Goal: Task Accomplishment & Management: Manage account settings

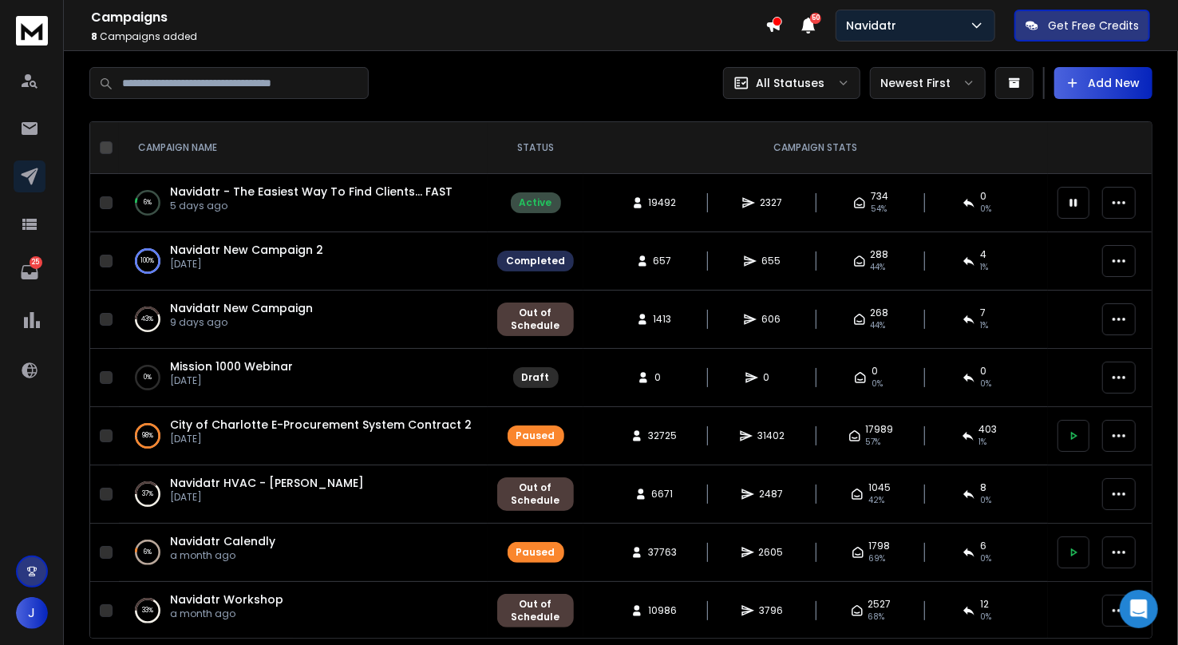
click at [884, 30] on p "Navidatr" at bounding box center [874, 26] width 57 height 16
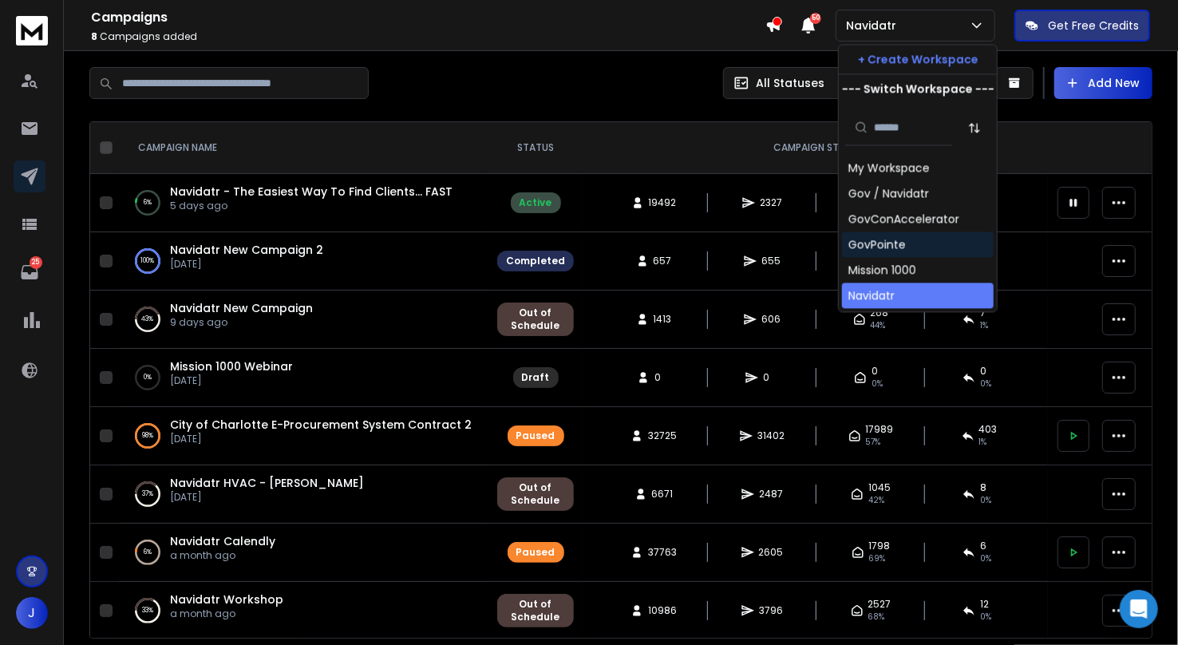
click at [866, 237] on div "GovPointe" at bounding box center [876, 244] width 57 height 16
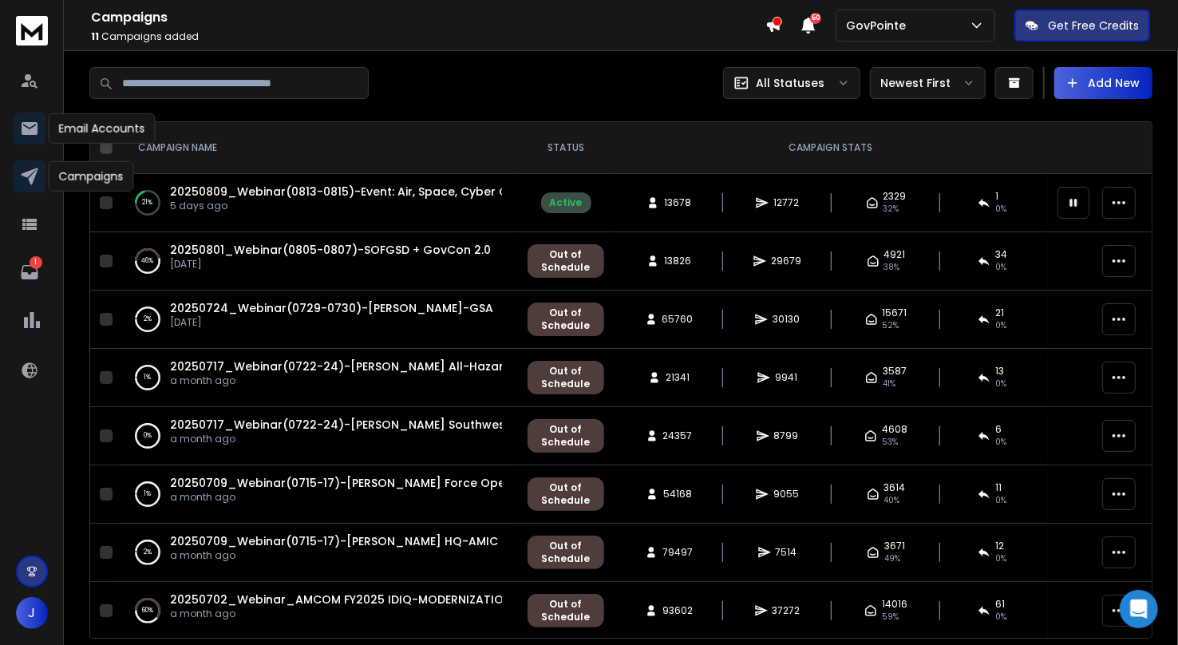
click at [31, 128] on icon at bounding box center [30, 128] width 16 height 13
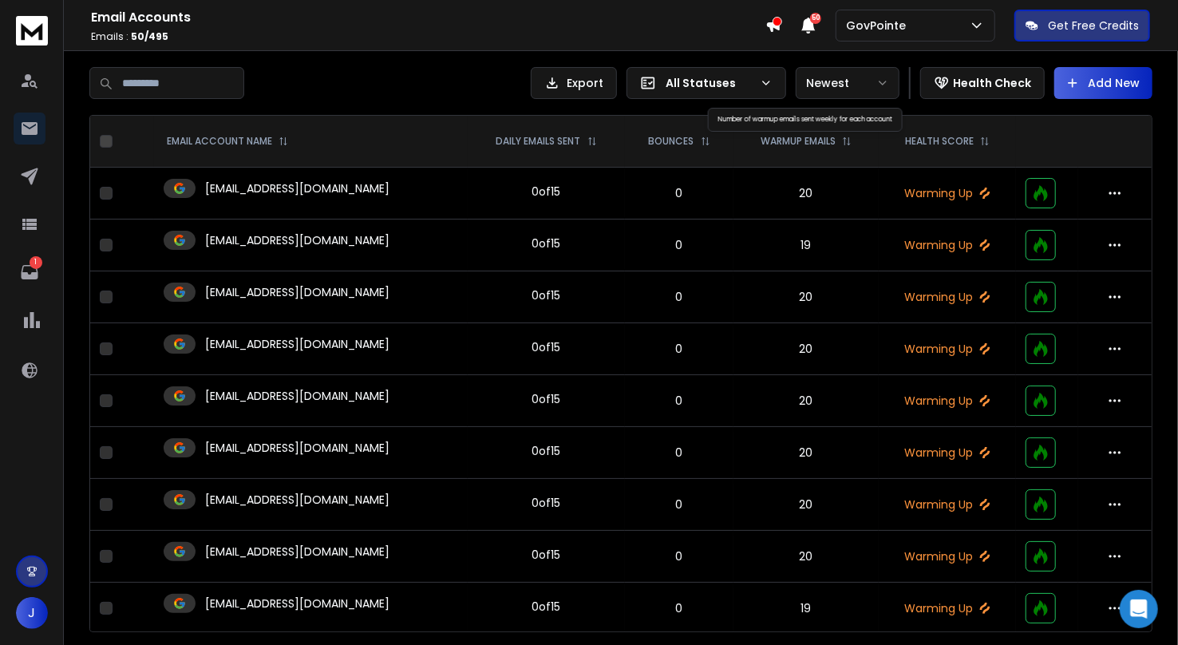
click at [851, 140] on div "WARMUP EMAILS" at bounding box center [806, 141] width 120 height 13
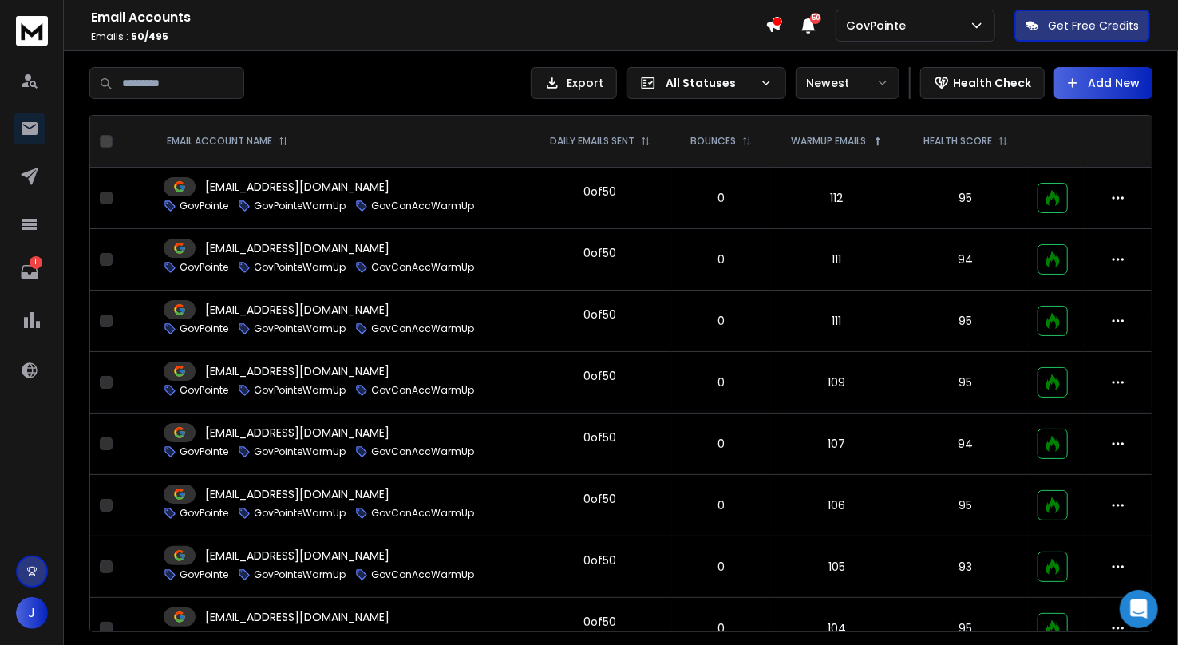
click at [837, 145] on p "WARMUP EMAILS" at bounding box center [828, 141] width 75 height 13
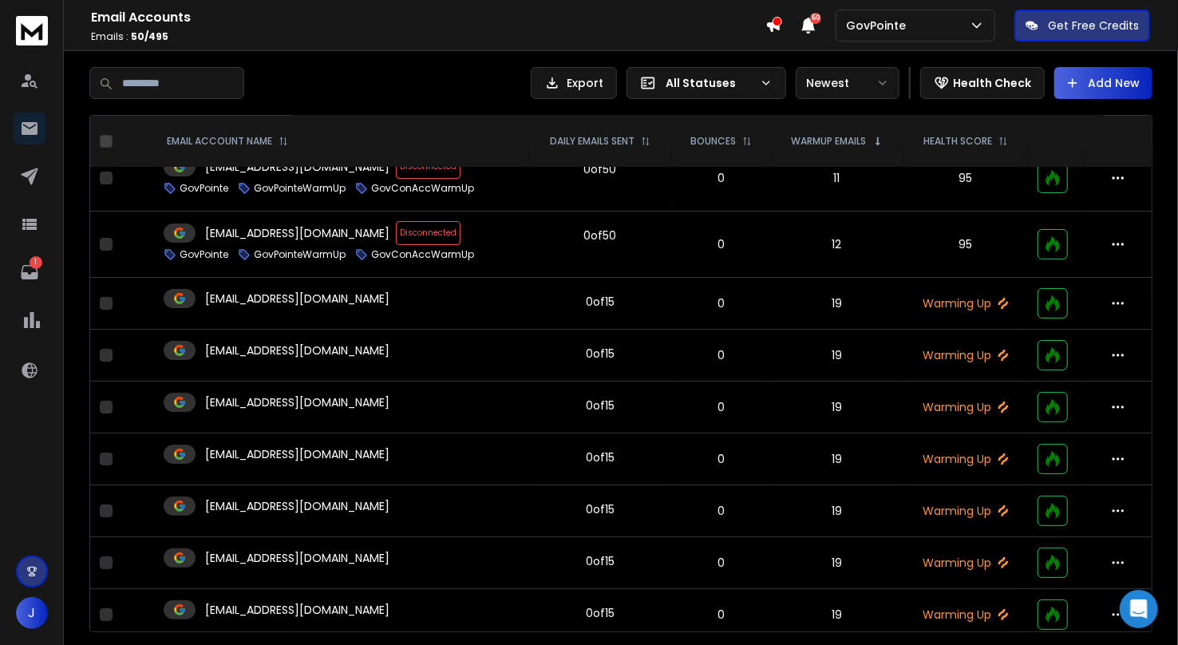
scroll to position [28, 0]
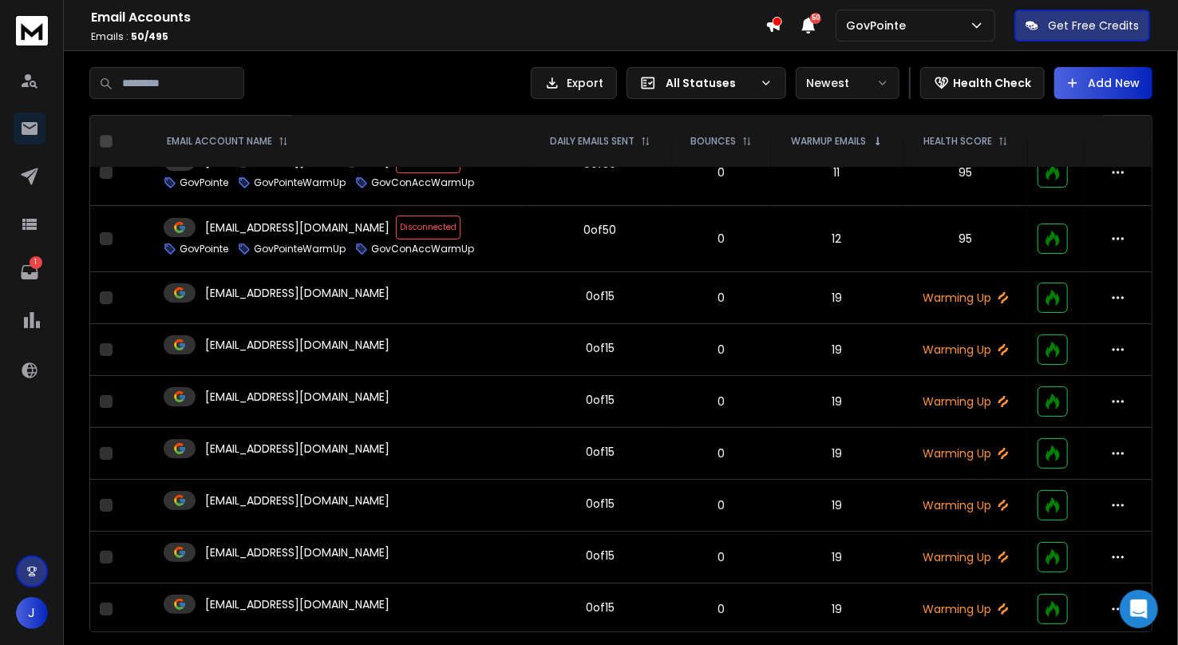
click at [357, 296] on p "[EMAIL_ADDRESS][DOMAIN_NAME]" at bounding box center [297, 293] width 184 height 16
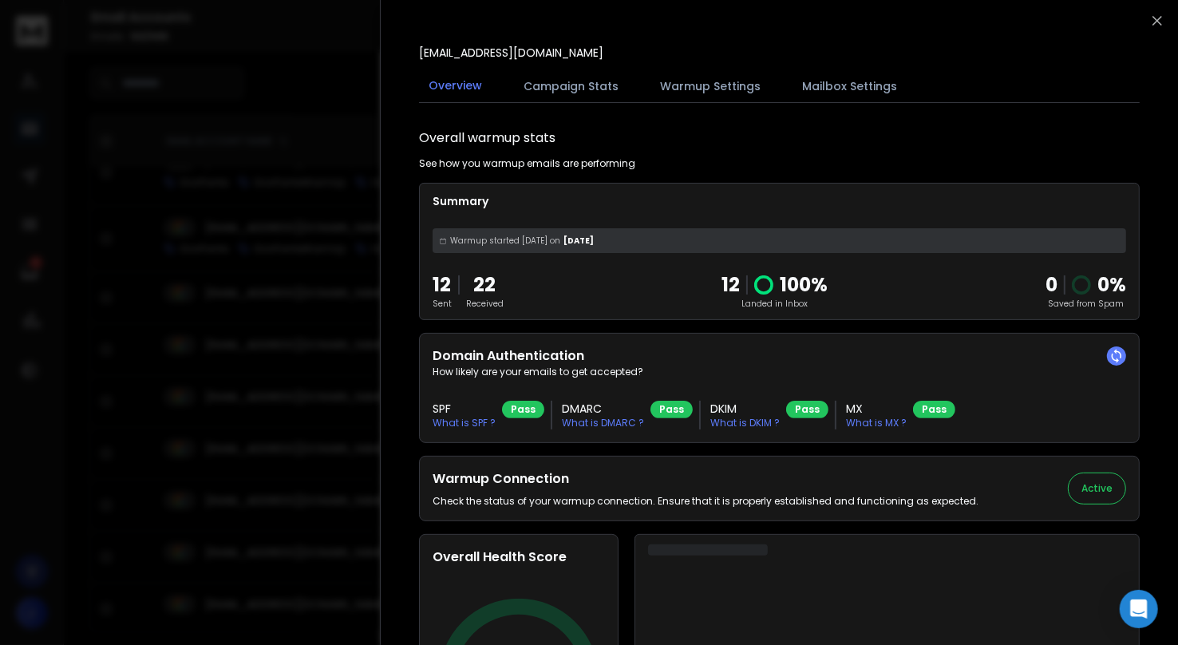
click at [699, 81] on button "Warmup Settings" at bounding box center [710, 86] width 120 height 35
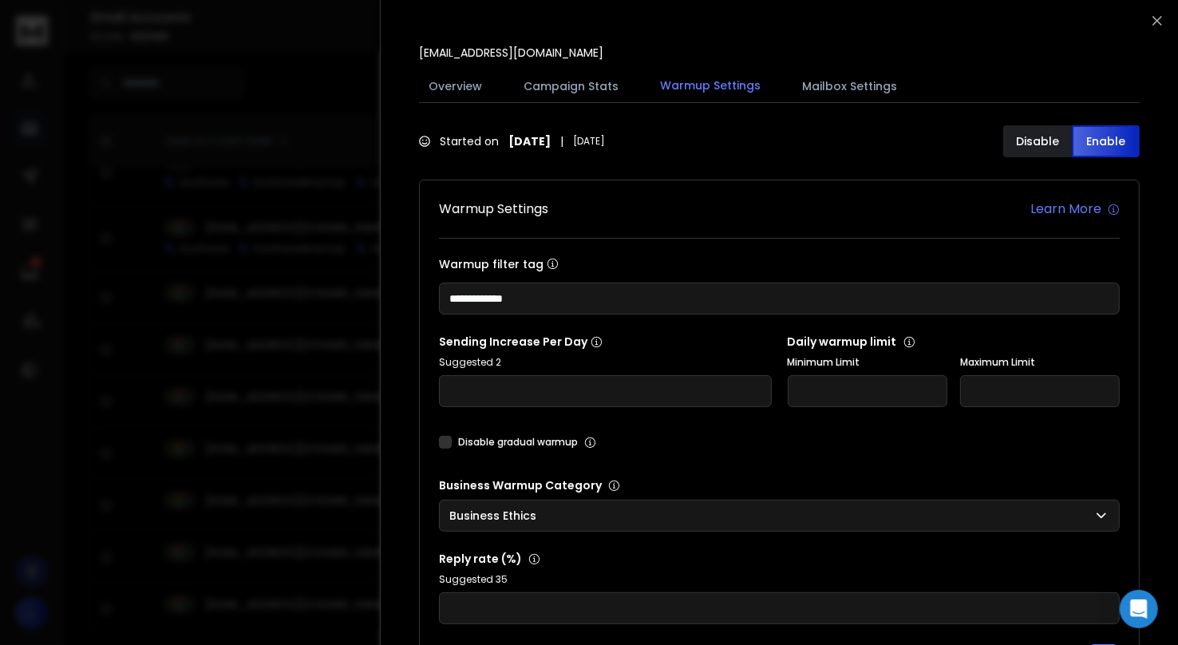
scroll to position [0, 0]
click at [329, 447] on div at bounding box center [589, 322] width 1178 height 645
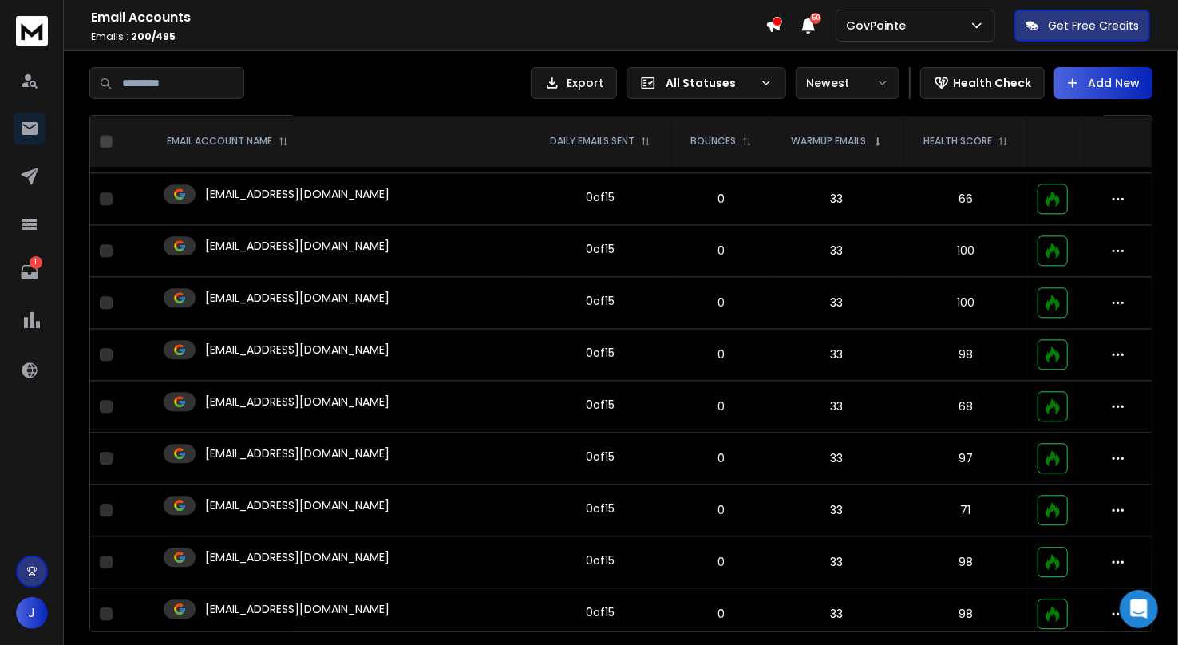
scroll to position [8477, 0]
click at [1001, 144] on icon at bounding box center [1001, 141] width 0 height 7
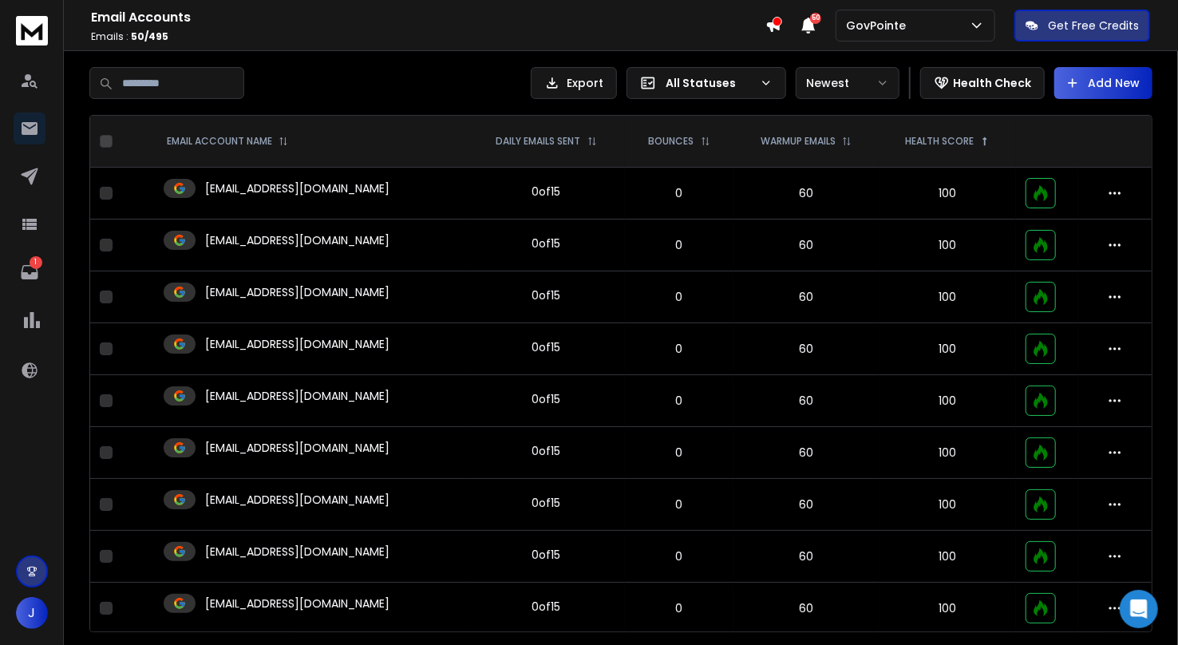
click at [986, 147] on div "HEALTH SCORE" at bounding box center [947, 141] width 112 height 13
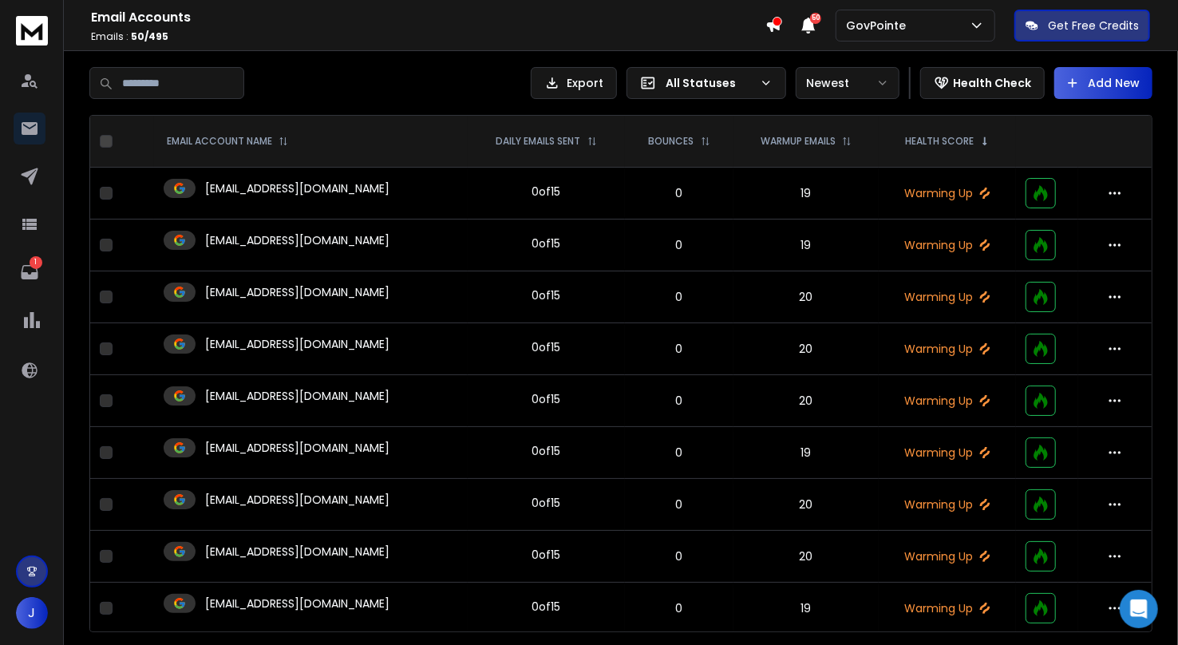
click at [353, 189] on p "[EMAIL_ADDRESS][DOMAIN_NAME]" at bounding box center [297, 188] width 184 height 16
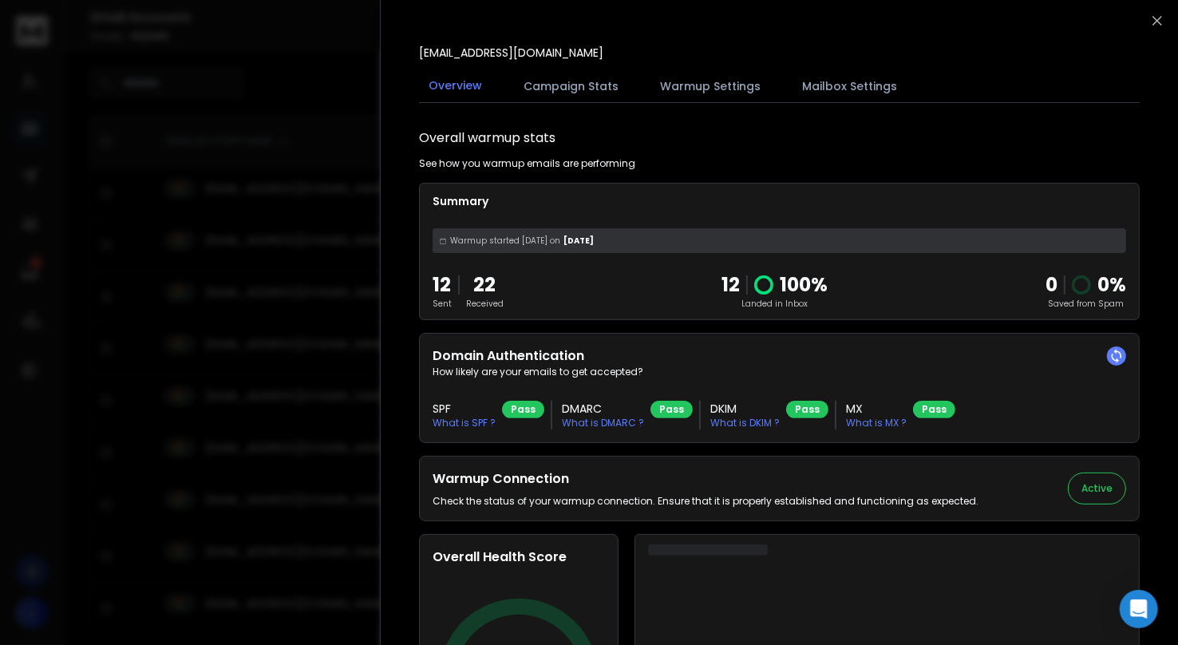
click at [711, 81] on button "Warmup Settings" at bounding box center [710, 86] width 120 height 35
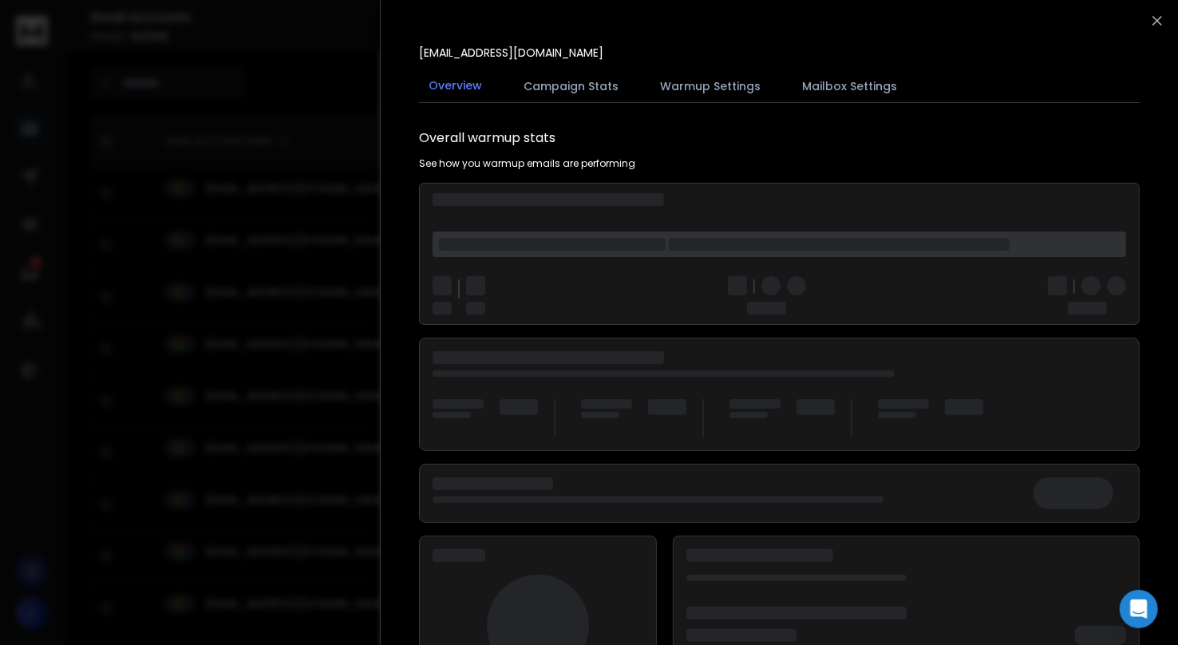
click at [163, 180] on div at bounding box center [589, 322] width 1178 height 645
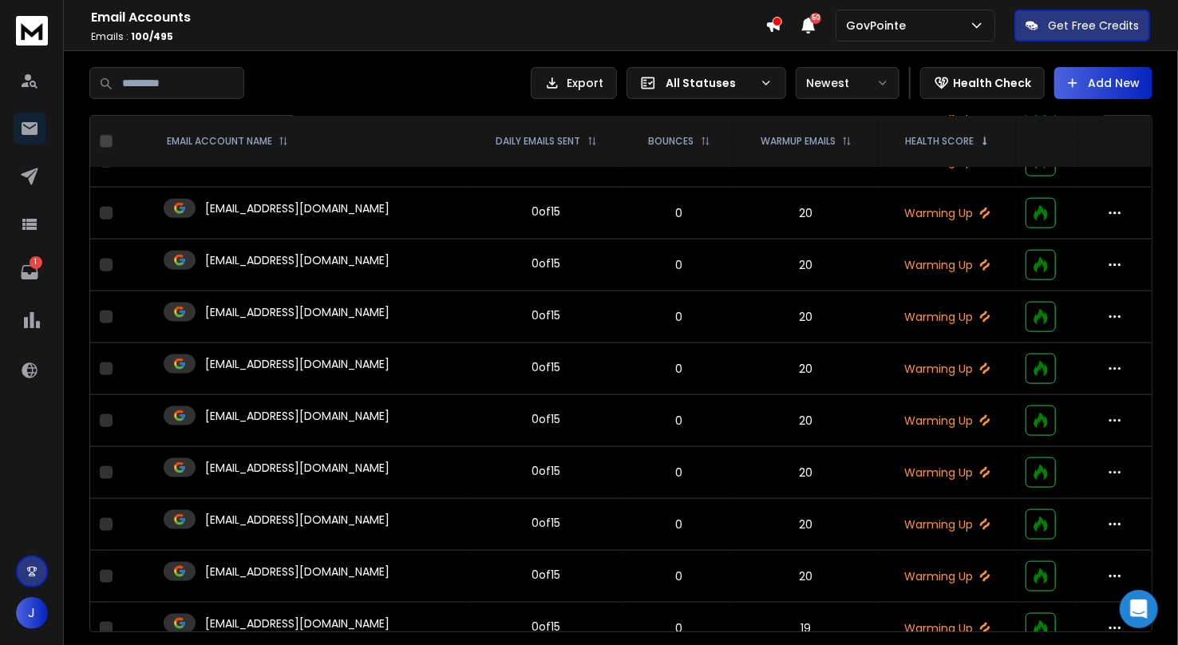
scroll to position [4284, 0]
click at [364, 460] on p "[EMAIL_ADDRESS][DOMAIN_NAME]" at bounding box center [297, 468] width 184 height 16
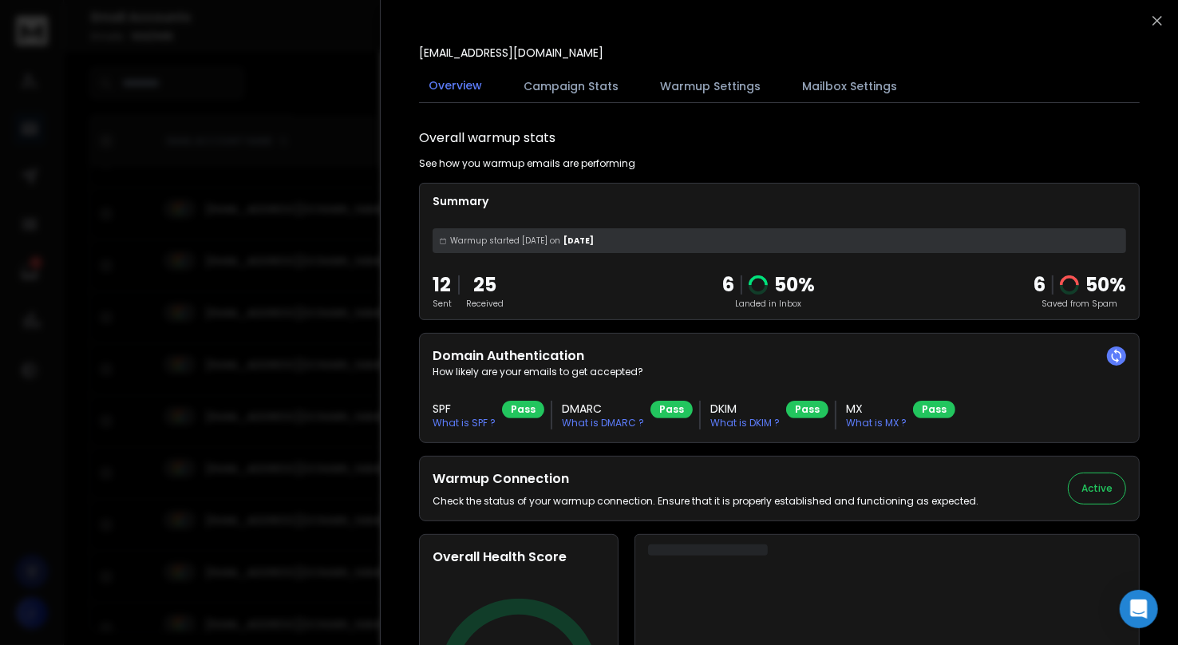
click at [715, 86] on button "Warmup Settings" at bounding box center [710, 86] width 120 height 35
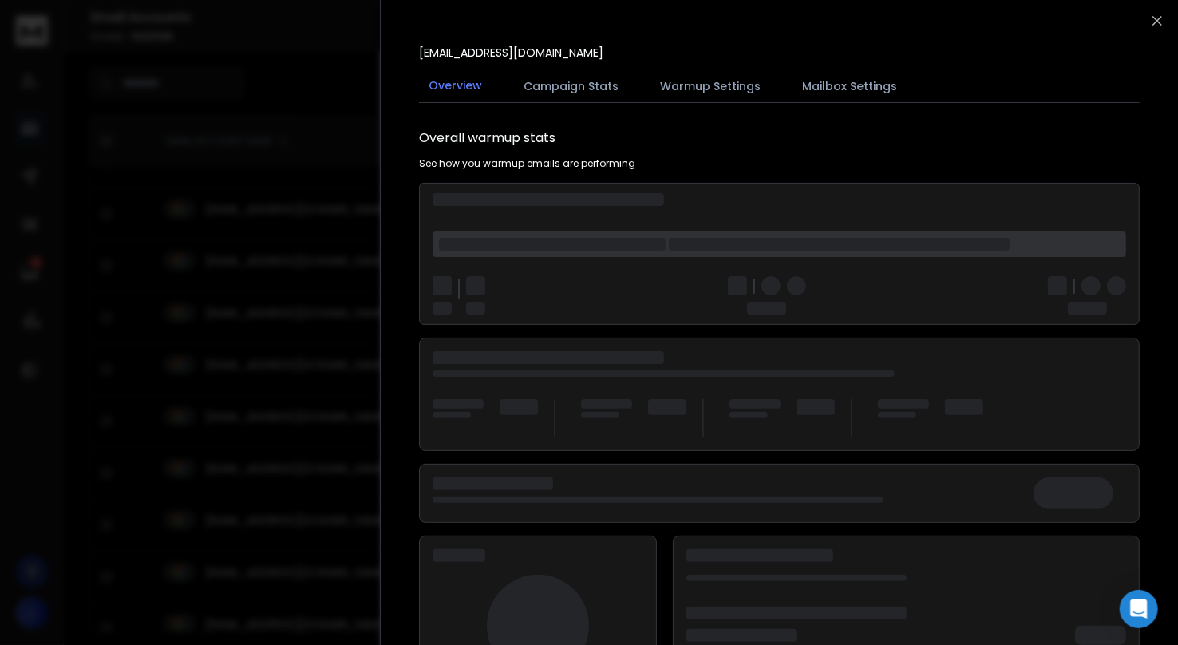
click at [178, 172] on div at bounding box center [589, 322] width 1178 height 645
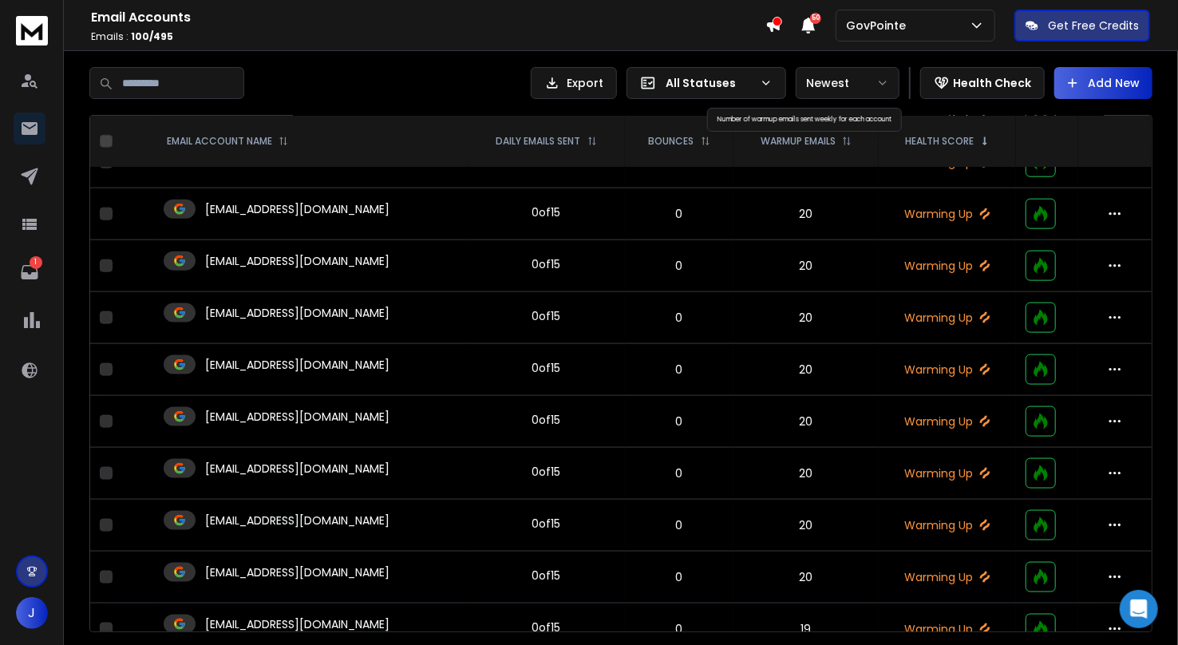
click at [835, 142] on p "WARMUP EMAILS" at bounding box center [797, 141] width 75 height 13
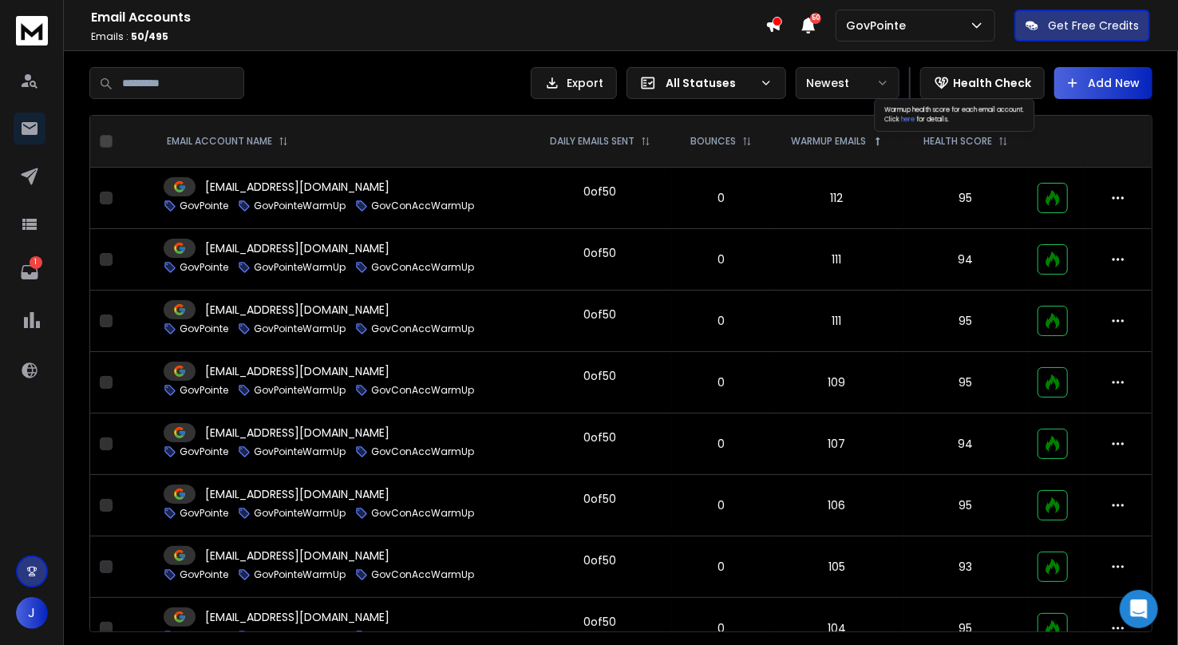
click at [958, 140] on p "HEALTH SCORE" at bounding box center [957, 141] width 69 height 13
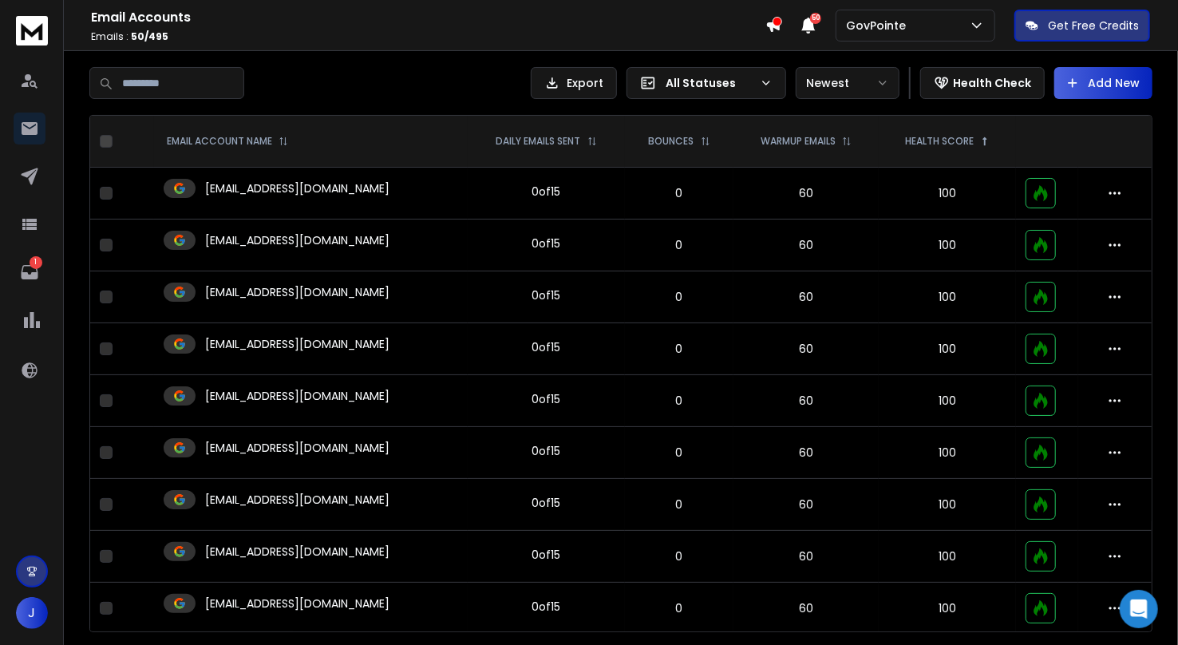
click at [987, 141] on icon at bounding box center [985, 141] width 10 height 10
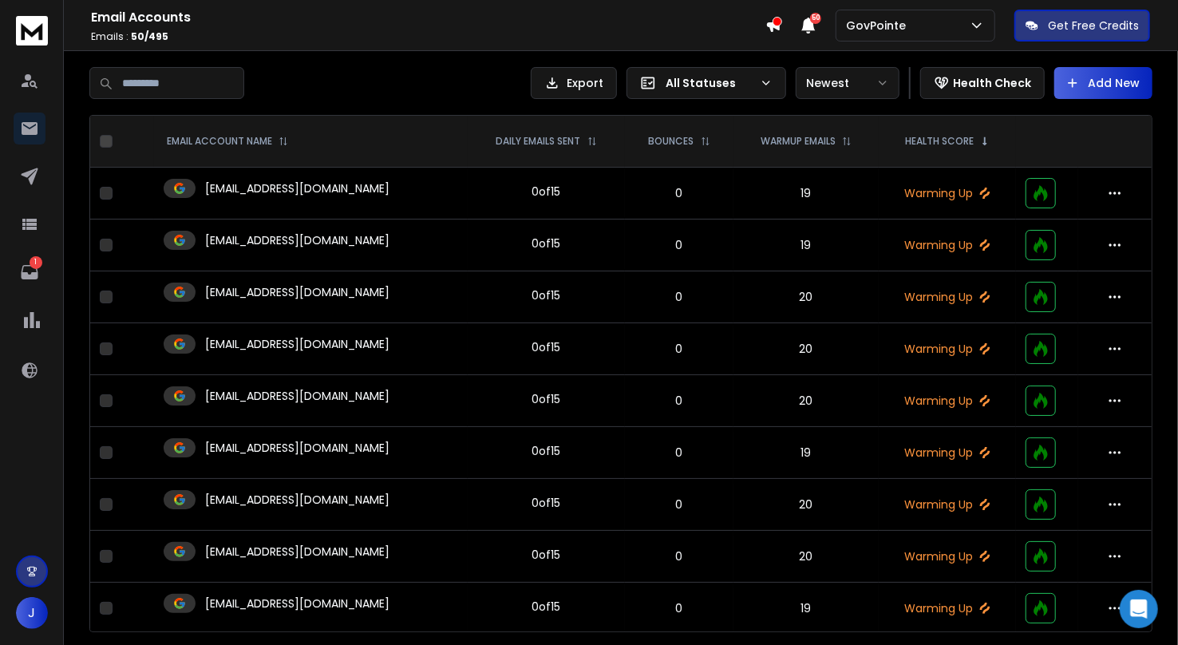
click at [314, 193] on p "[EMAIL_ADDRESS][DOMAIN_NAME]" at bounding box center [297, 188] width 184 height 16
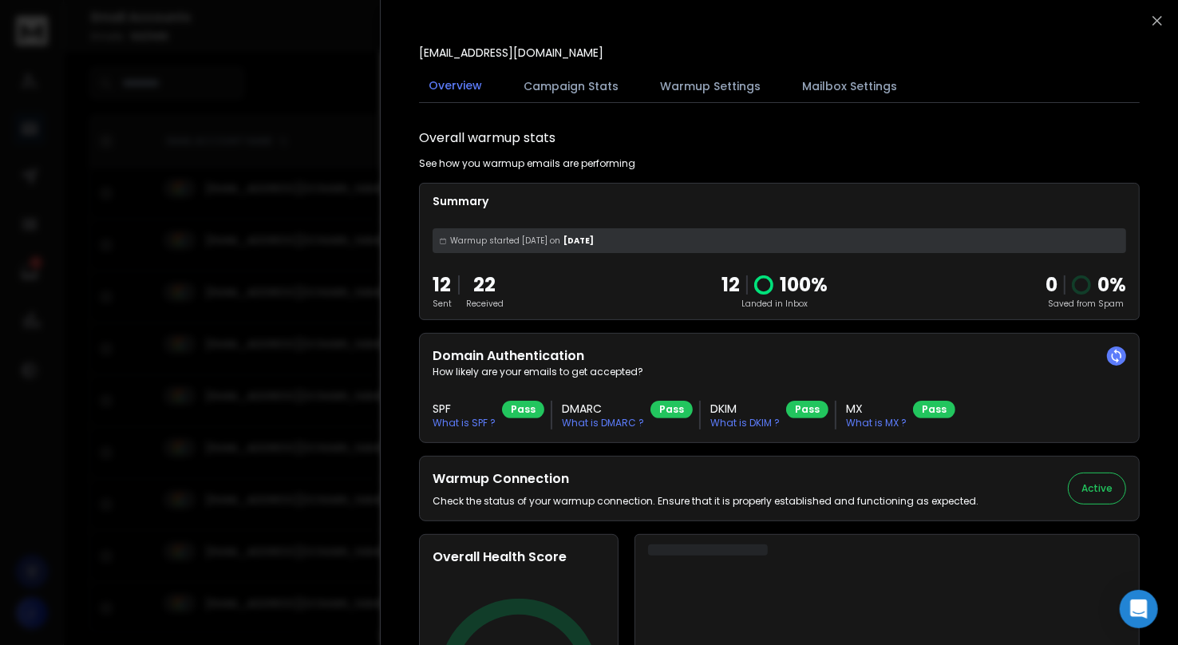
click at [717, 89] on button "Warmup Settings" at bounding box center [710, 86] width 120 height 35
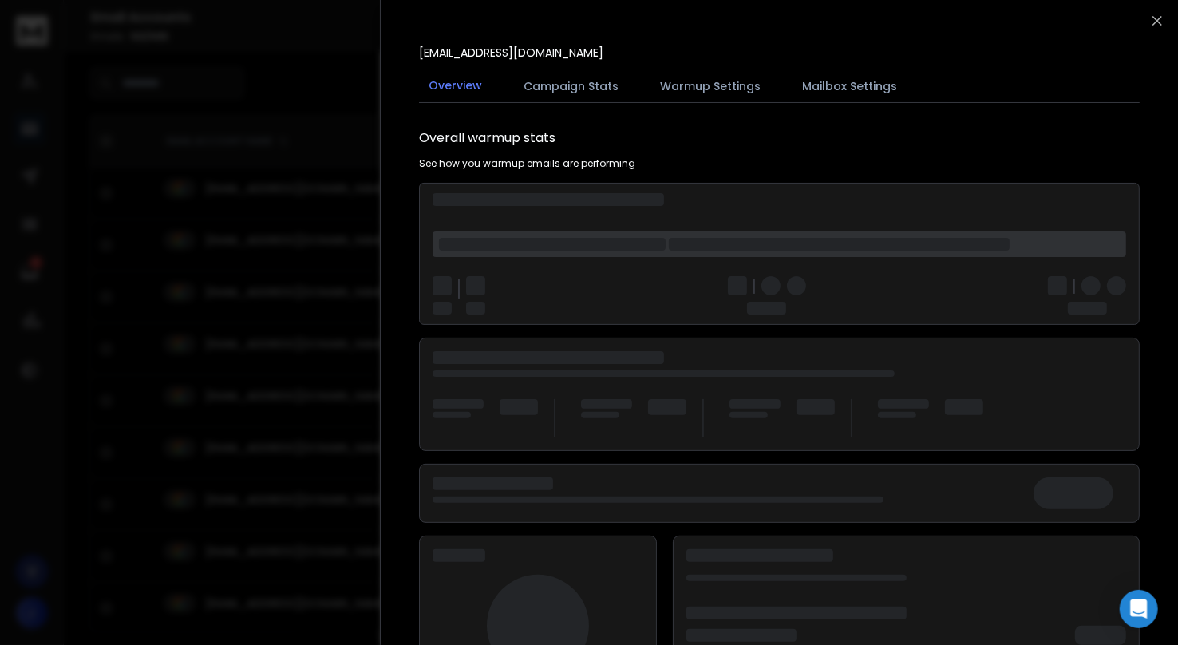
click at [278, 307] on div at bounding box center [589, 322] width 1178 height 645
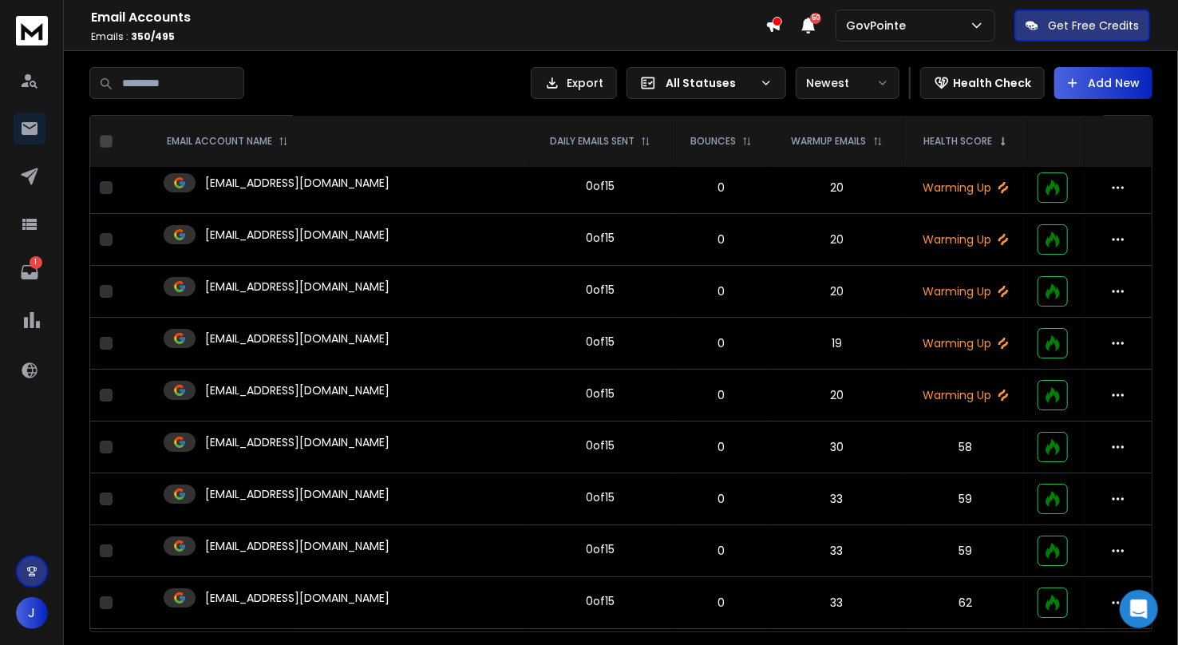
scroll to position [6179, 0]
click at [270, 277] on p "[EMAIL_ADDRESS][DOMAIN_NAME]" at bounding box center [297, 285] width 184 height 16
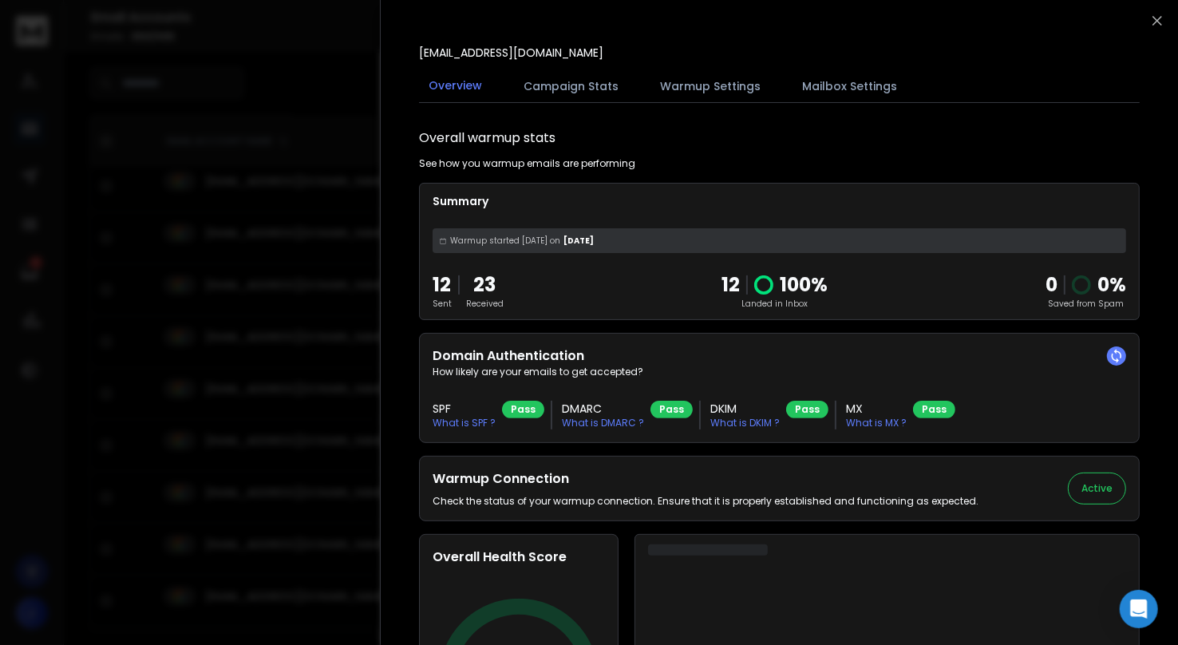
click at [690, 90] on button "Warmup Settings" at bounding box center [710, 86] width 120 height 35
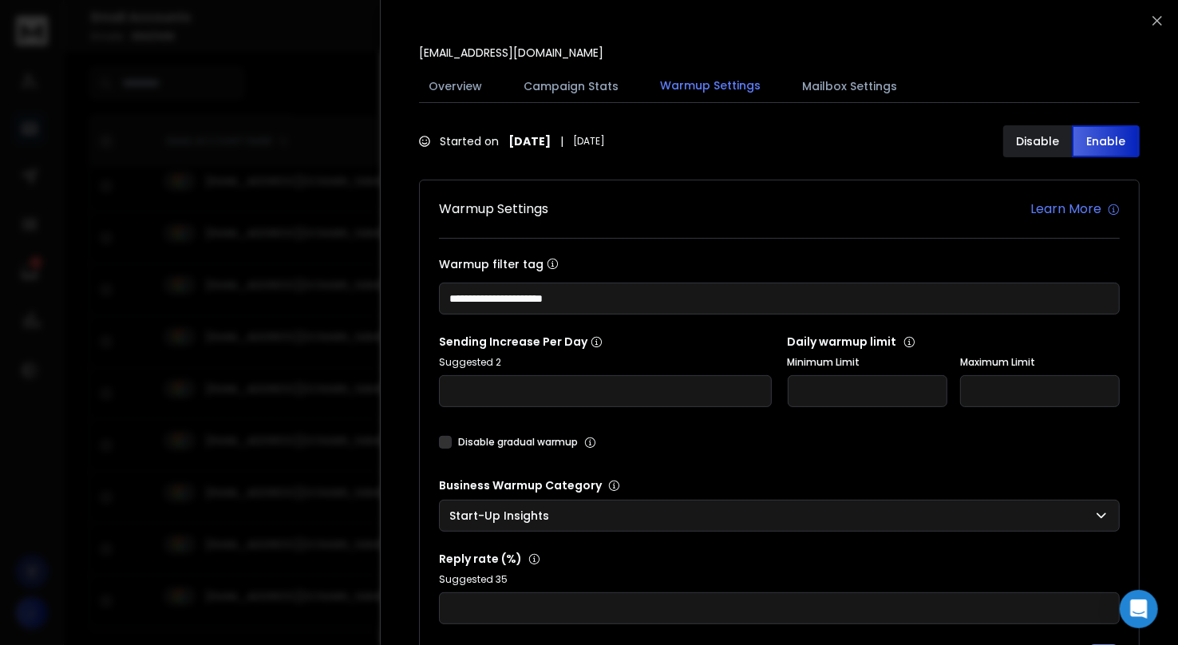
click at [282, 305] on div at bounding box center [589, 322] width 1178 height 645
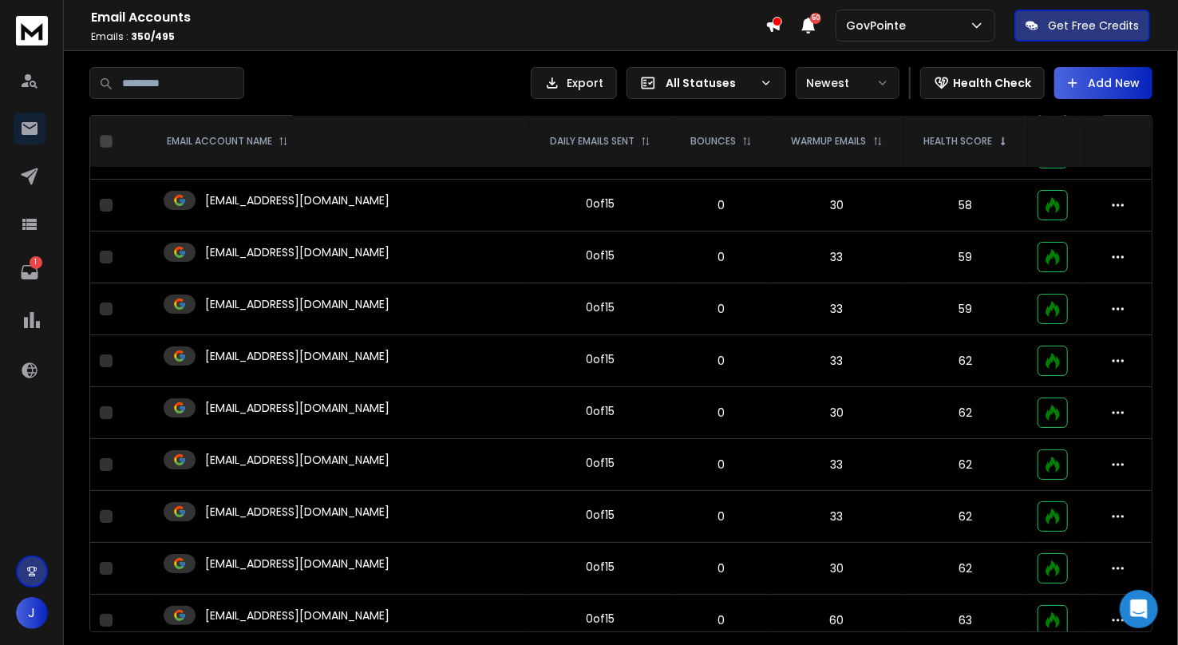
scroll to position [6424, 0]
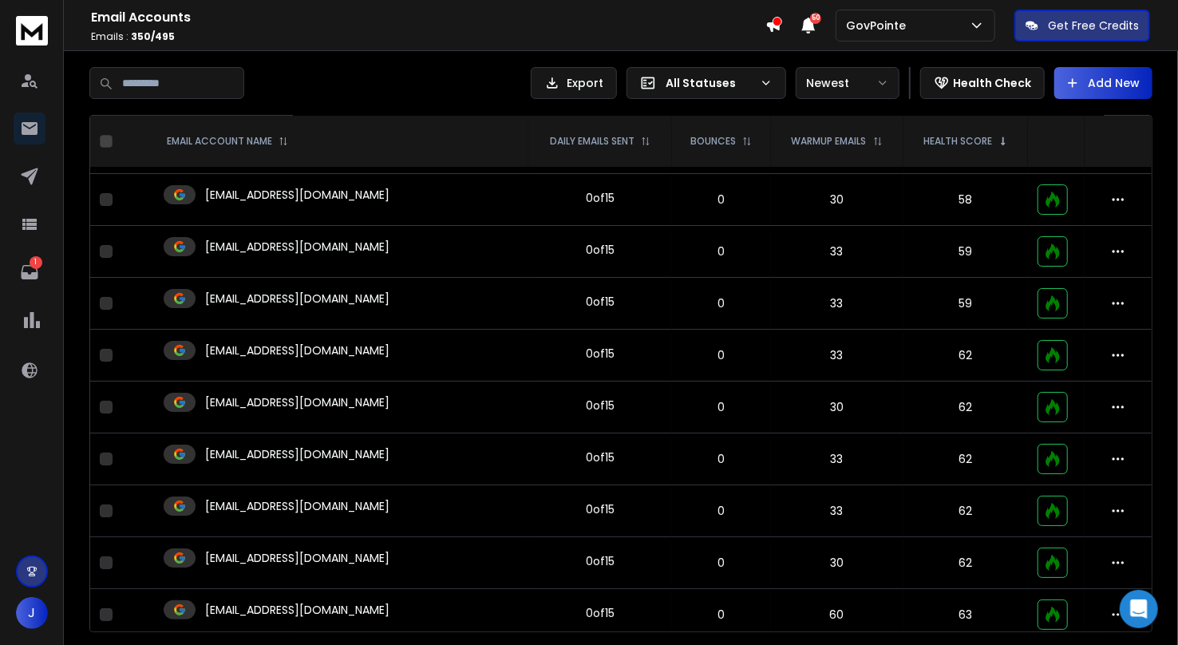
click at [315, 187] on p "[EMAIL_ADDRESS][DOMAIN_NAME]" at bounding box center [297, 195] width 184 height 16
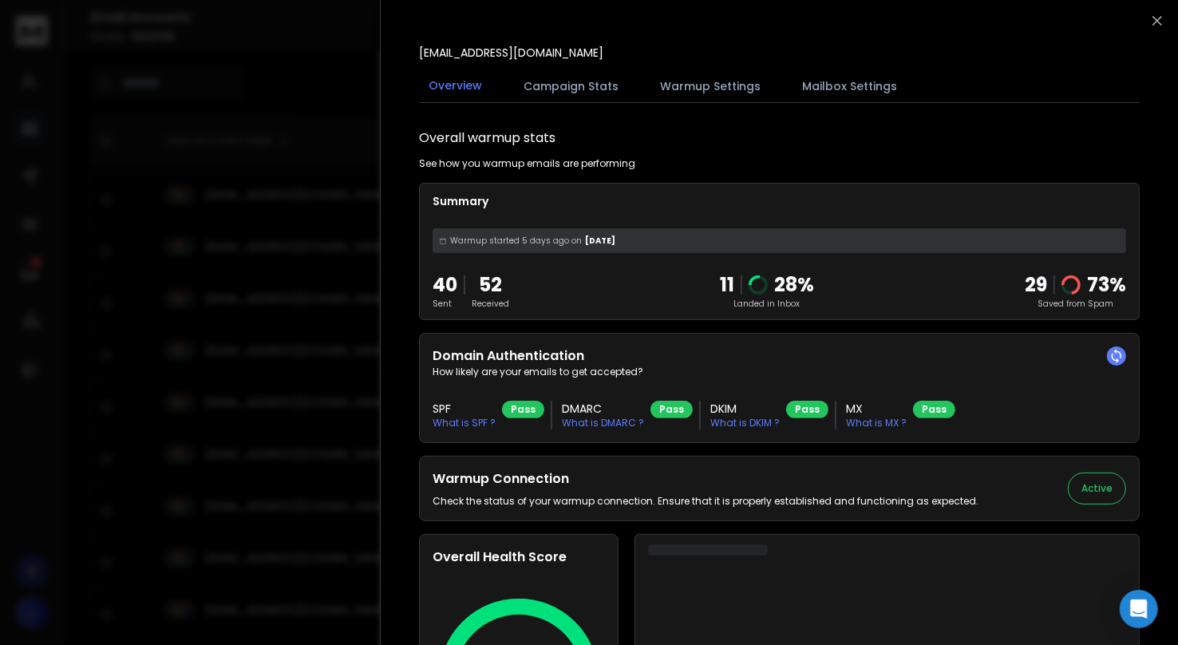
click at [729, 86] on button "Warmup Settings" at bounding box center [710, 86] width 120 height 35
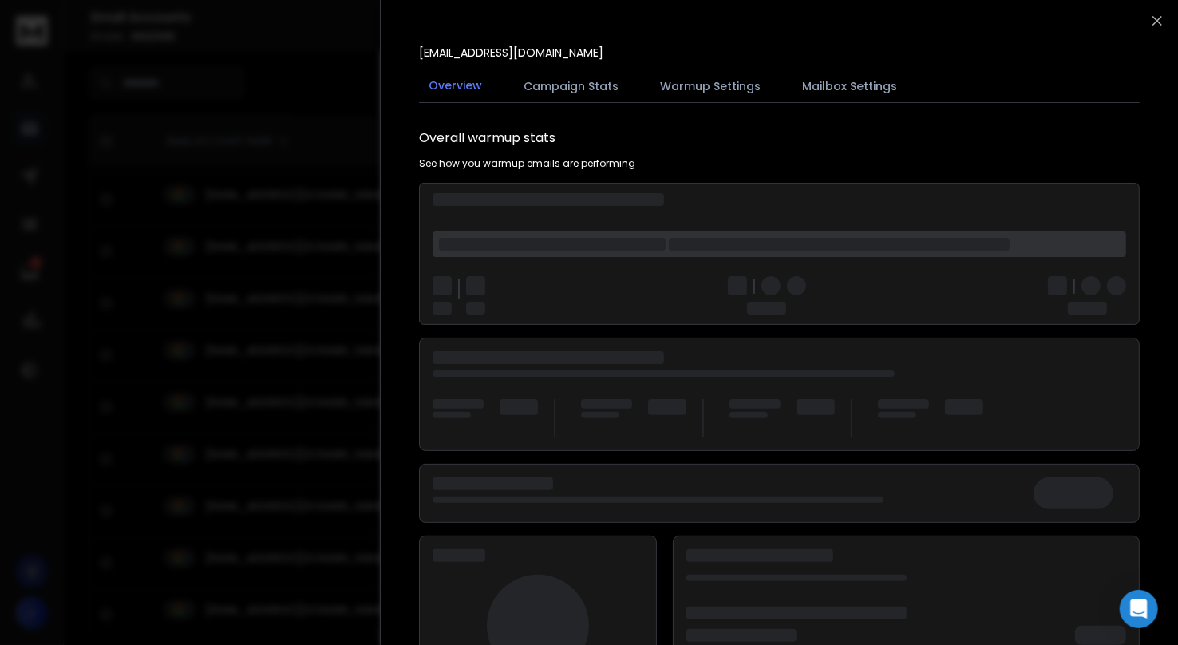
click at [330, 242] on div at bounding box center [589, 322] width 1178 height 645
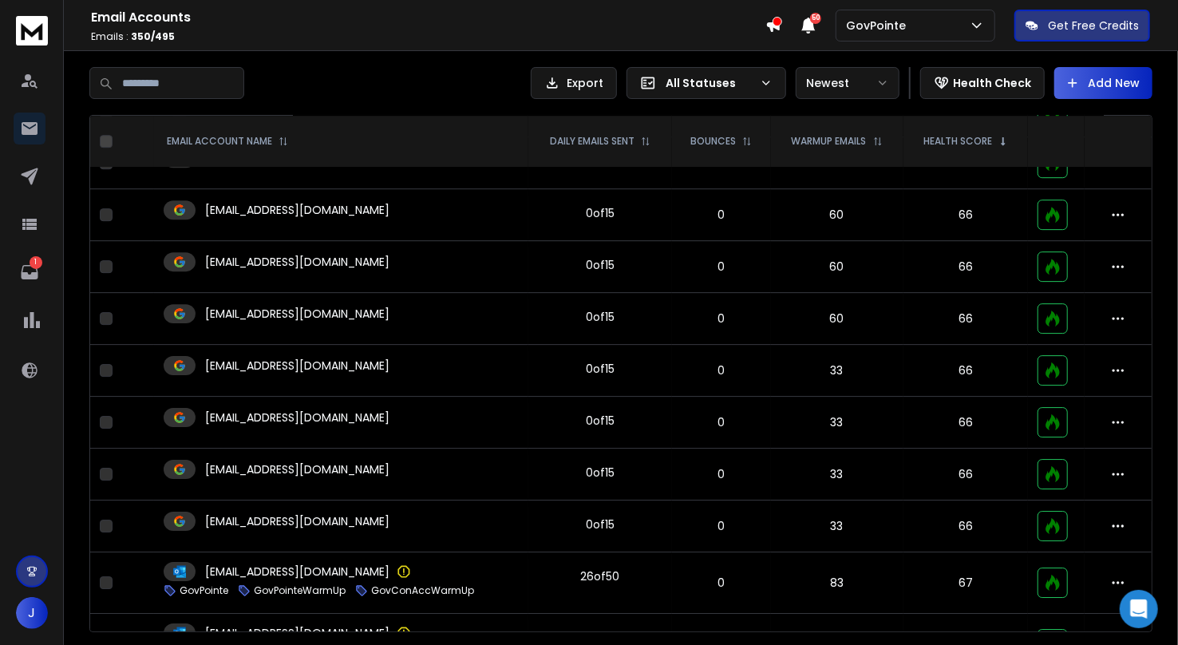
scroll to position [9124, 0]
click at [377, 460] on p "[EMAIL_ADDRESS][DOMAIN_NAME]" at bounding box center [297, 468] width 184 height 16
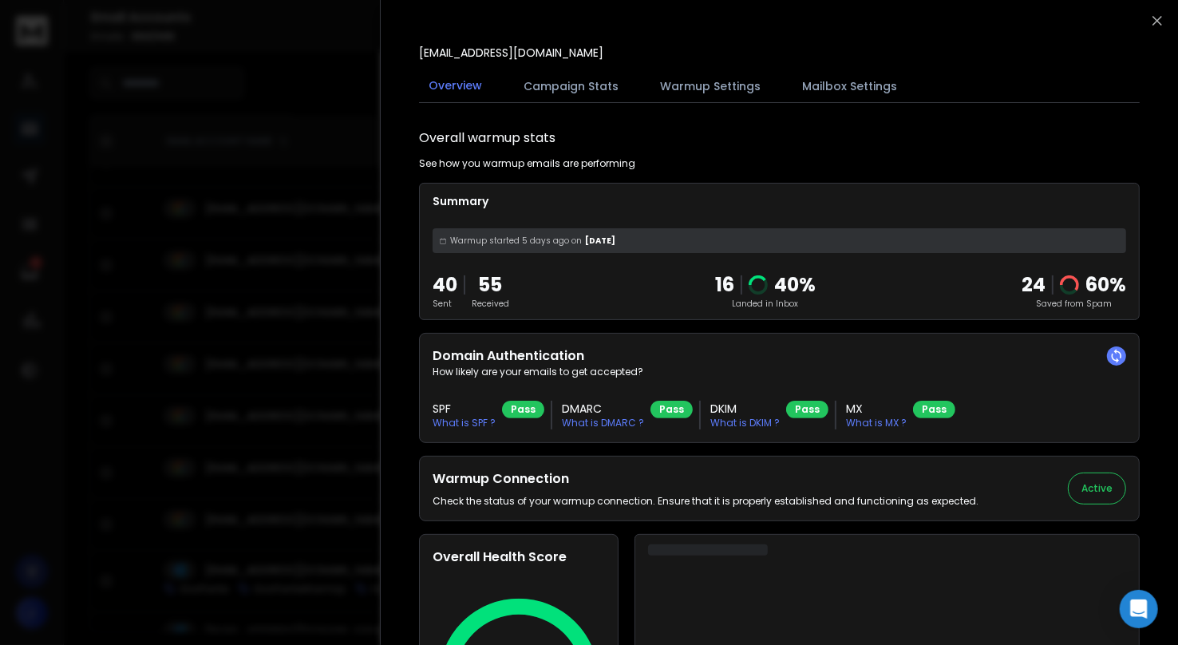
click at [726, 82] on button "Warmup Settings" at bounding box center [710, 86] width 120 height 35
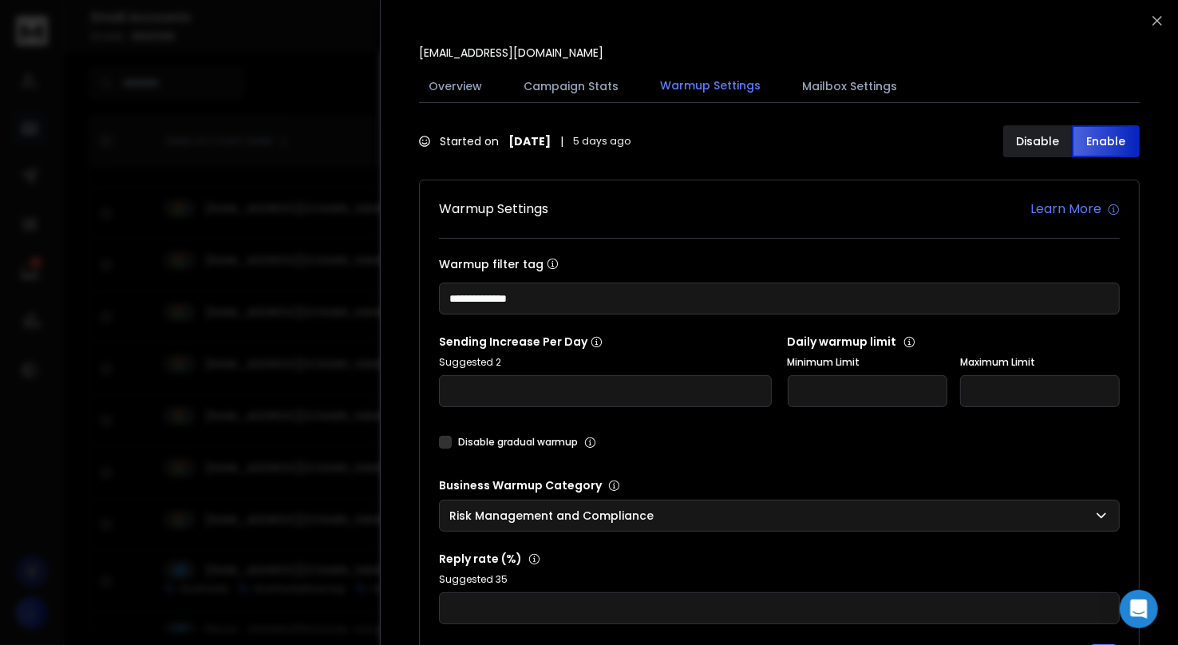
click at [319, 274] on div at bounding box center [589, 322] width 1178 height 645
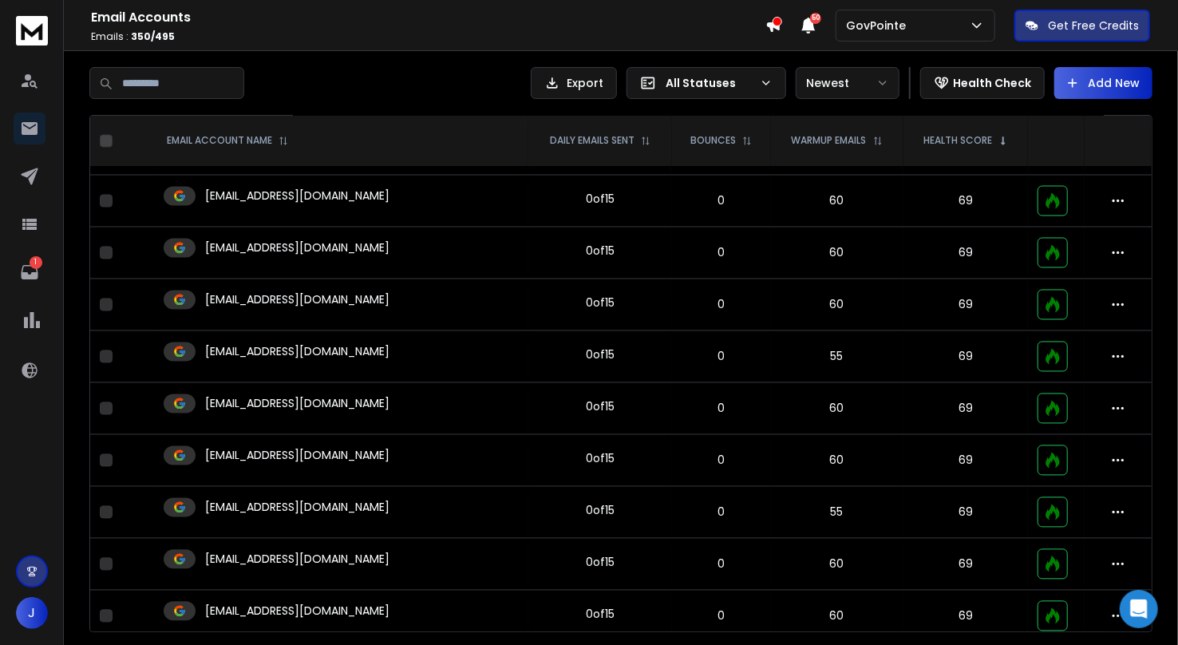
scroll to position [11749, 0]
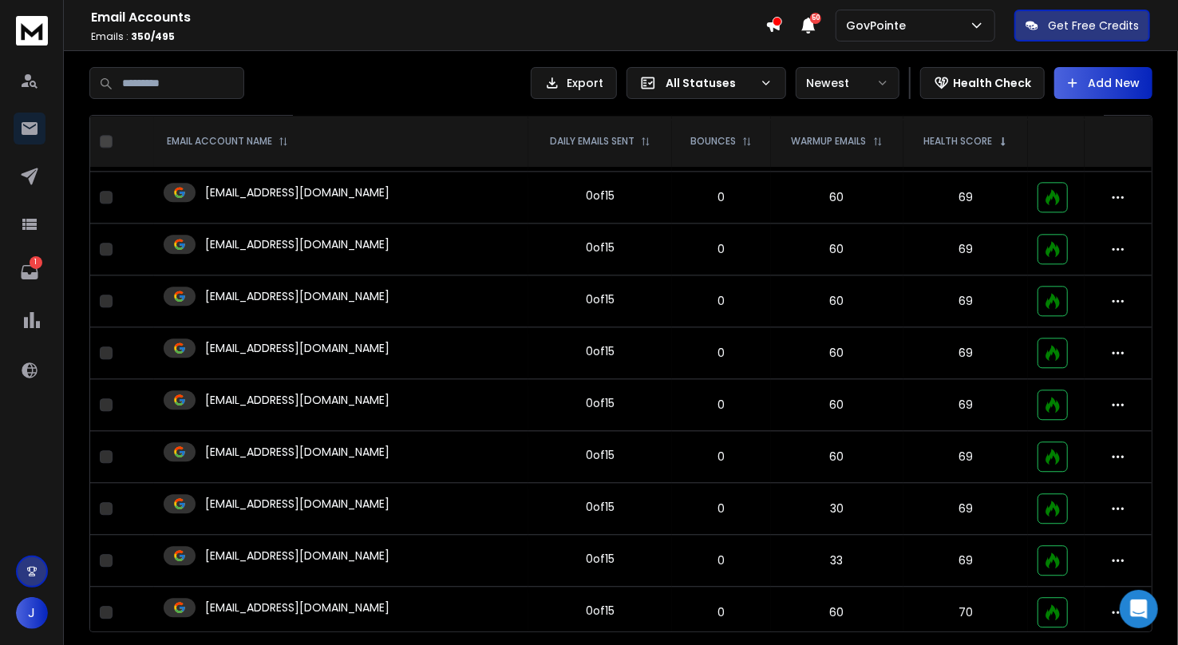
click at [306, 340] on p "[EMAIL_ADDRESS][DOMAIN_NAME]" at bounding box center [297, 348] width 184 height 16
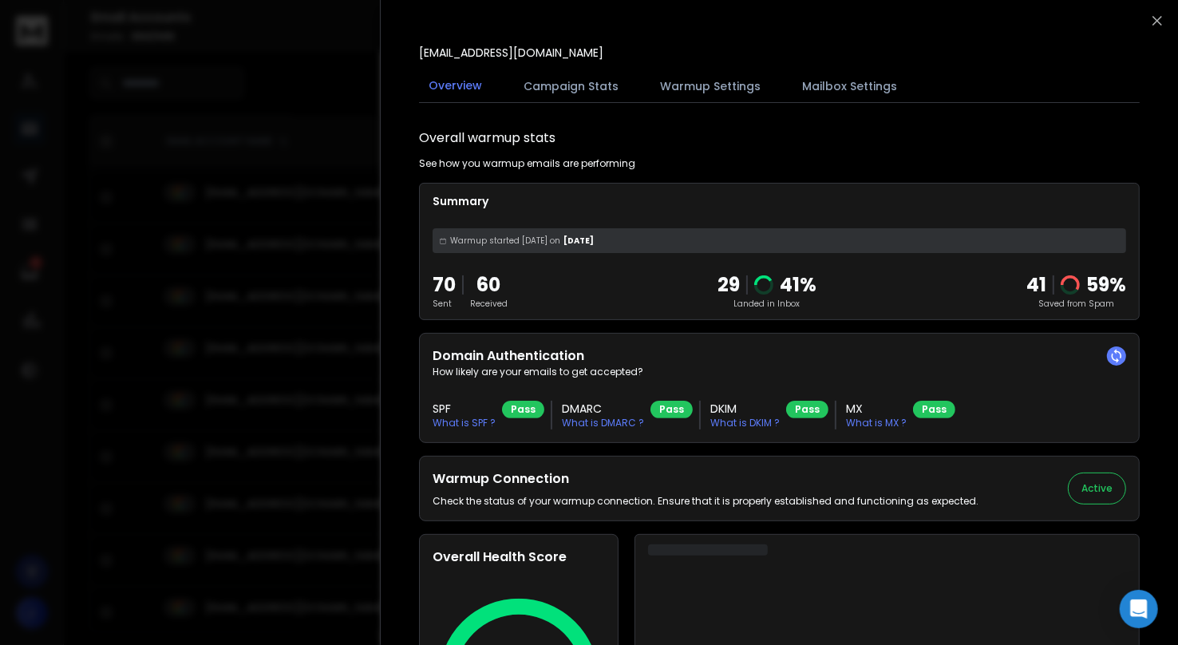
click at [715, 93] on button "Warmup Settings" at bounding box center [710, 86] width 120 height 35
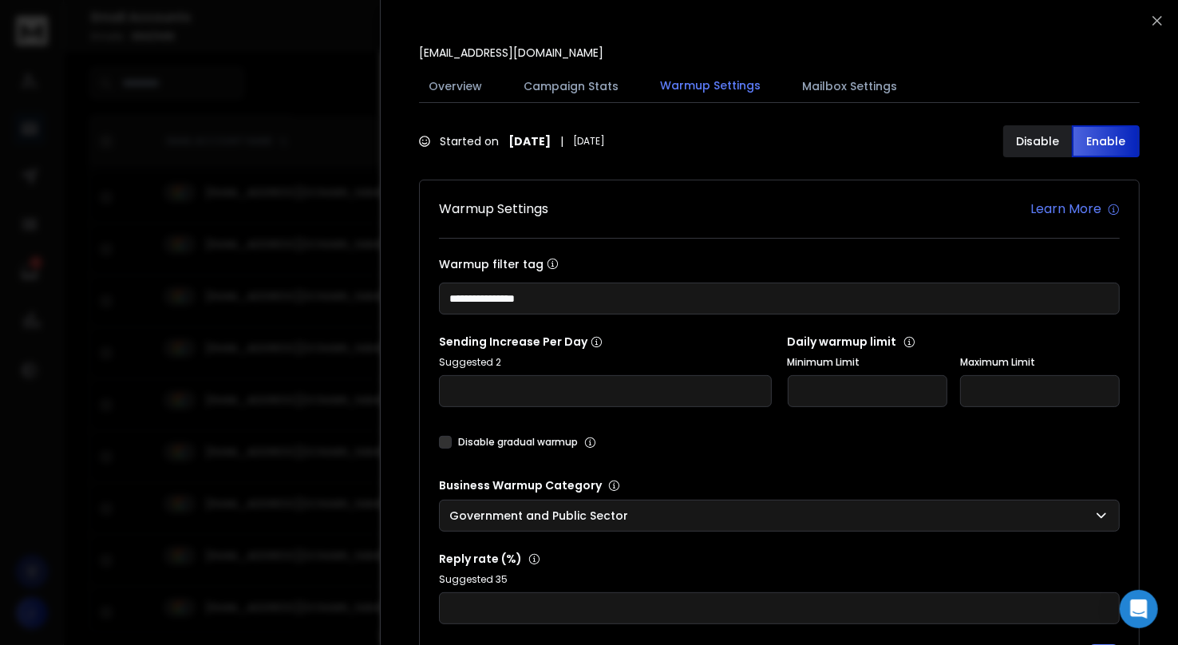
click at [289, 284] on div at bounding box center [589, 322] width 1178 height 645
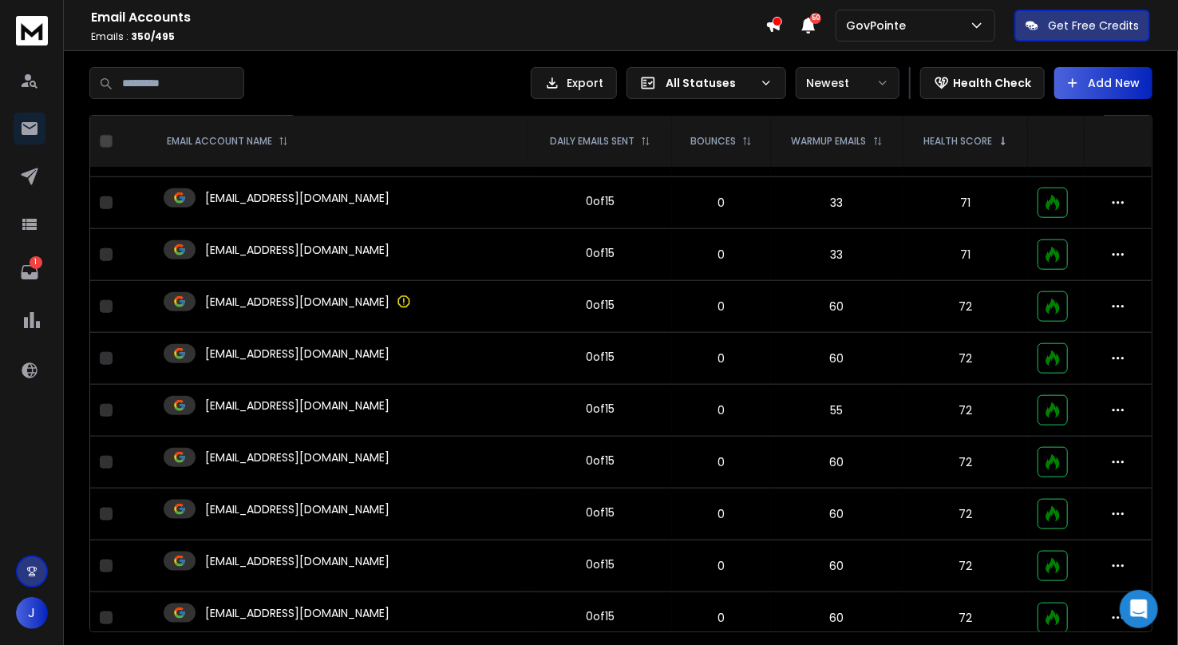
scroll to position [13818, 0]
click at [310, 345] on p "[EMAIL_ADDRESS][DOMAIN_NAME]" at bounding box center [297, 353] width 184 height 16
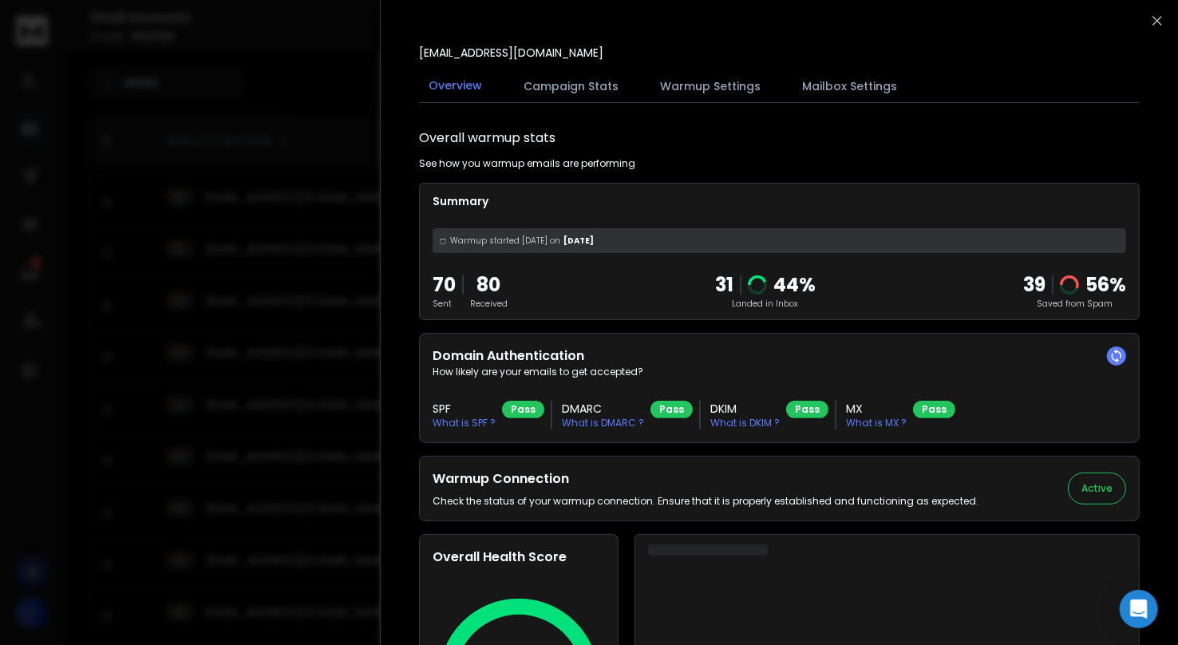
click at [700, 89] on button "Warmup Settings" at bounding box center [710, 86] width 120 height 35
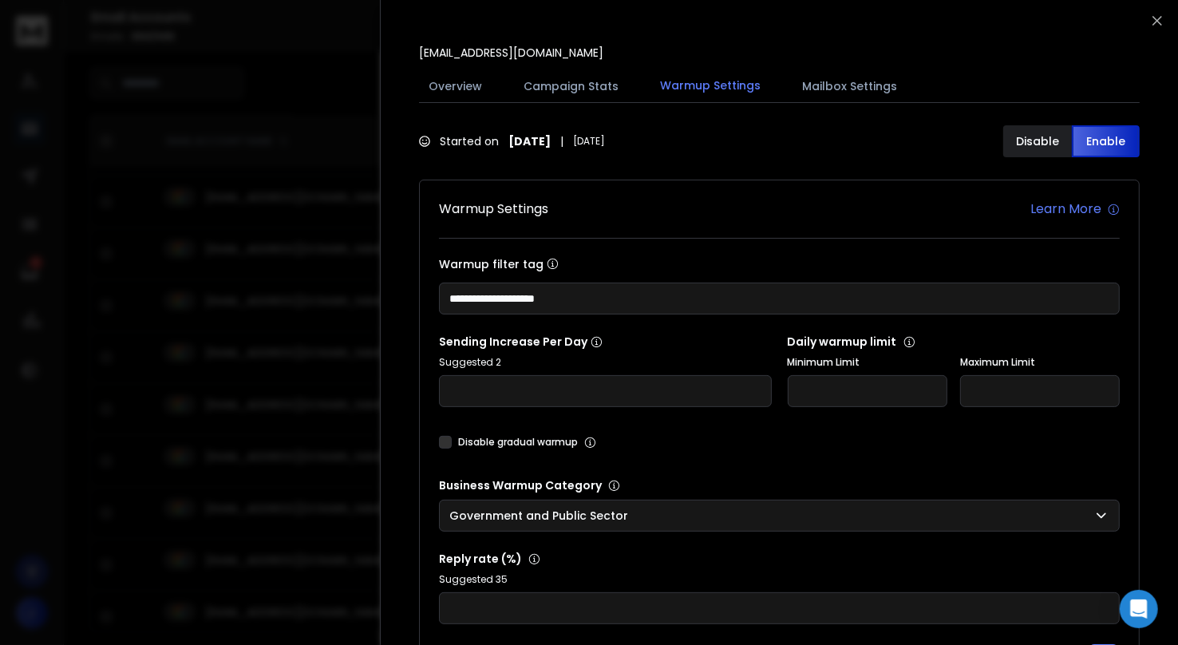
click at [313, 268] on div at bounding box center [589, 322] width 1178 height 645
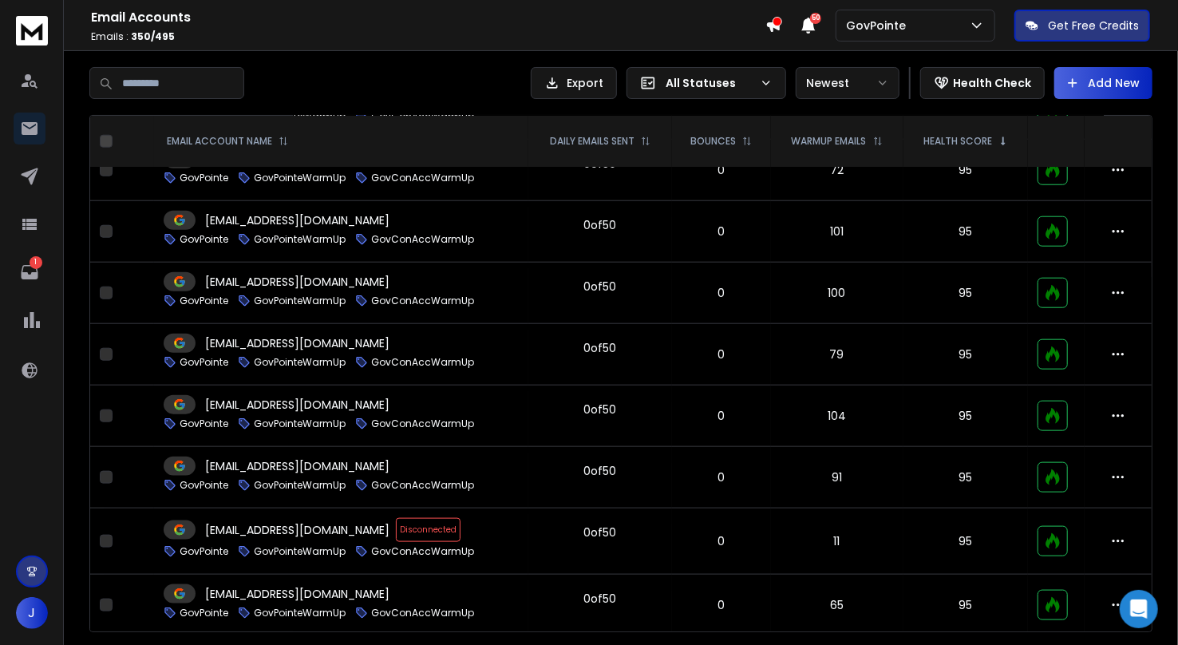
scroll to position [17064, 0]
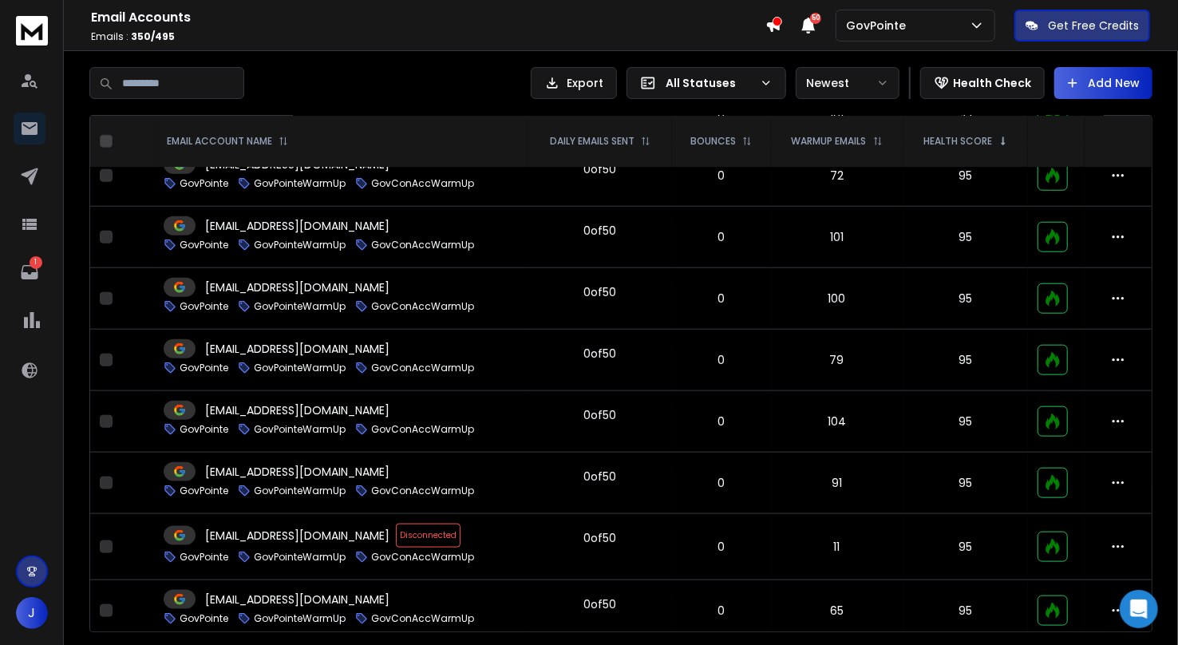
click at [333, 341] on p "[EMAIL_ADDRESS][DOMAIN_NAME]" at bounding box center [297, 349] width 184 height 16
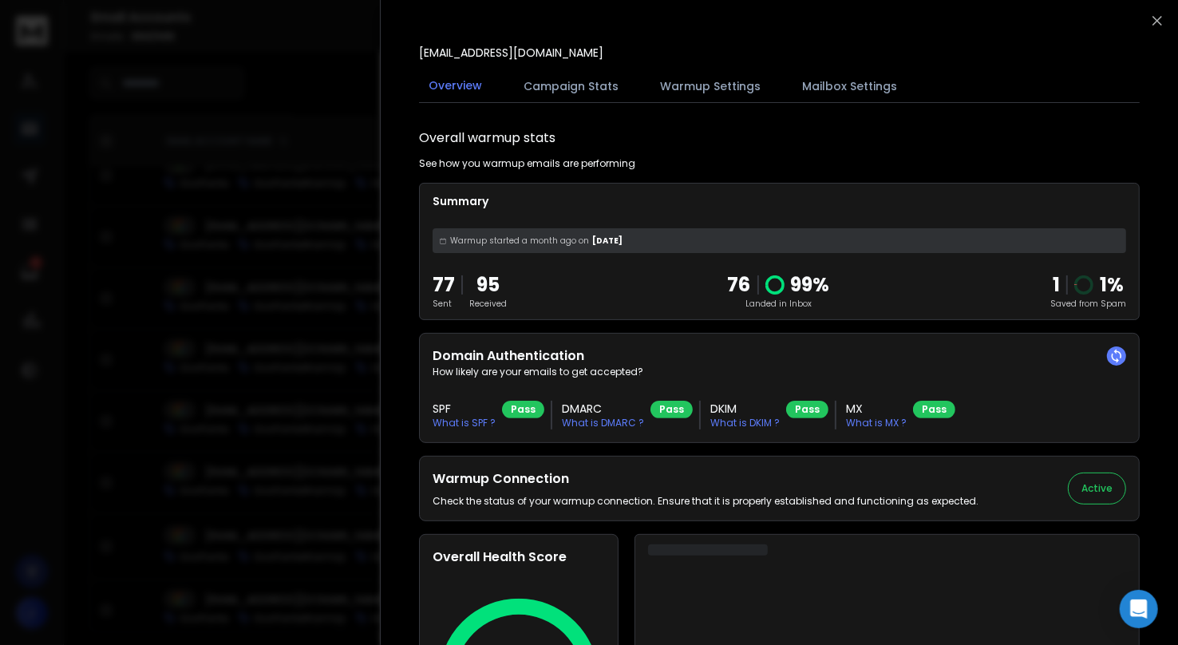
click at [717, 85] on button "Warmup Settings" at bounding box center [710, 86] width 120 height 35
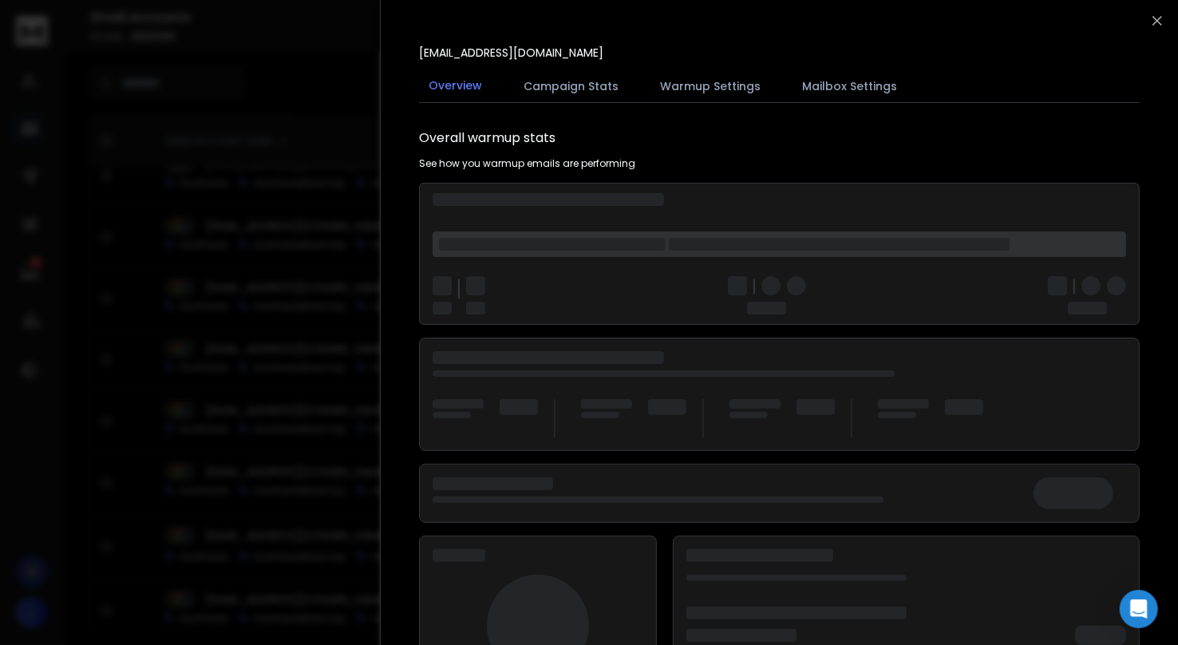
click at [360, 164] on div at bounding box center [589, 322] width 1178 height 645
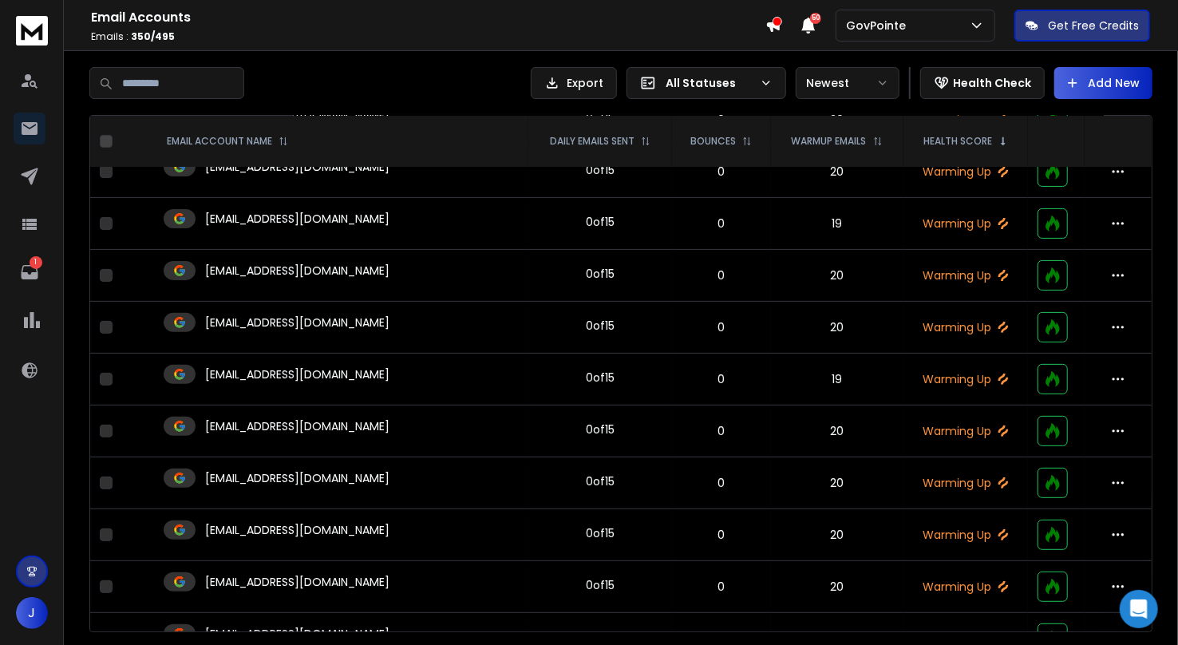
scroll to position [0, 0]
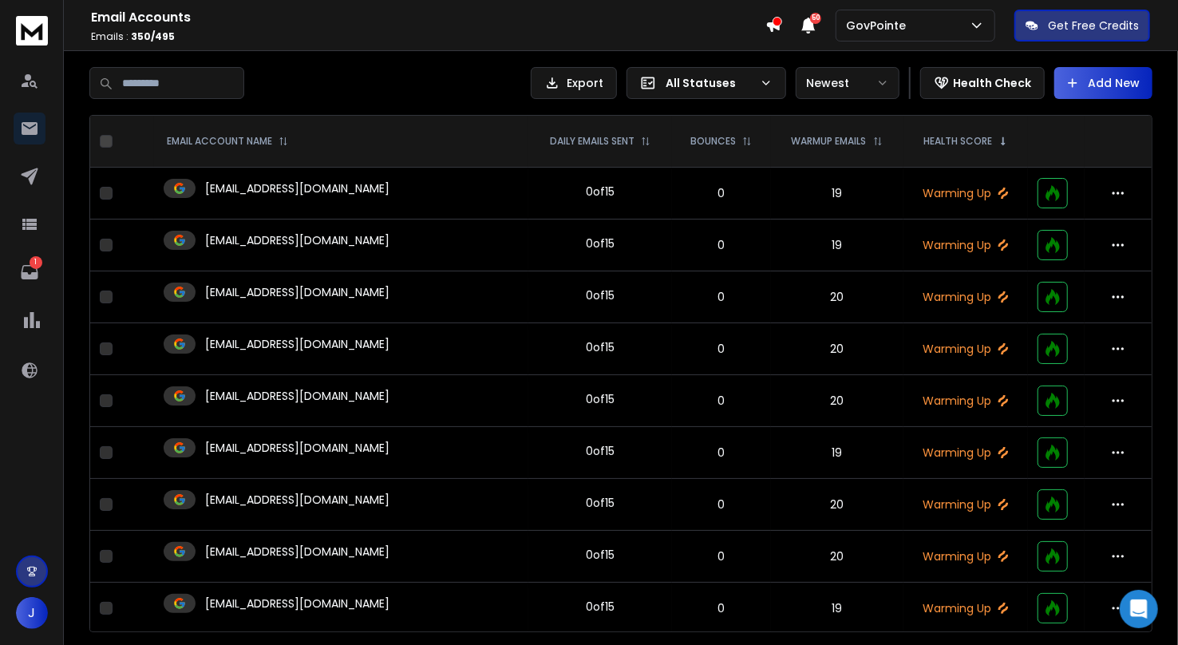
click at [346, 188] on p "[EMAIL_ADDRESS][DOMAIN_NAME]" at bounding box center [297, 188] width 184 height 16
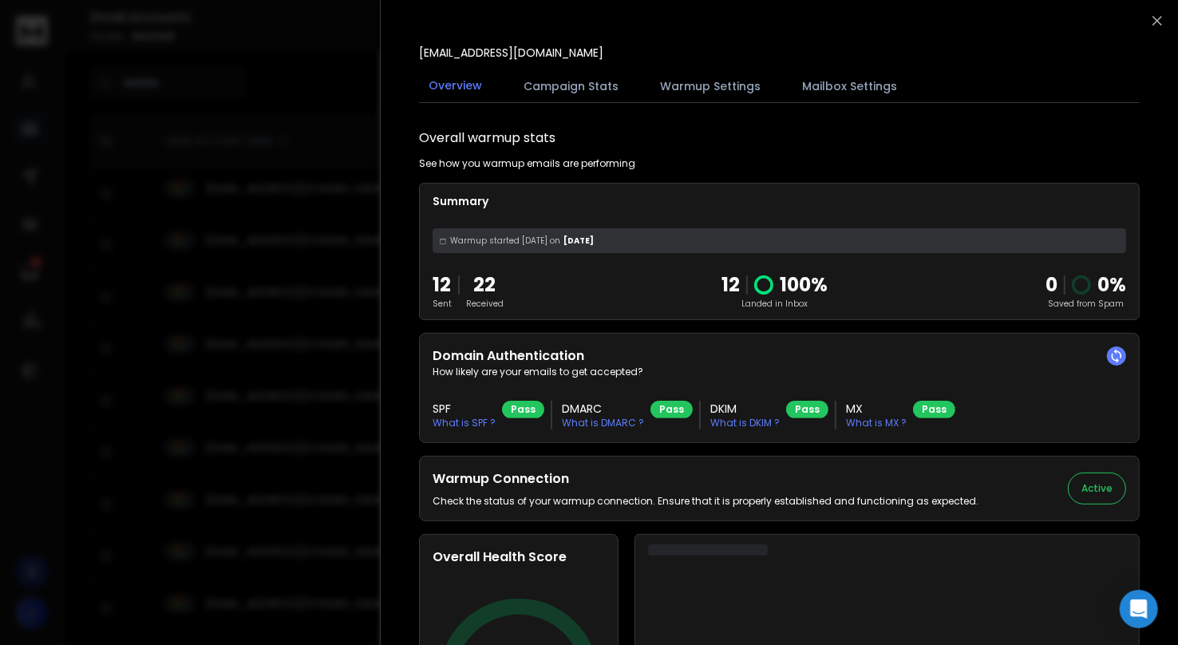
click at [726, 81] on button "Warmup Settings" at bounding box center [710, 86] width 120 height 35
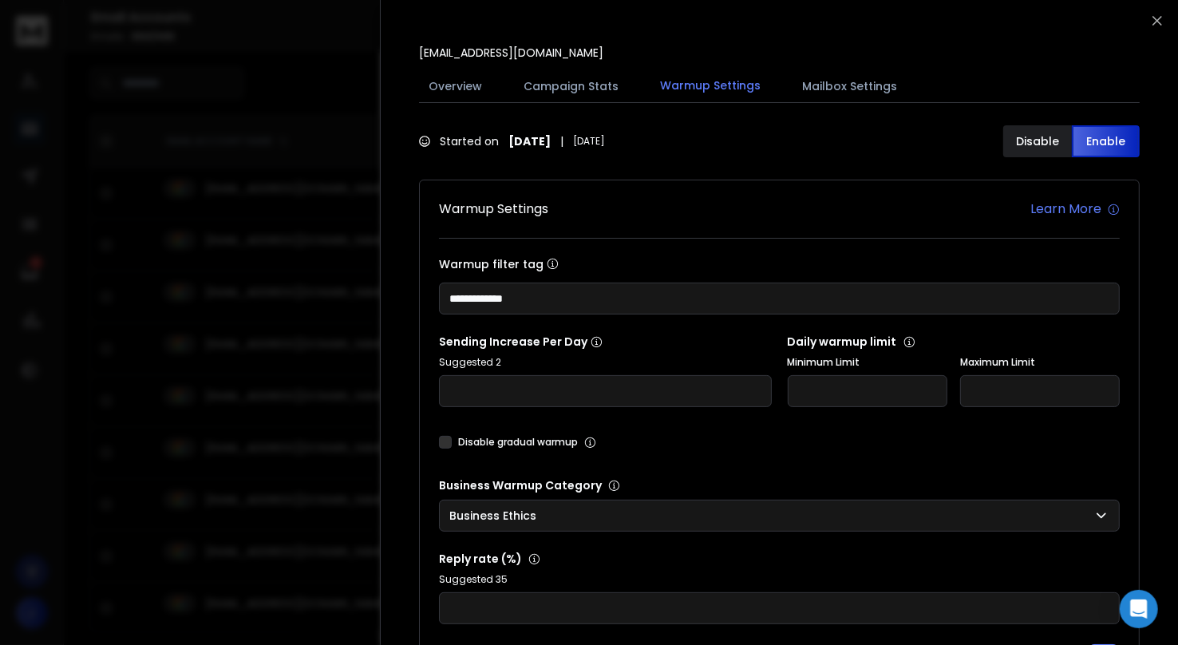
click at [274, 305] on div at bounding box center [589, 322] width 1178 height 645
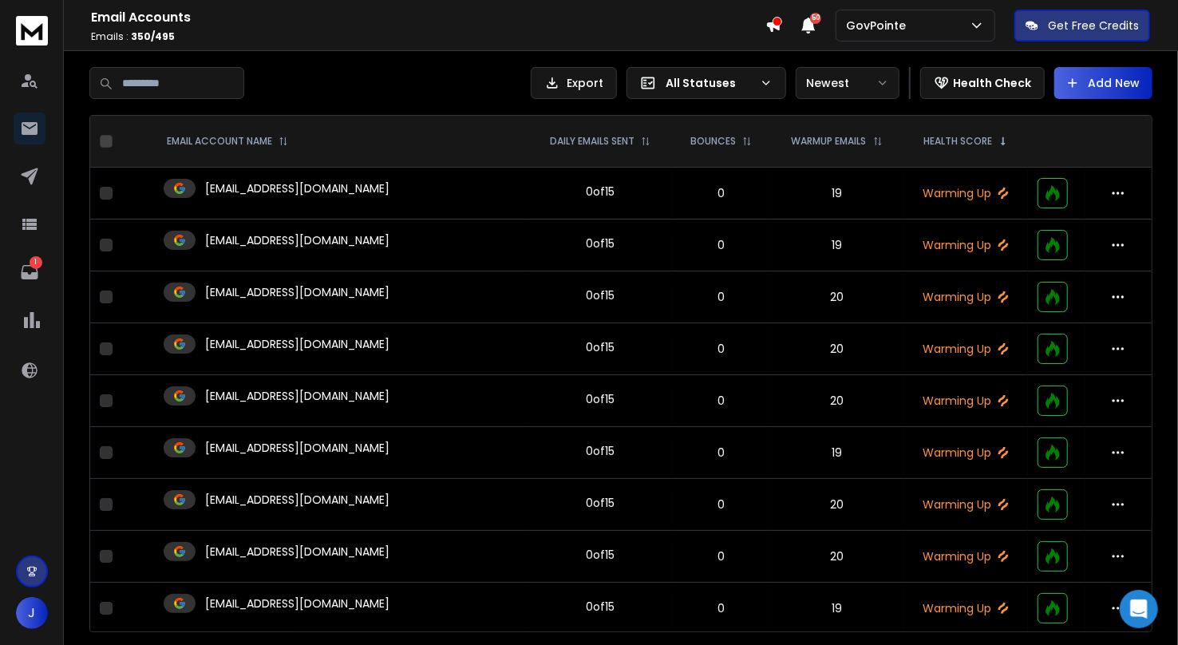
click at [330, 192] on p "[EMAIL_ADDRESS][DOMAIN_NAME]" at bounding box center [297, 188] width 184 height 16
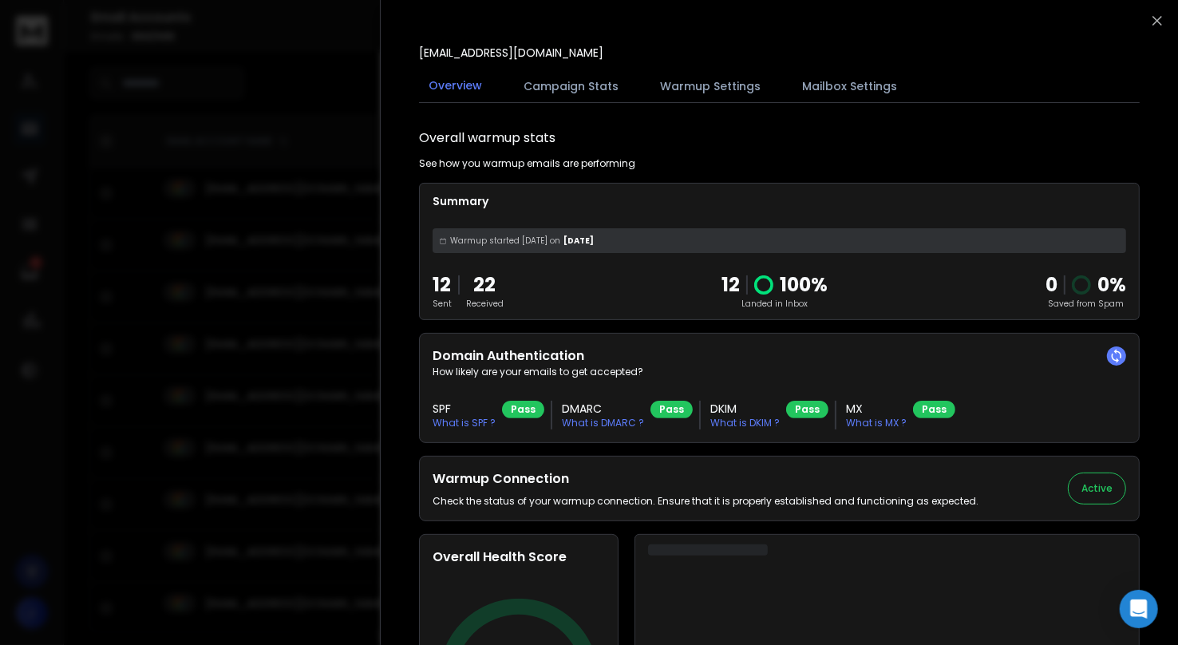
click at [711, 86] on button "Warmup Settings" at bounding box center [710, 86] width 120 height 35
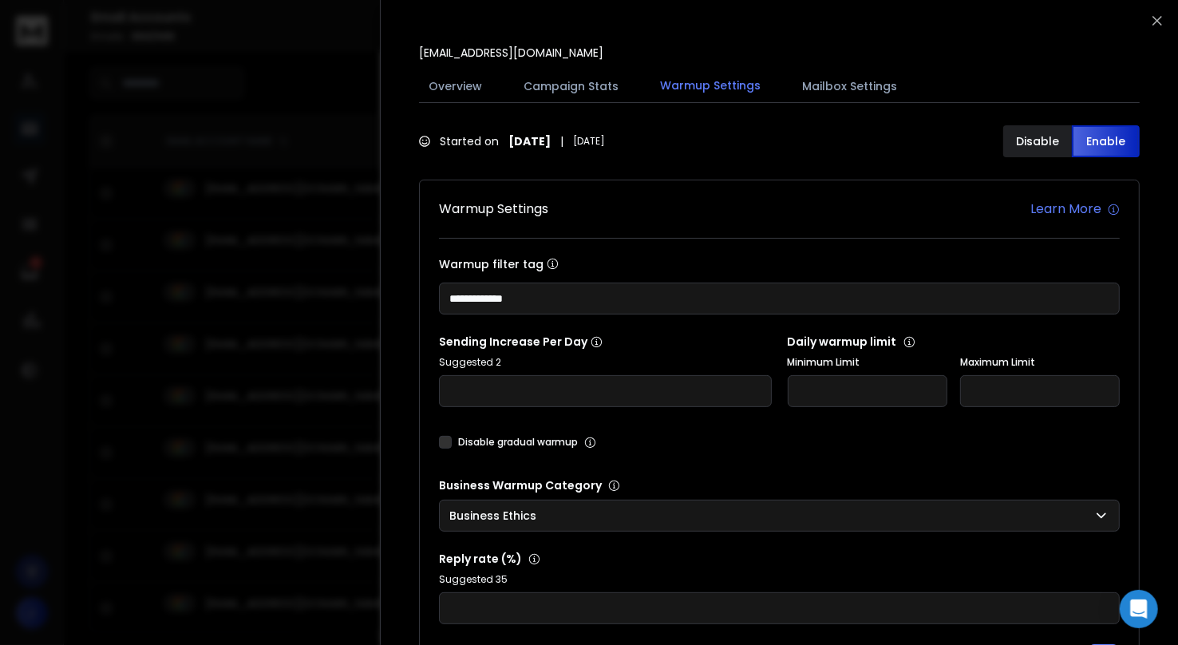
click at [221, 311] on div at bounding box center [589, 322] width 1178 height 645
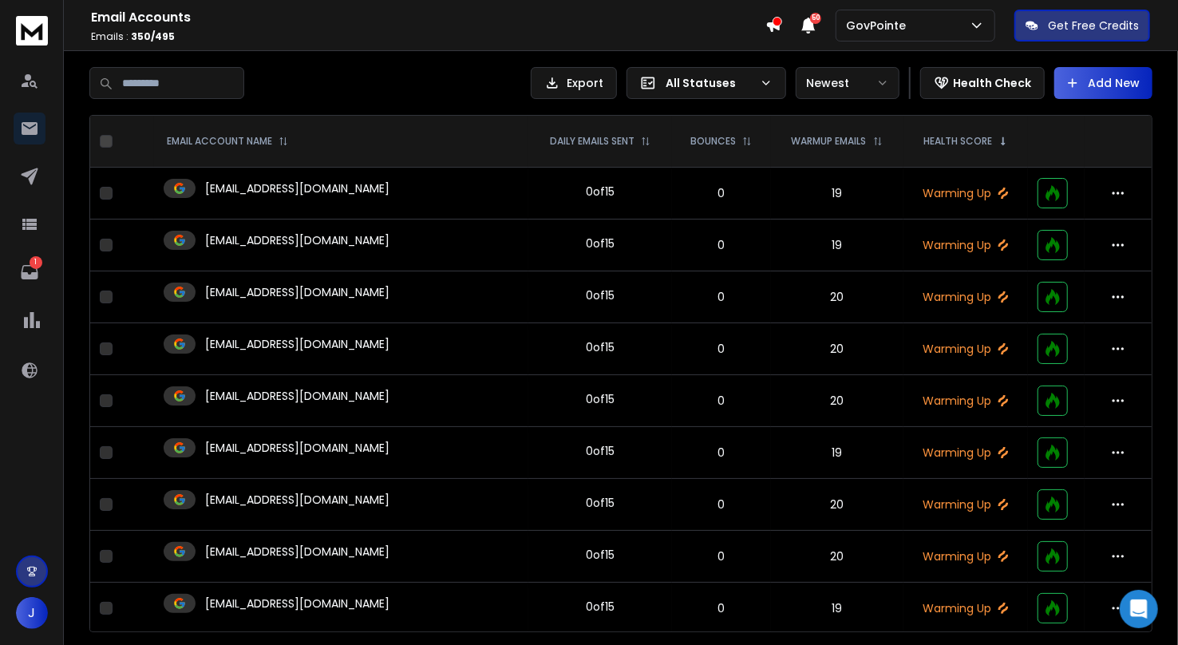
click at [109, 194] on button "button" at bounding box center [106, 193] width 13 height 13
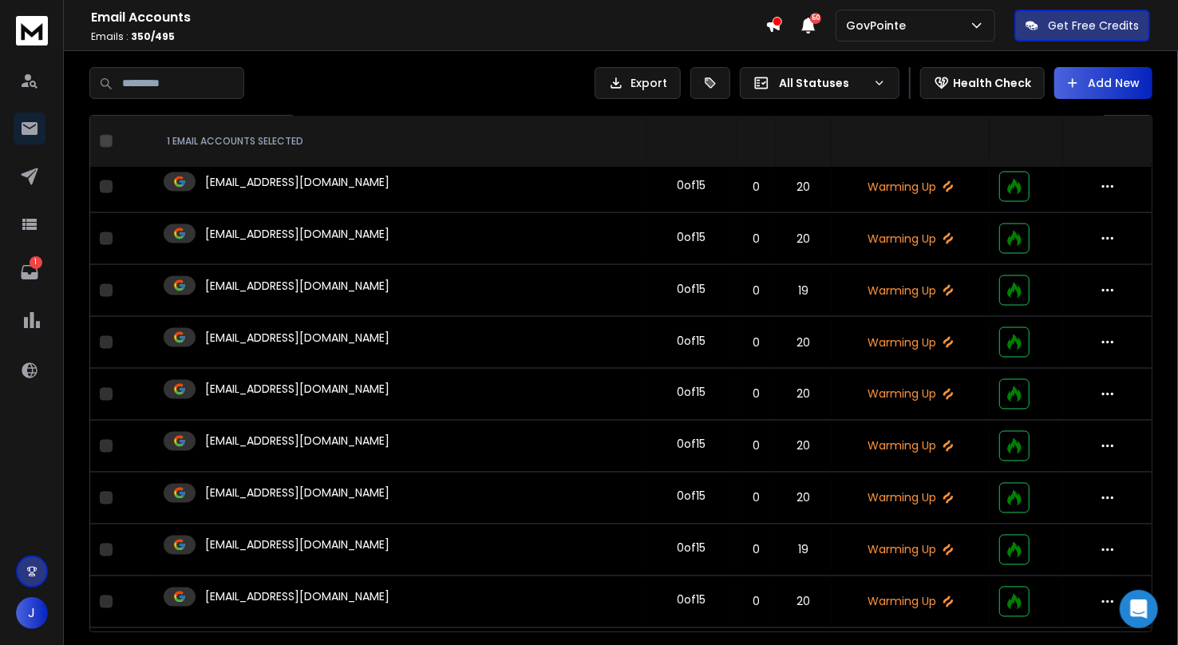
scroll to position [4626, 0]
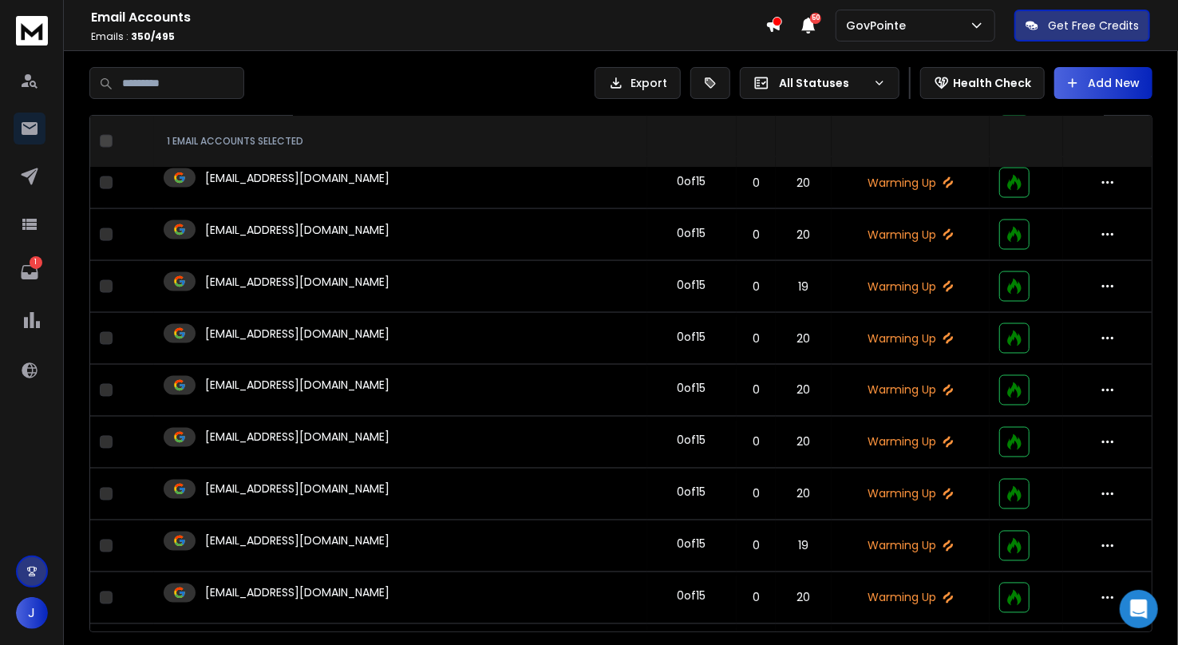
type button "on"
click at [103, 436] on button "button" at bounding box center [106, 442] width 13 height 13
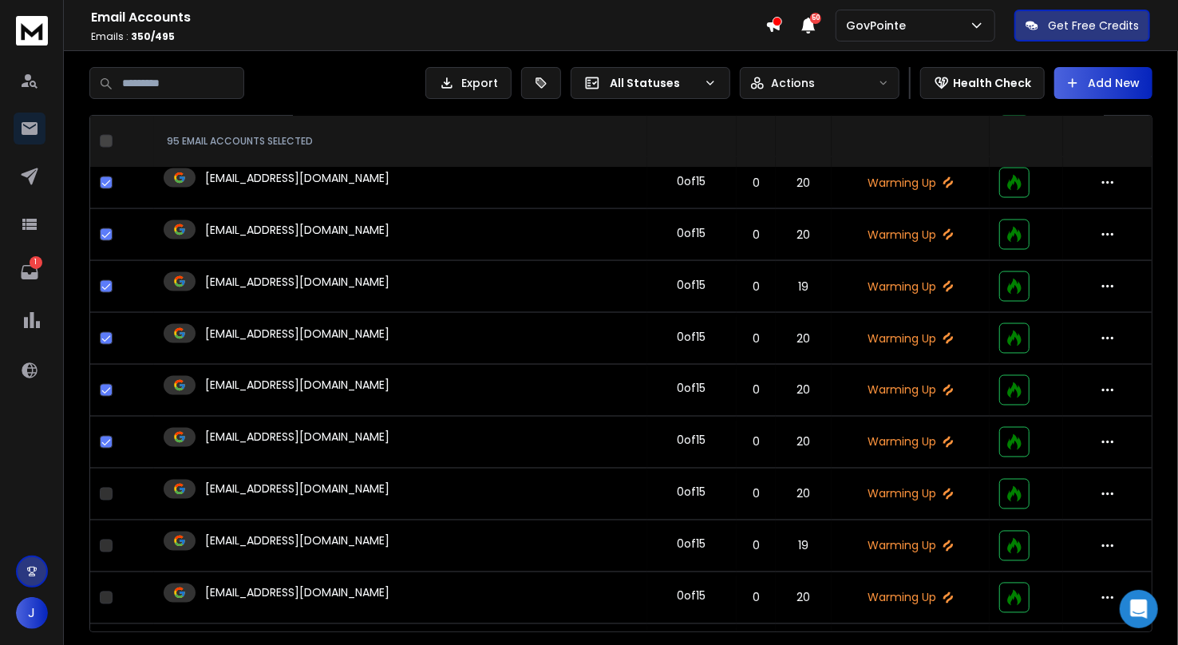
type button "on"
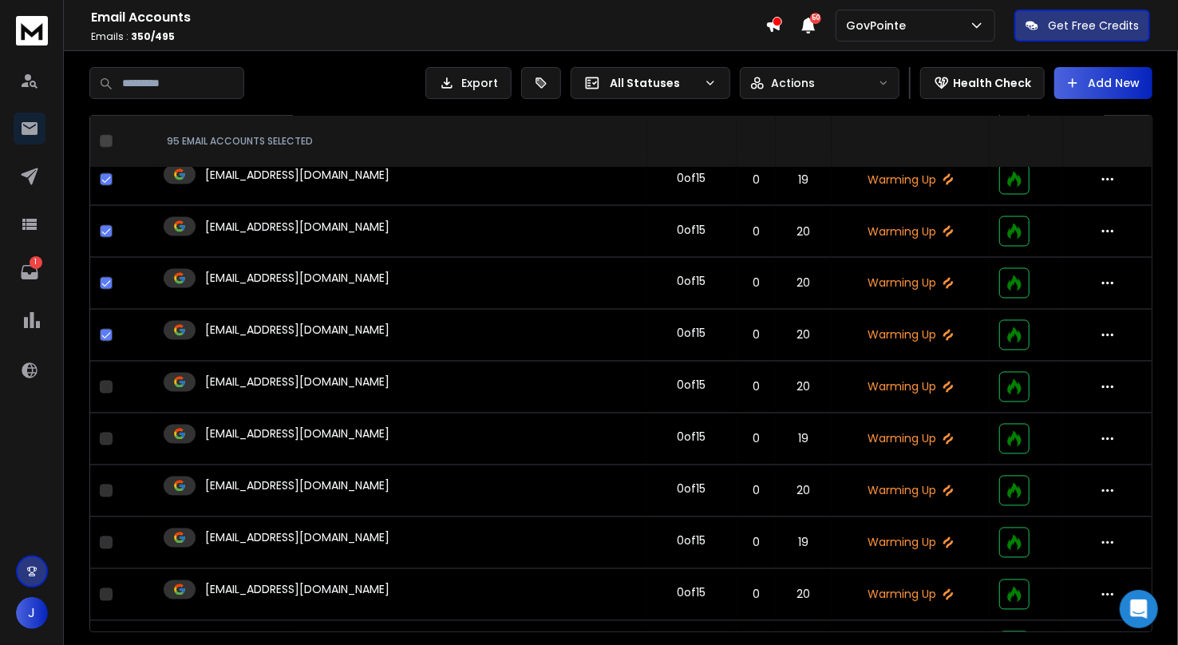
scroll to position [4770, 0]
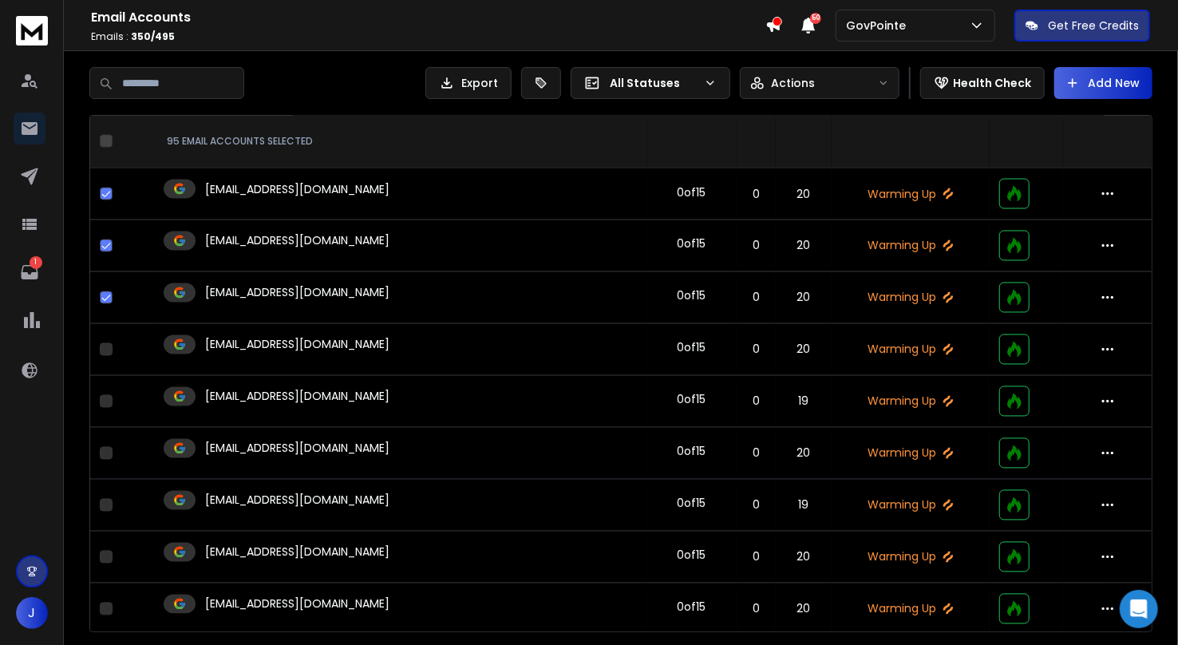
click at [108, 499] on button "button" at bounding box center [106, 505] width 13 height 13
type button "on"
click at [105, 551] on button "button" at bounding box center [106, 557] width 13 height 13
type button "on"
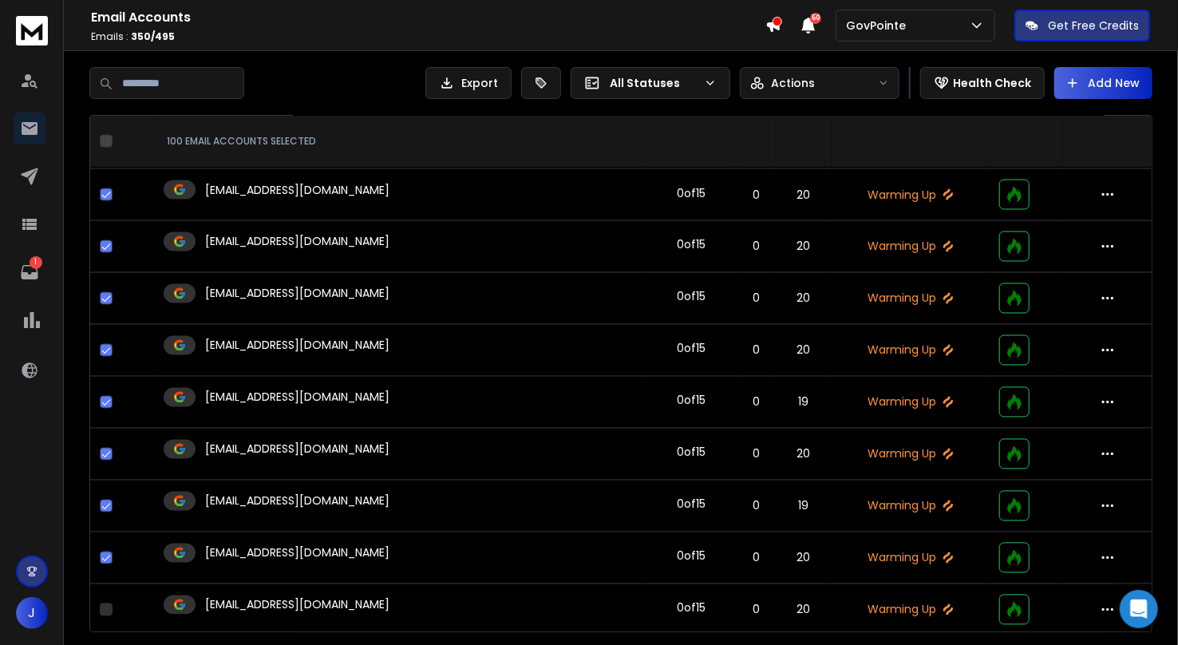
click at [403, 543] on div "[EMAIL_ADDRESS][DOMAIN_NAME]" at bounding box center [401, 552] width 474 height 19
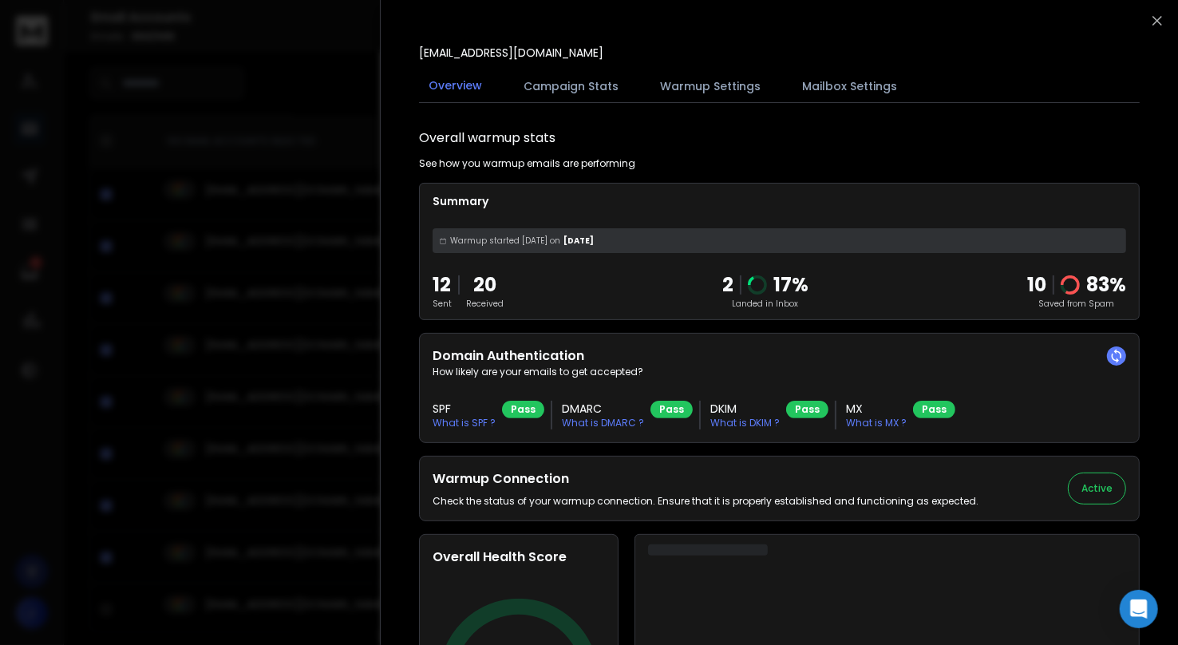
click at [737, 83] on button "Warmup Settings" at bounding box center [710, 86] width 120 height 35
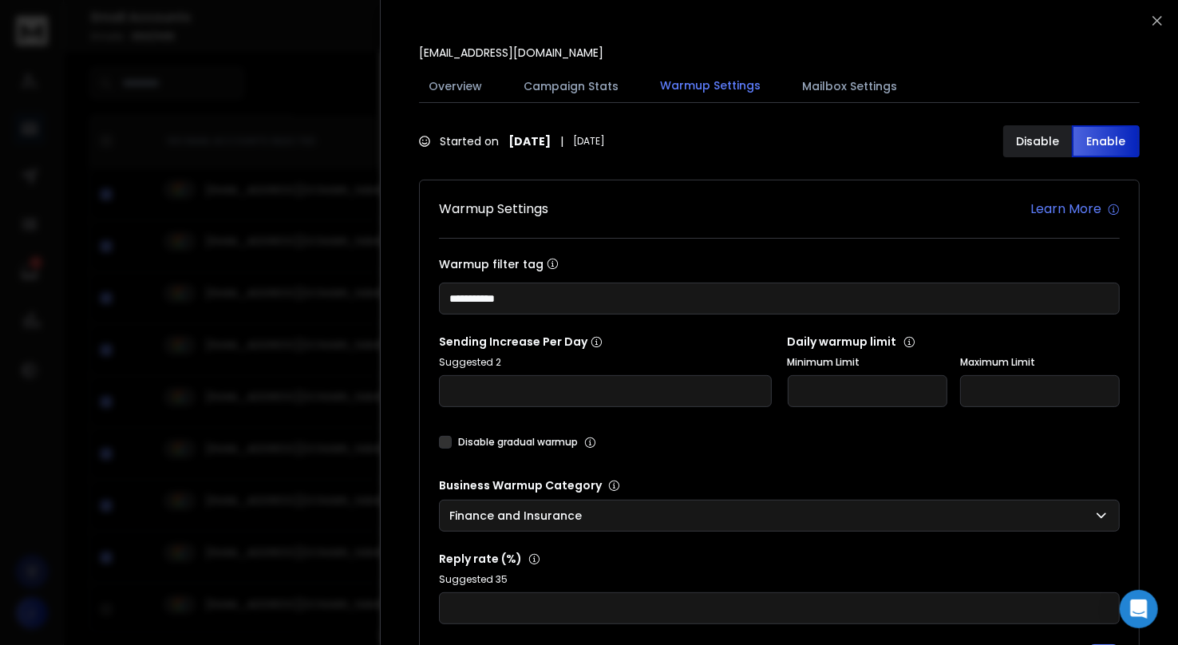
click at [322, 274] on div at bounding box center [589, 322] width 1178 height 645
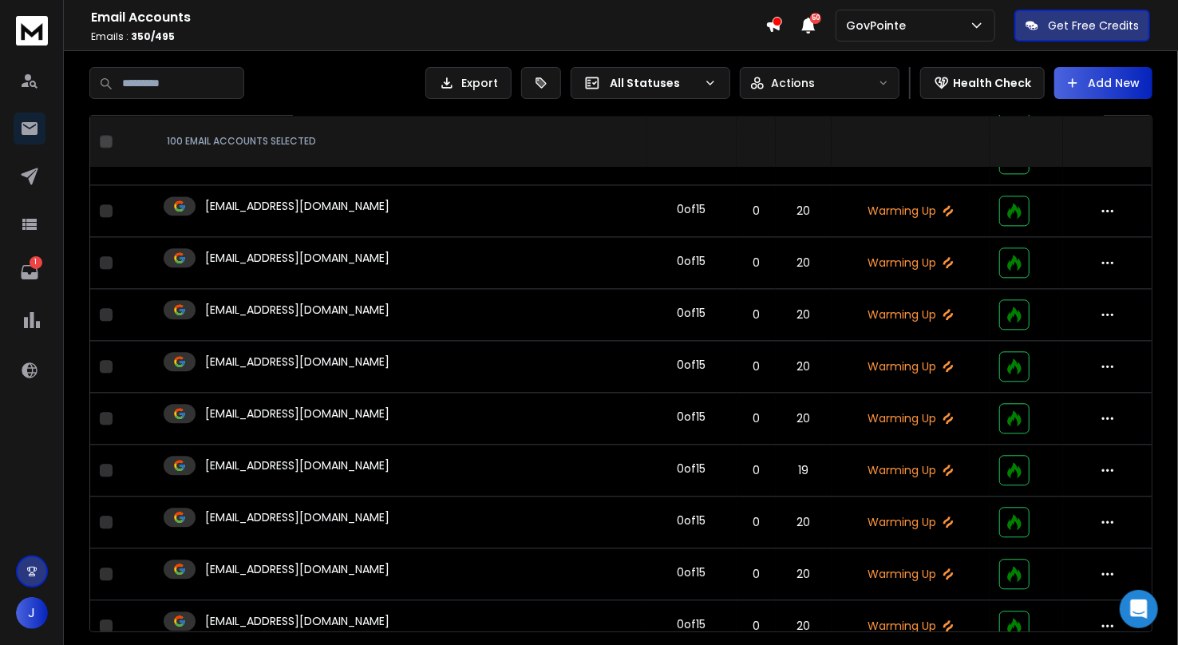
scroll to position [5212, 0]
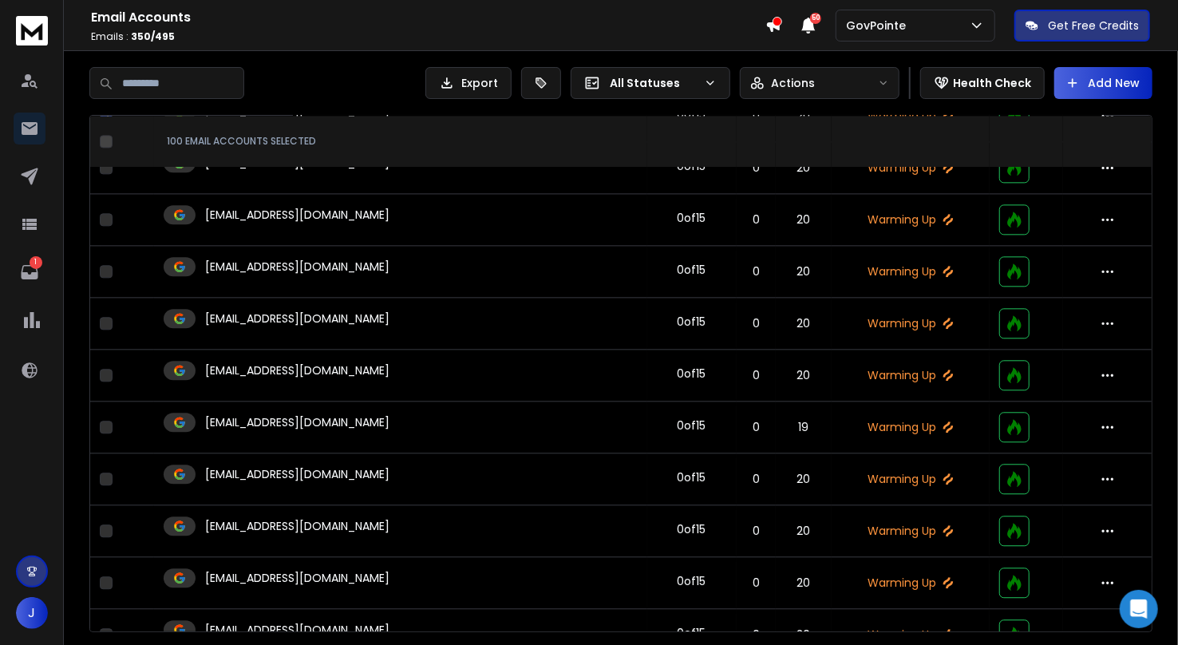
click at [106, 576] on button "button" at bounding box center [106, 582] width 13 height 13
type button "on"
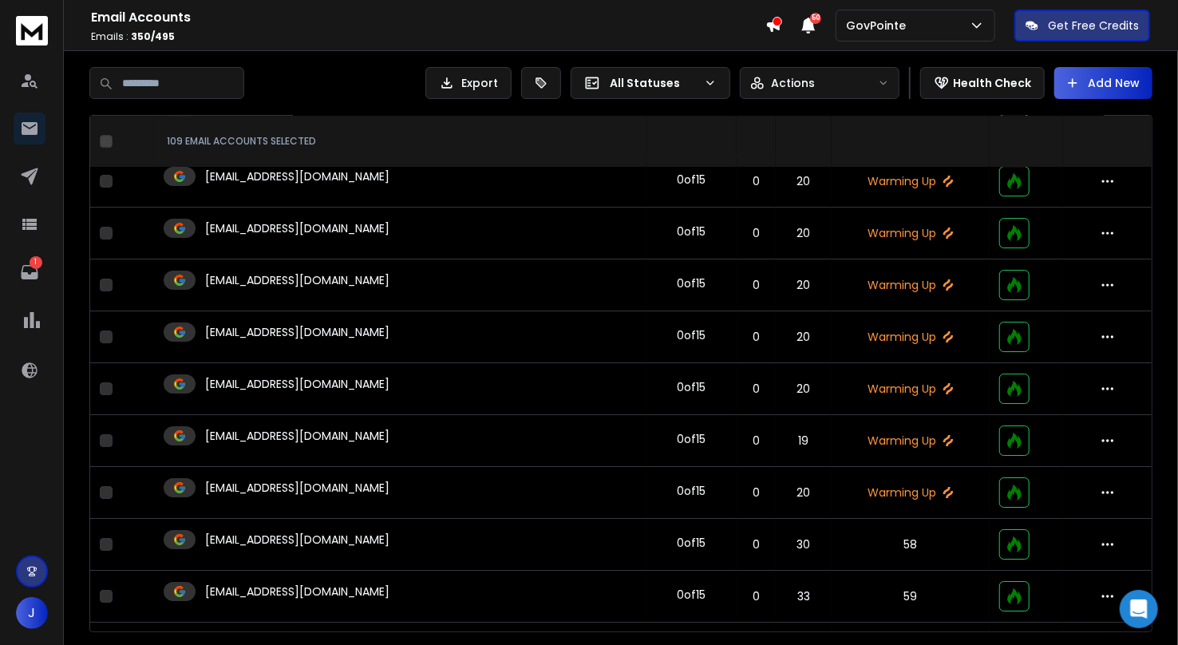
scroll to position [6128, 0]
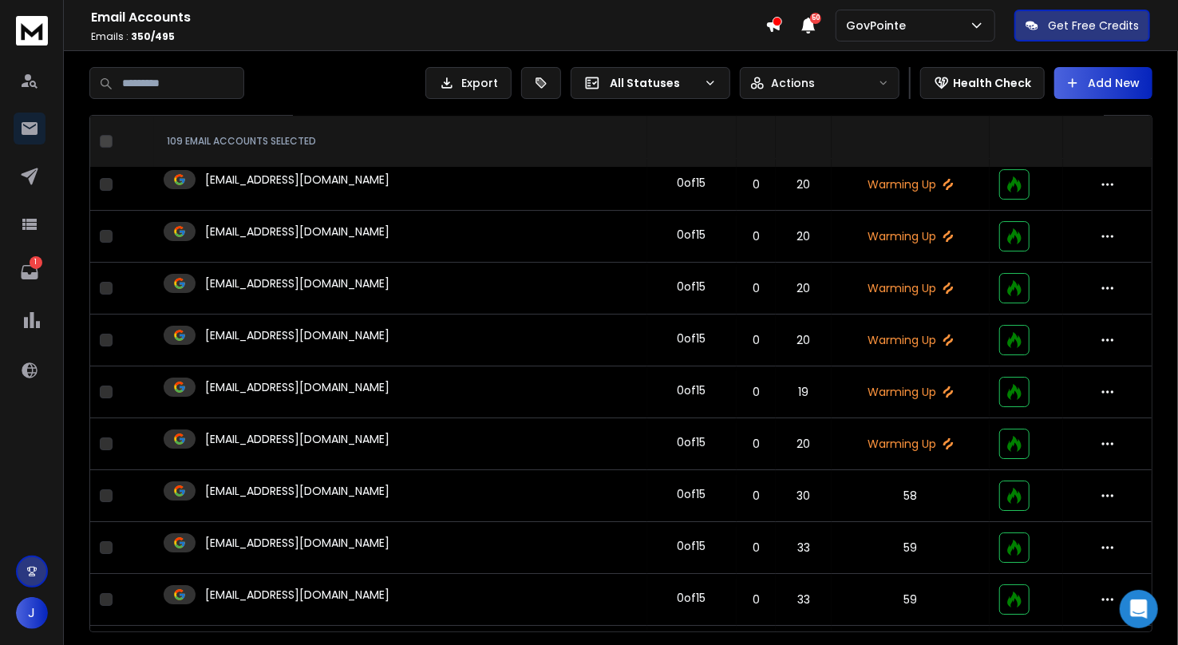
click at [285, 535] on p "[EMAIL_ADDRESS][DOMAIN_NAME]" at bounding box center [297, 543] width 184 height 16
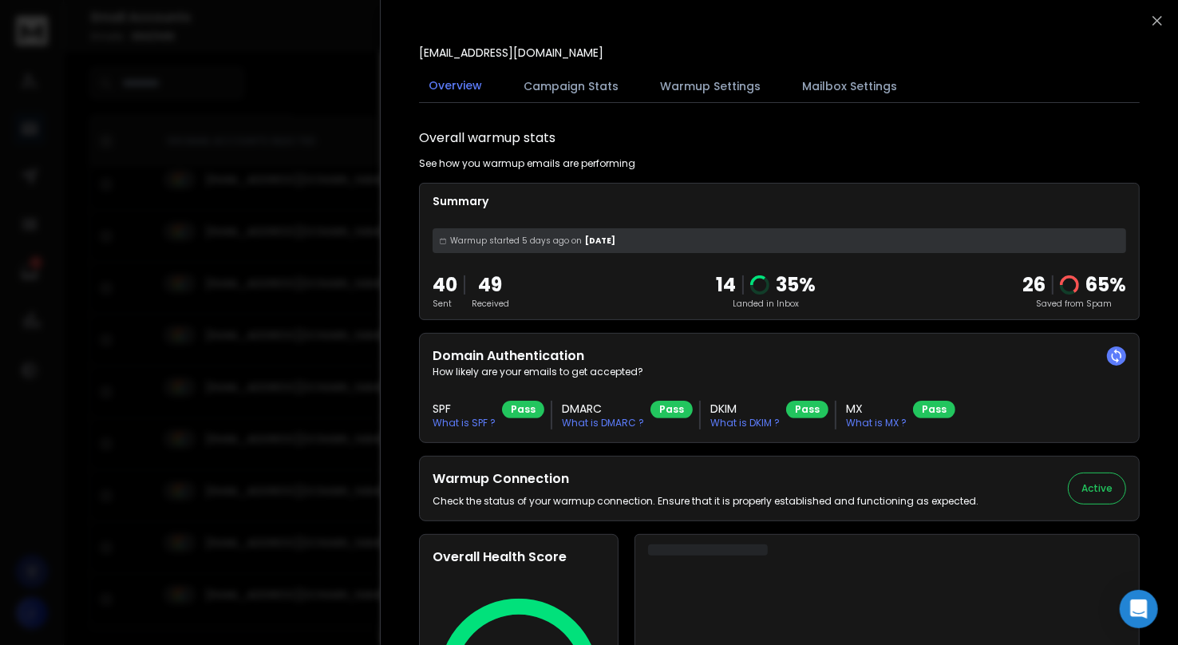
click at [734, 85] on button "Warmup Settings" at bounding box center [710, 86] width 120 height 35
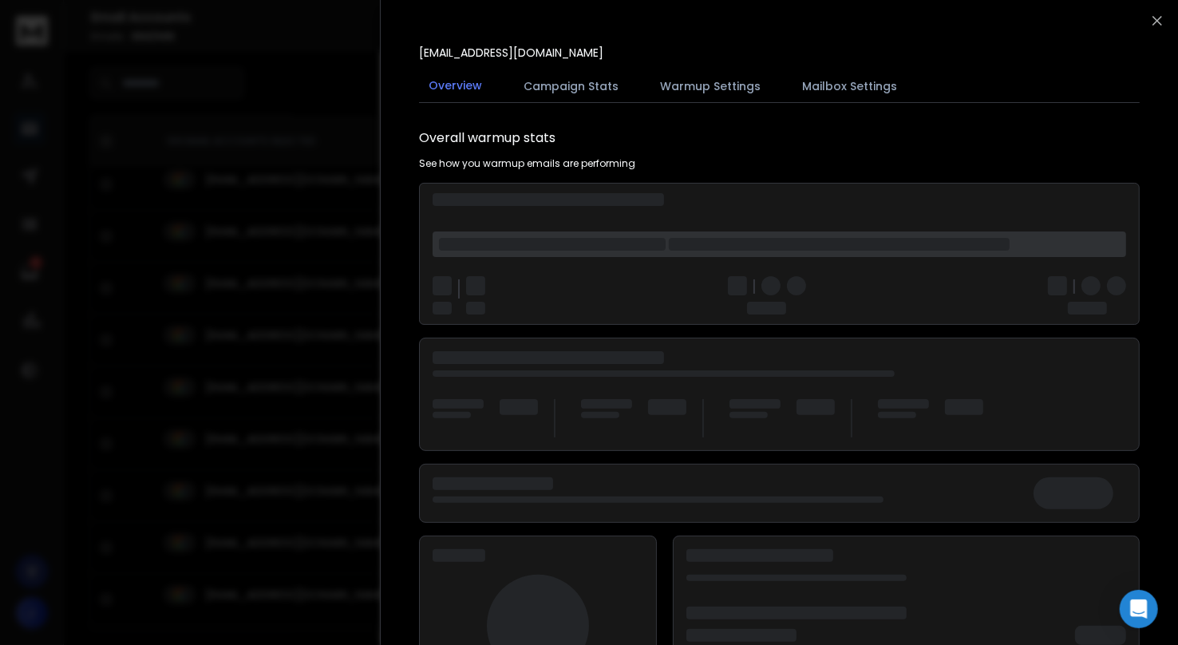
click at [300, 175] on div at bounding box center [589, 322] width 1178 height 645
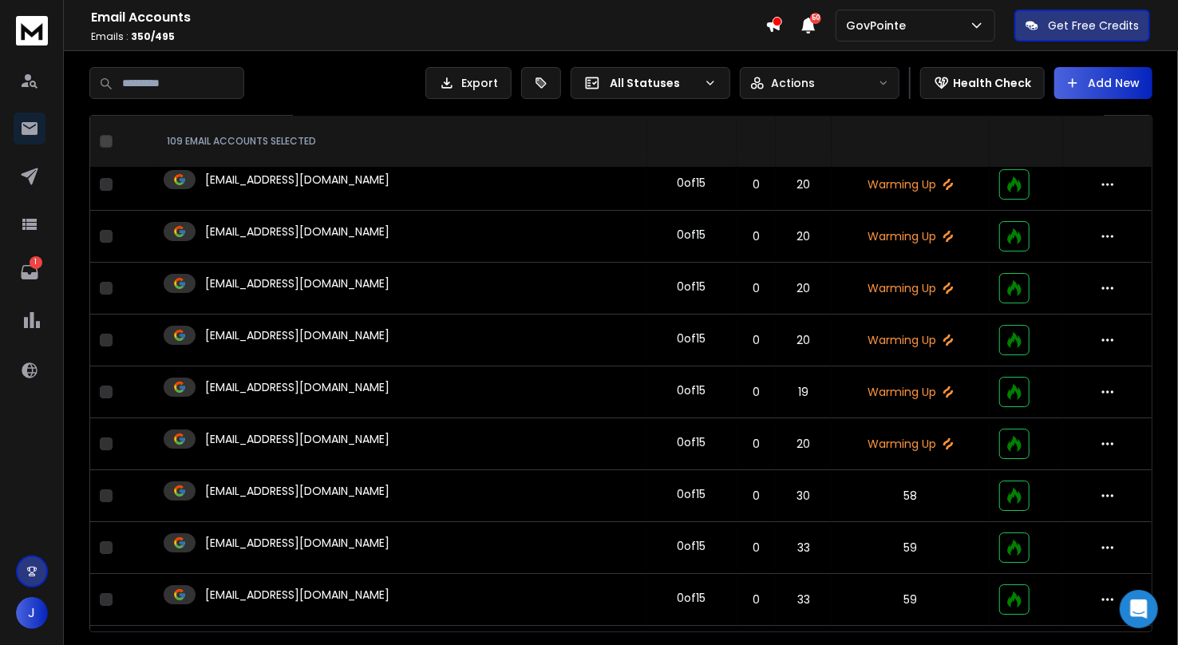
click at [108, 437] on button "button" at bounding box center [106, 443] width 13 height 13
type button "on"
click at [903, 436] on p "Warming Up" at bounding box center [910, 444] width 138 height 16
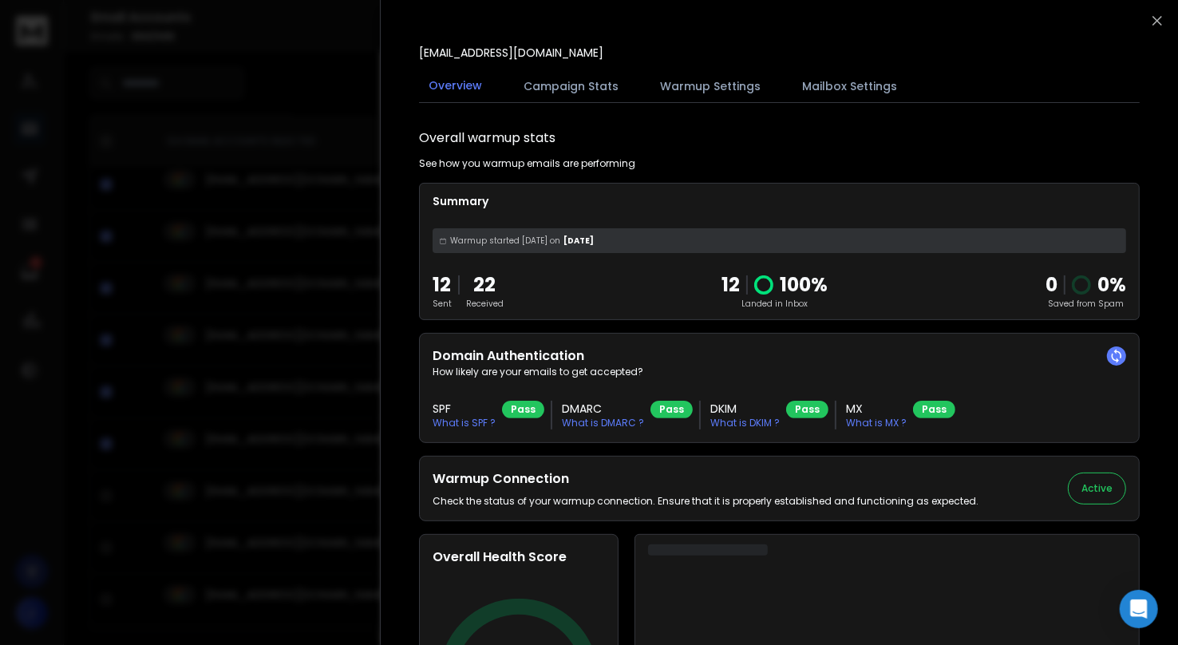
click at [711, 83] on button "Warmup Settings" at bounding box center [710, 86] width 120 height 35
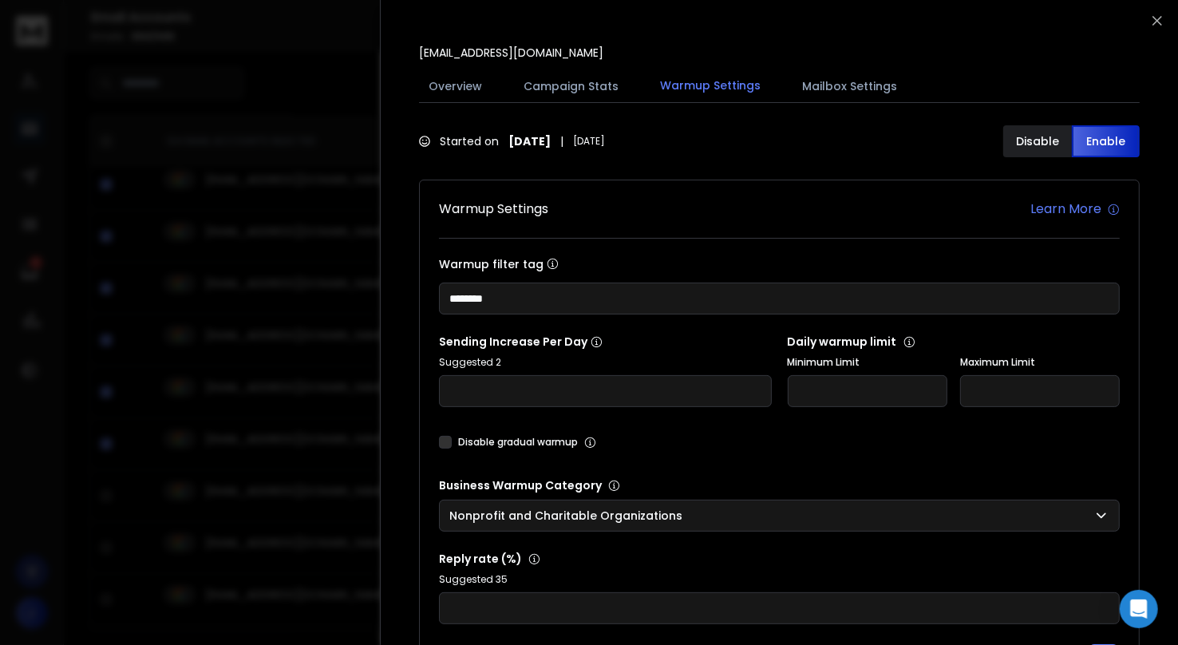
click at [264, 203] on div at bounding box center [589, 322] width 1178 height 645
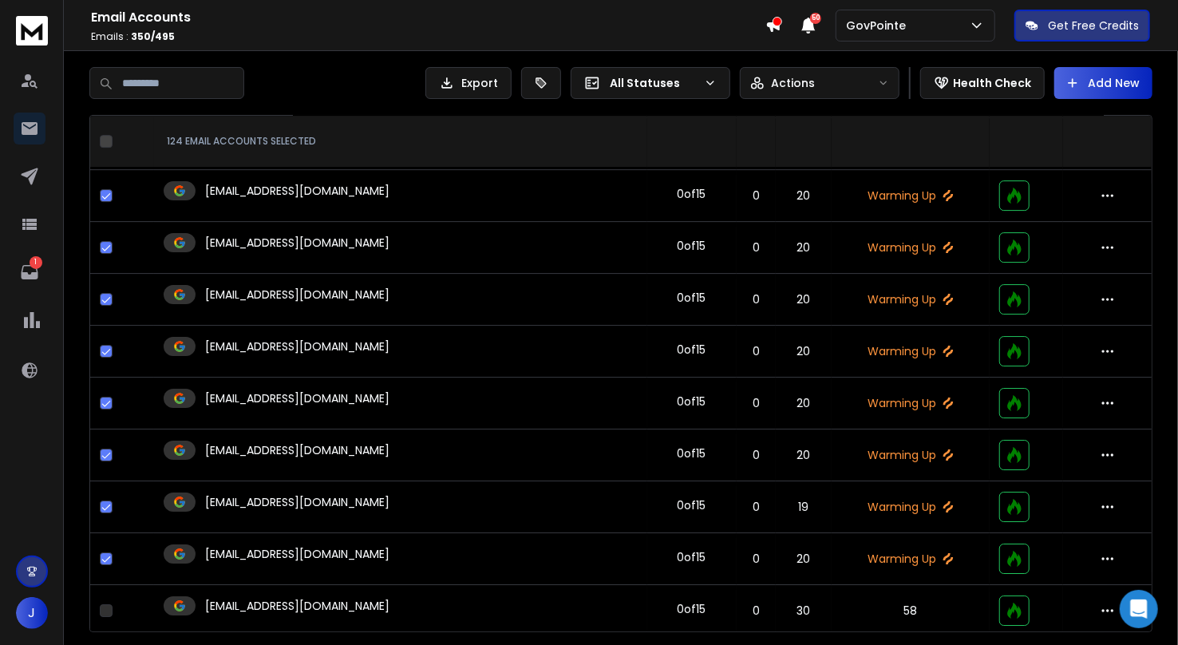
scroll to position [6014, 0]
click at [107, 140] on button "Select this Page" at bounding box center [106, 141] width 13 height 13
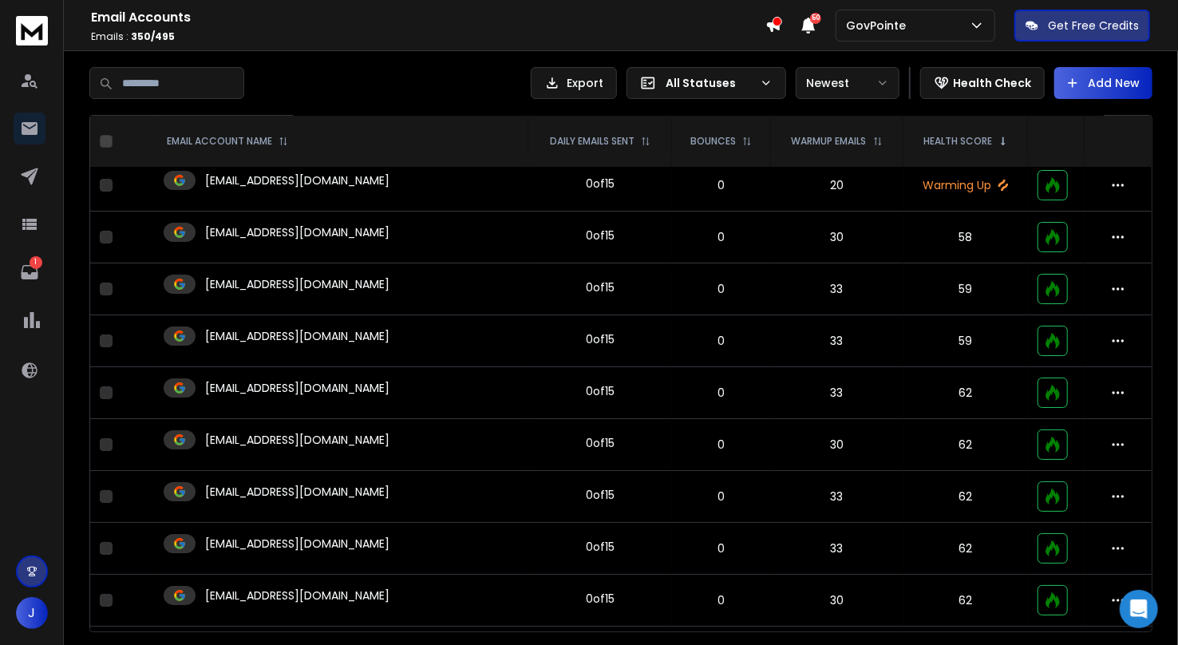
scroll to position [6398, 0]
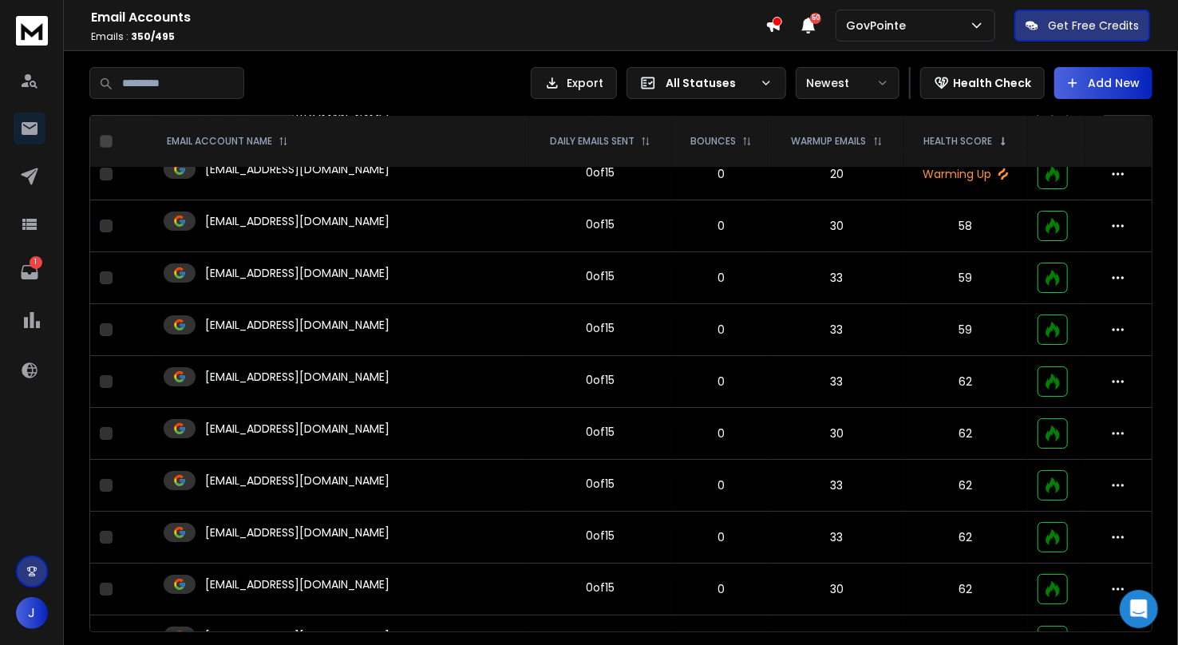
click at [108, 219] on button "button" at bounding box center [106, 225] width 13 height 13
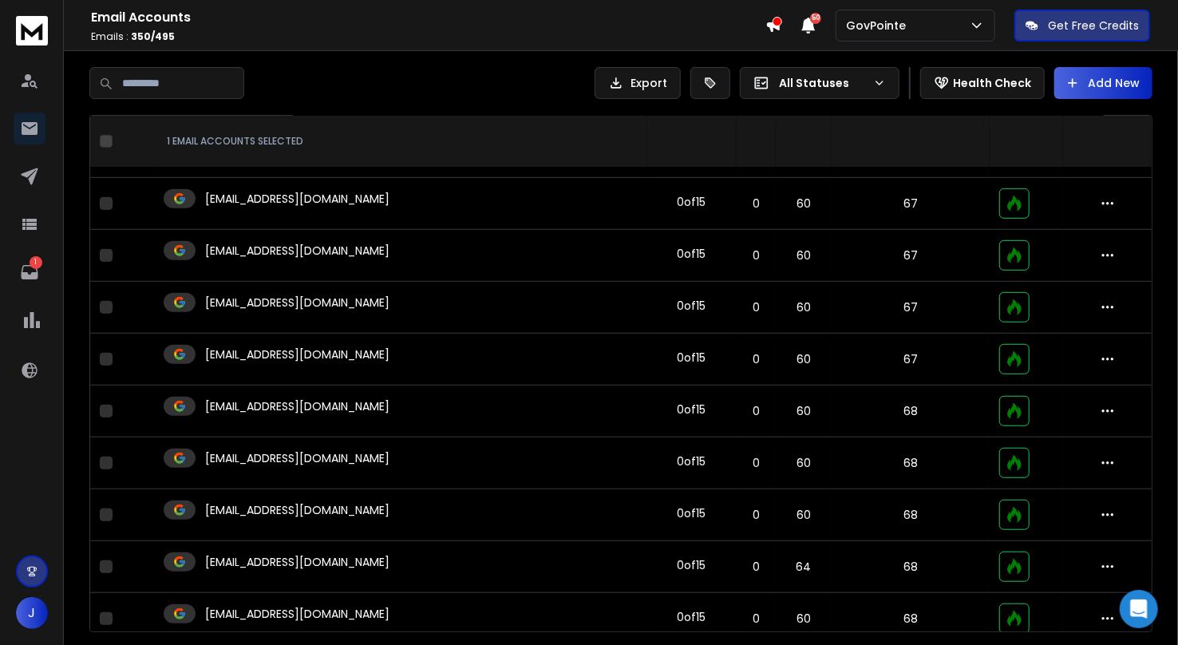
scroll to position [10339, 0]
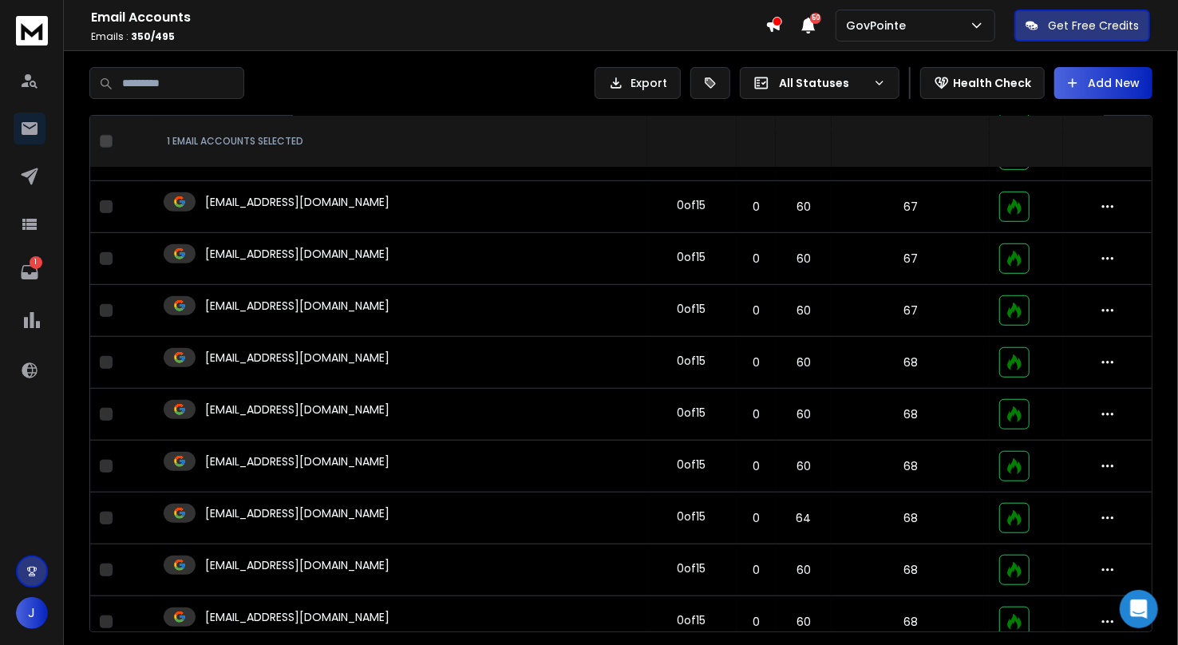
type button "on"
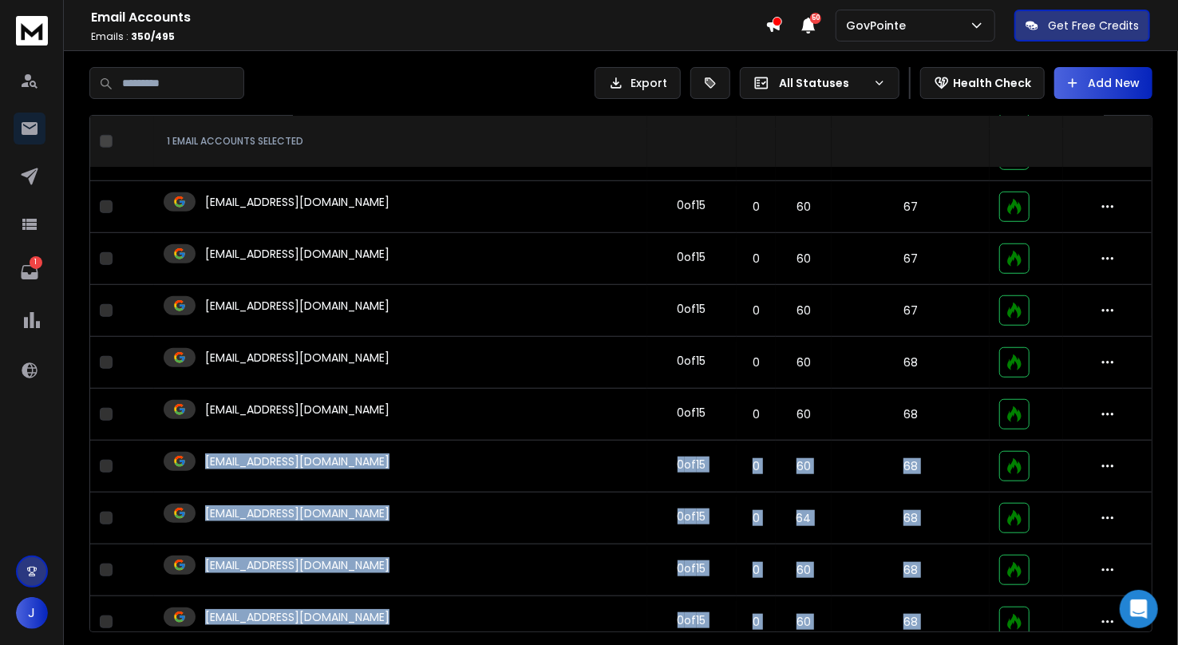
click at [112, 460] on div at bounding box center [127, 466] width 54 height 13
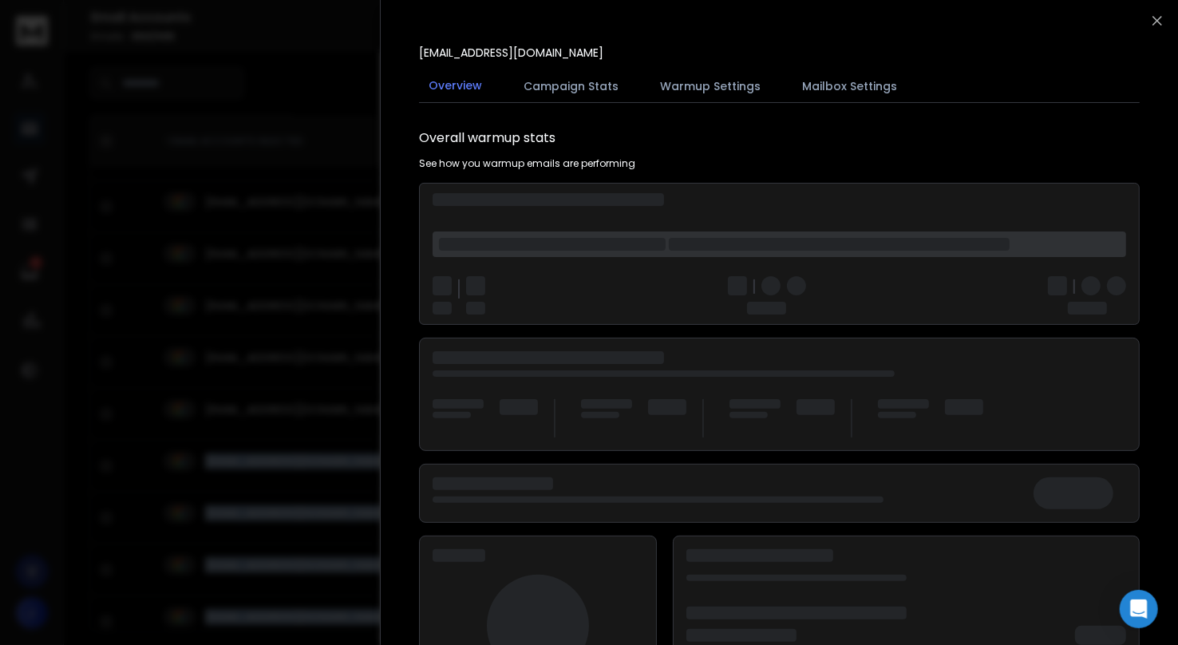
click at [124, 384] on div at bounding box center [589, 322] width 1178 height 645
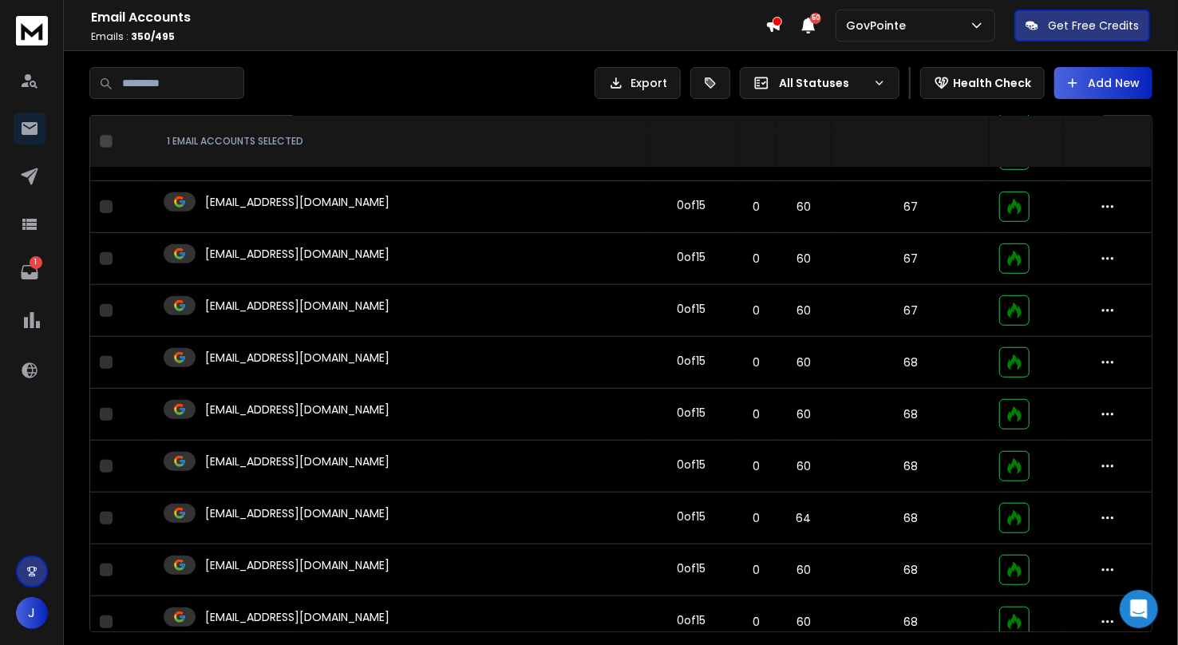
click at [105, 460] on button "button" at bounding box center [106, 466] width 13 height 13
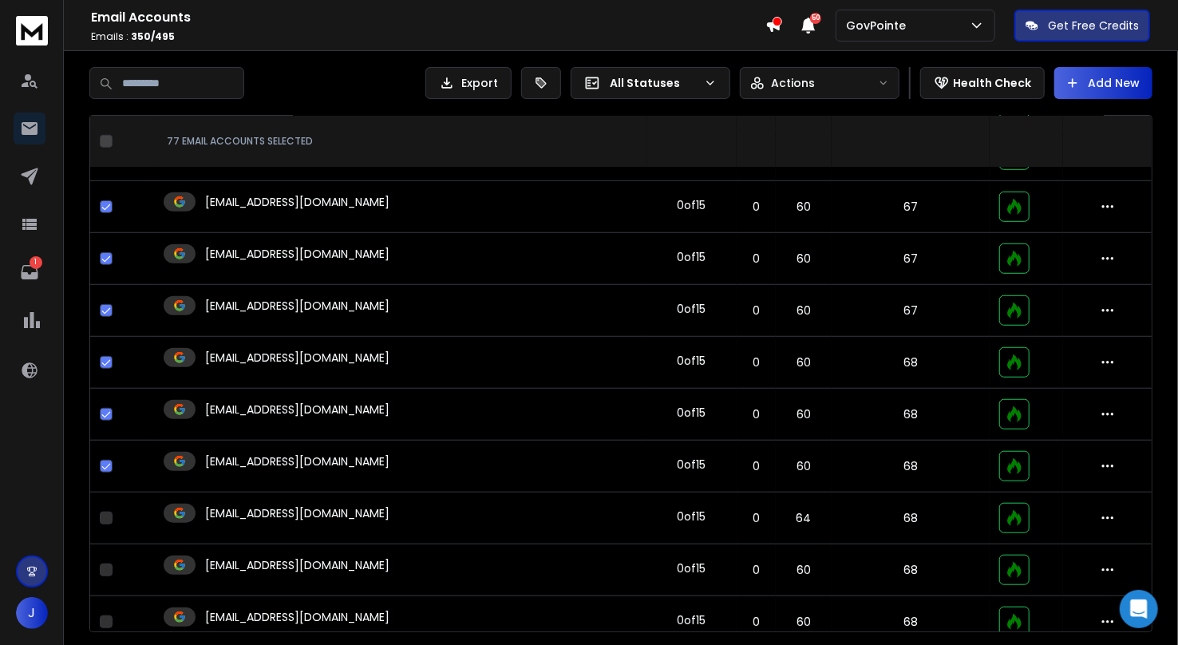
type button "on"
click at [797, 80] on p "Actions" at bounding box center [793, 83] width 44 height 16
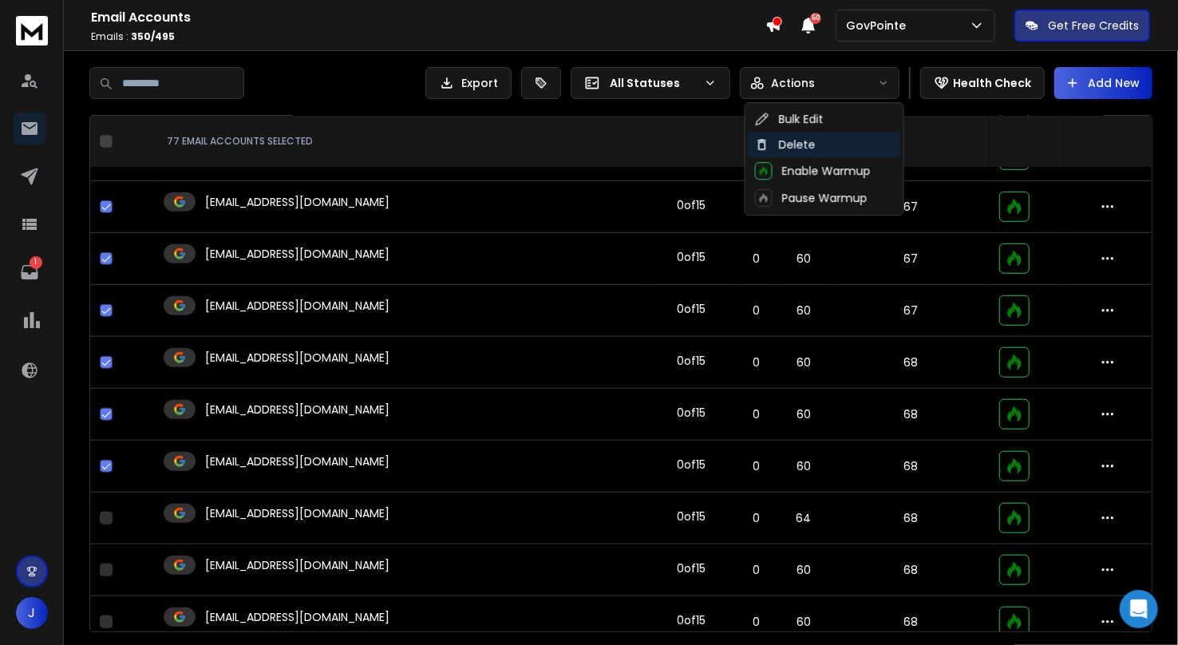
click at [258, 453] on p "[EMAIL_ADDRESS][DOMAIN_NAME]" at bounding box center [297, 461] width 184 height 16
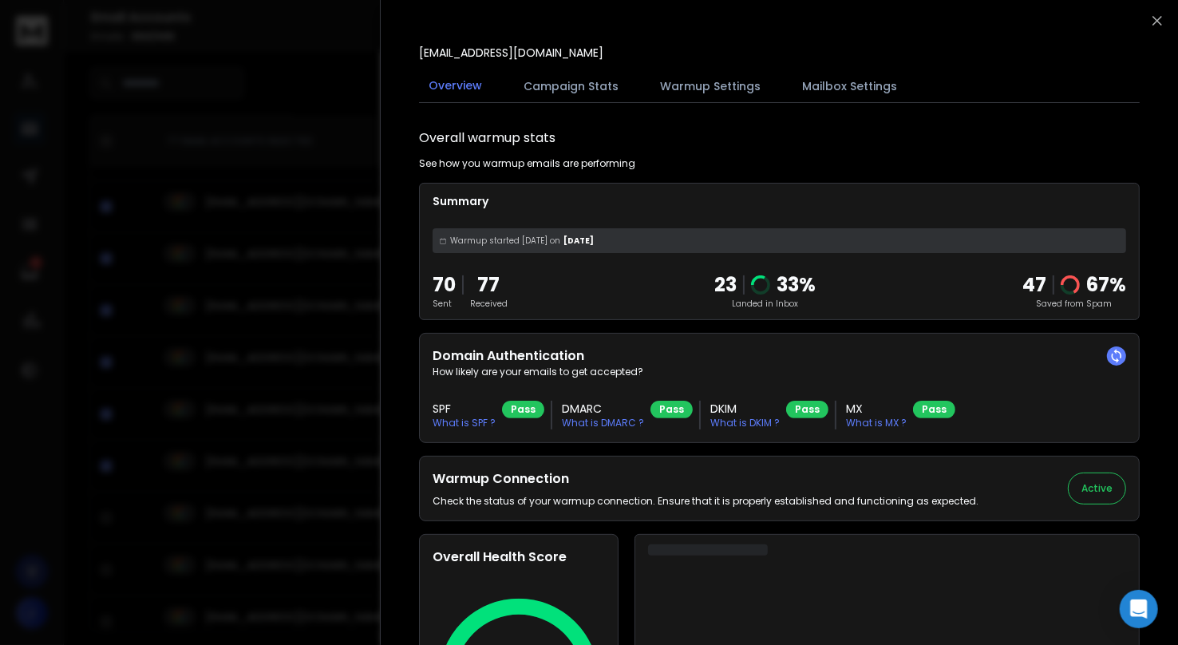
click at [707, 89] on button "Warmup Settings" at bounding box center [710, 86] width 120 height 35
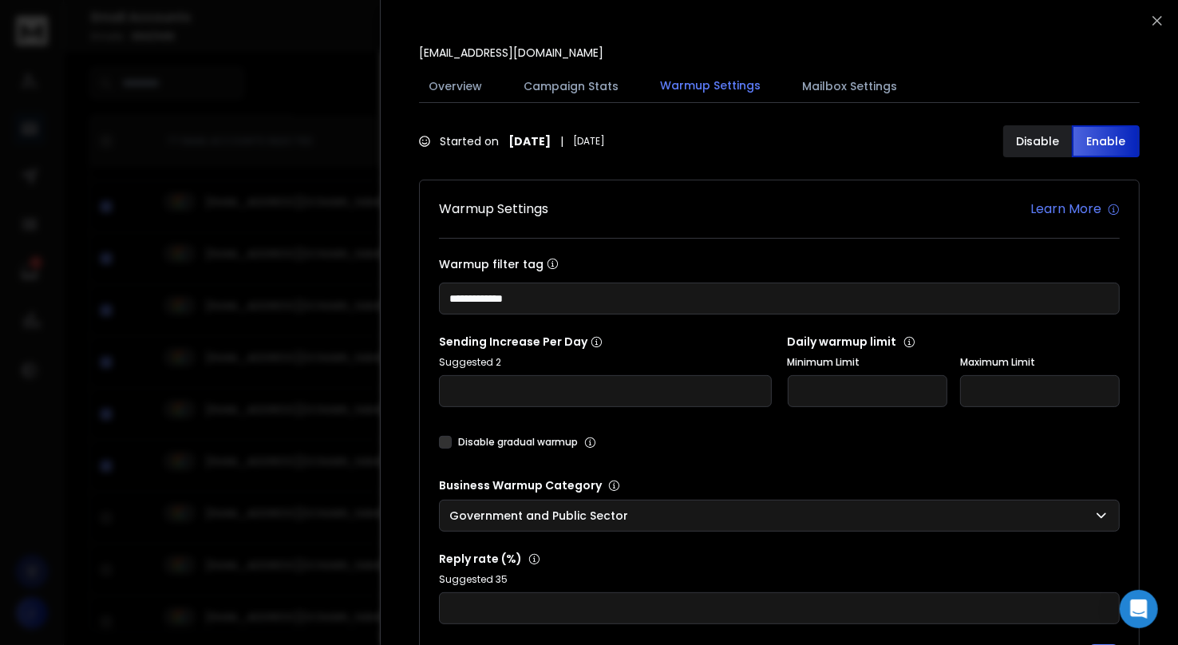
click at [213, 191] on div at bounding box center [589, 322] width 1178 height 645
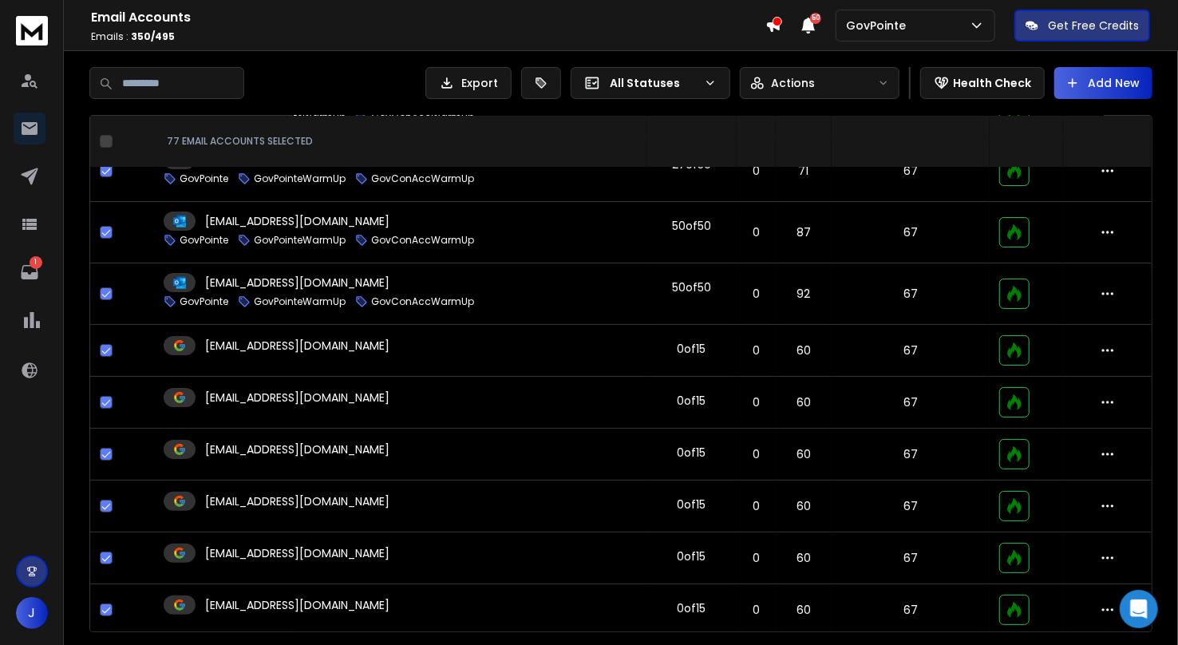
scroll to position [9775, 0]
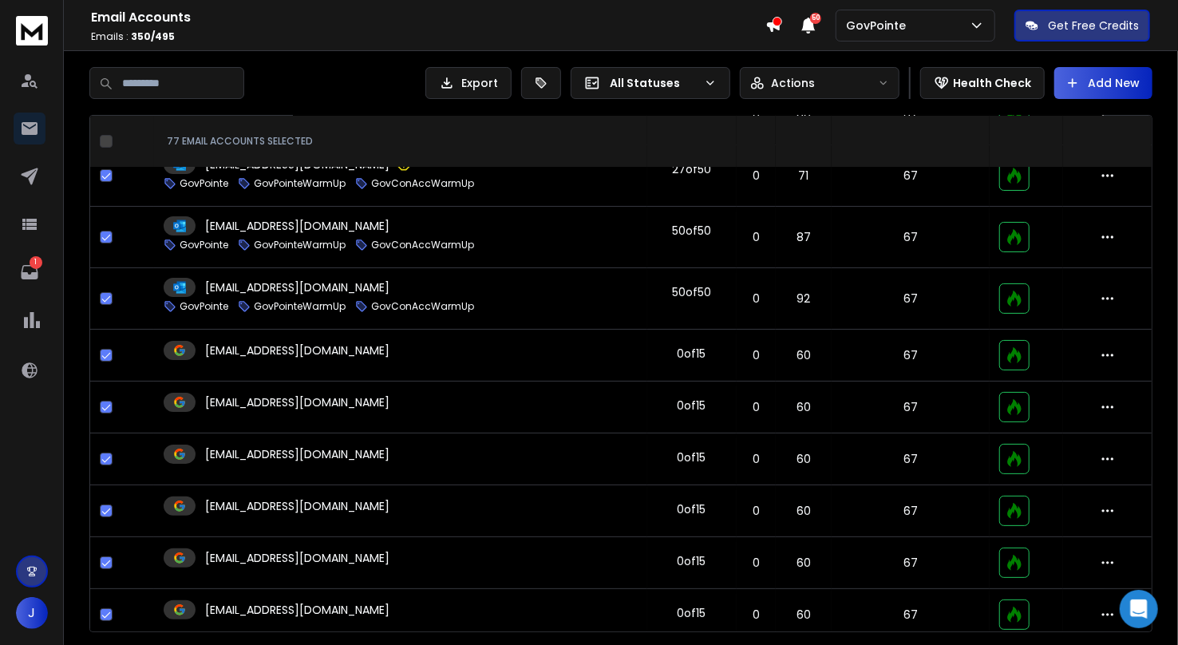
click at [105, 349] on button "button" at bounding box center [106, 355] width 13 height 13
type button "on"
click at [235, 279] on p "[EMAIL_ADDRESS][DOMAIN_NAME]" at bounding box center [297, 287] width 184 height 16
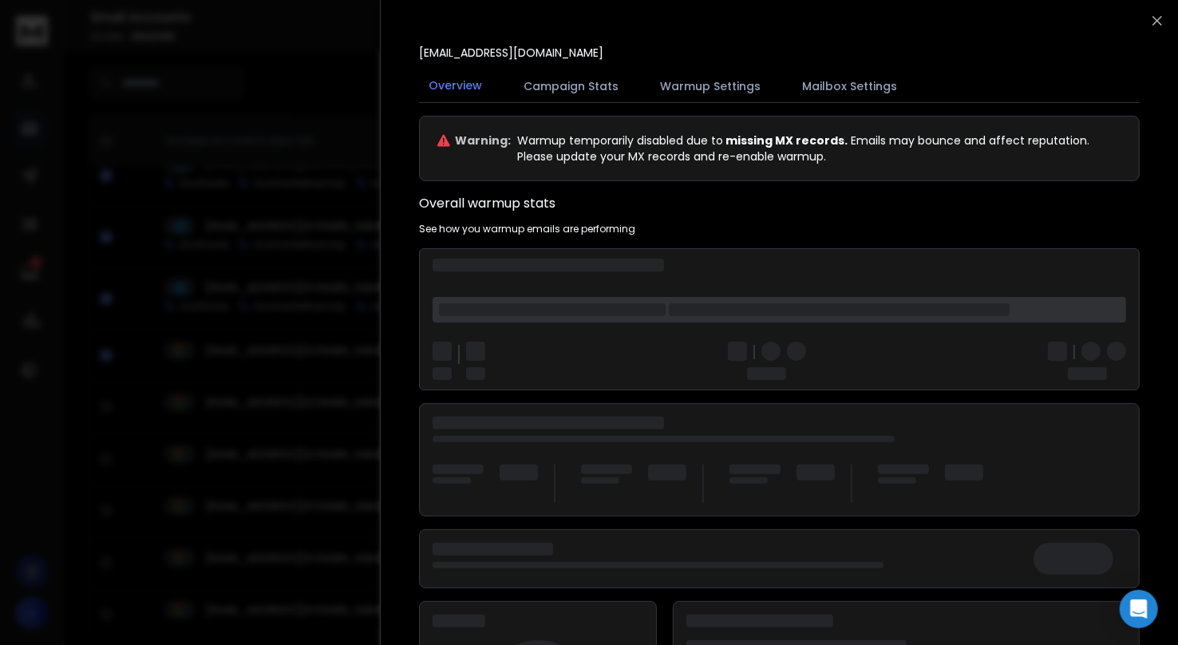
click at [720, 83] on button "Warmup Settings" at bounding box center [710, 86] width 120 height 35
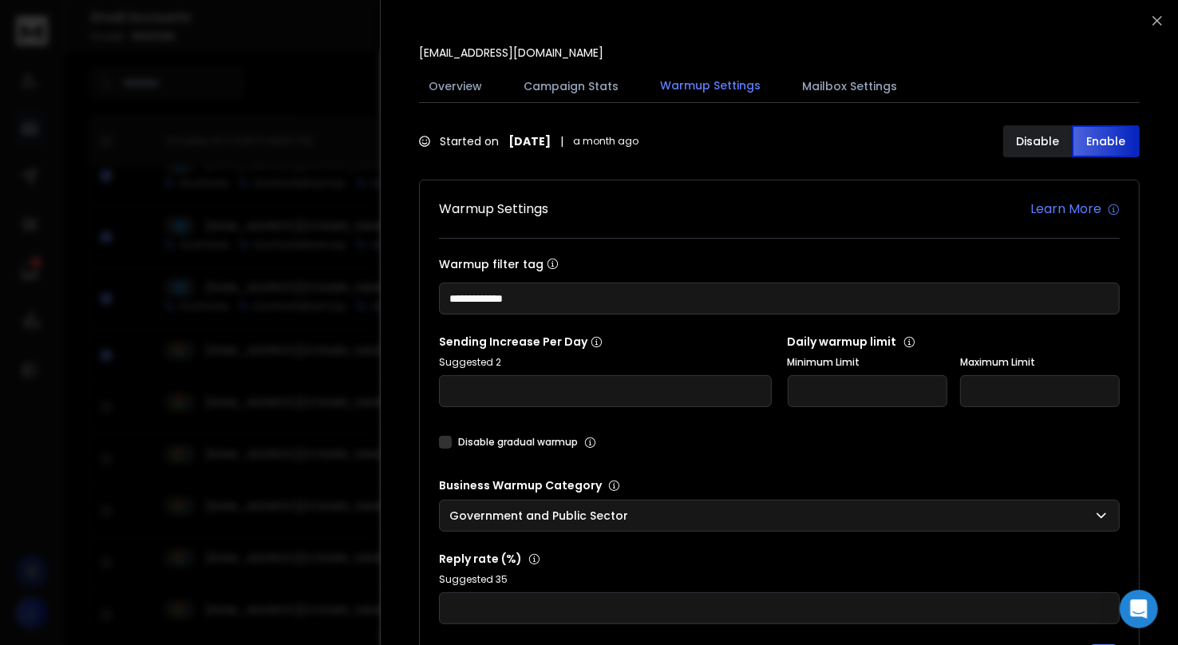
click at [224, 190] on div at bounding box center [589, 322] width 1178 height 645
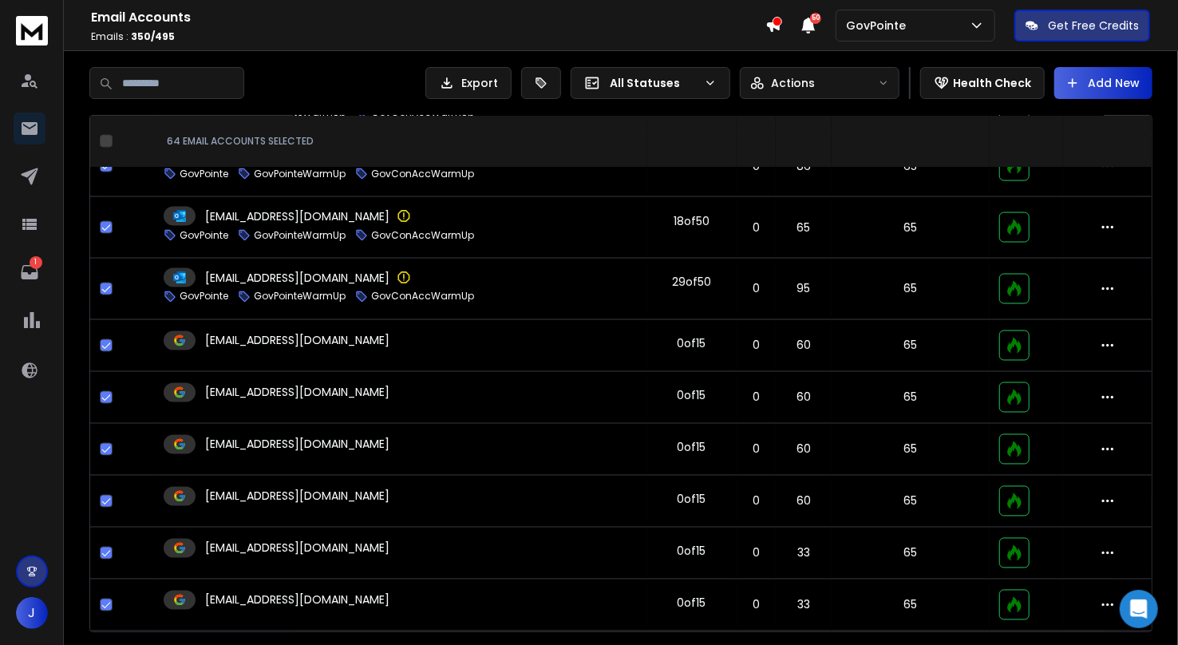
scroll to position [7931, 0]
click at [251, 332] on p "[EMAIL_ADDRESS][DOMAIN_NAME]" at bounding box center [297, 340] width 184 height 16
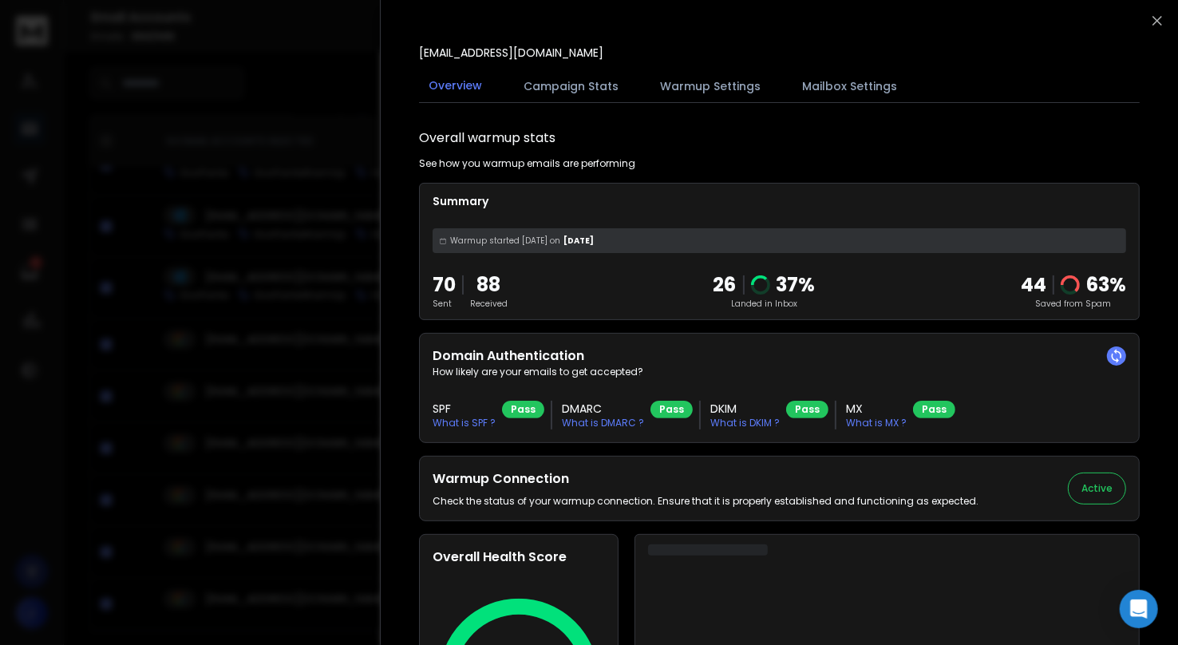
click at [689, 85] on button "Warmup Settings" at bounding box center [710, 86] width 120 height 35
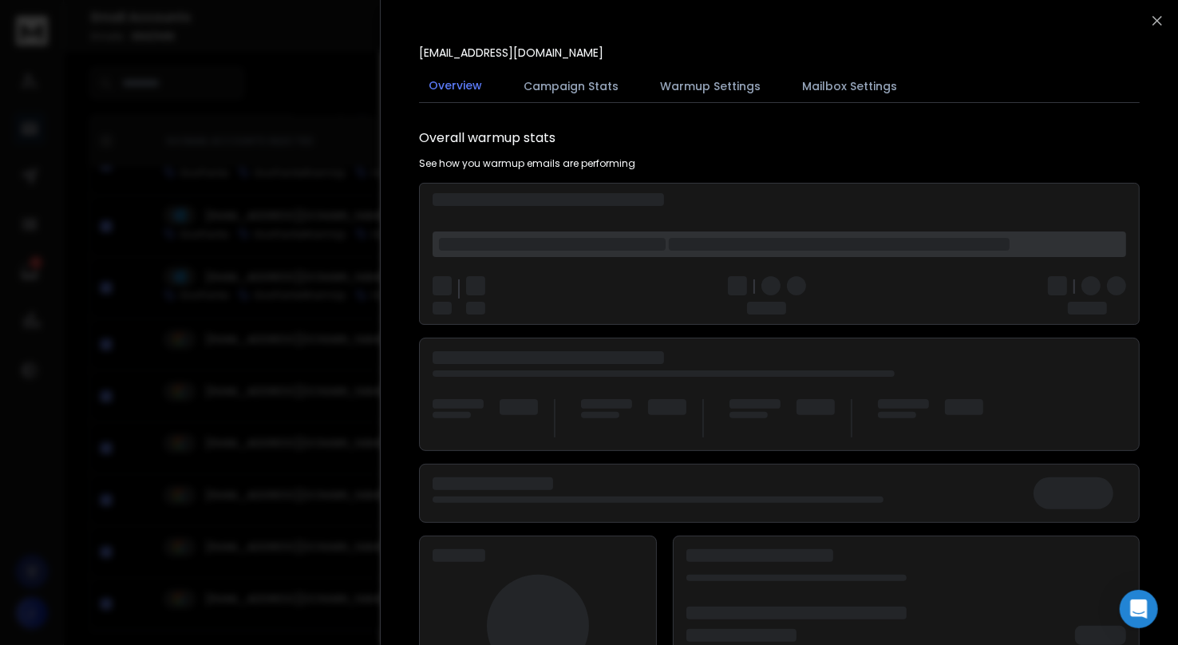
click at [356, 147] on div at bounding box center [589, 322] width 1178 height 645
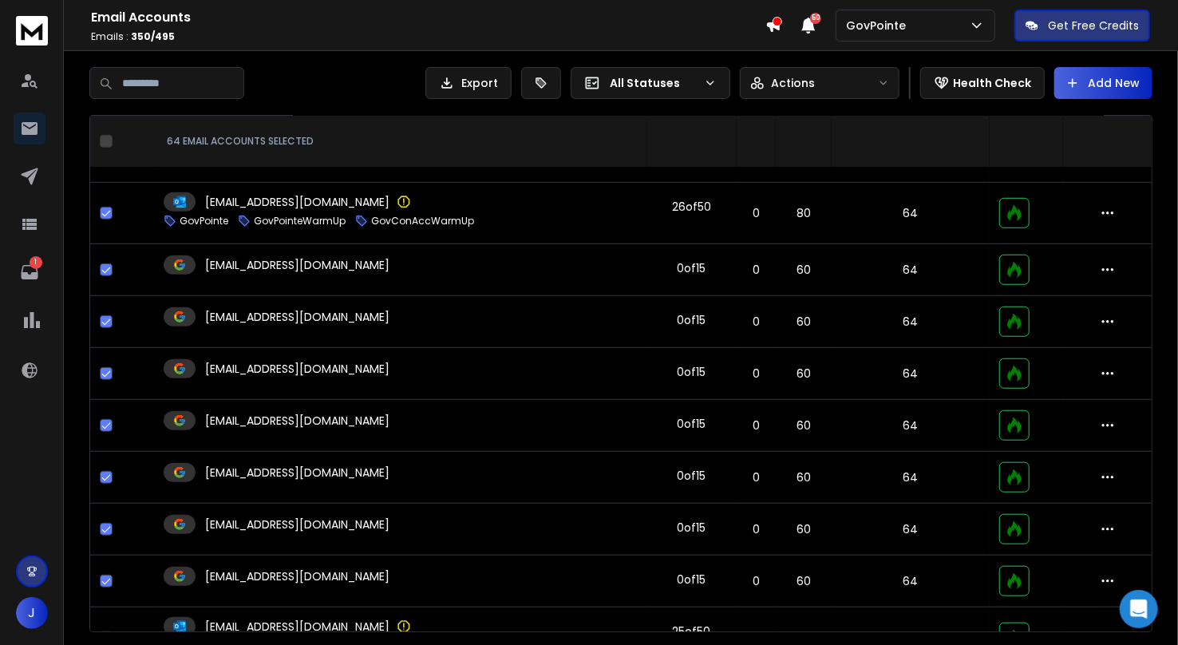
scroll to position [7097, 0]
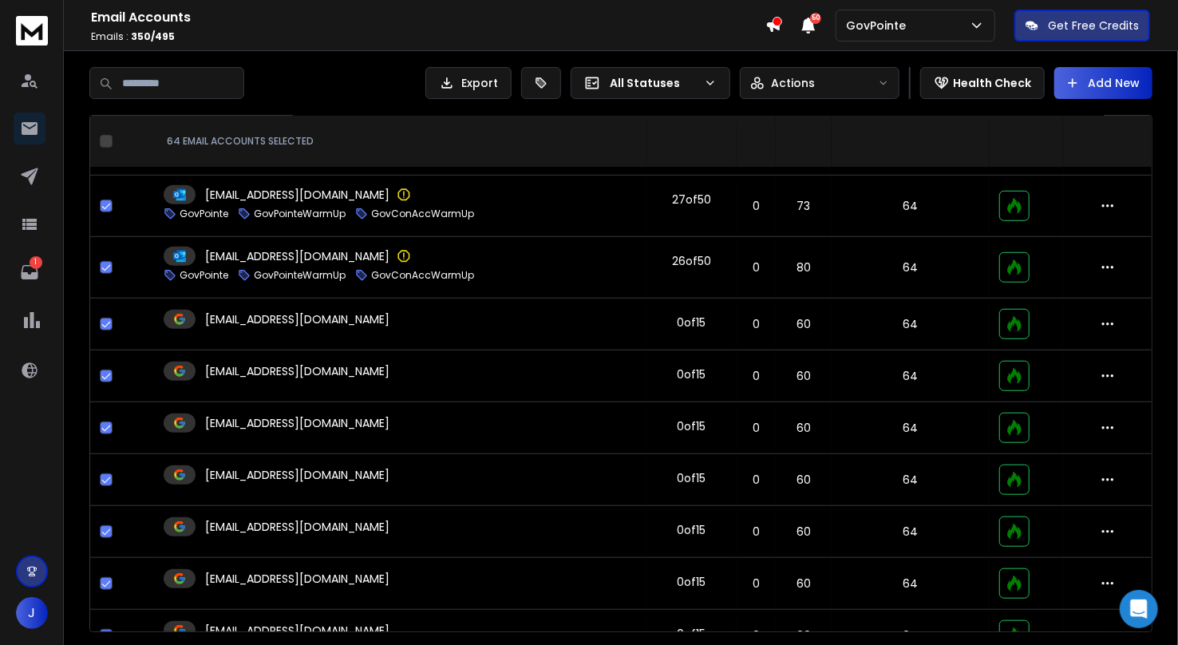
click at [287, 363] on p "[EMAIL_ADDRESS][DOMAIN_NAME]" at bounding box center [297, 371] width 184 height 16
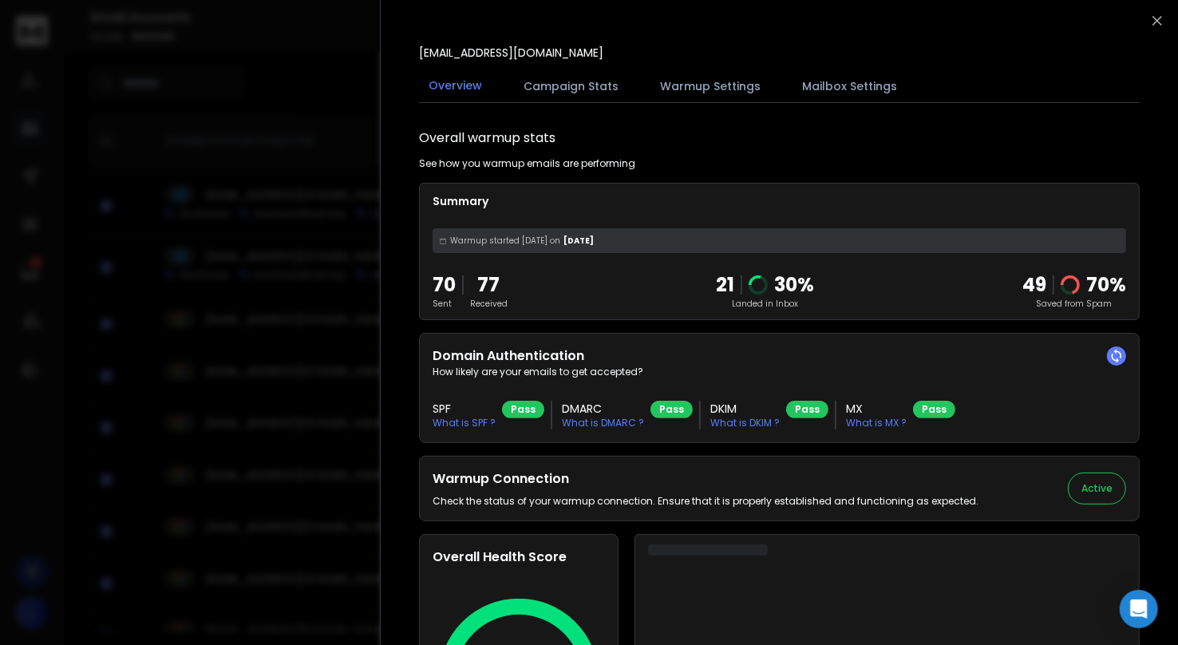
click at [748, 87] on button "Warmup Settings" at bounding box center [710, 86] width 120 height 35
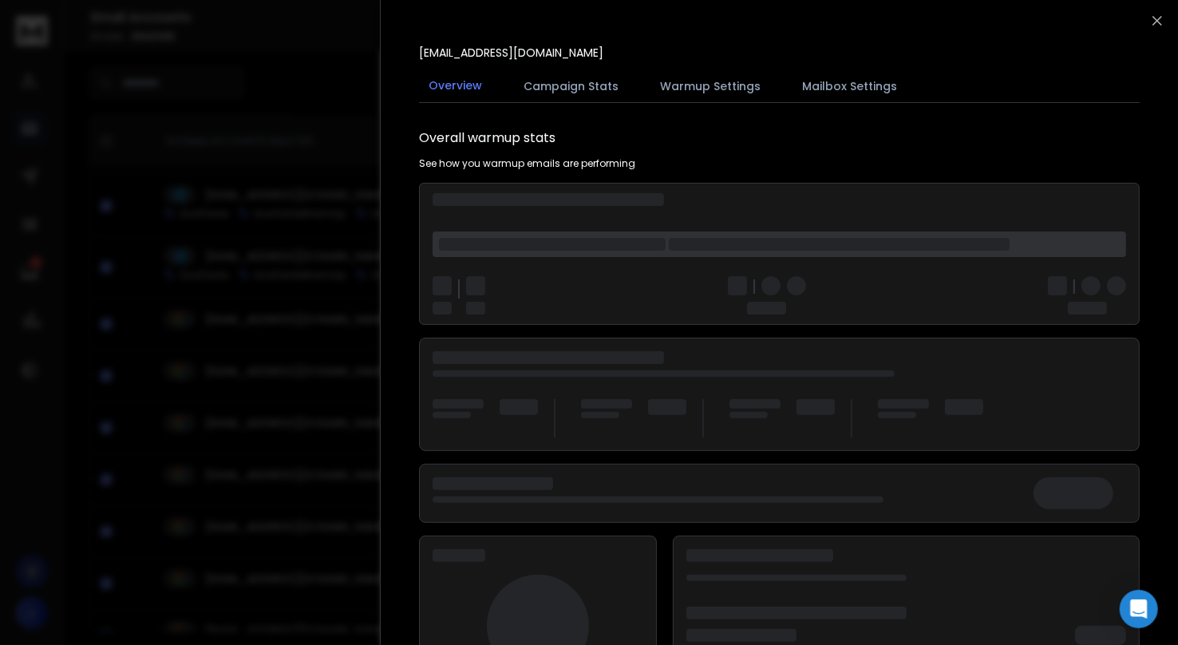
click at [330, 211] on div at bounding box center [589, 322] width 1178 height 645
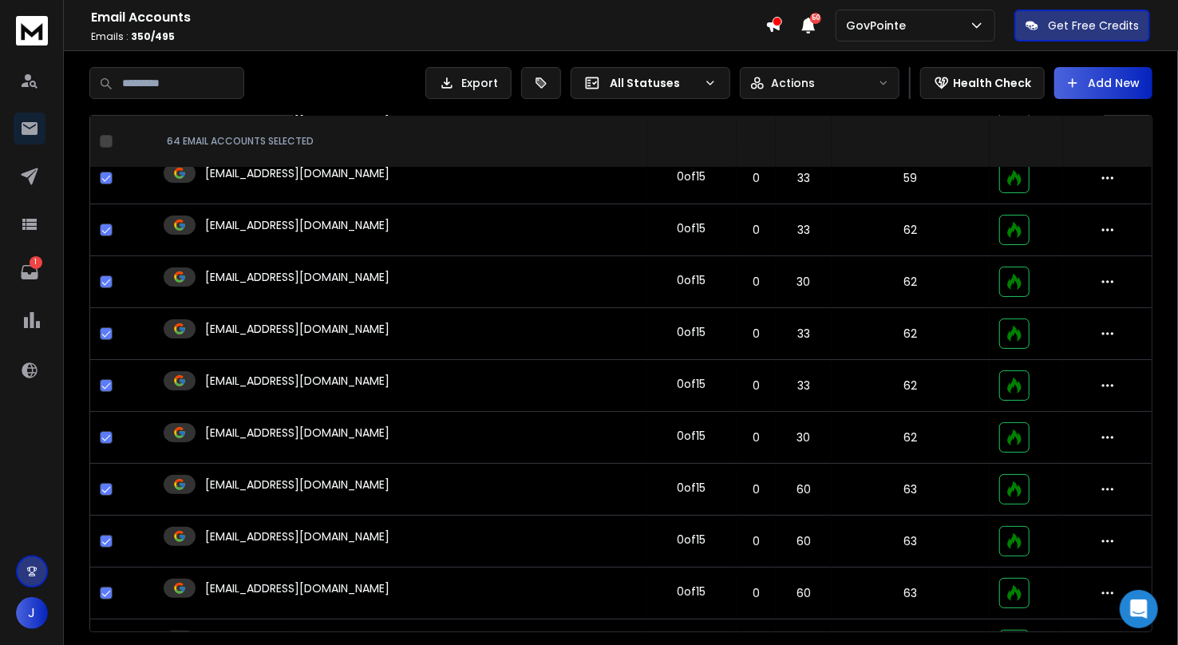
scroll to position [6587, 0]
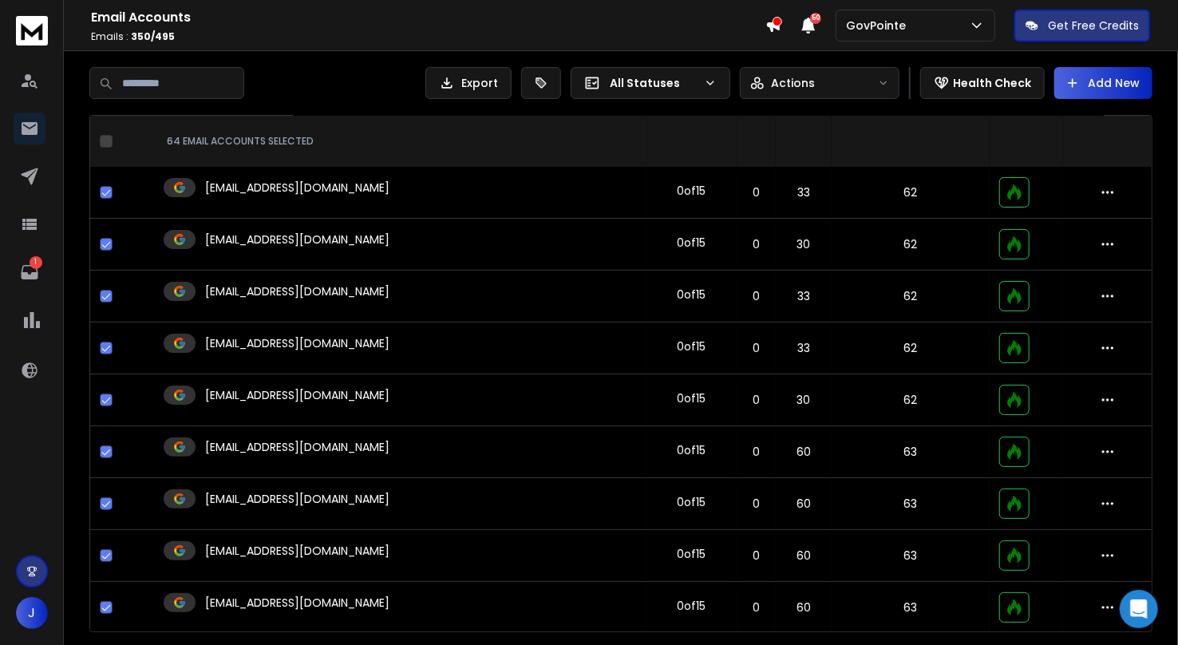
click at [321, 387] on p "[EMAIL_ADDRESS][DOMAIN_NAME]" at bounding box center [297, 395] width 184 height 16
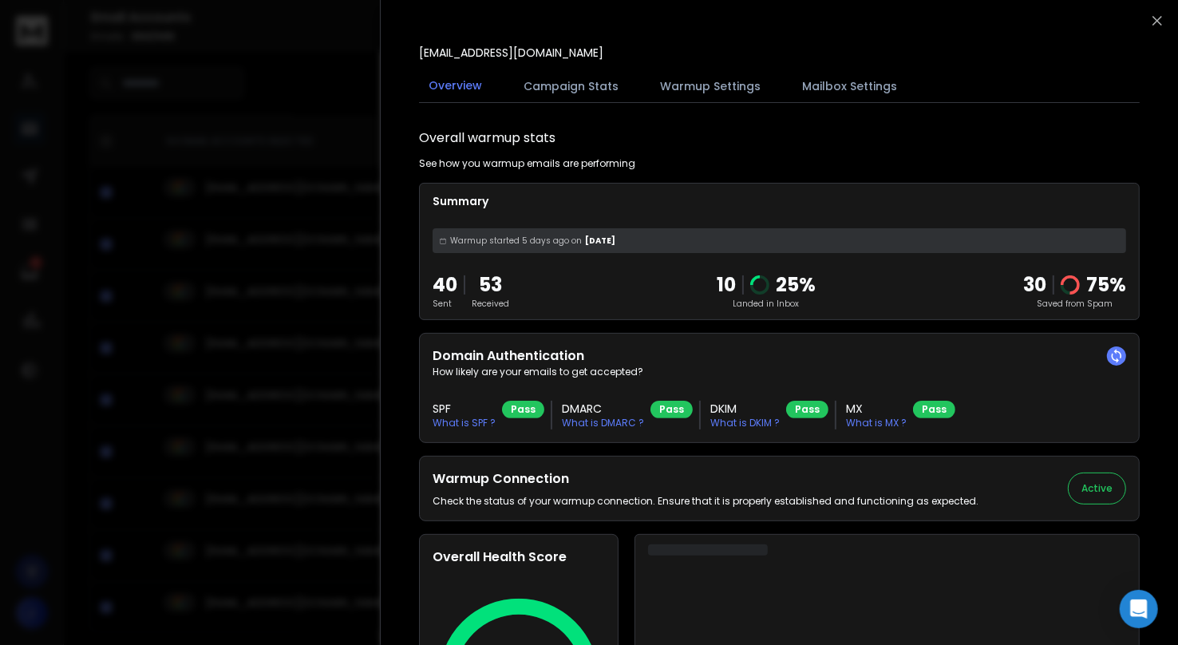
click at [743, 86] on button "Warmup Settings" at bounding box center [710, 86] width 120 height 35
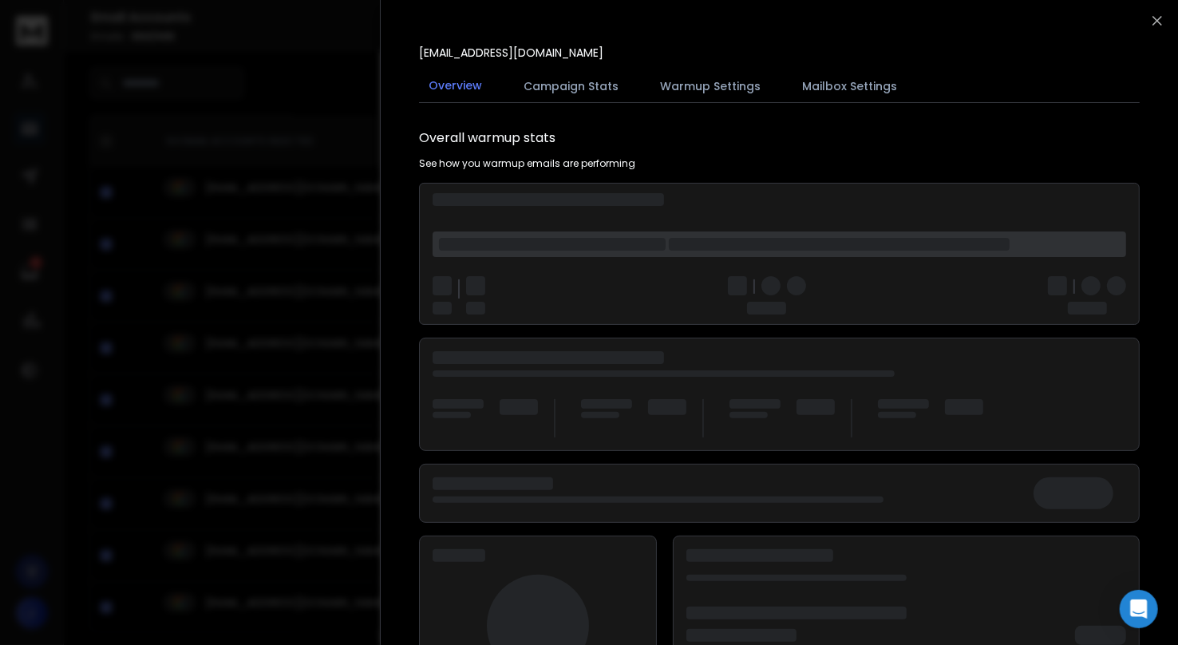
click at [310, 207] on div at bounding box center [589, 322] width 1178 height 645
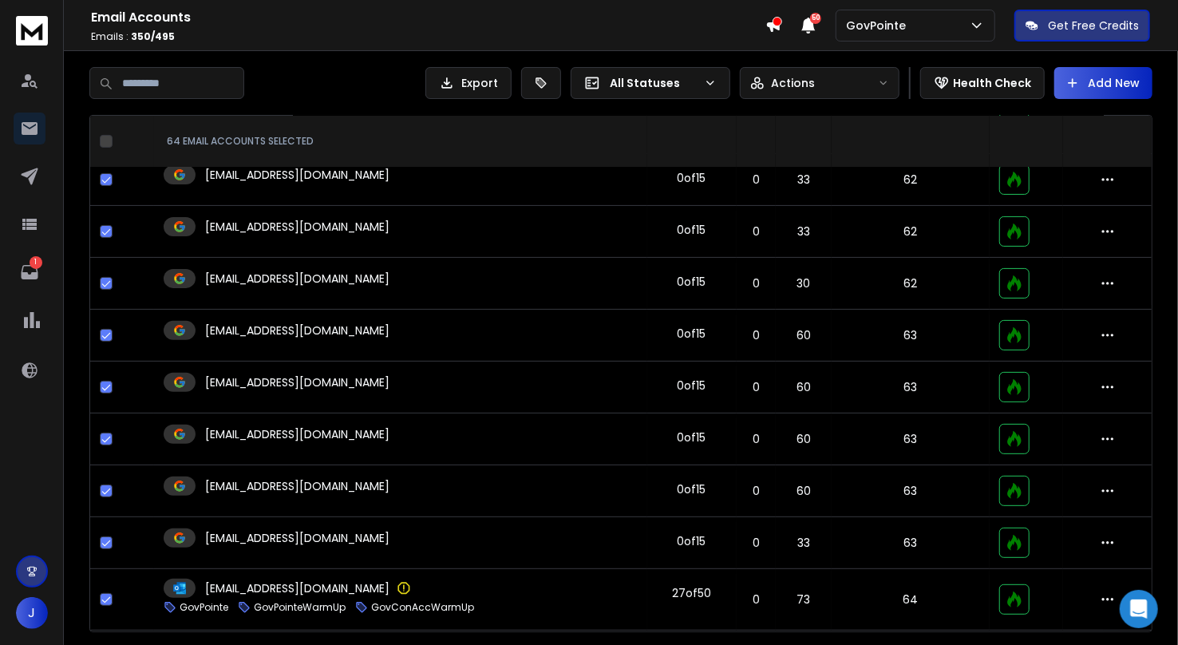
scroll to position [6742, 0]
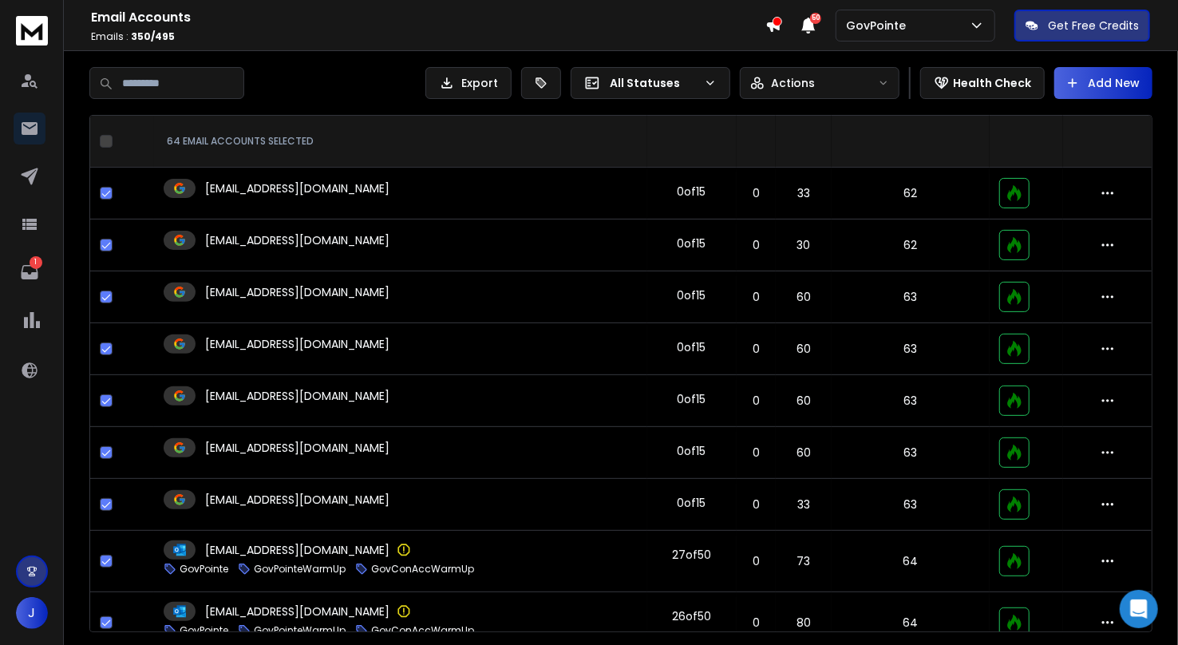
click at [274, 491] on p "[EMAIL_ADDRESS][DOMAIN_NAME]" at bounding box center [297, 499] width 184 height 16
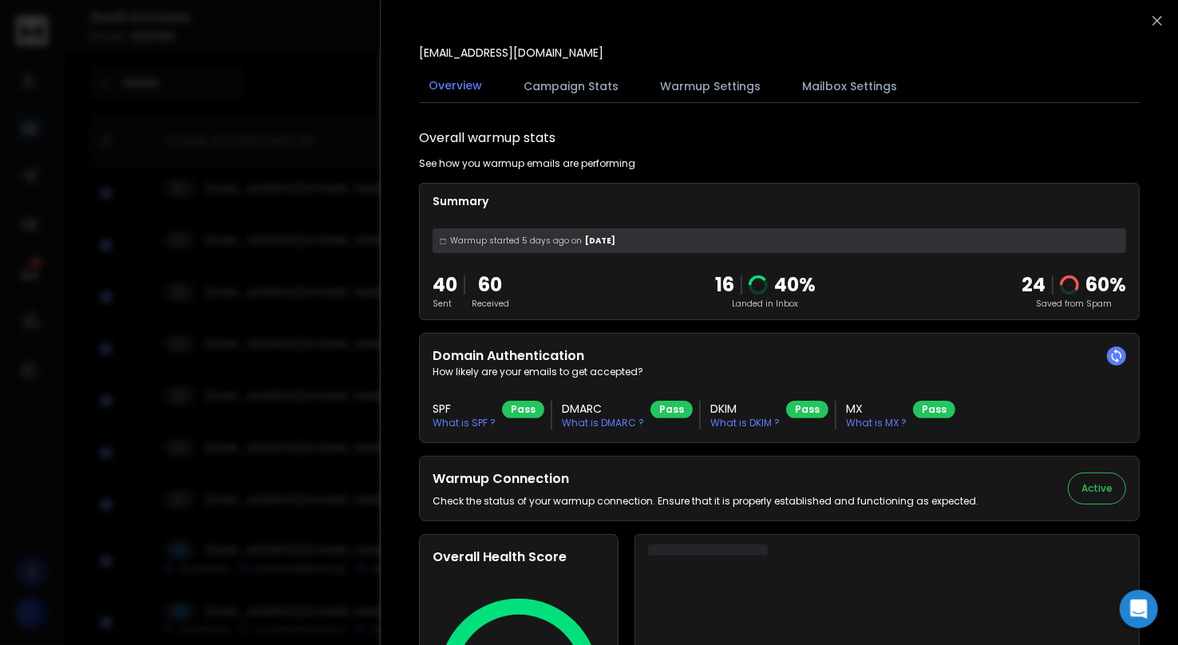
click at [685, 89] on button "Warmup Settings" at bounding box center [710, 86] width 120 height 35
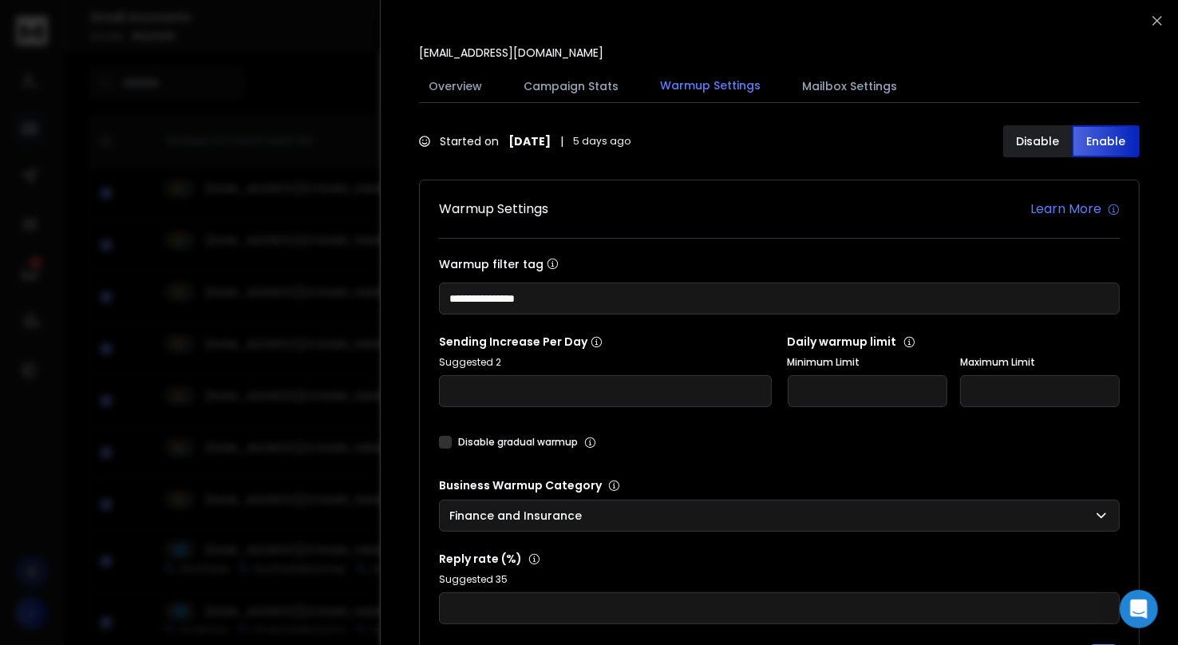
click at [231, 173] on div at bounding box center [589, 322] width 1178 height 645
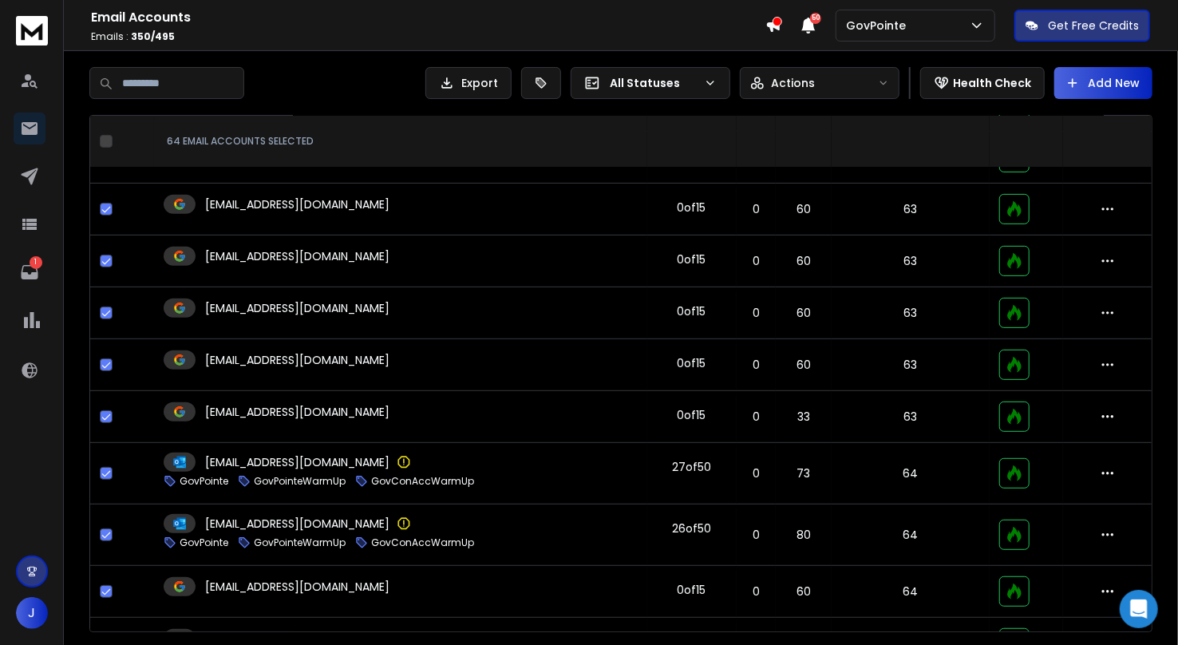
scroll to position [6837, 0]
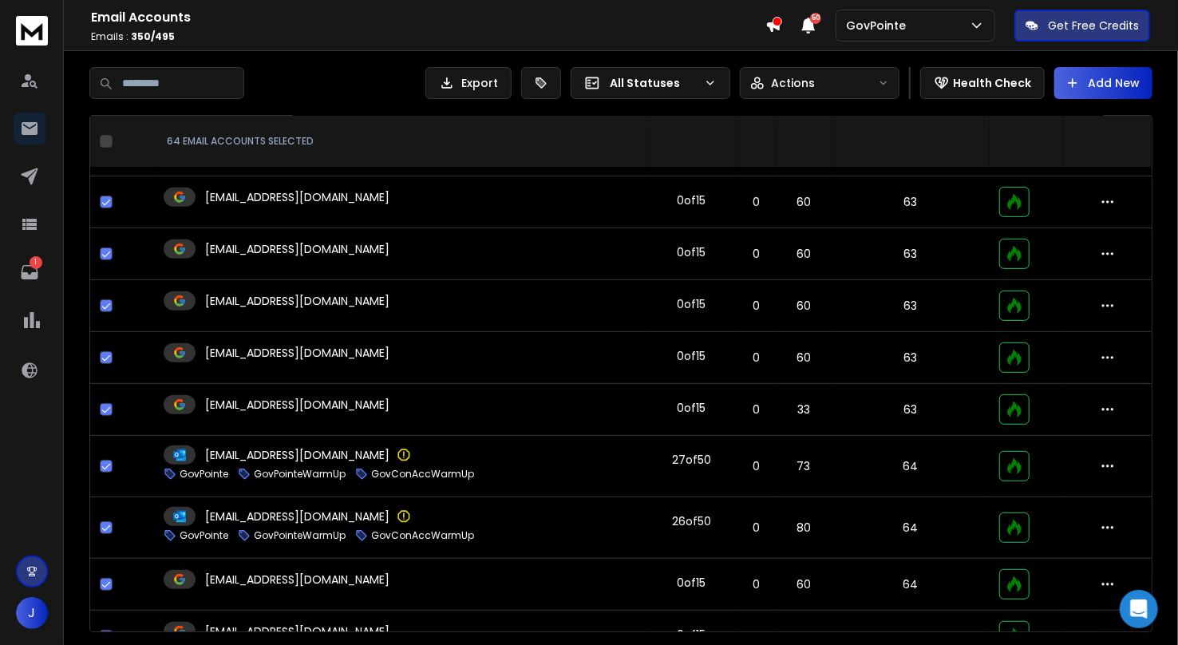
click at [277, 447] on p "[EMAIL_ADDRESS][DOMAIN_NAME]" at bounding box center [297, 455] width 184 height 16
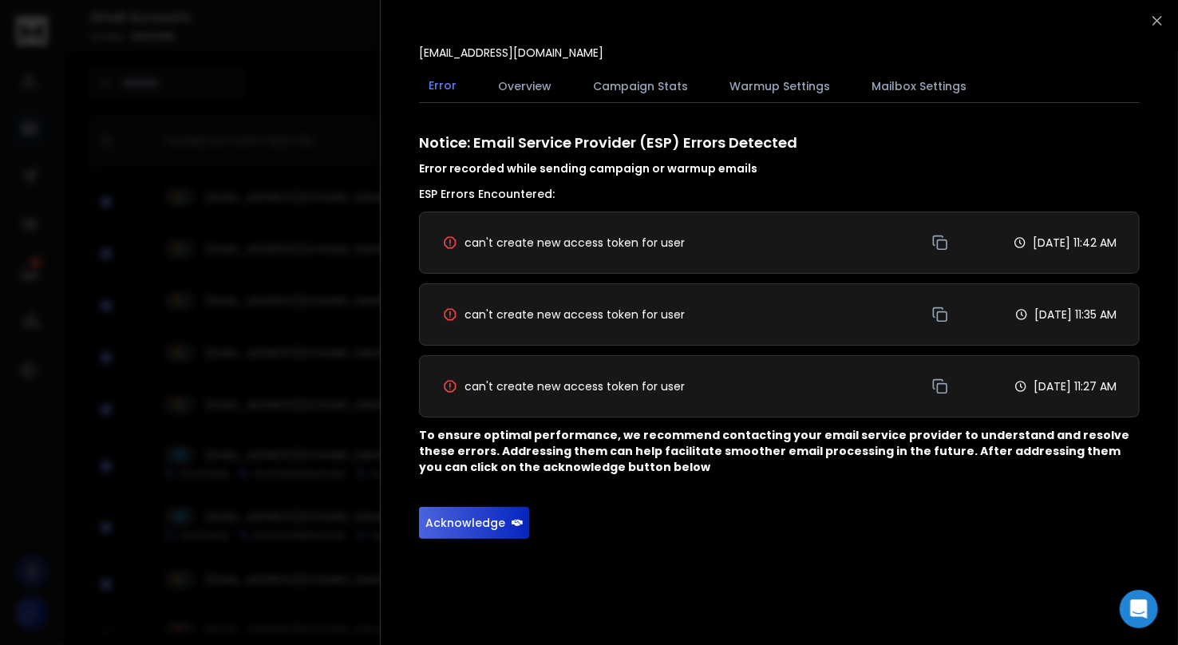
click at [773, 90] on button "Warmup Settings" at bounding box center [780, 86] width 120 height 35
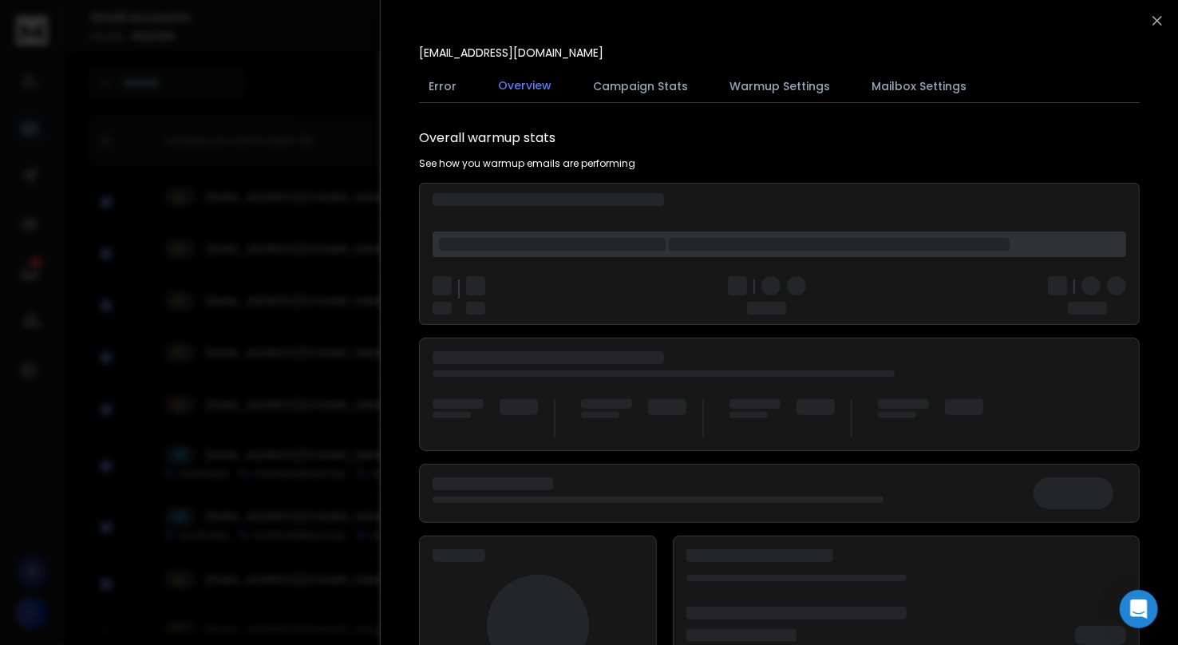
click at [259, 184] on div at bounding box center [589, 322] width 1178 height 645
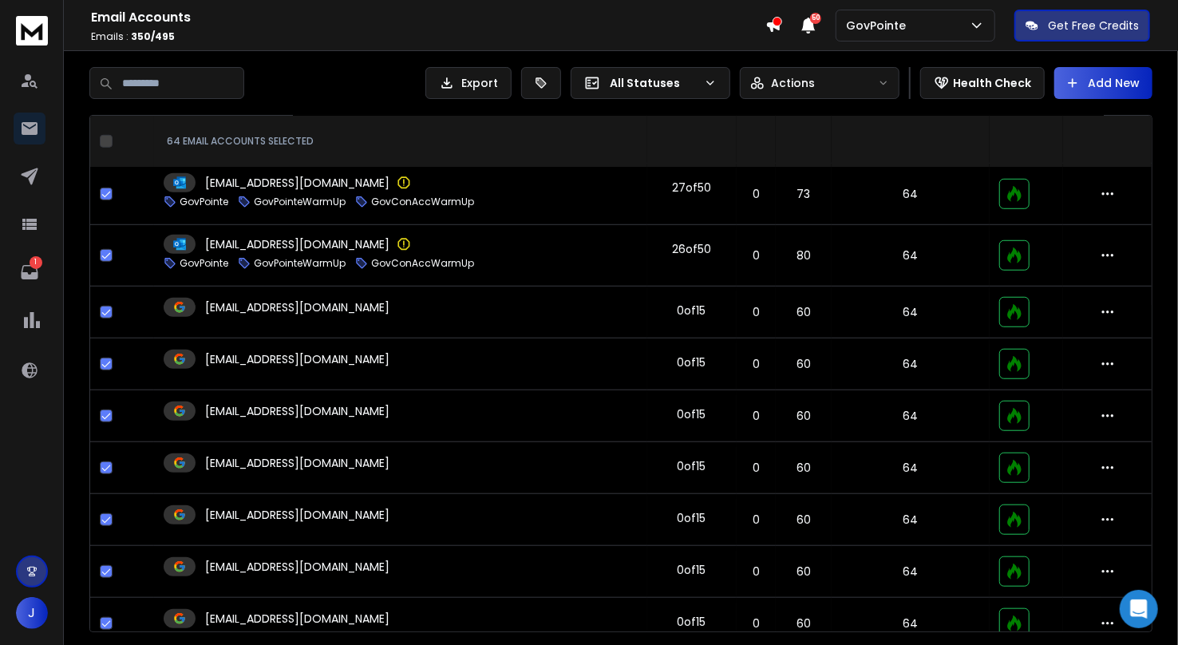
scroll to position [7143, 0]
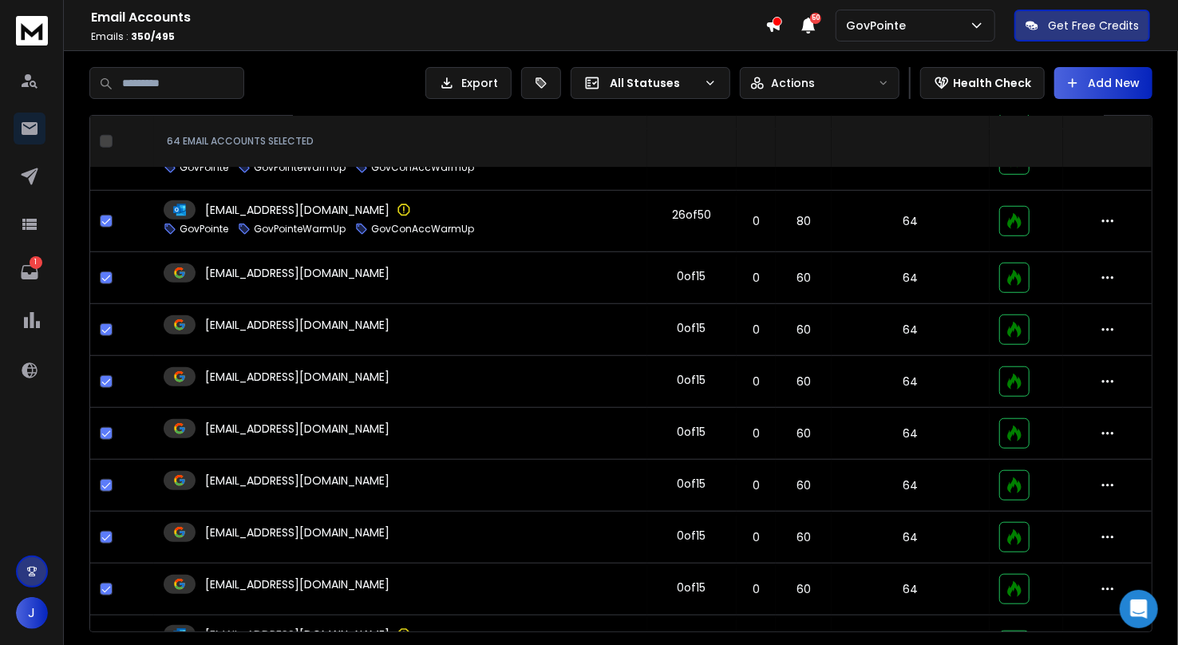
click at [311, 265] on p "[EMAIL_ADDRESS][DOMAIN_NAME]" at bounding box center [297, 273] width 184 height 16
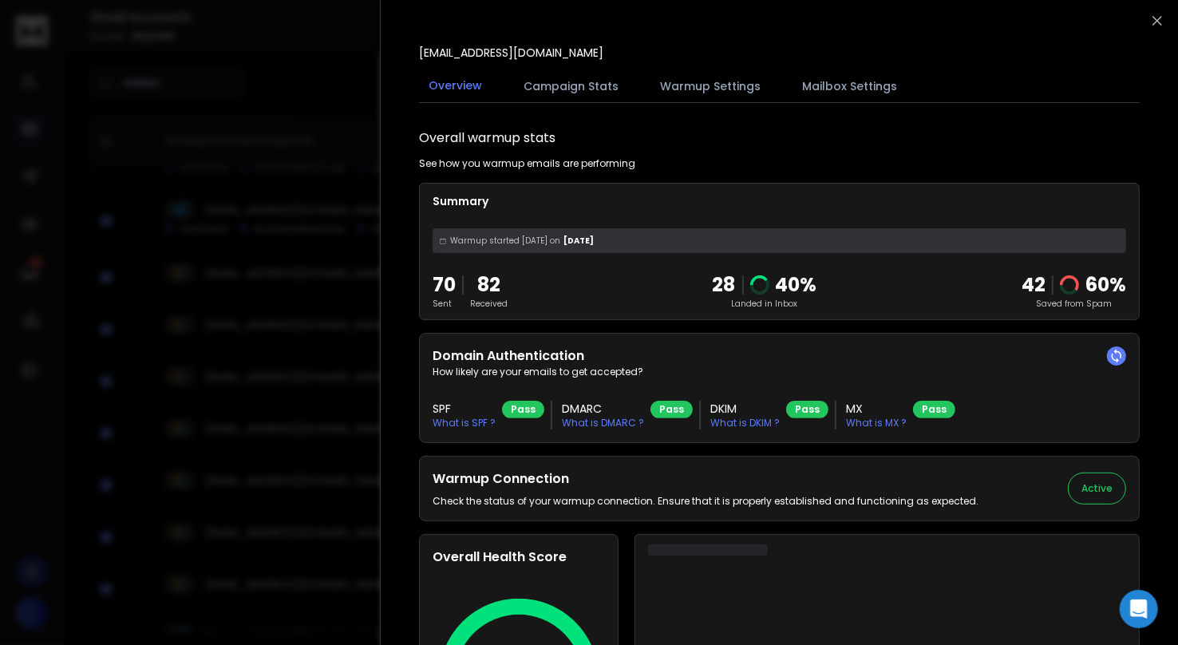
click at [710, 88] on button "Warmup Settings" at bounding box center [710, 86] width 120 height 35
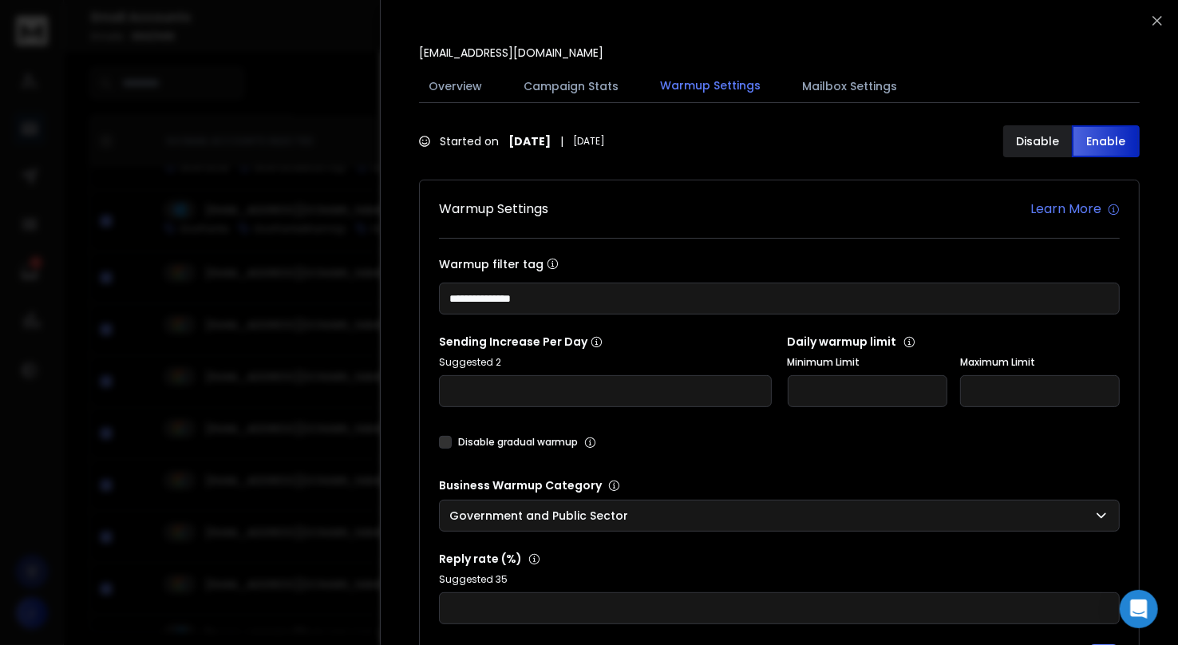
click at [266, 219] on div at bounding box center [589, 322] width 1178 height 645
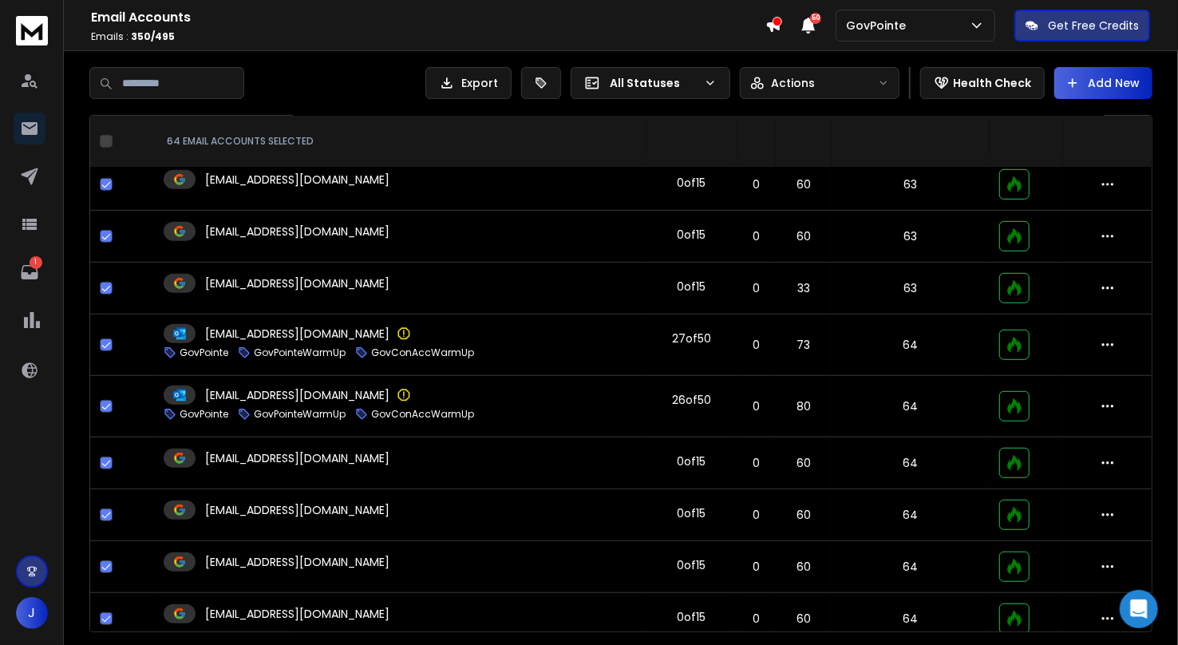
scroll to position [6957, 0]
click at [251, 277] on p "[EMAIL_ADDRESS][DOMAIN_NAME]" at bounding box center [297, 284] width 184 height 16
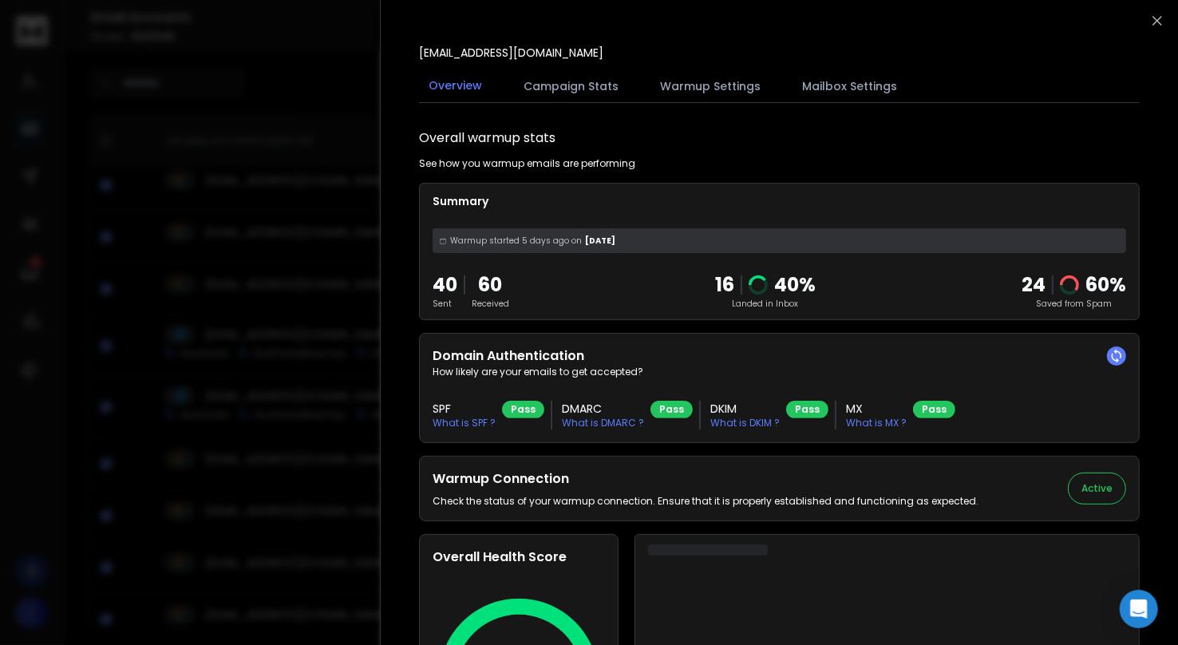
click at [702, 85] on button "Warmup Settings" at bounding box center [710, 86] width 120 height 35
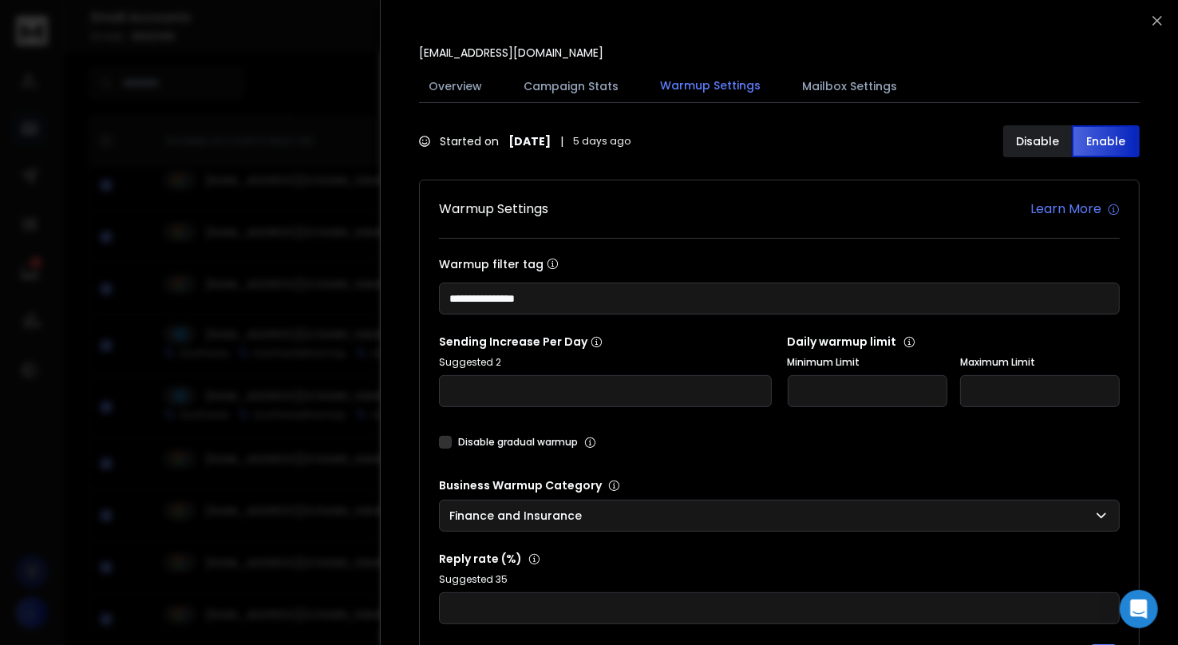
click at [326, 148] on div at bounding box center [589, 322] width 1178 height 645
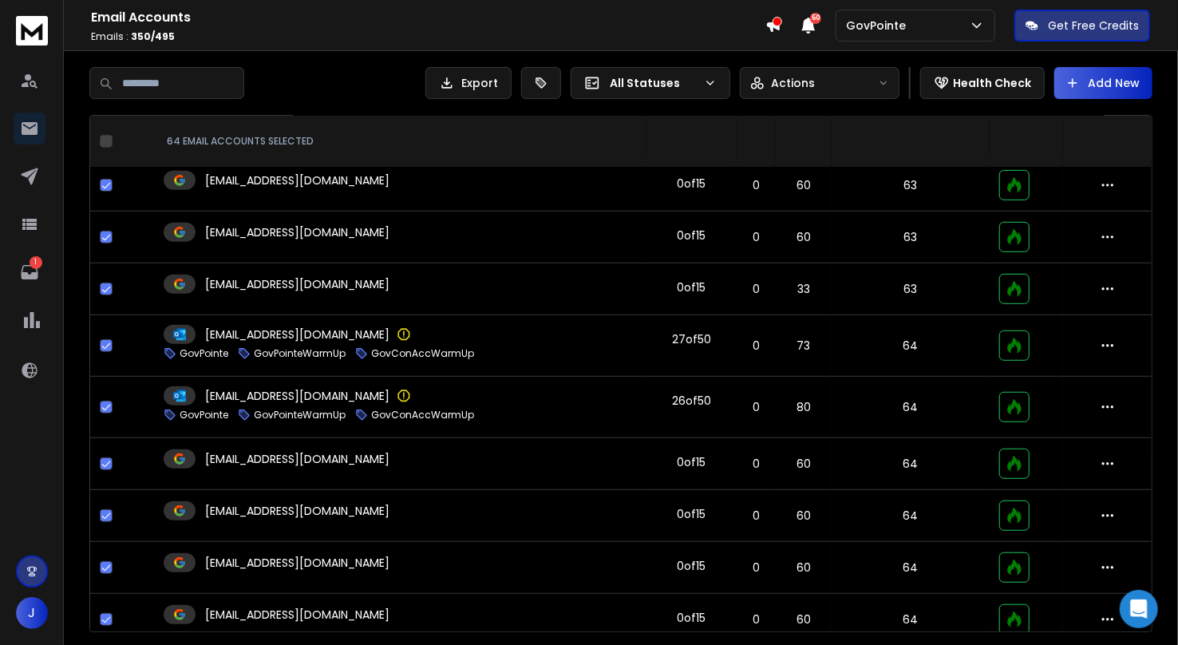
click at [109, 282] on button "button" at bounding box center [106, 288] width 13 height 13
type button "on"
click at [314, 326] on p "[EMAIL_ADDRESS][DOMAIN_NAME]" at bounding box center [297, 334] width 184 height 16
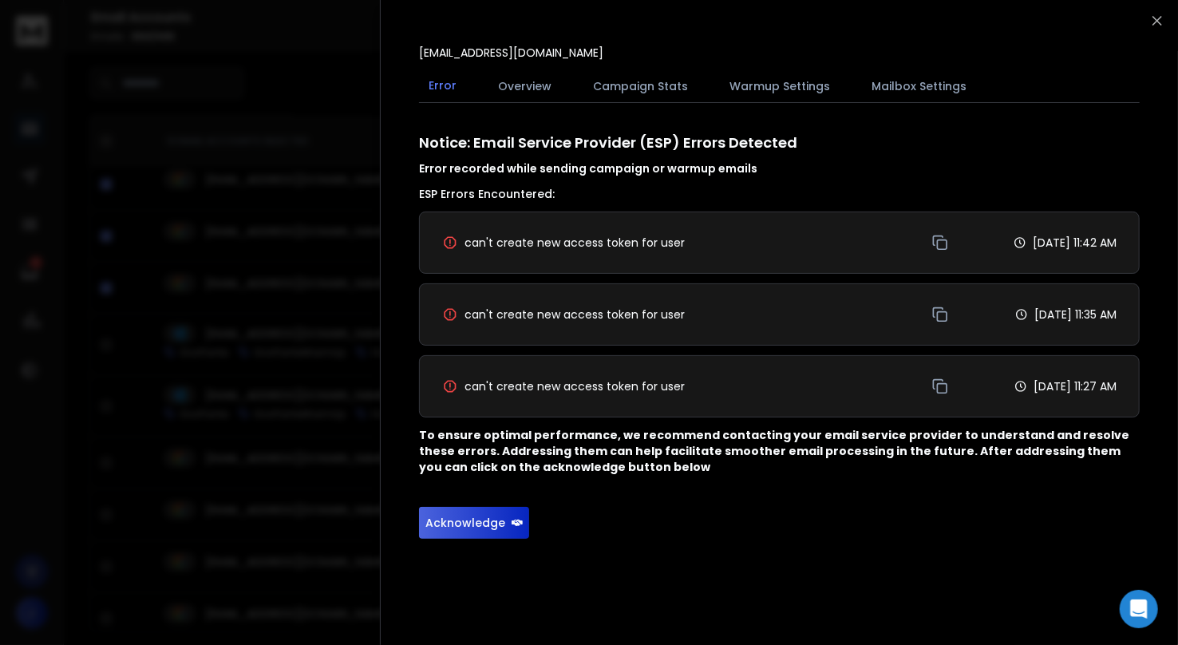
click at [791, 87] on button "Warmup Settings" at bounding box center [780, 86] width 120 height 35
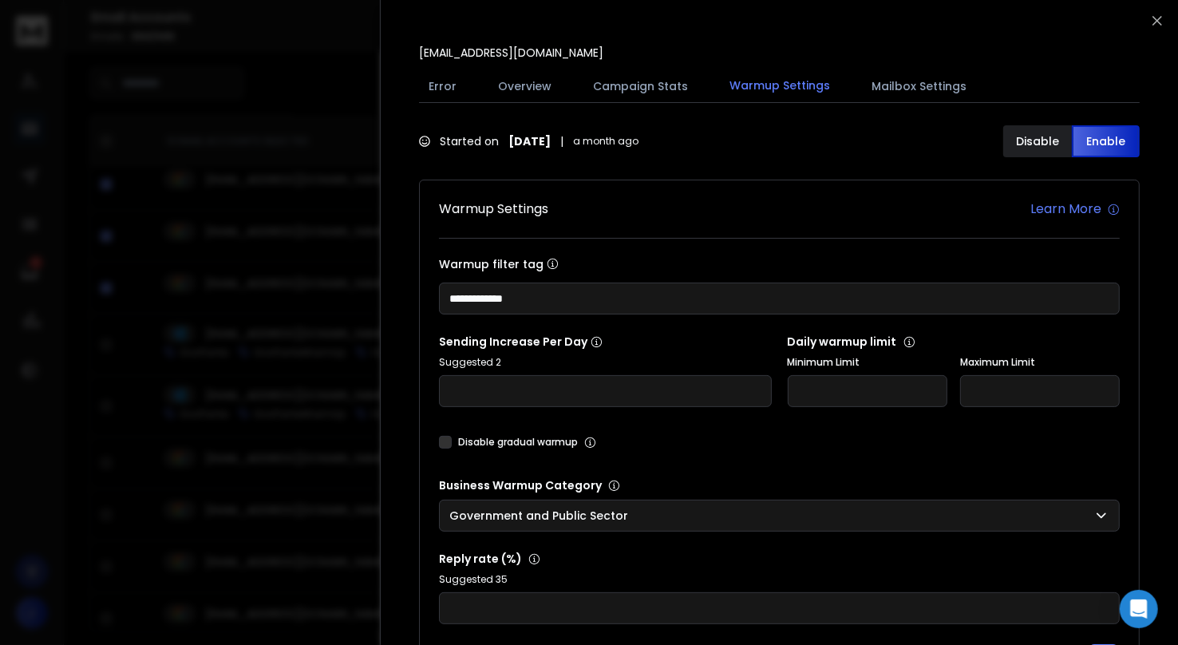
click at [247, 232] on div at bounding box center [589, 322] width 1178 height 645
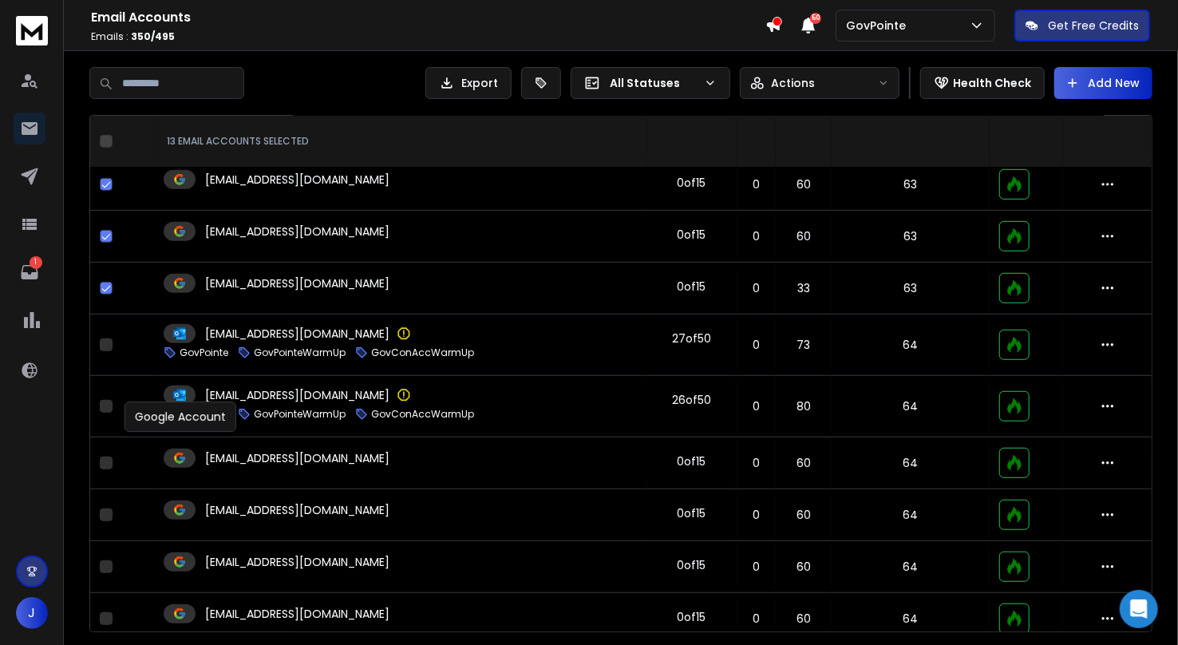
click at [224, 450] on p "[EMAIL_ADDRESS][DOMAIN_NAME]" at bounding box center [297, 458] width 184 height 16
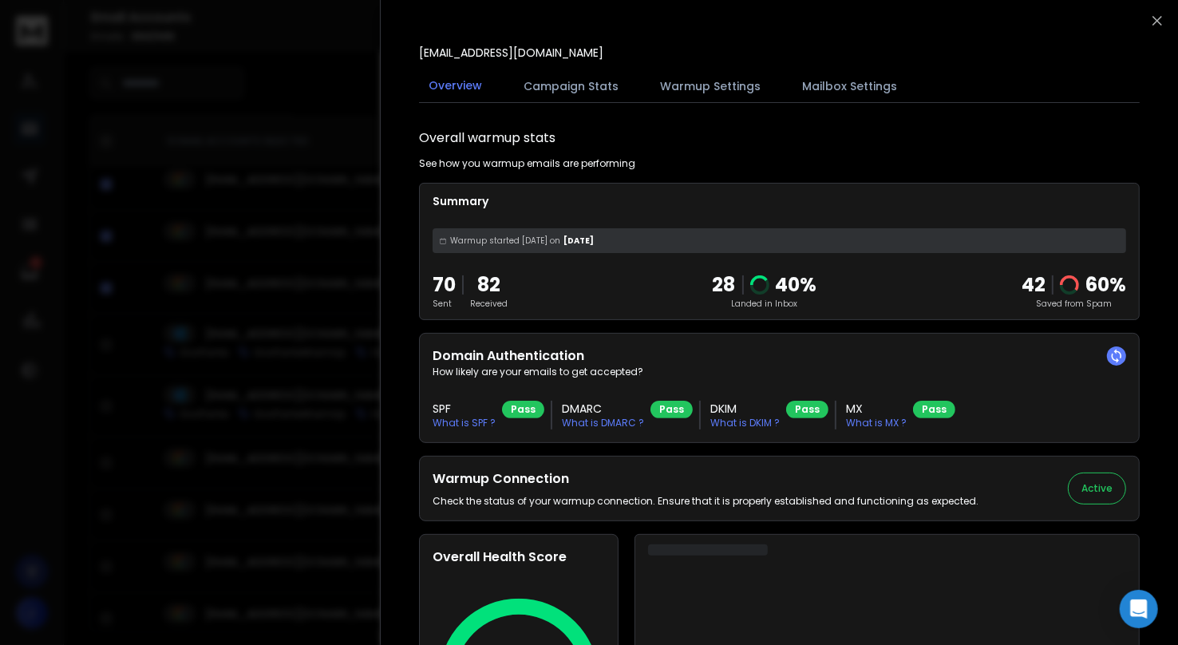
click at [697, 80] on button "Warmup Settings" at bounding box center [710, 86] width 120 height 35
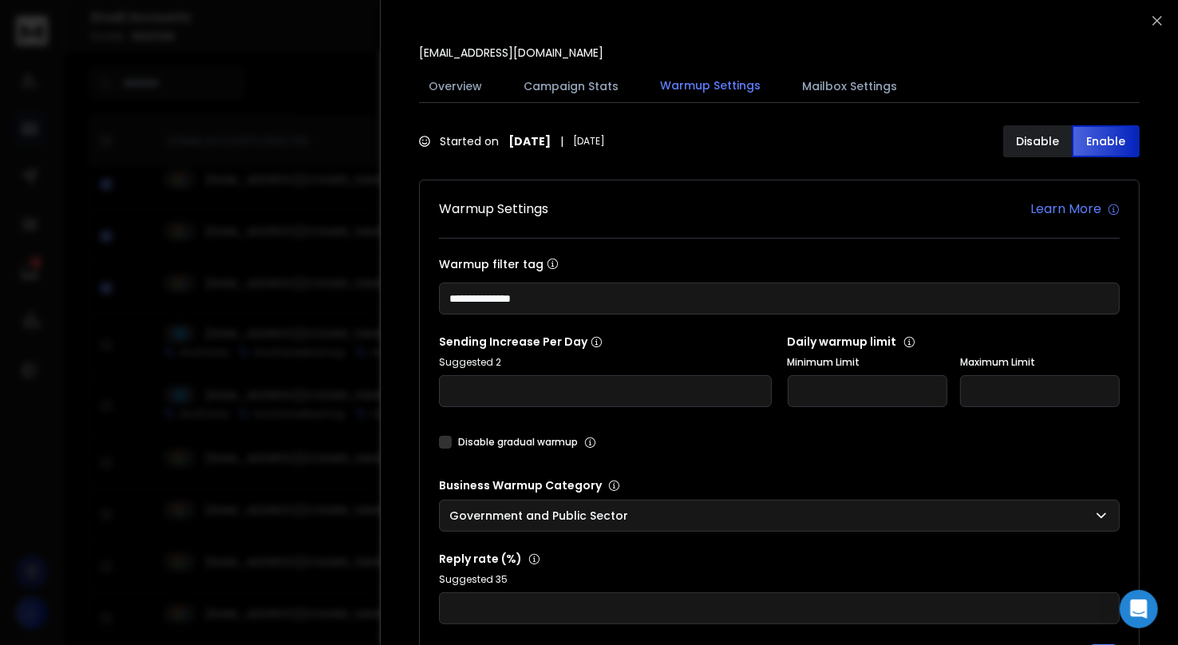
click at [297, 207] on div at bounding box center [589, 322] width 1178 height 645
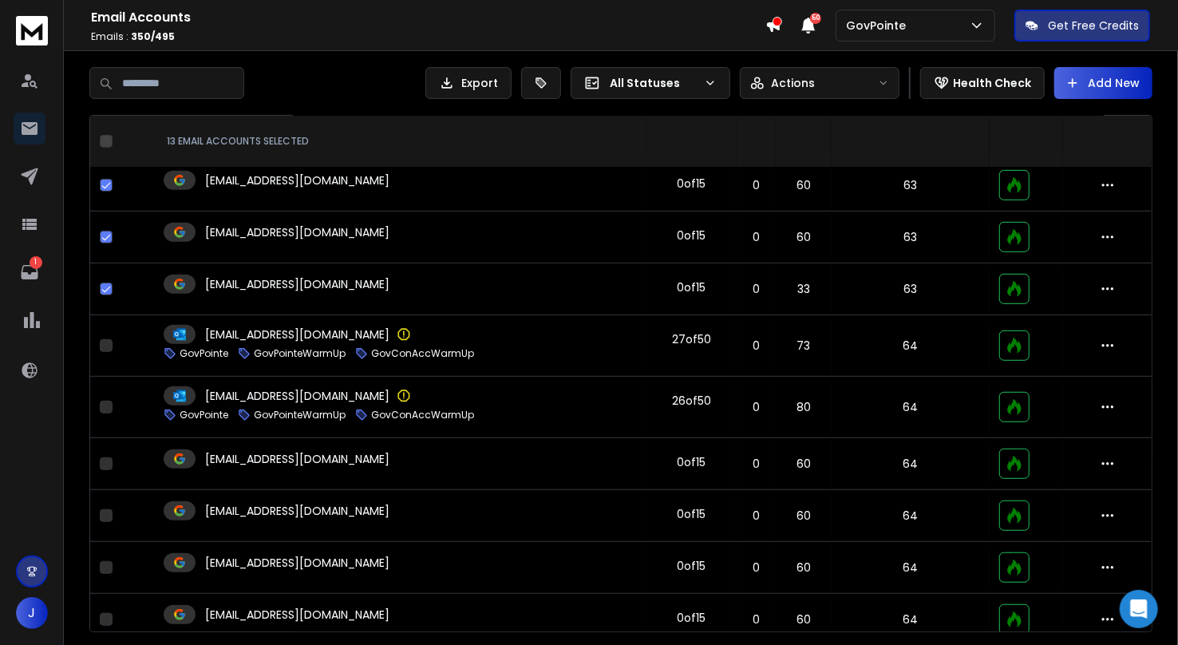
click at [272, 452] on p "[EMAIL_ADDRESS][DOMAIN_NAME]" at bounding box center [297, 459] width 184 height 16
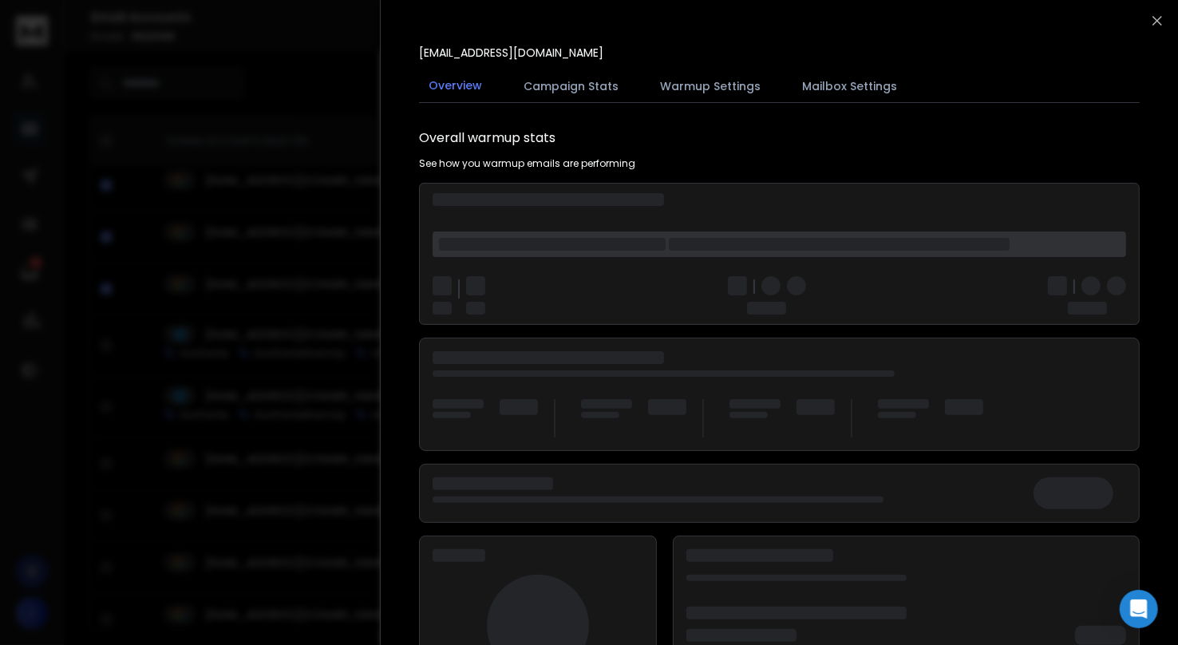
scroll to position [6960, 0]
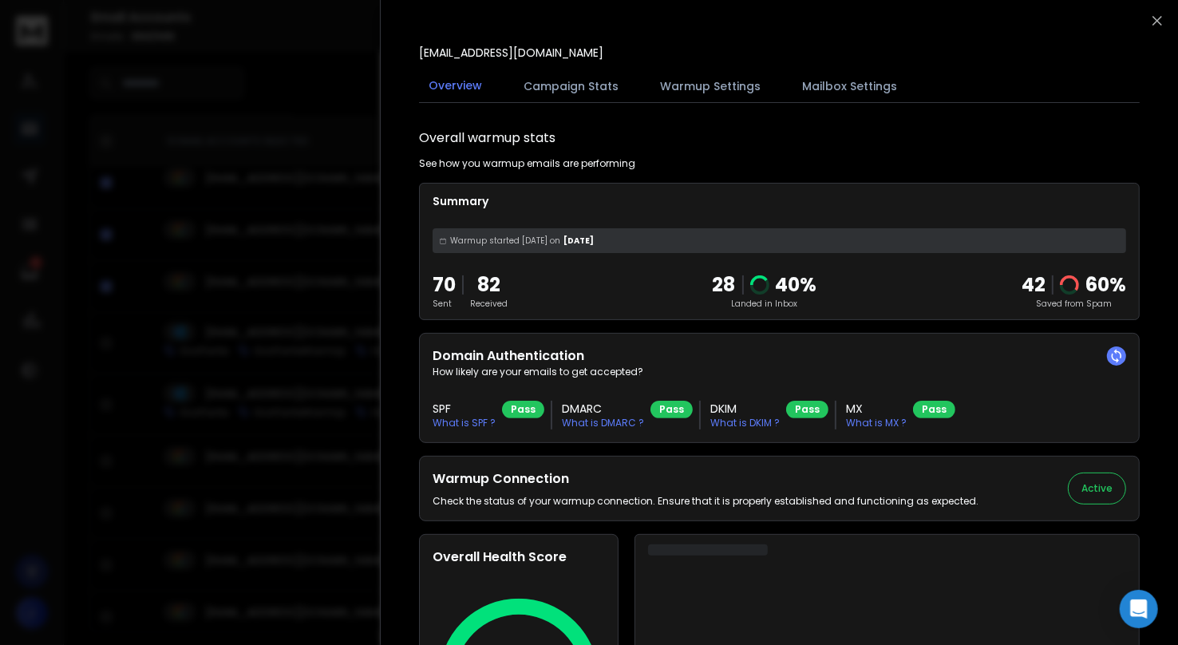
click at [697, 84] on button "Warmup Settings" at bounding box center [710, 86] width 120 height 35
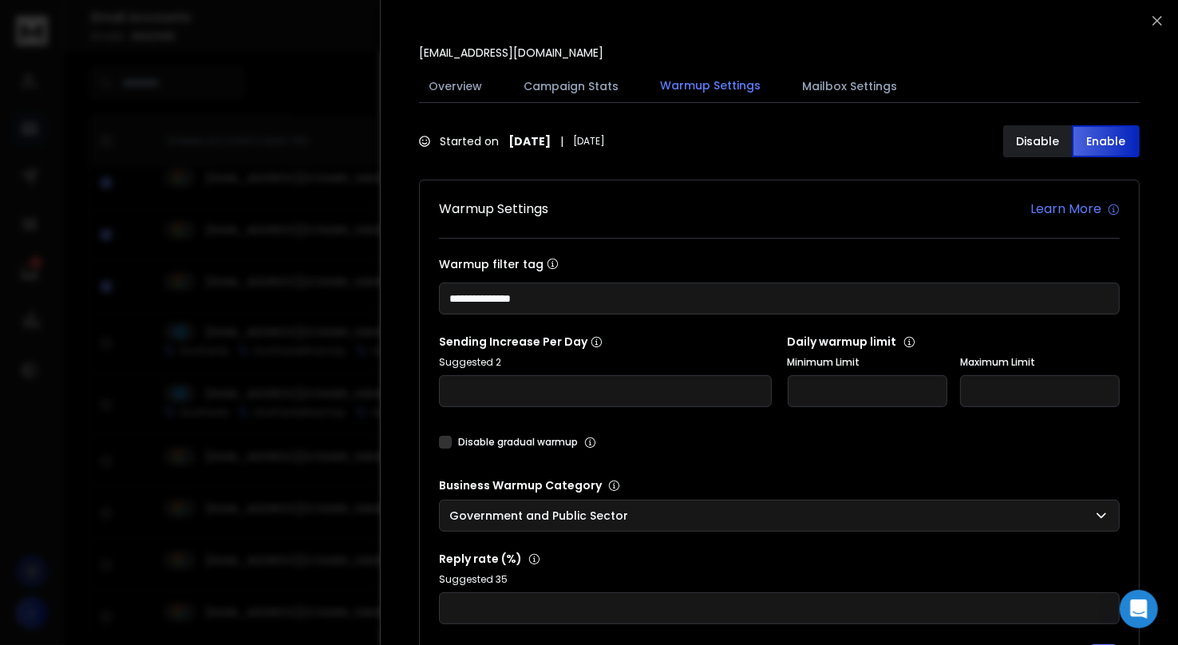
click at [341, 197] on div at bounding box center [589, 322] width 1178 height 645
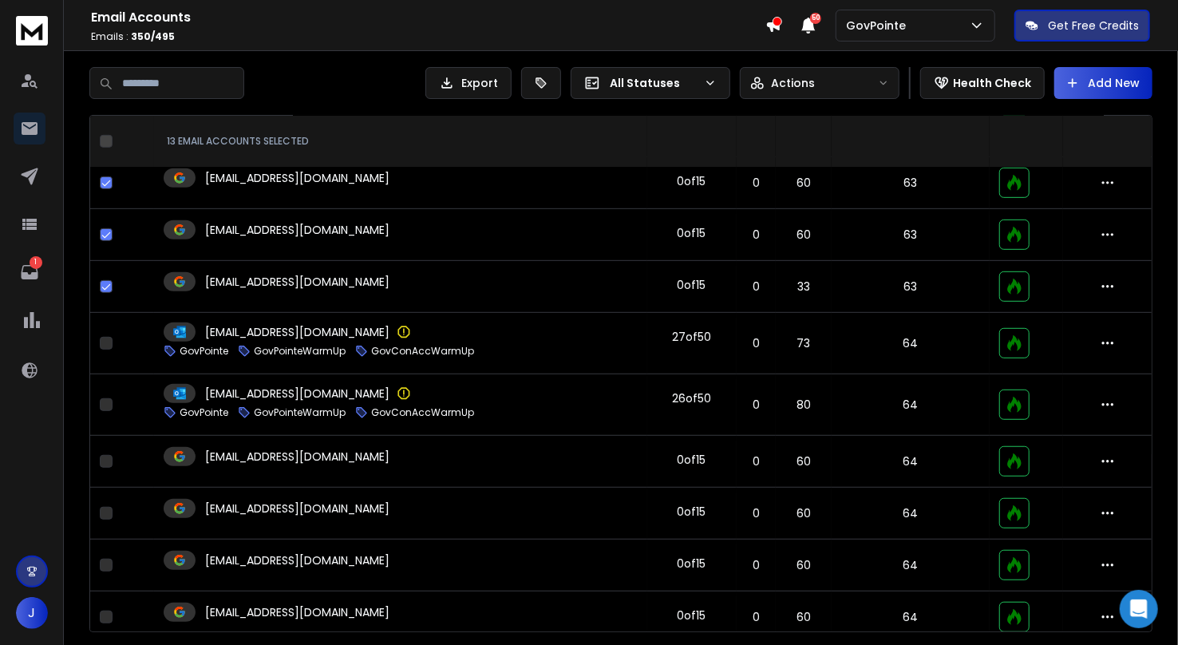
click at [105, 455] on button "button" at bounding box center [106, 461] width 13 height 13
click at [107, 140] on button "Select this Page" at bounding box center [106, 141] width 13 height 13
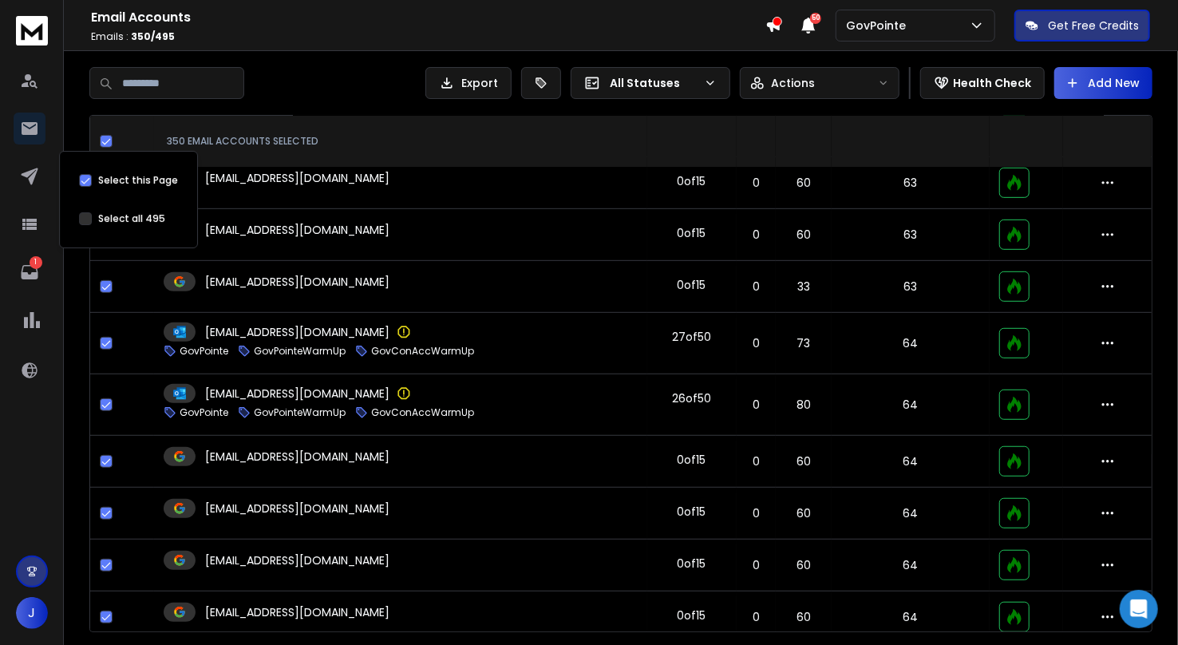
click at [107, 140] on button "Select this Page" at bounding box center [106, 141] width 13 height 13
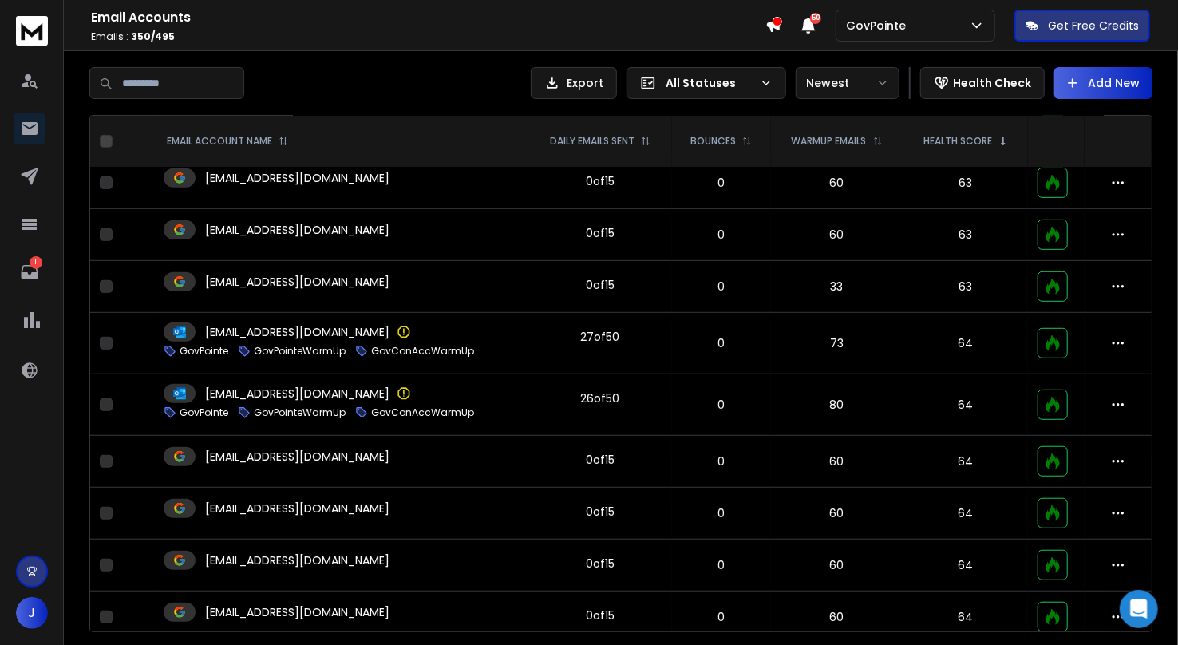
click at [107, 455] on button "button" at bounding box center [106, 461] width 13 height 13
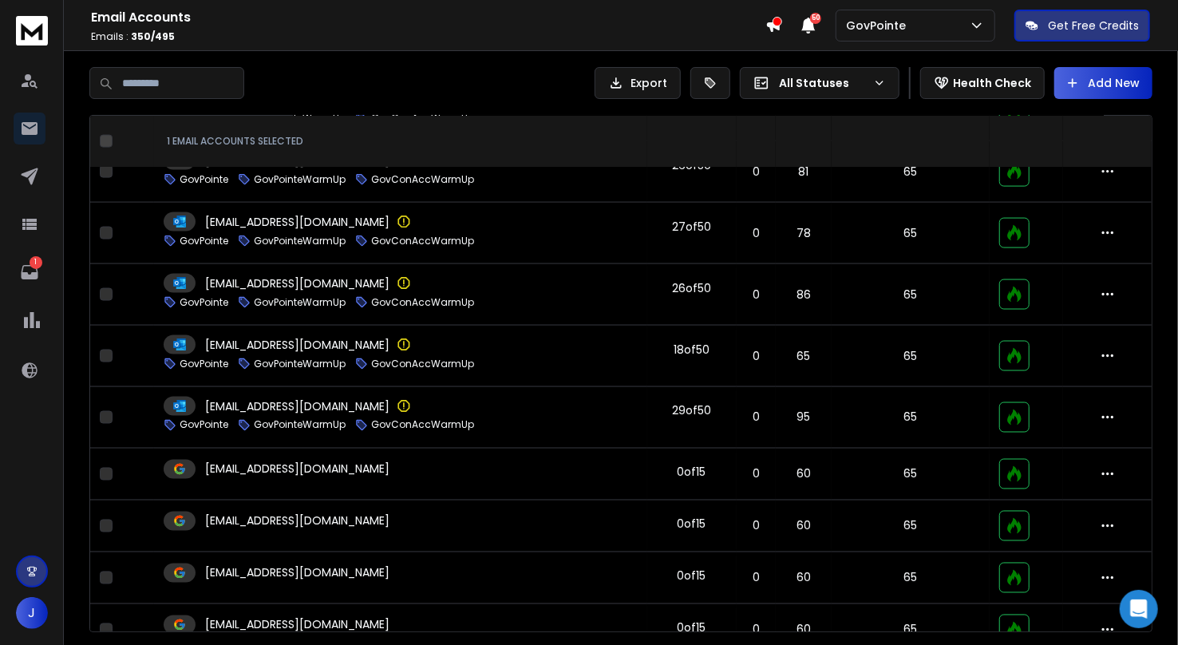
scroll to position [7805, 0]
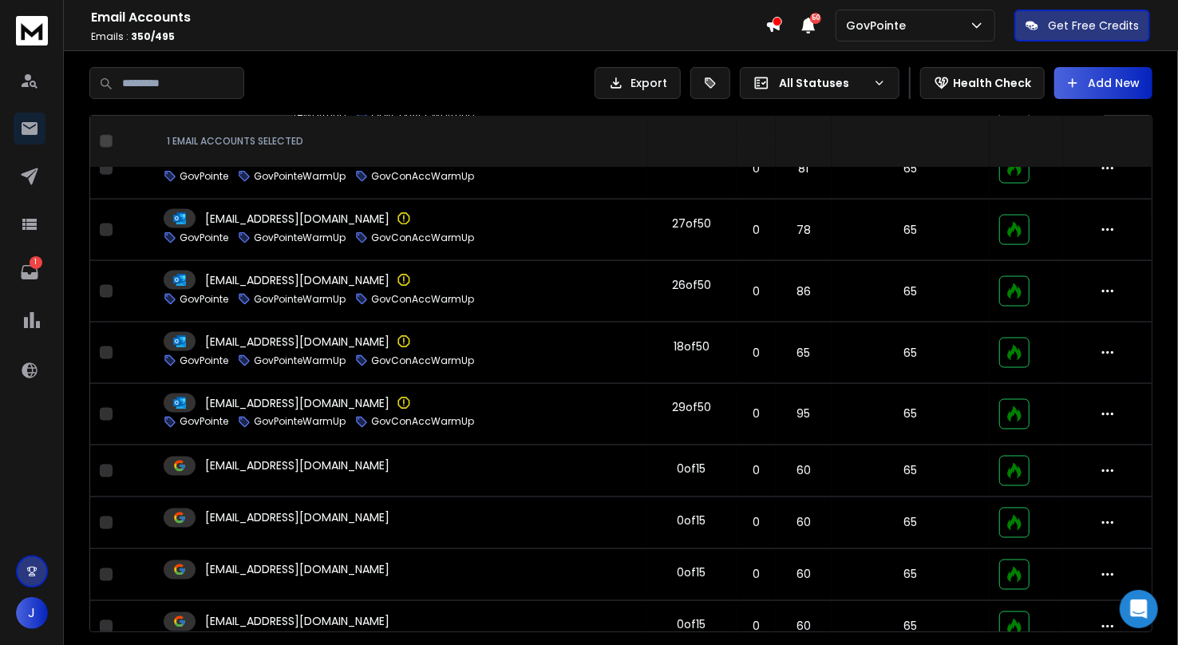
click at [253, 395] on p "[EMAIL_ADDRESS][DOMAIN_NAME]" at bounding box center [297, 403] width 184 height 16
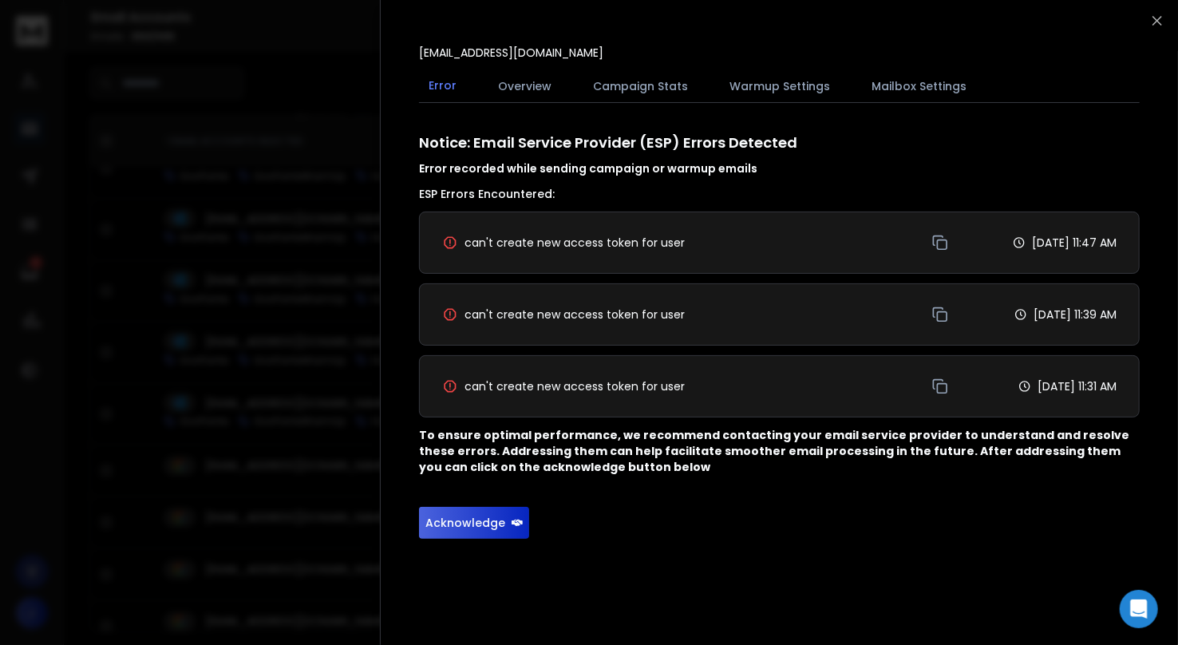
click at [761, 89] on button "Warmup Settings" at bounding box center [780, 86] width 120 height 35
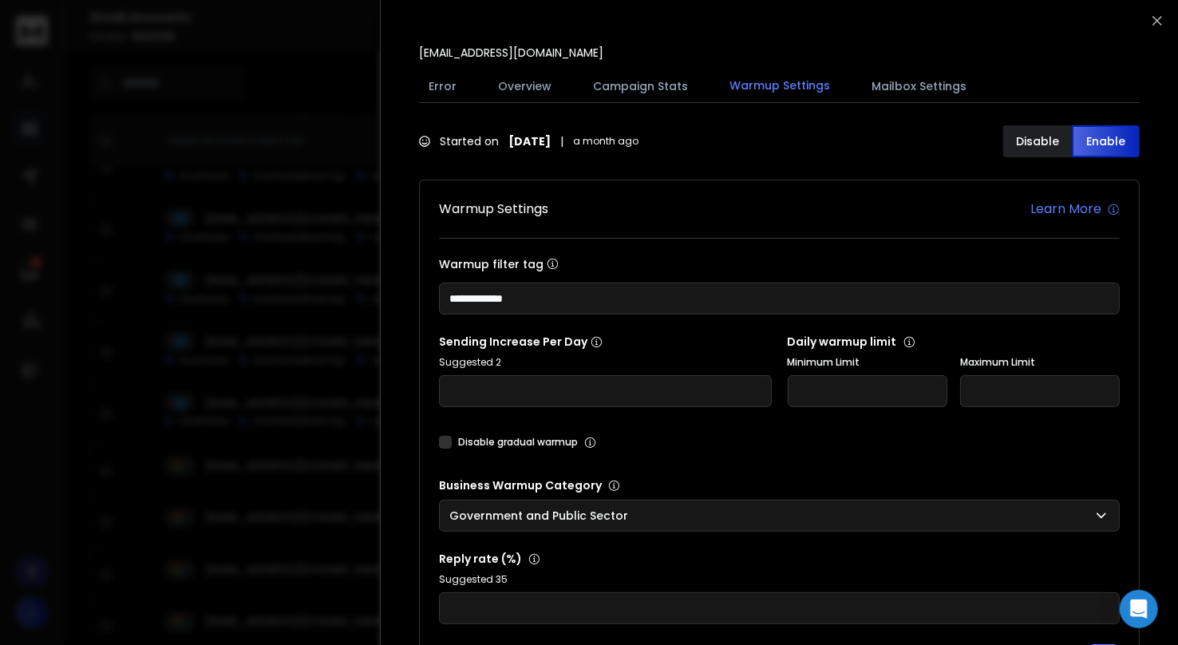
click at [246, 185] on div at bounding box center [589, 322] width 1178 height 645
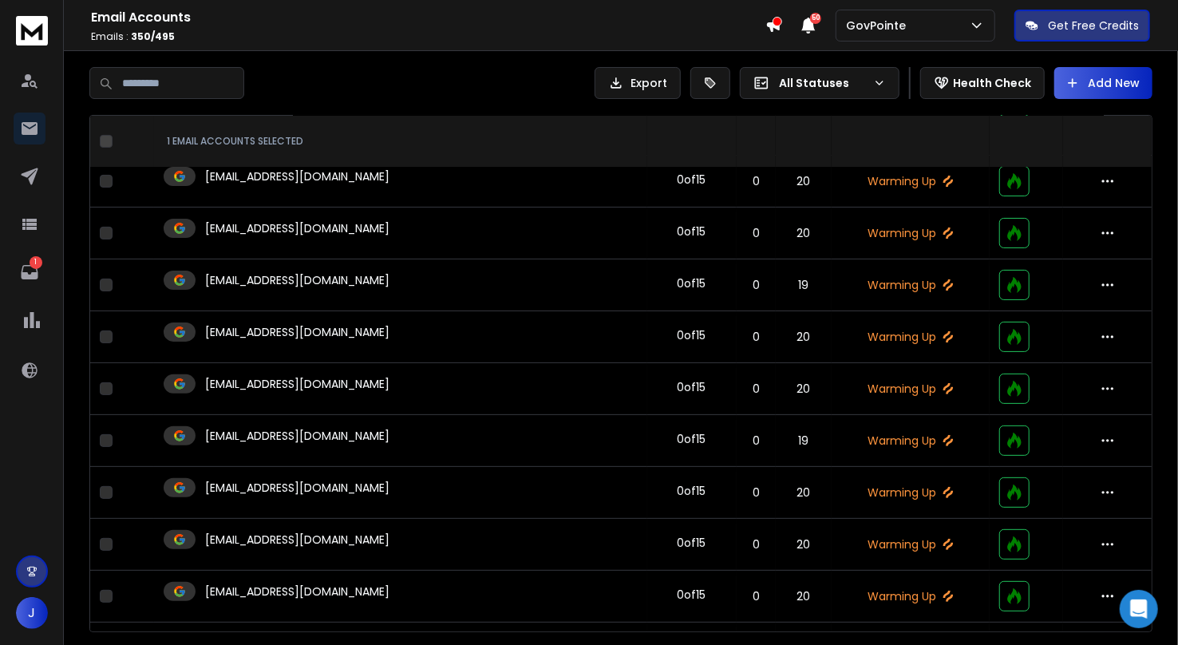
scroll to position [0, 0]
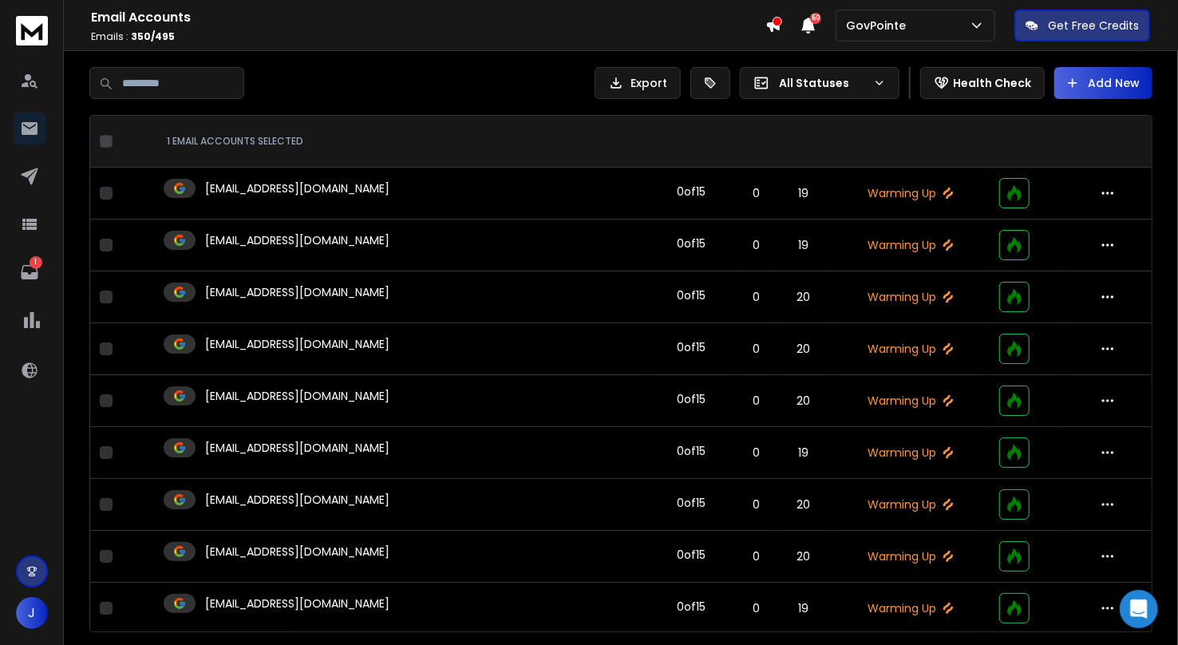
click at [803, 85] on p "All Statuses" at bounding box center [823, 83] width 88 height 16
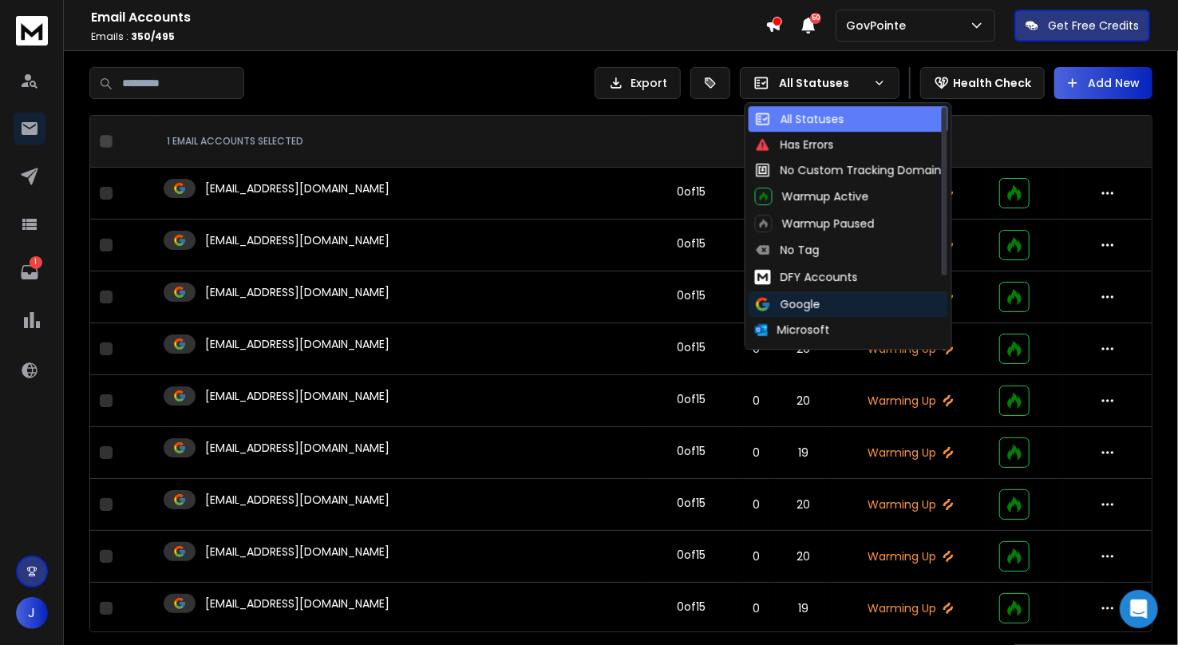
click at [812, 308] on div "Google" at bounding box center [787, 304] width 65 height 16
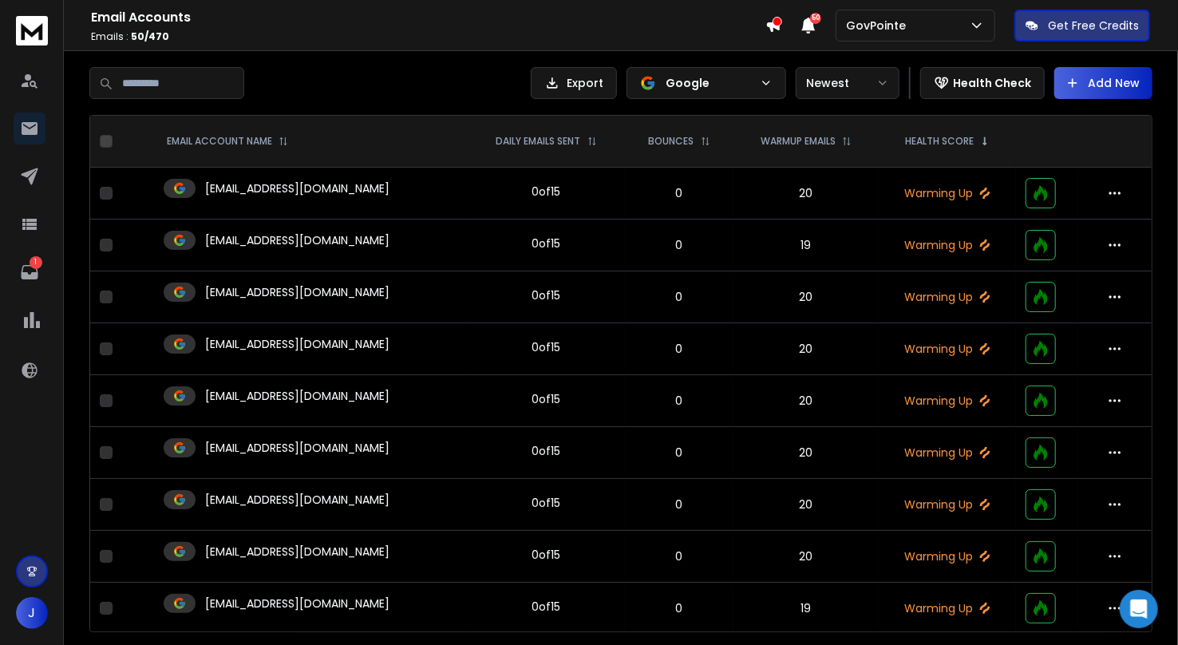
scroll to position [6, 0]
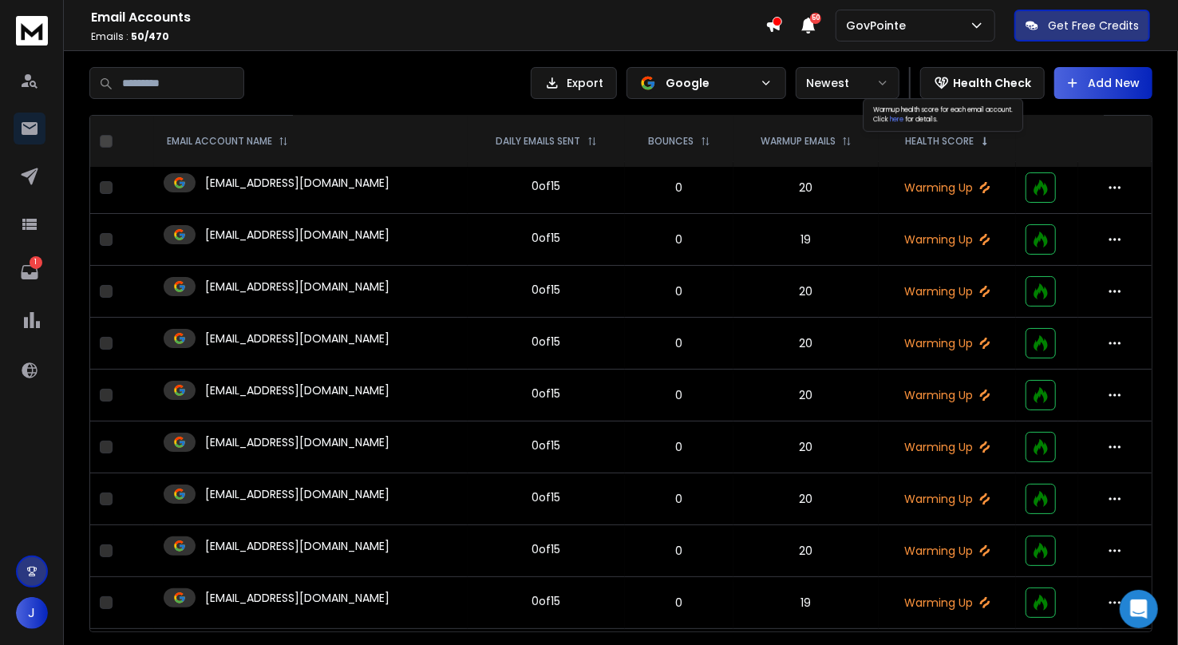
click at [973, 142] on p "HEALTH SCORE" at bounding box center [939, 141] width 69 height 13
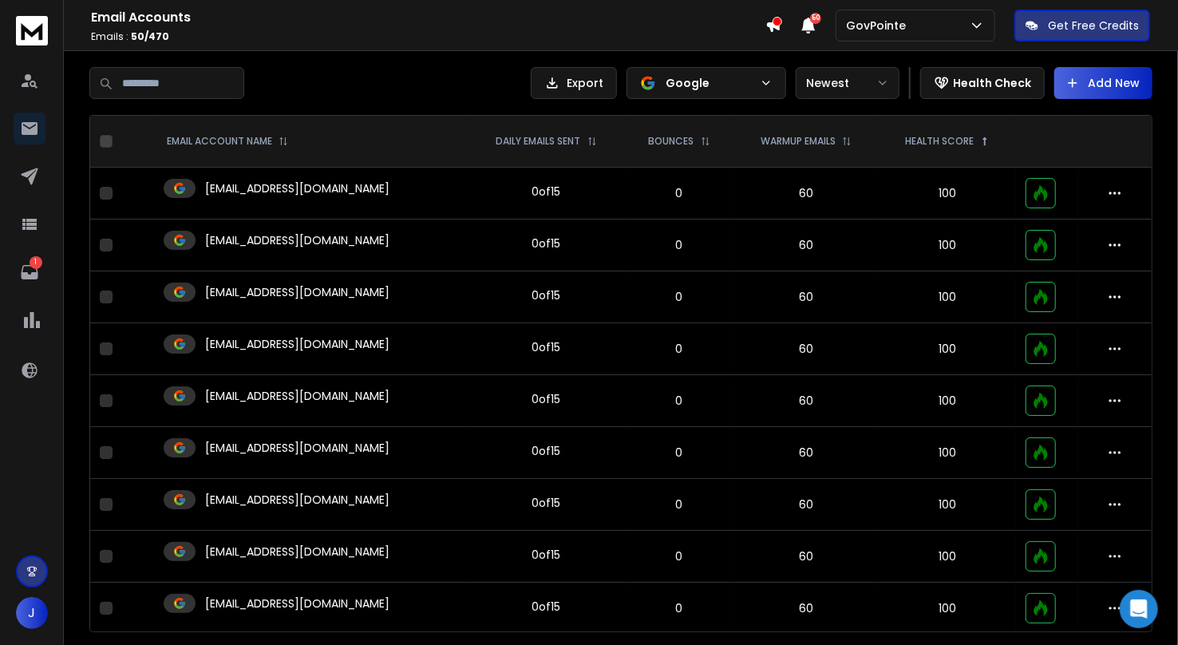
click at [979, 142] on div "HEALTH SCORE" at bounding box center [947, 141] width 112 height 13
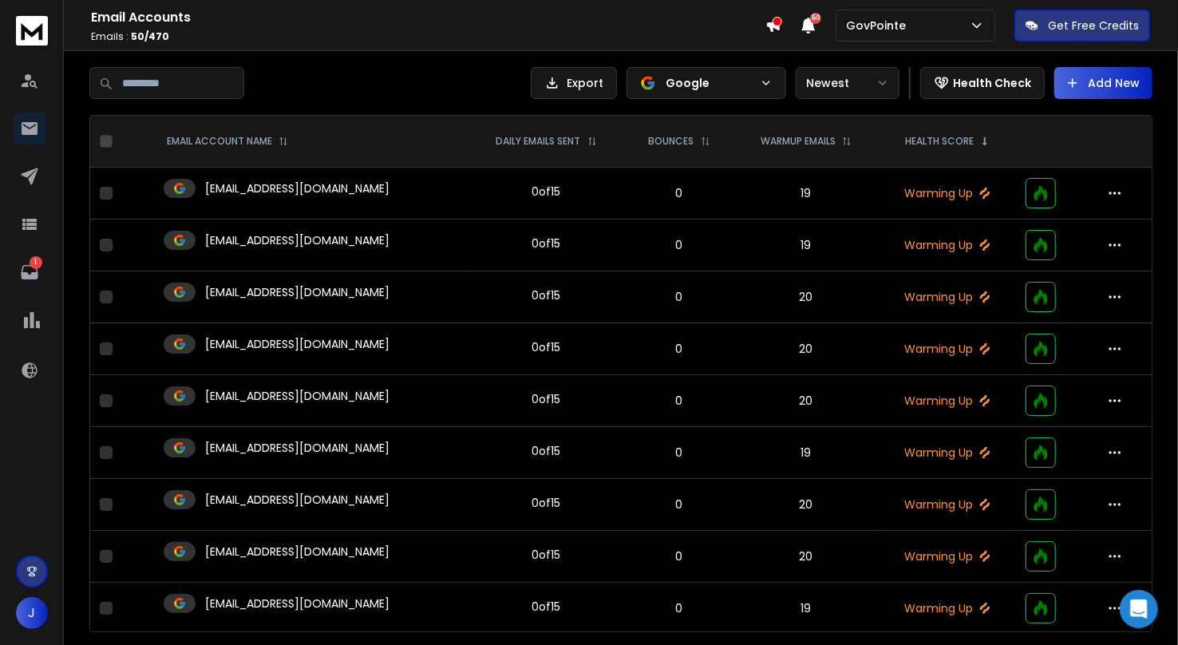
click at [106, 194] on button "button" at bounding box center [106, 193] width 13 height 13
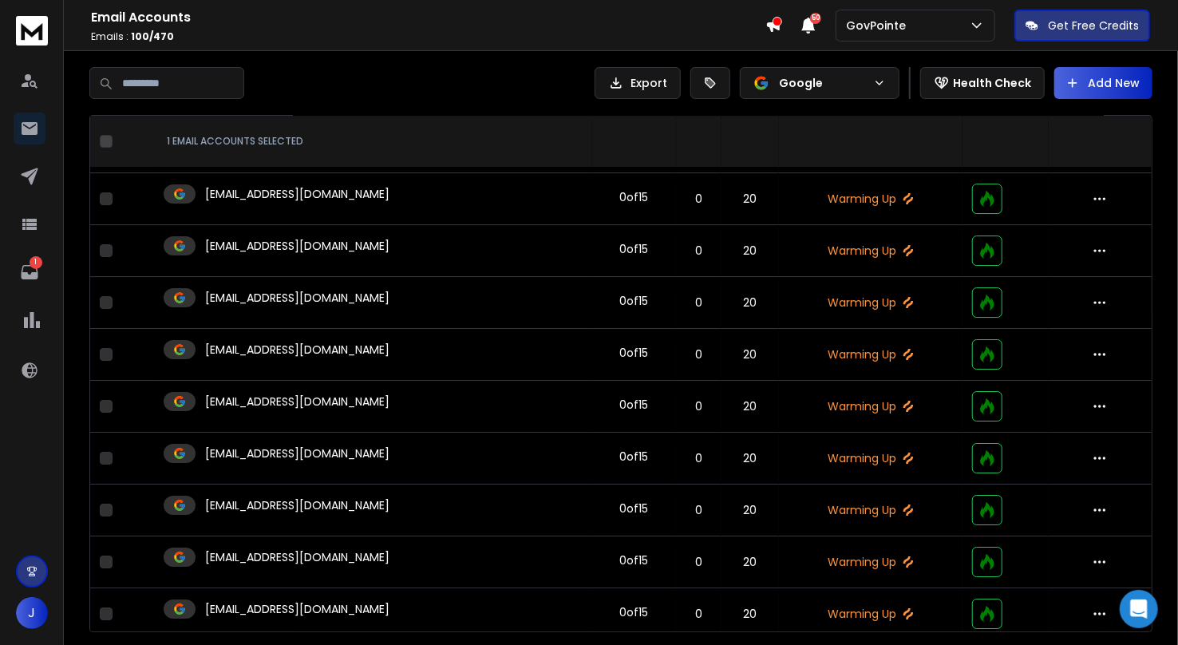
scroll to position [2867, 0]
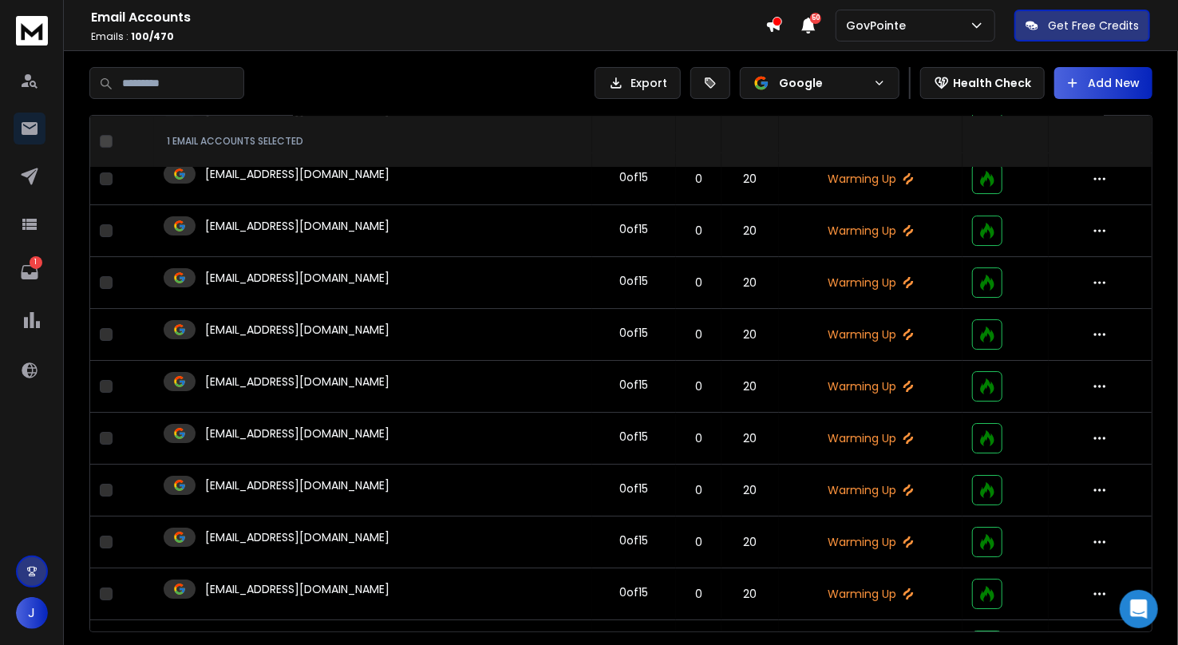
type button "on"
click at [103, 432] on button "button" at bounding box center [106, 438] width 13 height 13
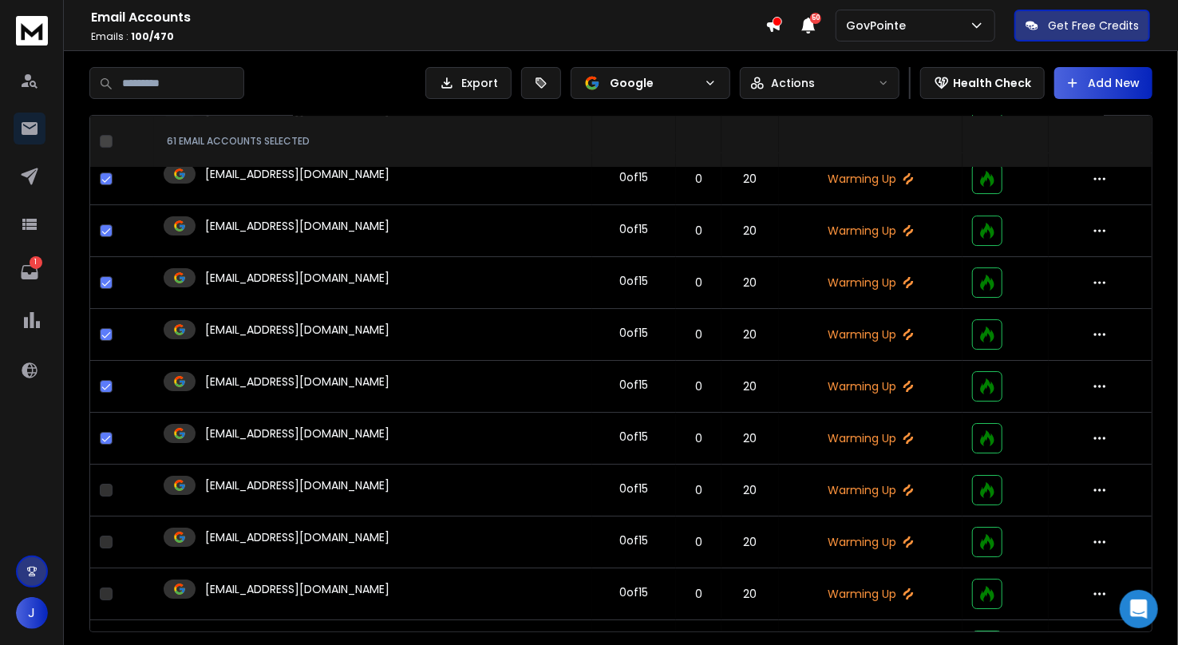
type button "on"
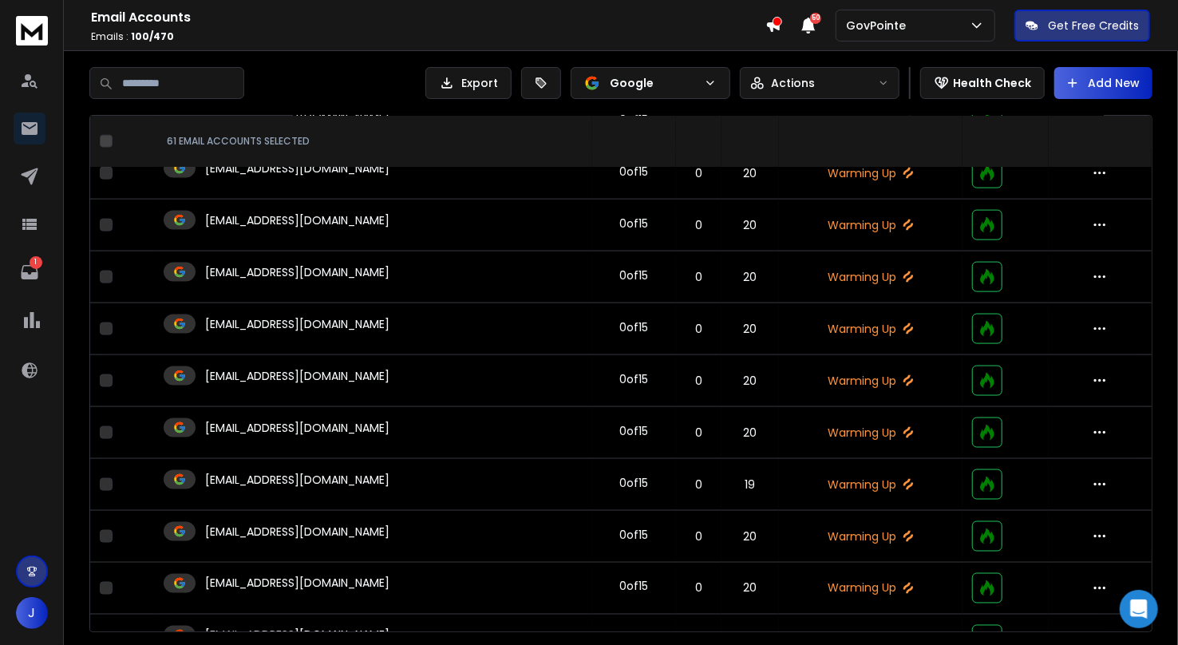
scroll to position [4518, 0]
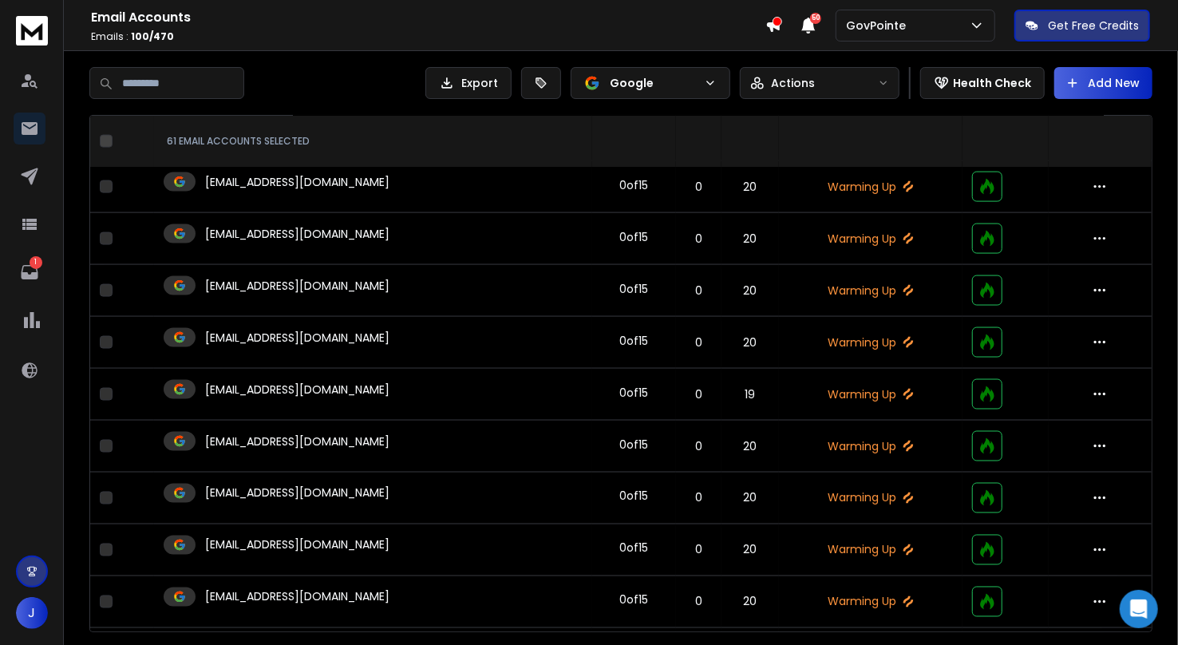
click at [102, 440] on button "button" at bounding box center [106, 446] width 13 height 13
type button "on"
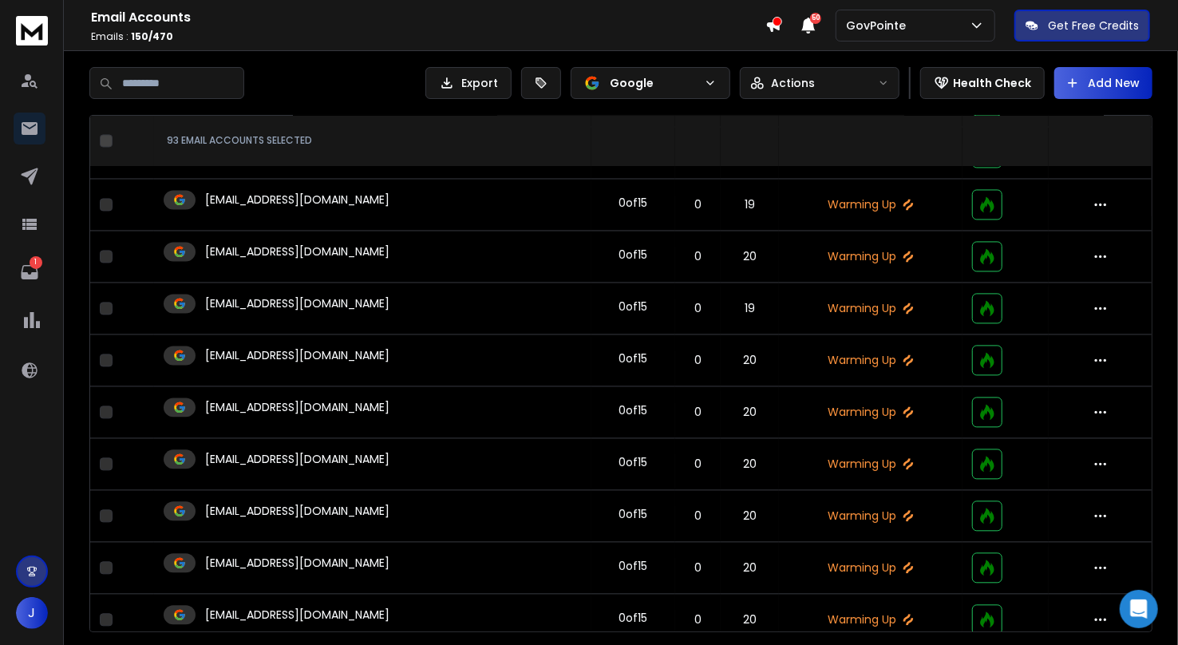
scroll to position [4993, 0]
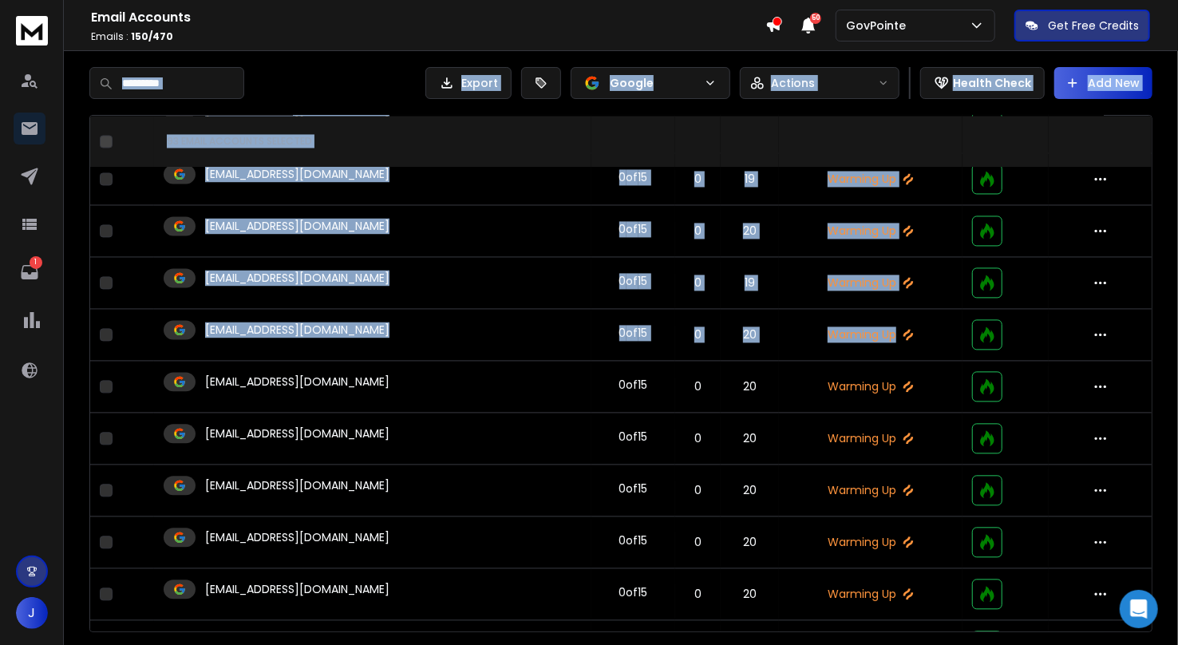
click at [105, 361] on td at bounding box center [122, 387] width 64 height 52
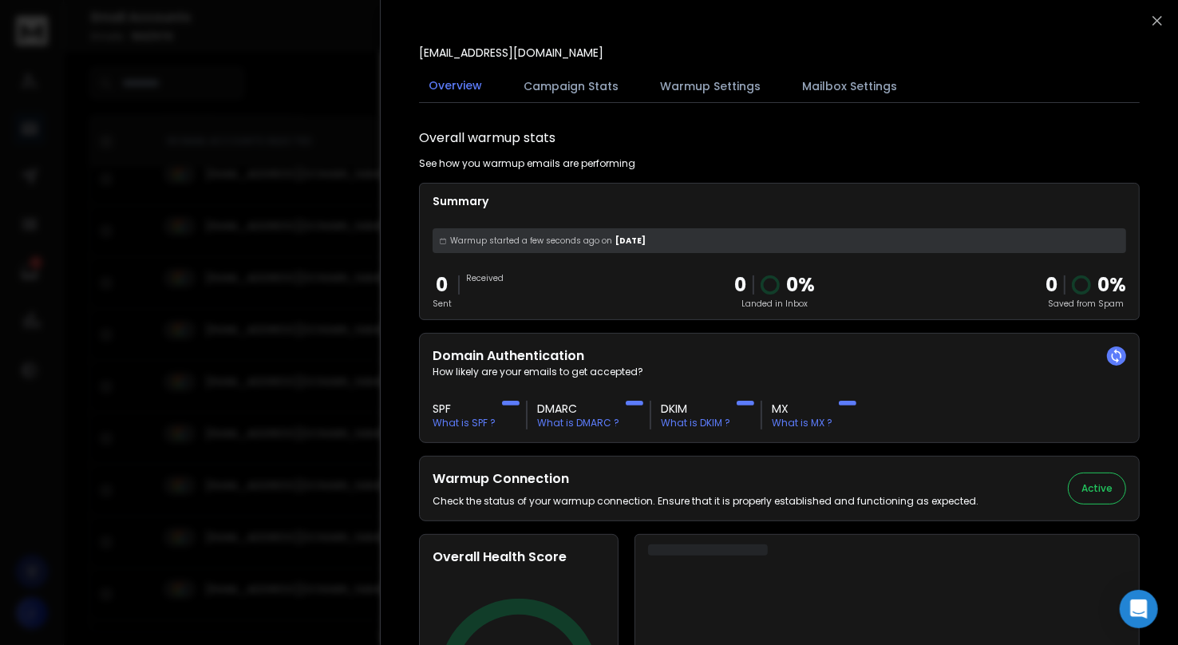
click at [105, 361] on div at bounding box center [589, 322] width 1178 height 645
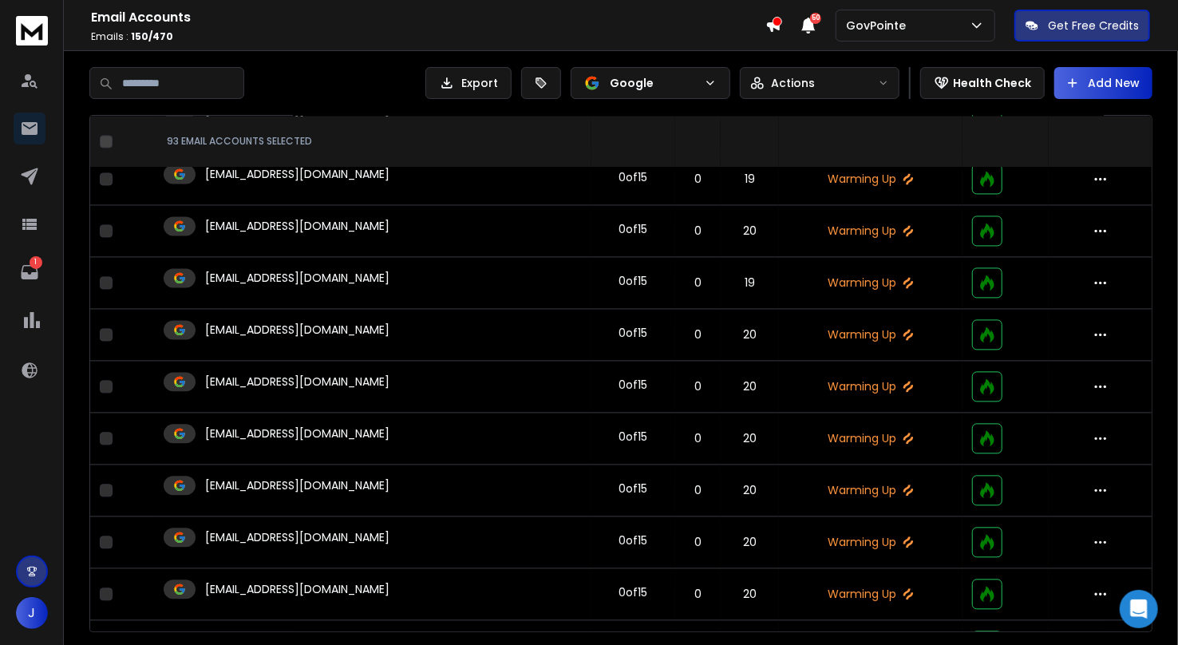
click at [109, 380] on button "button" at bounding box center [106, 386] width 13 height 13
type button "on"
click at [276, 373] on p "[EMAIL_ADDRESS][DOMAIN_NAME]" at bounding box center [297, 381] width 184 height 16
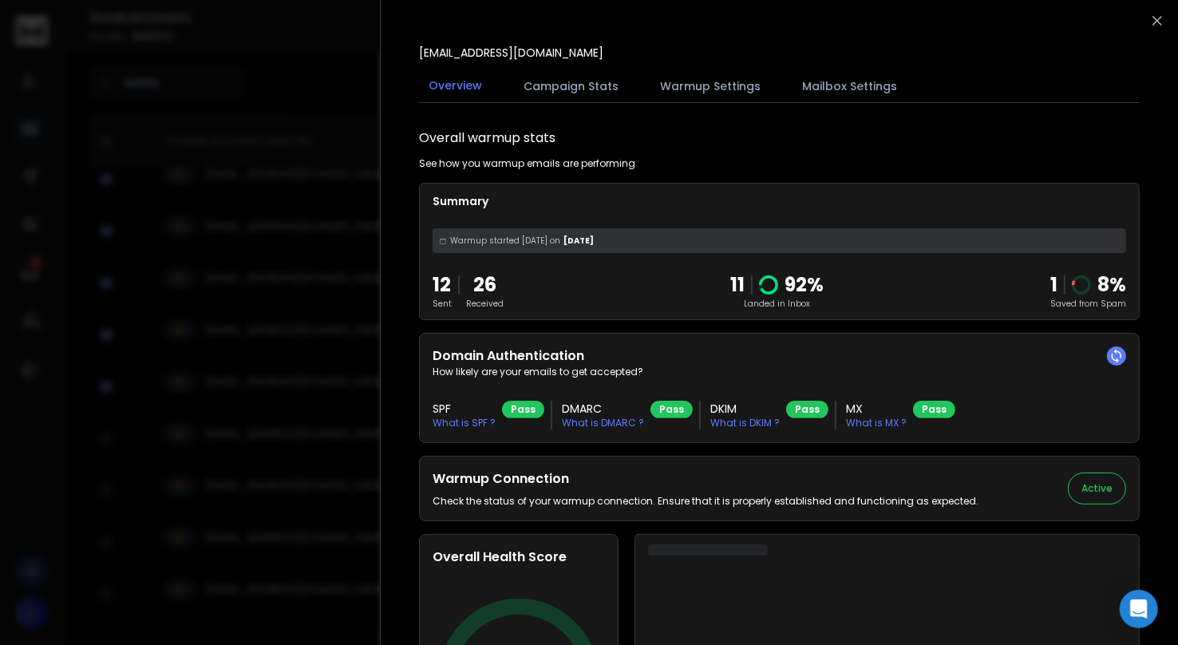
click at [726, 87] on button "Warmup Settings" at bounding box center [710, 86] width 120 height 35
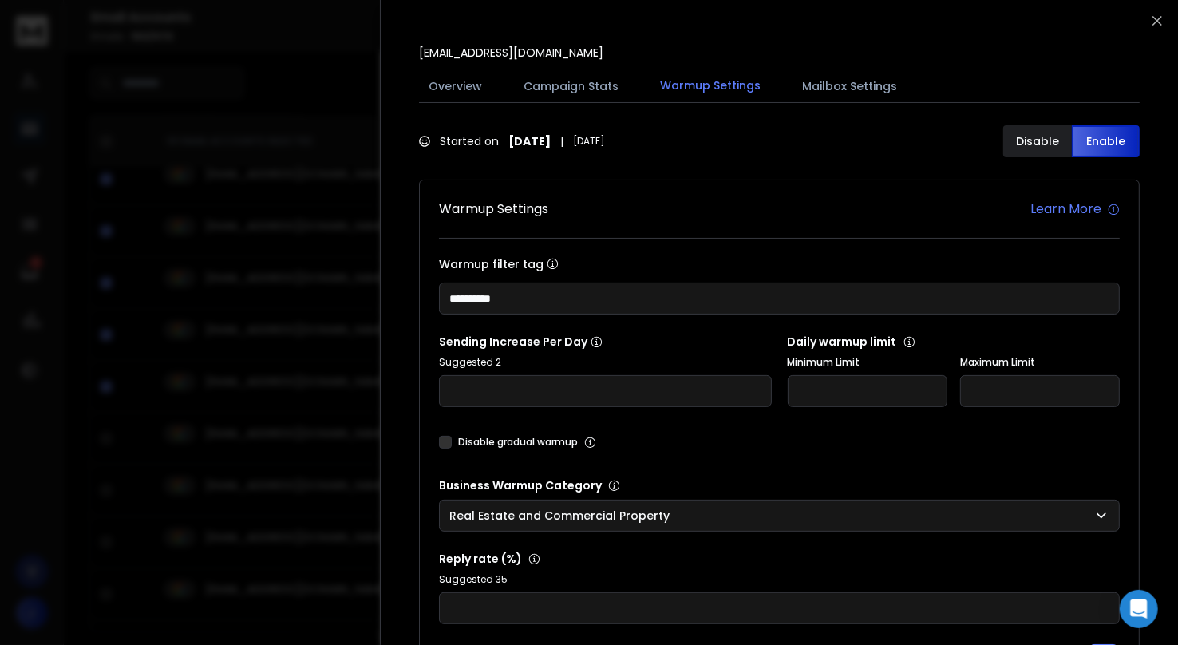
click at [348, 244] on div at bounding box center [589, 322] width 1178 height 645
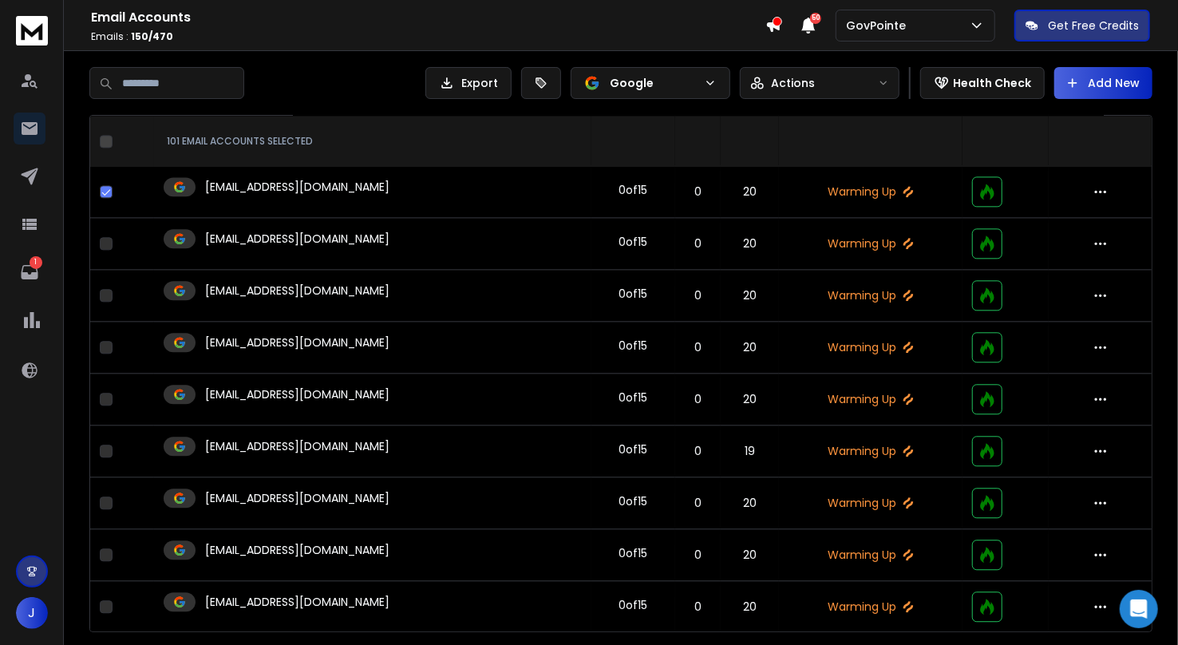
scroll to position [5194, 0]
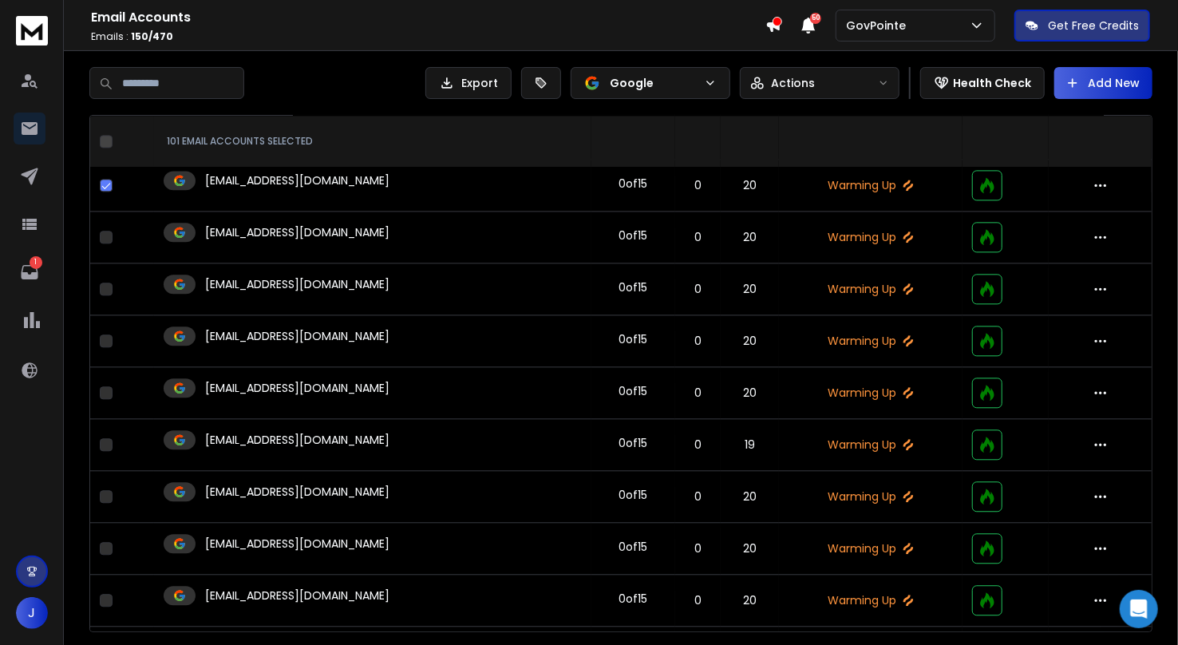
click at [106, 386] on button "button" at bounding box center [106, 392] width 13 height 13
type button "on"
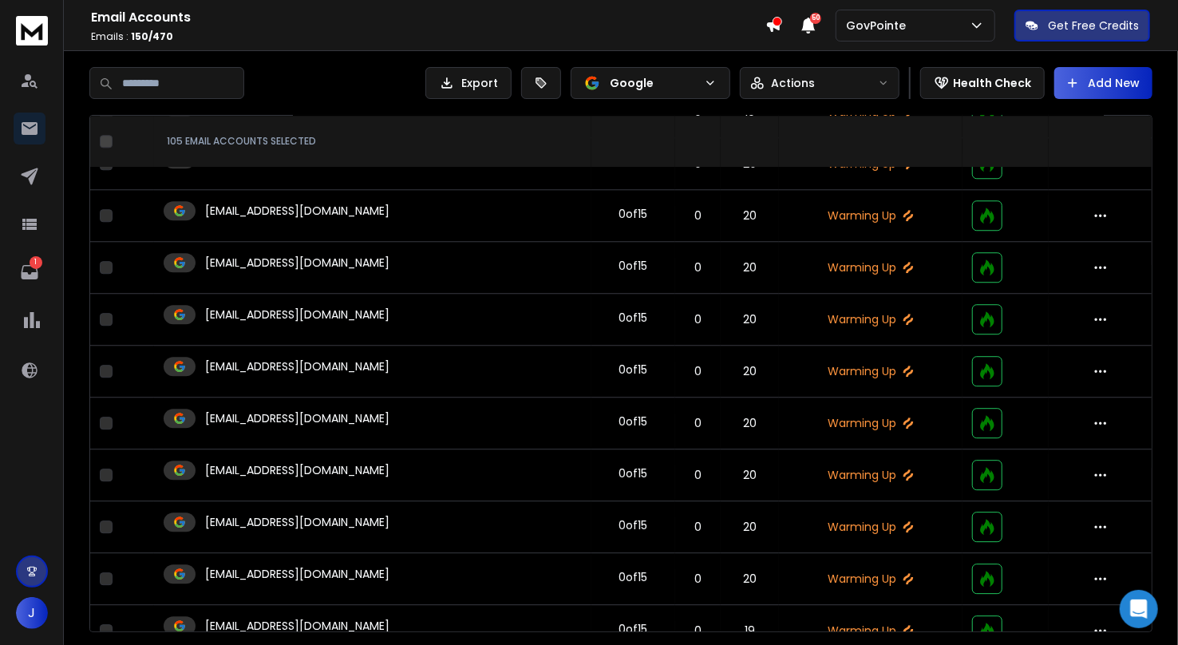
scroll to position [5528, 0]
click at [108, 415] on button "button" at bounding box center [106, 421] width 13 height 13
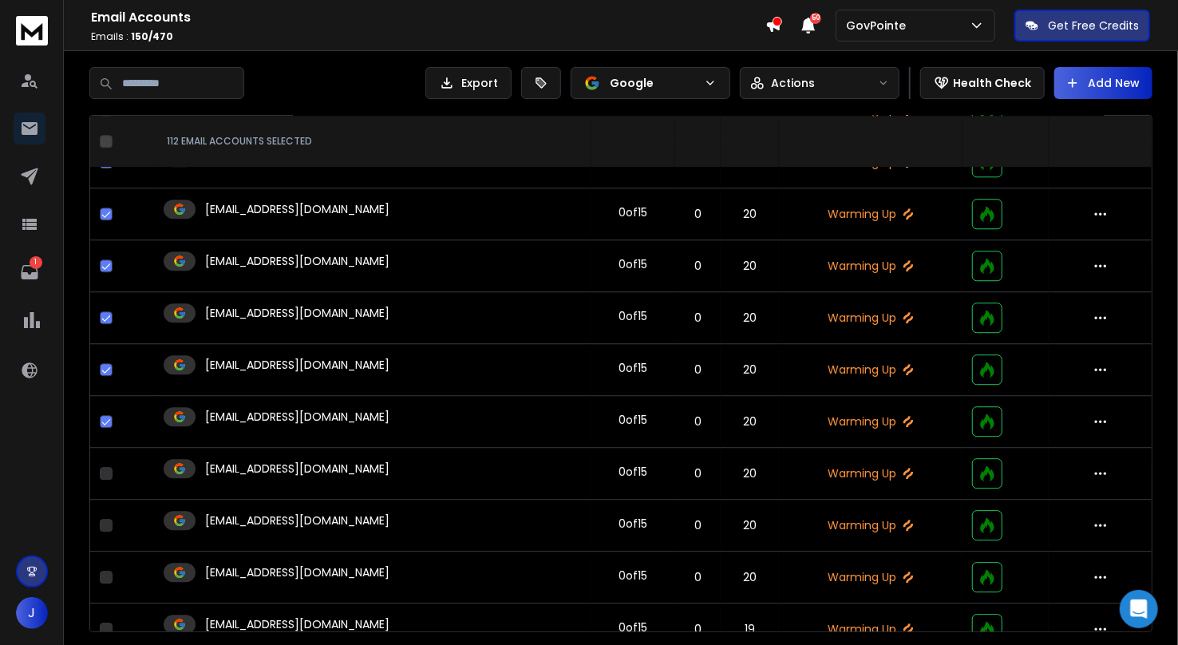
type button "on"
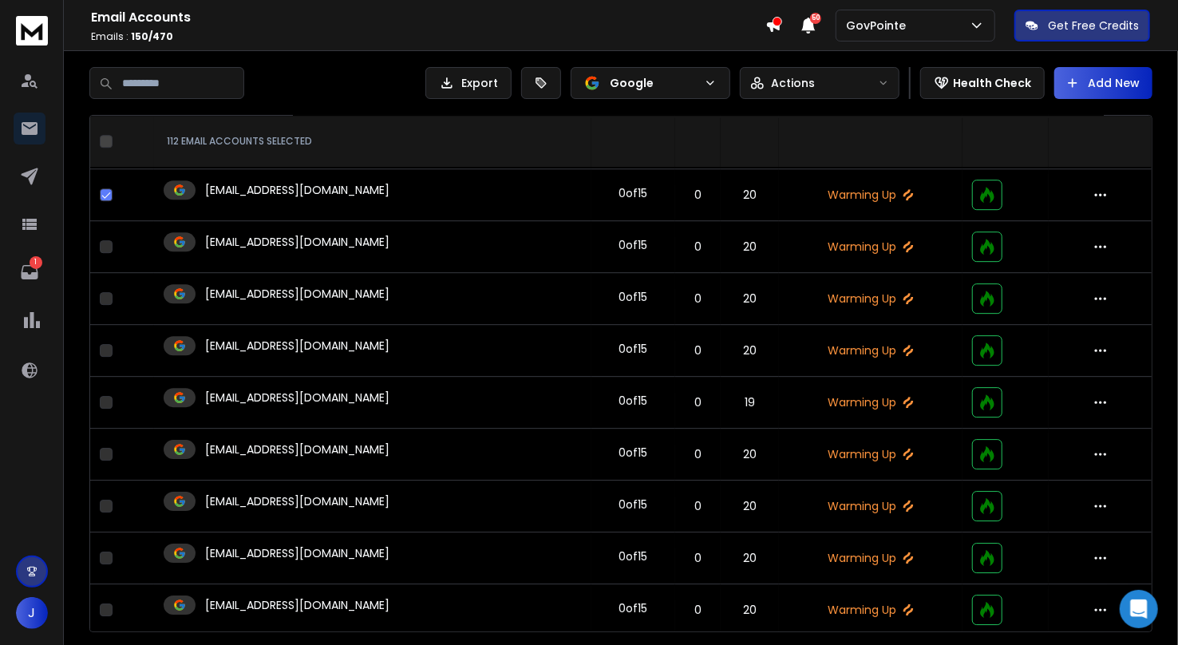
scroll to position [5986, 0]
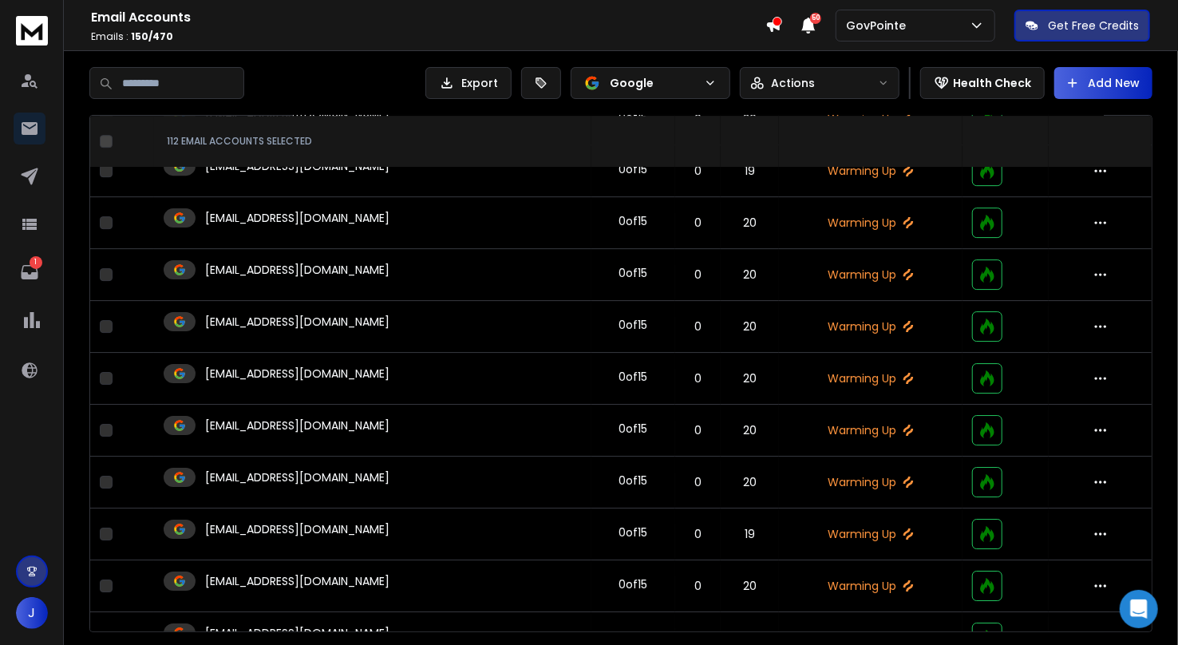
click at [109, 476] on button "button" at bounding box center [106, 482] width 13 height 13
type button "on"
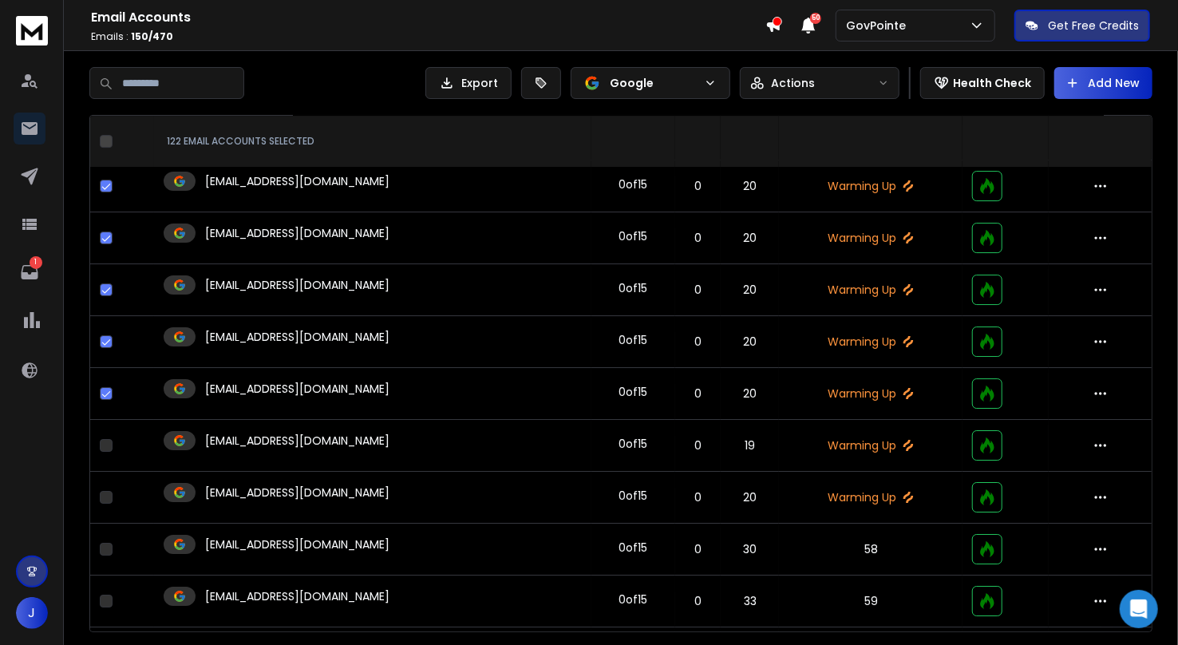
scroll to position [6092, 0]
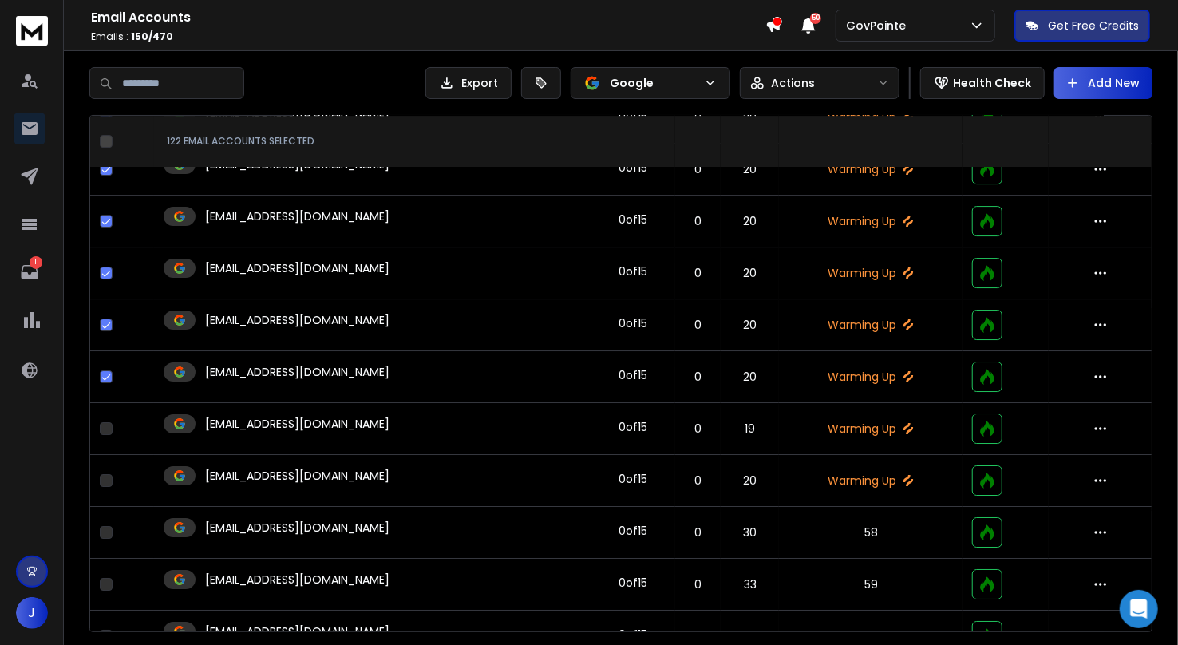
click at [103, 474] on button "button" at bounding box center [106, 480] width 13 height 13
type button "on"
click at [282, 468] on p "[EMAIL_ADDRESS][DOMAIN_NAME]" at bounding box center [297, 476] width 184 height 16
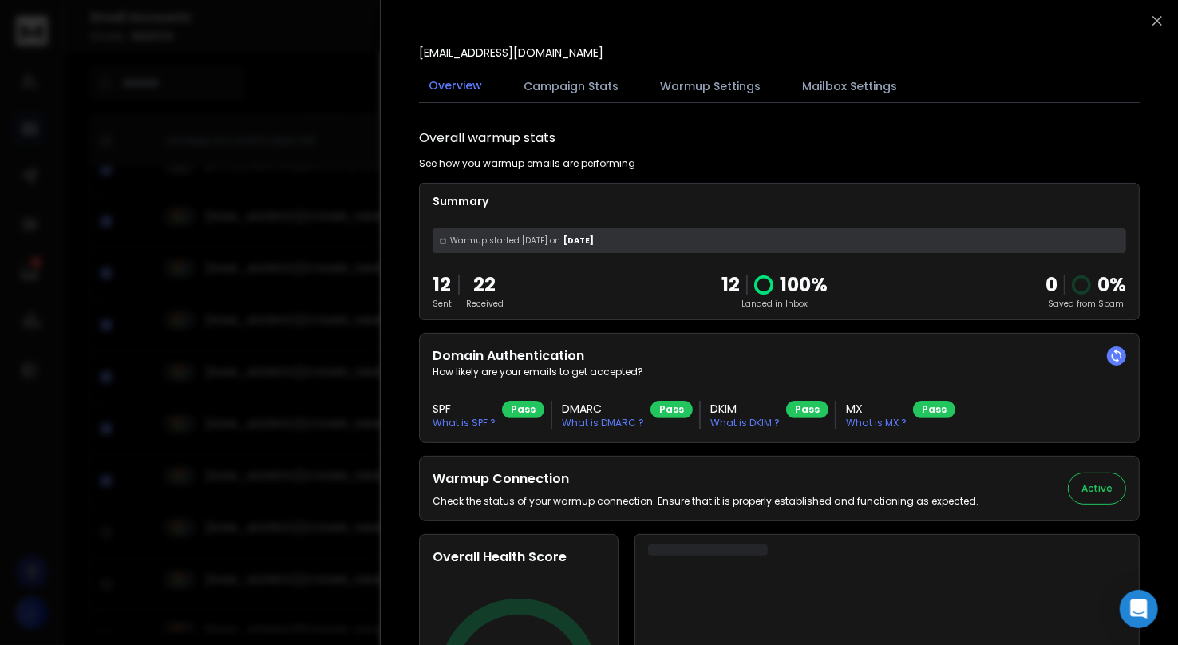
click at [664, 77] on button "Warmup Settings" at bounding box center [710, 86] width 120 height 35
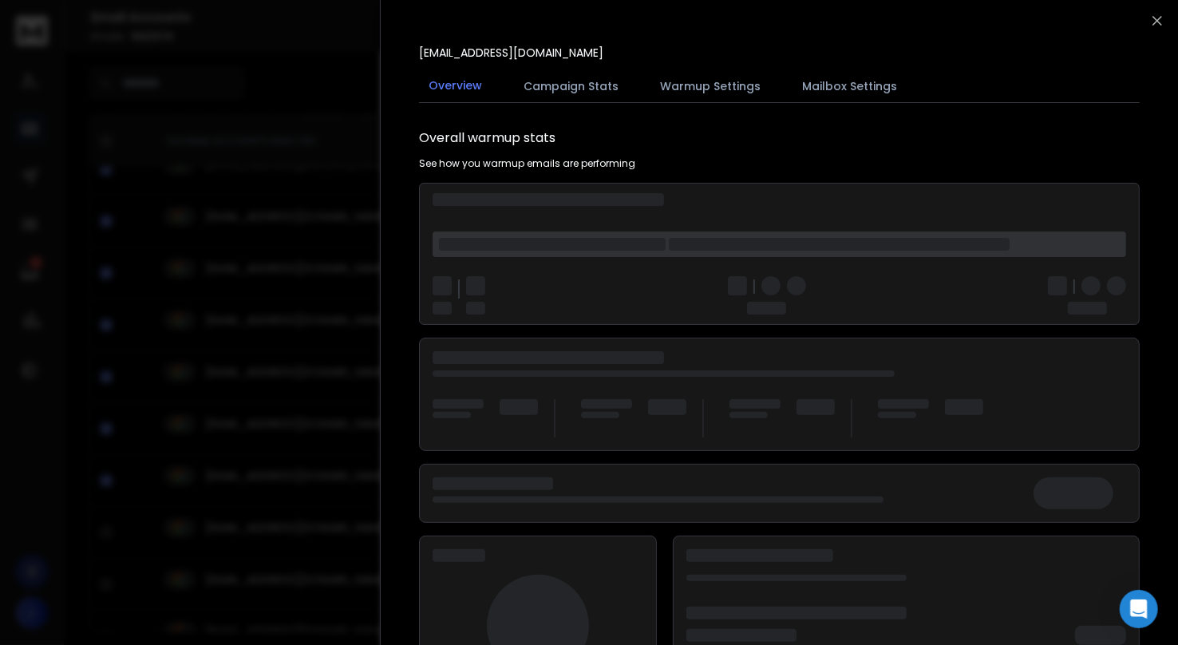
click at [332, 206] on div at bounding box center [589, 322] width 1178 height 645
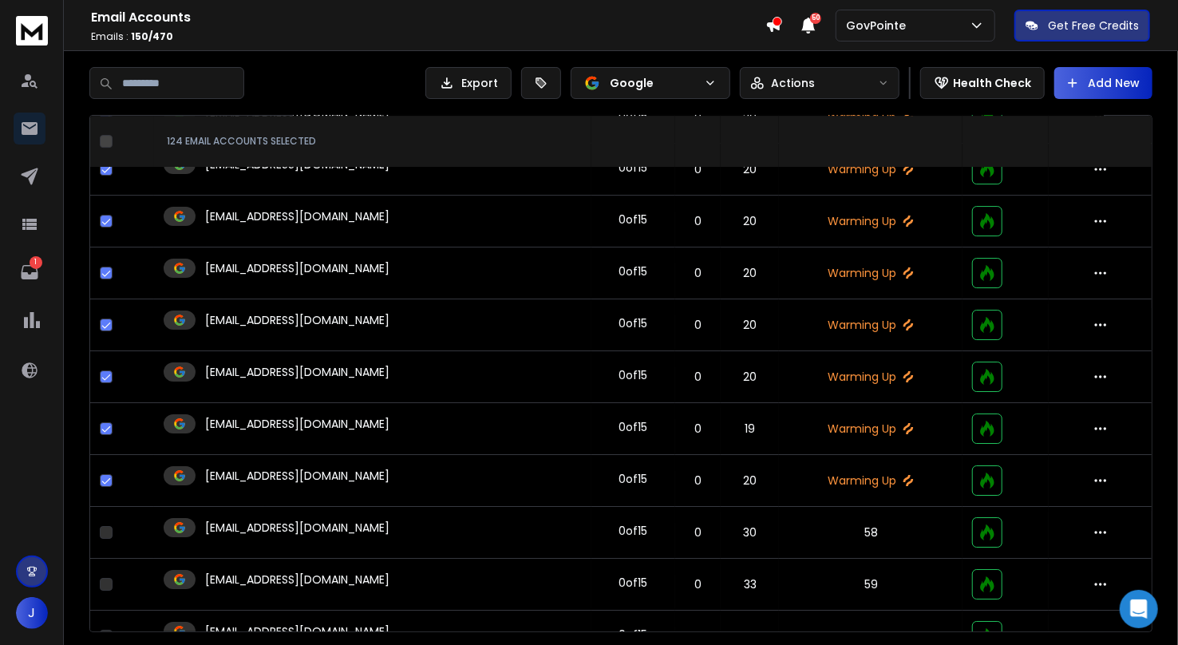
click at [235, 312] on p "[EMAIL_ADDRESS][DOMAIN_NAME]" at bounding box center [297, 320] width 184 height 16
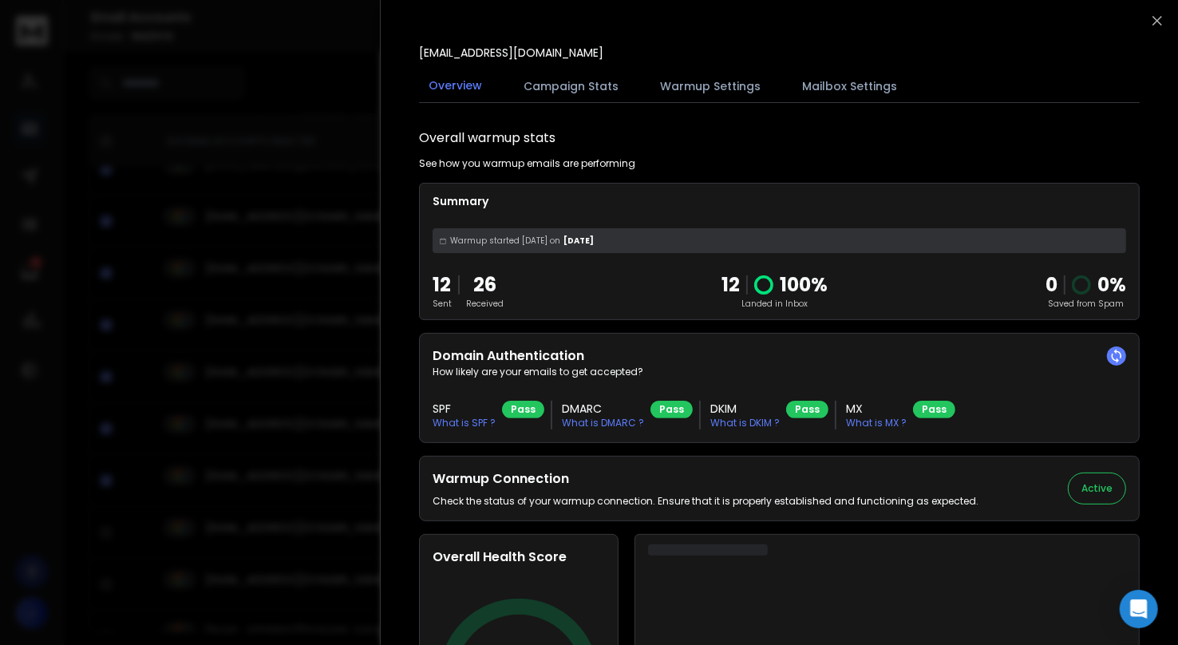
click at [728, 90] on button "Warmup Settings" at bounding box center [710, 86] width 120 height 35
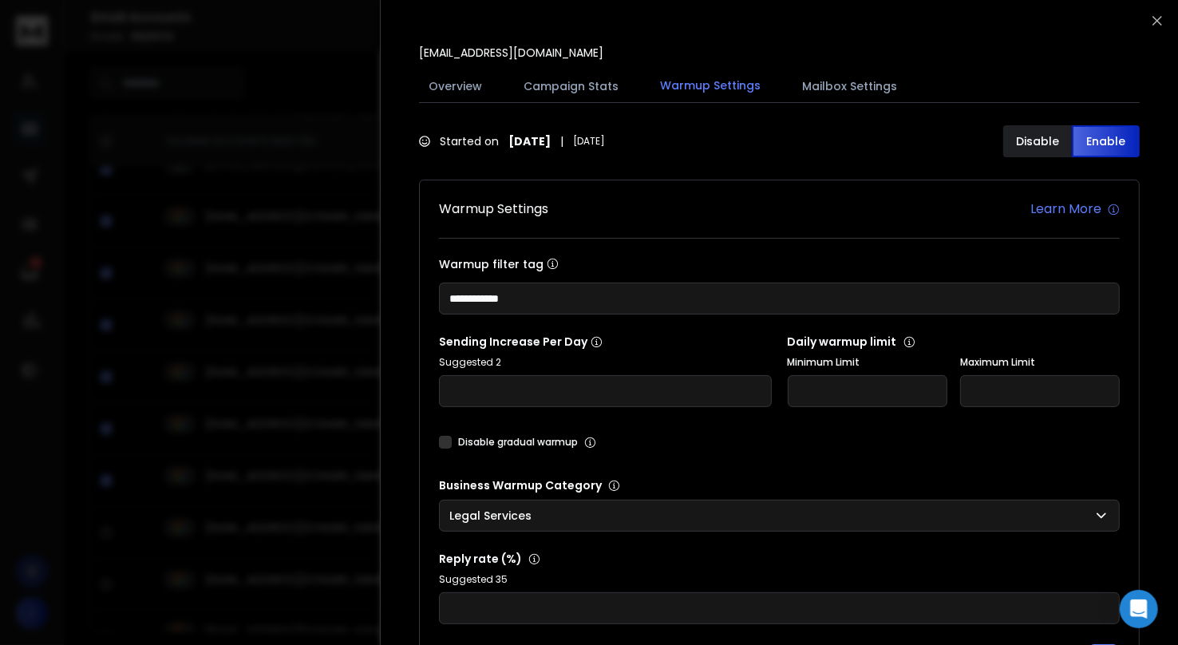
click at [251, 212] on div at bounding box center [589, 322] width 1178 height 645
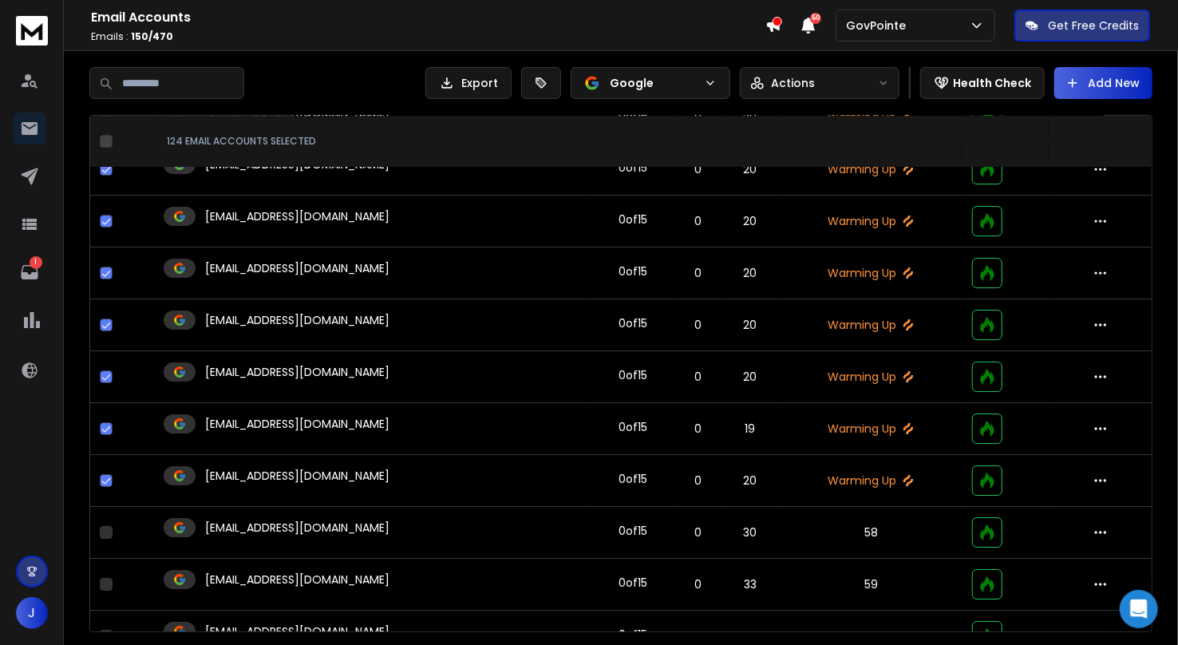
click at [109, 318] on button "button" at bounding box center [106, 324] width 13 height 13
type button "on"
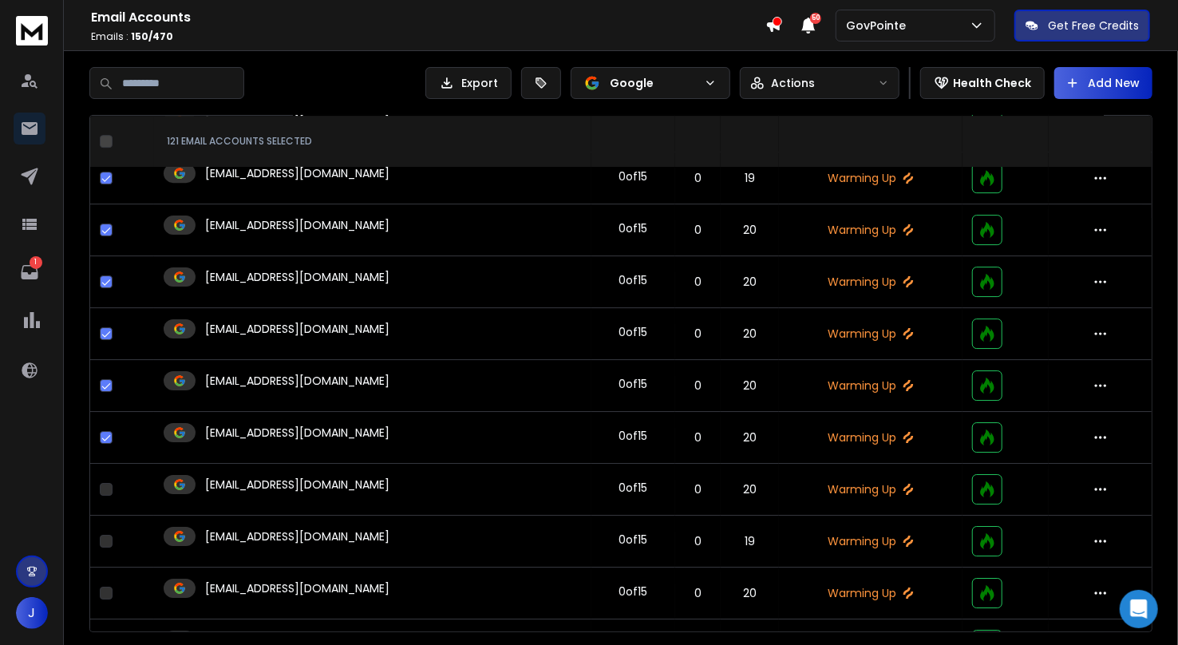
scroll to position [6001, 0]
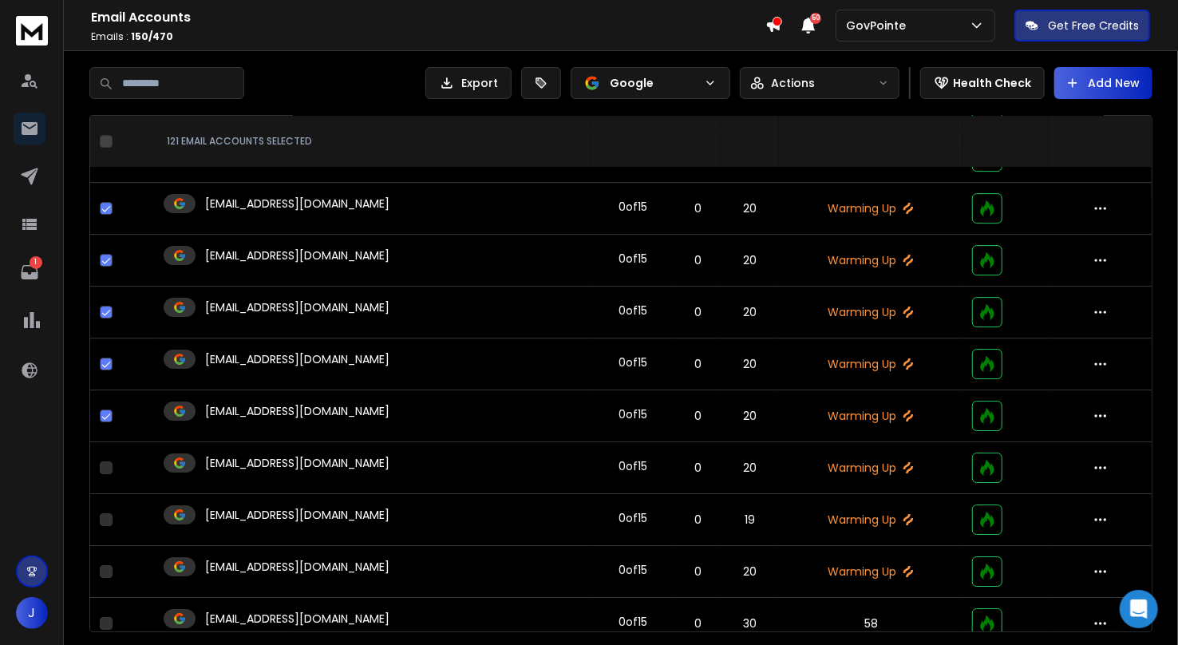
click at [267, 299] on p "[EMAIL_ADDRESS][DOMAIN_NAME]" at bounding box center [297, 307] width 184 height 16
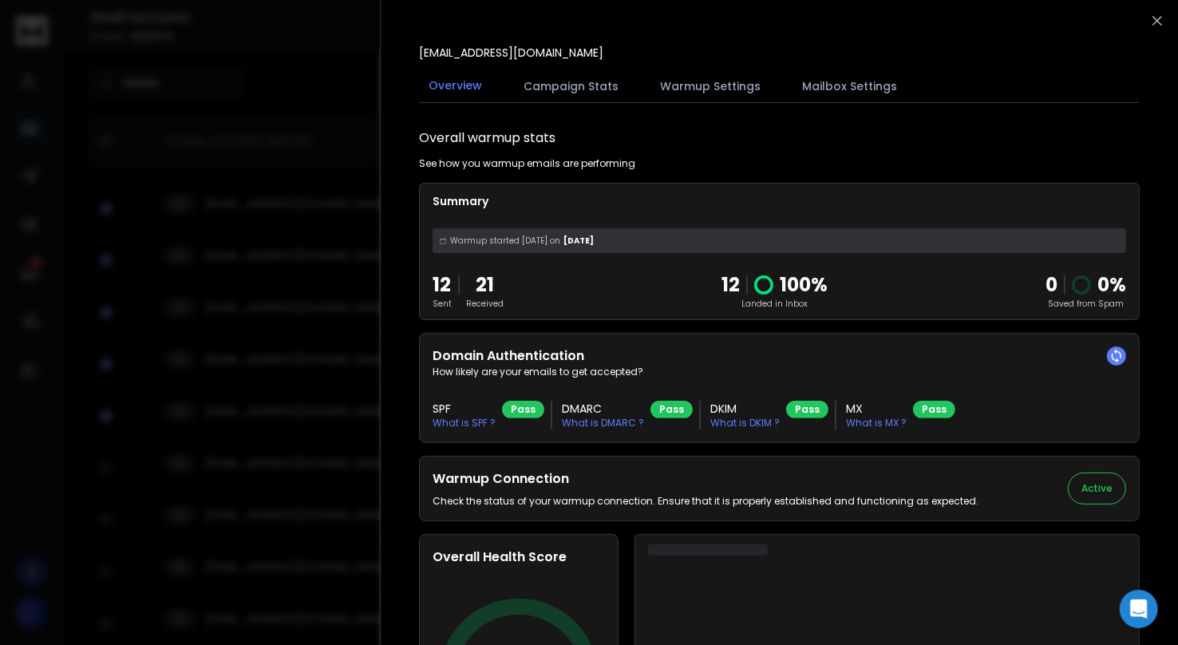
click at [688, 96] on button "Warmup Settings" at bounding box center [710, 86] width 120 height 35
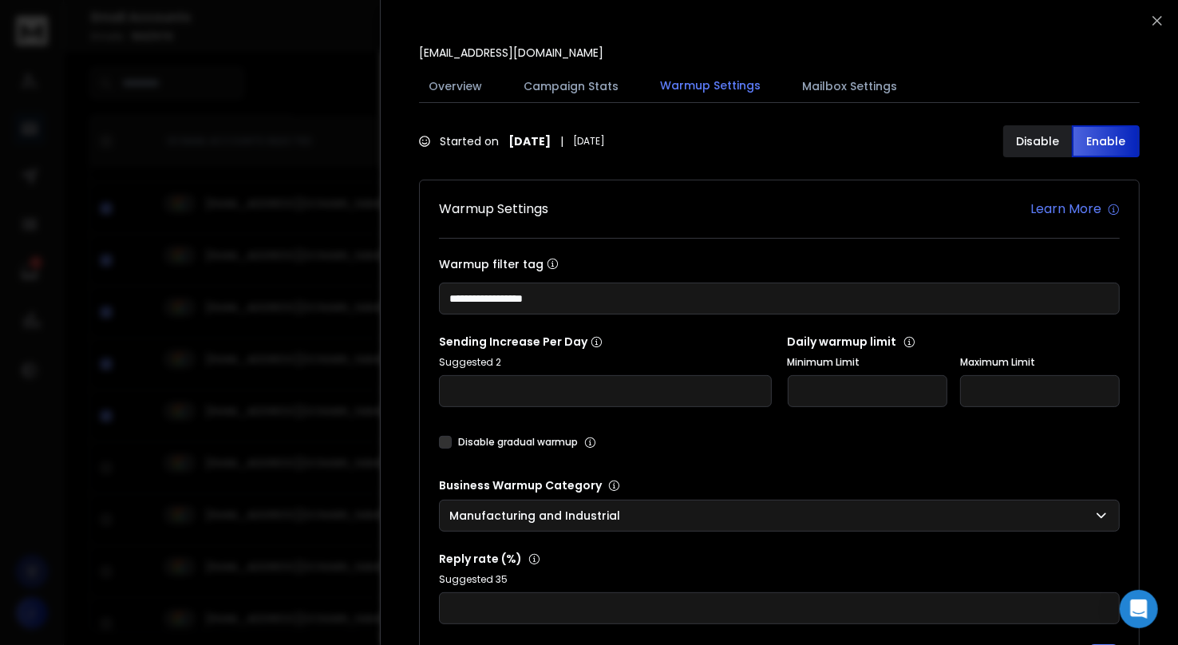
click at [689, 93] on button "Warmup Settings" at bounding box center [710, 86] width 120 height 37
click at [690, 78] on button "Warmup Settings" at bounding box center [710, 86] width 120 height 37
click at [690, 80] on button "Warmup Settings" at bounding box center [710, 86] width 120 height 37
click at [209, 405] on div at bounding box center [589, 322] width 1178 height 645
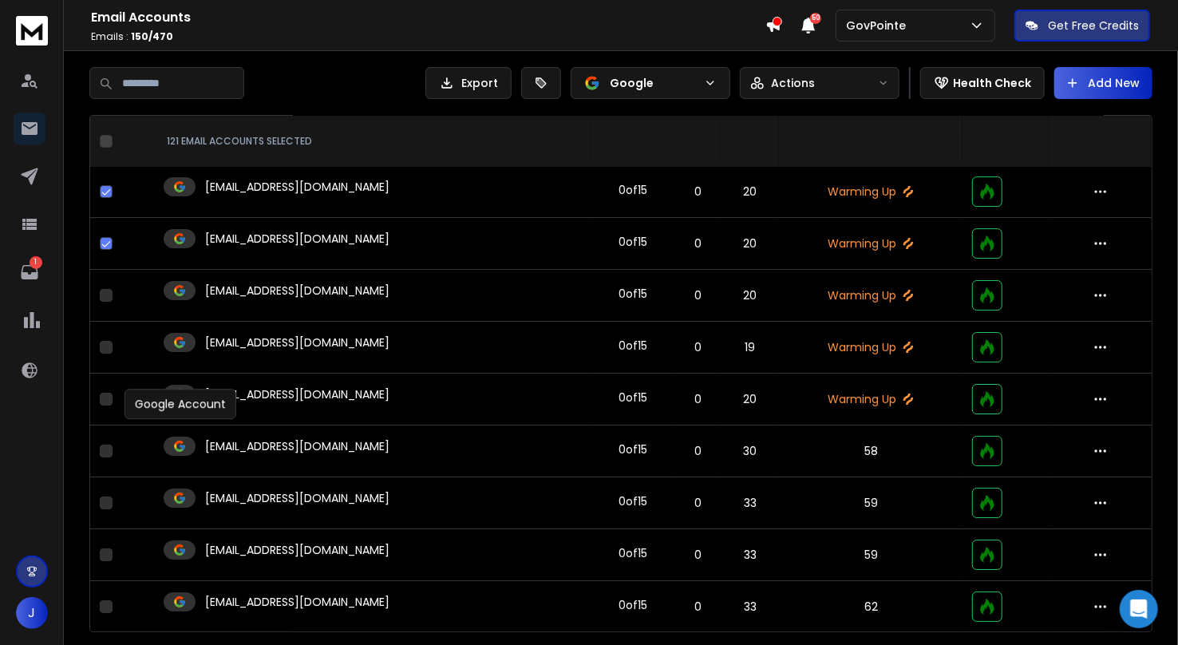
scroll to position [6175, 0]
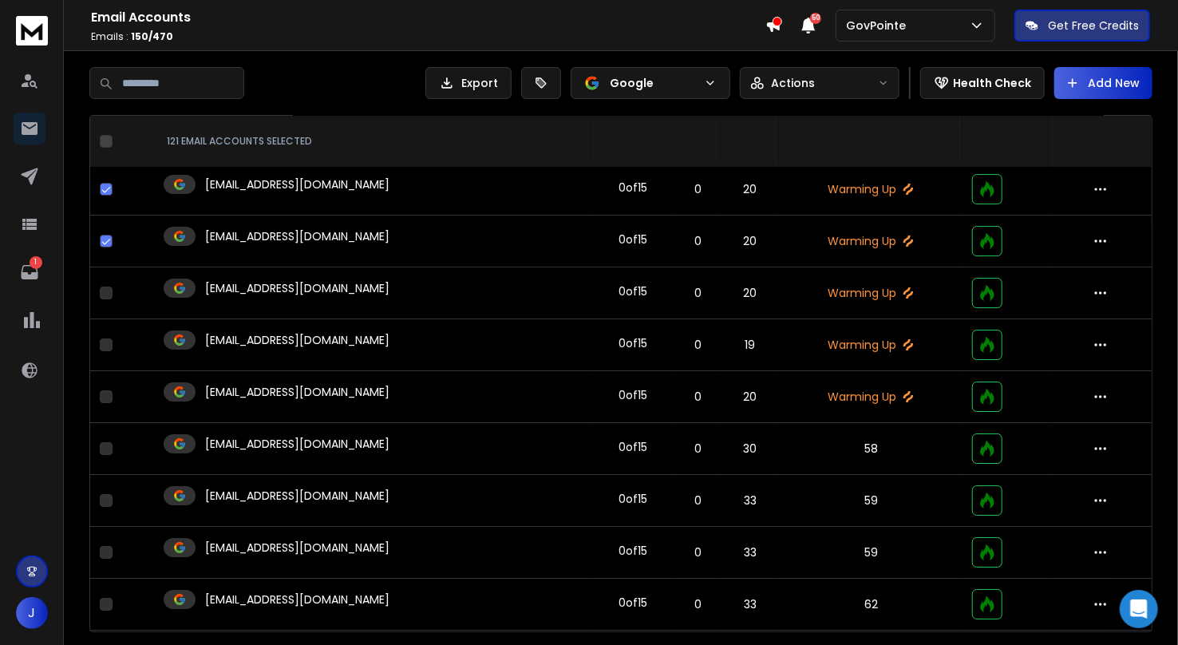
click at [306, 436] on p "[EMAIL_ADDRESS][DOMAIN_NAME]" at bounding box center [297, 444] width 184 height 16
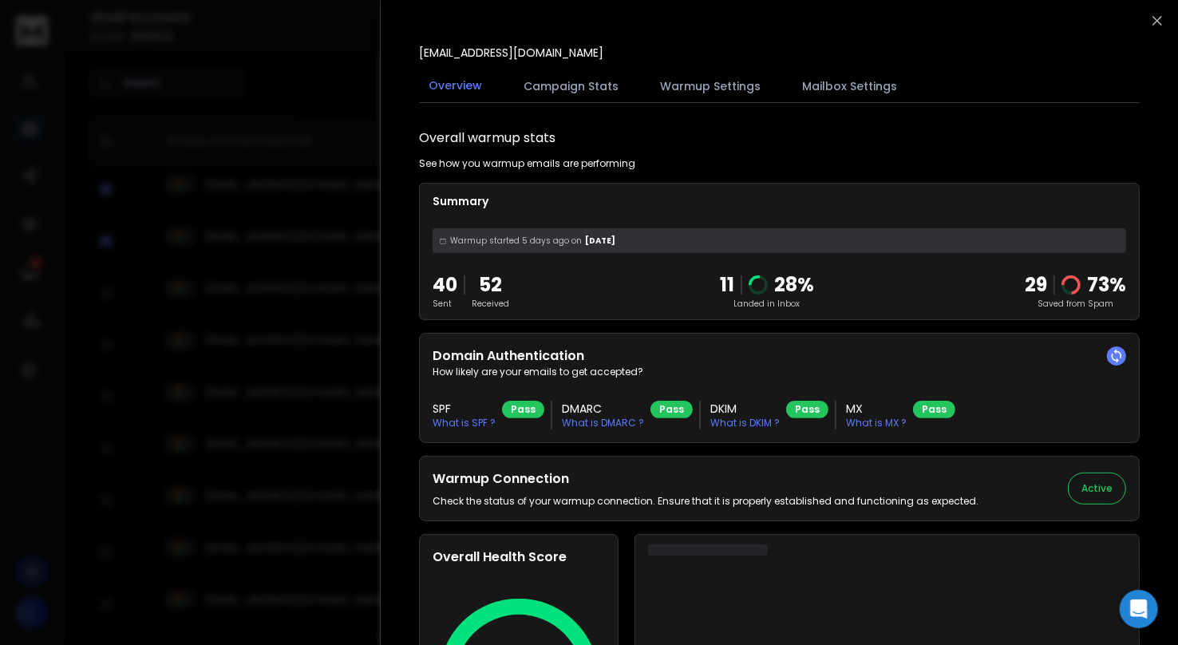
click at [728, 83] on button "Warmup Settings" at bounding box center [710, 86] width 120 height 35
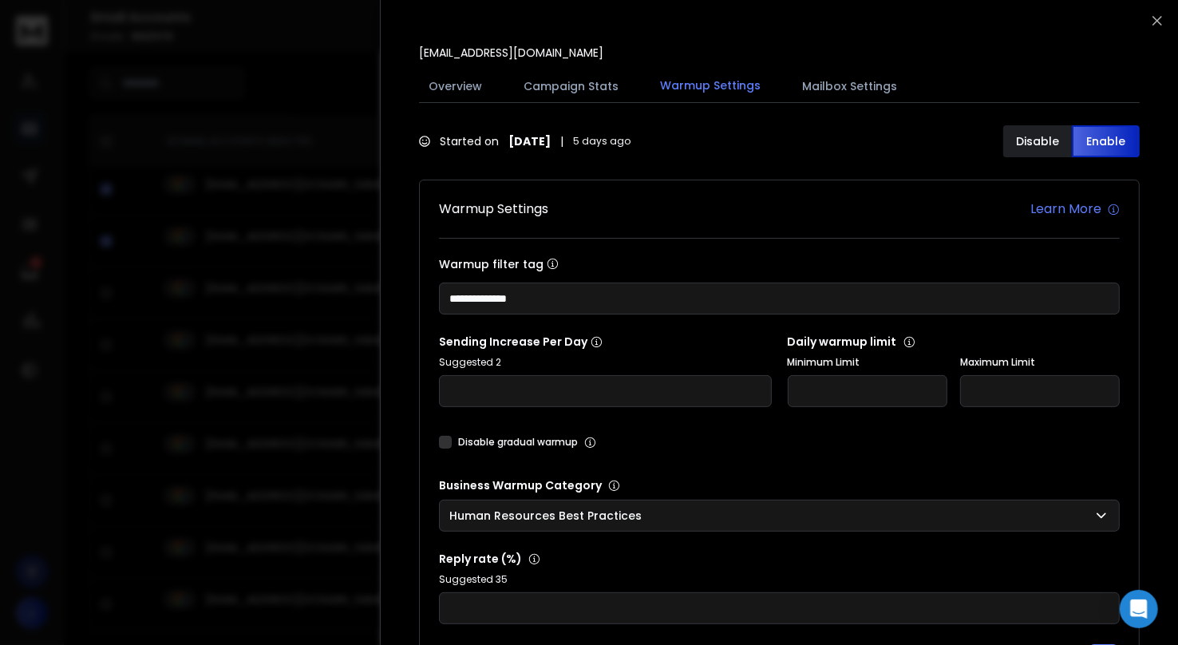
click at [289, 168] on div at bounding box center [589, 322] width 1178 height 645
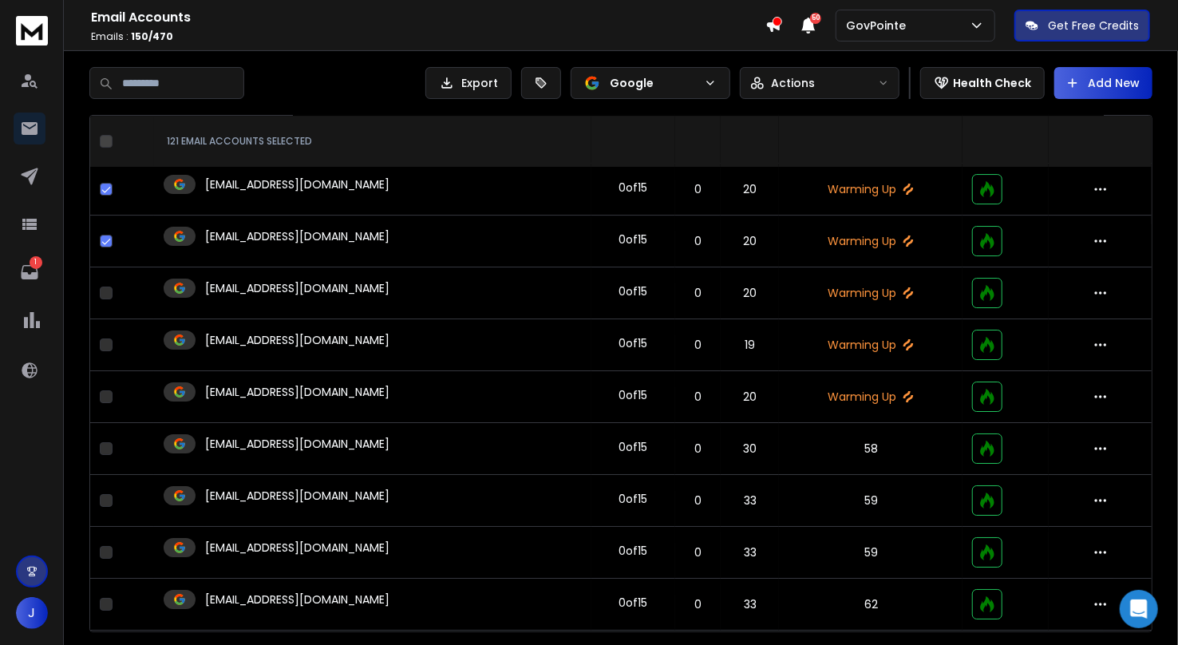
click at [272, 333] on p "[EMAIL_ADDRESS][DOMAIN_NAME]" at bounding box center [297, 340] width 184 height 16
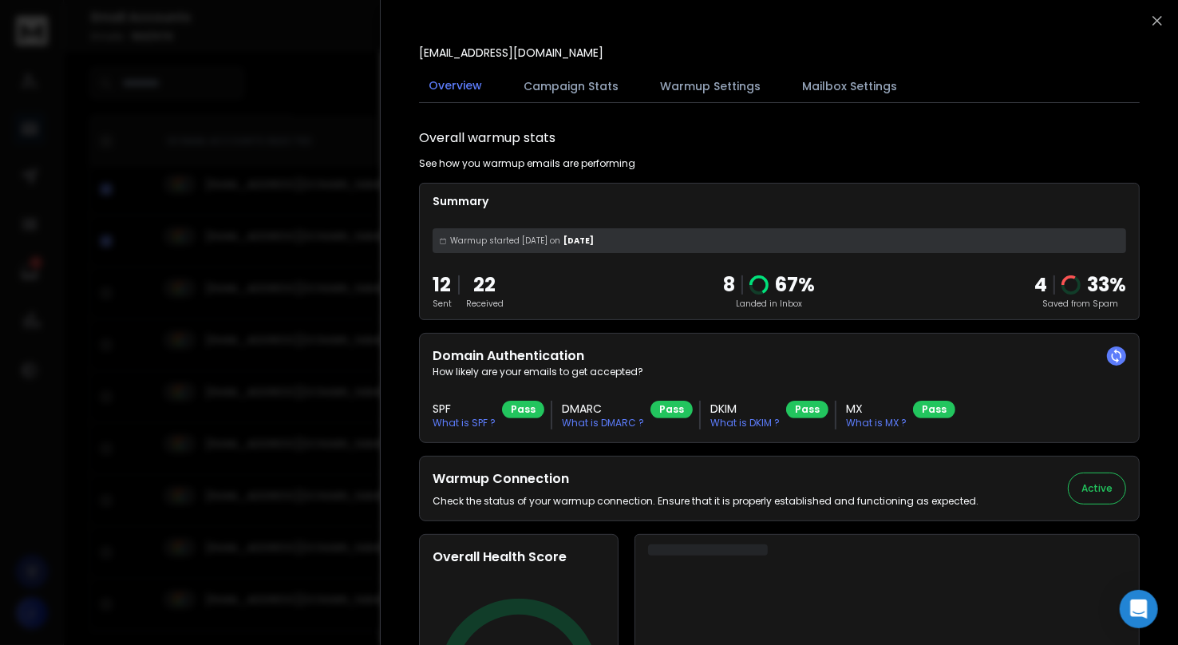
click at [694, 87] on button "Warmup Settings" at bounding box center [710, 86] width 120 height 35
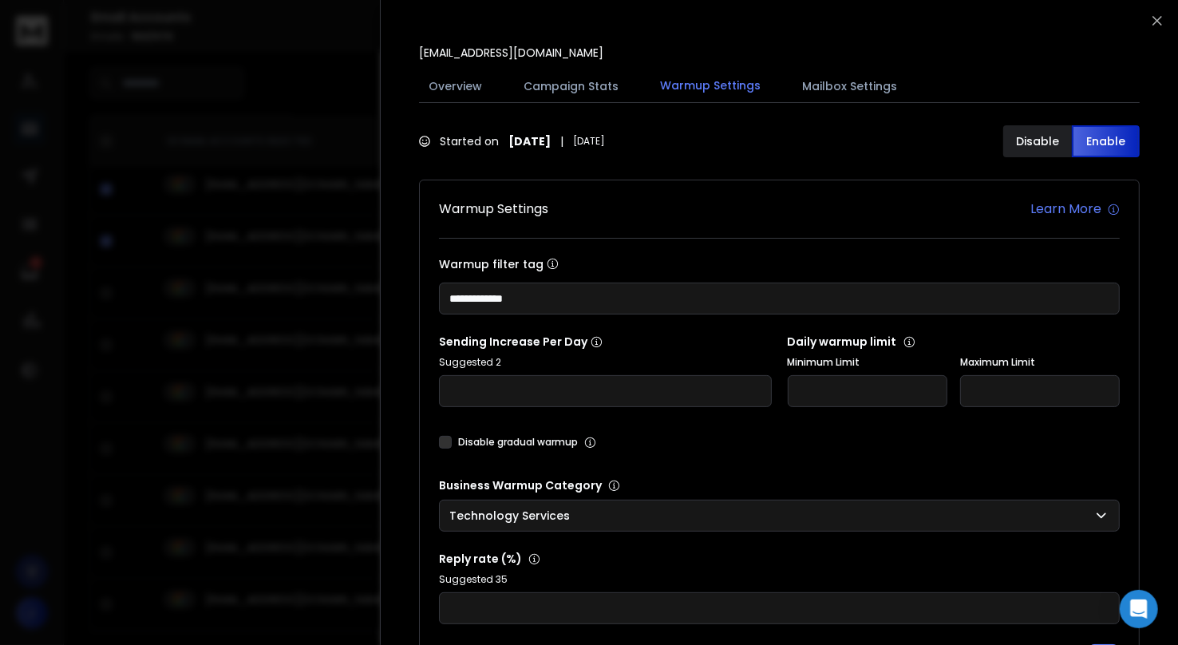
click at [273, 228] on div at bounding box center [589, 322] width 1178 height 645
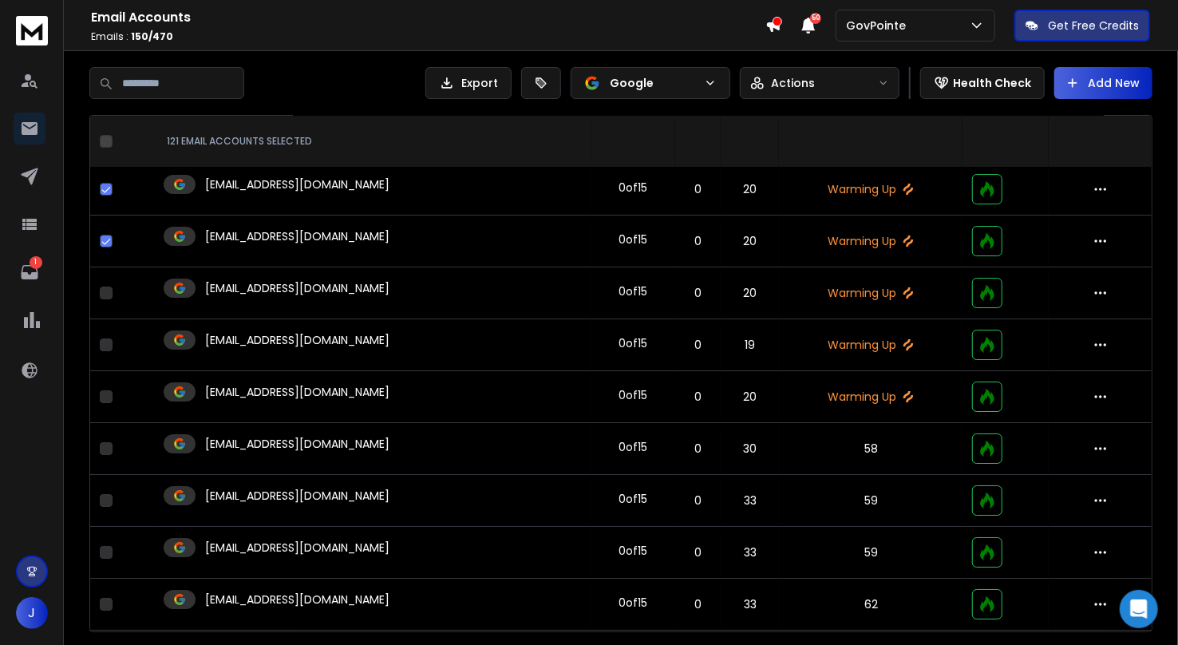
click at [277, 371] on td "[EMAIL_ADDRESS][DOMAIN_NAME]" at bounding box center [372, 397] width 437 height 52
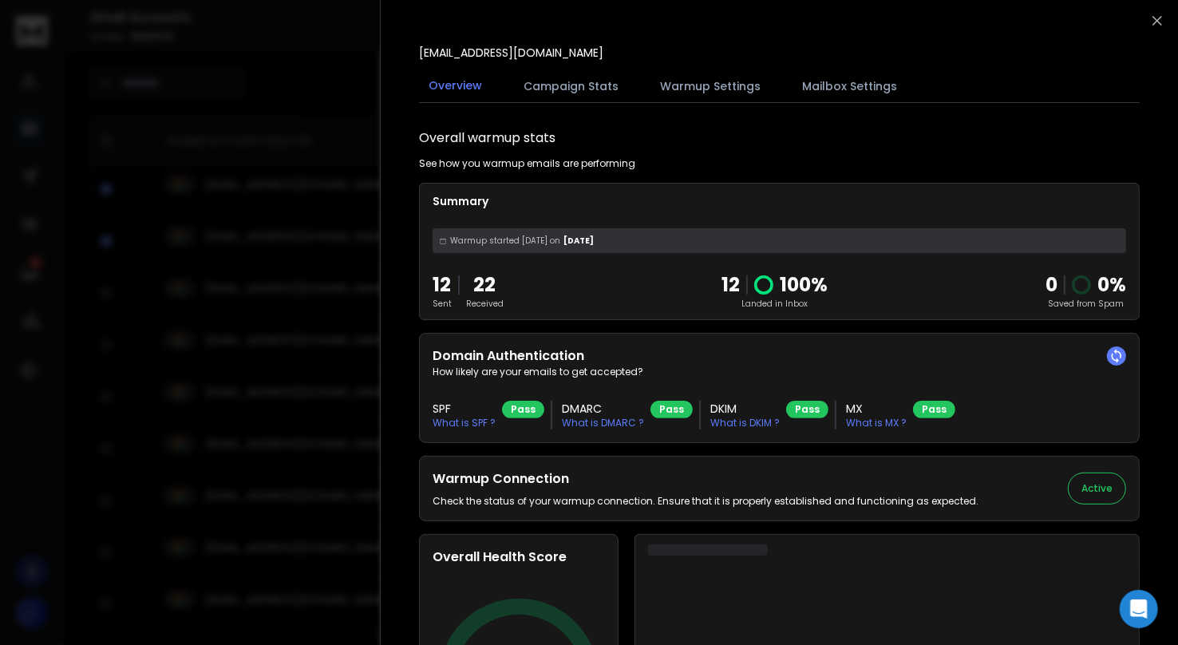
click at [709, 77] on button "Warmup Settings" at bounding box center [710, 86] width 120 height 35
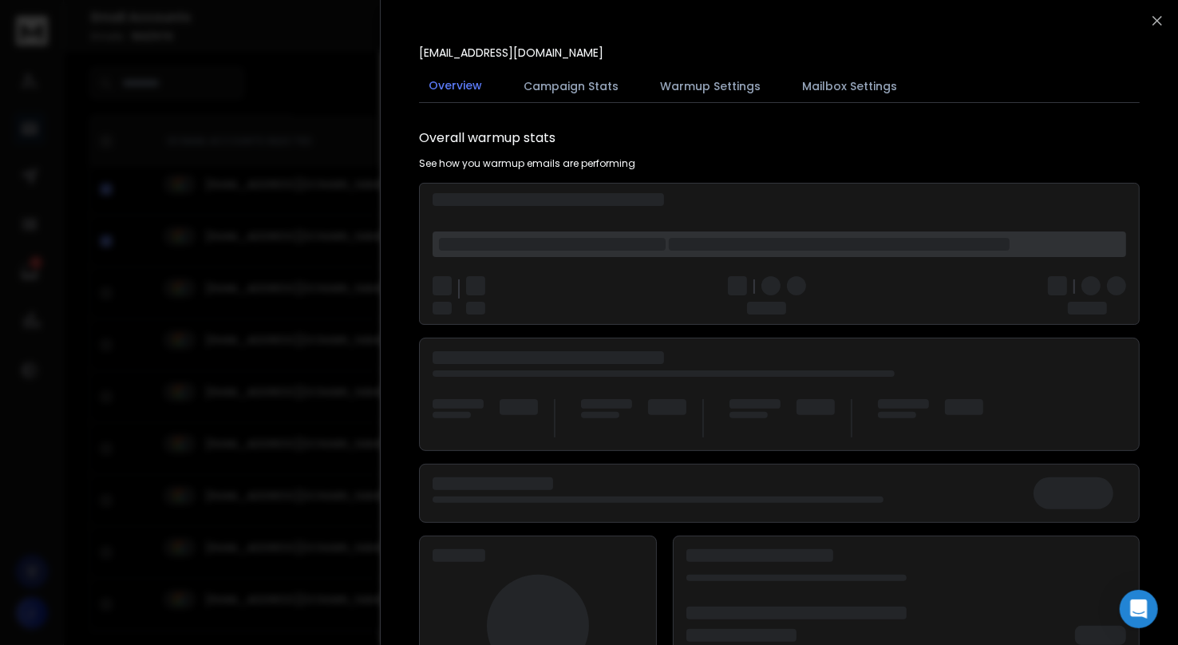
drag, startPoint x: 227, startPoint y: 338, endPoint x: 219, endPoint y: 332, distance: 9.6
click at [224, 337] on div at bounding box center [589, 322] width 1178 height 645
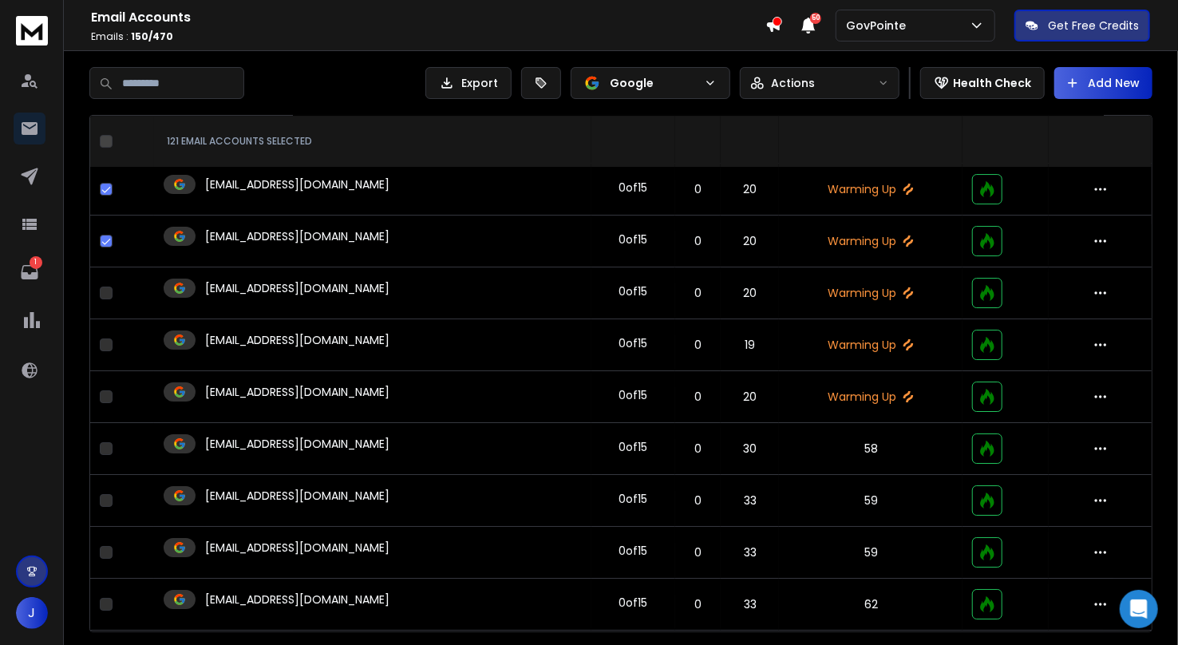
click at [247, 441] on td "[EMAIL_ADDRESS][DOMAIN_NAME]" at bounding box center [372, 449] width 437 height 52
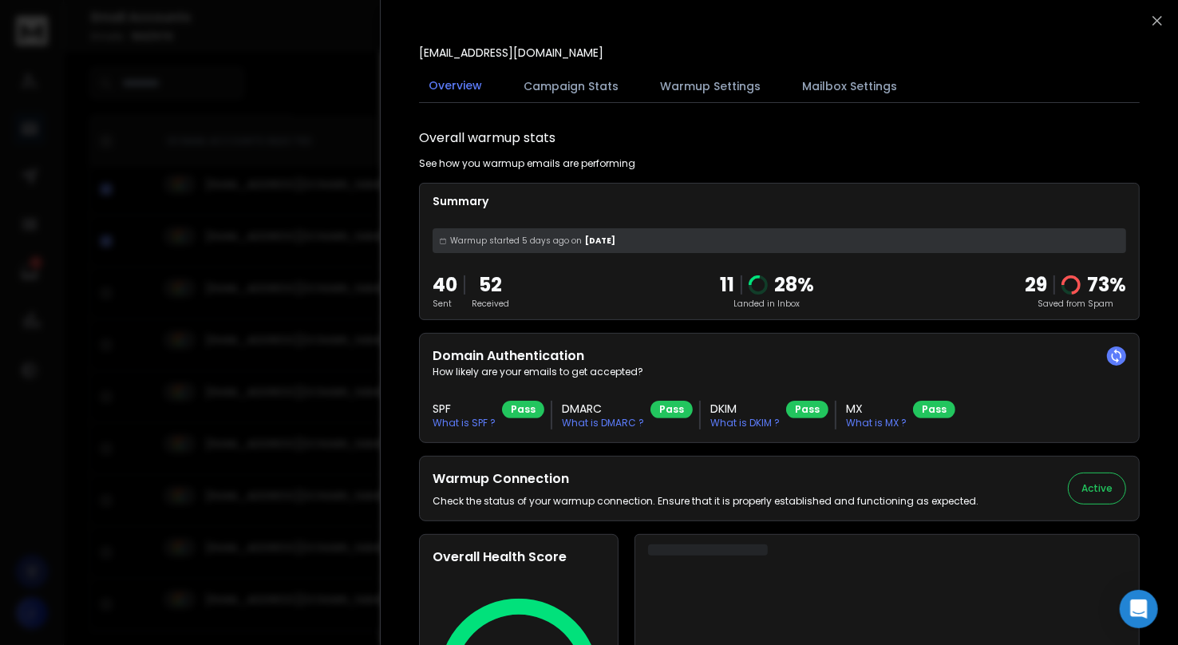
click at [687, 82] on button "Warmup Settings" at bounding box center [710, 86] width 120 height 35
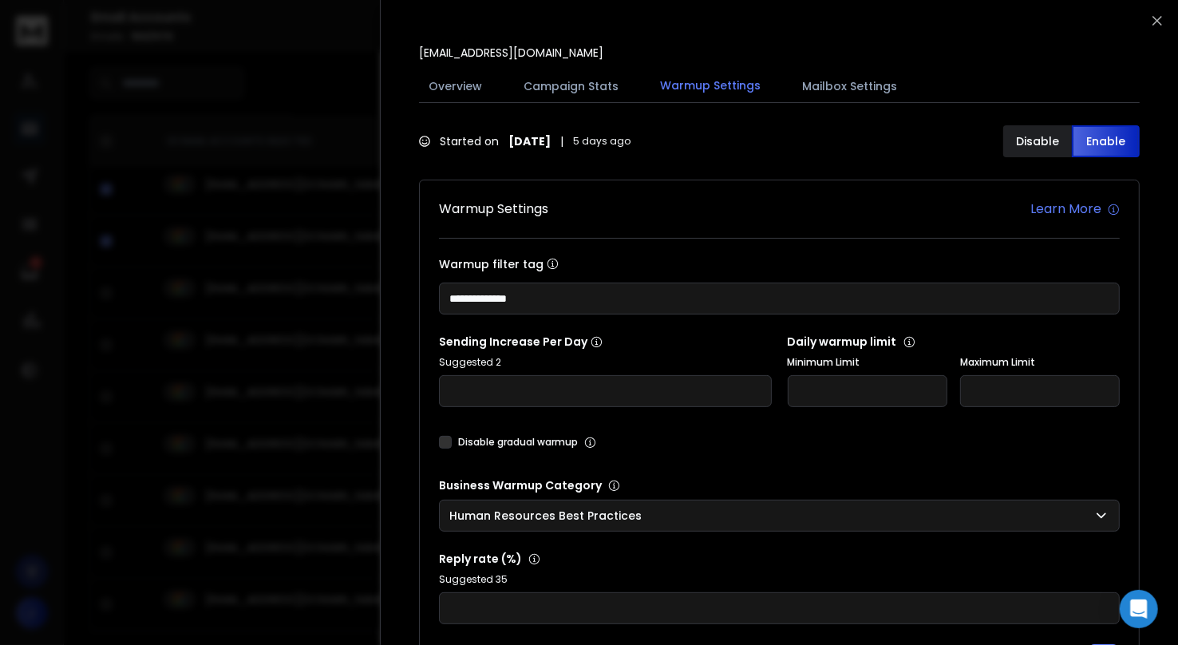
click at [185, 381] on div at bounding box center [589, 322] width 1178 height 645
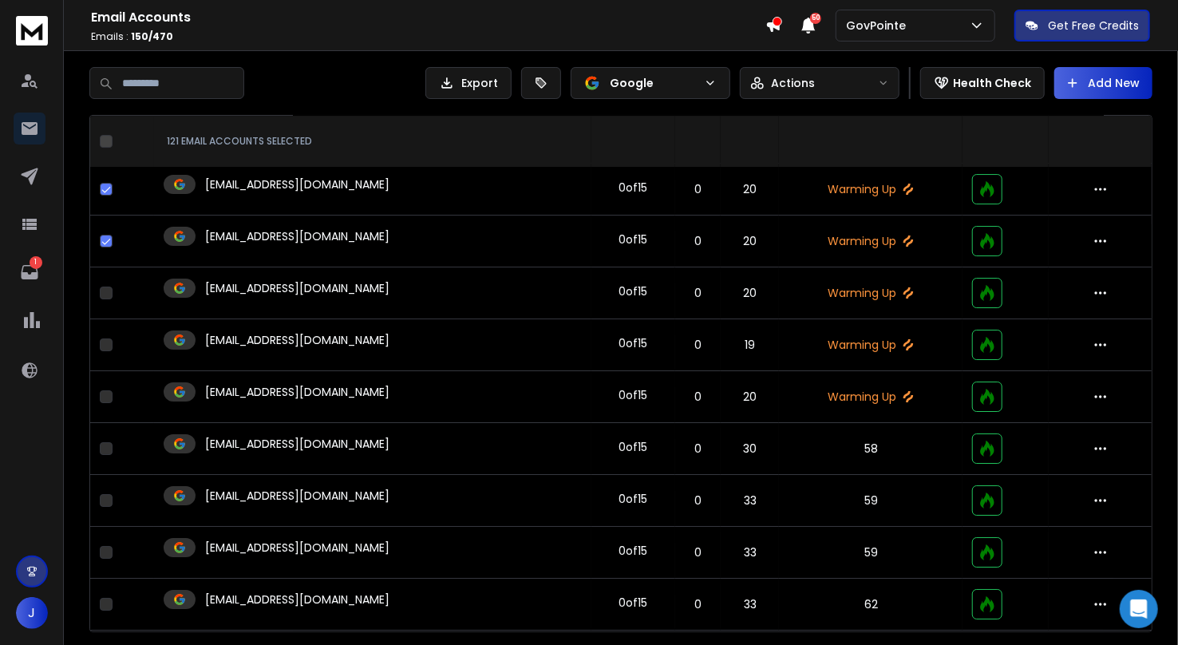
click at [236, 436] on p "[EMAIL_ADDRESS][DOMAIN_NAME]" at bounding box center [297, 444] width 184 height 16
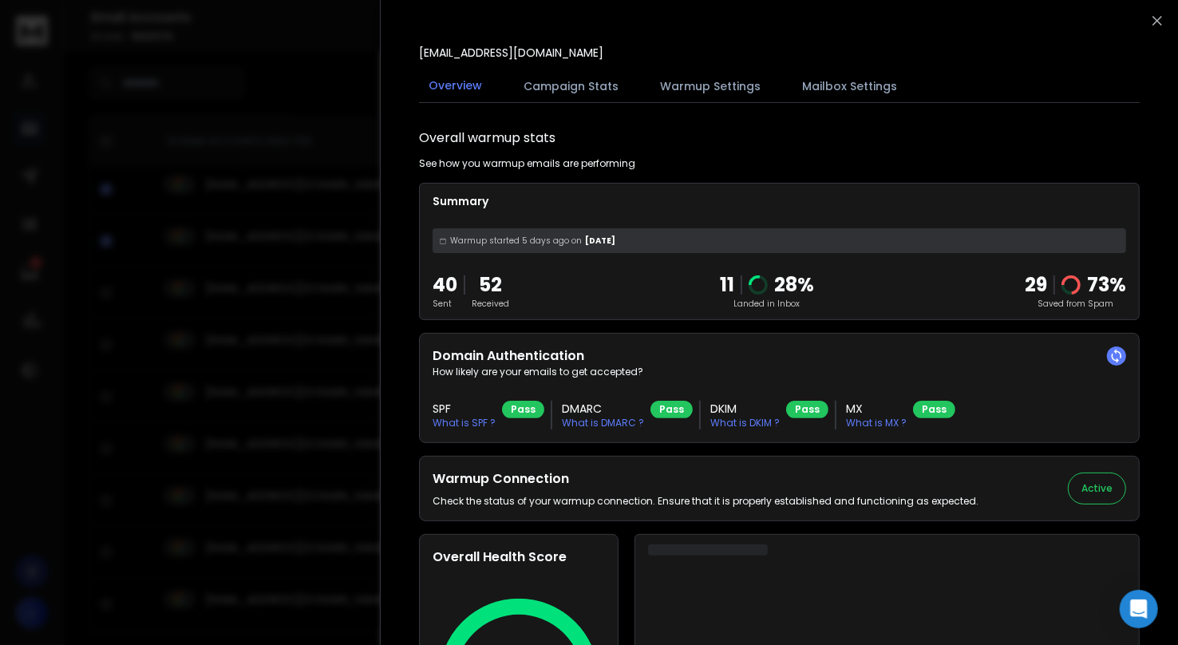
click at [716, 85] on button "Warmup Settings" at bounding box center [710, 86] width 120 height 35
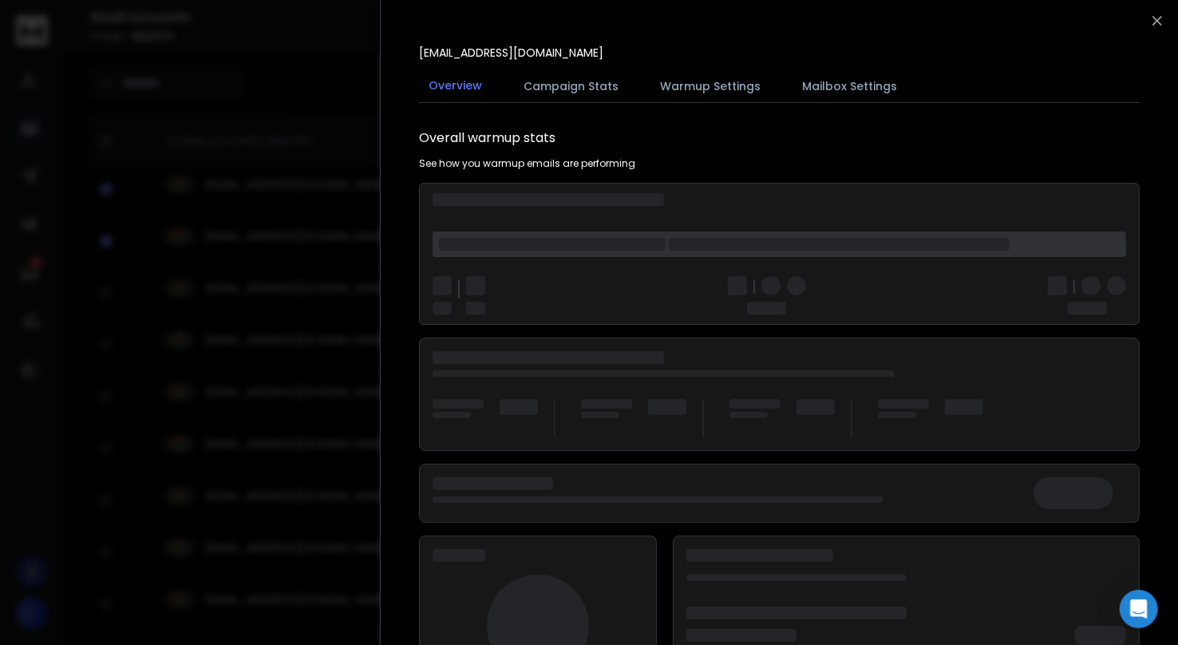
click at [286, 409] on div at bounding box center [589, 322] width 1178 height 645
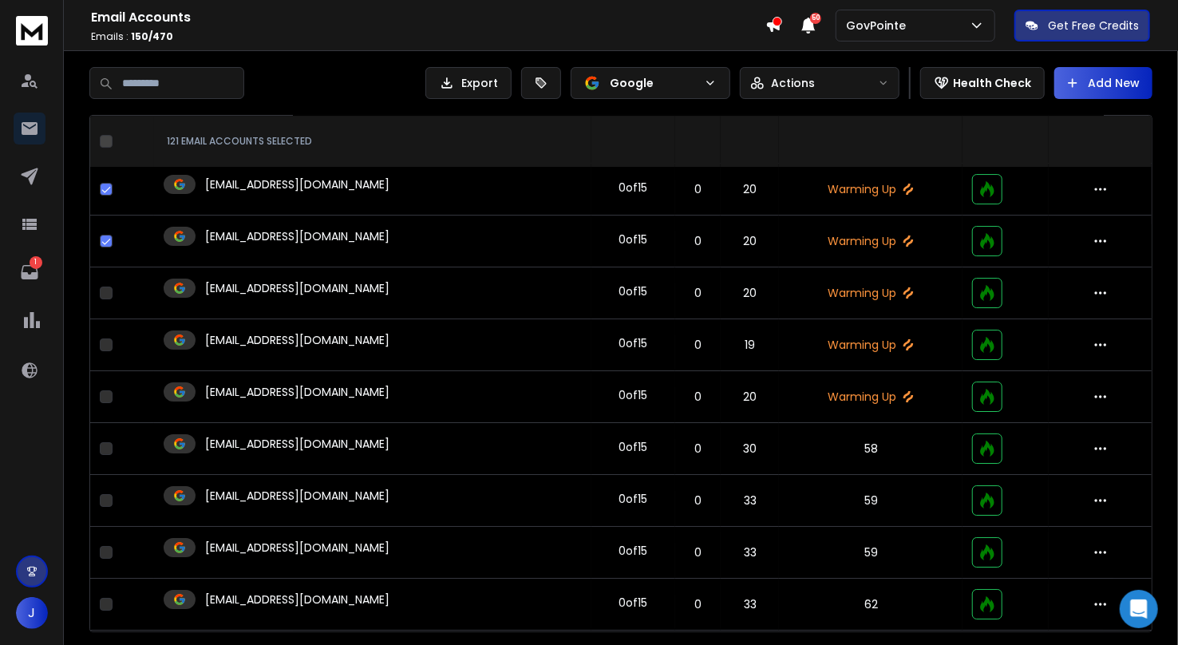
click at [299, 384] on p "[EMAIL_ADDRESS][DOMAIN_NAME]" at bounding box center [297, 392] width 184 height 16
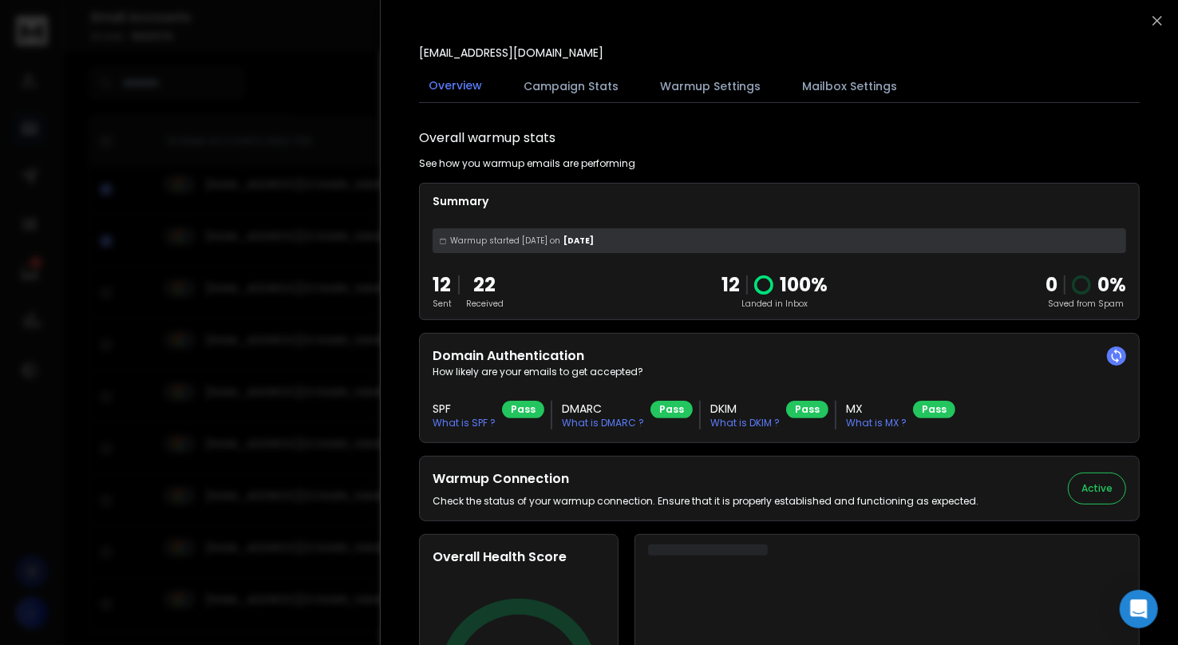
click at [681, 93] on button "Warmup Settings" at bounding box center [710, 86] width 120 height 35
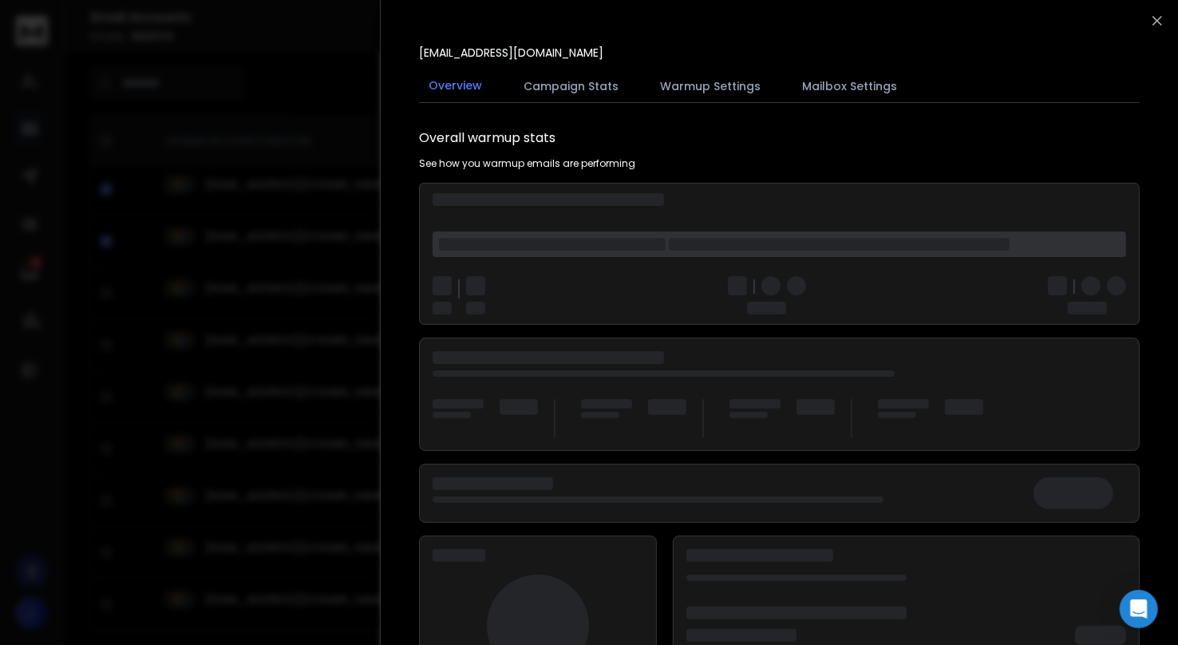
click at [265, 334] on div at bounding box center [589, 322] width 1178 height 645
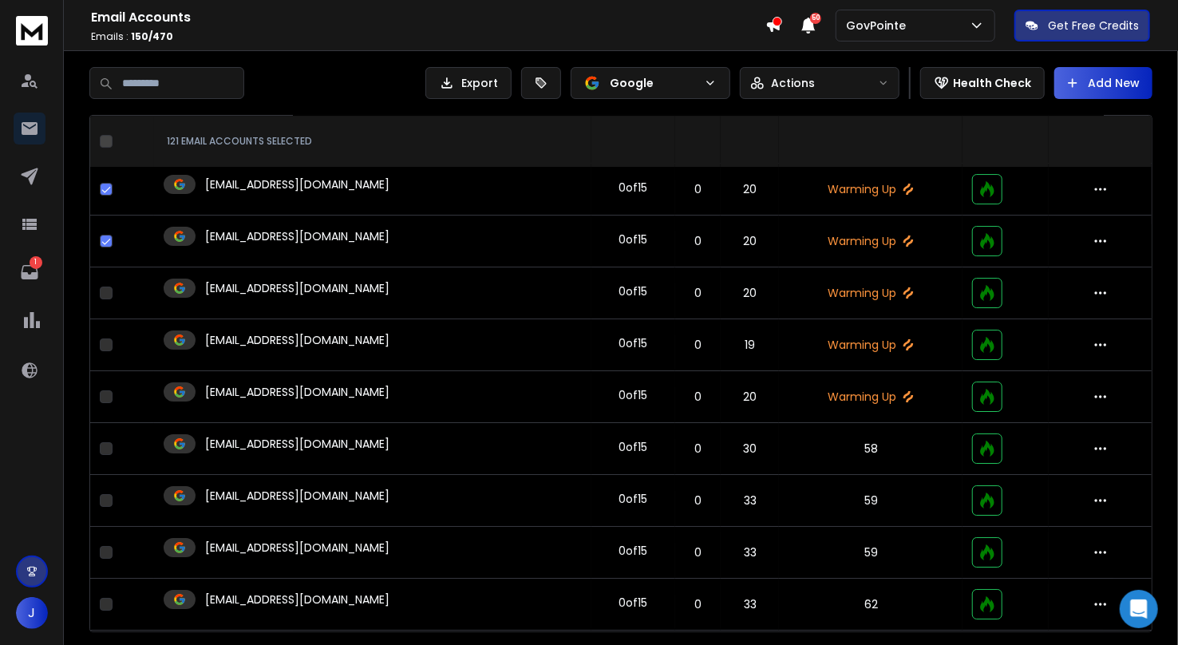
click at [101, 390] on button "on" at bounding box center [106, 396] width 13 height 13
click at [109, 144] on button "Select this Page" at bounding box center [106, 141] width 13 height 13
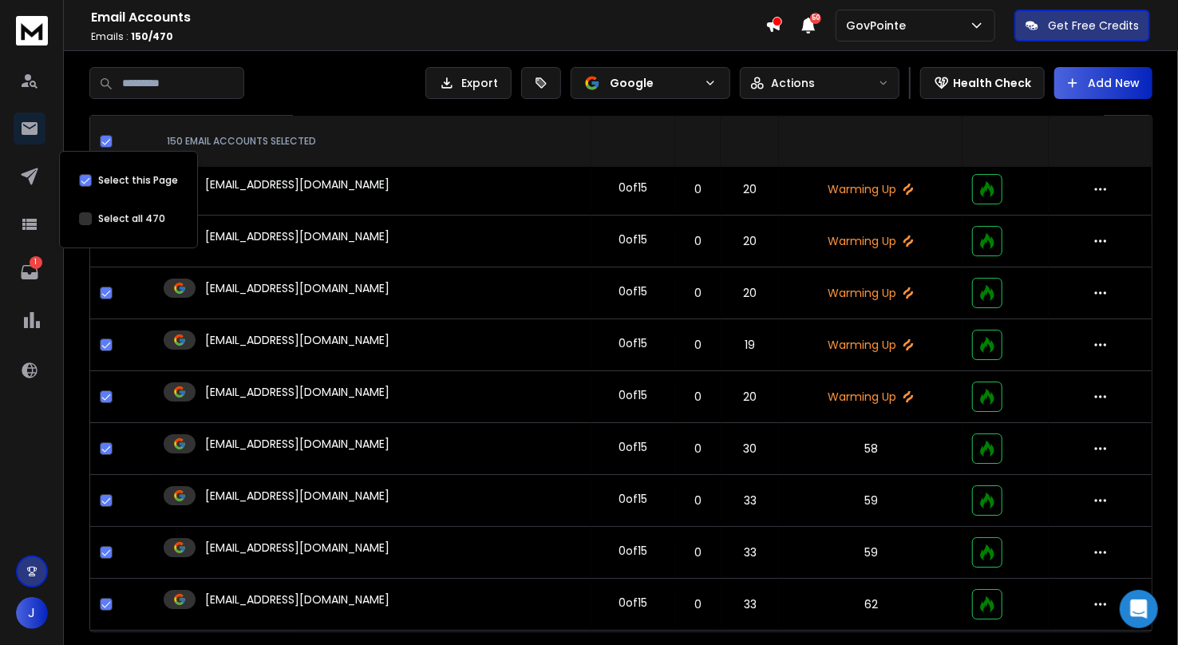
click at [109, 144] on button "Select this Page" at bounding box center [106, 141] width 13 height 13
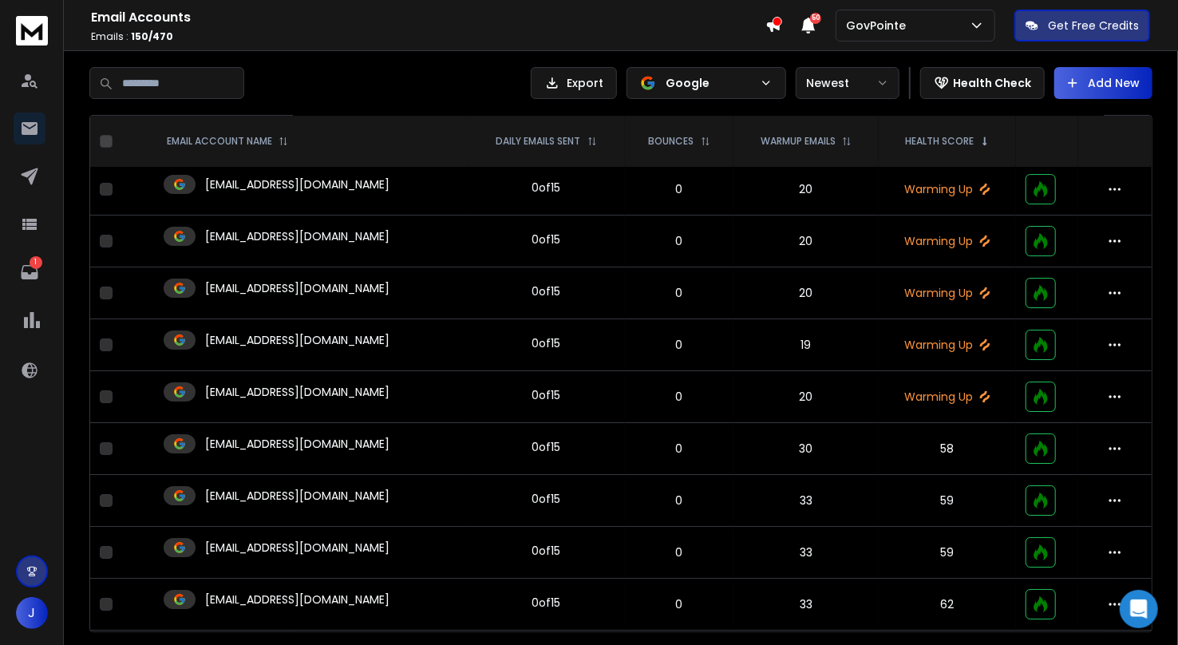
click at [281, 436] on p "[EMAIL_ADDRESS][DOMAIN_NAME]" at bounding box center [297, 444] width 184 height 16
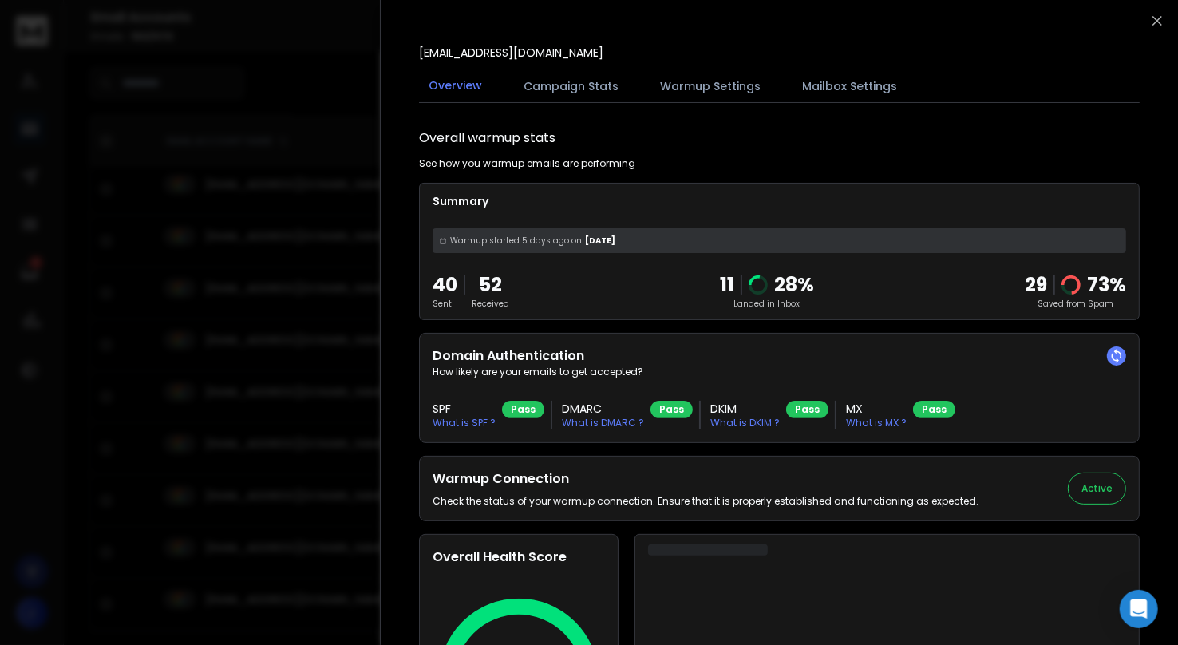
click at [699, 87] on button "Warmup Settings" at bounding box center [710, 86] width 120 height 35
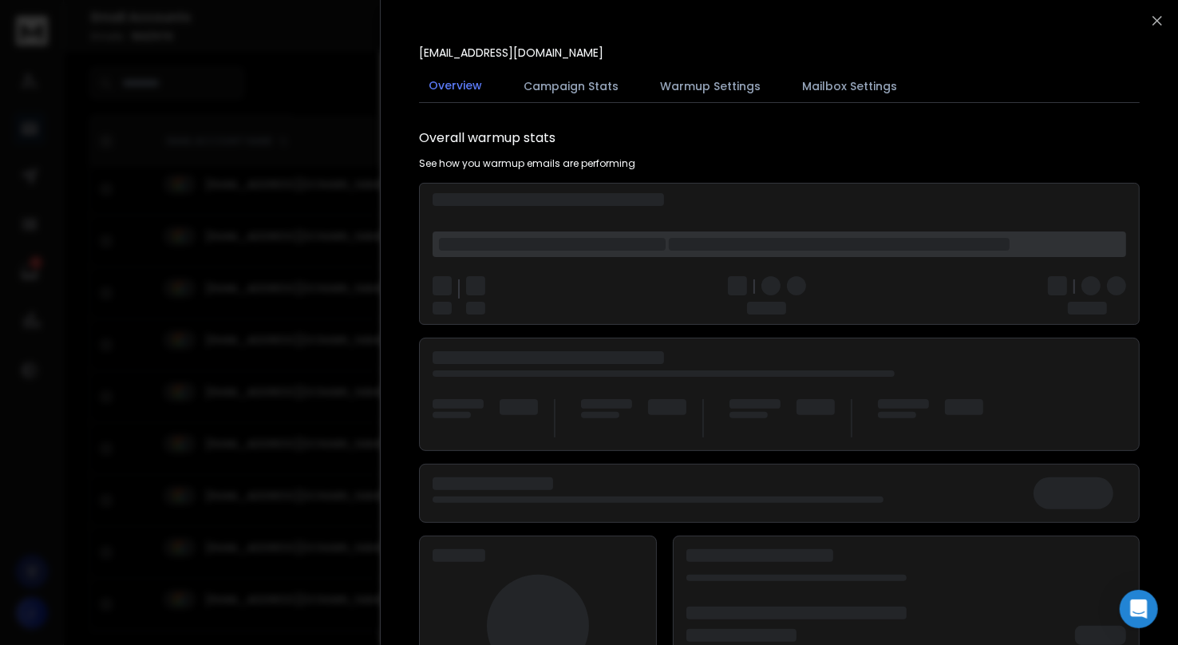
click at [255, 257] on div at bounding box center [589, 322] width 1178 height 645
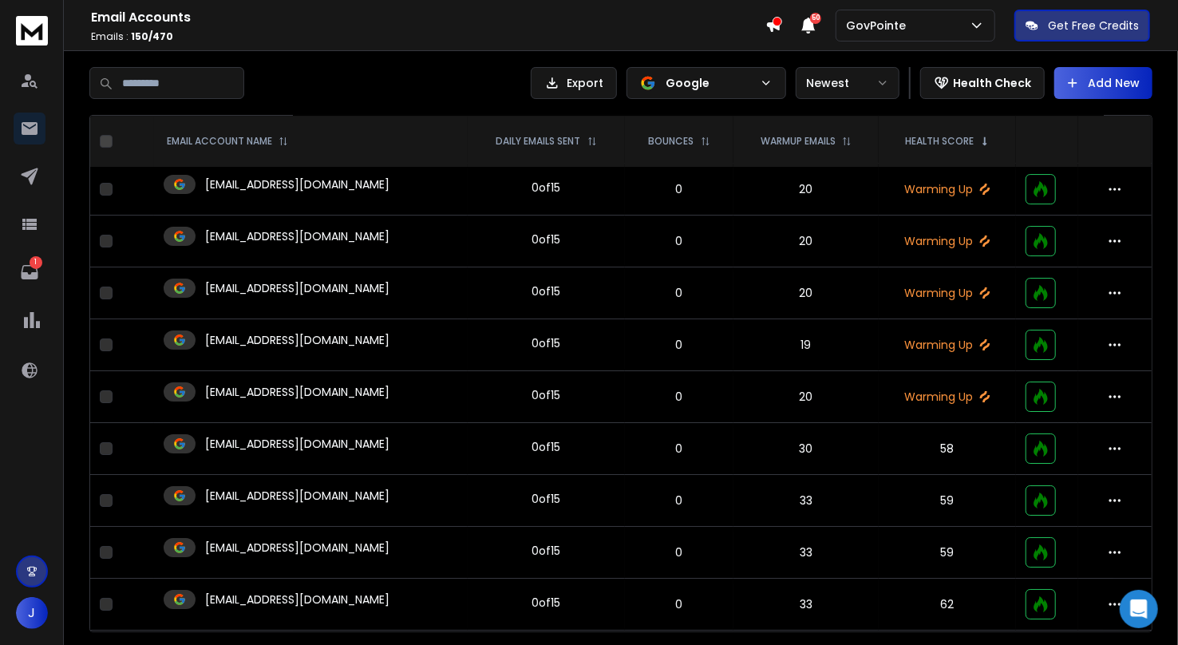
click at [103, 442] on button "button" at bounding box center [106, 448] width 13 height 13
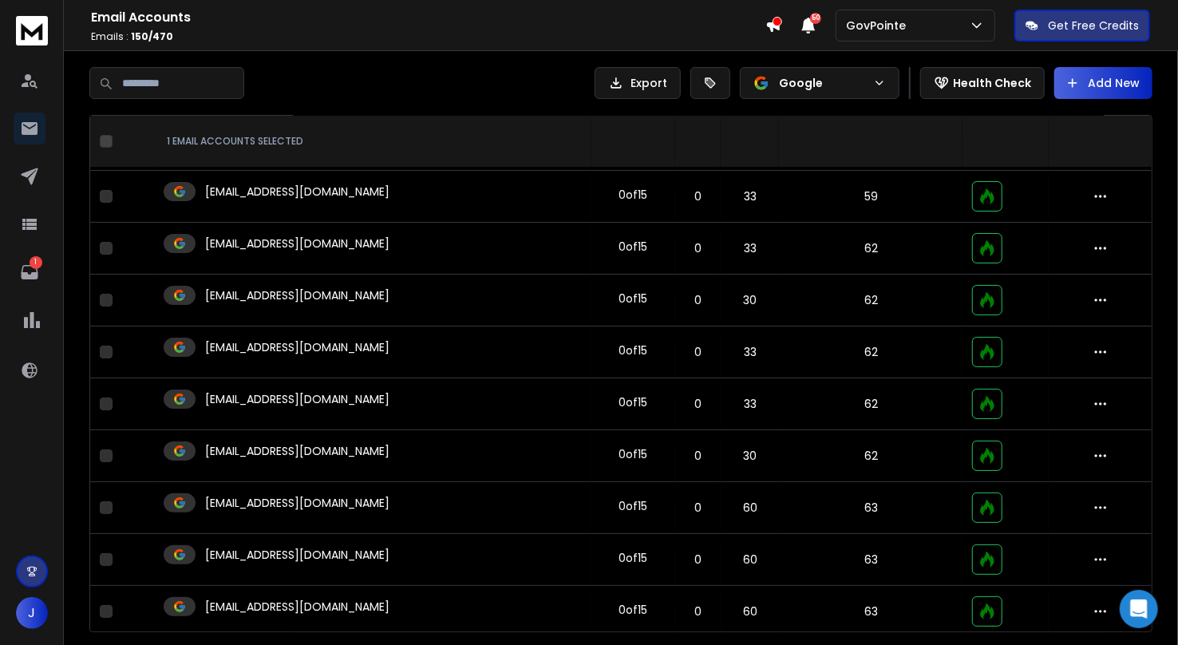
type button "on"
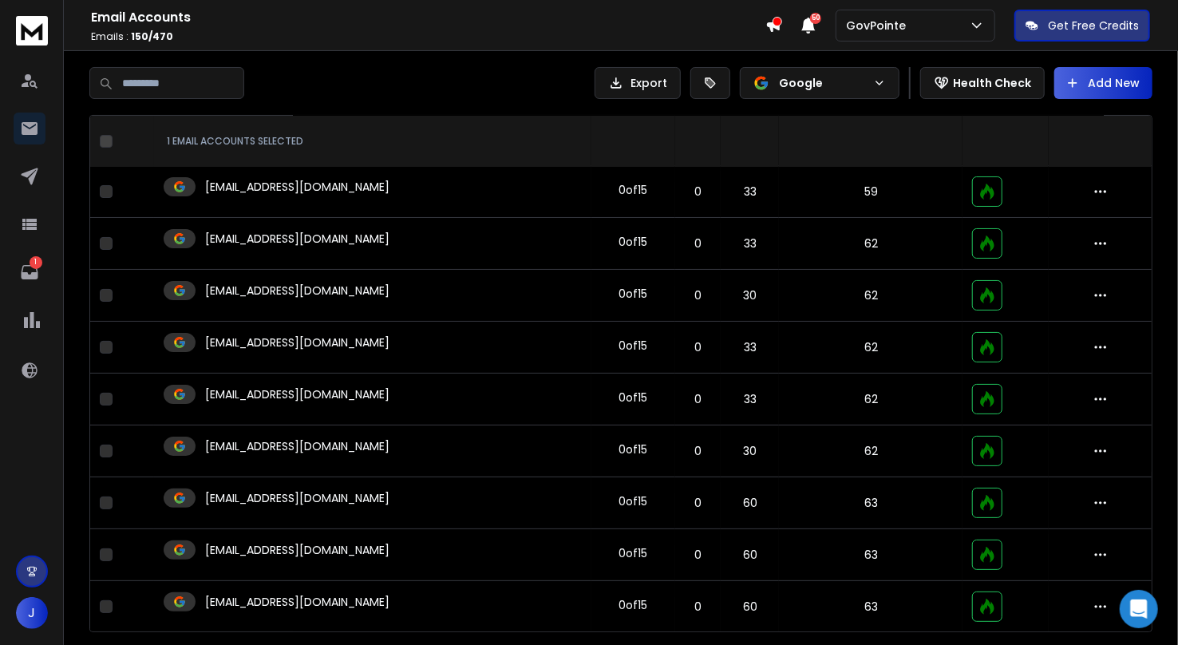
click at [106, 444] on button "button" at bounding box center [106, 450] width 13 height 13
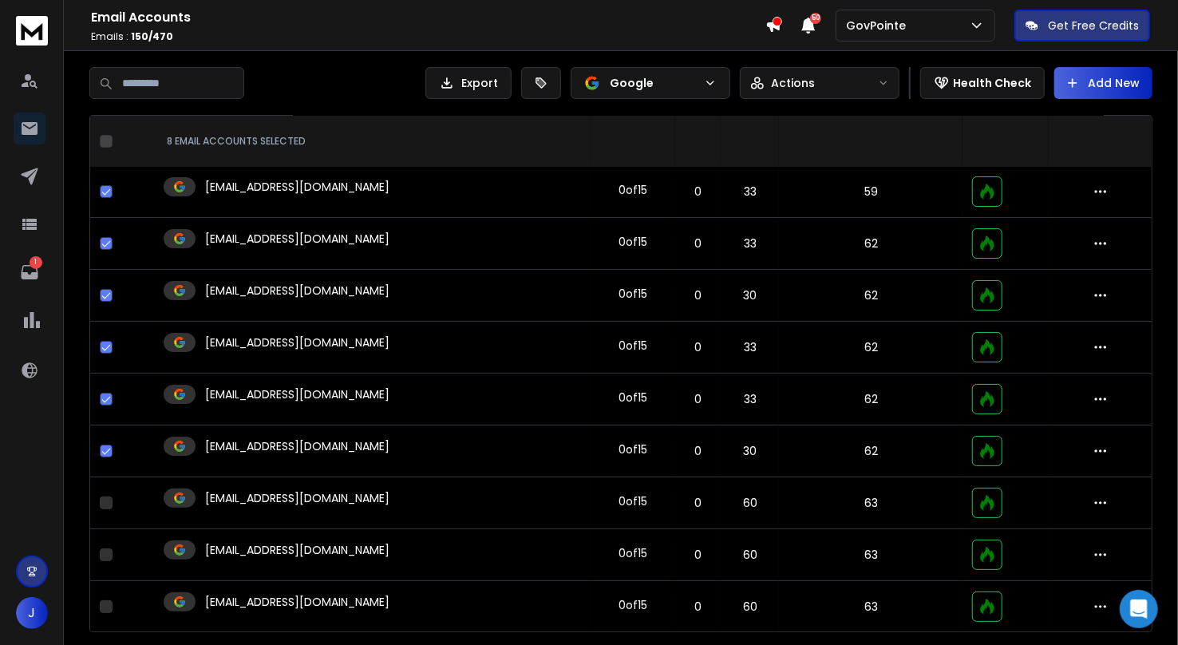
type button "on"
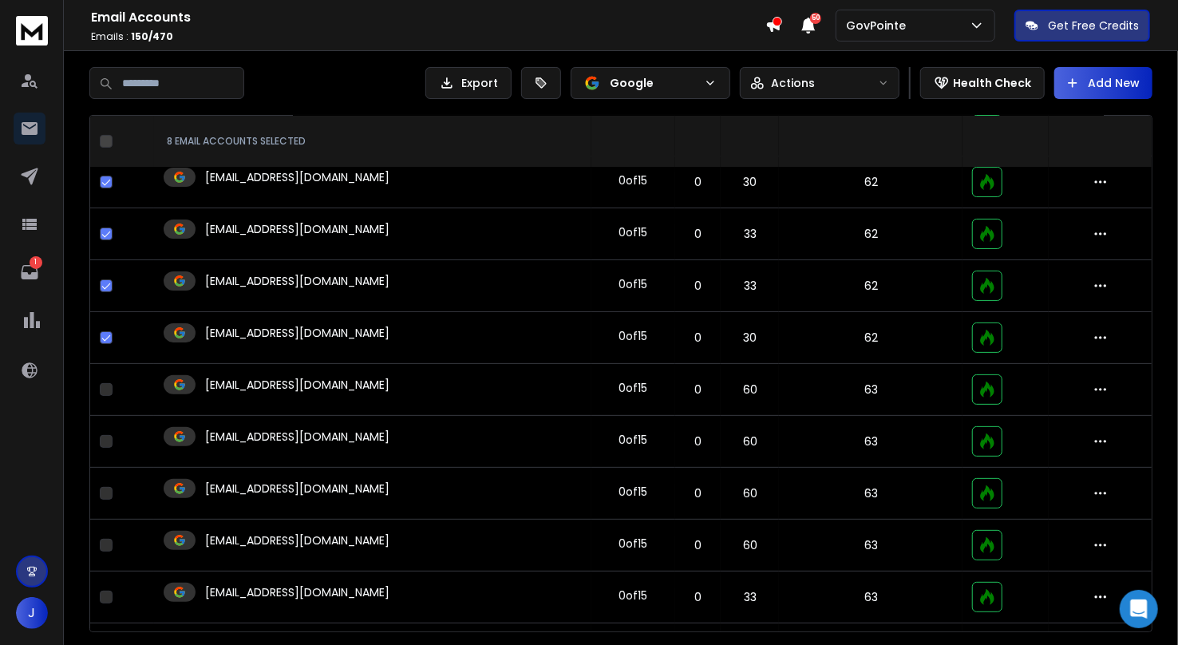
scroll to position [6674, 0]
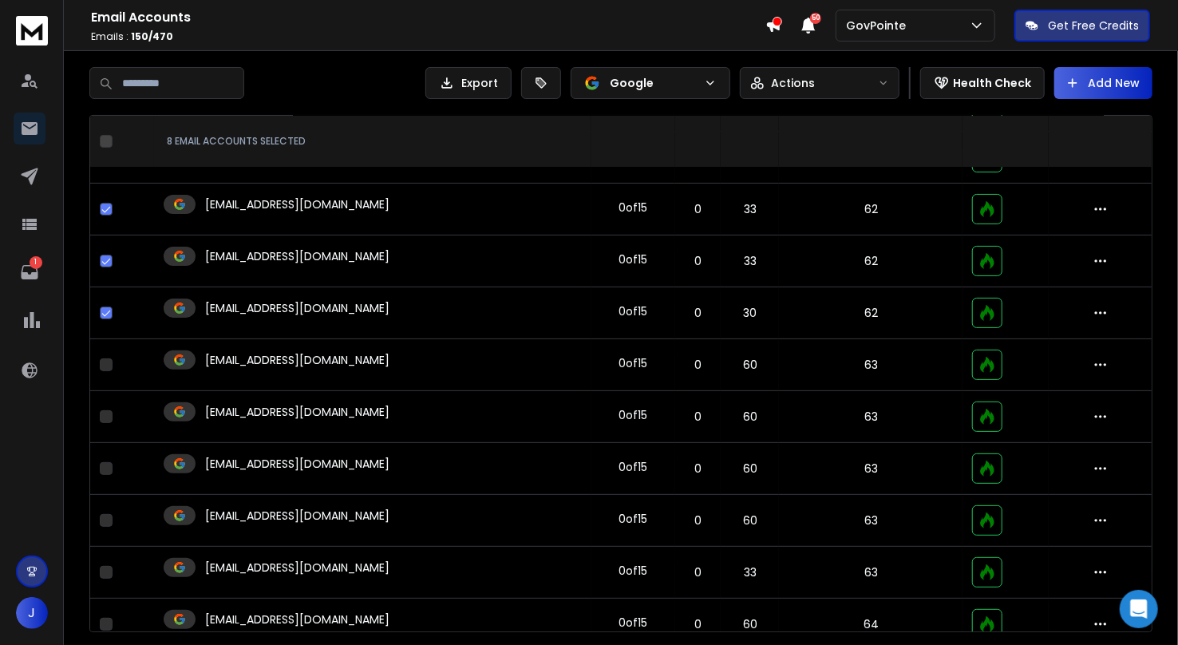
click at [105, 514] on button "button" at bounding box center [106, 520] width 13 height 13
type button "on"
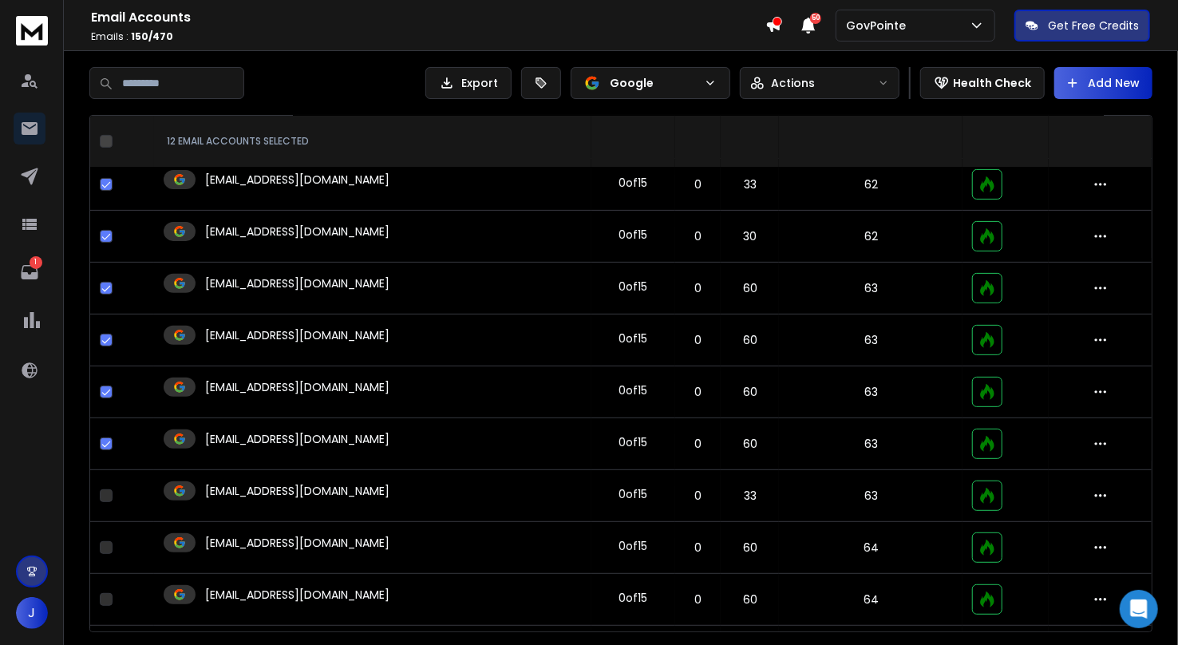
scroll to position [6763, 0]
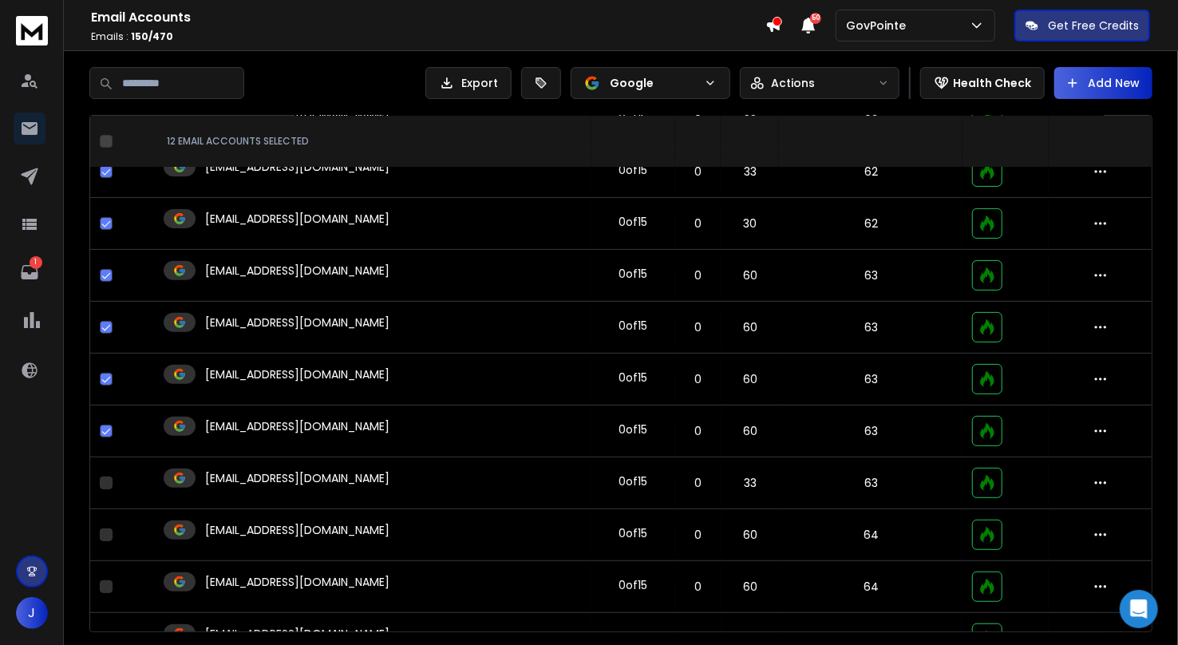
click at [107, 476] on button "button" at bounding box center [106, 482] width 13 height 13
type button "on"
click at [279, 470] on p "[EMAIL_ADDRESS][DOMAIN_NAME]" at bounding box center [297, 478] width 184 height 16
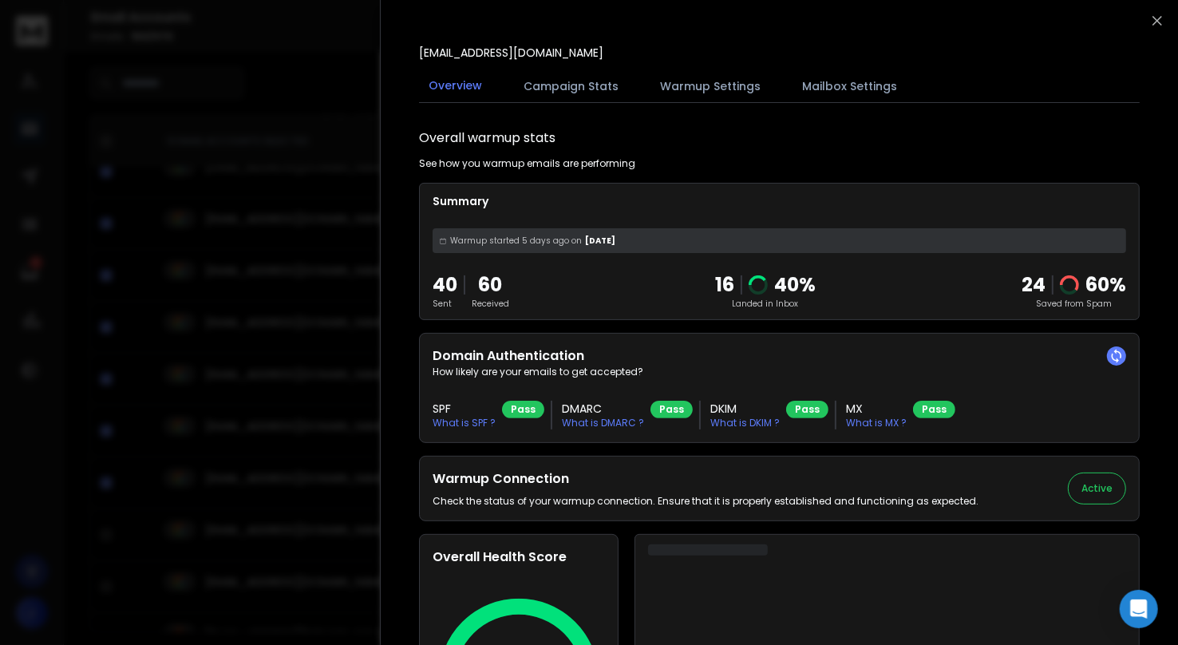
click at [701, 84] on button "Warmup Settings" at bounding box center [710, 86] width 120 height 35
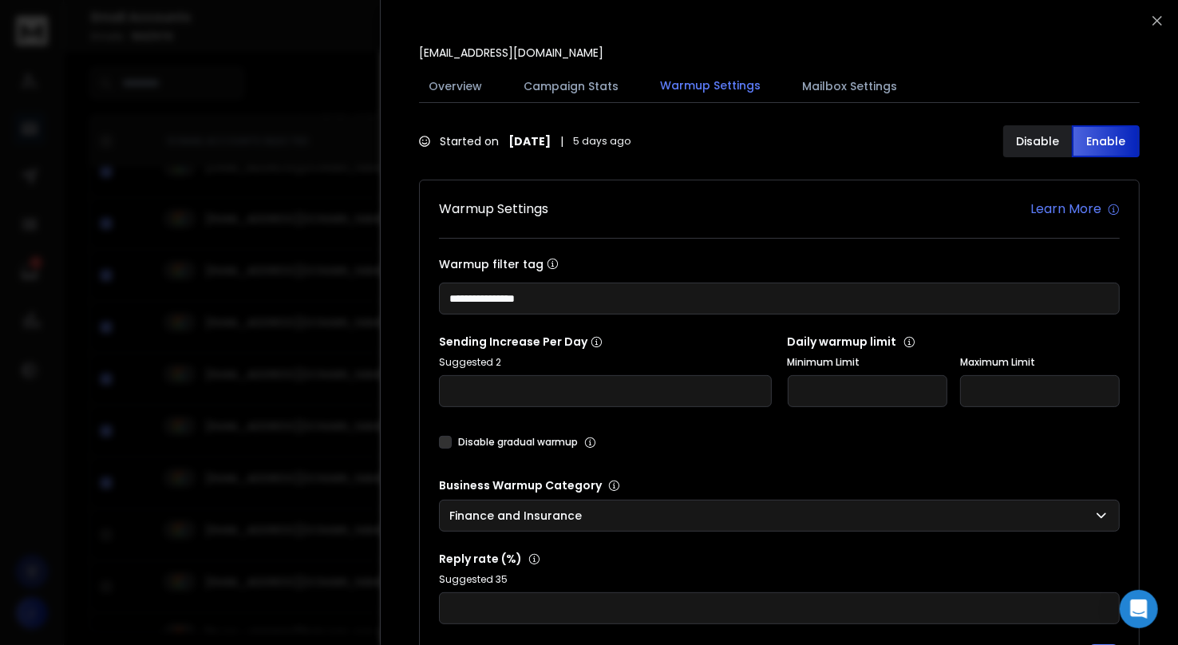
click at [328, 251] on div at bounding box center [589, 322] width 1178 height 645
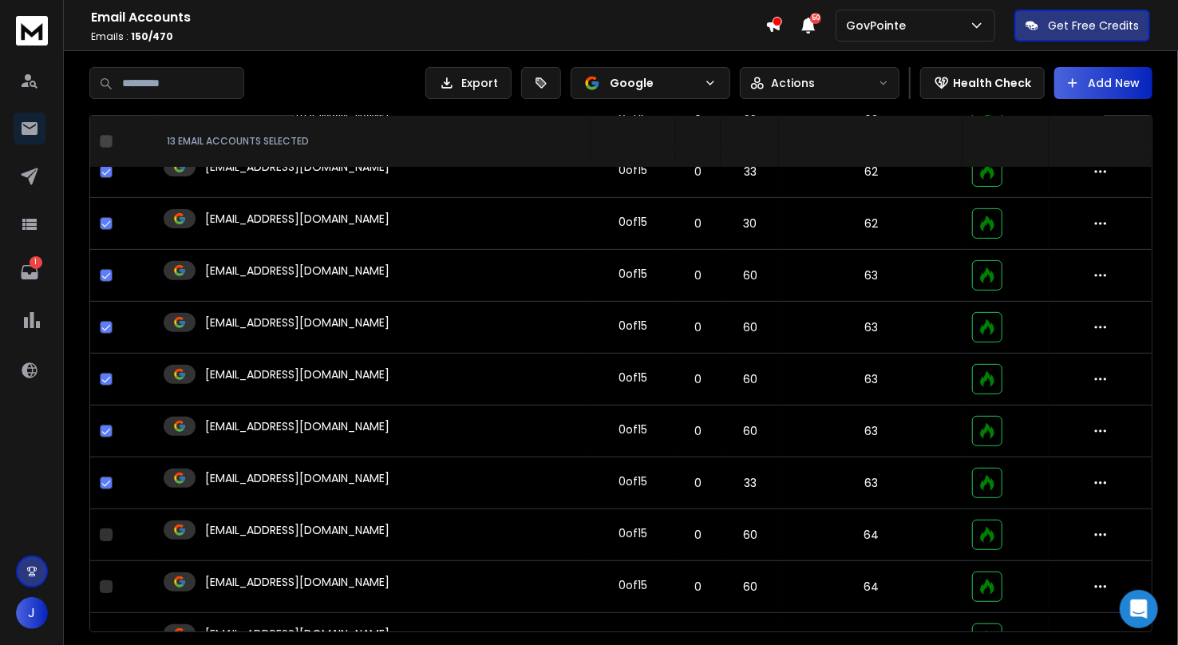
click at [274, 522] on p "[EMAIL_ADDRESS][DOMAIN_NAME]" at bounding box center [297, 530] width 184 height 16
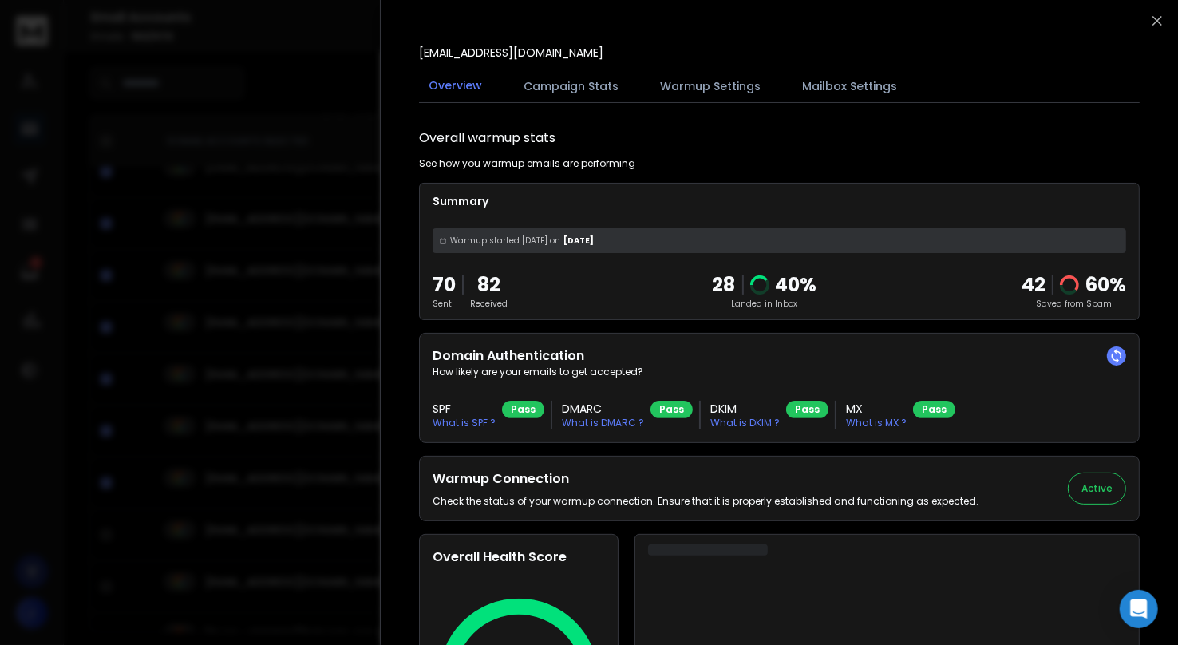
click at [681, 84] on button "Warmup Settings" at bounding box center [710, 86] width 120 height 35
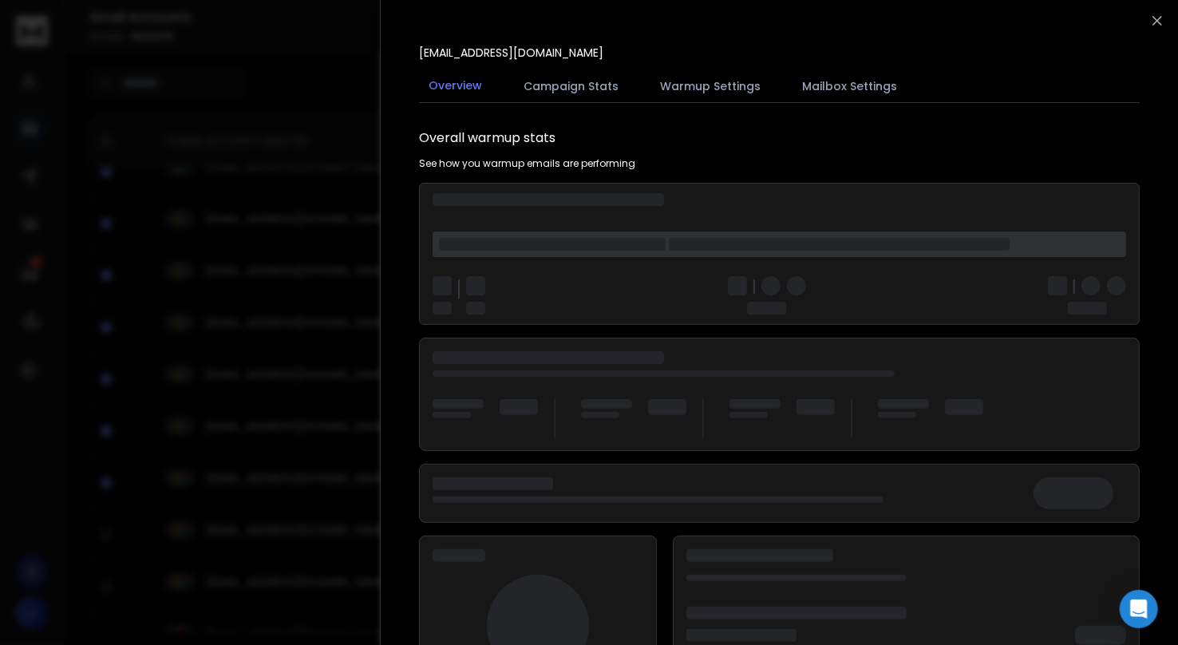
click at [293, 236] on div at bounding box center [589, 322] width 1178 height 645
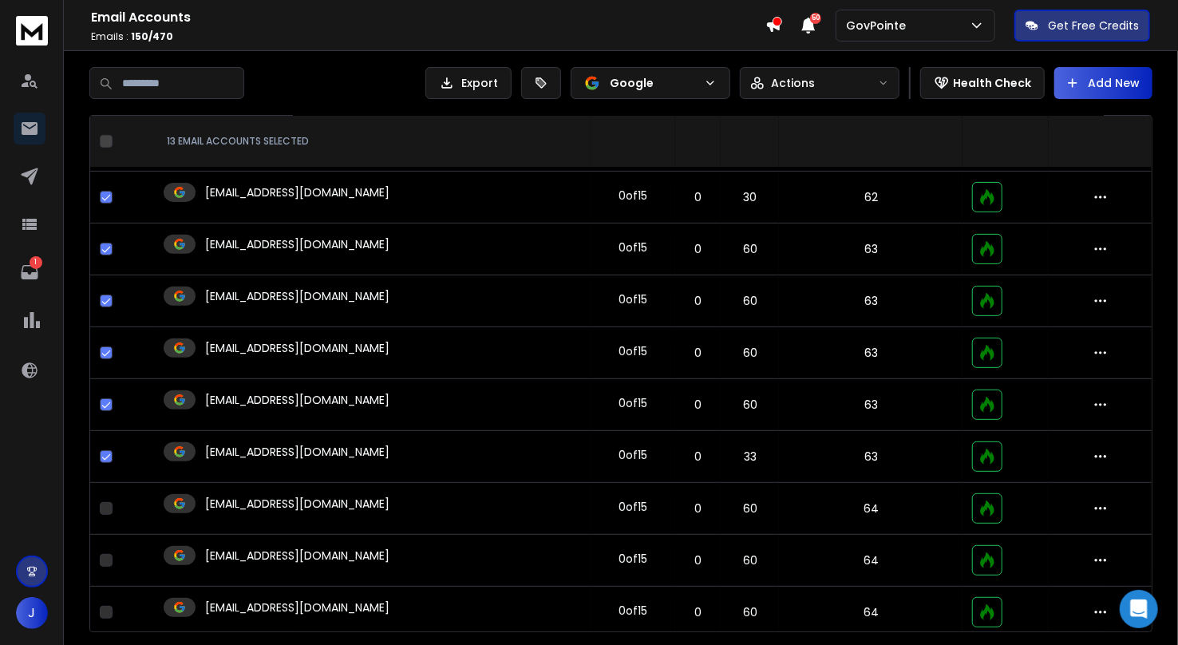
scroll to position [6794, 0]
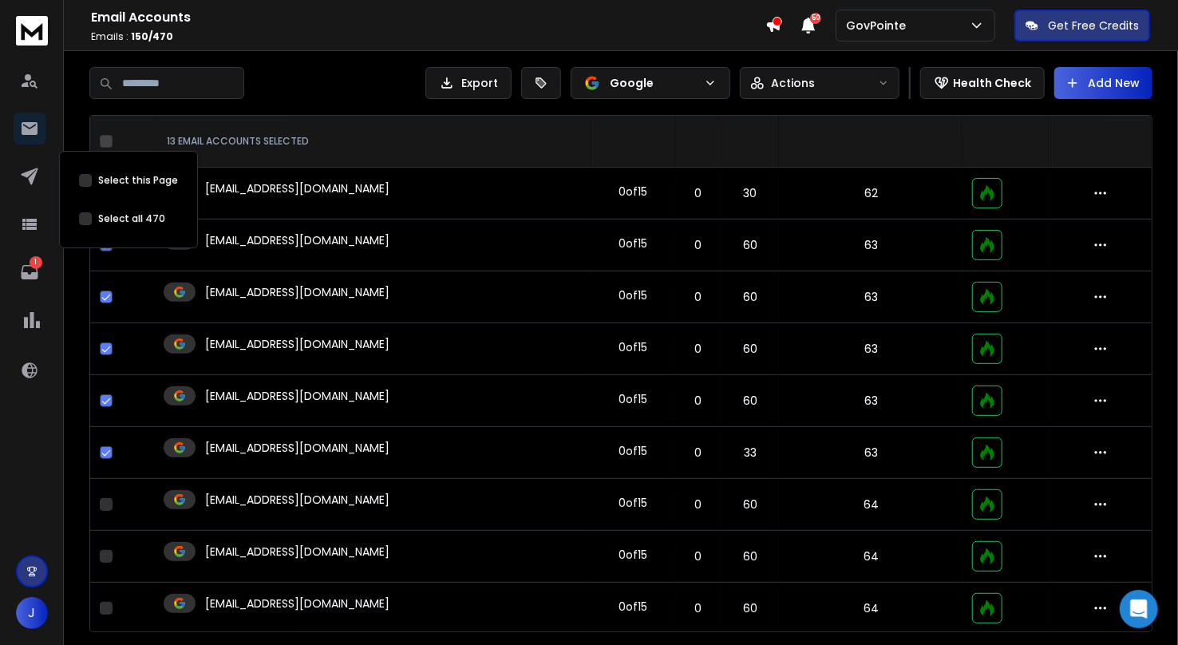
click at [109, 141] on button "Select this Page" at bounding box center [106, 141] width 13 height 13
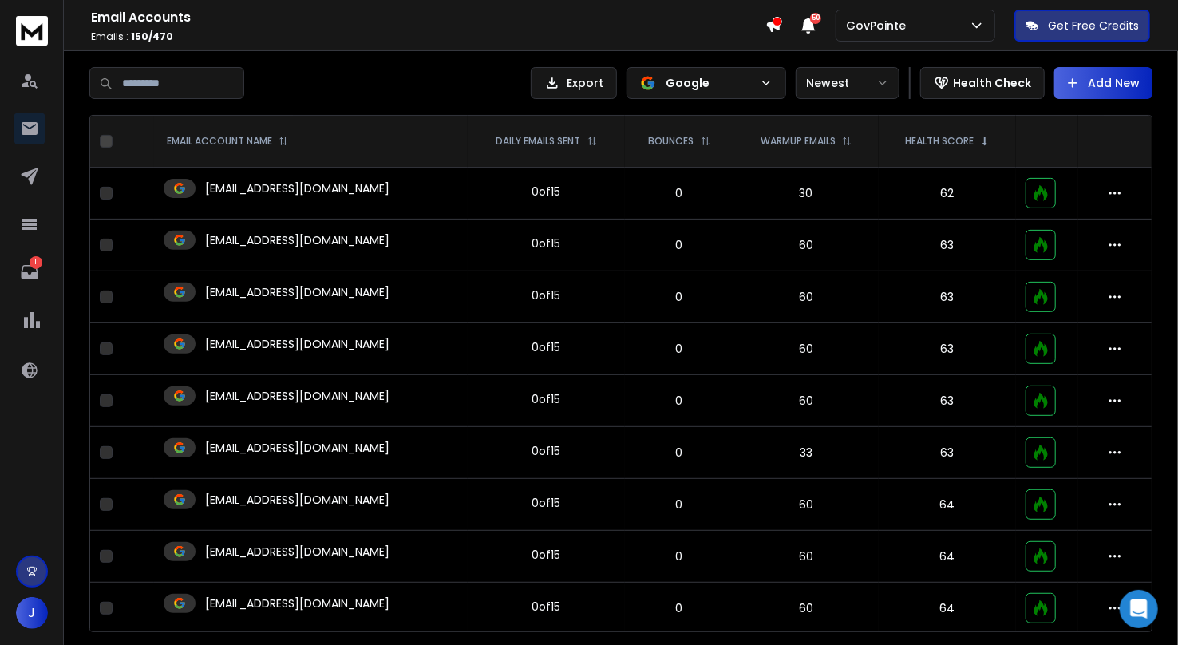
click at [98, 495] on td at bounding box center [122, 505] width 64 height 52
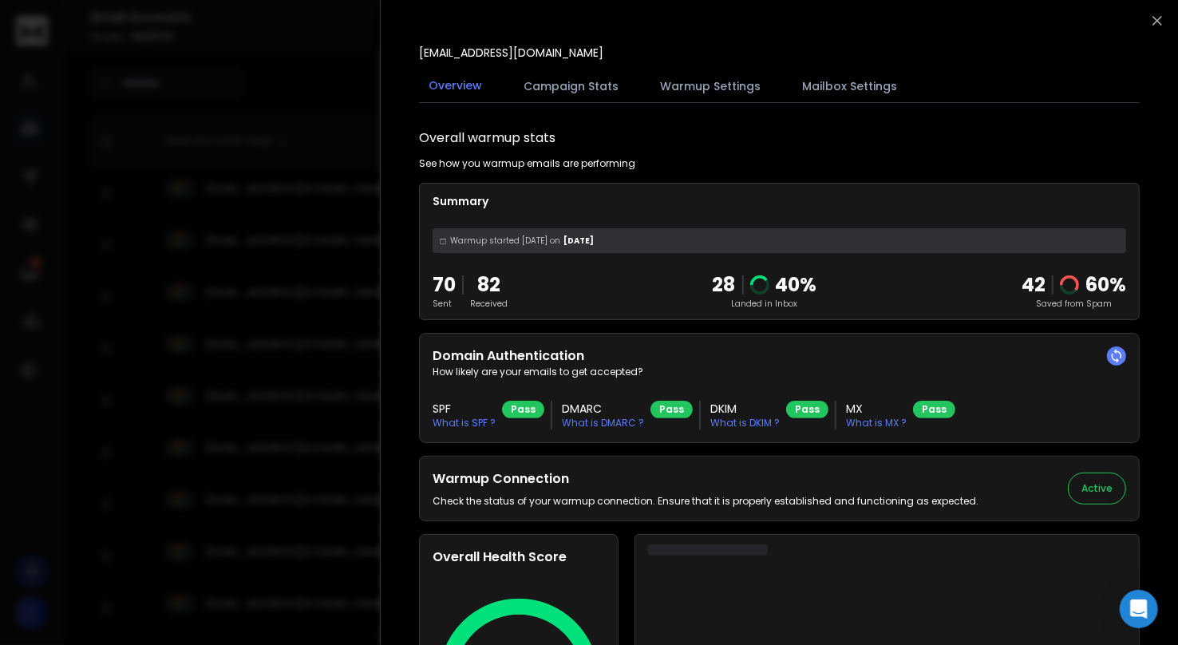
click at [112, 460] on div at bounding box center [589, 322] width 1178 height 645
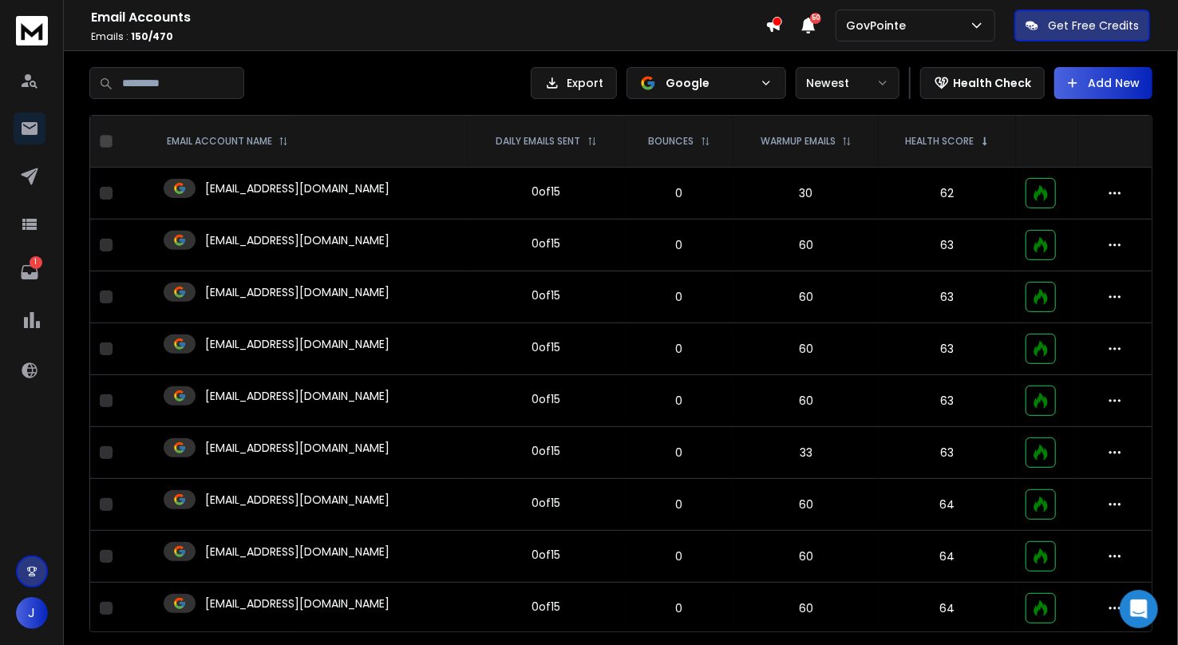
click at [108, 498] on button "button" at bounding box center [106, 504] width 13 height 13
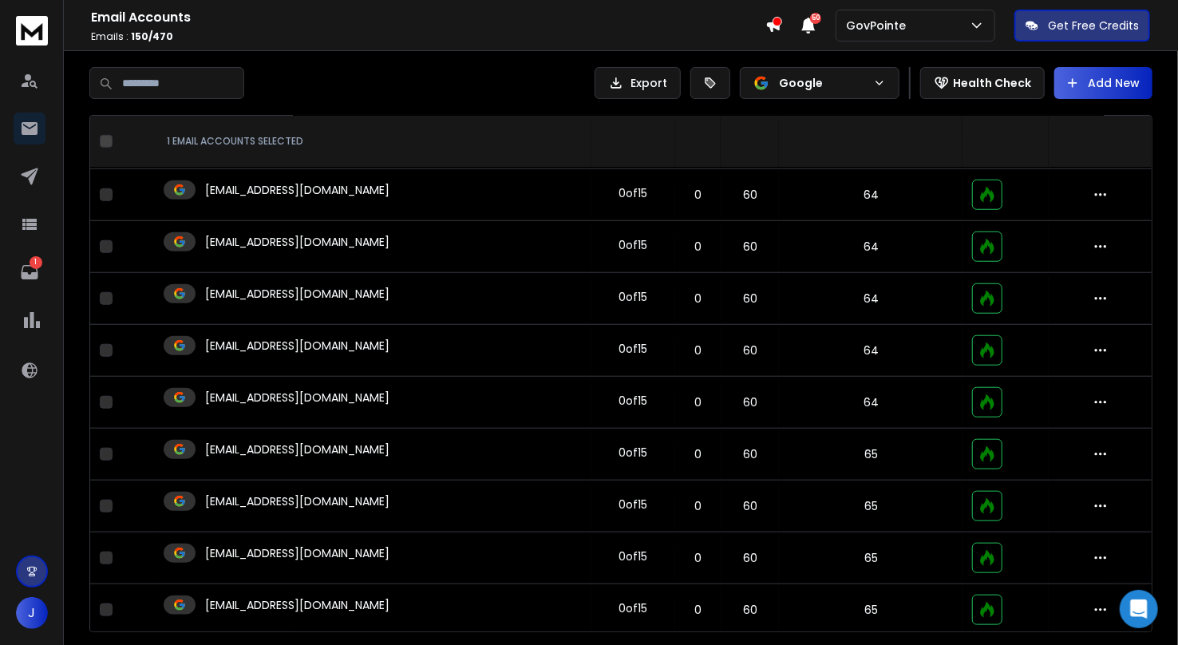
scroll to position [7309, 0]
click at [293, 443] on p "[EMAIL_ADDRESS][DOMAIN_NAME]" at bounding box center [297, 451] width 184 height 16
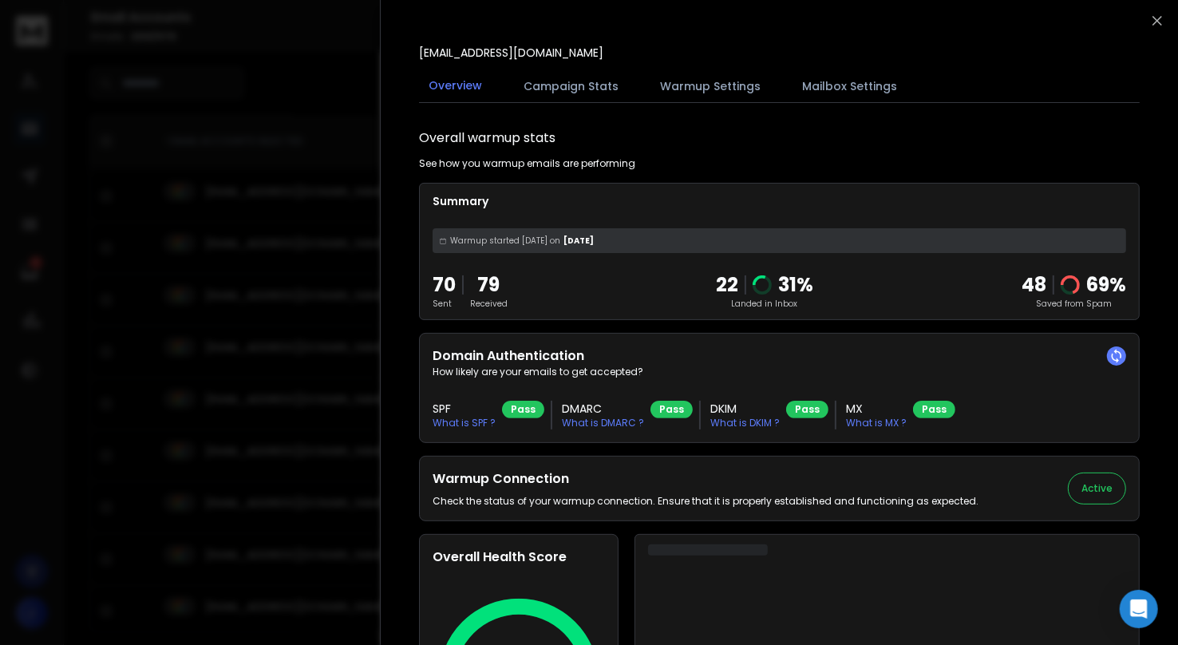
click at [725, 74] on button "Warmup Settings" at bounding box center [710, 86] width 120 height 35
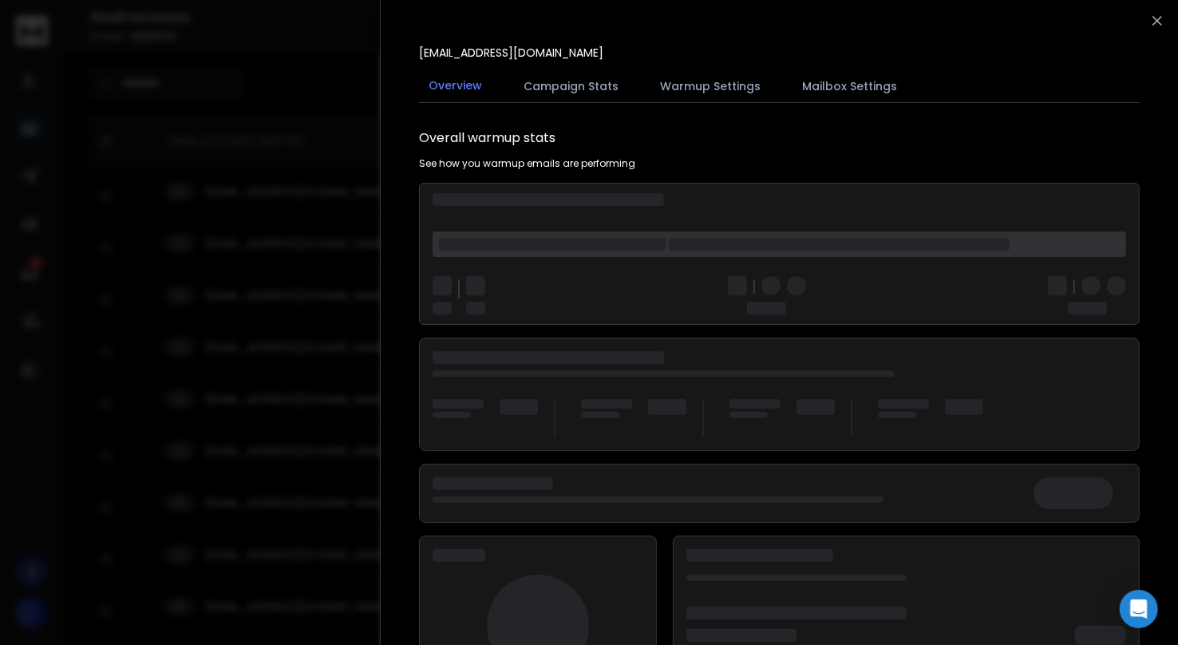
click at [315, 203] on div at bounding box center [589, 322] width 1178 height 645
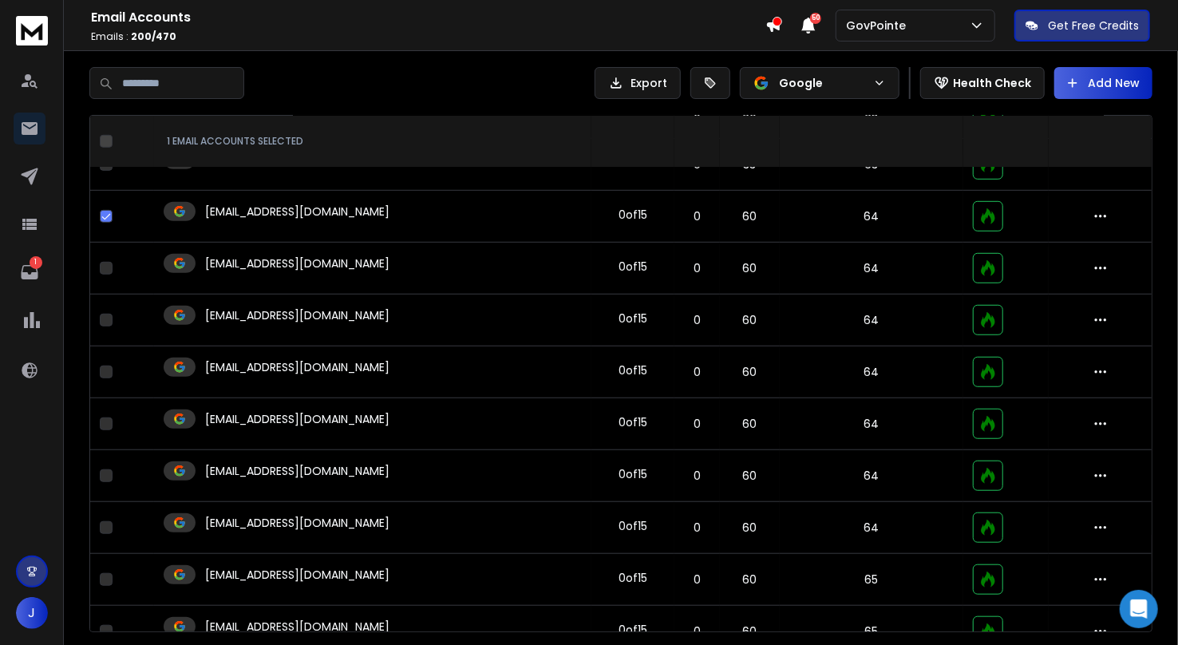
scroll to position [7111, 0]
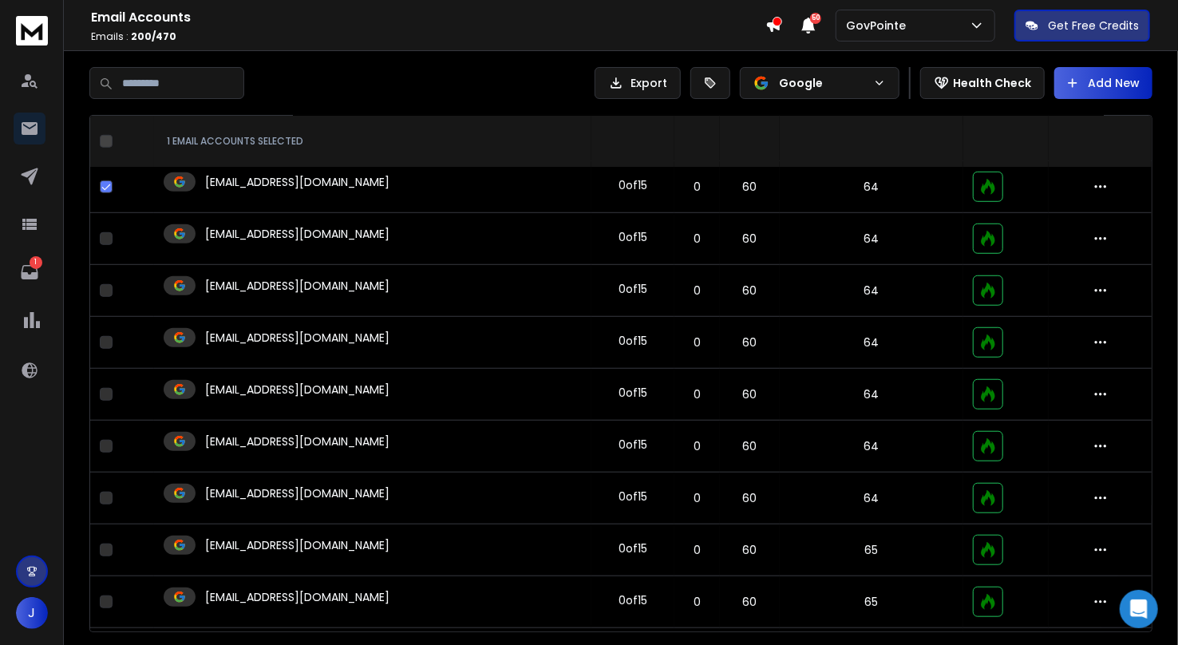
click at [282, 433] on p "[EMAIL_ADDRESS][DOMAIN_NAME]" at bounding box center [297, 441] width 184 height 16
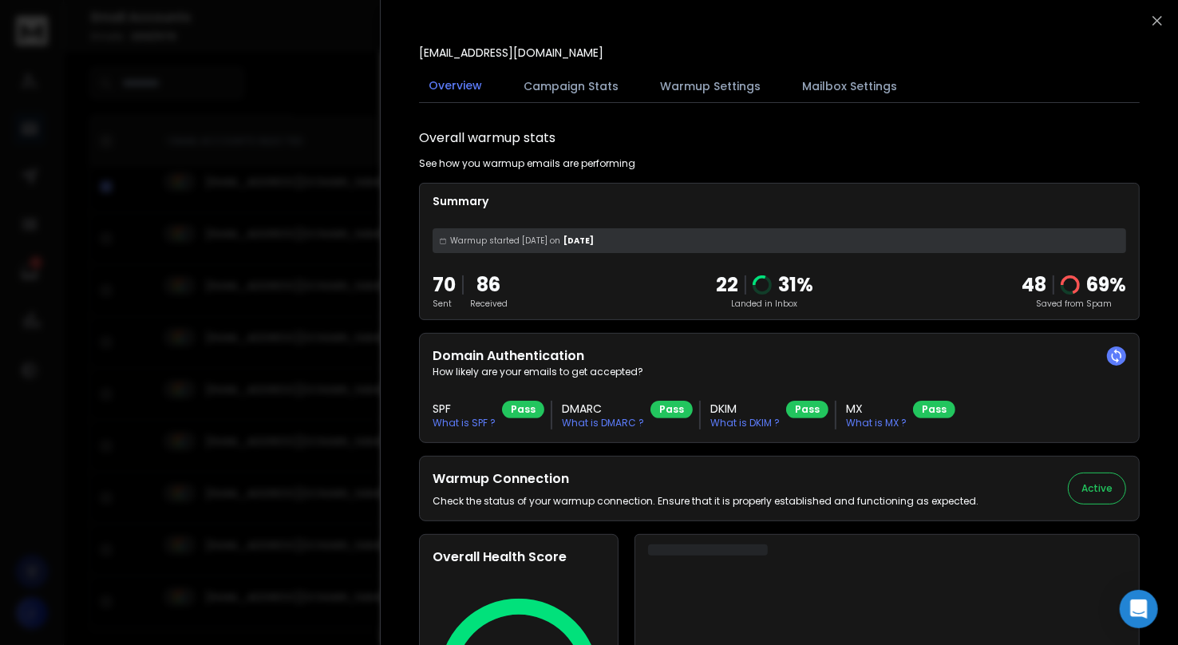
click at [712, 87] on button "Warmup Settings" at bounding box center [710, 86] width 120 height 35
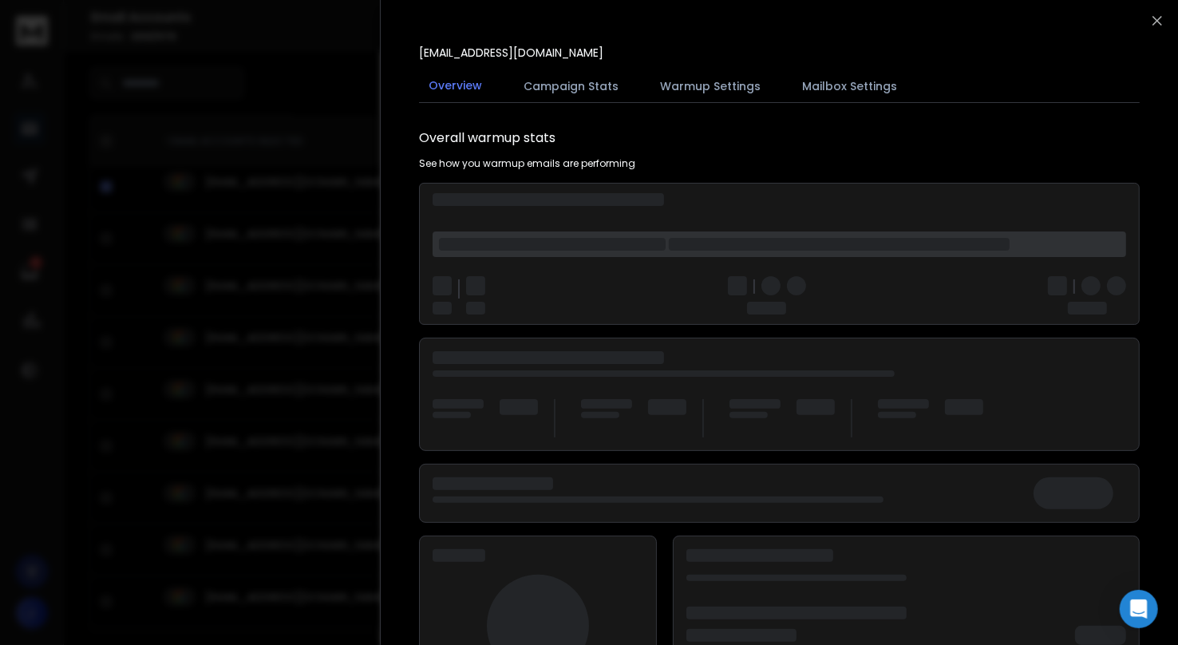
click at [330, 260] on div at bounding box center [589, 322] width 1178 height 645
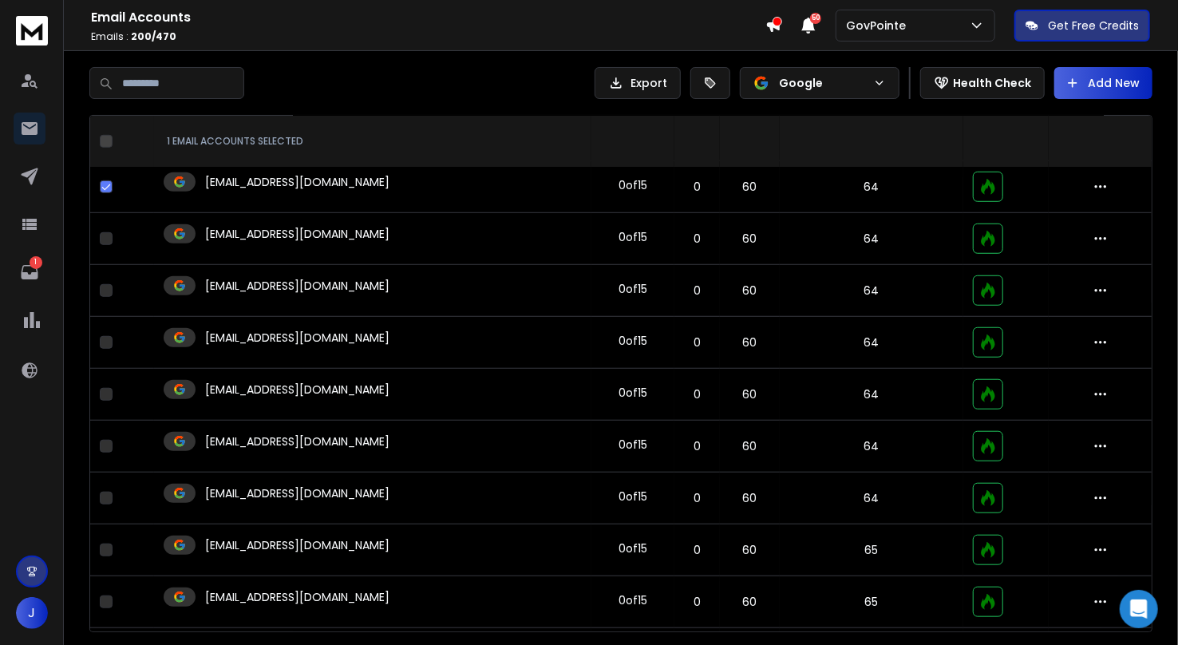
click at [109, 388] on button "button" at bounding box center [106, 394] width 13 height 13
type button "on"
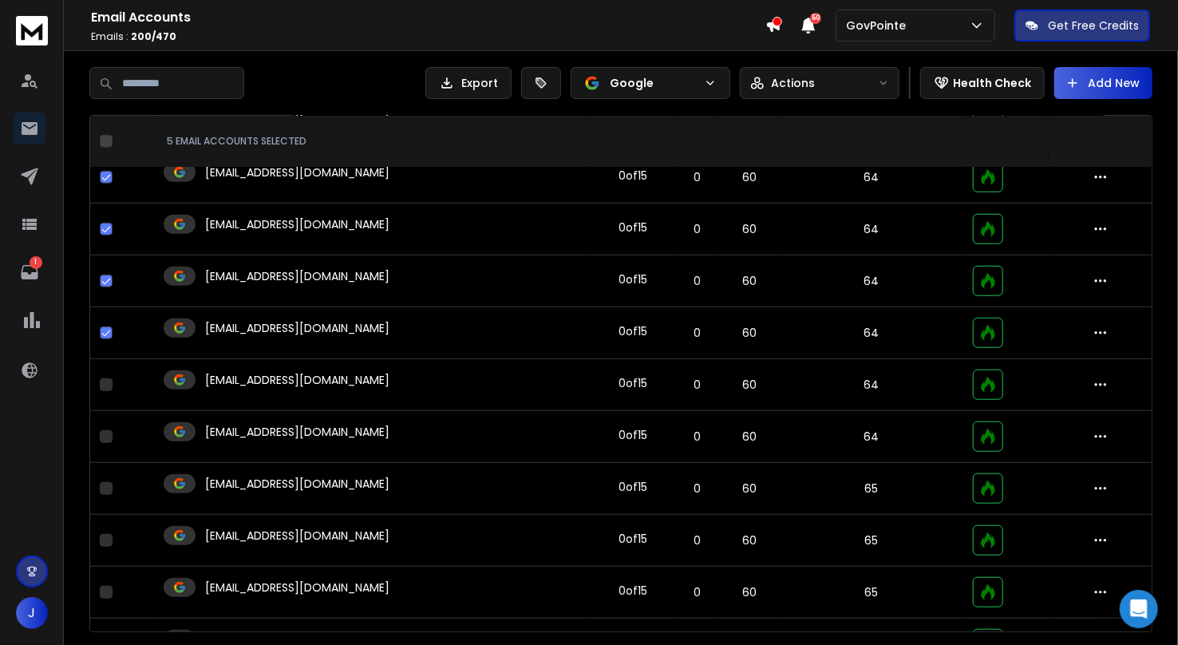
scroll to position [7171, 0]
click at [317, 373] on p "[EMAIL_ADDRESS][DOMAIN_NAME]" at bounding box center [297, 381] width 184 height 16
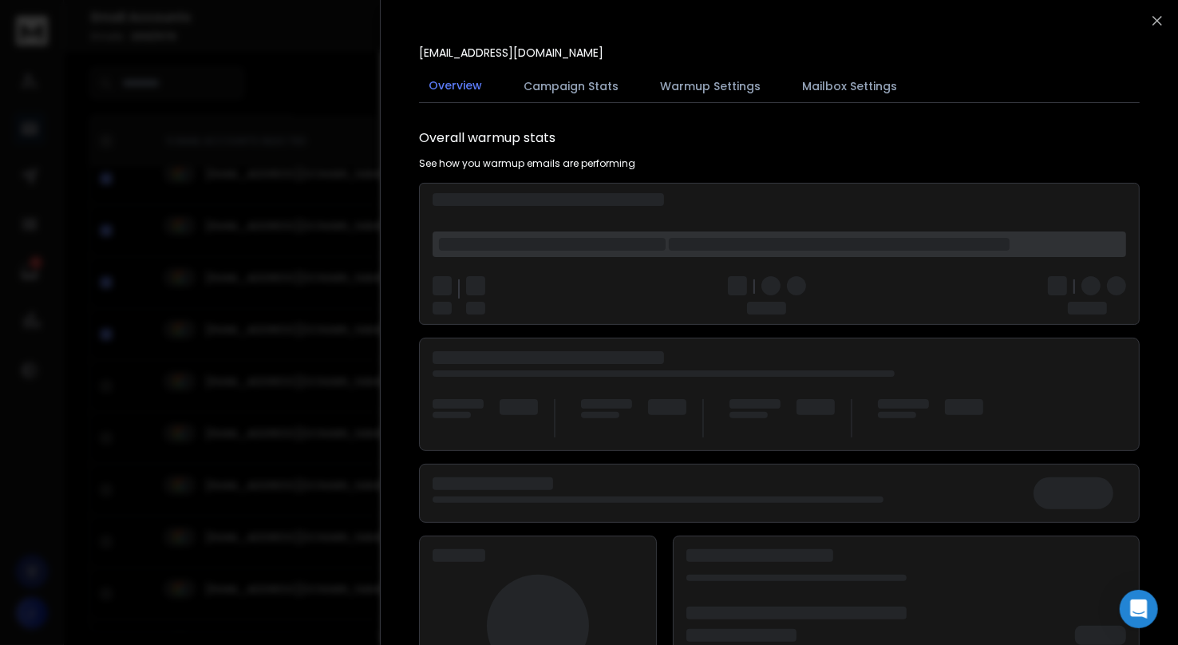
scroll to position [3, 0]
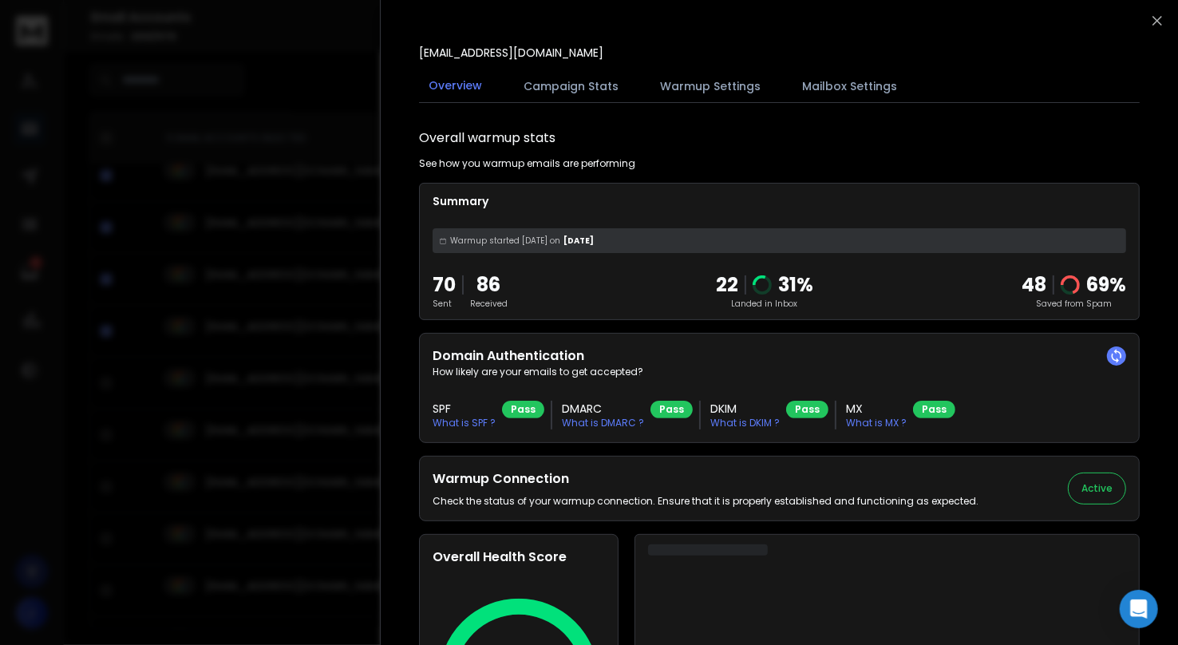
click at [682, 84] on button "Warmup Settings" at bounding box center [710, 86] width 120 height 35
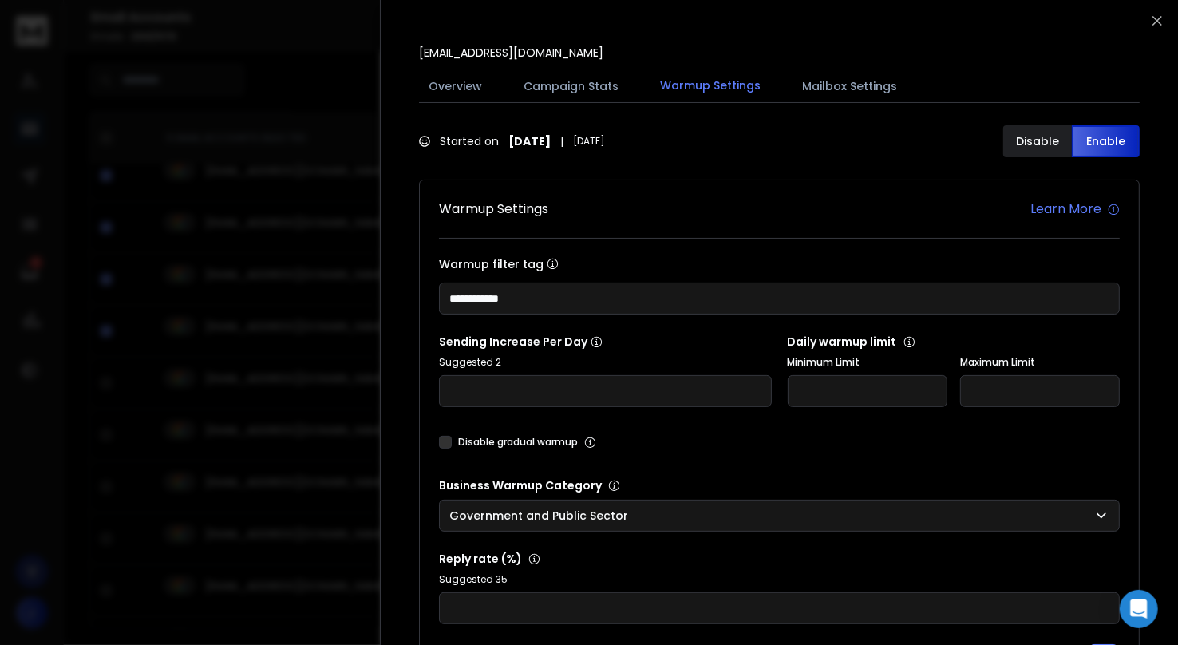
click at [297, 230] on div at bounding box center [589, 322] width 1178 height 645
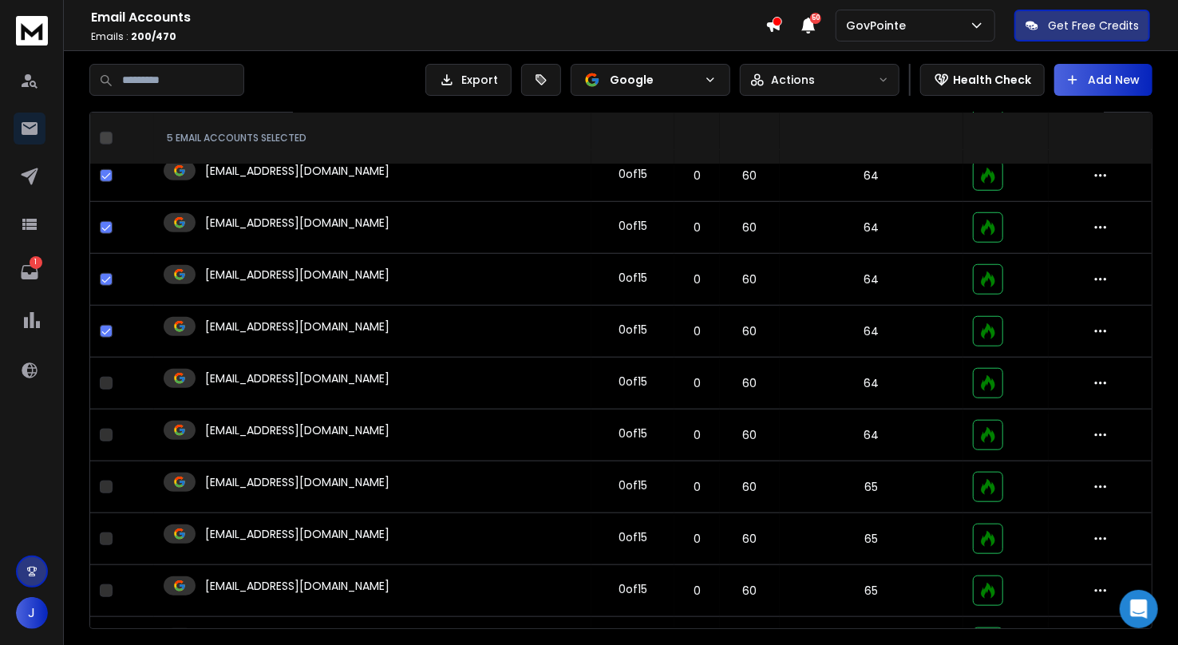
click at [326, 422] on p "[EMAIL_ADDRESS][DOMAIN_NAME]" at bounding box center [297, 430] width 184 height 16
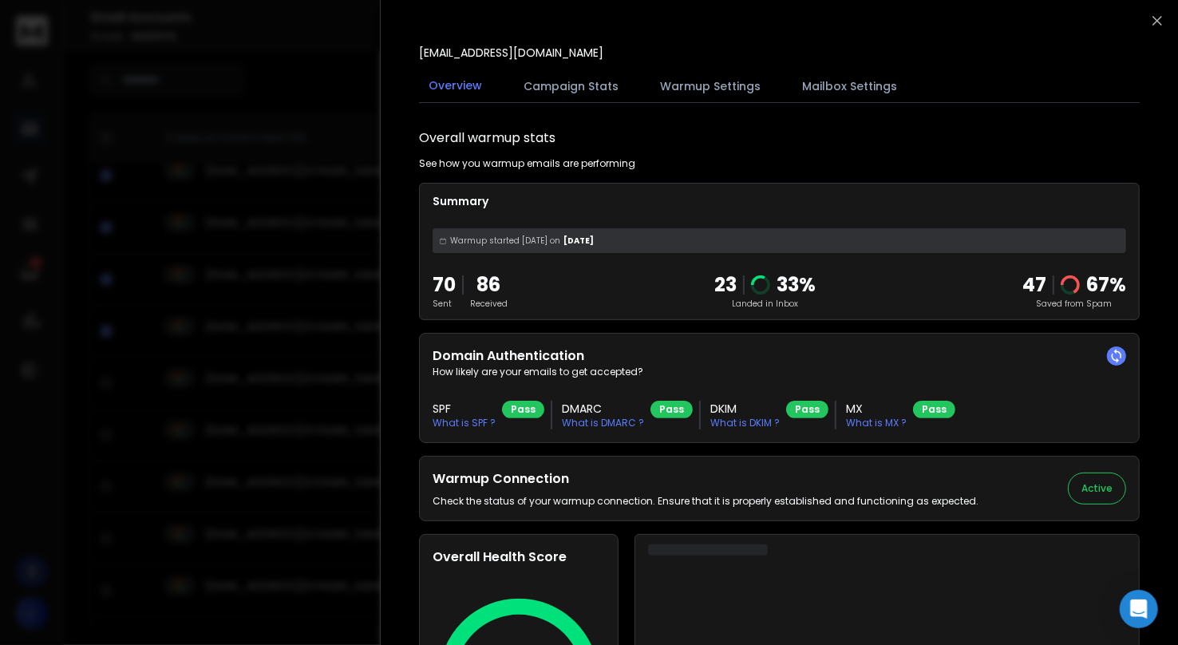
click at [747, 94] on button "Warmup Settings" at bounding box center [710, 86] width 120 height 35
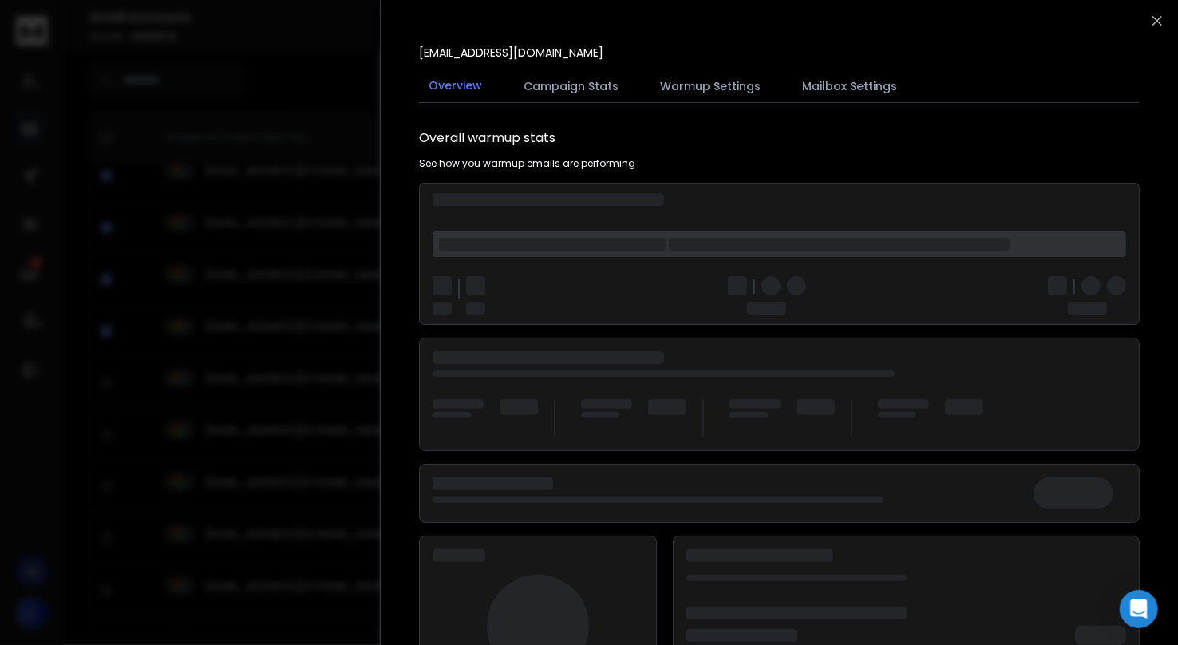
click at [274, 274] on div at bounding box center [589, 322] width 1178 height 645
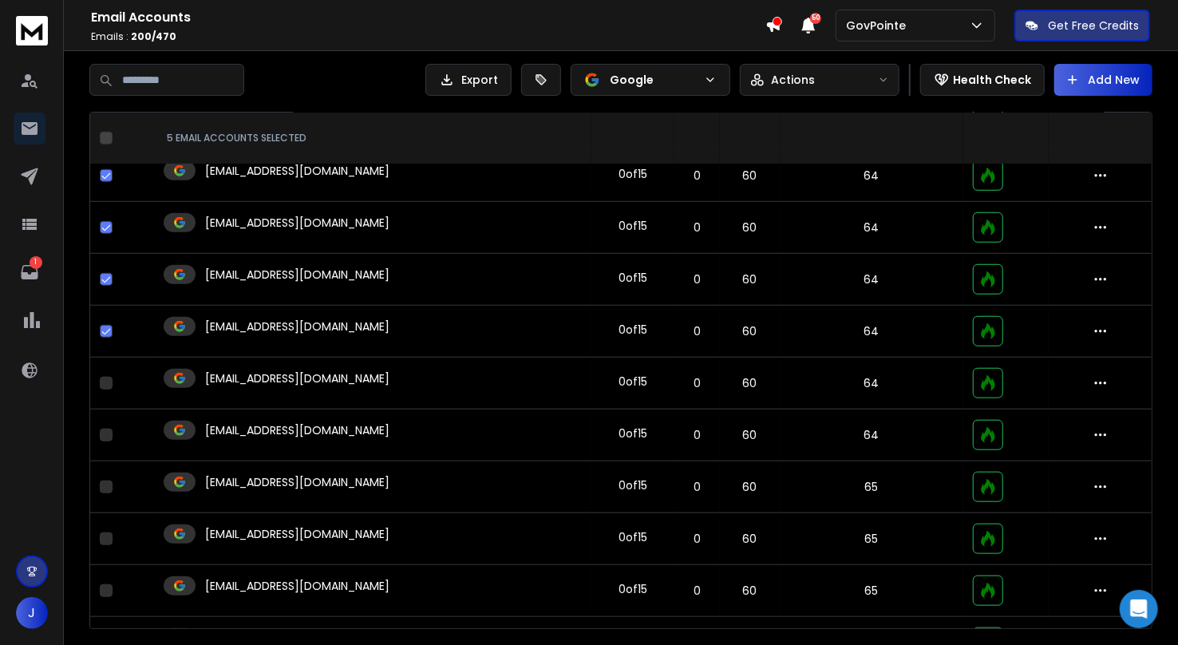
click at [322, 474] on p "[EMAIL_ADDRESS][DOMAIN_NAME]" at bounding box center [297, 482] width 184 height 16
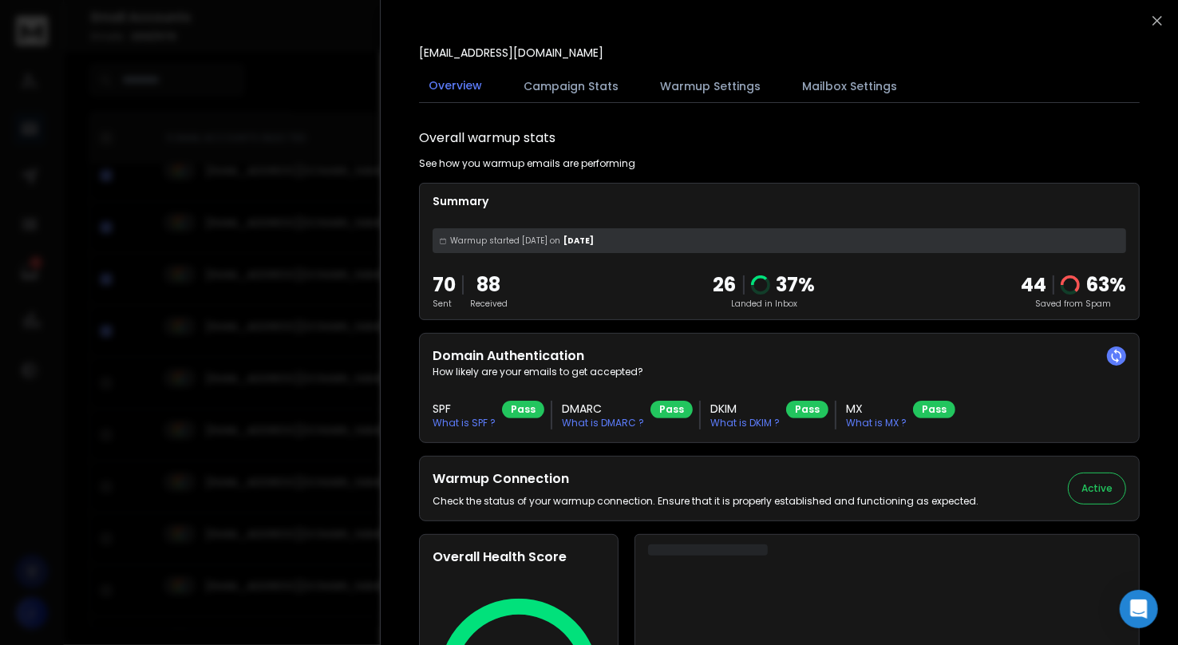
click at [701, 89] on button "Warmup Settings" at bounding box center [710, 86] width 120 height 35
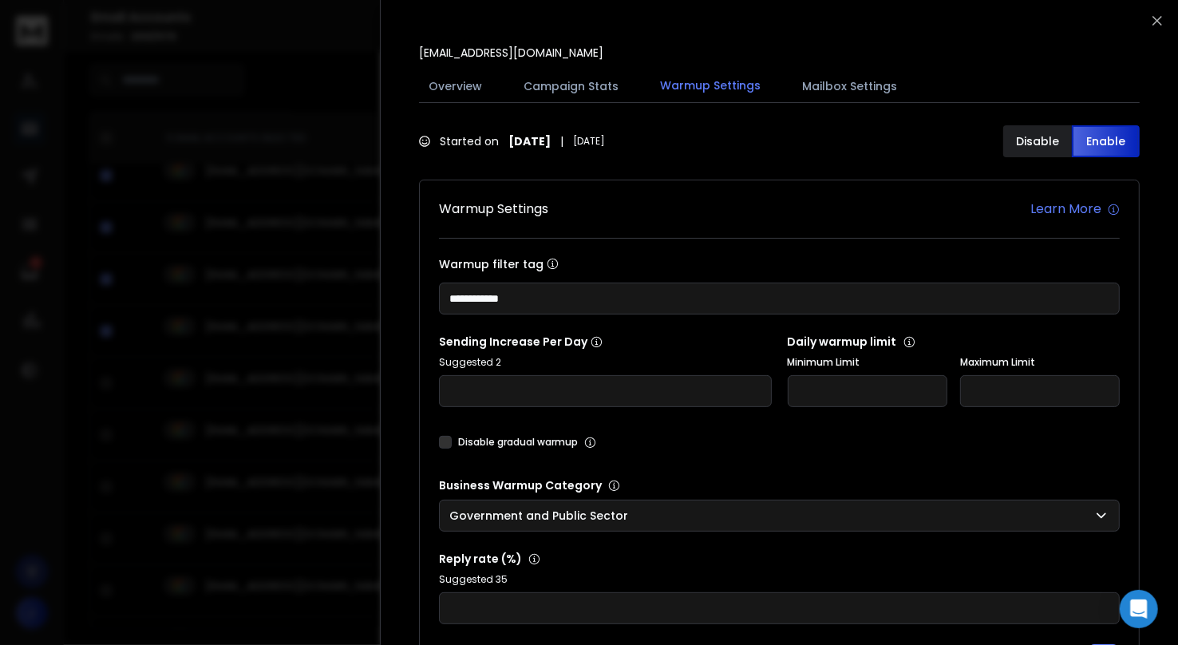
click at [239, 259] on div at bounding box center [589, 322] width 1178 height 645
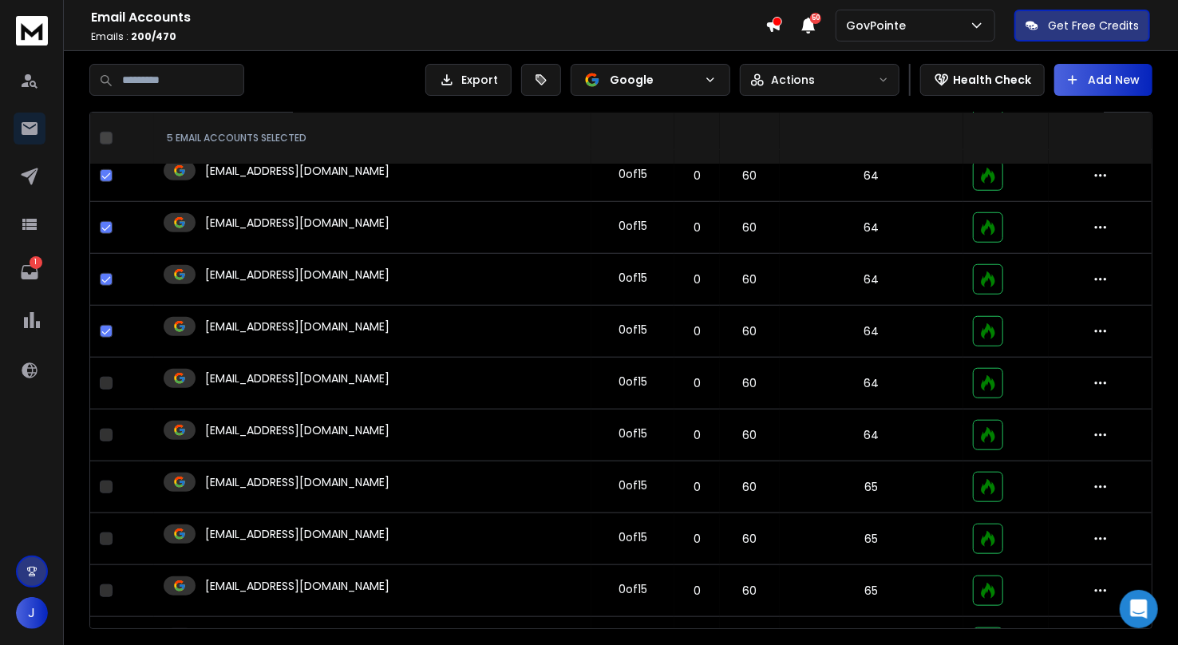
click at [103, 377] on button "button" at bounding box center [106, 383] width 13 height 13
type button "on"
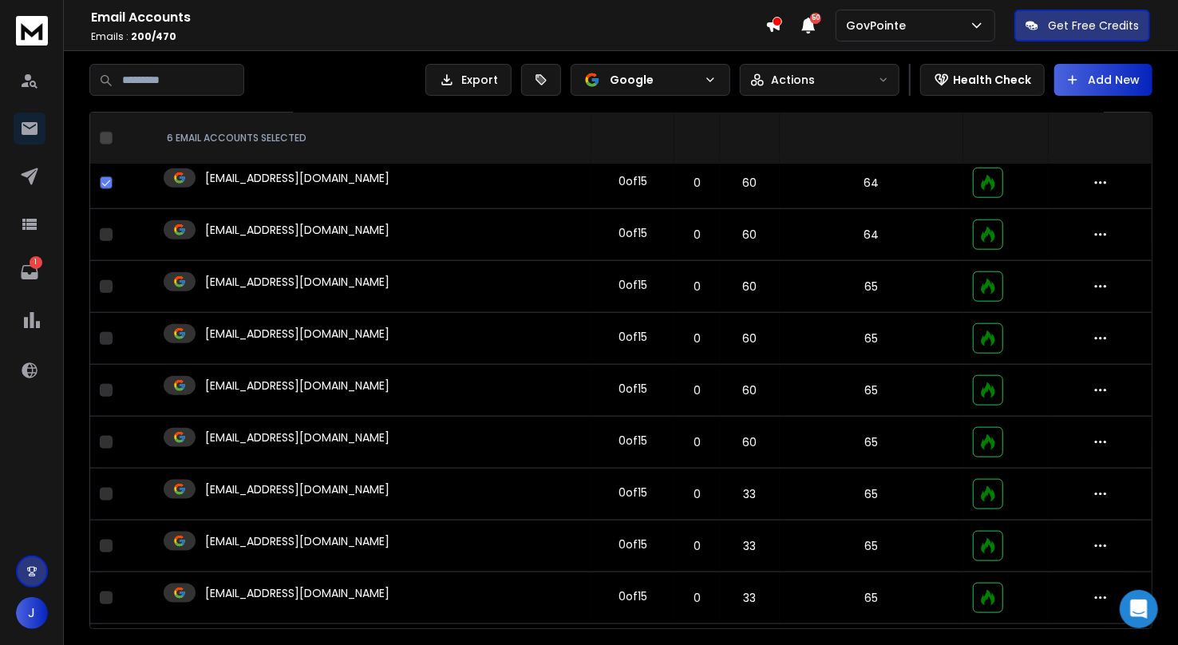
scroll to position [7371, 0]
click at [247, 378] on p "[EMAIL_ADDRESS][DOMAIN_NAME]" at bounding box center [297, 386] width 184 height 16
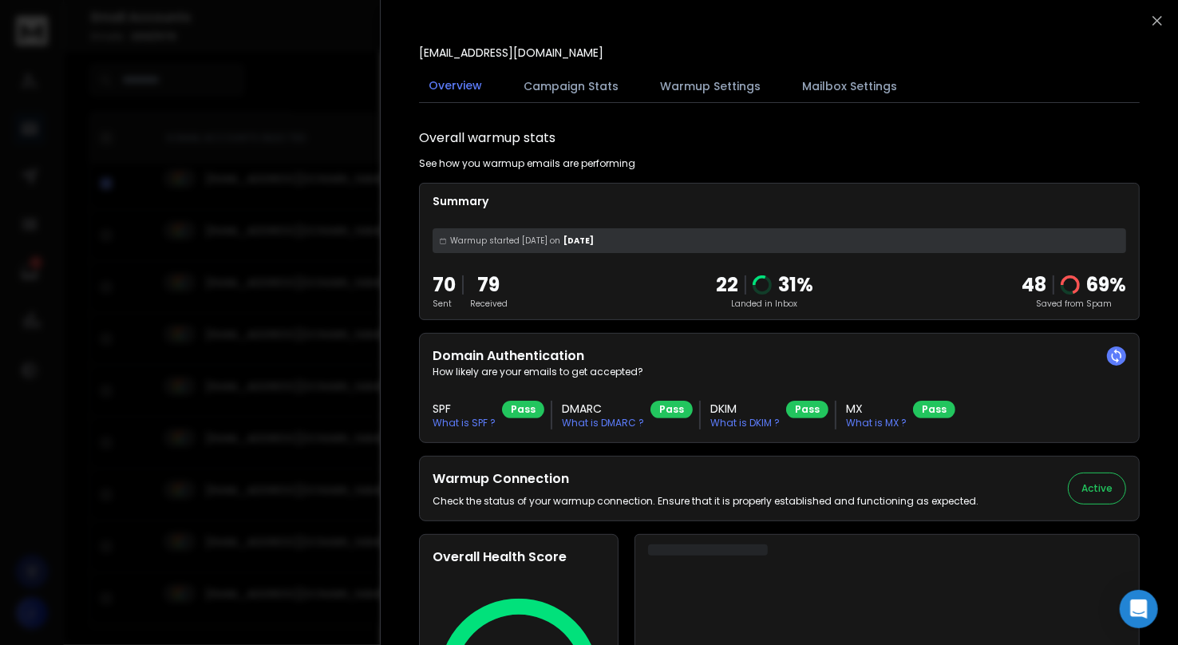
click at [709, 96] on button "Warmup Settings" at bounding box center [710, 86] width 120 height 35
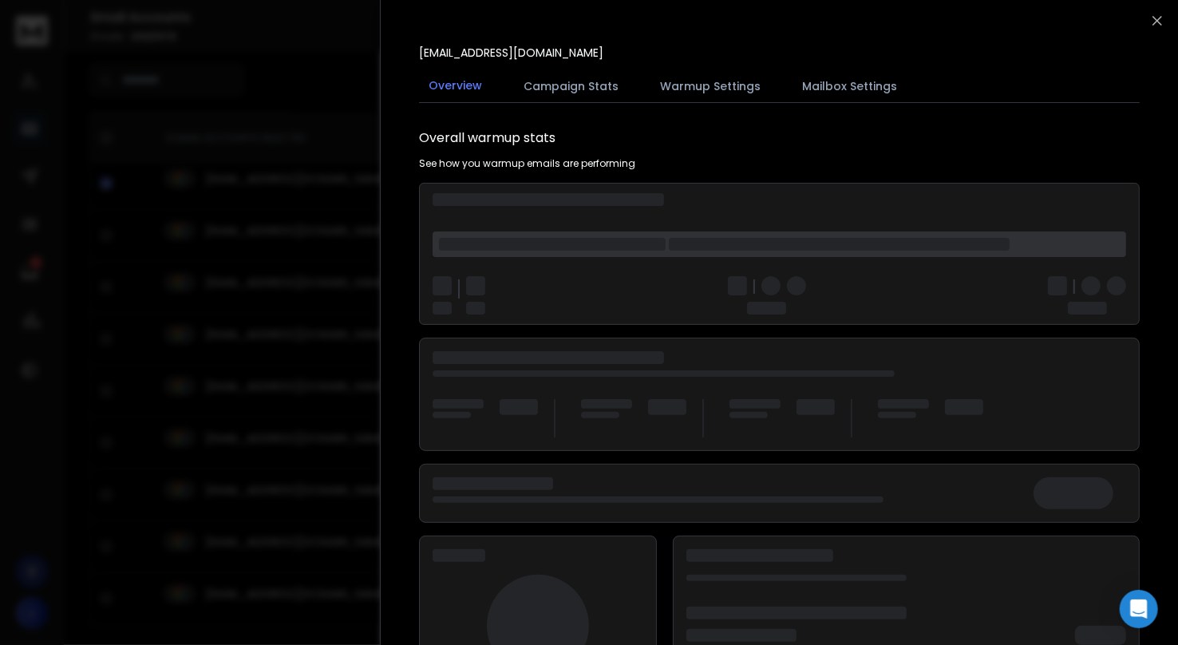
click at [297, 217] on div at bounding box center [589, 322] width 1178 height 645
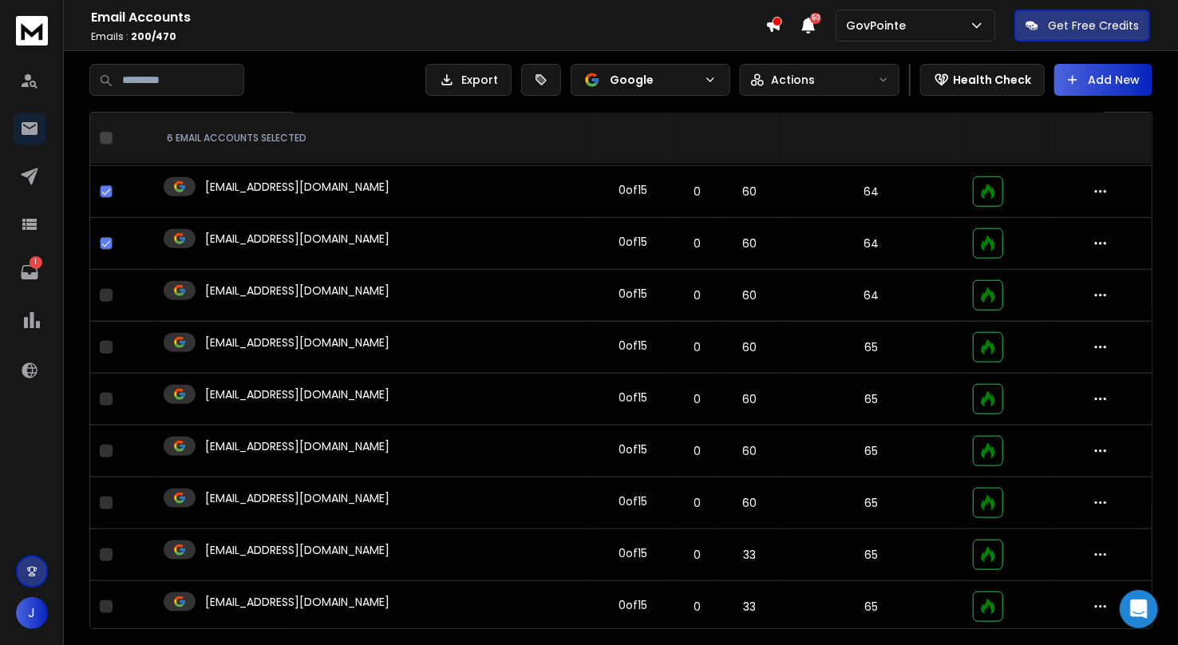
scroll to position [7307, 0]
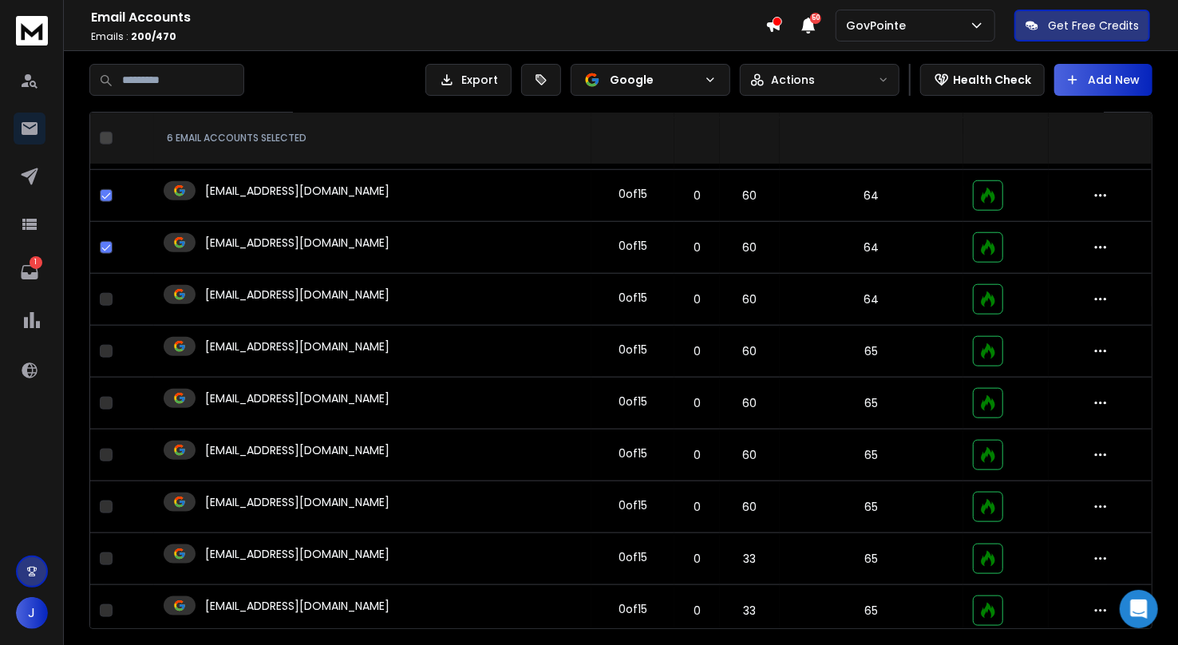
click at [280, 286] on p "[EMAIL_ADDRESS][DOMAIN_NAME]" at bounding box center [297, 294] width 184 height 16
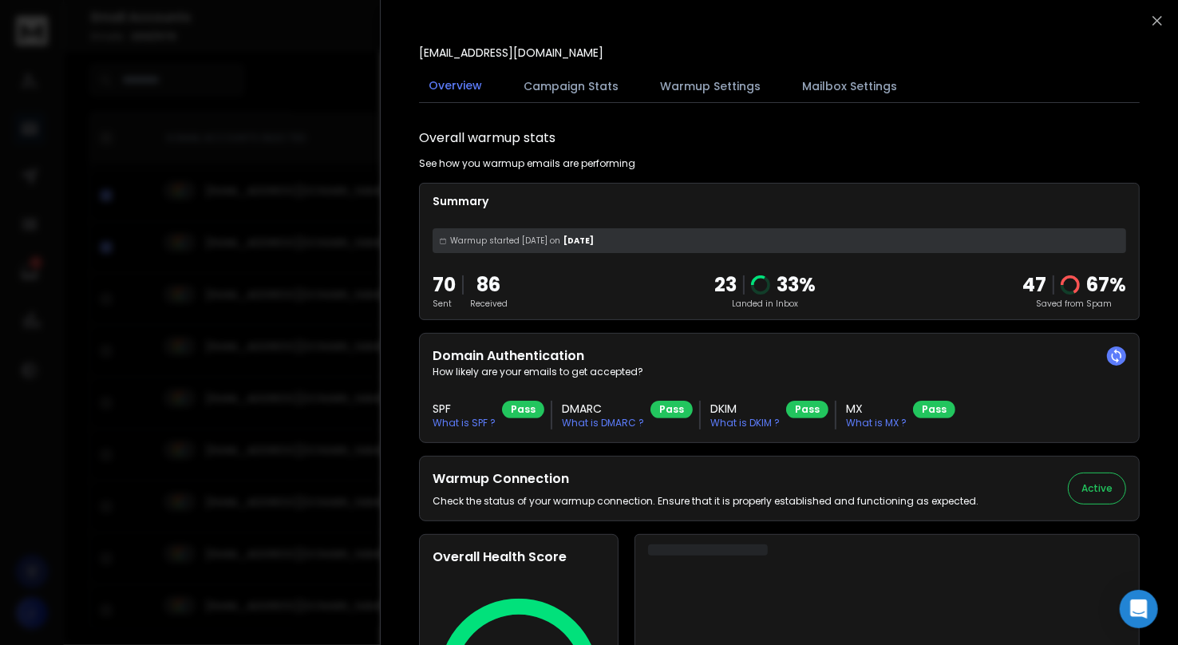
click at [709, 92] on button "Warmup Settings" at bounding box center [710, 86] width 120 height 35
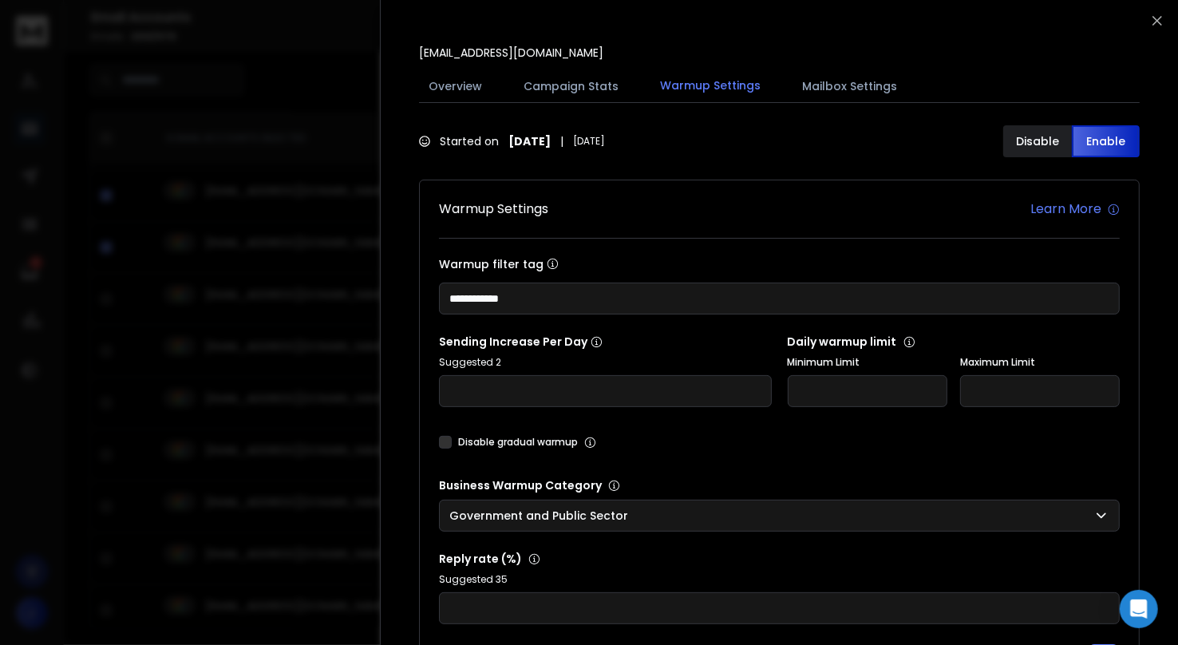
click at [270, 246] on div at bounding box center [589, 322] width 1178 height 645
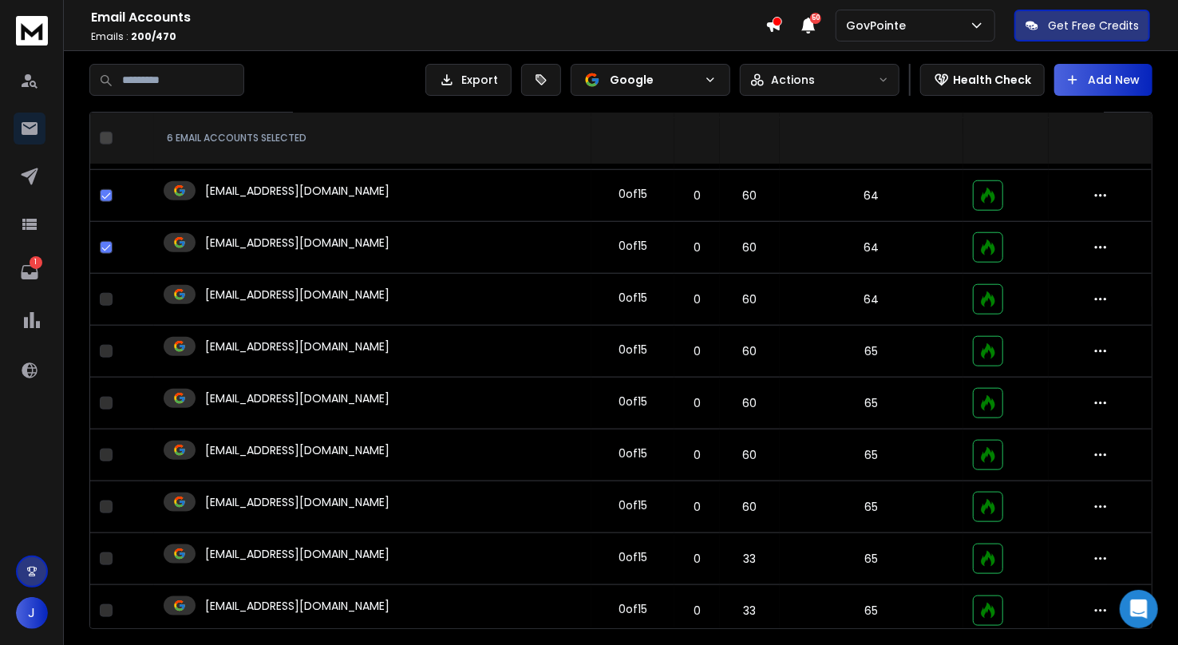
click at [261, 235] on p "[EMAIL_ADDRESS][DOMAIN_NAME]" at bounding box center [297, 243] width 184 height 16
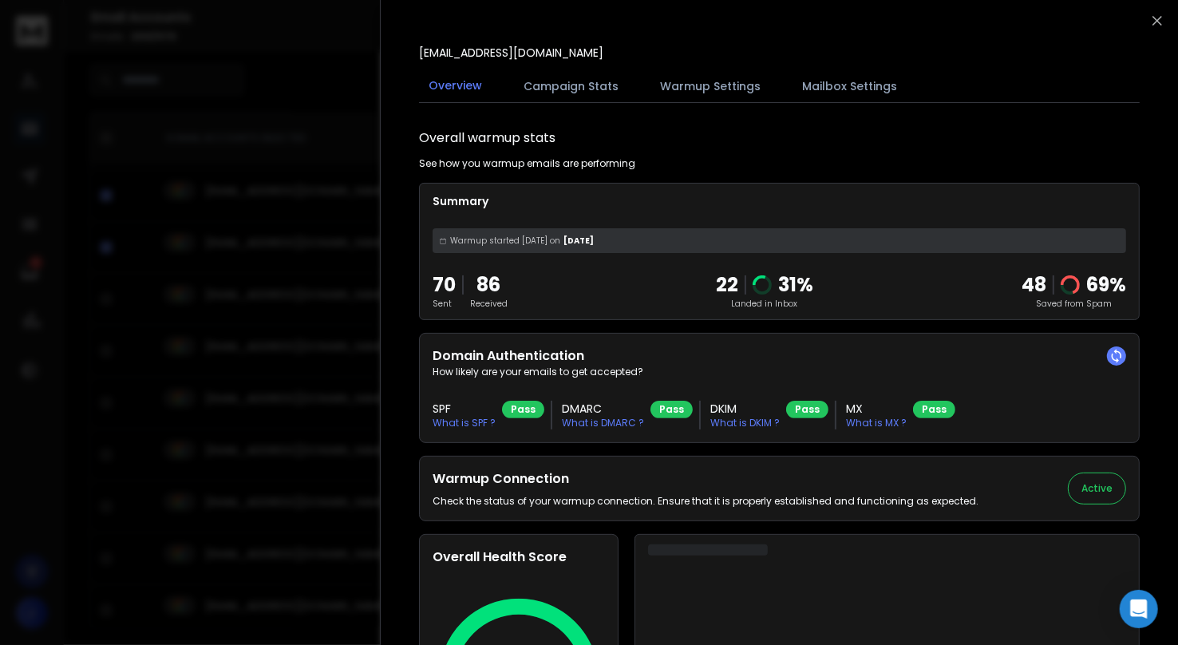
click at [721, 85] on button "Warmup Settings" at bounding box center [710, 86] width 120 height 35
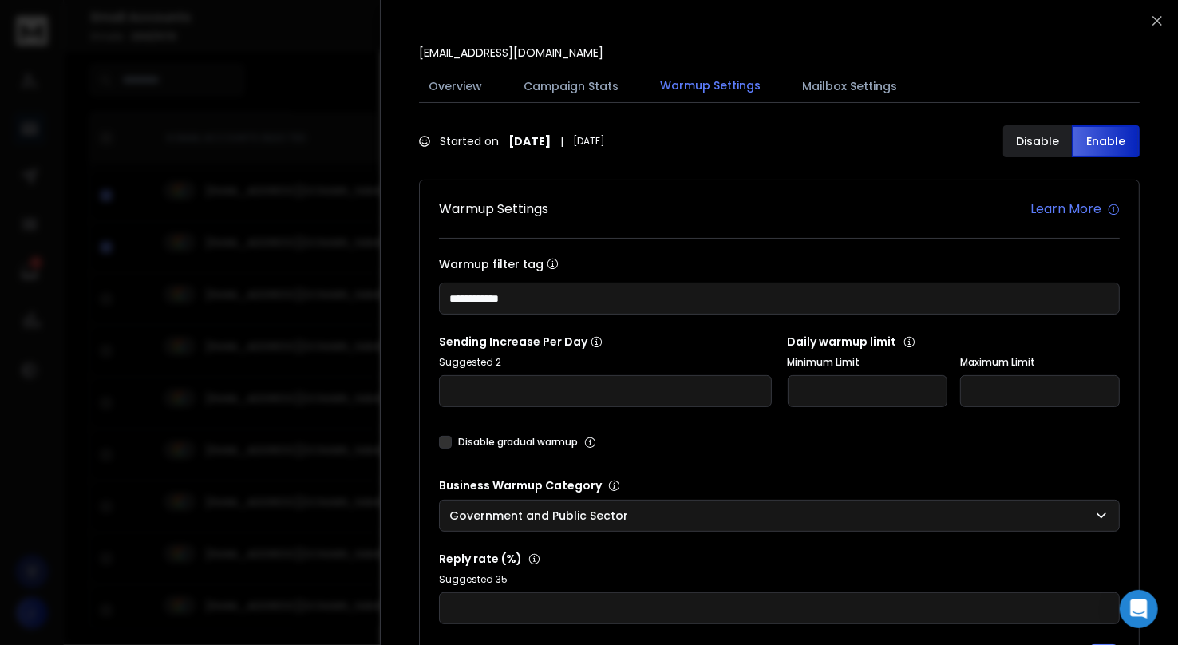
click at [270, 244] on div at bounding box center [589, 322] width 1178 height 645
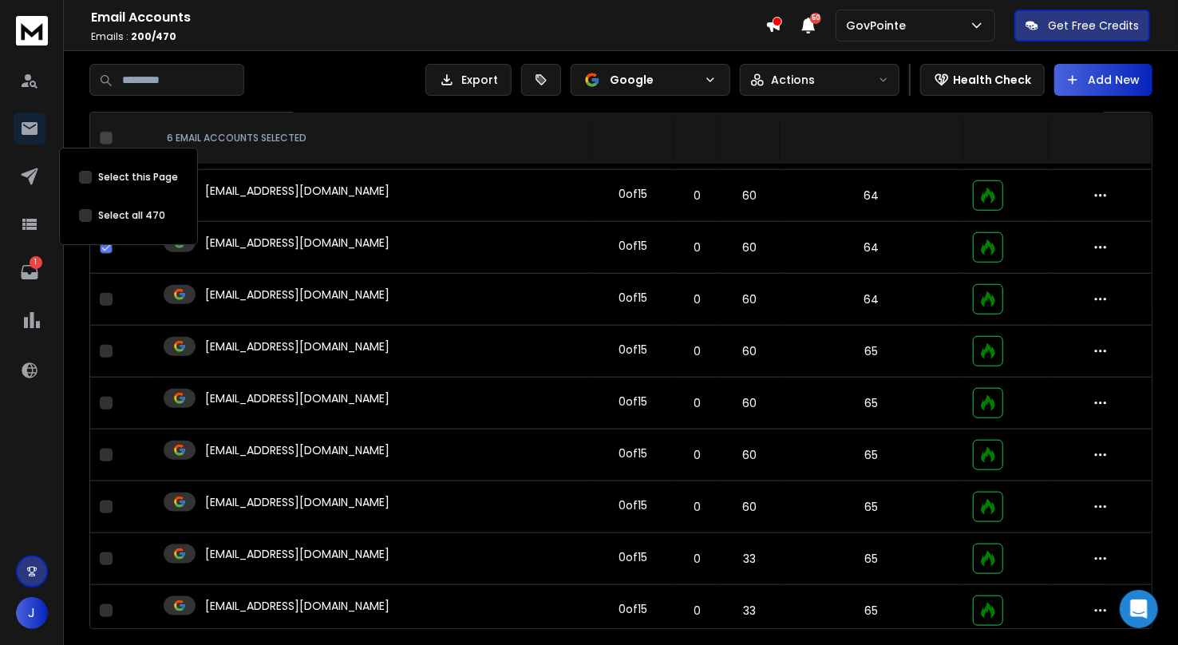
click at [108, 136] on button "Select this Page" at bounding box center [106, 138] width 13 height 13
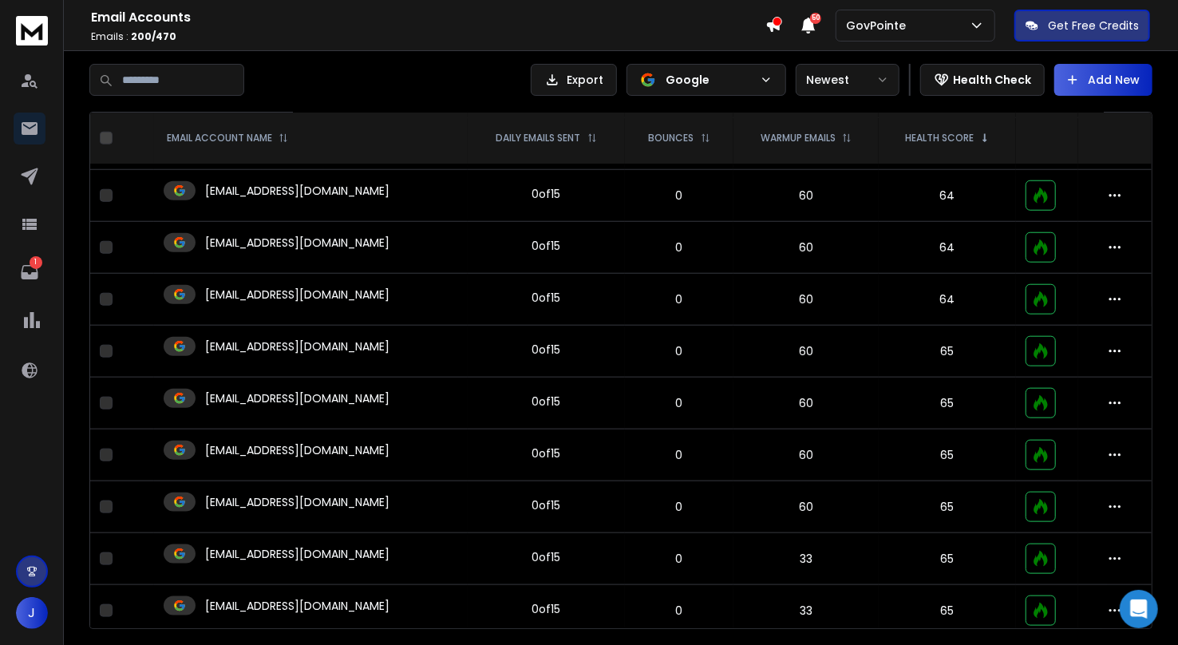
click at [263, 442] on p "[EMAIL_ADDRESS][DOMAIN_NAME]" at bounding box center [297, 450] width 184 height 16
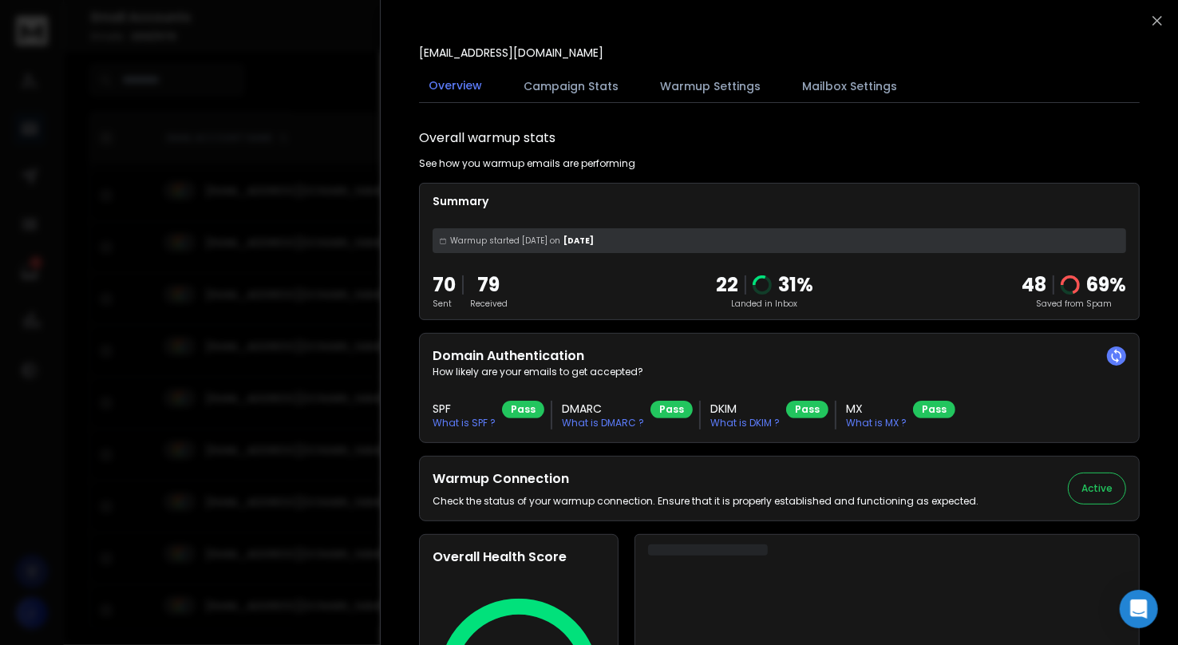
click at [715, 89] on button "Warmup Settings" at bounding box center [710, 86] width 120 height 35
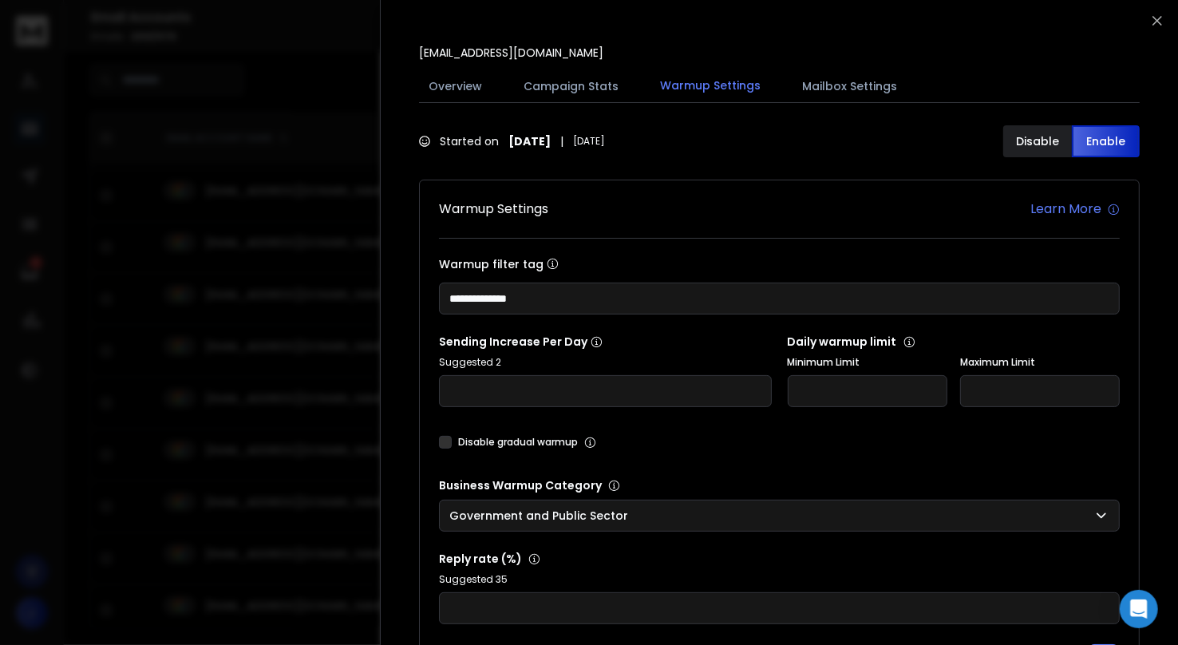
click at [308, 238] on div at bounding box center [589, 322] width 1178 height 645
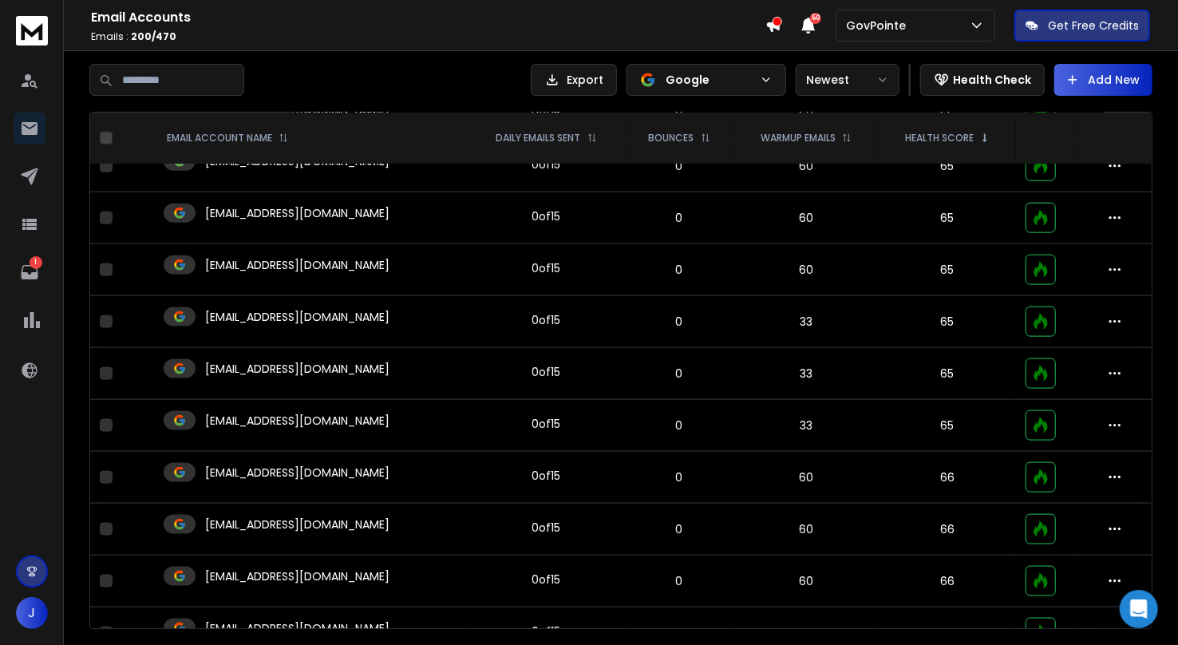
scroll to position [7589, 0]
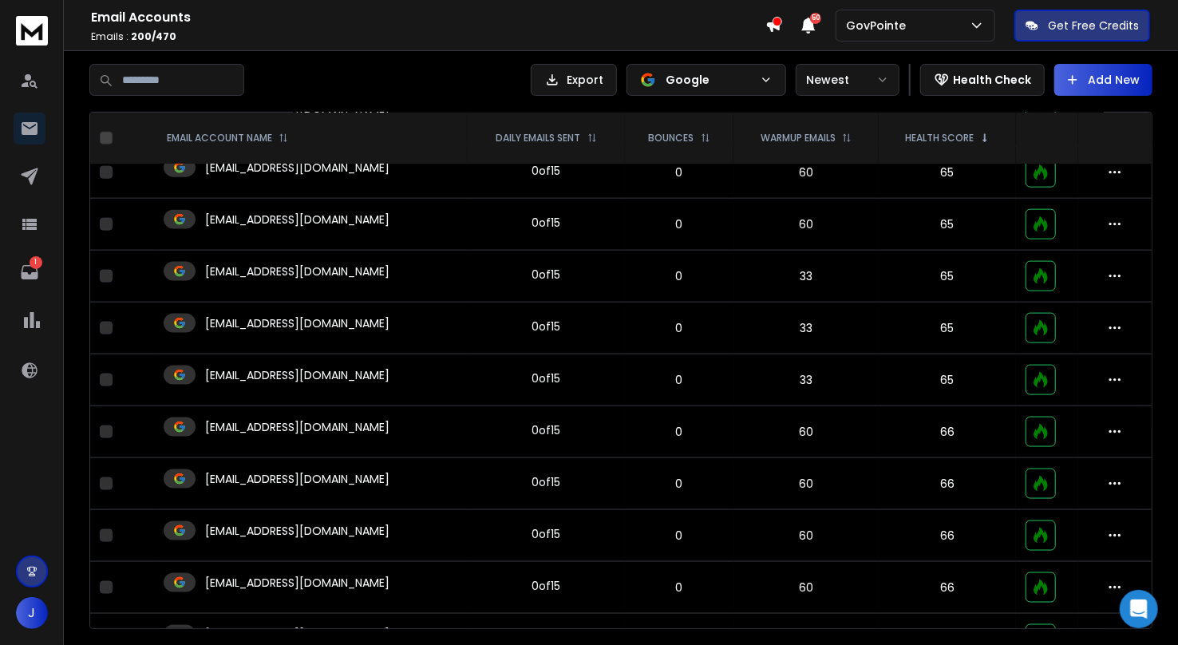
click at [322, 419] on p "[EMAIL_ADDRESS][DOMAIN_NAME]" at bounding box center [297, 427] width 184 height 16
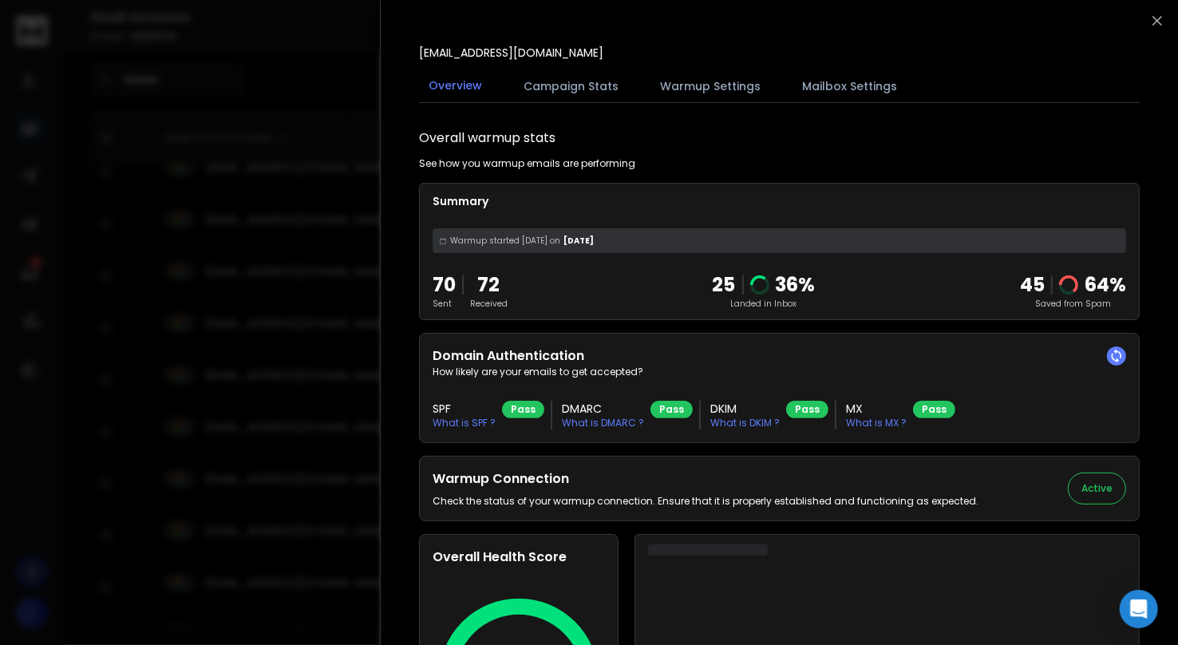
click at [709, 88] on button "Warmup Settings" at bounding box center [710, 86] width 120 height 35
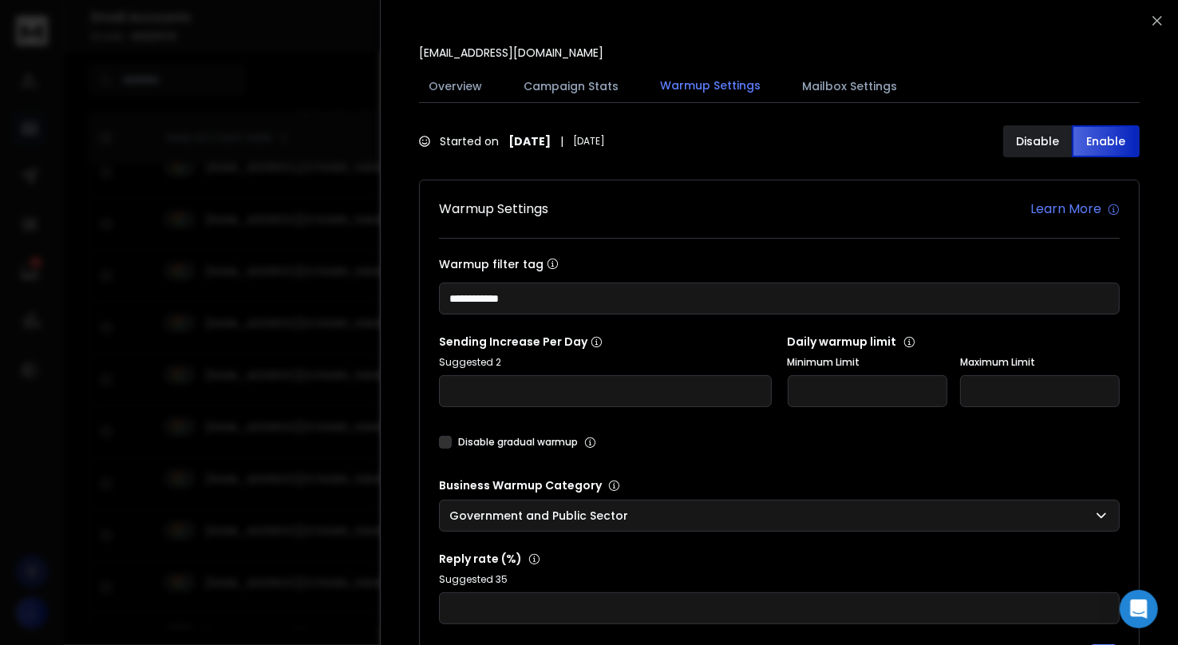
click at [298, 303] on div at bounding box center [589, 322] width 1178 height 645
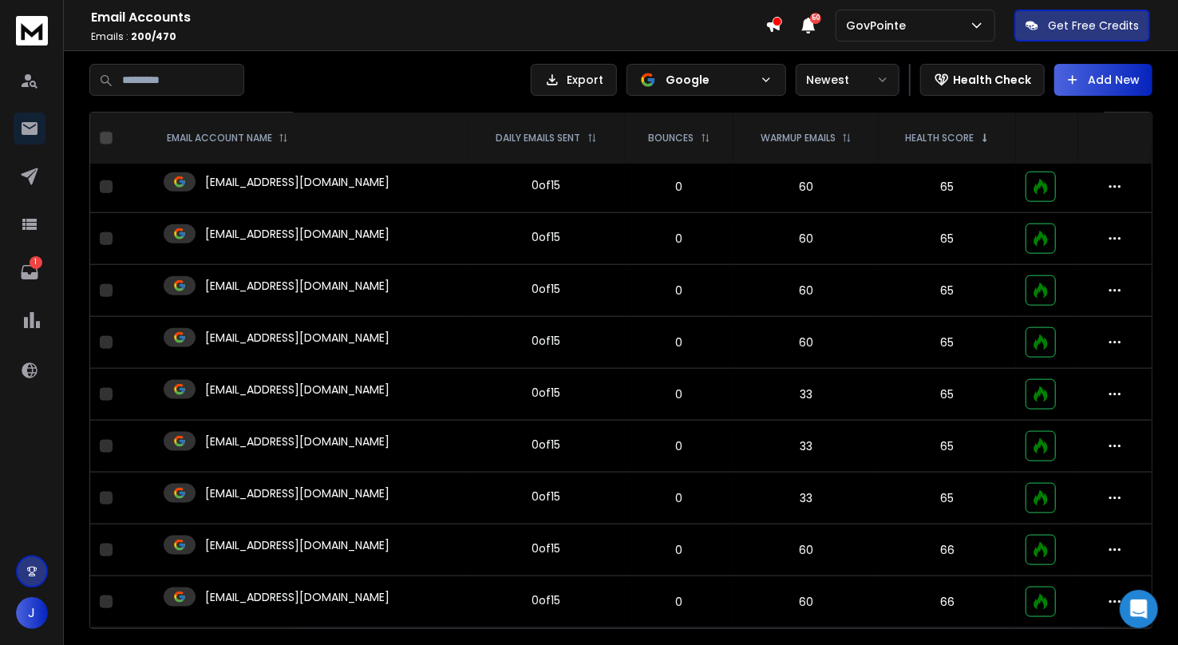
scroll to position [7486, 0]
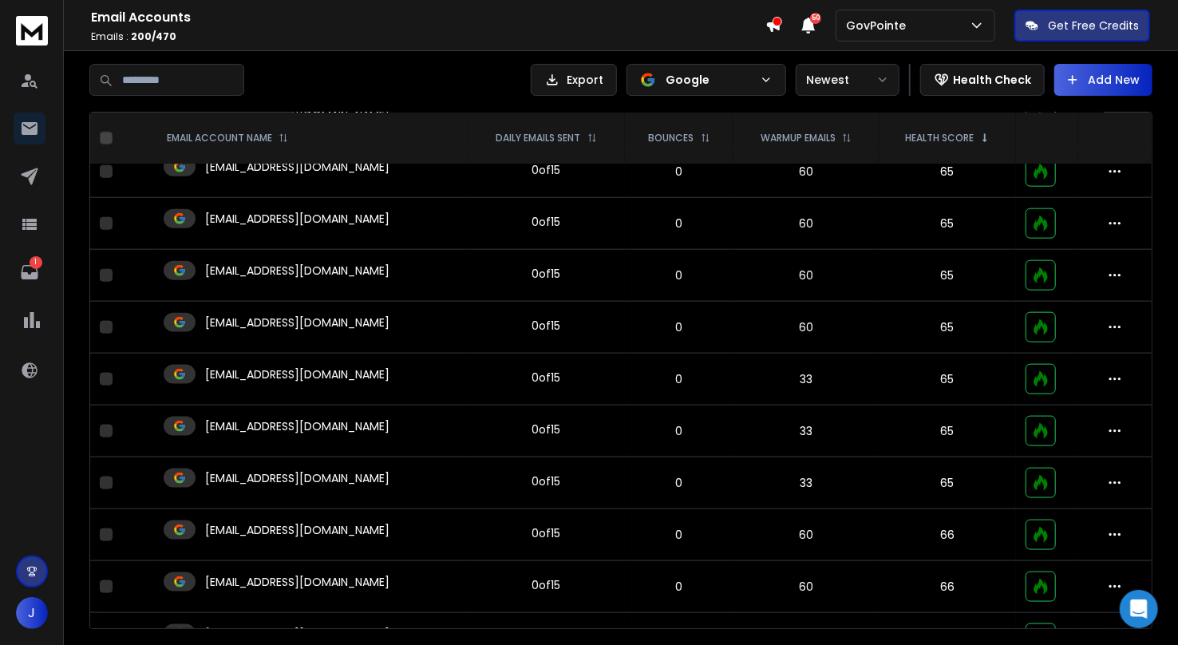
click at [285, 366] on p "[EMAIL_ADDRESS][DOMAIN_NAME]" at bounding box center [297, 374] width 184 height 16
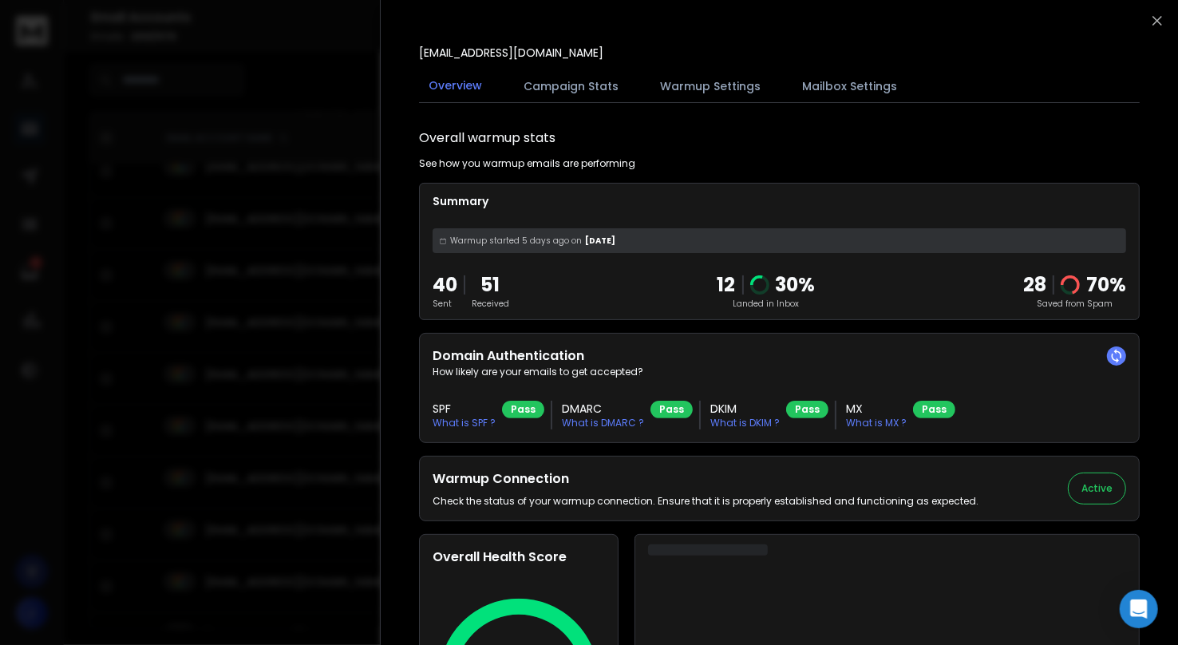
click at [727, 89] on button "Warmup Settings" at bounding box center [710, 86] width 120 height 35
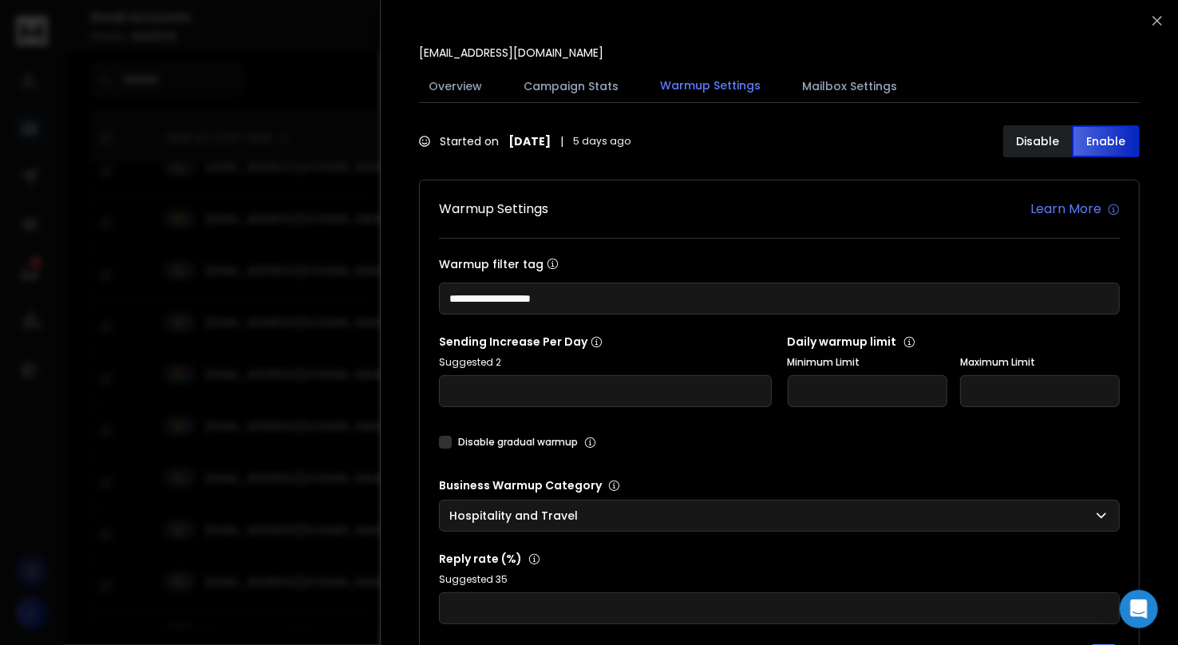
click at [252, 298] on div at bounding box center [589, 322] width 1178 height 645
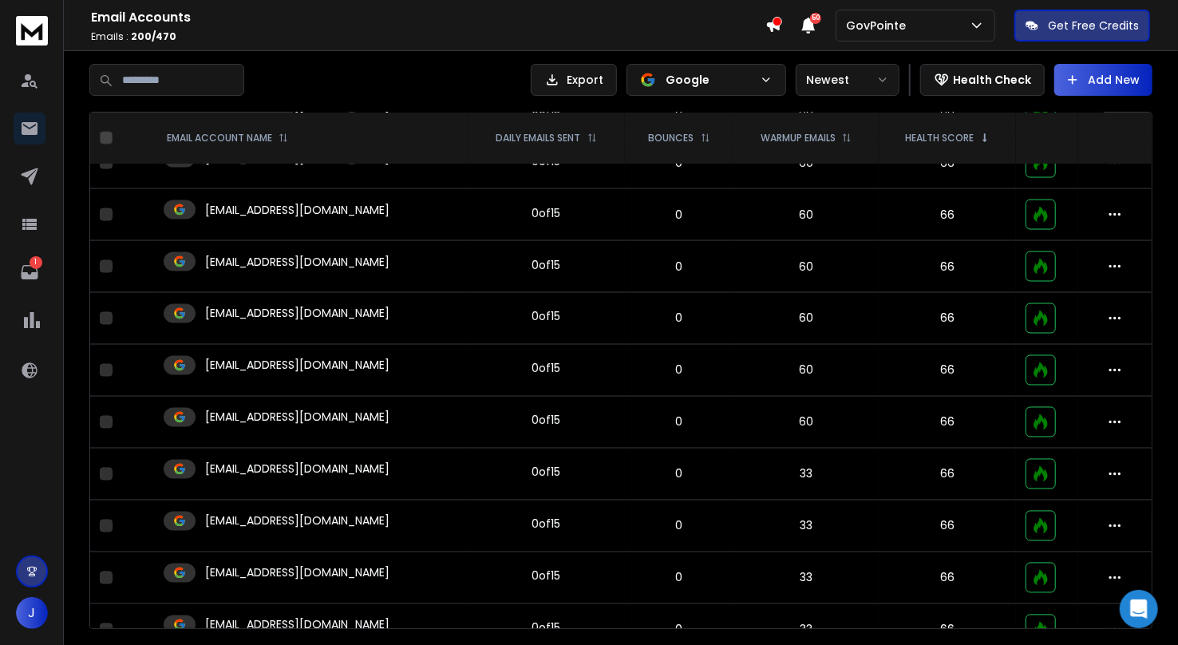
scroll to position [7911, 0]
click at [295, 460] on p "[EMAIL_ADDRESS][DOMAIN_NAME]" at bounding box center [297, 468] width 184 height 16
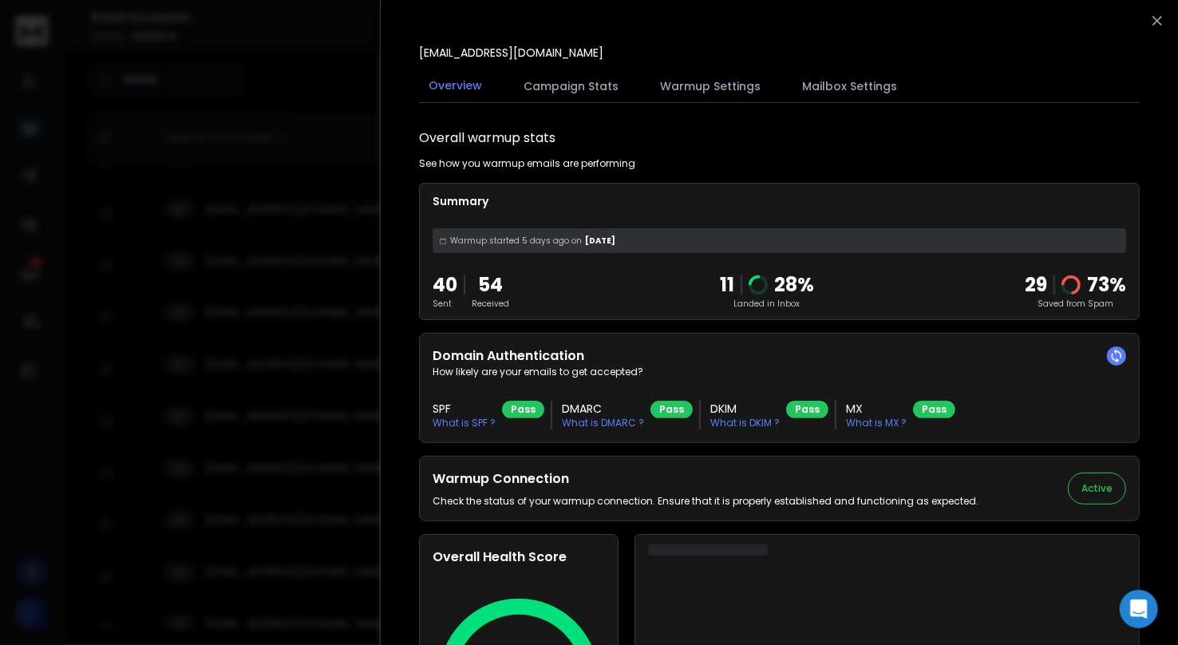
click at [735, 78] on button "Warmup Settings" at bounding box center [710, 86] width 120 height 35
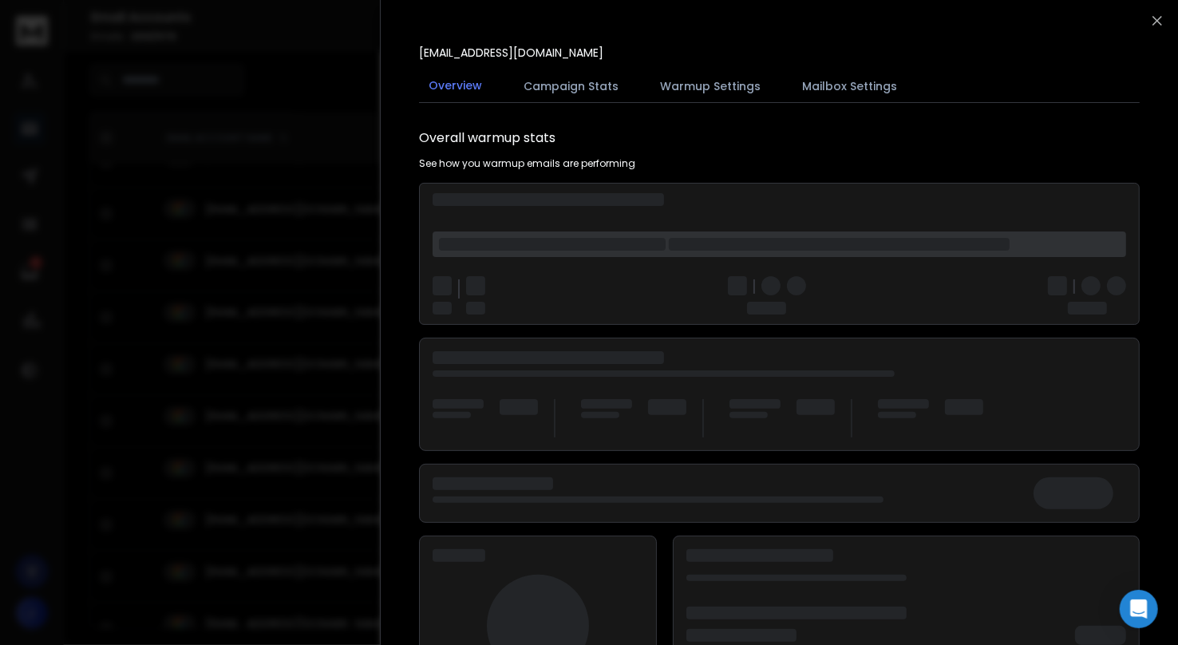
click at [255, 374] on div at bounding box center [589, 322] width 1178 height 645
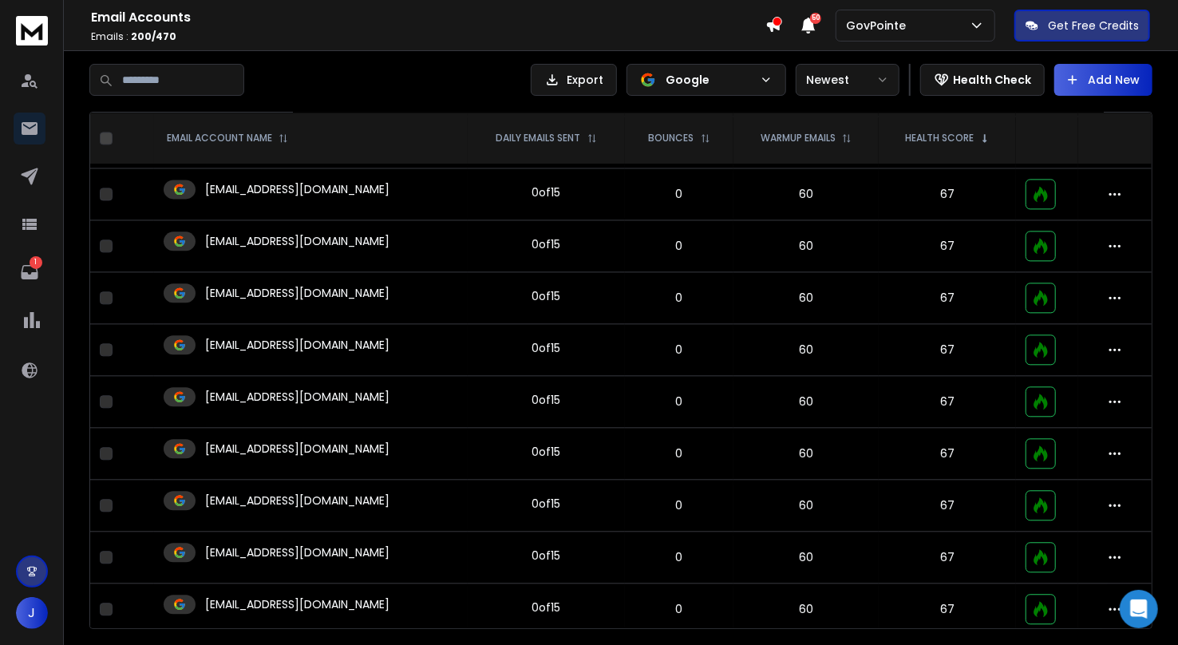
scroll to position [8403, 0]
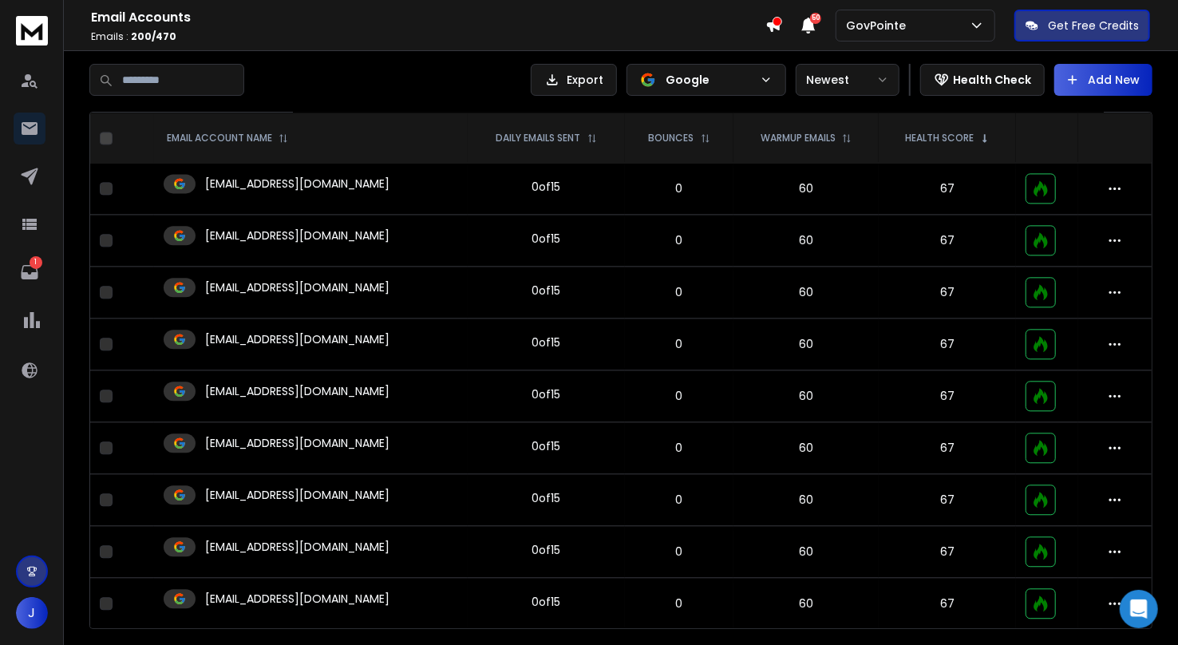
click at [304, 435] on p "[EMAIL_ADDRESS][DOMAIN_NAME]" at bounding box center [297, 443] width 184 height 16
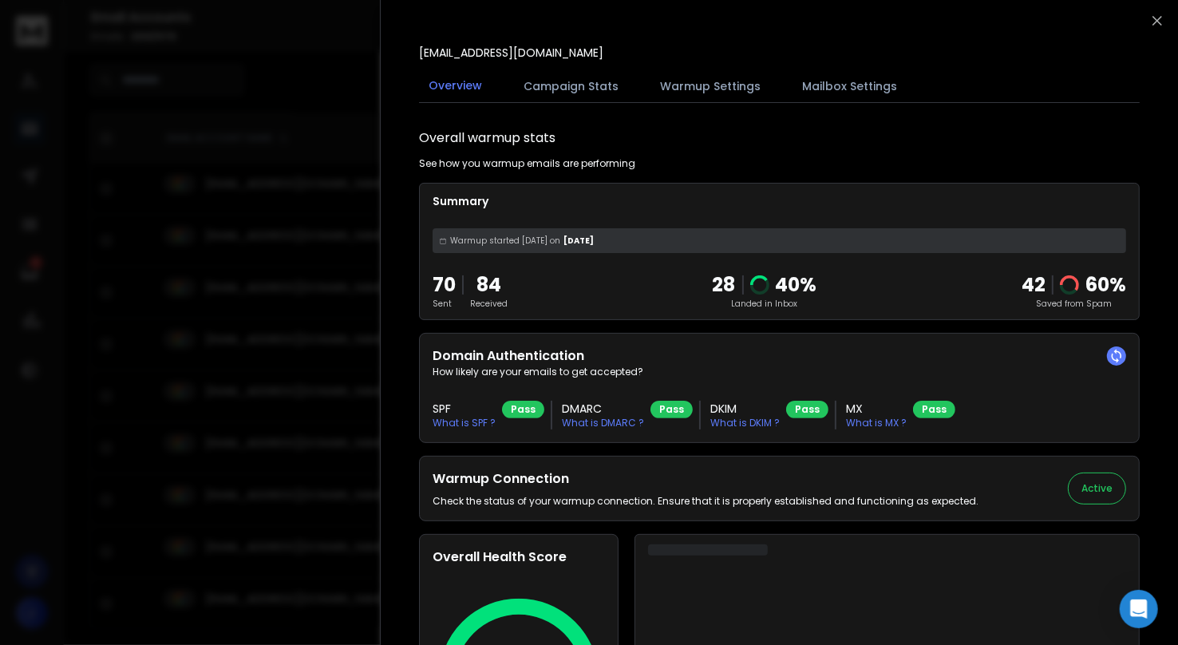
click at [745, 85] on button "Warmup Settings" at bounding box center [710, 86] width 120 height 35
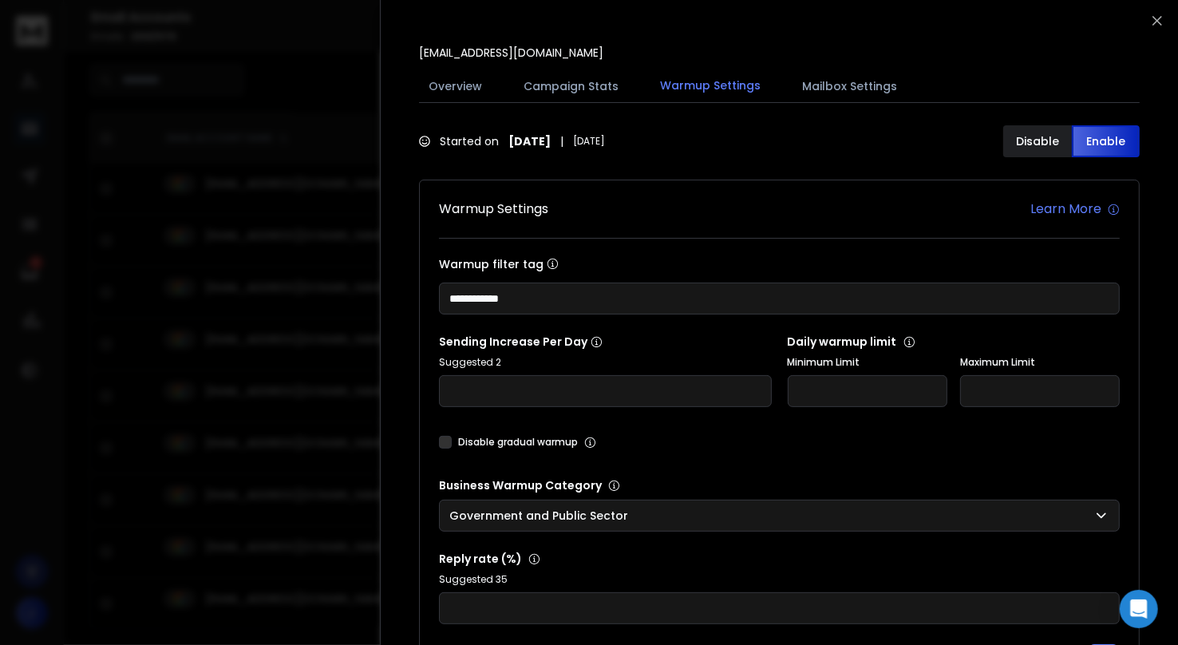
click at [157, 260] on div at bounding box center [589, 322] width 1178 height 645
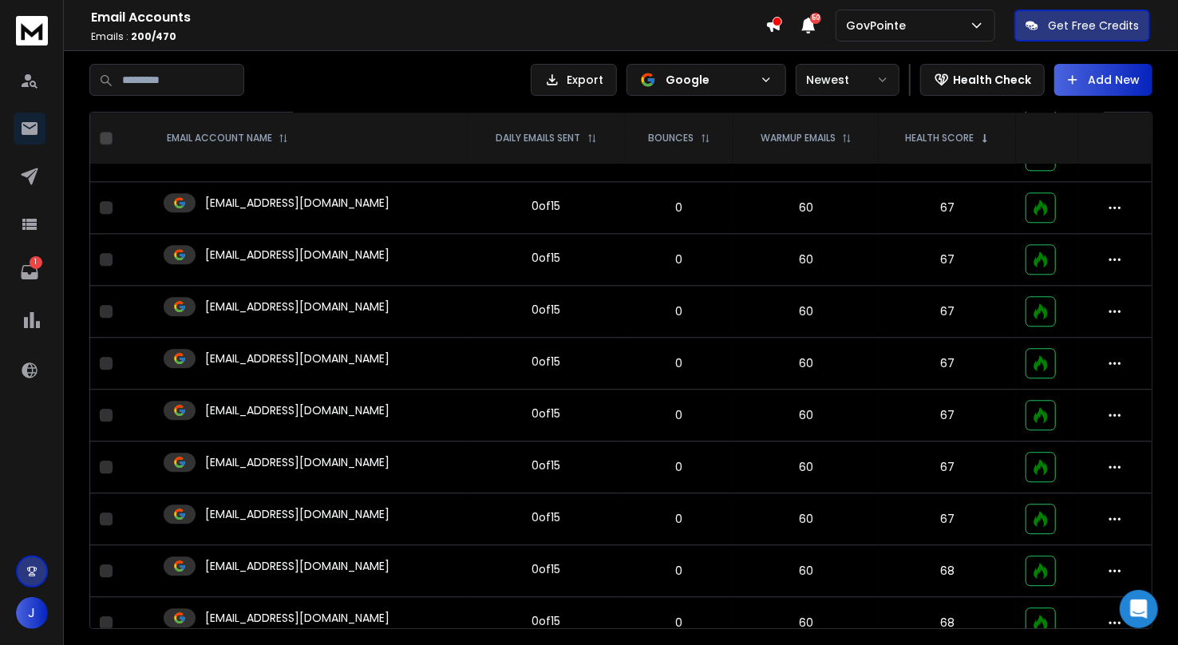
scroll to position [8593, 0]
click at [334, 504] on p "[EMAIL_ADDRESS][DOMAIN_NAME]" at bounding box center [297, 512] width 184 height 16
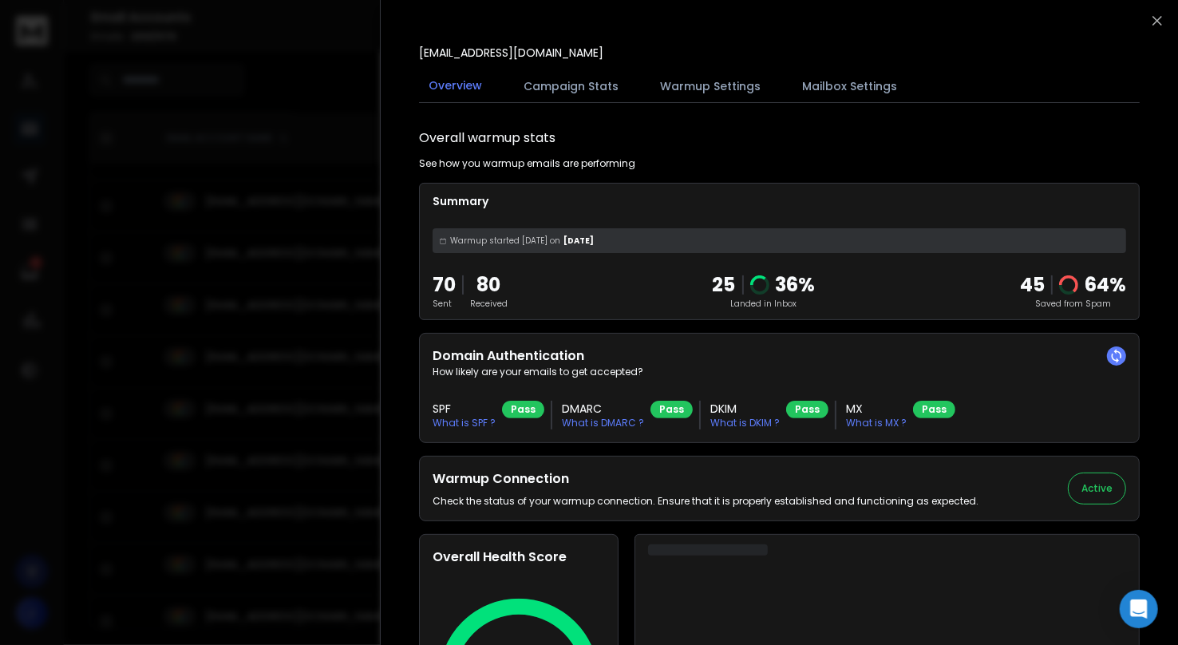
click at [705, 79] on button "Warmup Settings" at bounding box center [710, 86] width 120 height 35
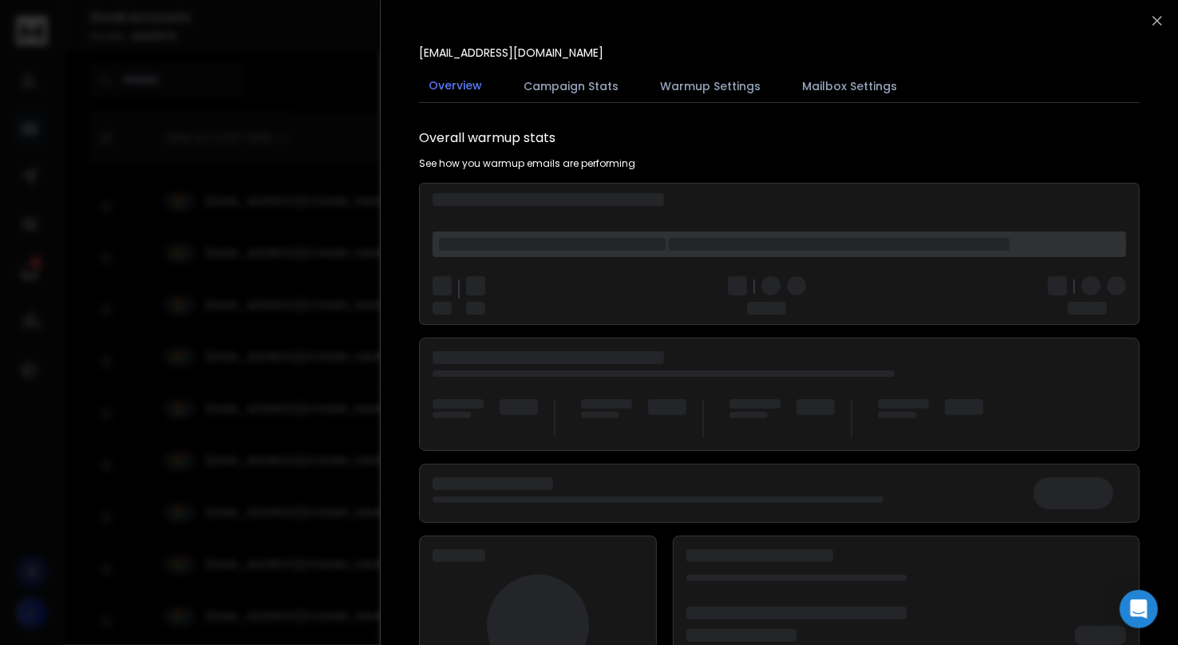
click at [211, 381] on div at bounding box center [589, 322] width 1178 height 645
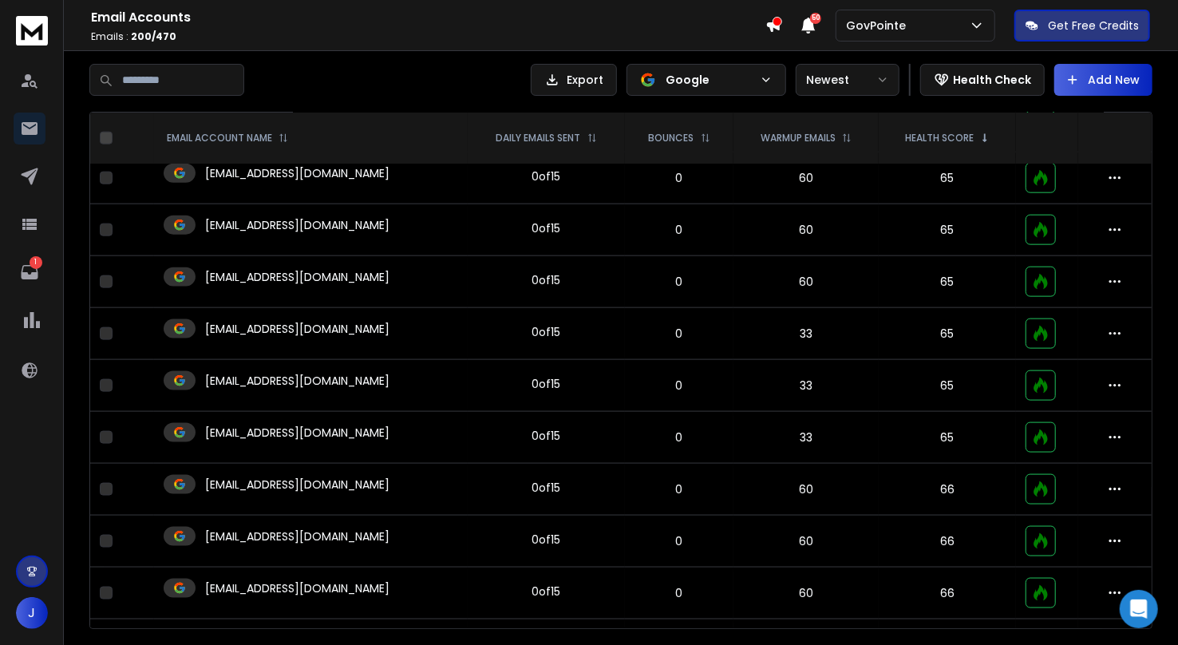
scroll to position [7533, 0]
click at [328, 476] on p "[EMAIL_ADDRESS][DOMAIN_NAME]" at bounding box center [297, 484] width 184 height 16
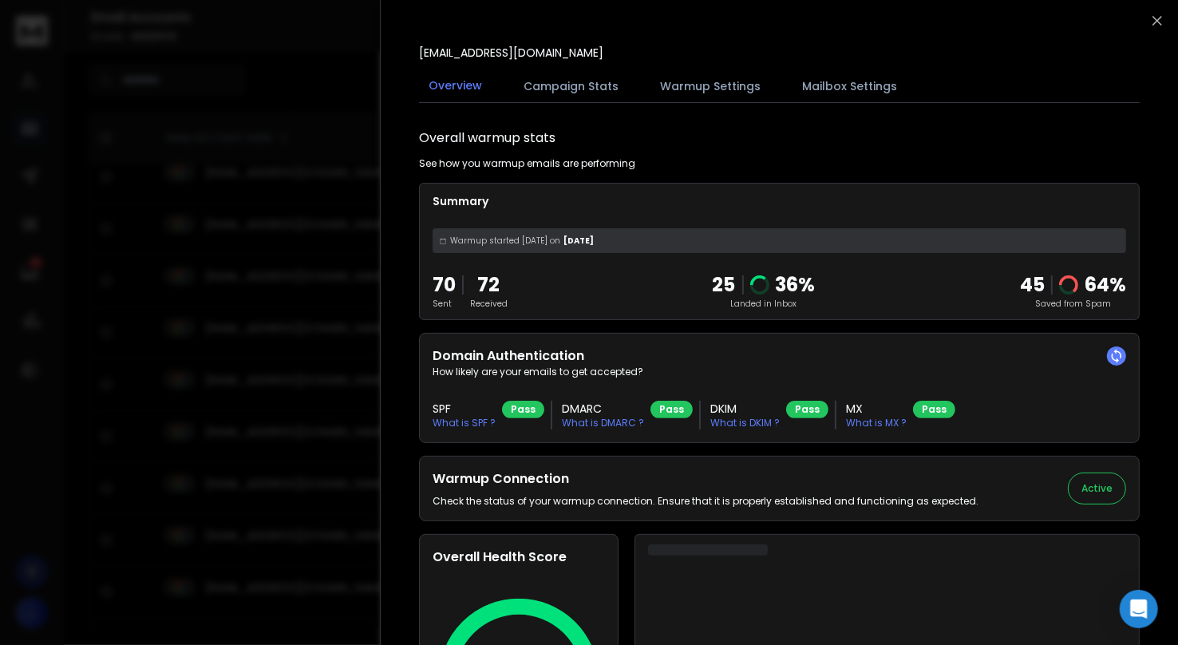
click at [719, 93] on button "Warmup Settings" at bounding box center [710, 86] width 120 height 35
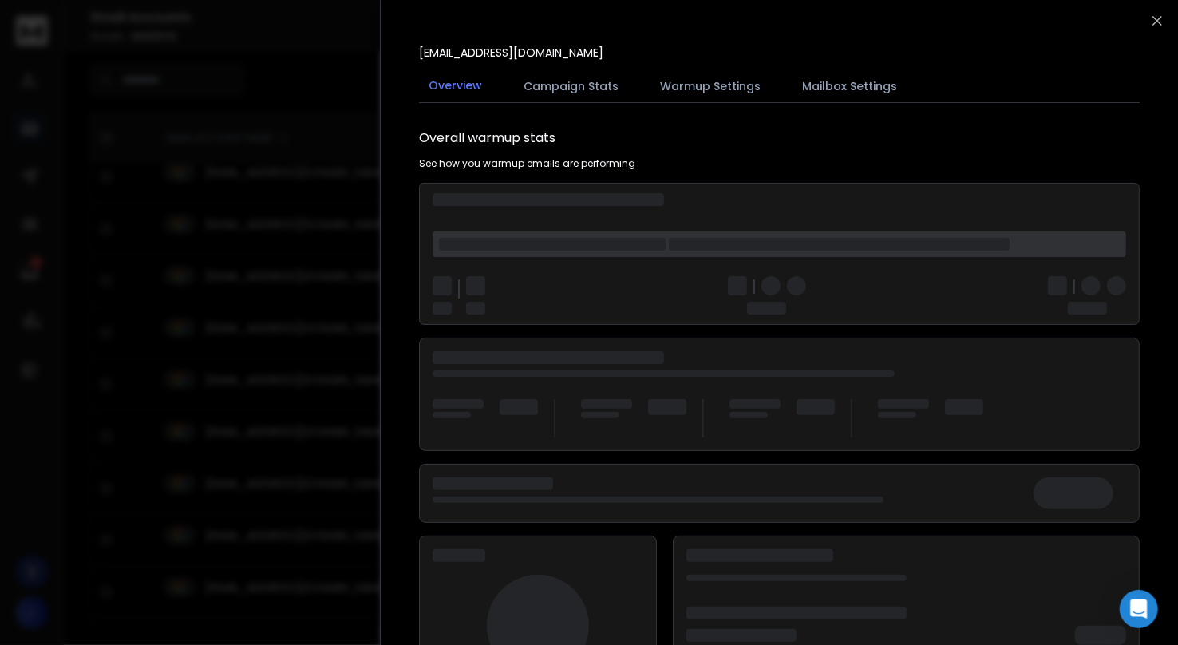
click at [194, 389] on div at bounding box center [589, 322] width 1178 height 645
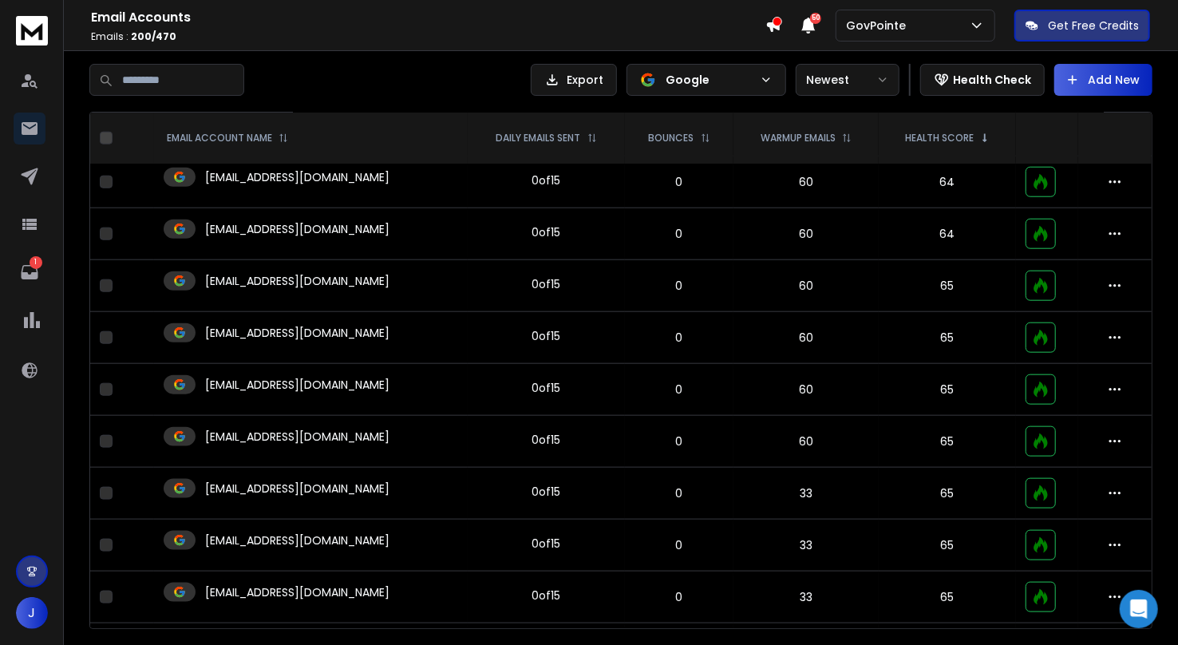
scroll to position [7373, 0]
click at [278, 324] on p "[EMAIL_ADDRESS][DOMAIN_NAME]" at bounding box center [297, 332] width 184 height 16
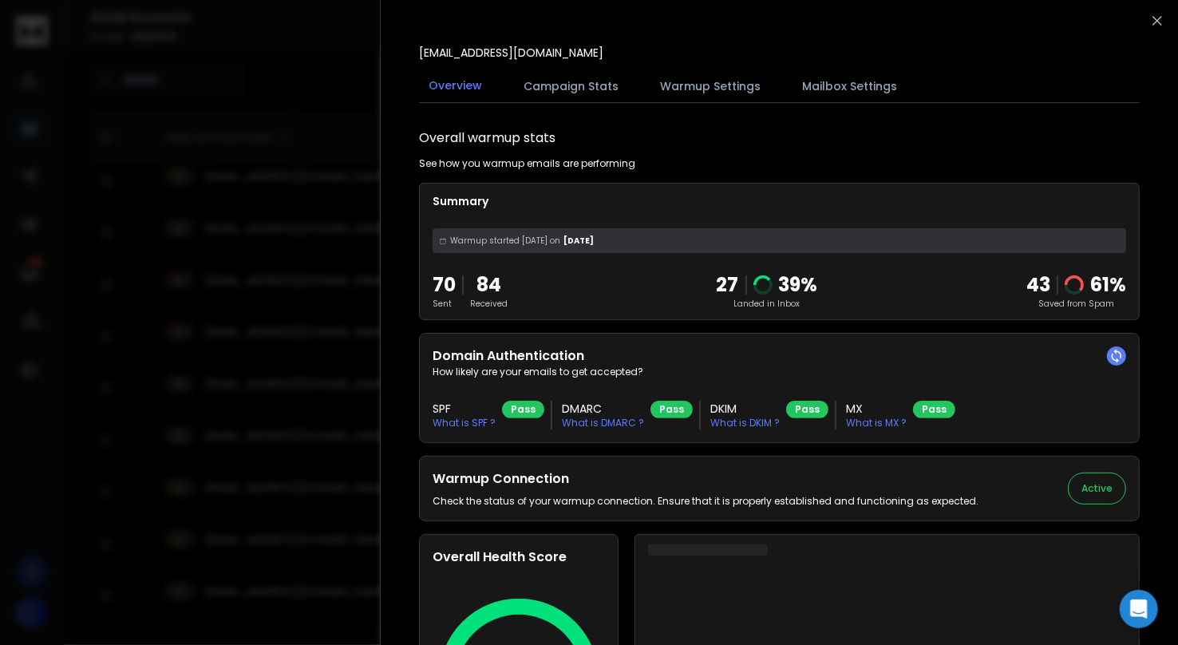
click at [744, 88] on button "Warmup Settings" at bounding box center [710, 86] width 120 height 35
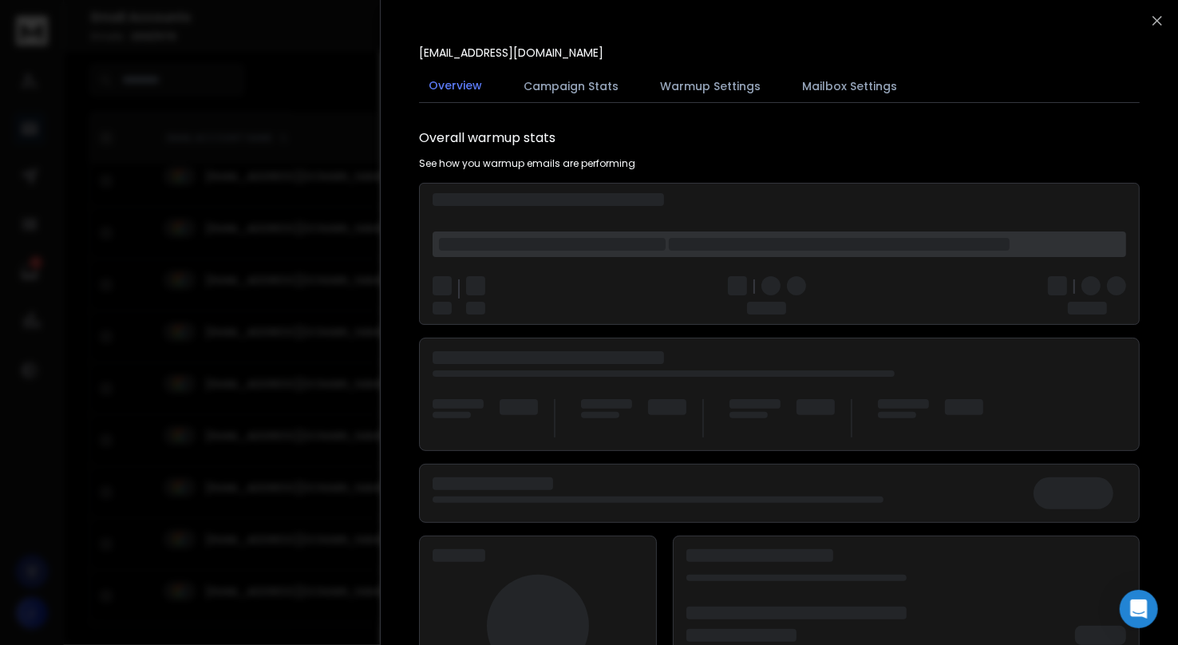
click at [293, 254] on div at bounding box center [589, 322] width 1178 height 645
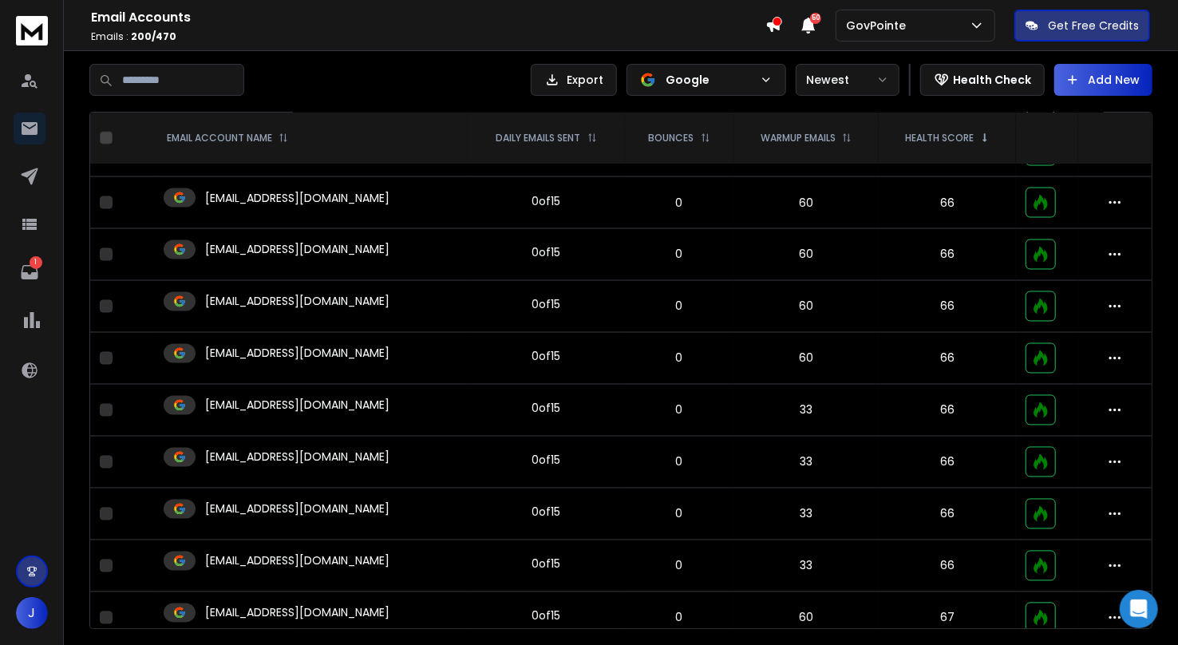
scroll to position [7977, 0]
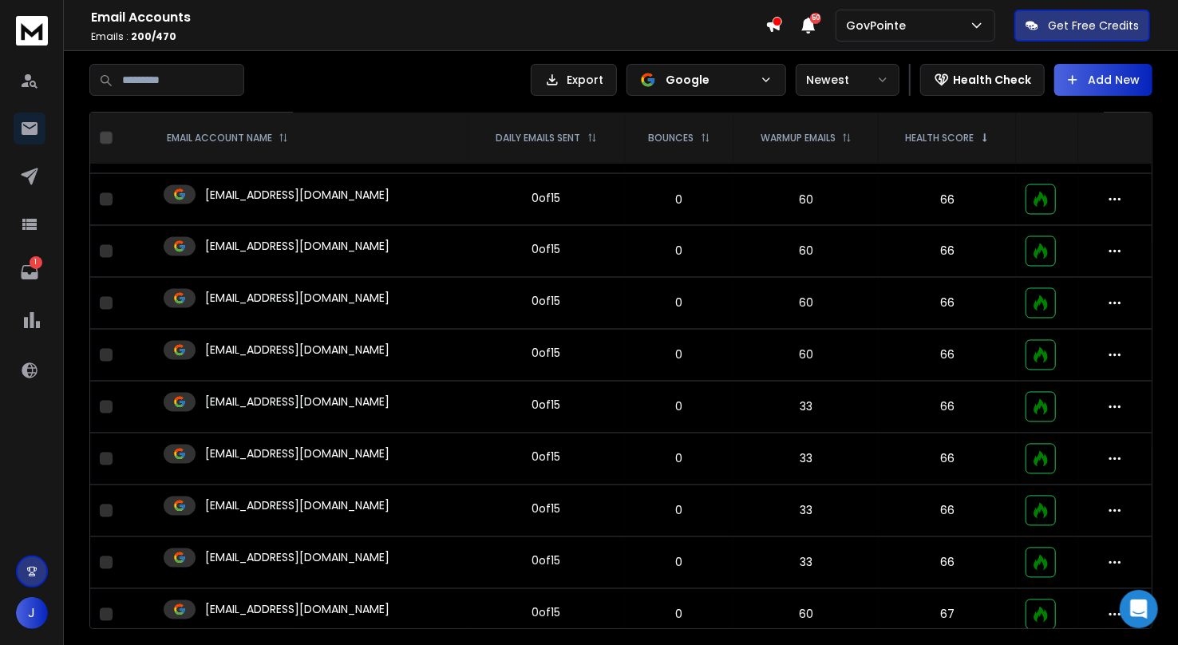
click at [314, 498] on p "[EMAIL_ADDRESS][DOMAIN_NAME]" at bounding box center [297, 506] width 184 height 16
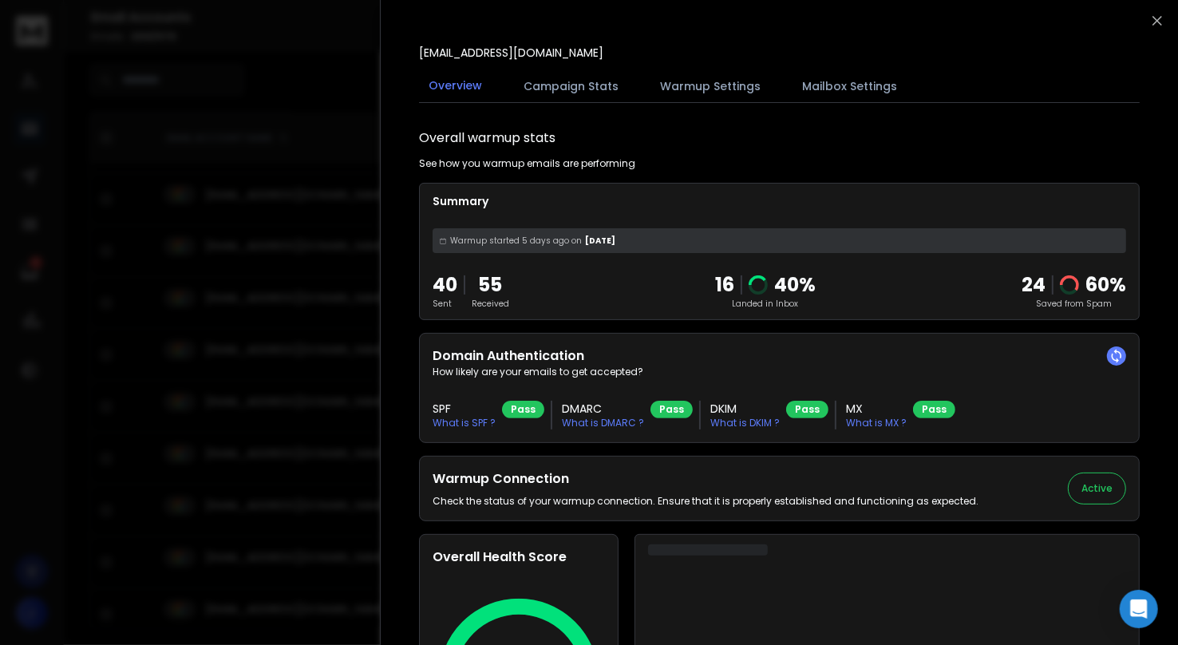
click at [736, 85] on button "Warmup Settings" at bounding box center [710, 86] width 120 height 35
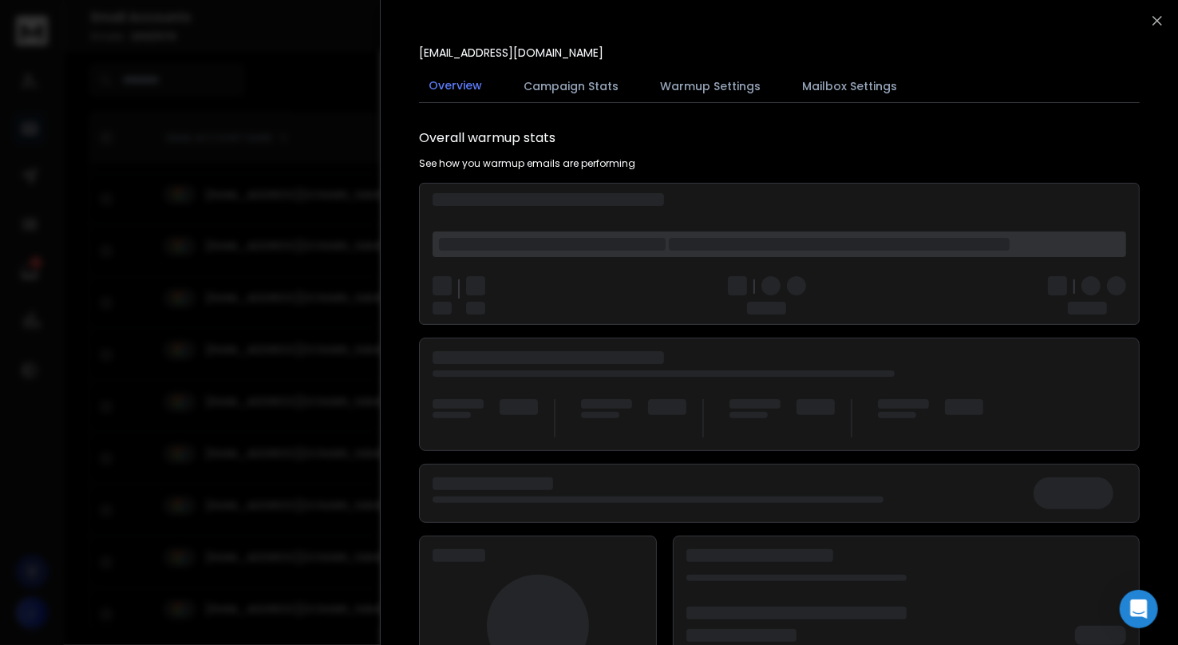
click at [282, 372] on div at bounding box center [589, 322] width 1178 height 645
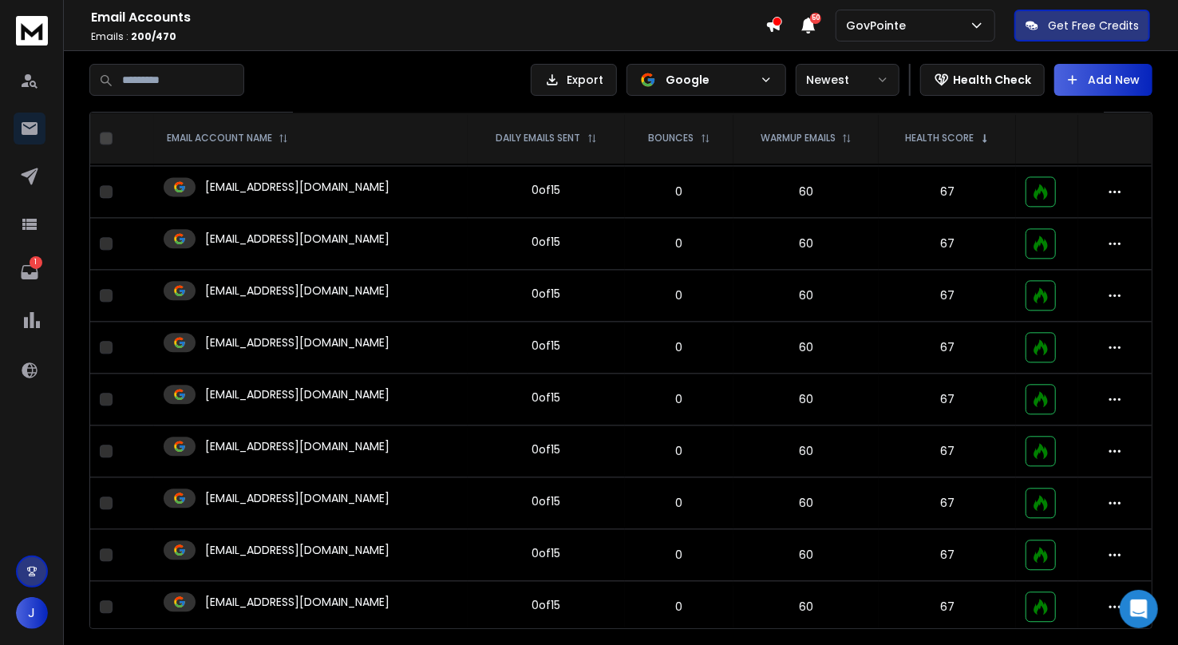
scroll to position [8402, 0]
click at [282, 540] on p "[EMAIL_ADDRESS][DOMAIN_NAME]" at bounding box center [297, 548] width 184 height 16
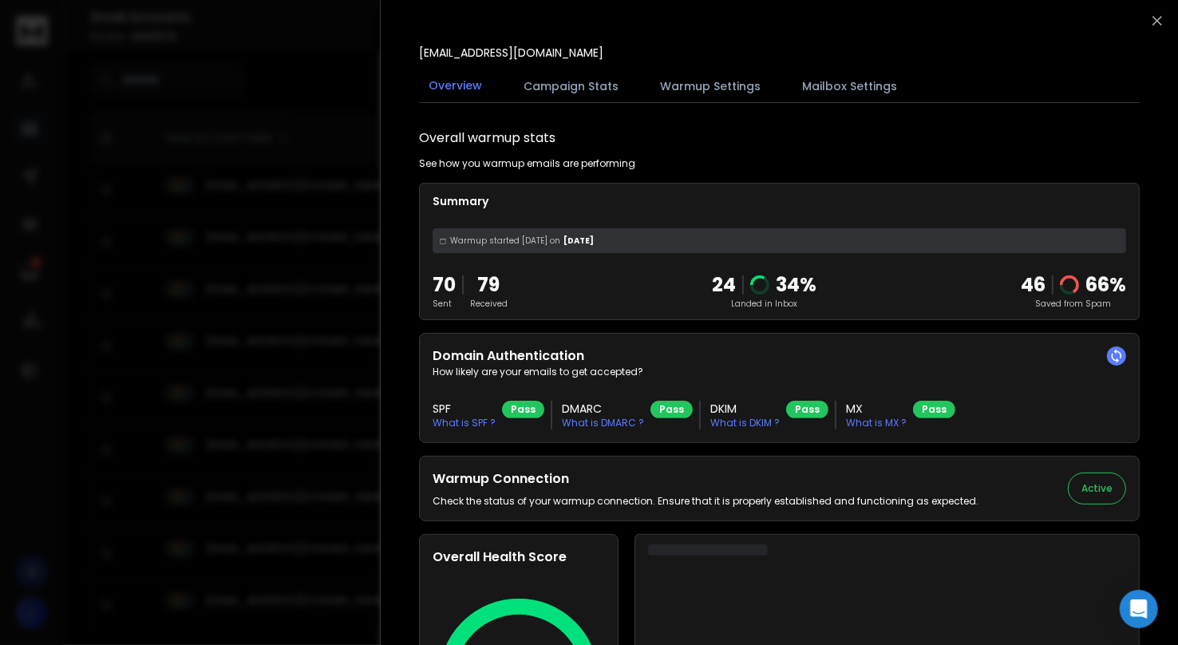
click at [737, 86] on button "Warmup Settings" at bounding box center [710, 86] width 120 height 35
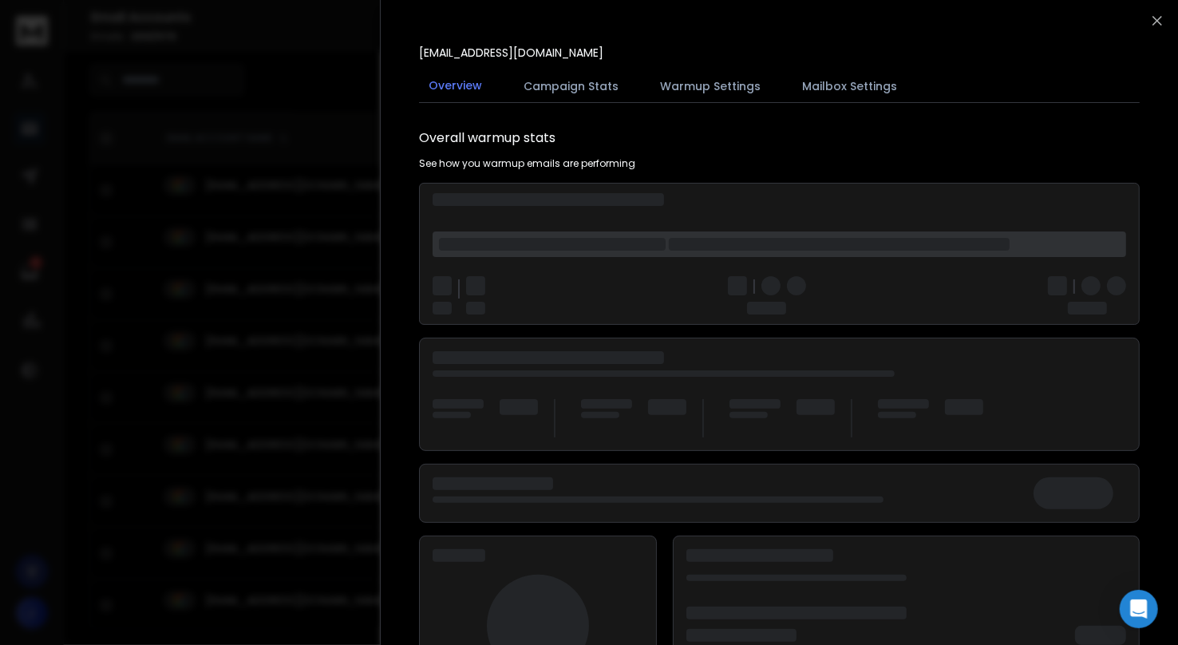
click at [269, 326] on div at bounding box center [589, 322] width 1178 height 645
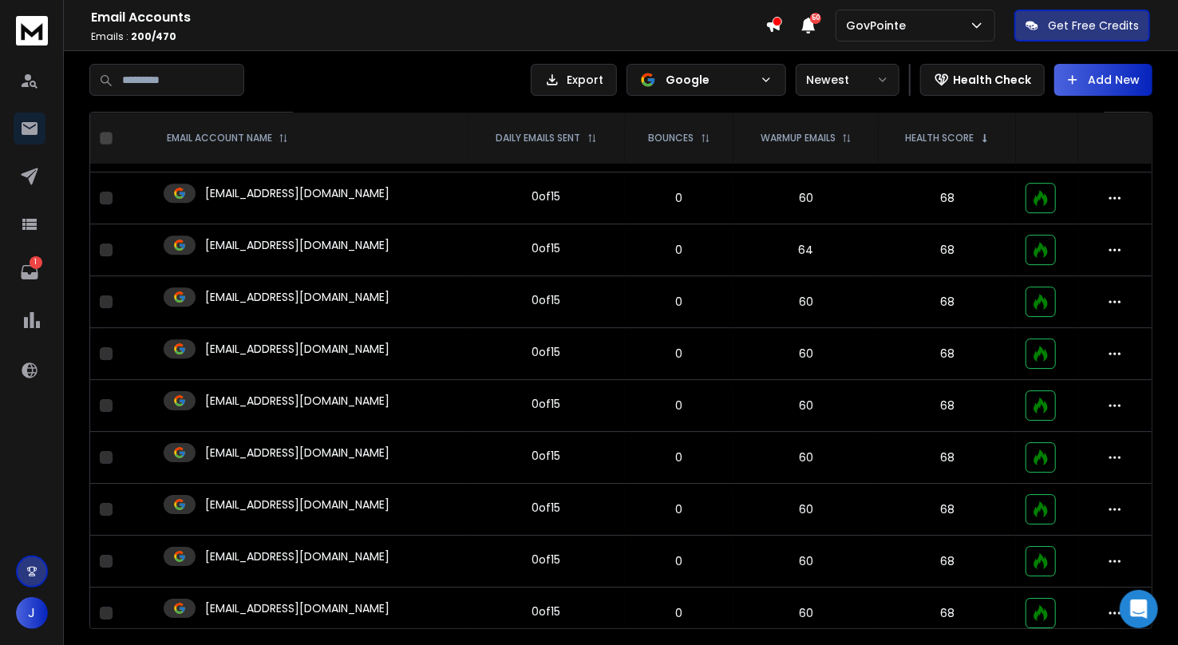
scroll to position [9069, 0]
click at [280, 341] on td "[EMAIL_ADDRESS][DOMAIN_NAME]" at bounding box center [311, 352] width 314 height 52
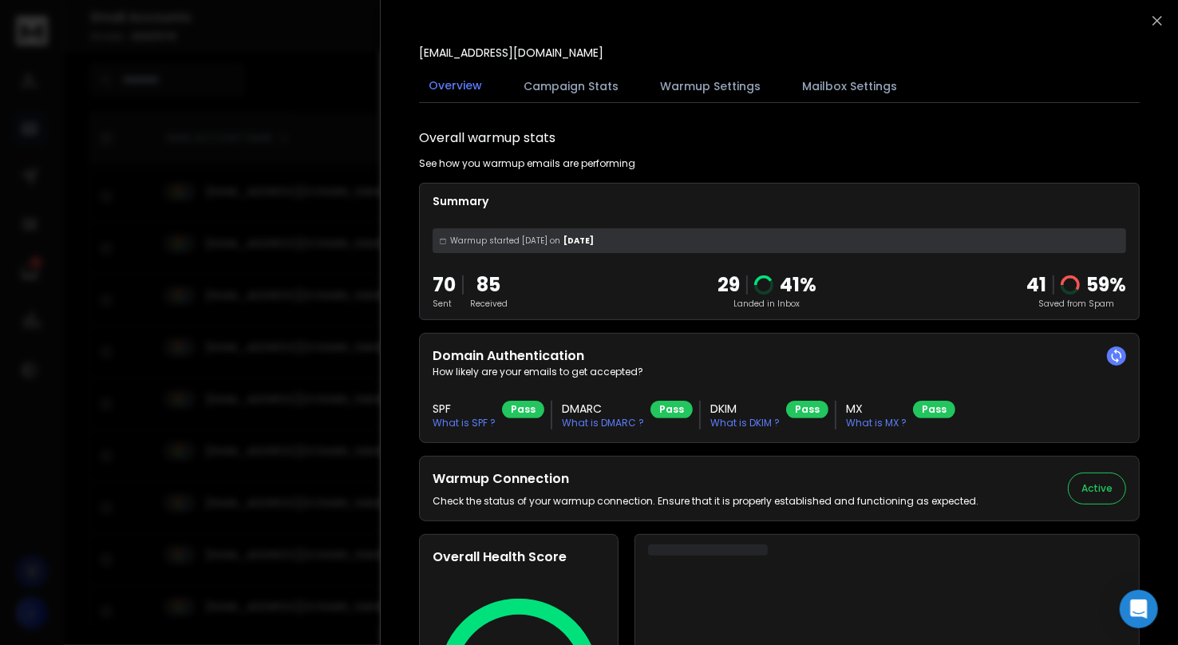
drag, startPoint x: 693, startPoint y: 100, endPoint x: 696, endPoint y: 89, distance: 10.6
click at [694, 98] on button "Warmup Settings" at bounding box center [710, 86] width 120 height 35
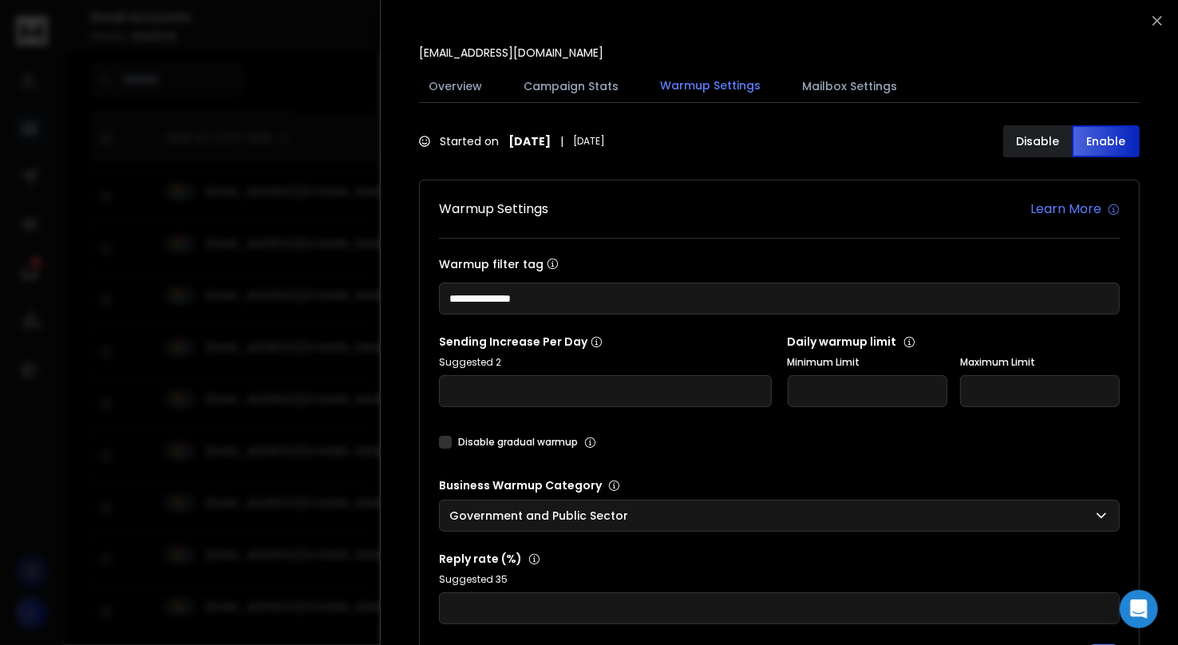
click at [696, 89] on button "Warmup Settings" at bounding box center [710, 86] width 120 height 37
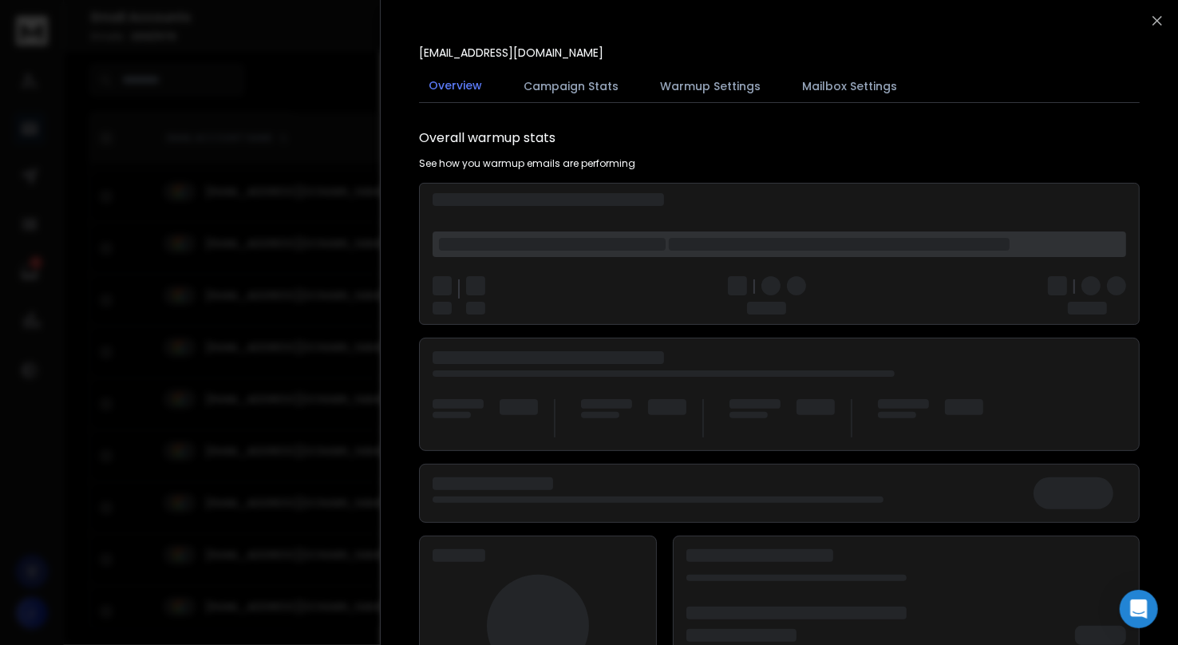
click at [244, 318] on div at bounding box center [589, 322] width 1178 height 645
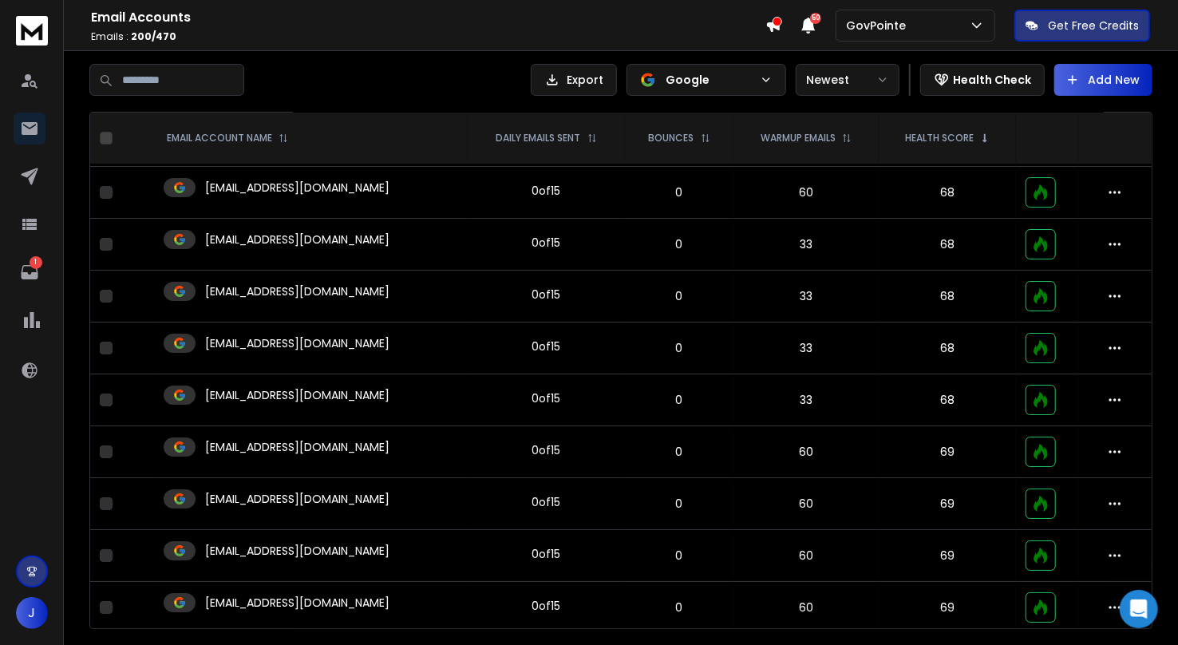
scroll to position [9530, 0]
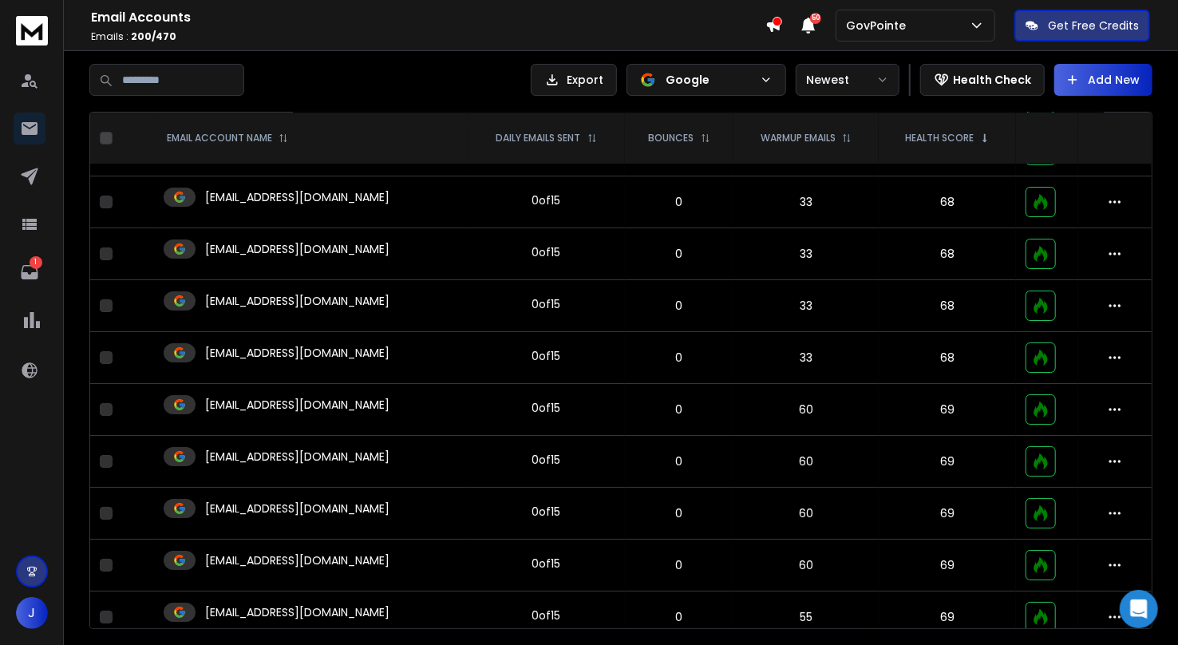
click at [333, 447] on div "[EMAIL_ADDRESS][DOMAIN_NAME]" at bounding box center [277, 456] width 226 height 19
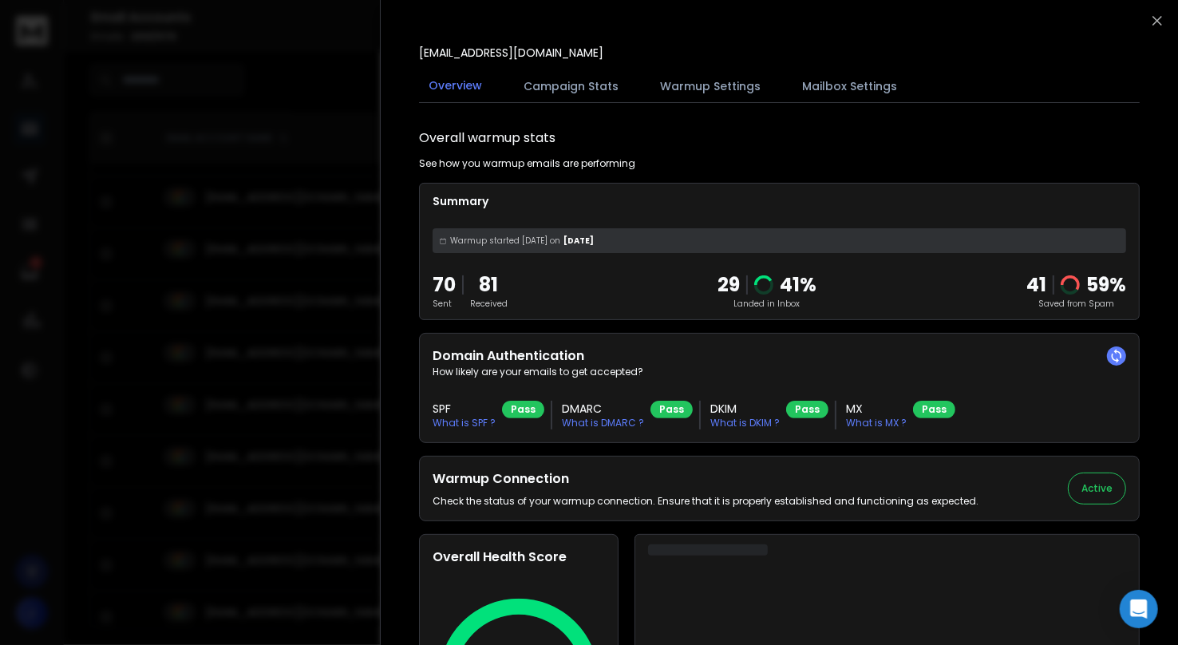
click at [693, 87] on button "Warmup Settings" at bounding box center [710, 86] width 120 height 35
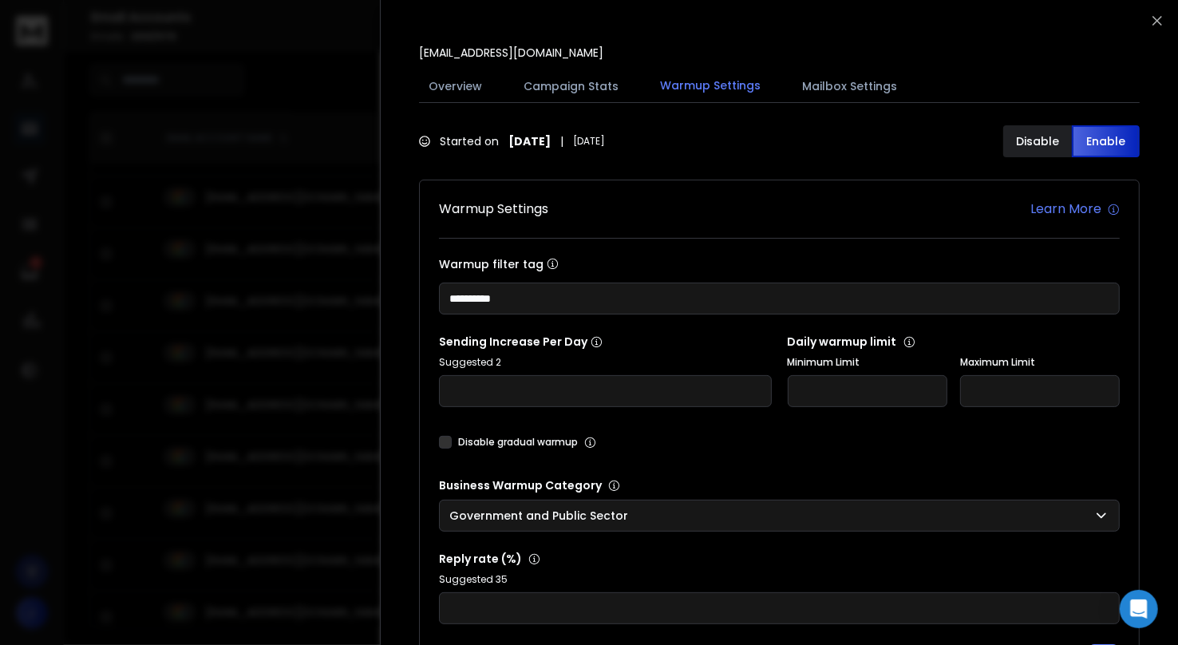
click at [233, 338] on div at bounding box center [589, 322] width 1178 height 645
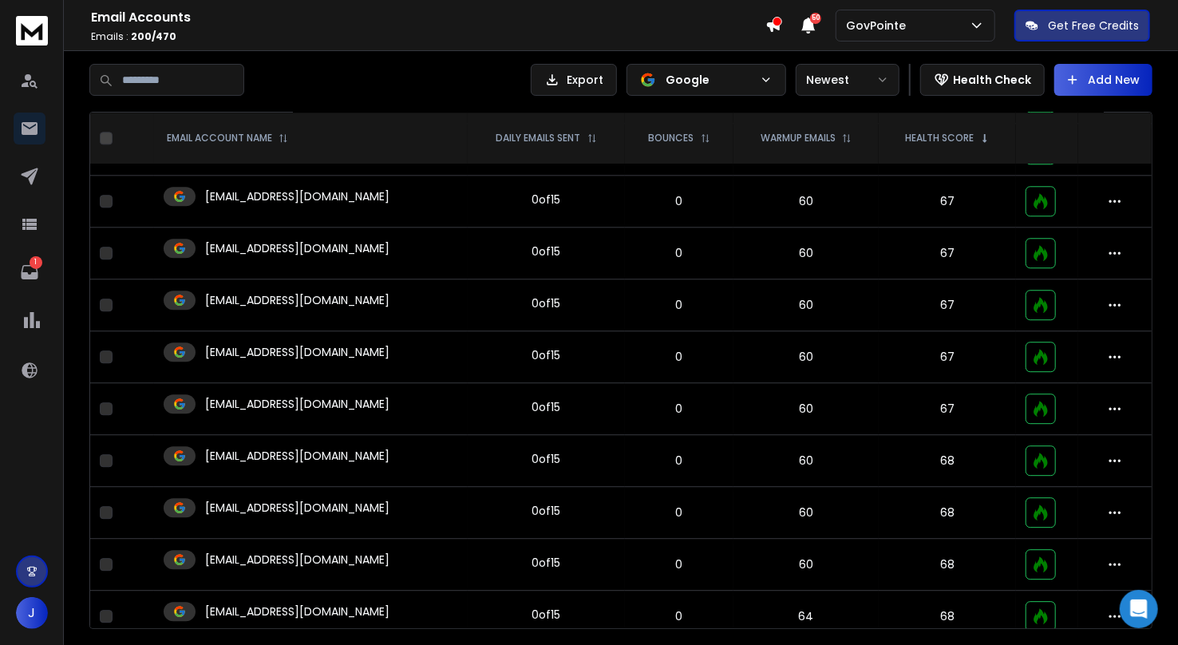
scroll to position [8702, 0]
click at [109, 246] on button "button" at bounding box center [106, 252] width 13 height 13
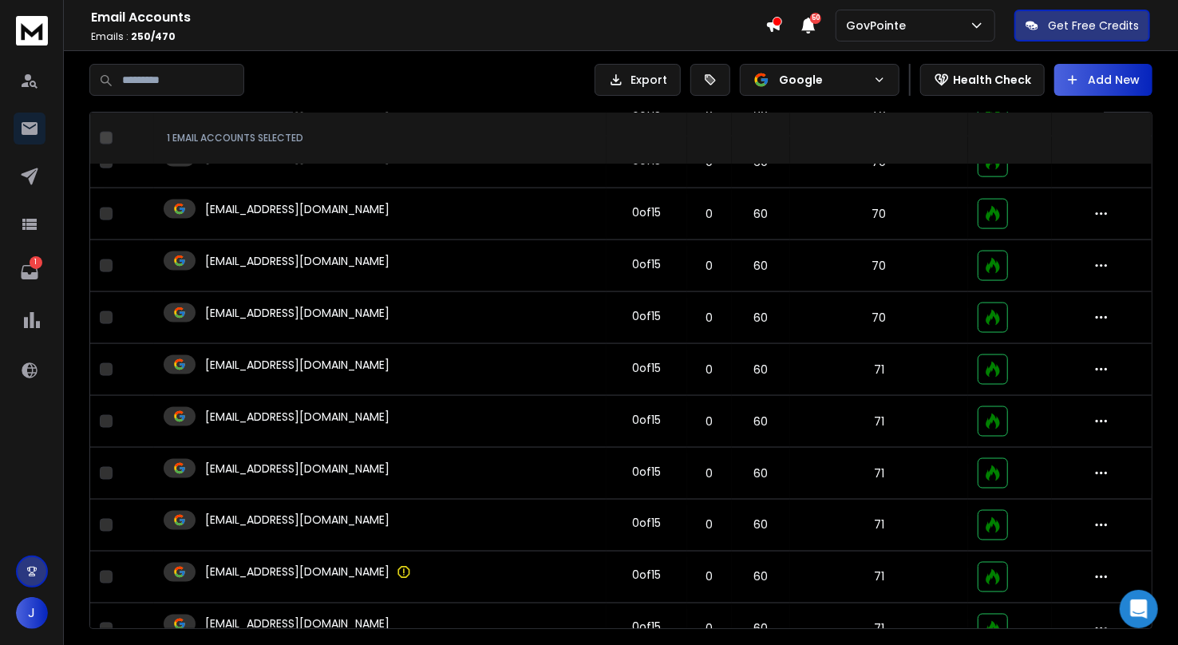
scroll to position [11078, 0]
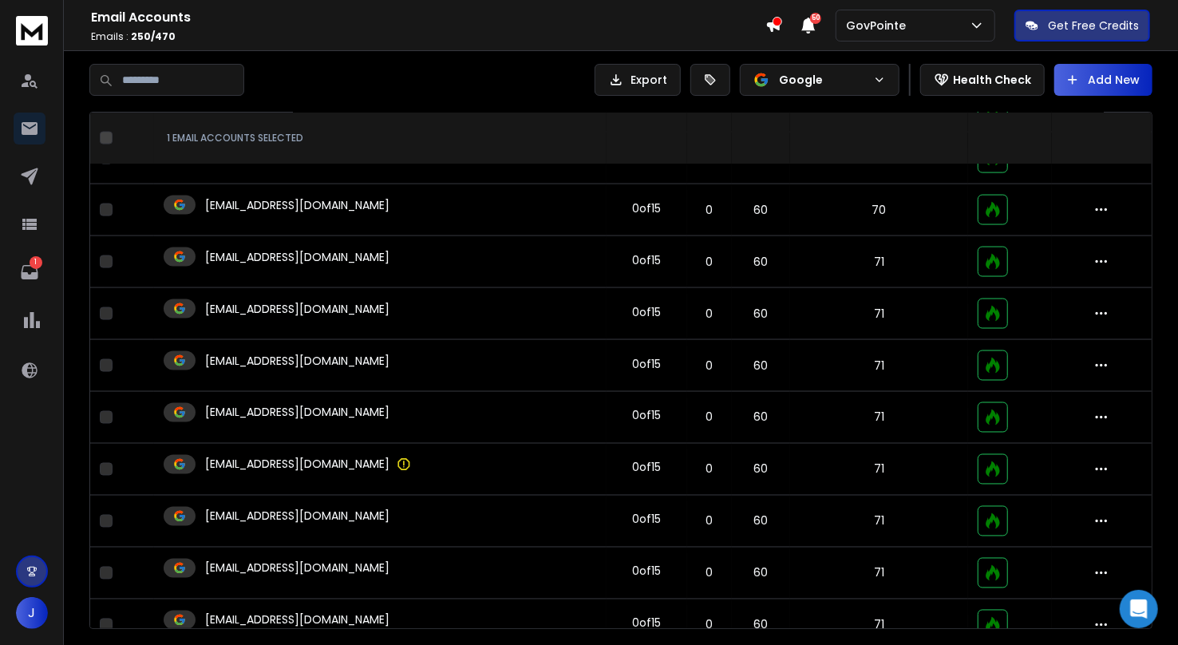
click at [298, 405] on p "[EMAIL_ADDRESS][DOMAIN_NAME]" at bounding box center [297, 413] width 184 height 16
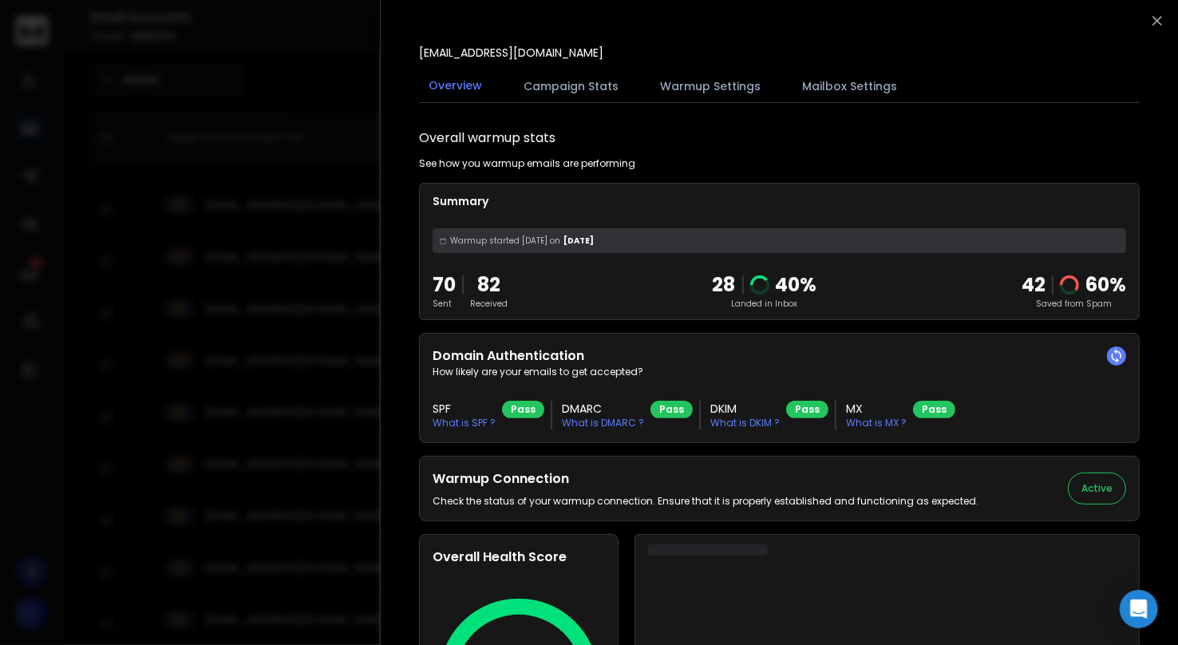
click at [678, 85] on button "Warmup Settings" at bounding box center [710, 86] width 120 height 35
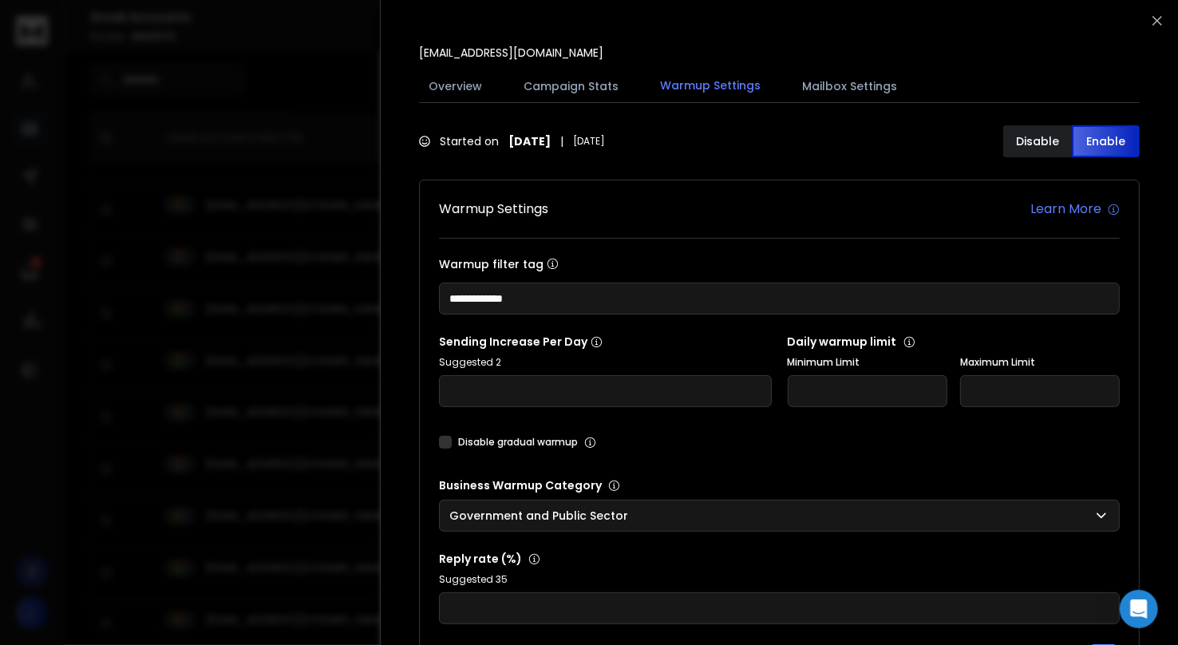
click at [282, 305] on div at bounding box center [589, 322] width 1178 height 645
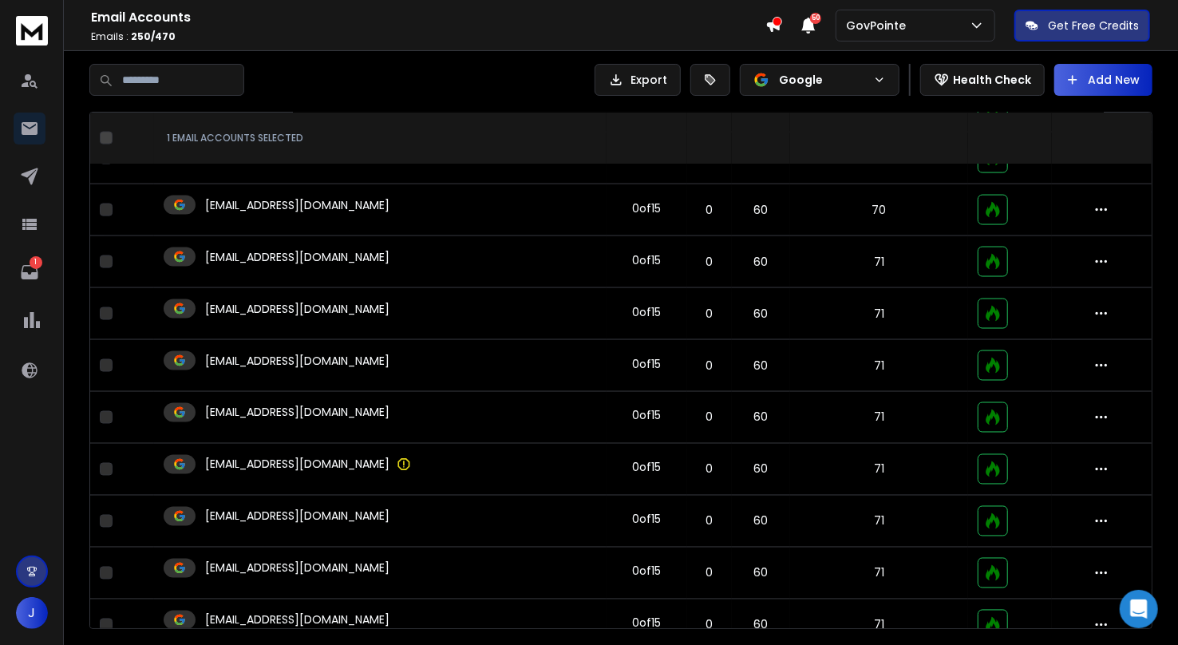
click at [109, 411] on button "button" at bounding box center [106, 417] width 13 height 13
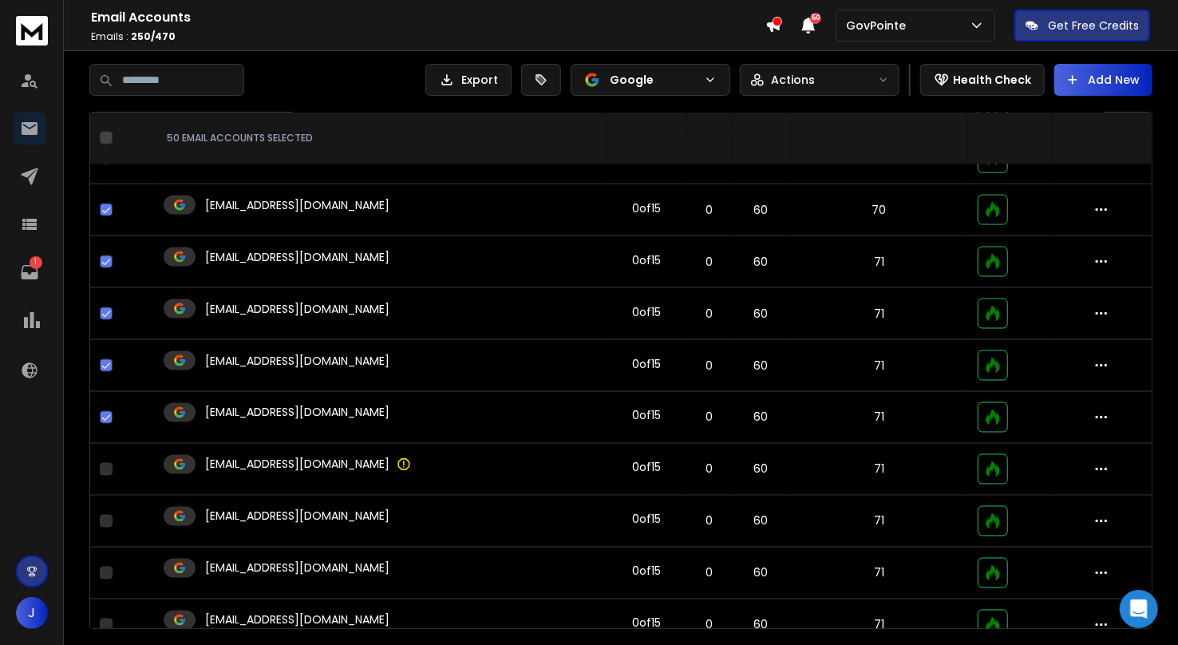
type button "on"
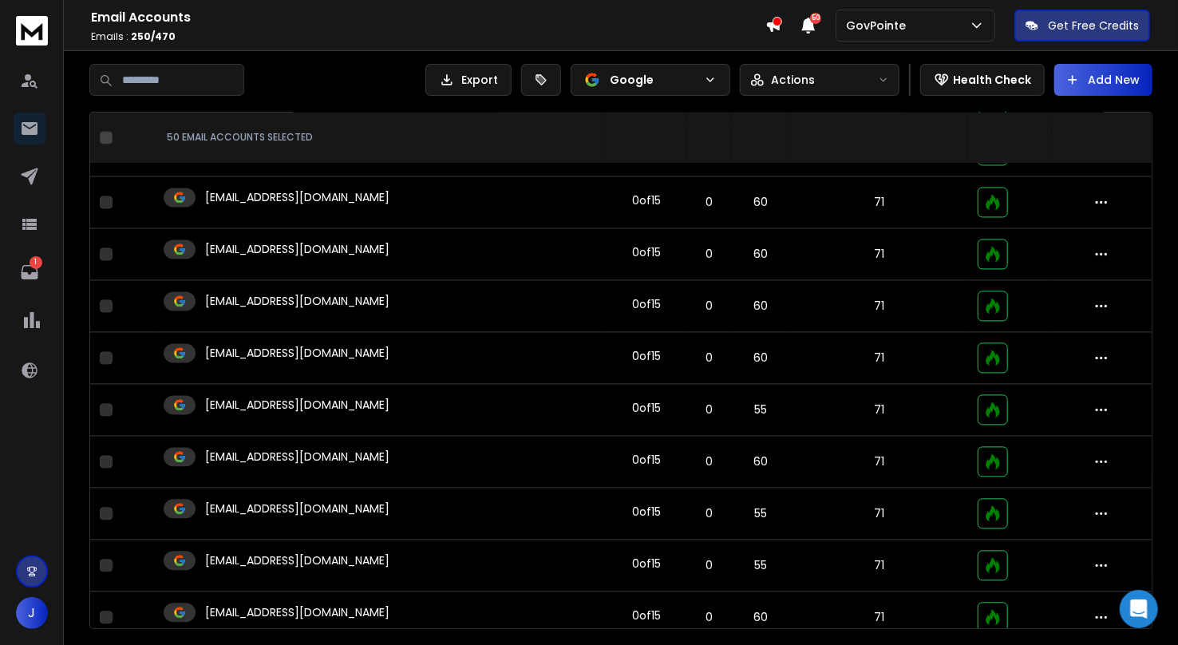
scroll to position [11482, 0]
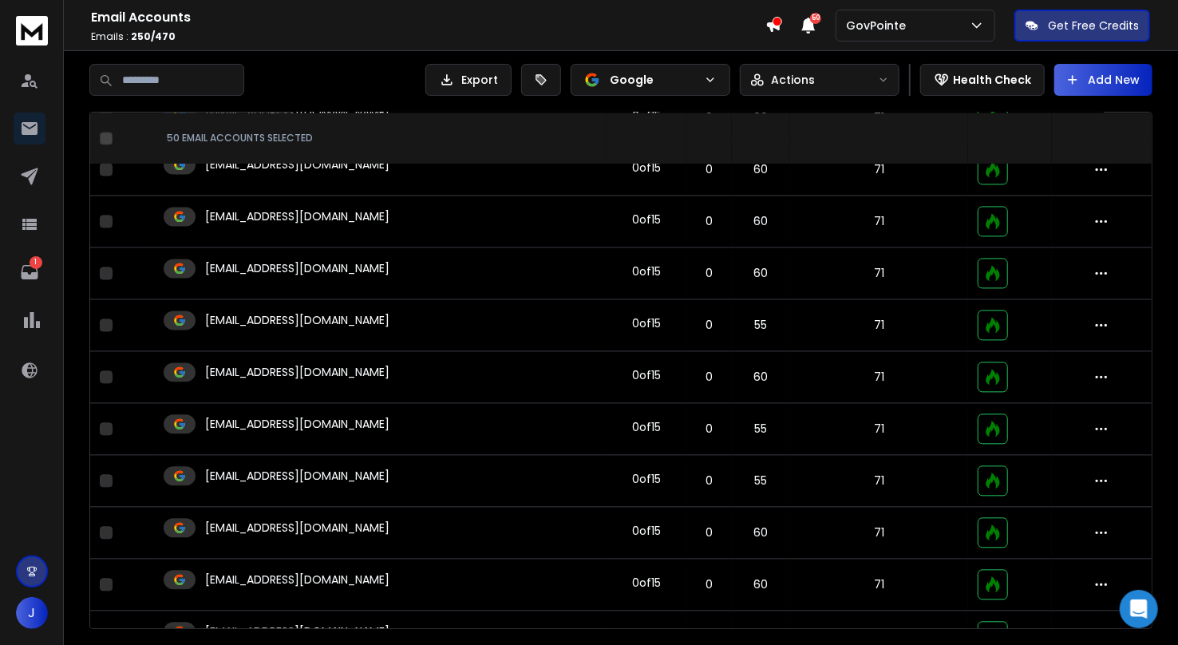
click at [280, 519] on p "[EMAIL_ADDRESS][DOMAIN_NAME]" at bounding box center [297, 527] width 184 height 16
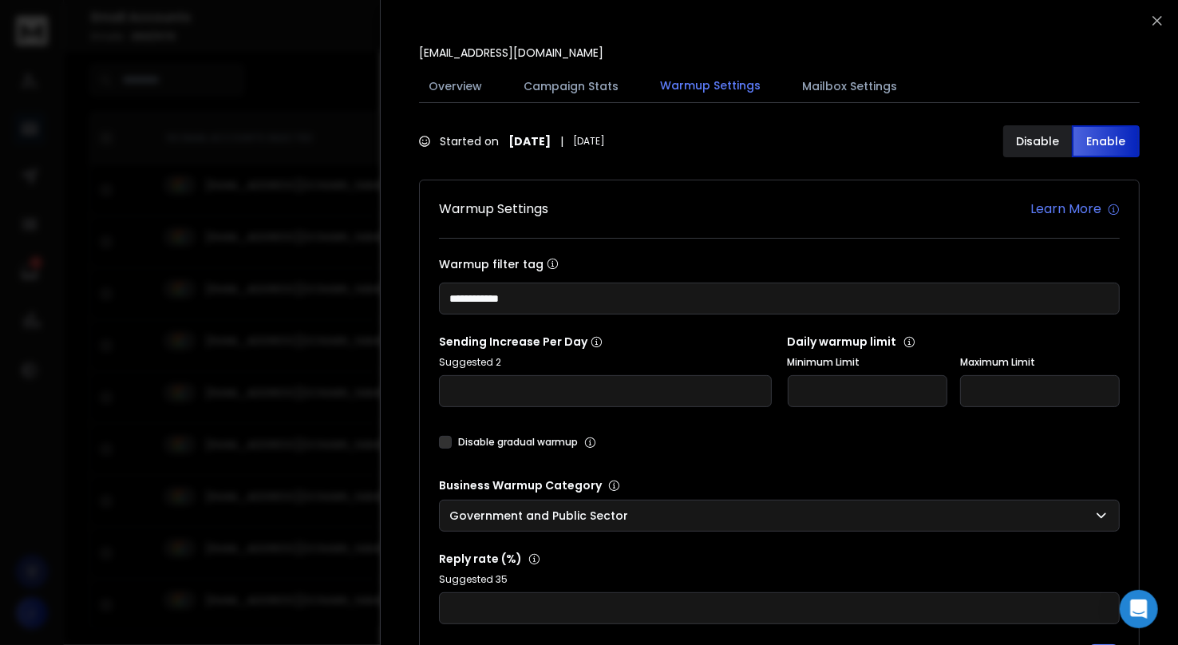
scroll to position [11482, 0]
click at [290, 334] on div at bounding box center [589, 322] width 1178 height 645
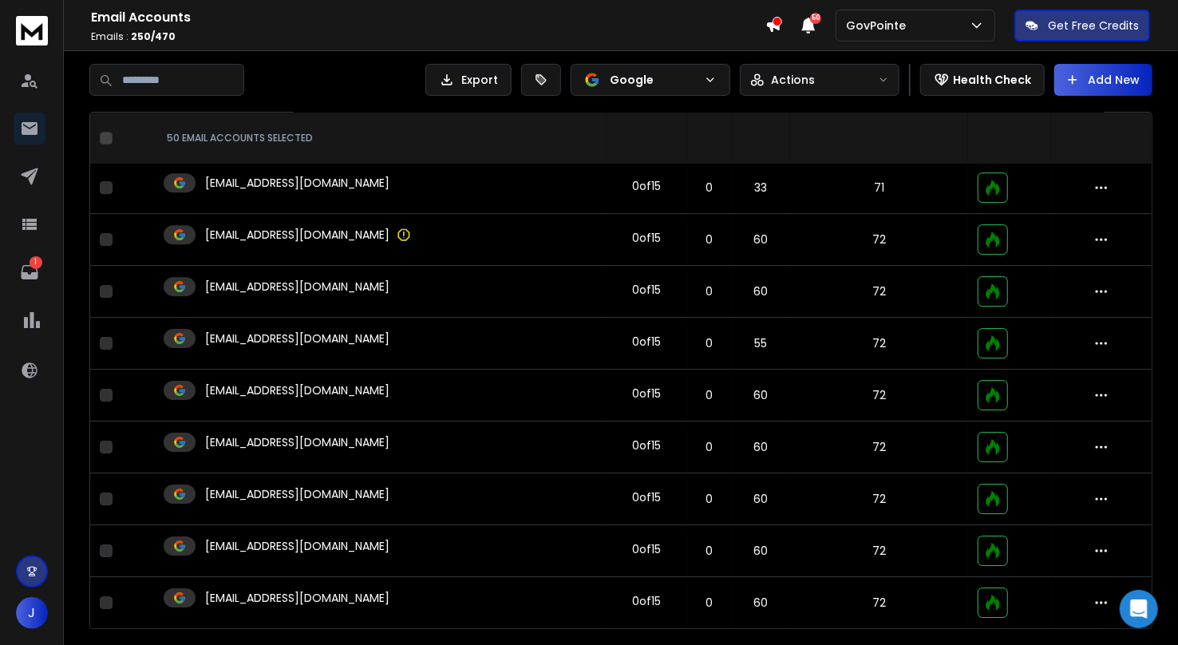
scroll to position [12346, 0]
click at [264, 537] on p "[EMAIL_ADDRESS][DOMAIN_NAME]" at bounding box center [297, 545] width 184 height 16
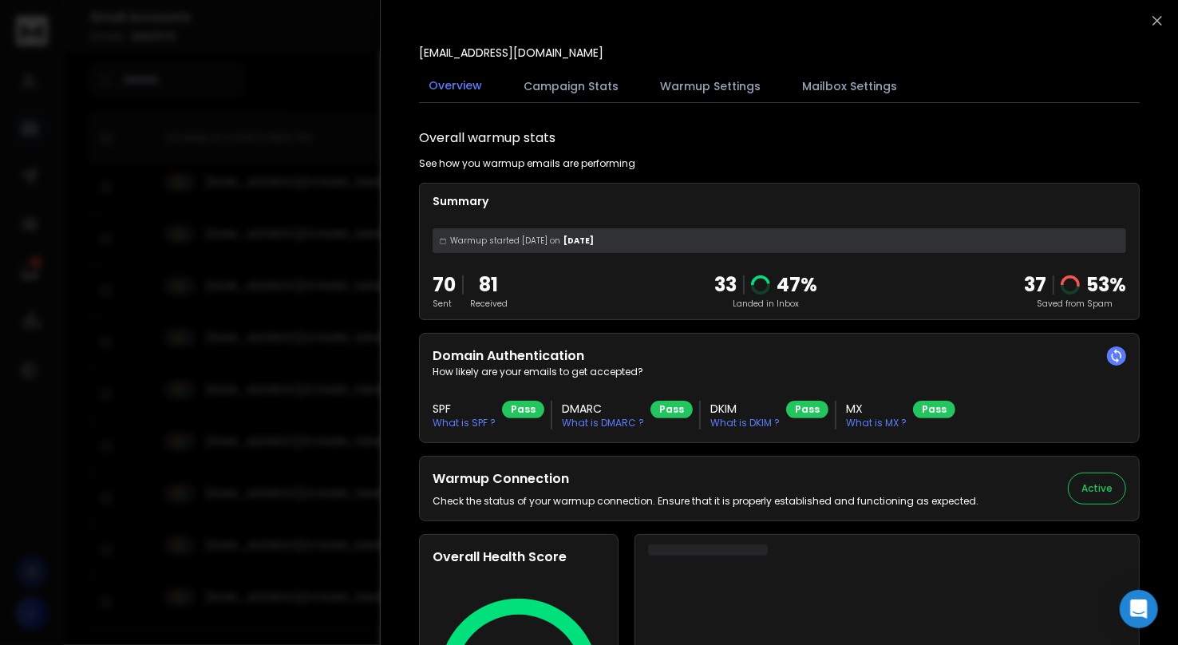
click at [678, 86] on button "Warmup Settings" at bounding box center [710, 86] width 120 height 35
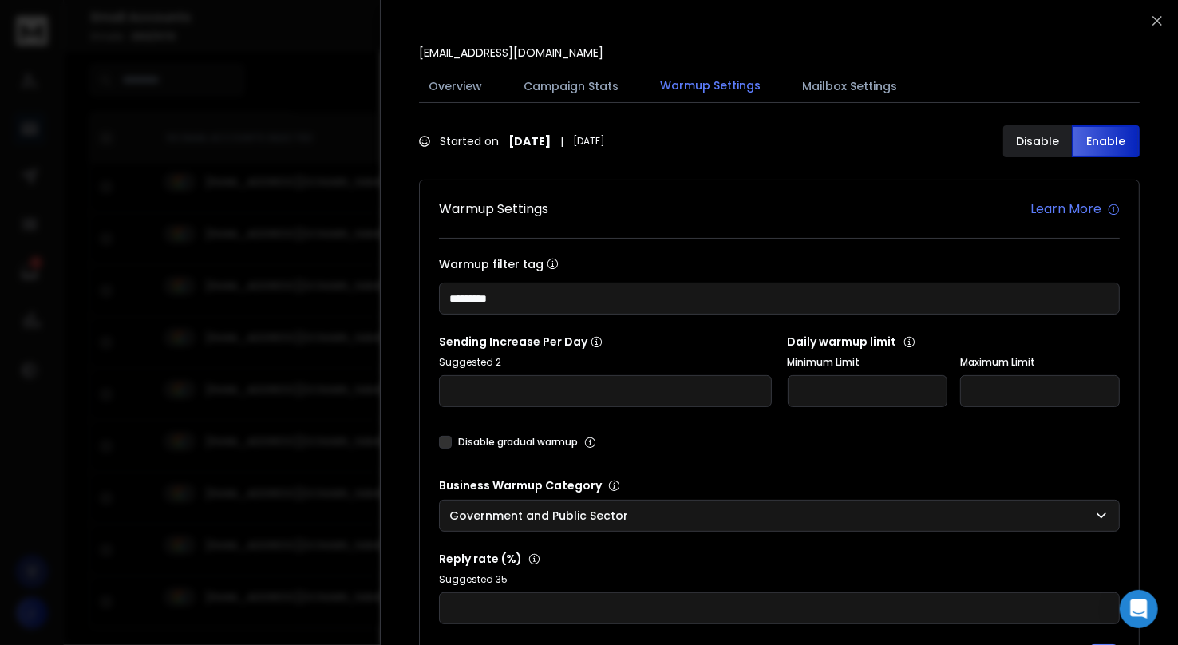
click at [217, 447] on div at bounding box center [589, 322] width 1178 height 645
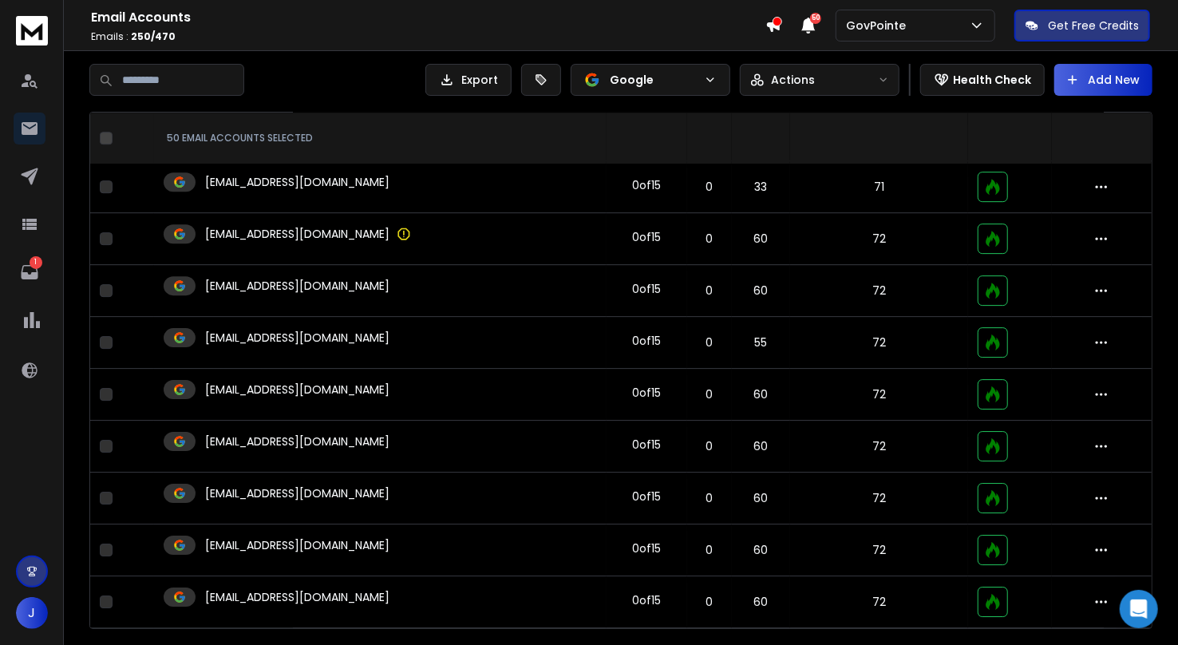
click at [223, 485] on p "[EMAIL_ADDRESS][DOMAIN_NAME]" at bounding box center [297, 493] width 184 height 16
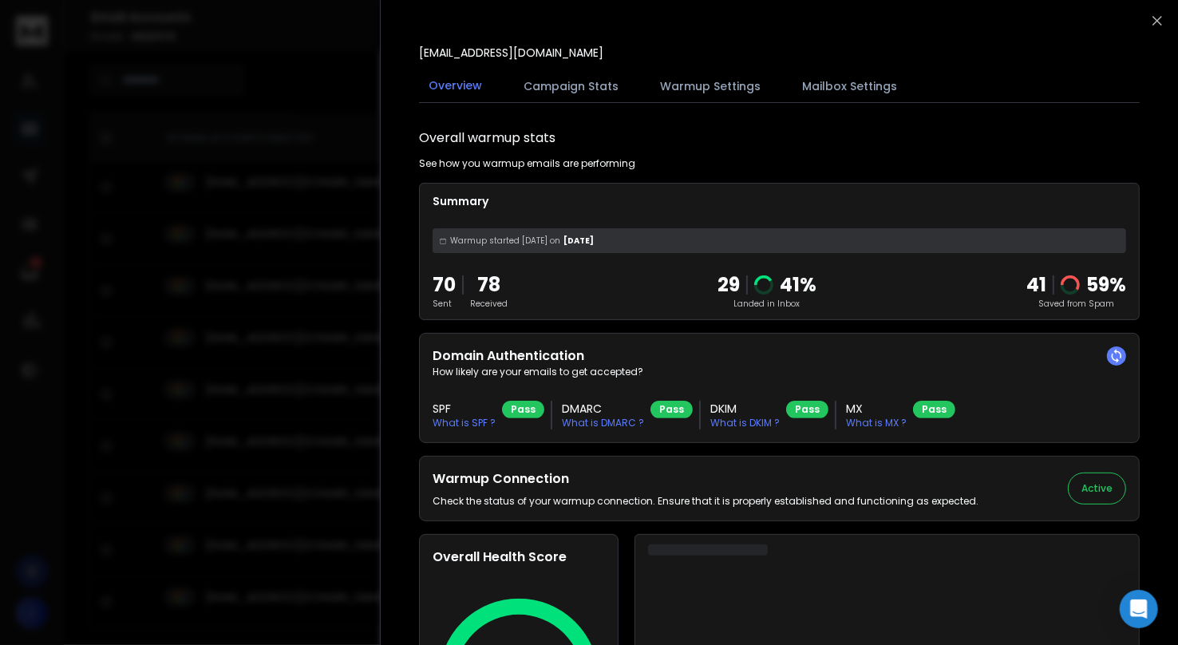
click at [745, 89] on button "Warmup Settings" at bounding box center [710, 86] width 120 height 35
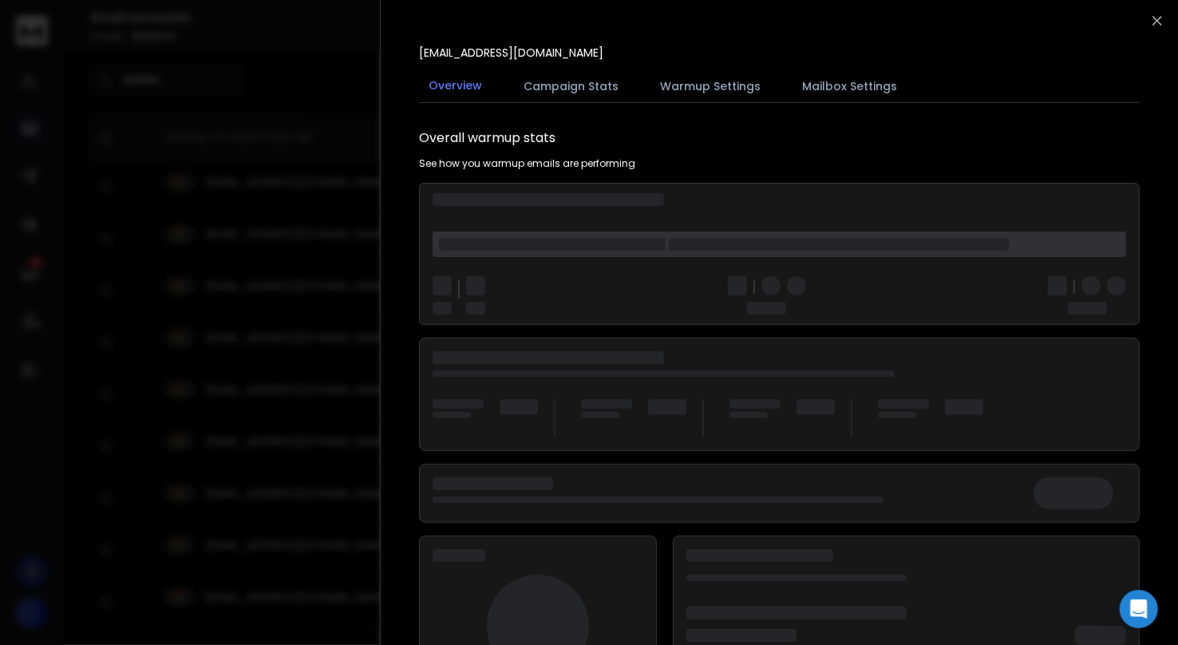
click at [220, 351] on div at bounding box center [589, 322] width 1178 height 645
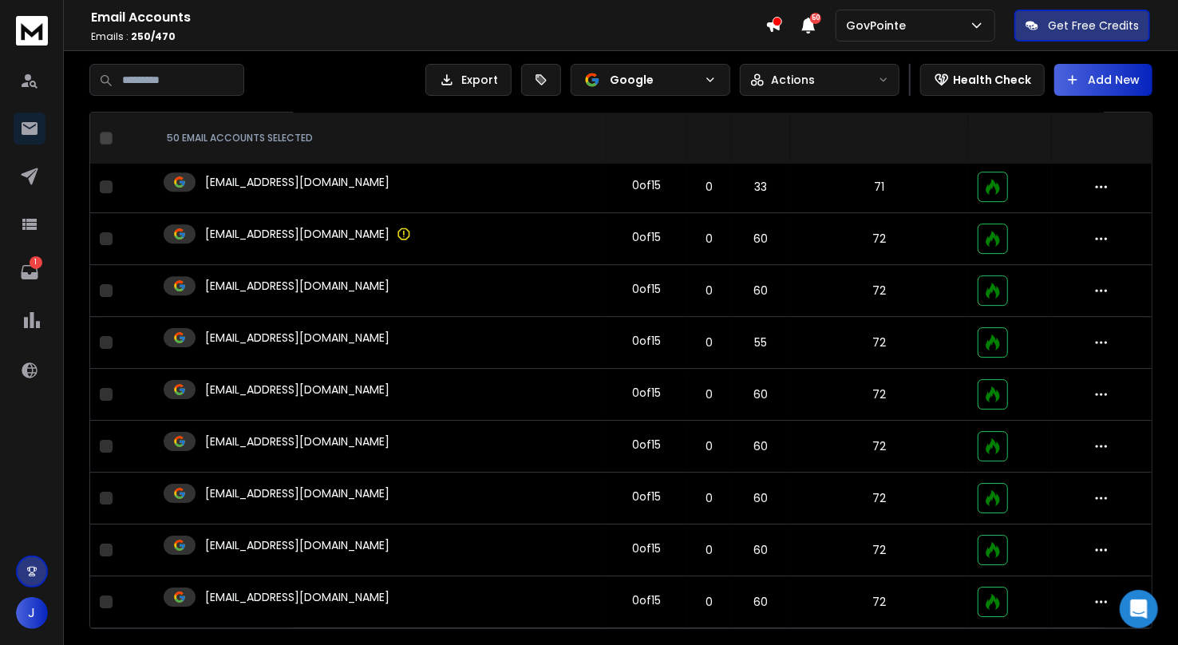
click at [228, 381] on p "[EMAIL_ADDRESS][DOMAIN_NAME]" at bounding box center [297, 389] width 184 height 16
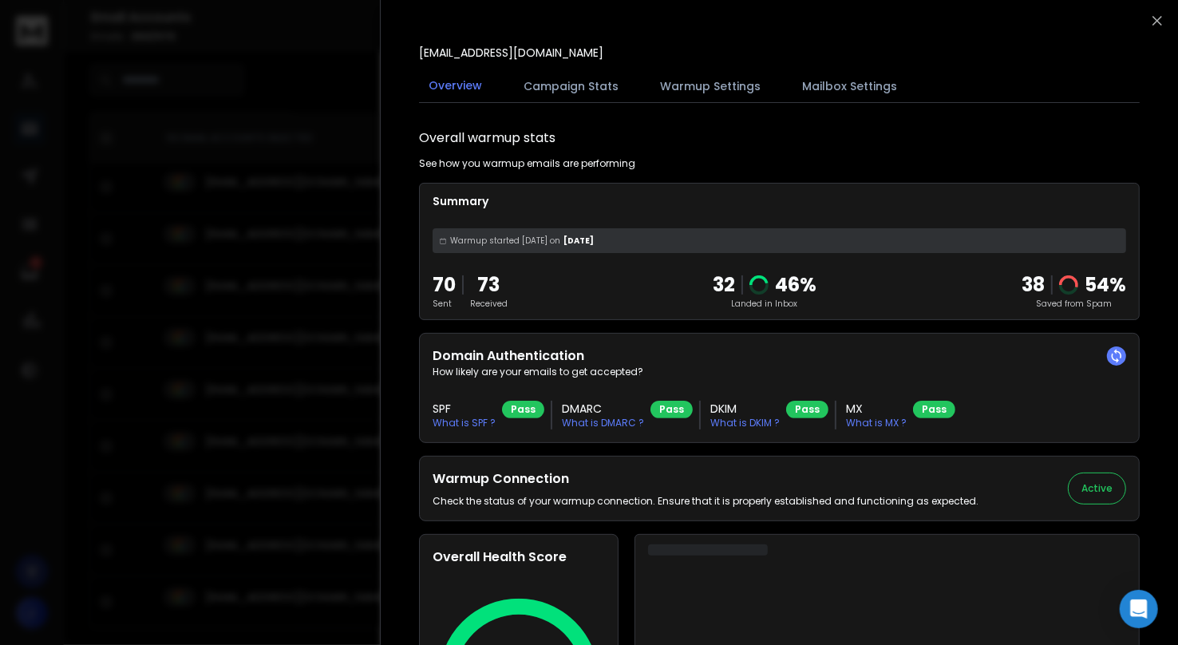
click at [679, 83] on button "Warmup Settings" at bounding box center [710, 86] width 120 height 35
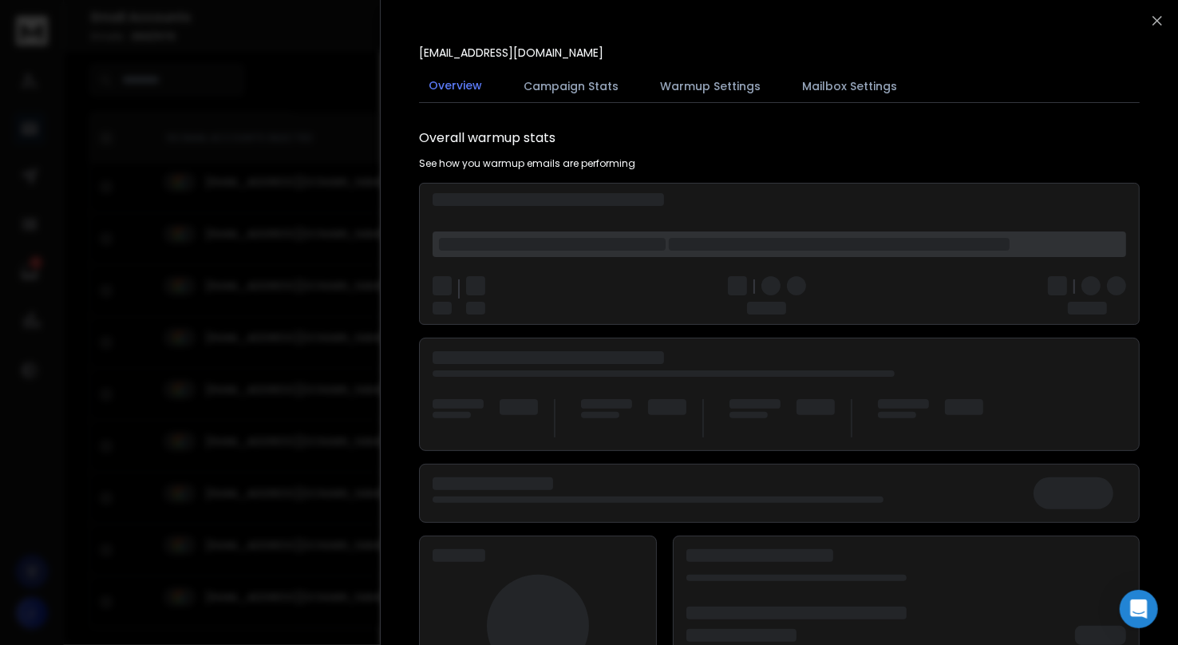
click at [299, 265] on div at bounding box center [589, 322] width 1178 height 645
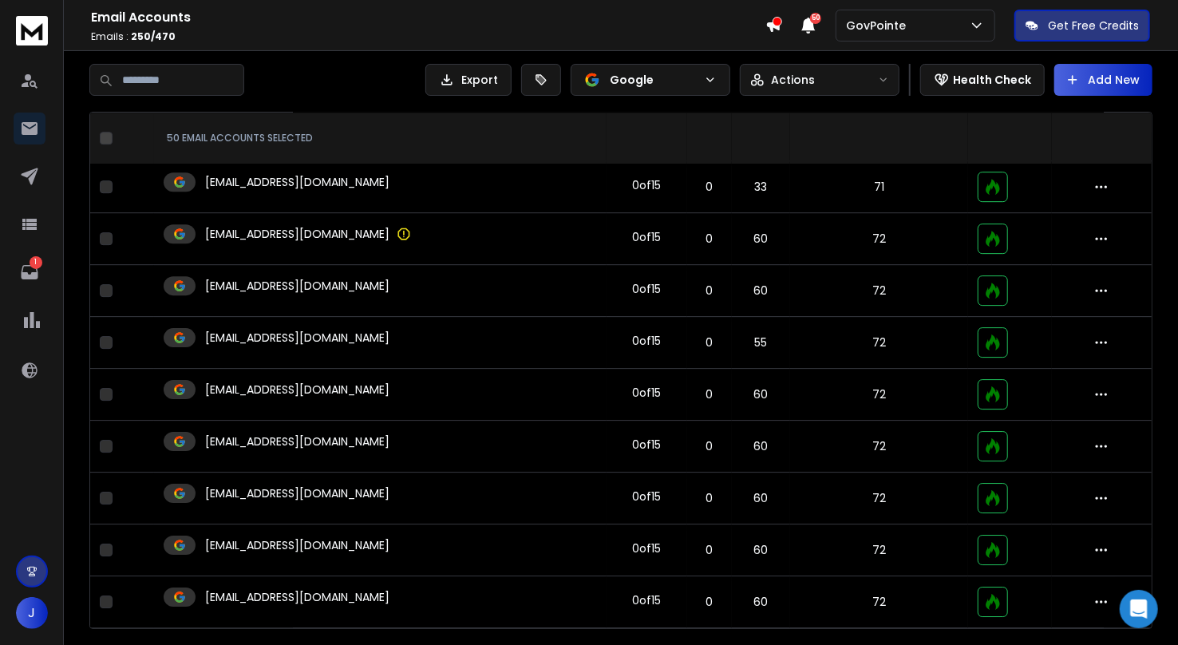
click at [293, 278] on p "[EMAIL_ADDRESS][DOMAIN_NAME]" at bounding box center [297, 286] width 184 height 16
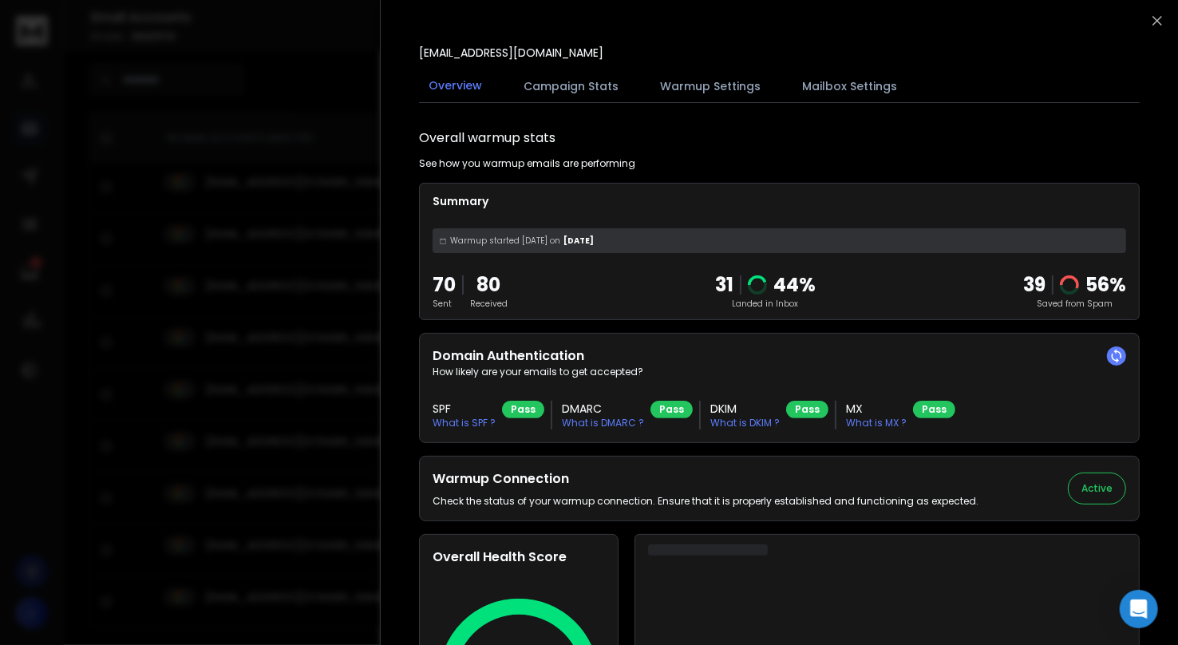
click at [717, 85] on button "Warmup Settings" at bounding box center [710, 86] width 120 height 35
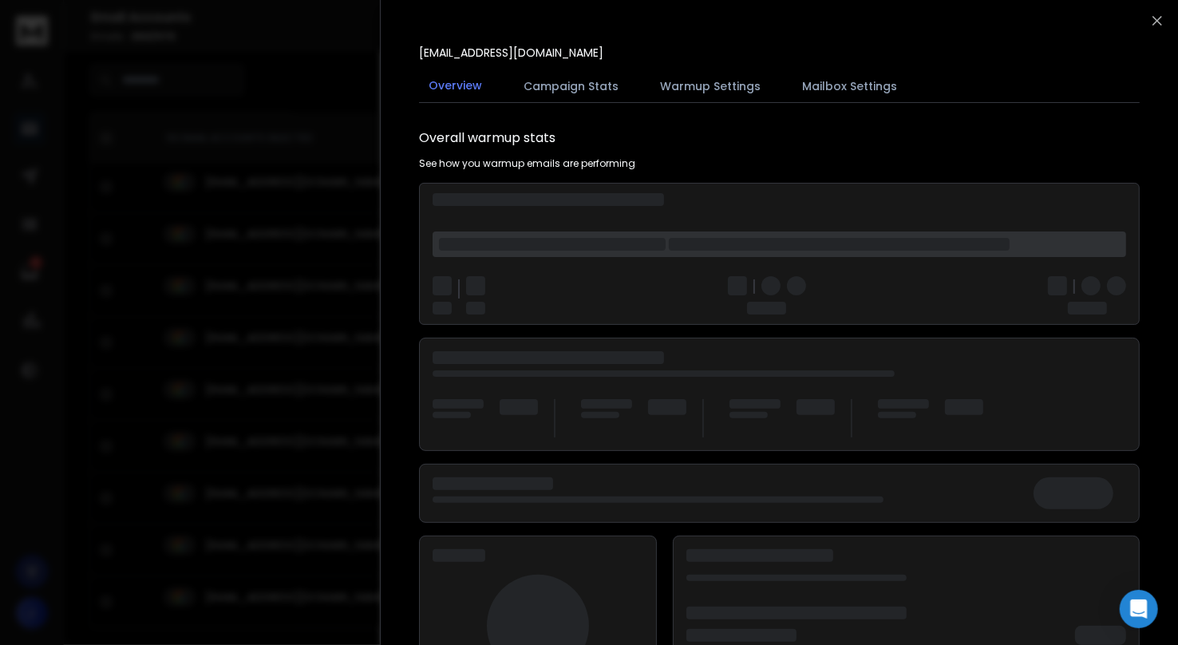
click at [231, 361] on div at bounding box center [589, 322] width 1178 height 645
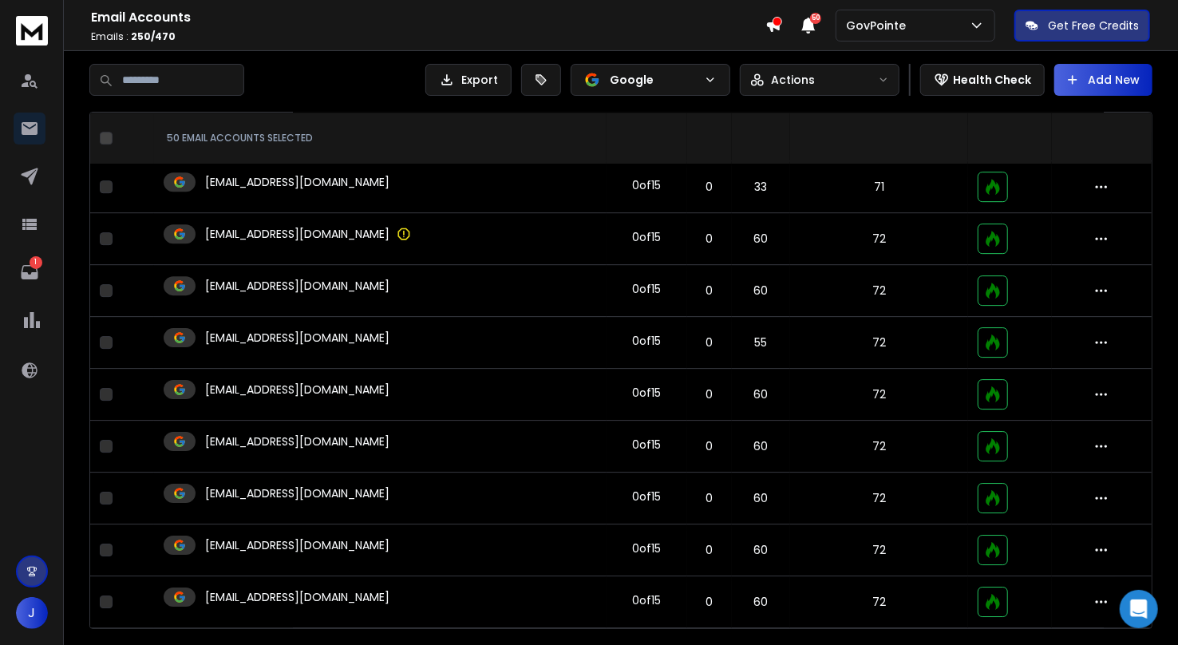
click at [106, 284] on button "button" at bounding box center [106, 290] width 13 height 13
type button "on"
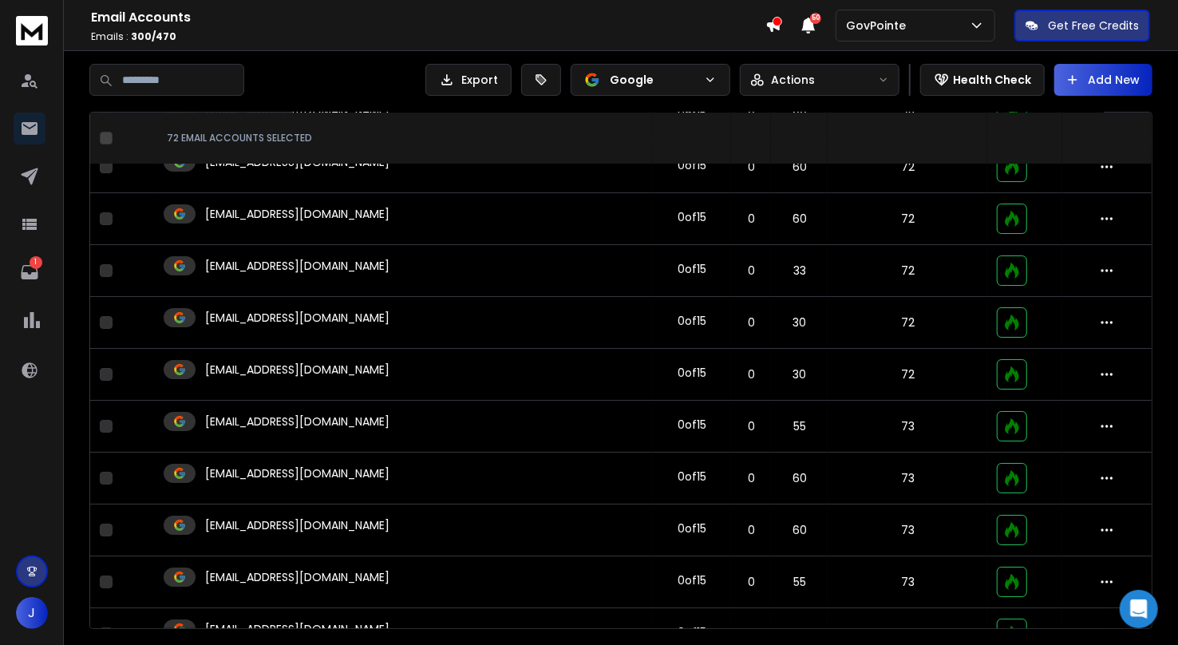
scroll to position [12730, 0]
click at [317, 464] on p "[EMAIL_ADDRESS][DOMAIN_NAME]" at bounding box center [297, 472] width 184 height 16
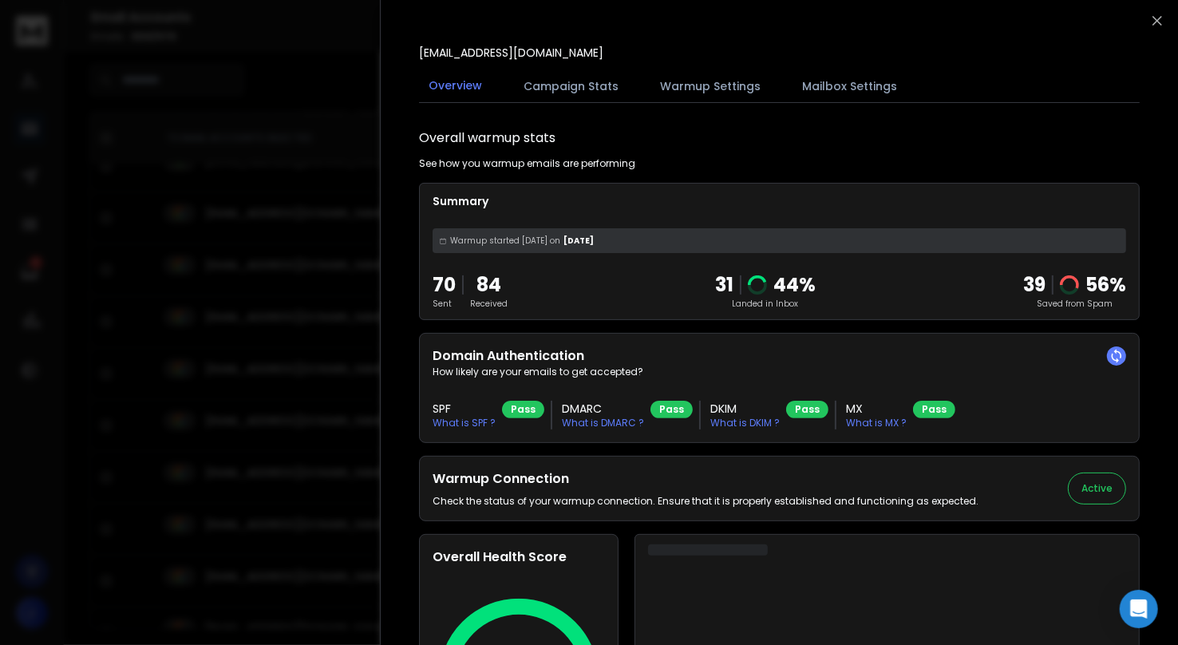
click at [695, 88] on button "Warmup Settings" at bounding box center [710, 86] width 120 height 35
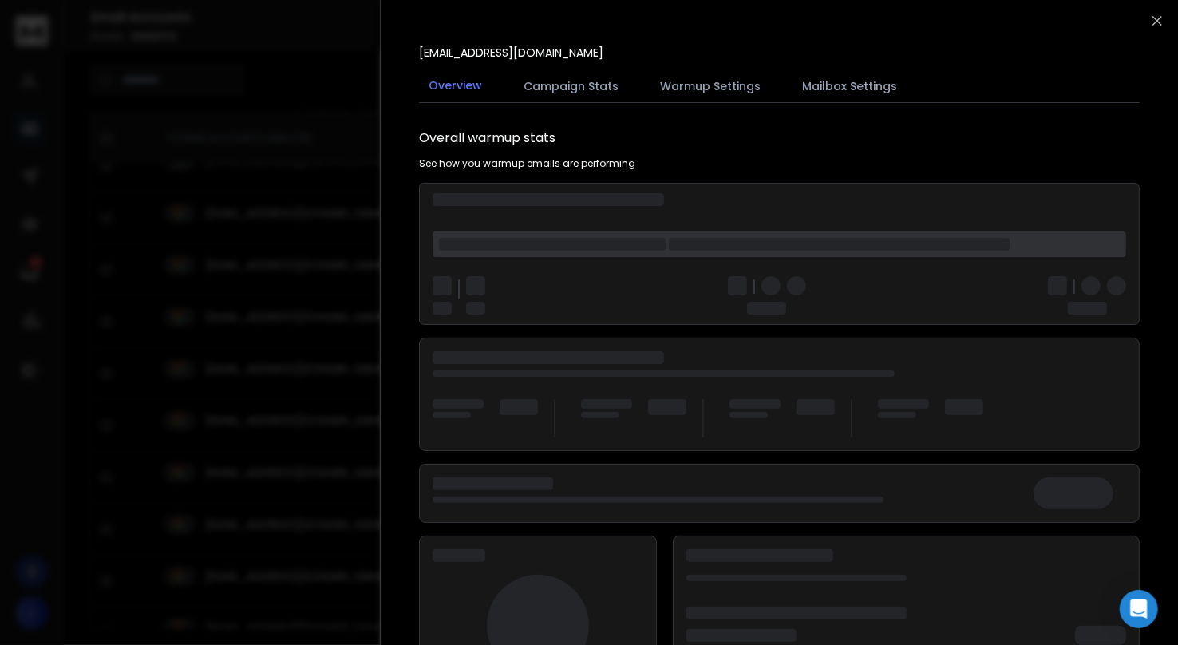
click at [284, 287] on div at bounding box center [589, 322] width 1178 height 645
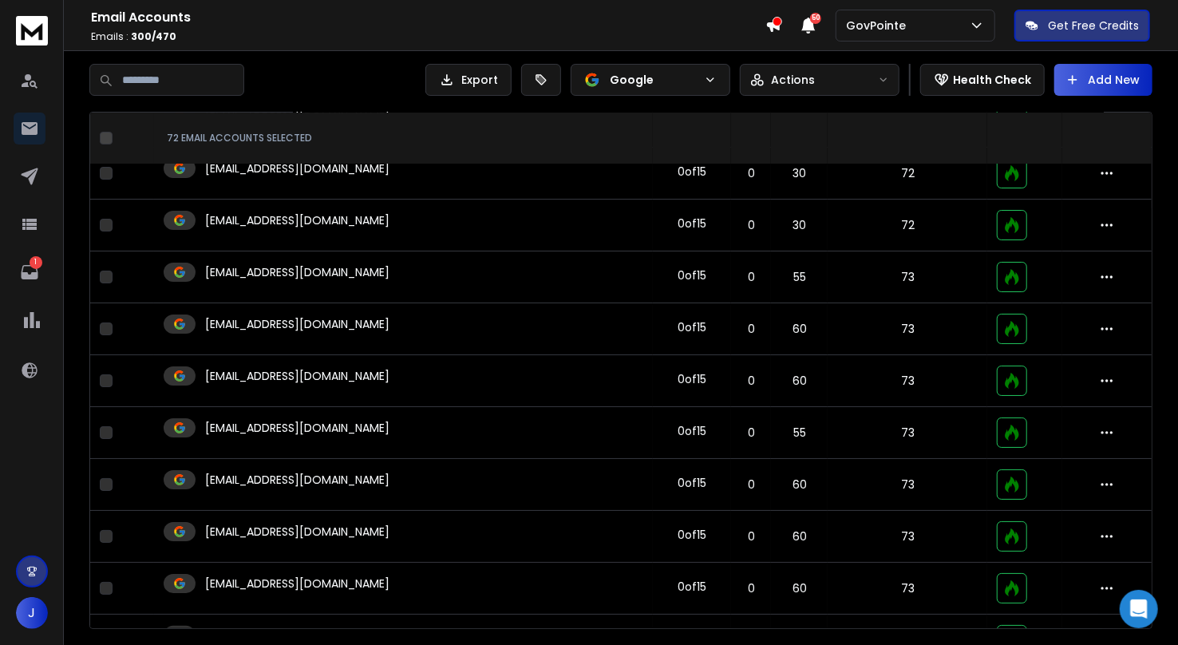
scroll to position [12901, 0]
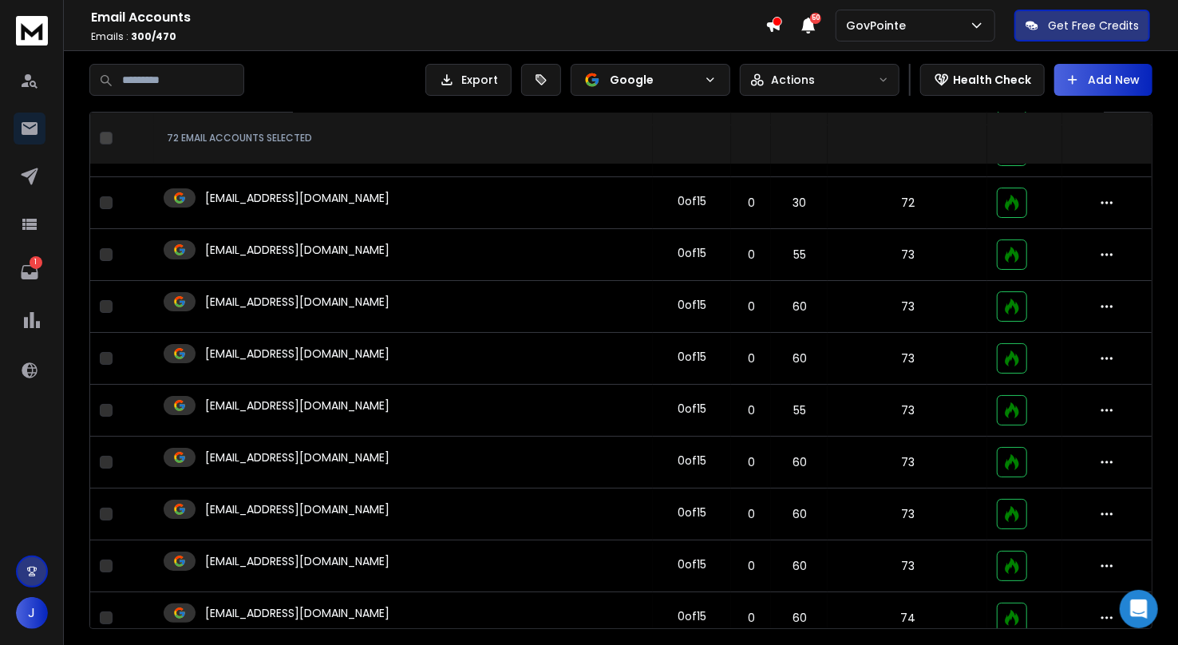
click at [258, 553] on p "[EMAIL_ADDRESS][DOMAIN_NAME]" at bounding box center [297, 561] width 184 height 16
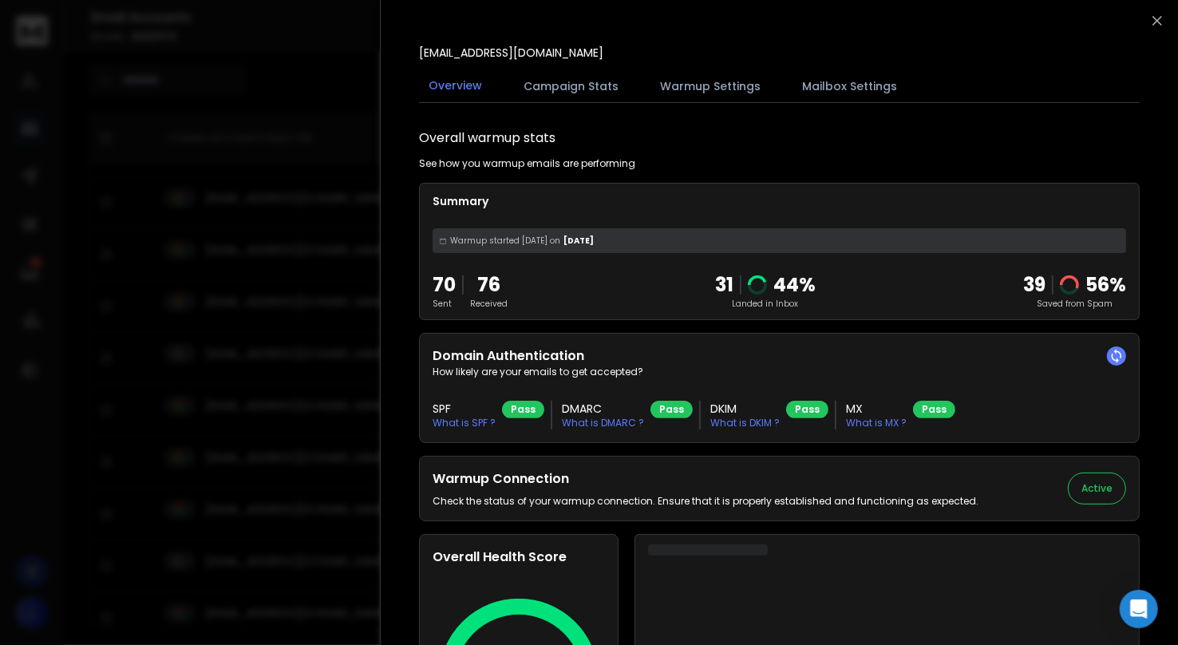
click at [716, 92] on button "Warmup Settings" at bounding box center [710, 86] width 120 height 35
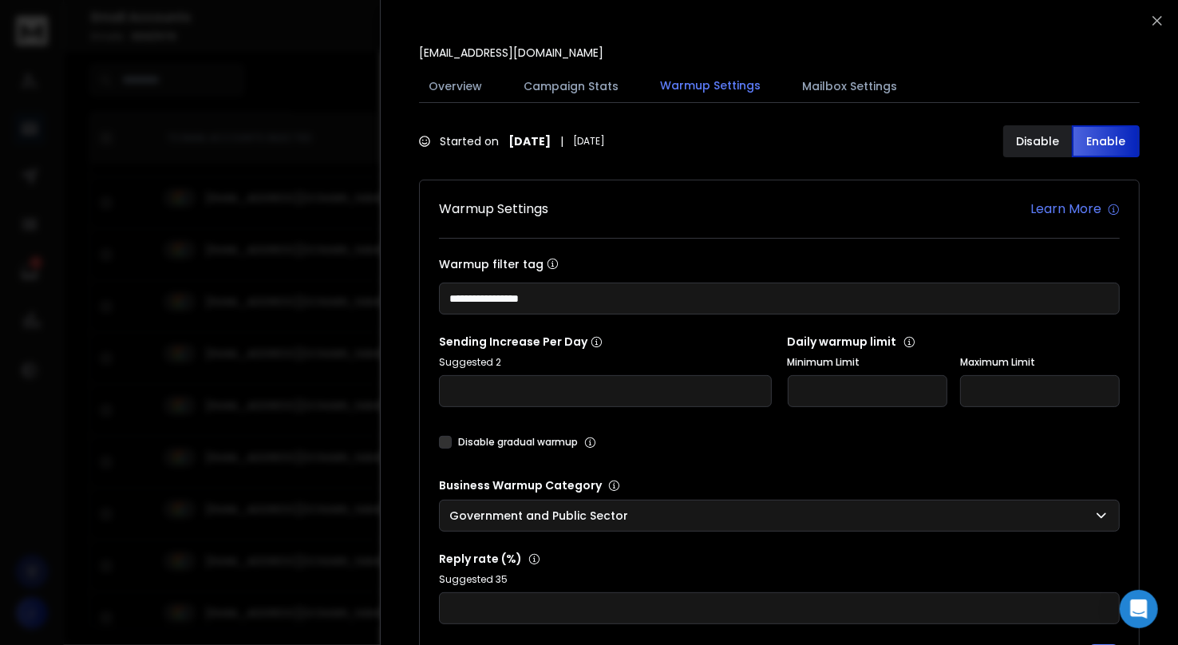
click at [242, 365] on div at bounding box center [589, 322] width 1178 height 645
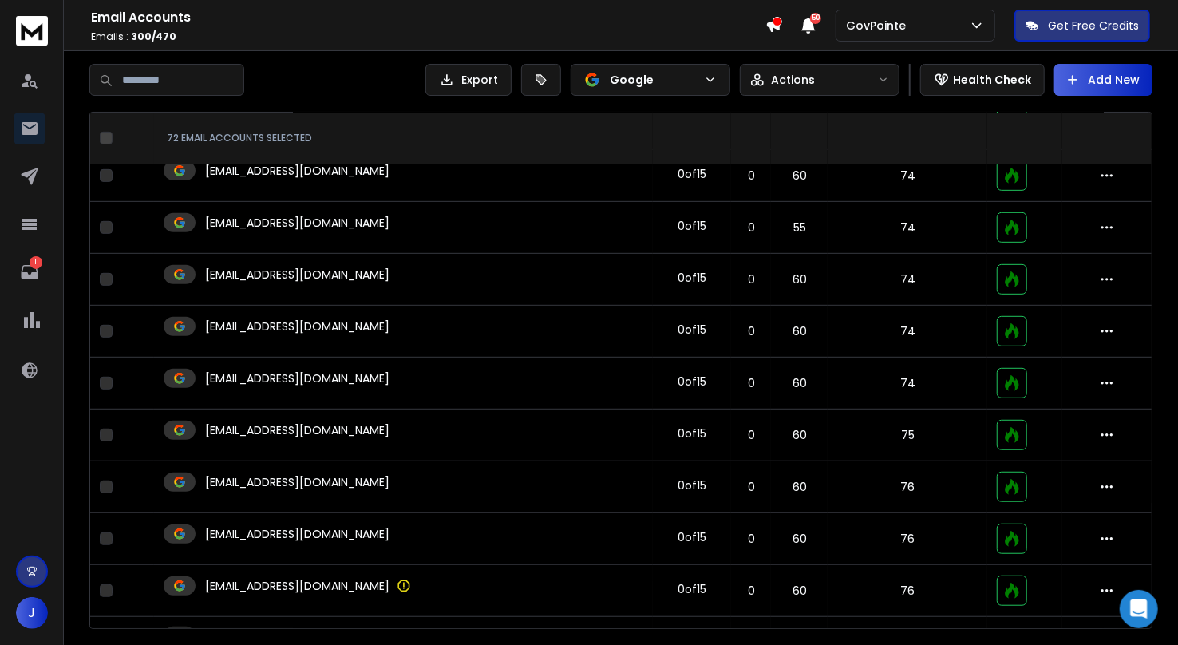
scroll to position [13393, 0]
click at [292, 476] on p "[EMAIL_ADDRESS][DOMAIN_NAME]" at bounding box center [297, 484] width 184 height 16
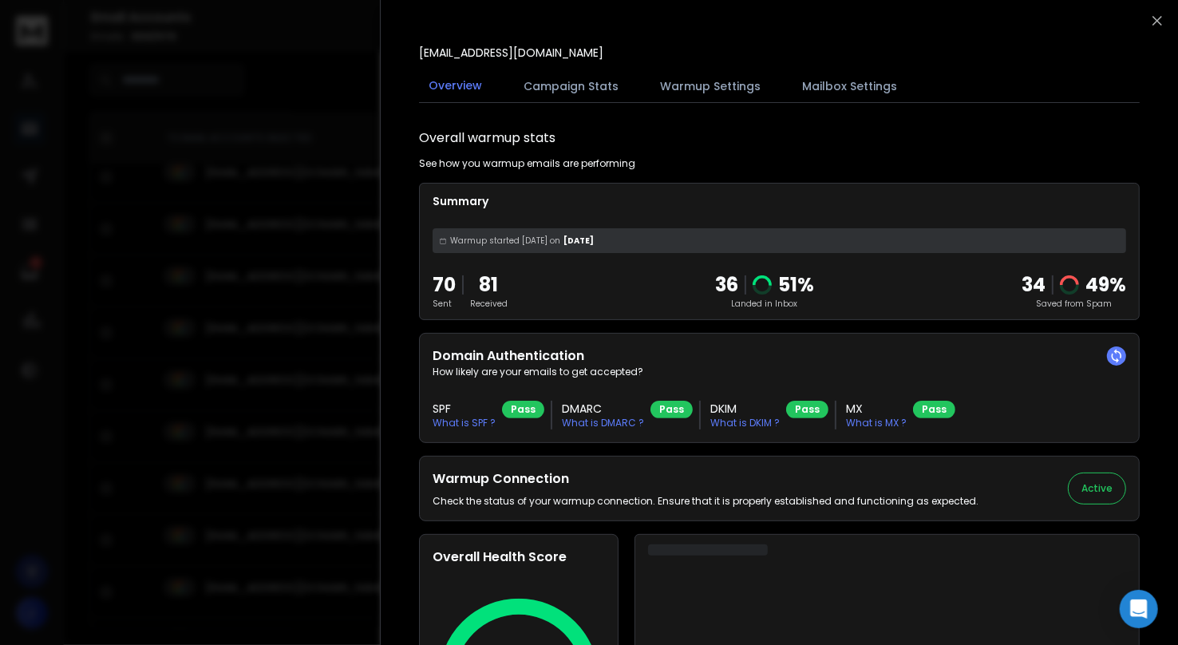
click at [689, 60] on div "[EMAIL_ADDRESS][DOMAIN_NAME]" at bounding box center [779, 53] width 720 height 16
click at [690, 90] on button "Warmup Settings" at bounding box center [710, 86] width 120 height 35
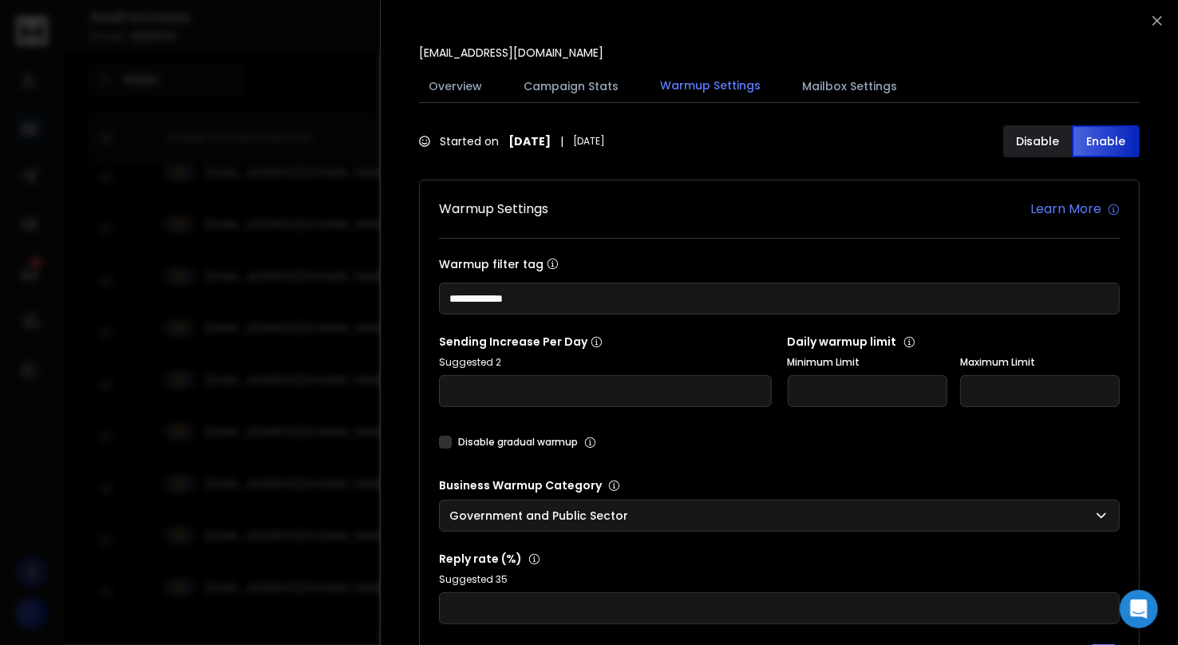
click at [345, 268] on div at bounding box center [589, 322] width 1178 height 645
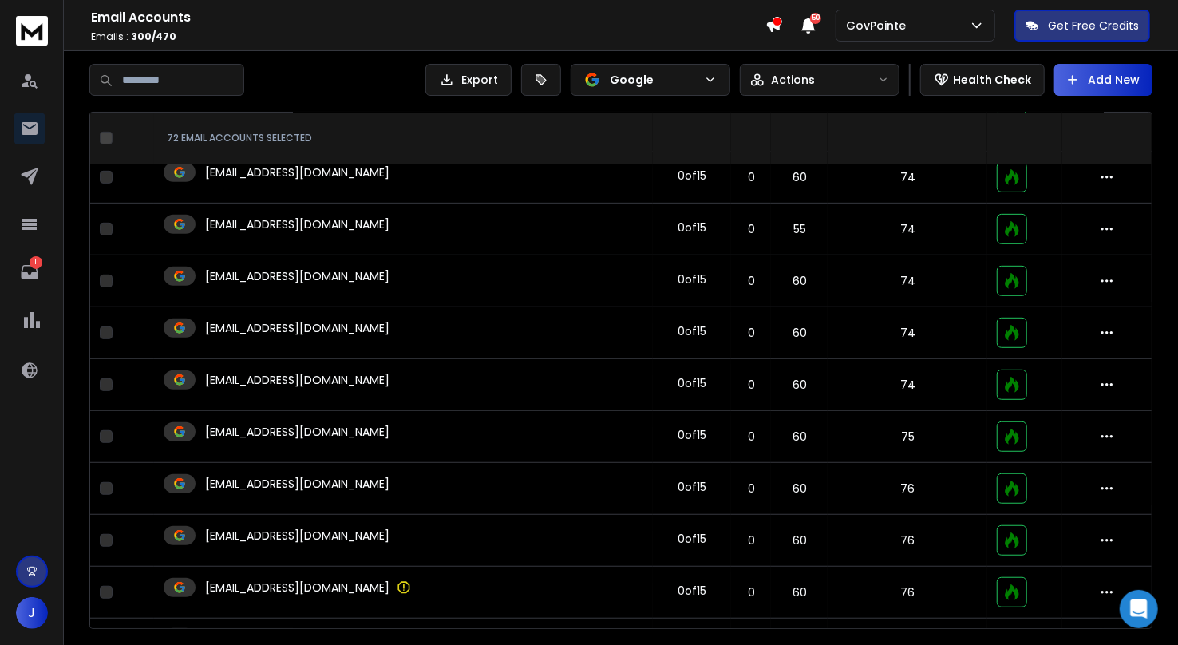
click at [109, 482] on button "button" at bounding box center [106, 488] width 13 height 13
type button "on"
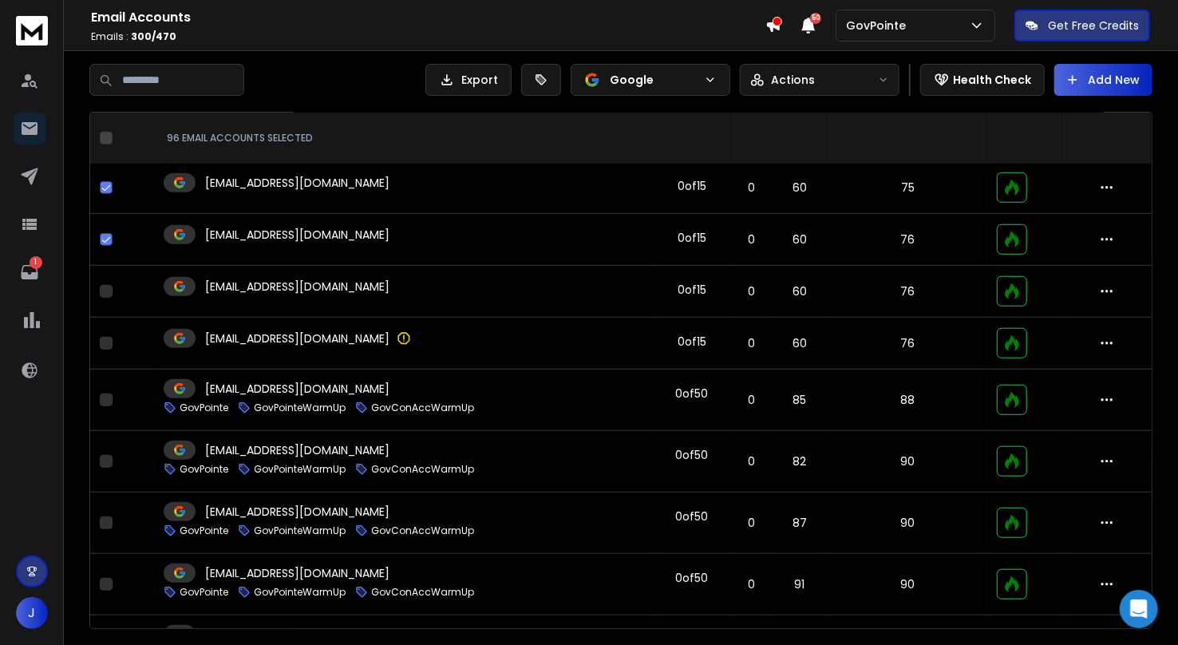
scroll to position [13596, 0]
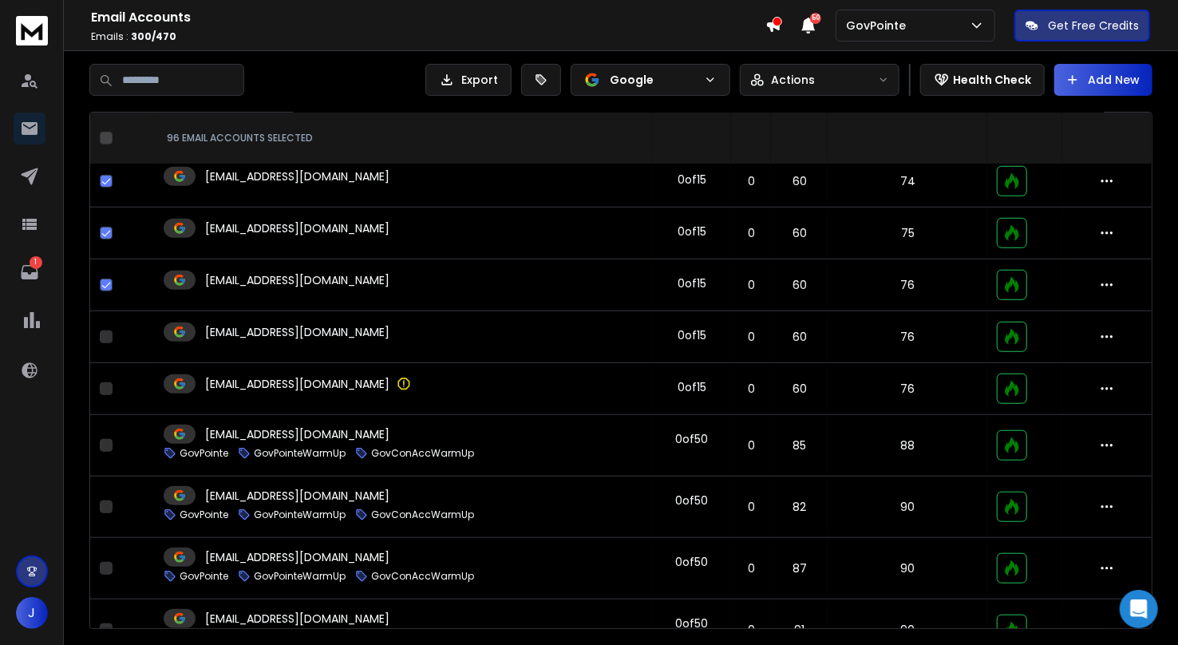
click at [297, 426] on p "[EMAIL_ADDRESS][DOMAIN_NAME]" at bounding box center [297, 434] width 184 height 16
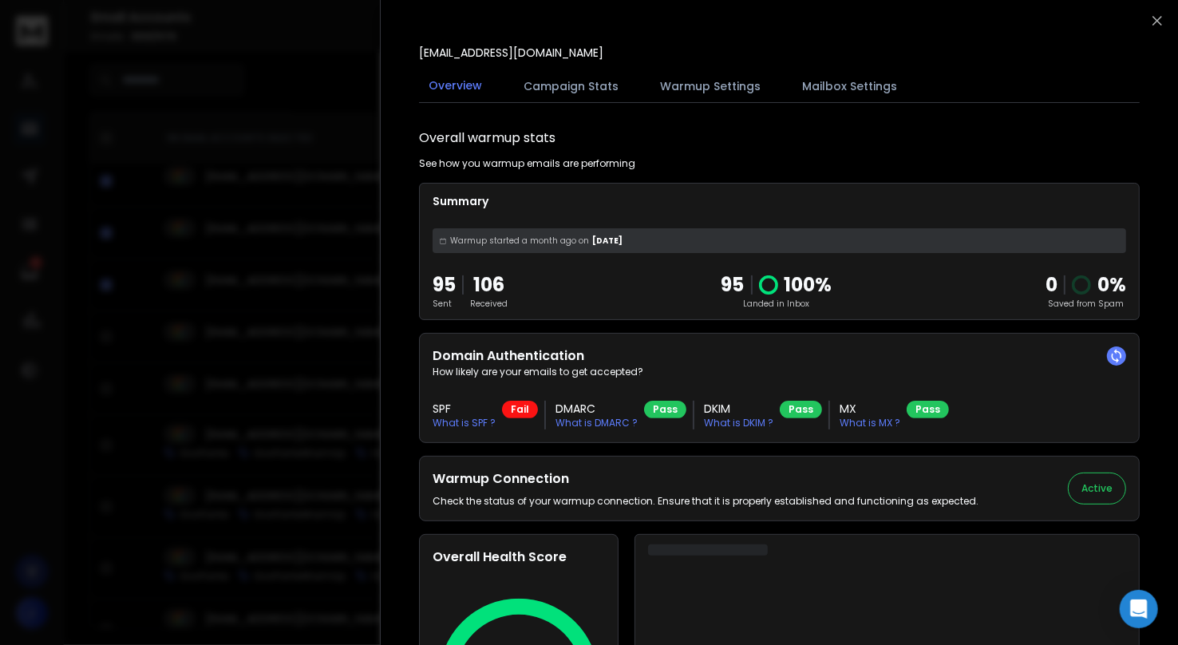
click at [683, 95] on button "Warmup Settings" at bounding box center [710, 86] width 120 height 35
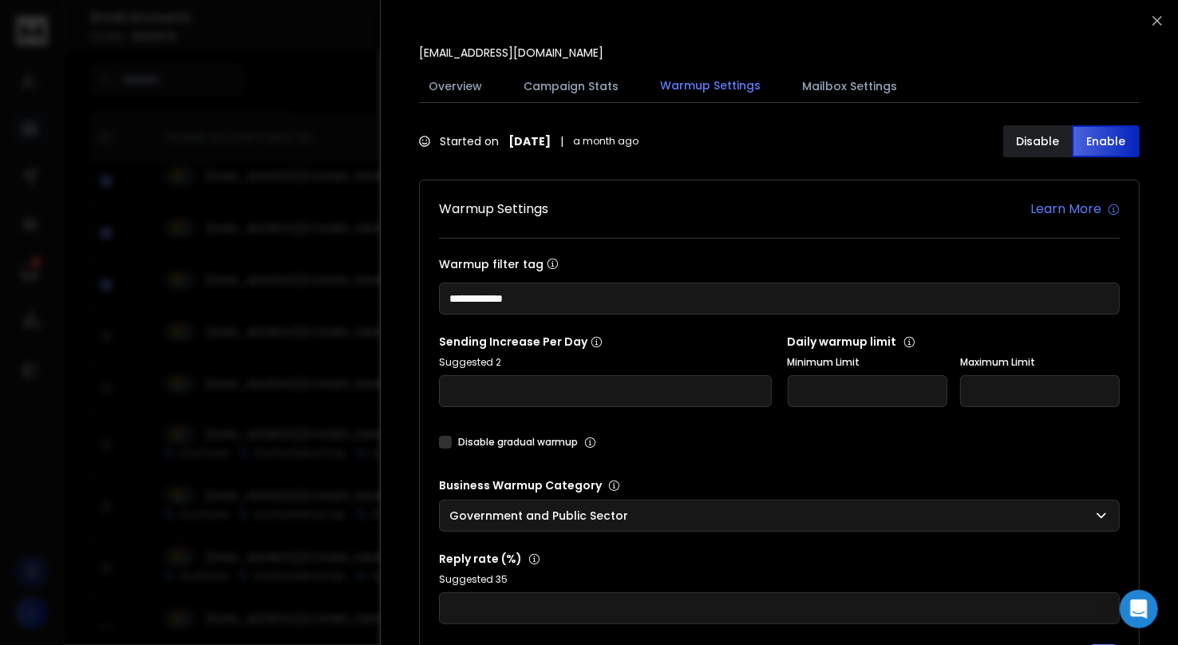
click at [306, 311] on div at bounding box center [589, 322] width 1178 height 645
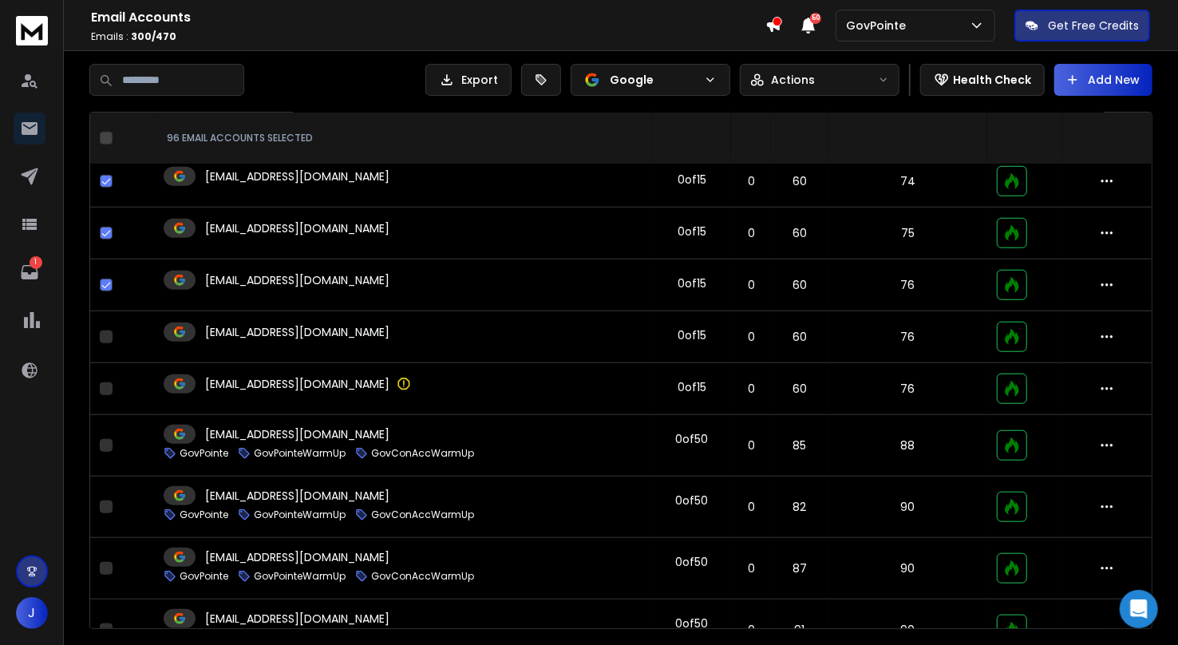
click at [314, 376] on p "[EMAIL_ADDRESS][DOMAIN_NAME]" at bounding box center [297, 384] width 184 height 16
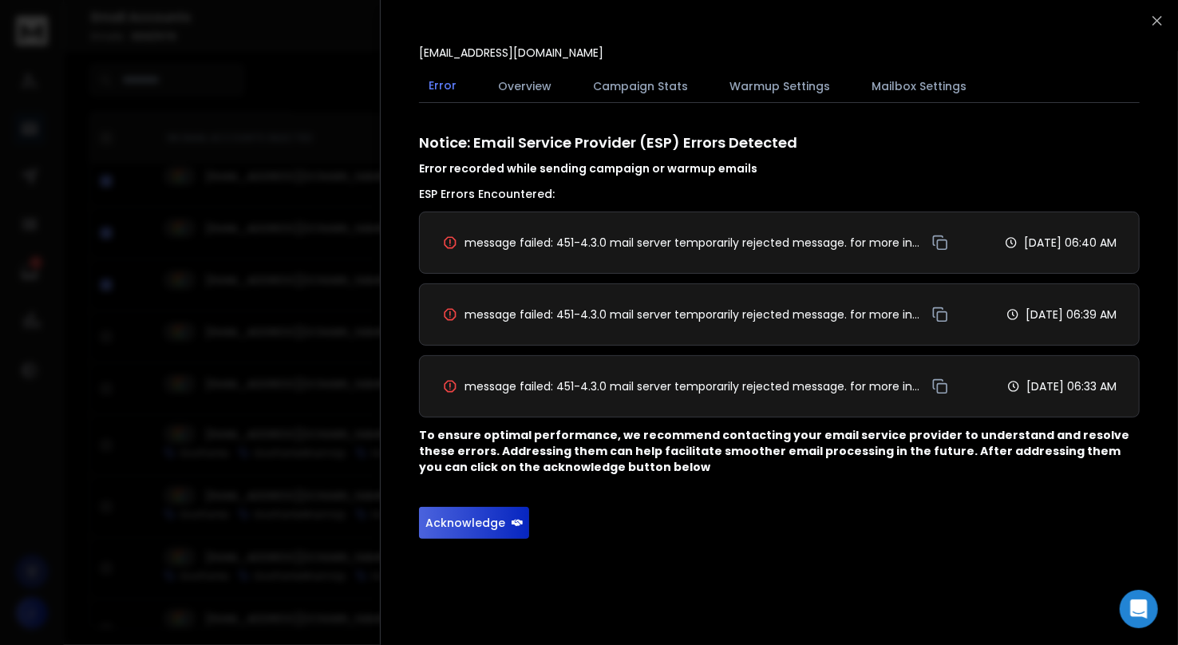
click at [752, 89] on button "Warmup Settings" at bounding box center [780, 86] width 120 height 35
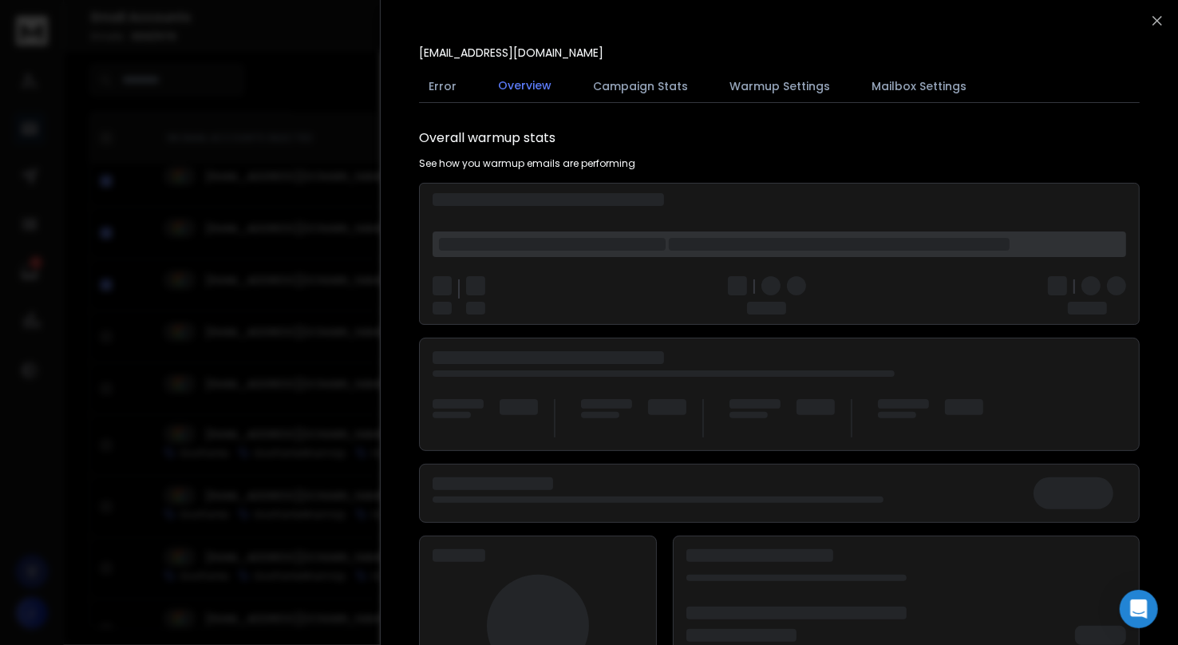
click at [215, 279] on div at bounding box center [589, 322] width 1178 height 645
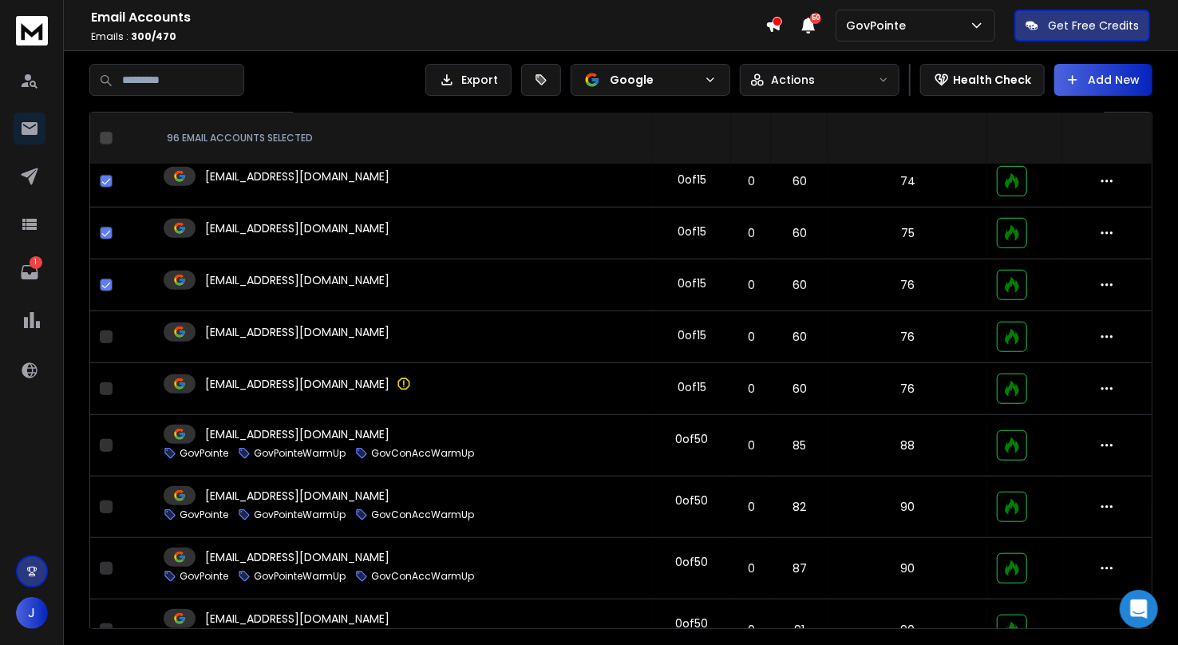
click at [107, 382] on button "button" at bounding box center [106, 388] width 13 height 13
type button "on"
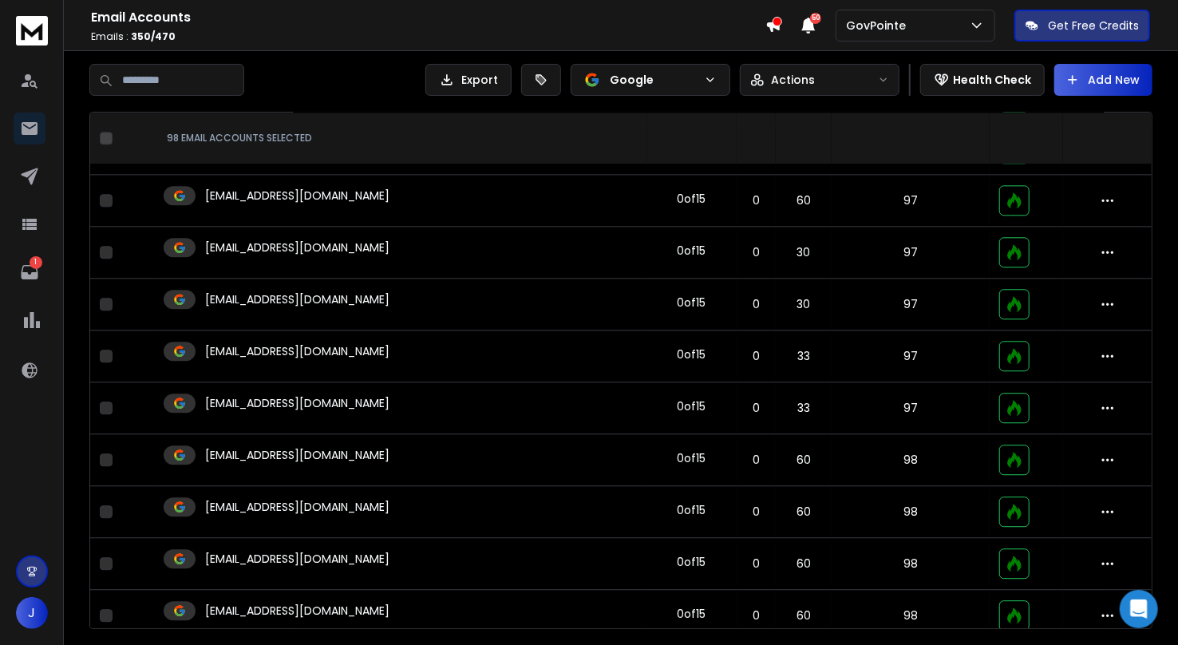
scroll to position [18372, 0]
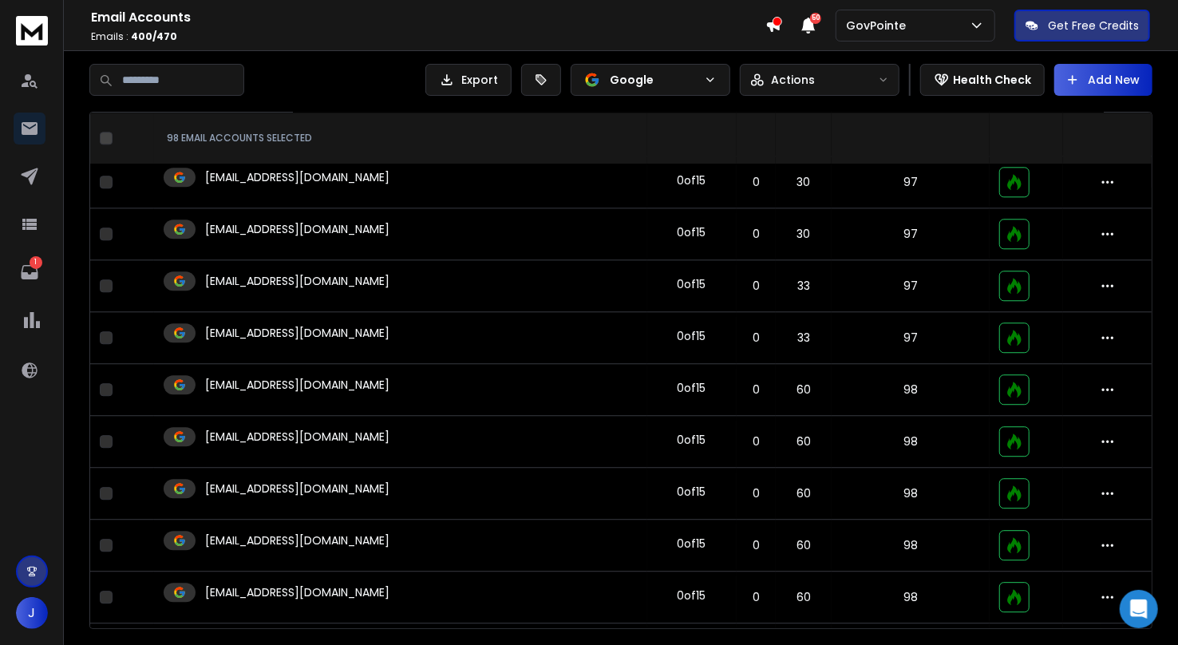
click at [327, 480] on p "jthayer@govpointe44.us" at bounding box center [297, 488] width 184 height 16
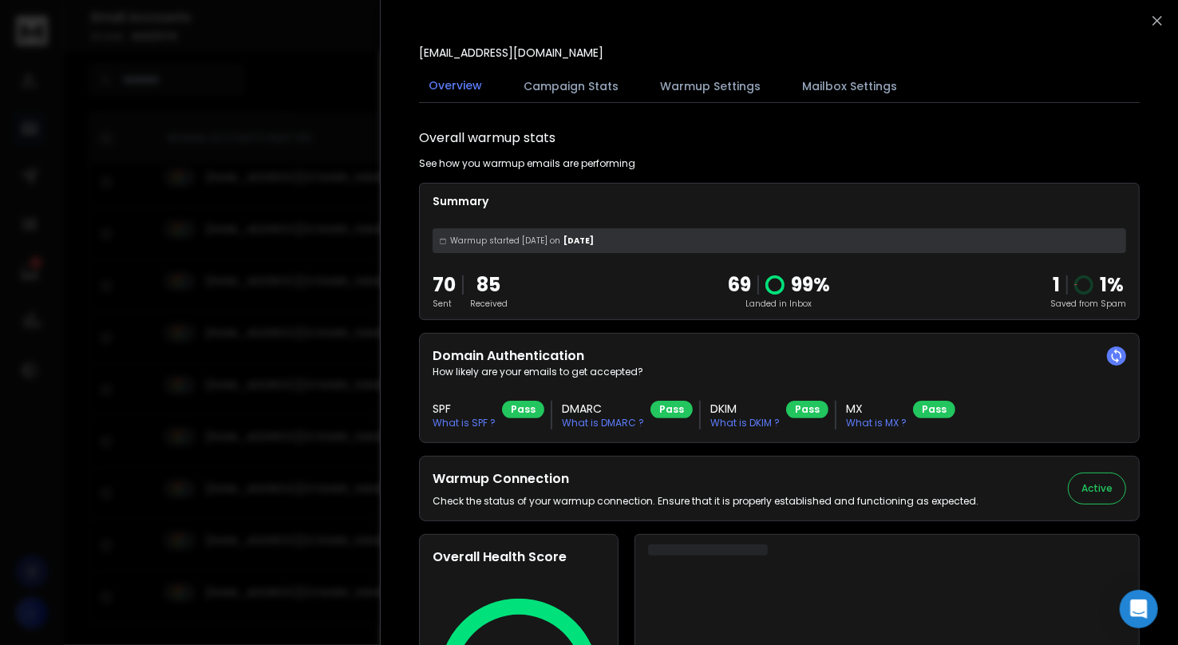
click at [705, 88] on button "Warmup Settings" at bounding box center [710, 86] width 120 height 35
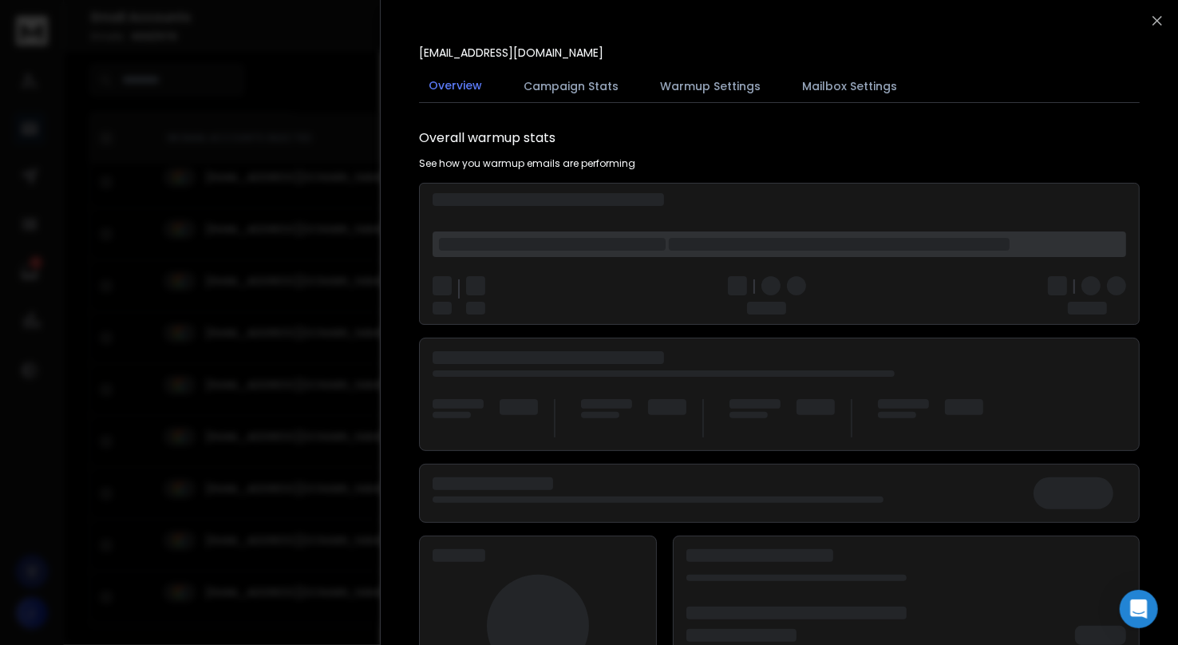
click at [342, 255] on div at bounding box center [589, 322] width 1178 height 645
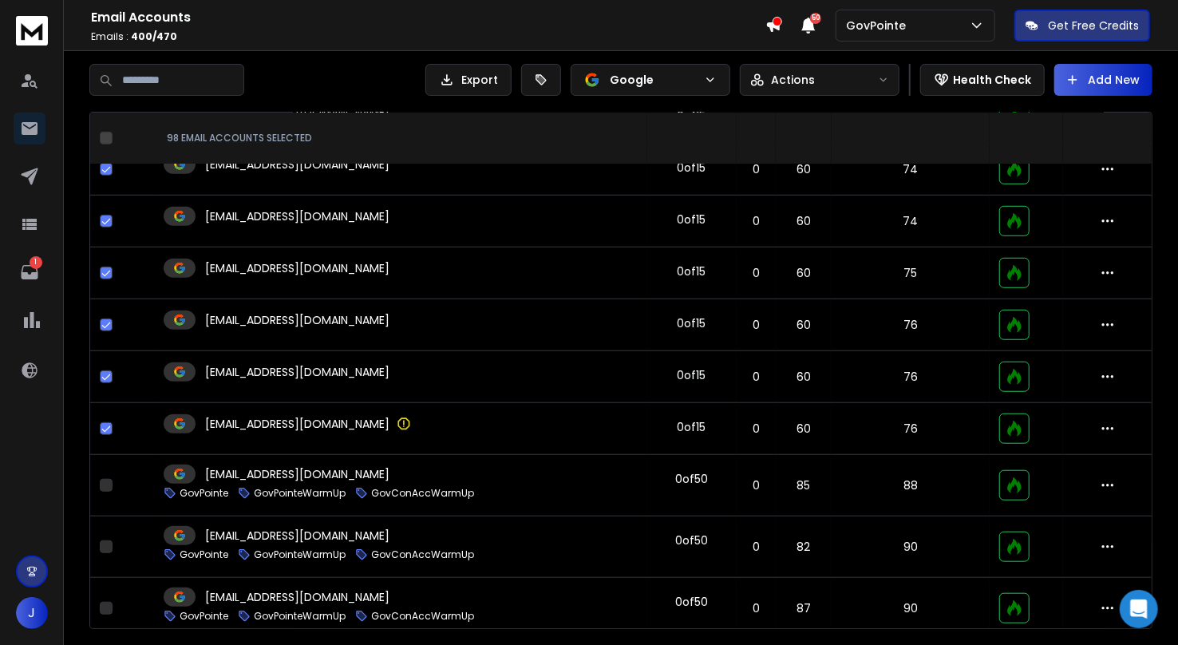
scroll to position [13523, 0]
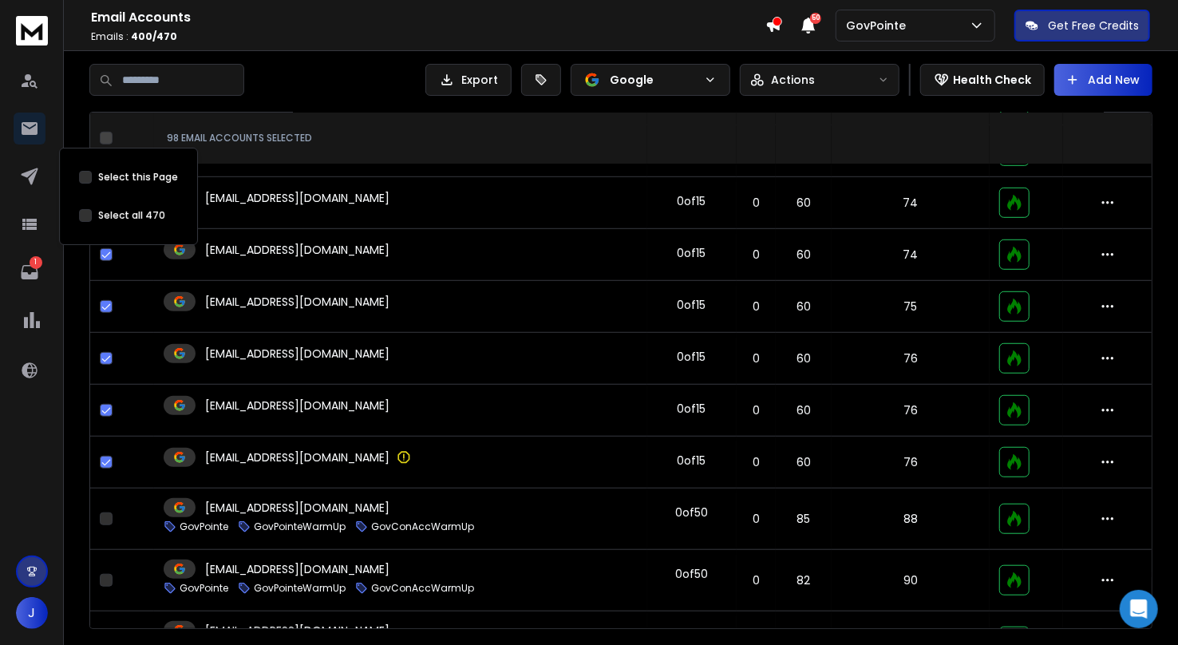
click at [109, 139] on button "Select this Page" at bounding box center [106, 138] width 13 height 13
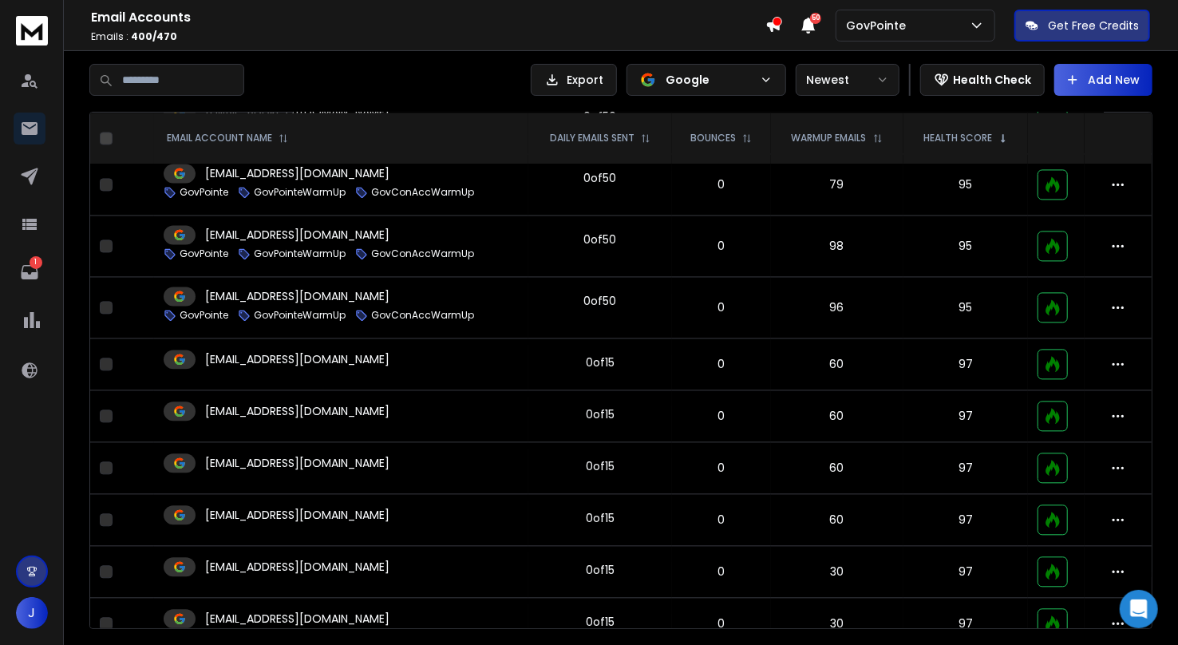
scroll to position [18009, 0]
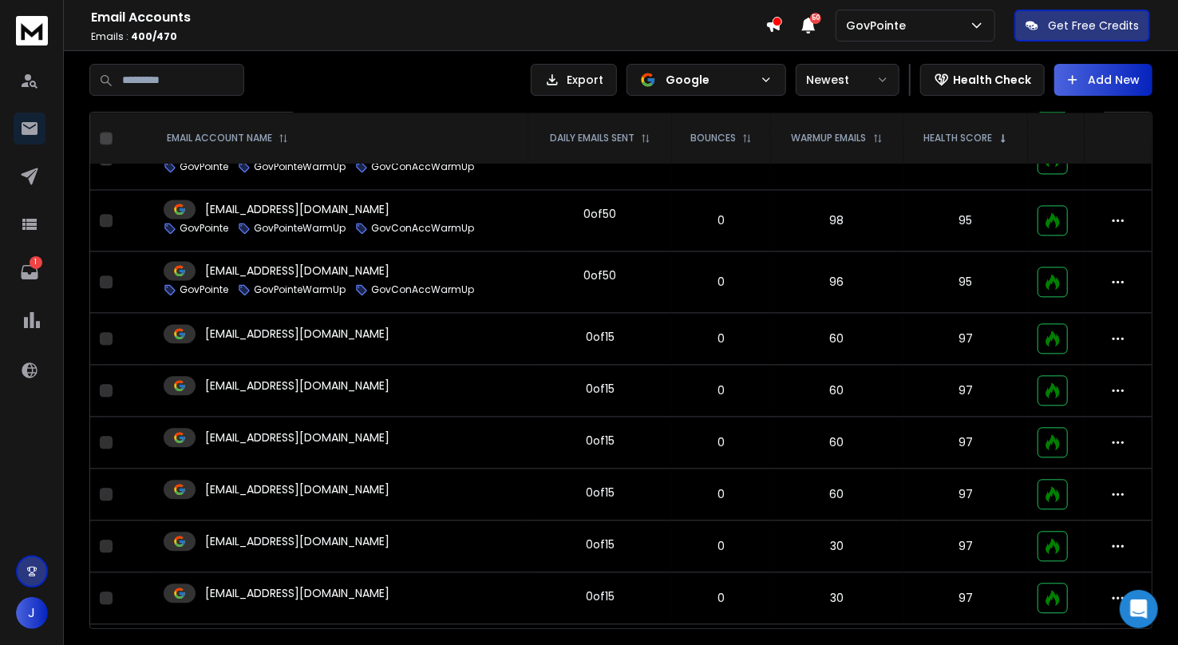
click at [251, 326] on p "jthayer@govpointehqadvisor.us" at bounding box center [297, 334] width 184 height 16
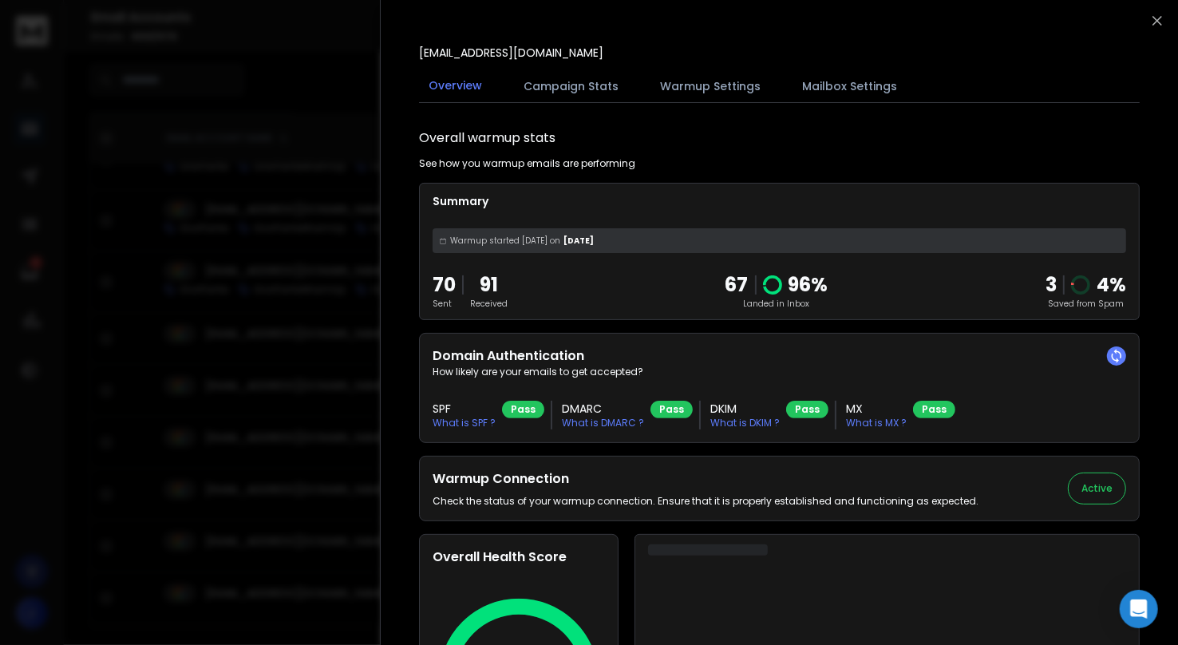
click at [738, 86] on button "Warmup Settings" at bounding box center [710, 86] width 120 height 35
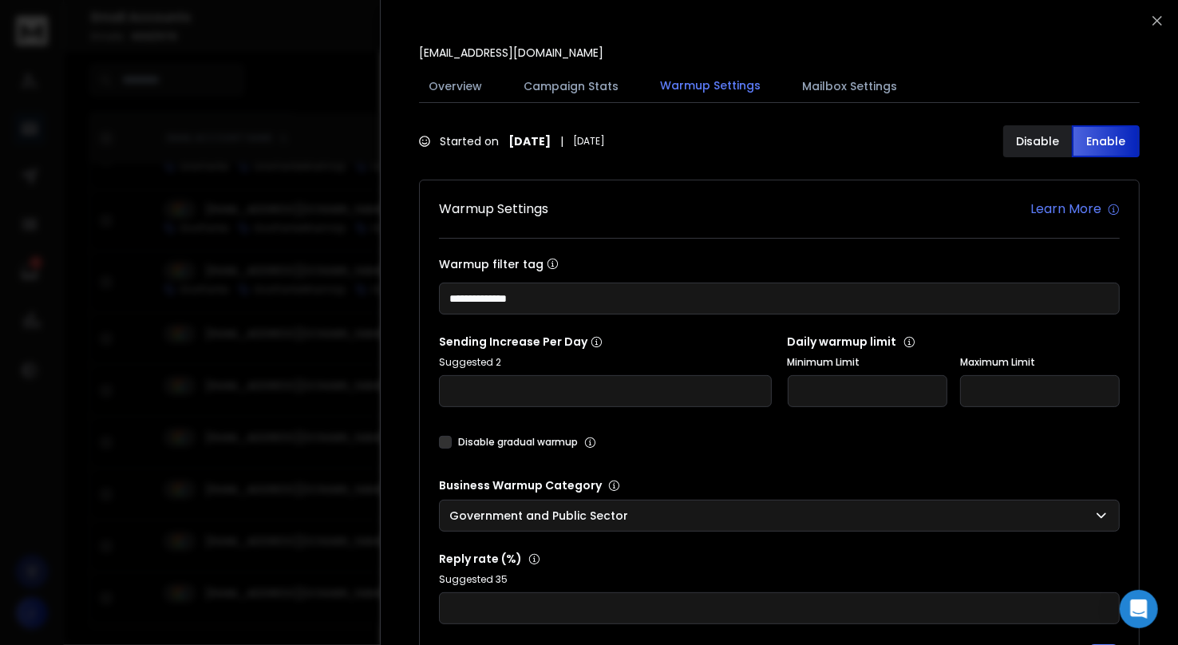
click at [352, 281] on div at bounding box center [589, 322] width 1178 height 645
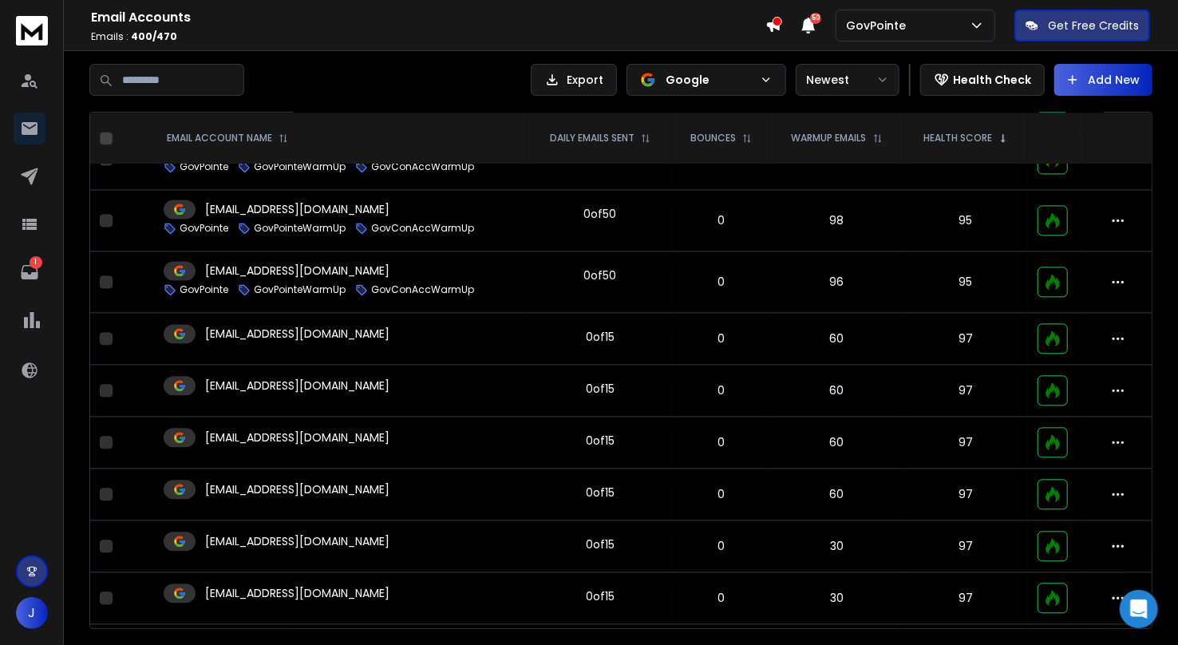
click at [104, 332] on button "button" at bounding box center [106, 338] width 13 height 13
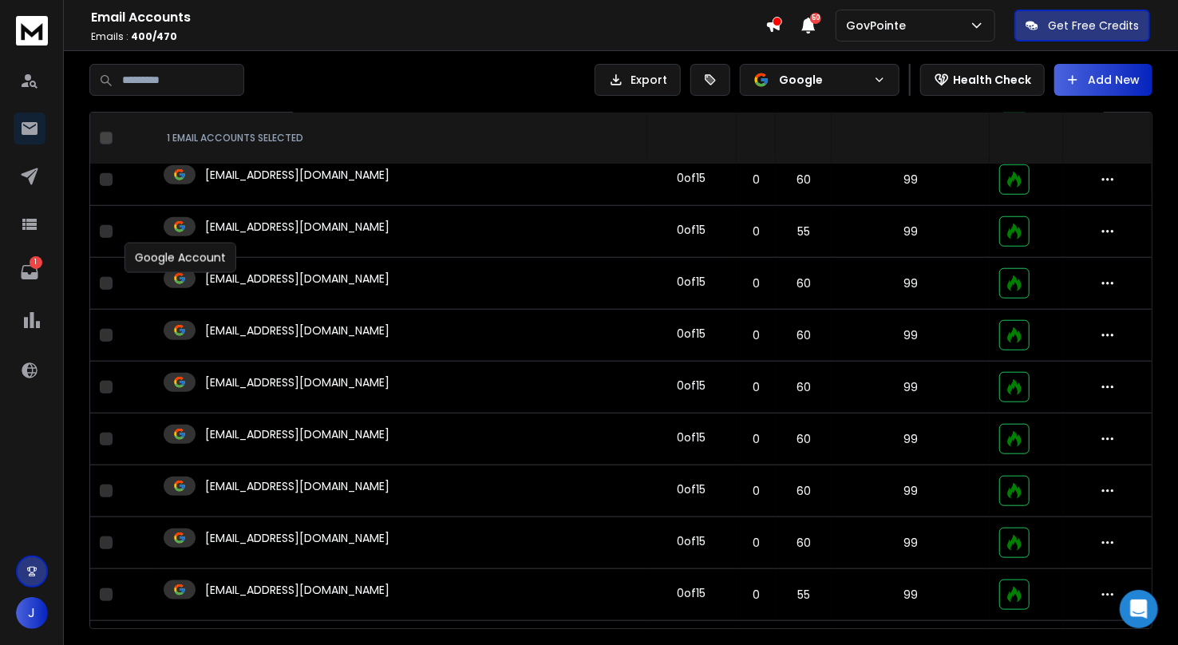
scroll to position [20206, 0]
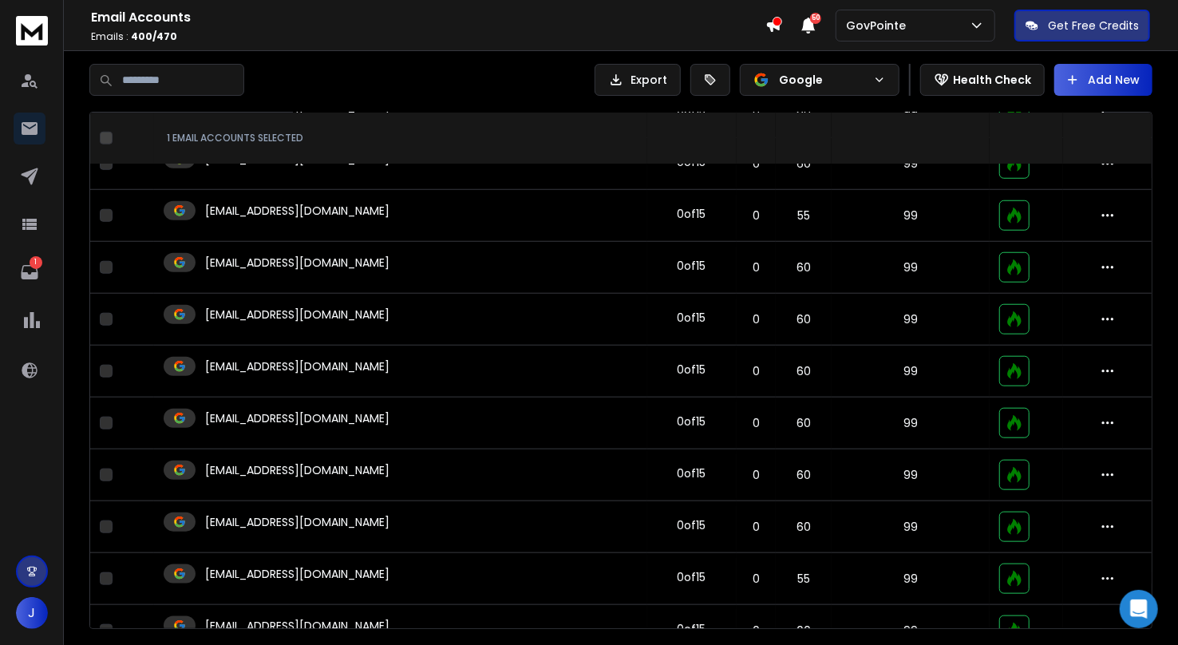
click at [265, 462] on p "jthayer@govpointevision.us" at bounding box center [297, 470] width 184 height 16
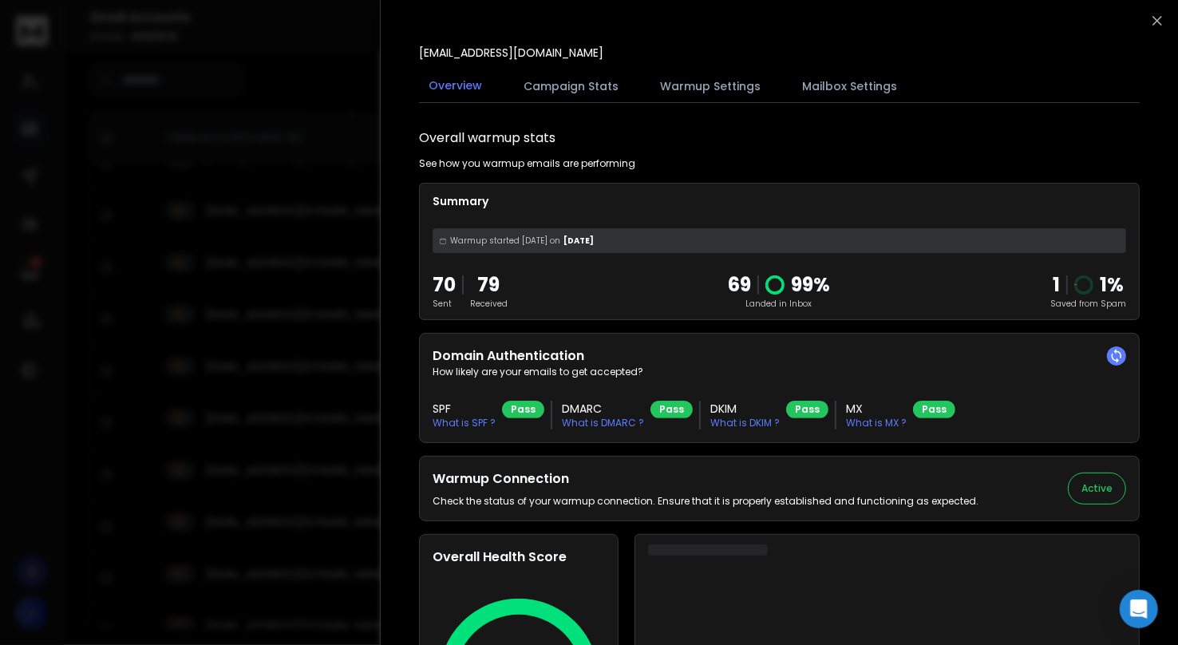
click at [736, 86] on button "Warmup Settings" at bounding box center [710, 86] width 120 height 35
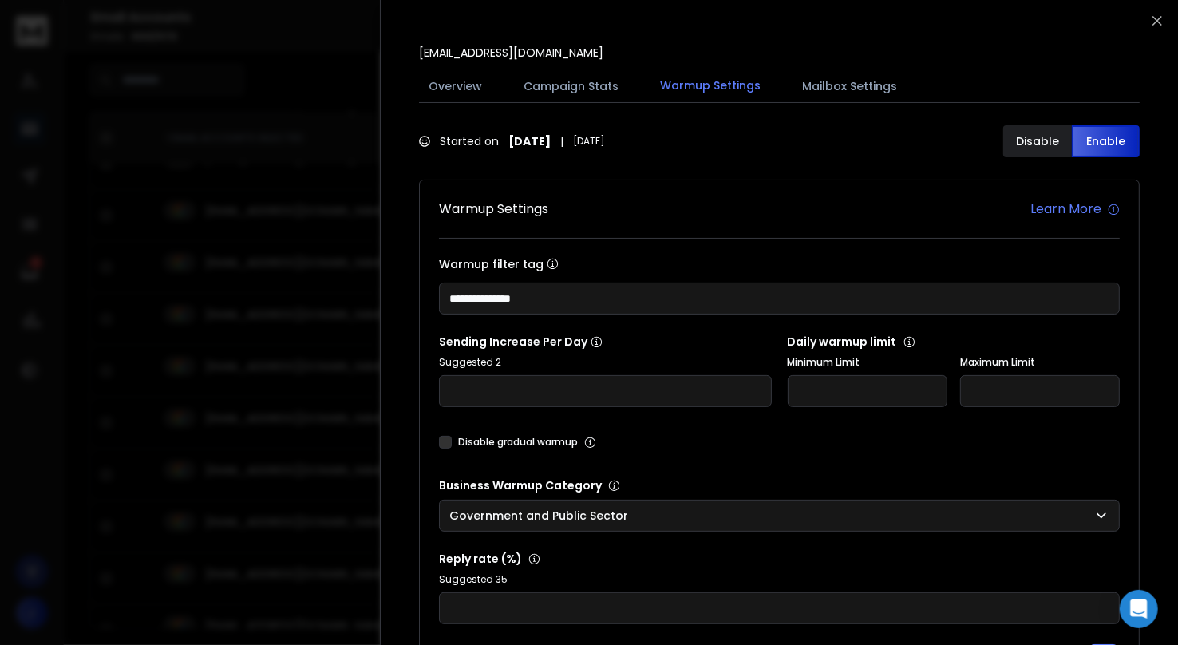
click at [185, 325] on div at bounding box center [589, 322] width 1178 height 645
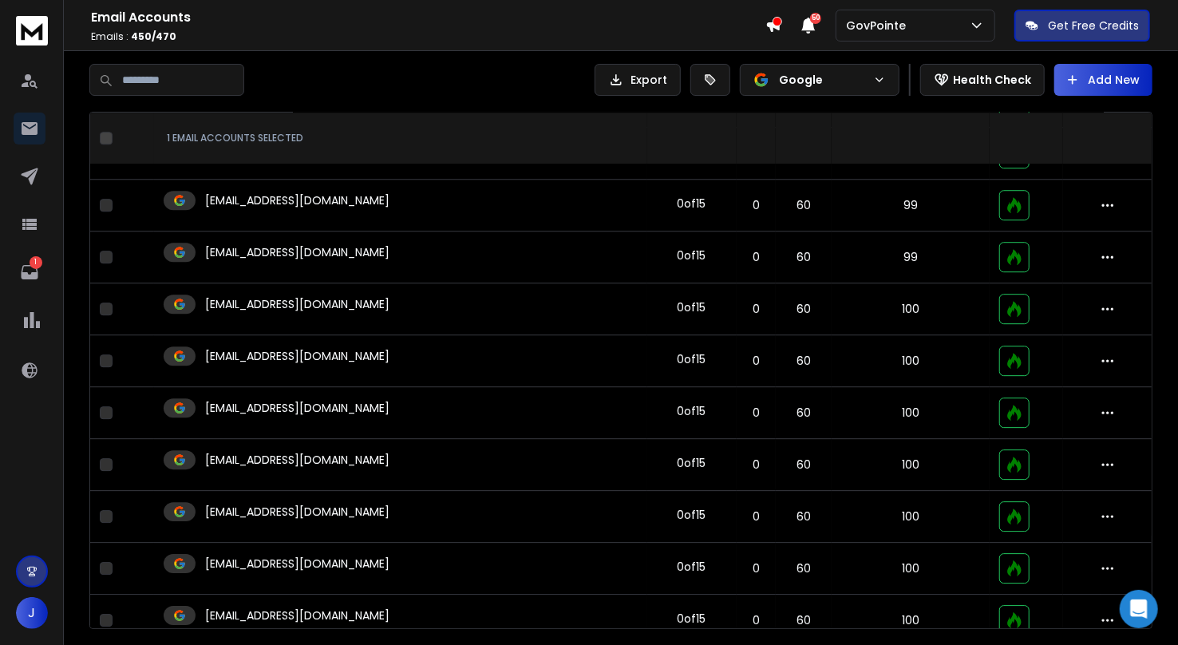
scroll to position [21893, 0]
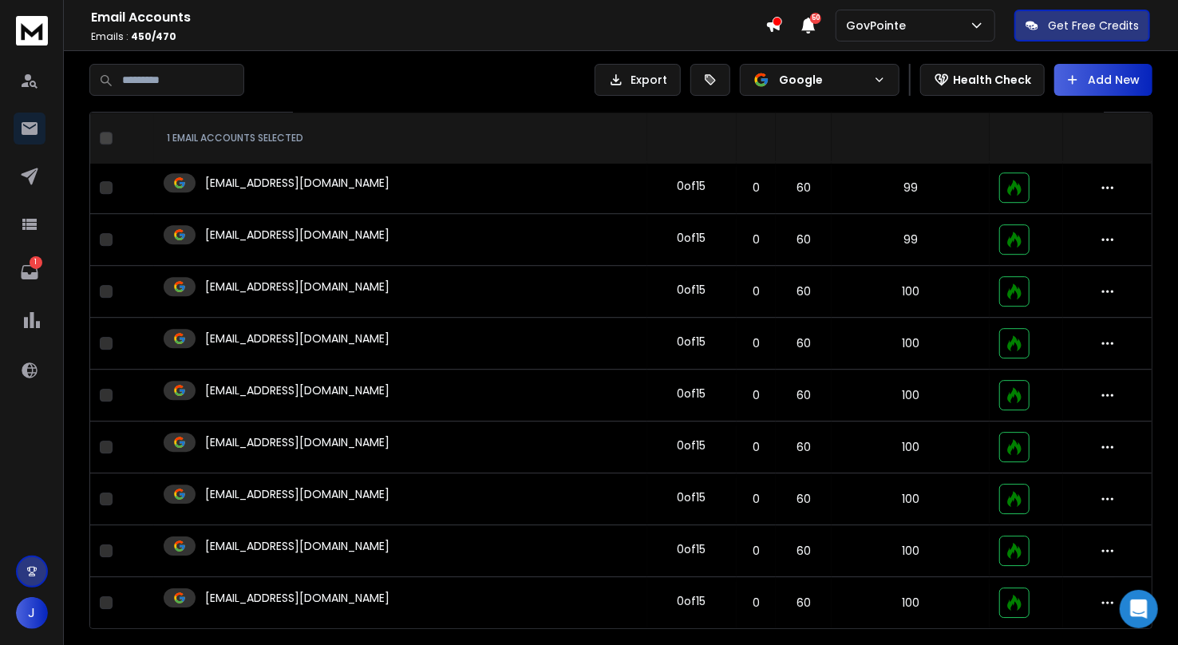
click at [294, 538] on p "[EMAIL_ADDRESS][DOMAIN_NAME]" at bounding box center [297, 546] width 184 height 16
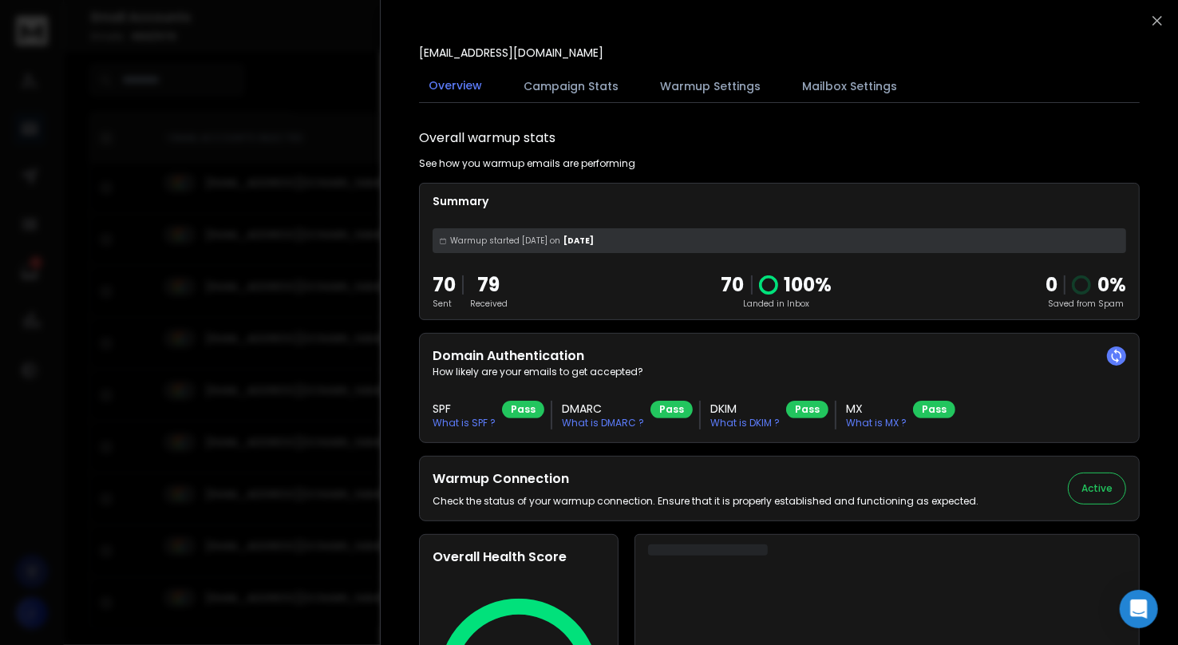
click at [729, 93] on button "Warmup Settings" at bounding box center [710, 86] width 120 height 35
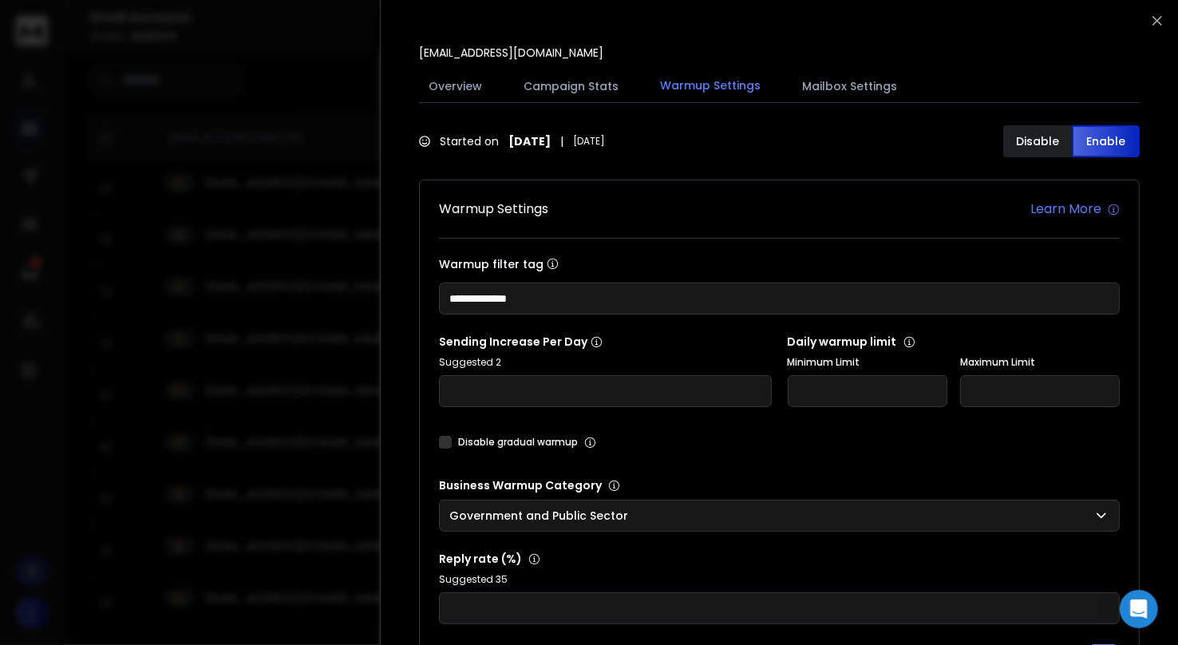
click at [195, 341] on div at bounding box center [589, 322] width 1178 height 645
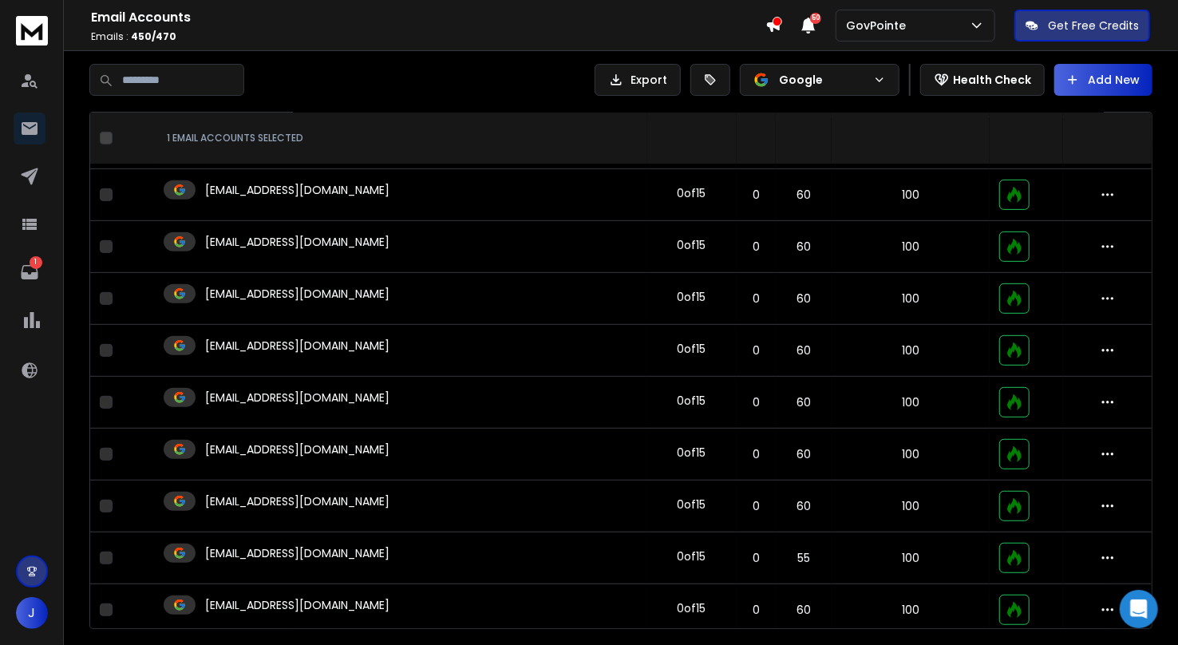
scroll to position [23082, 0]
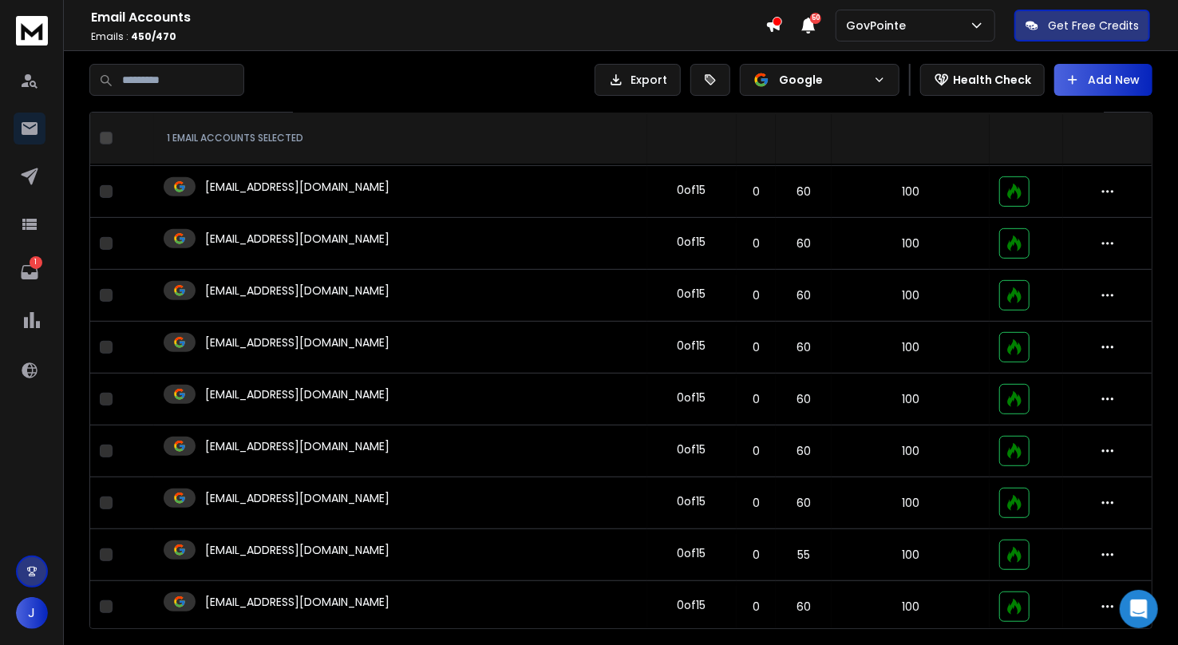
click at [298, 490] on p "[EMAIL_ADDRESS][DOMAIN_NAME]" at bounding box center [297, 498] width 184 height 16
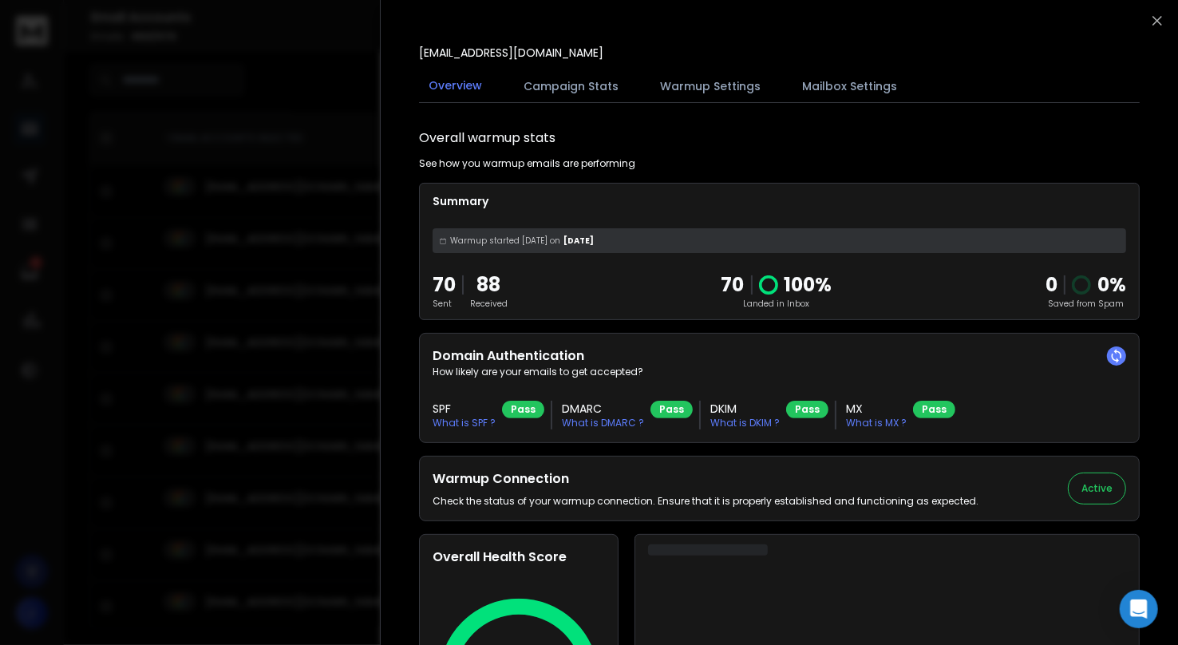
click at [740, 84] on button "Warmup Settings" at bounding box center [710, 86] width 120 height 35
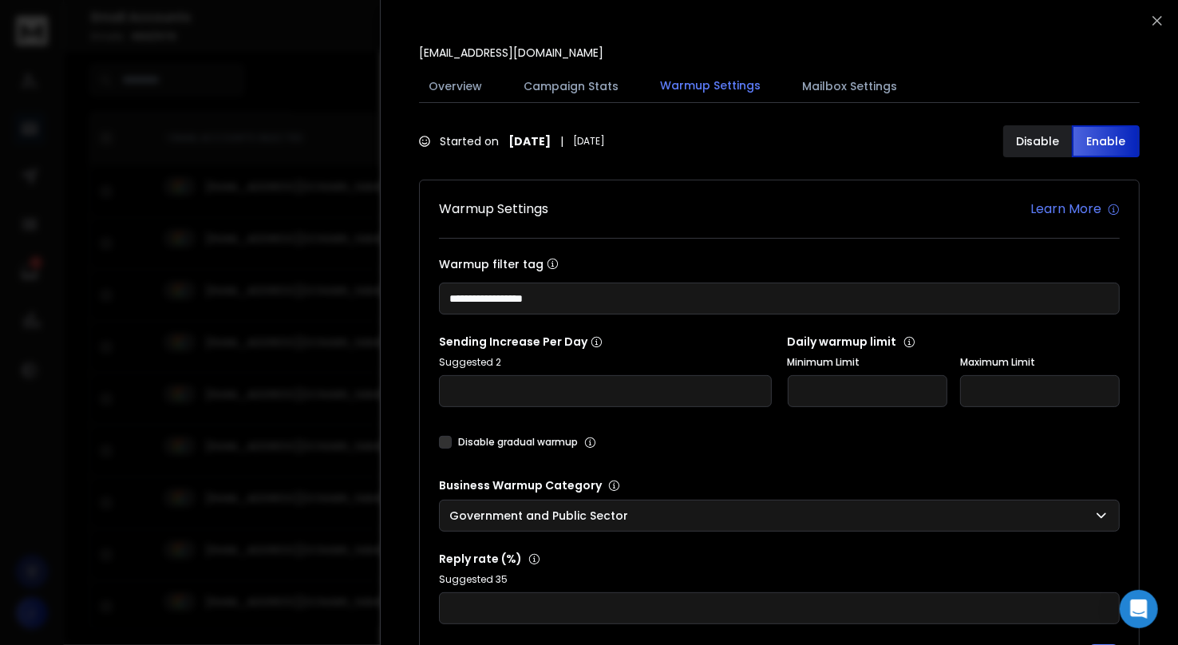
click at [278, 335] on div at bounding box center [589, 322] width 1178 height 645
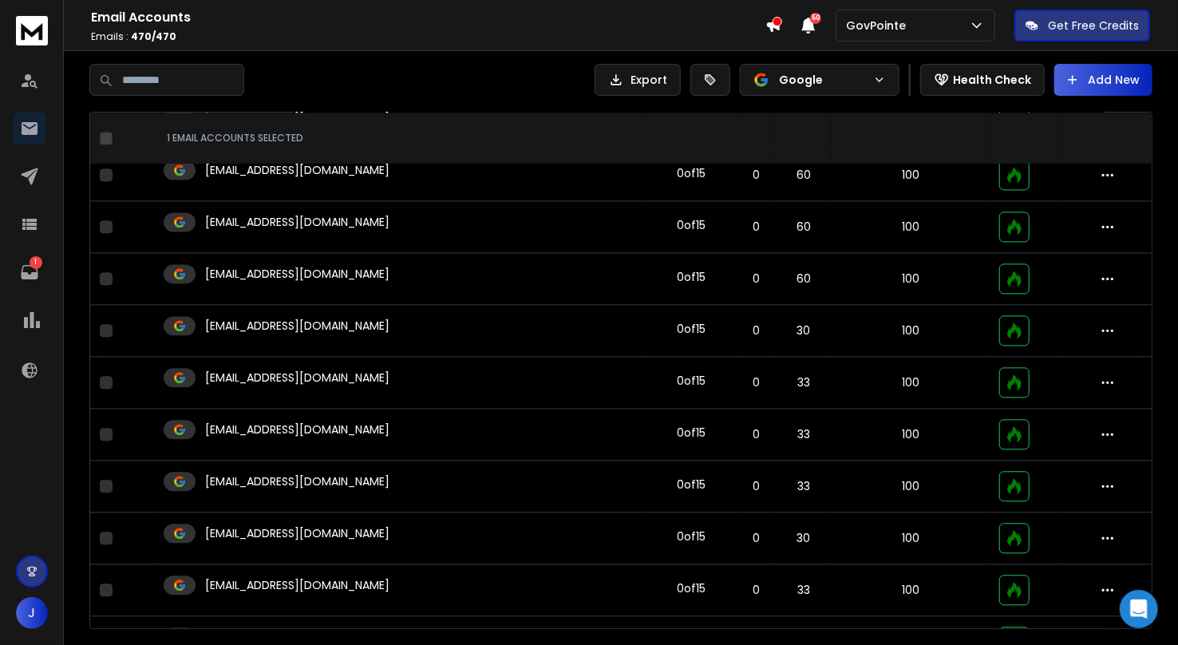
scroll to position [24559, 0]
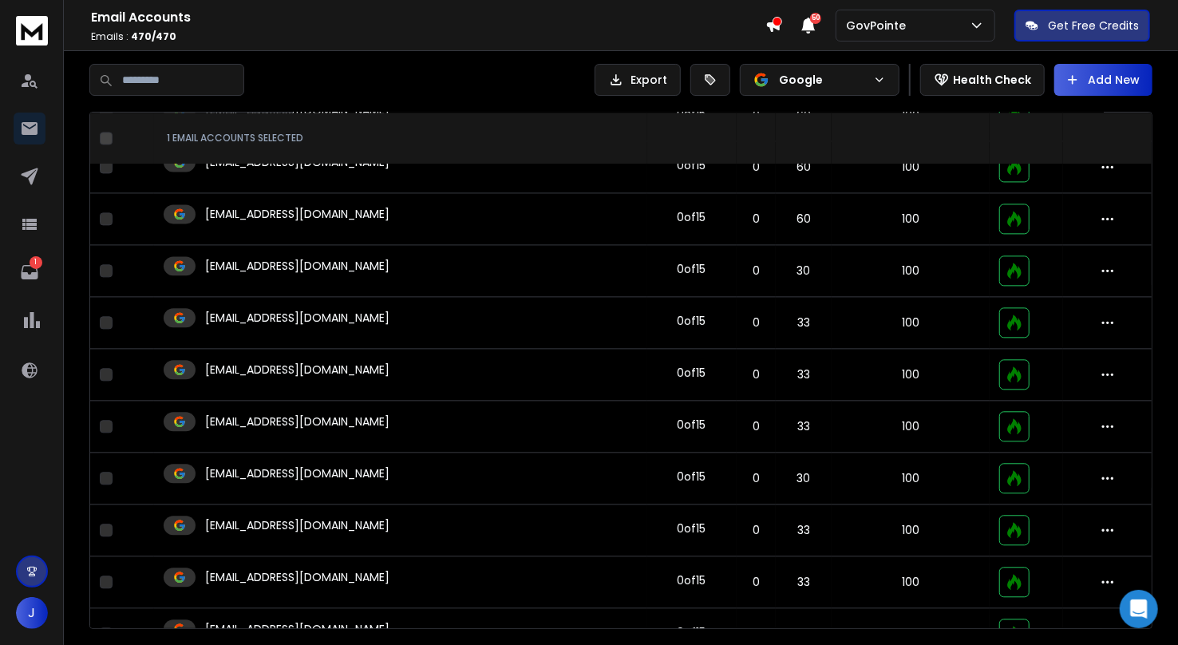
click at [103, 627] on button "button" at bounding box center [106, 633] width 13 height 13
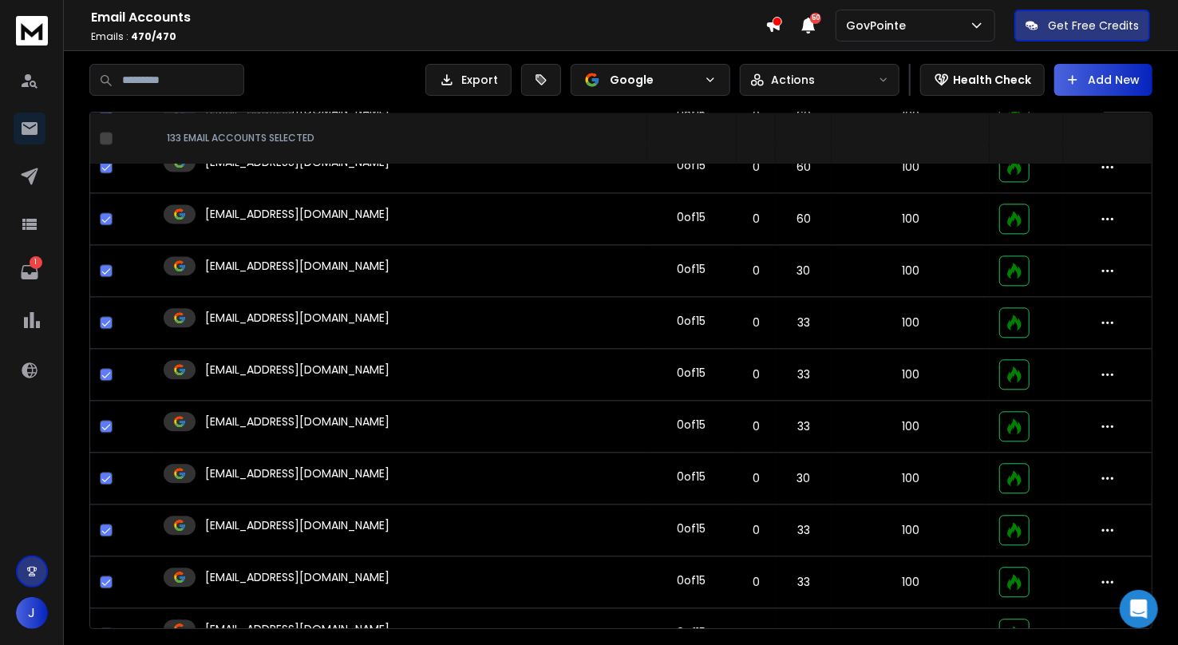
type button "on"
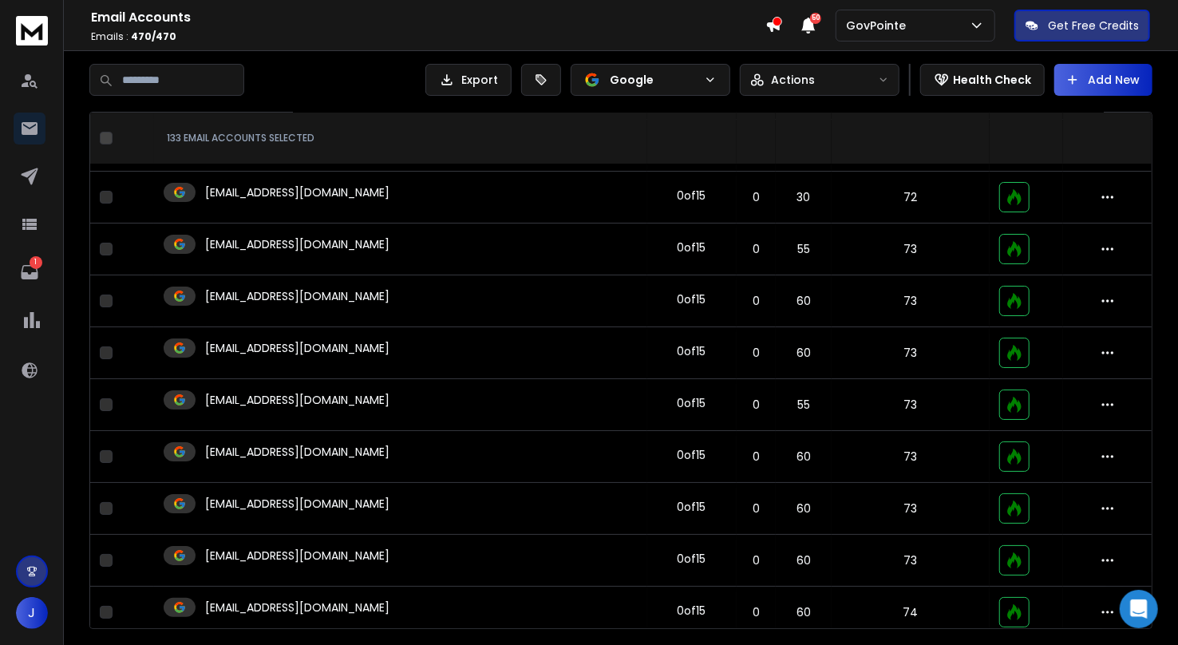
scroll to position [12318, 0]
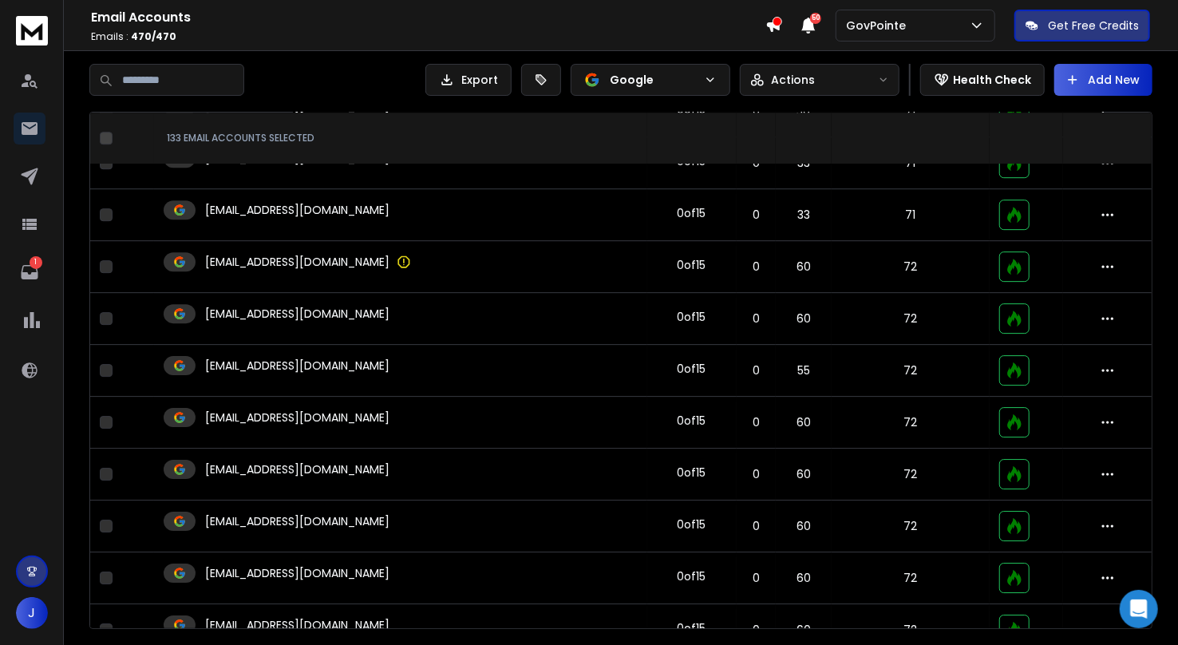
click at [328, 409] on p "[EMAIL_ADDRESS][DOMAIN_NAME]" at bounding box center [297, 417] width 184 height 16
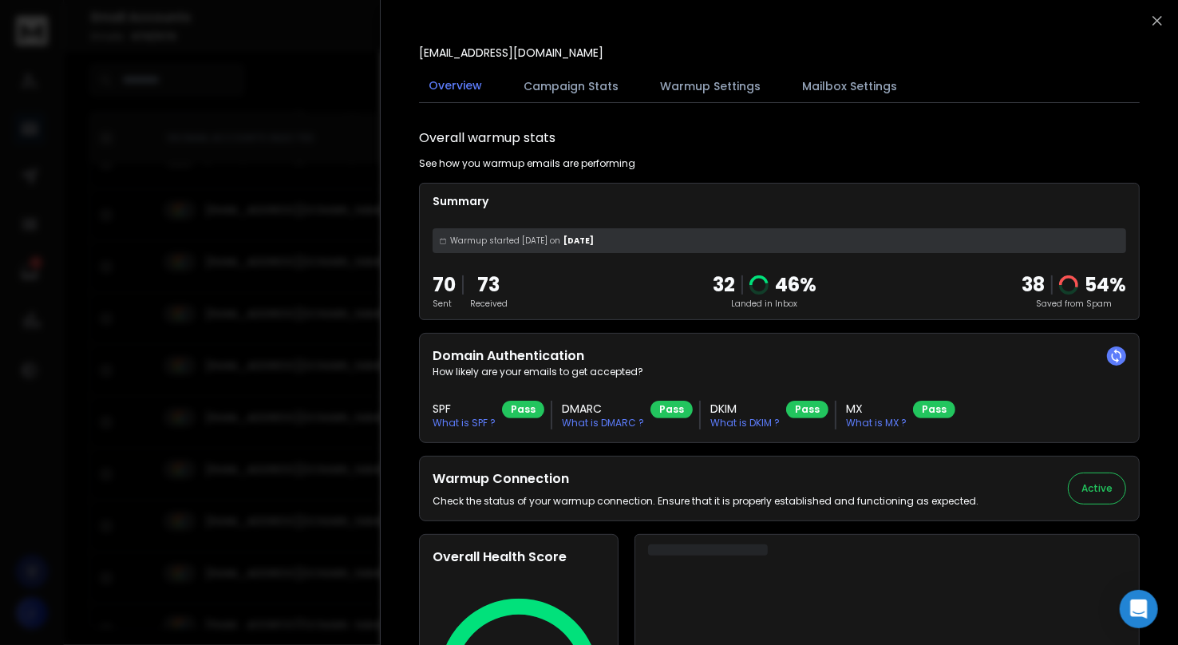
click at [745, 85] on button "Warmup Settings" at bounding box center [710, 86] width 120 height 35
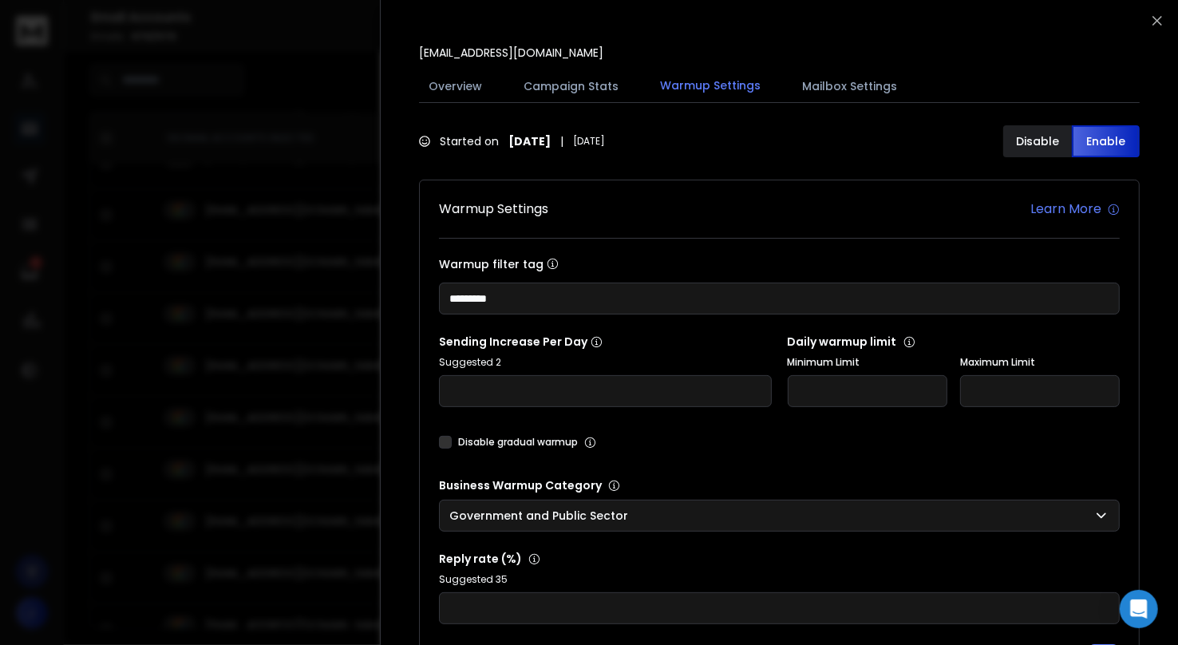
click at [148, 312] on div at bounding box center [589, 322] width 1178 height 645
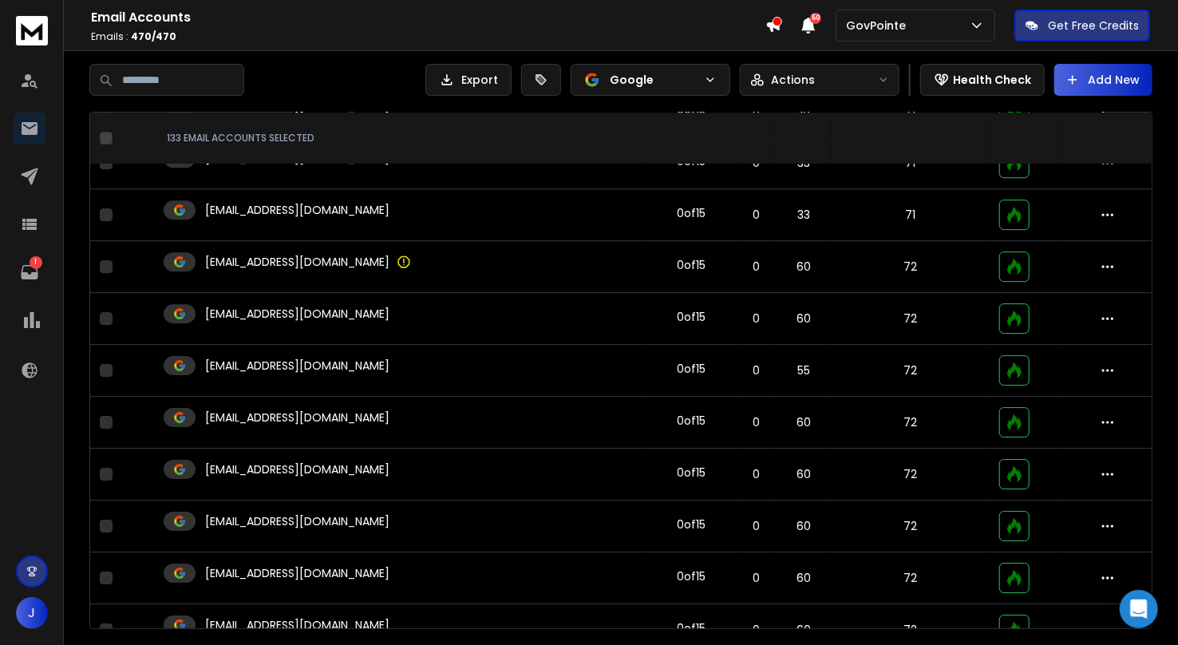
click at [302, 357] on p "[EMAIL_ADDRESS][DOMAIN_NAME]" at bounding box center [297, 365] width 184 height 16
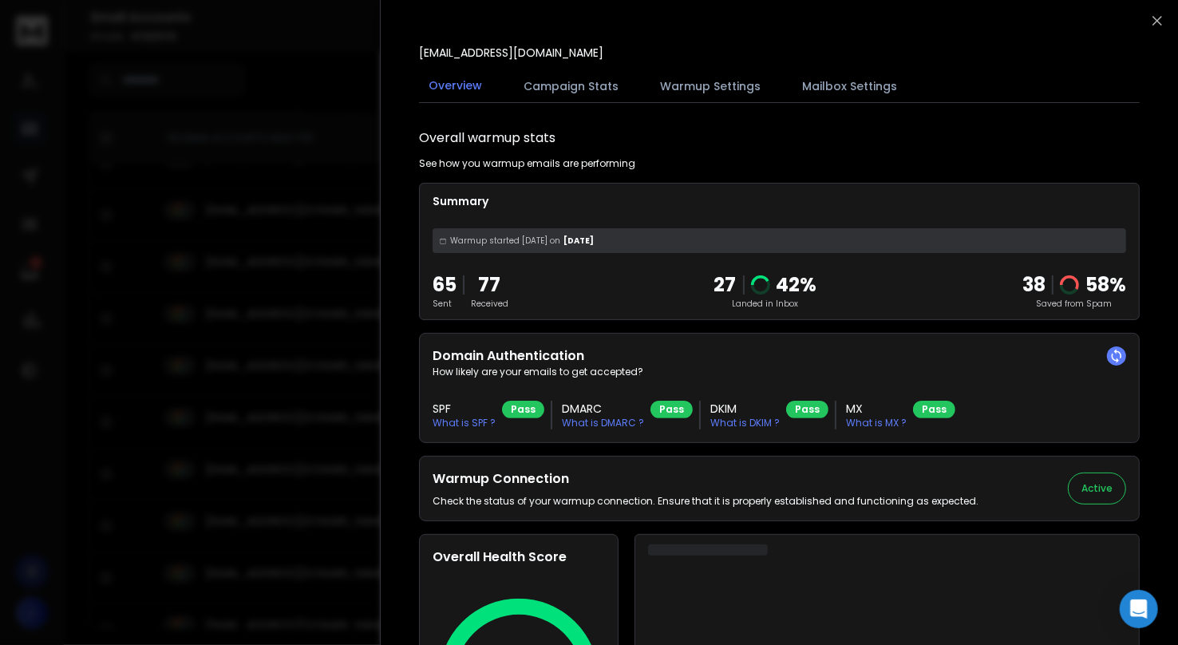
click at [688, 86] on button "Warmup Settings" at bounding box center [710, 86] width 120 height 35
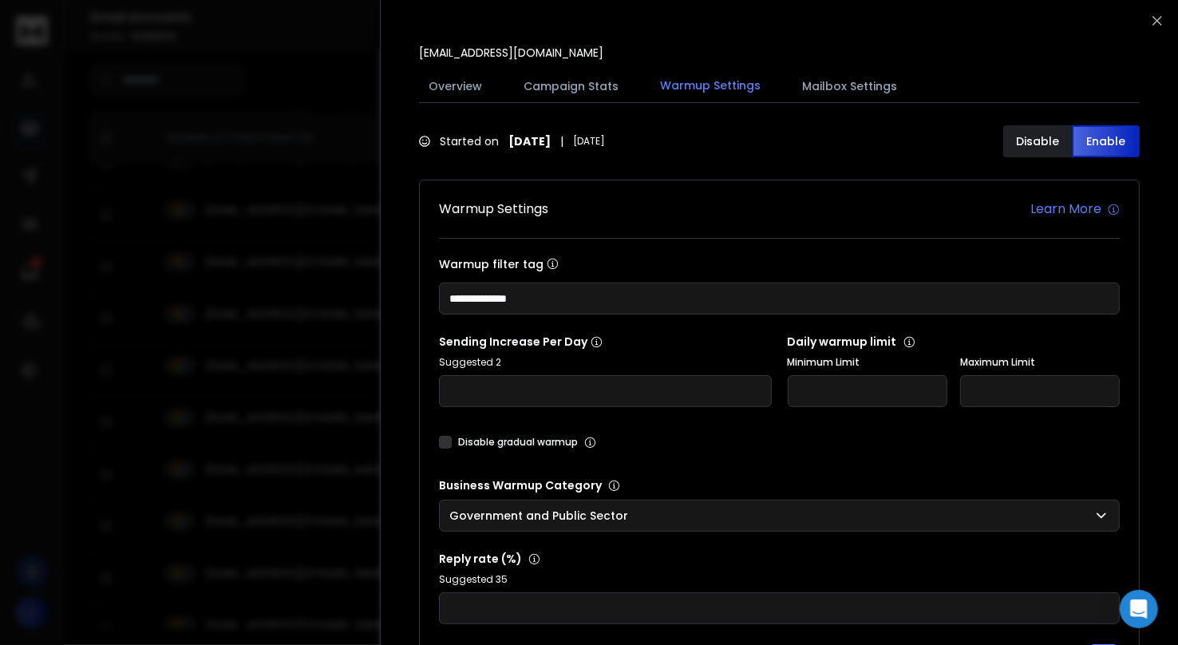
click at [345, 183] on div at bounding box center [589, 322] width 1178 height 645
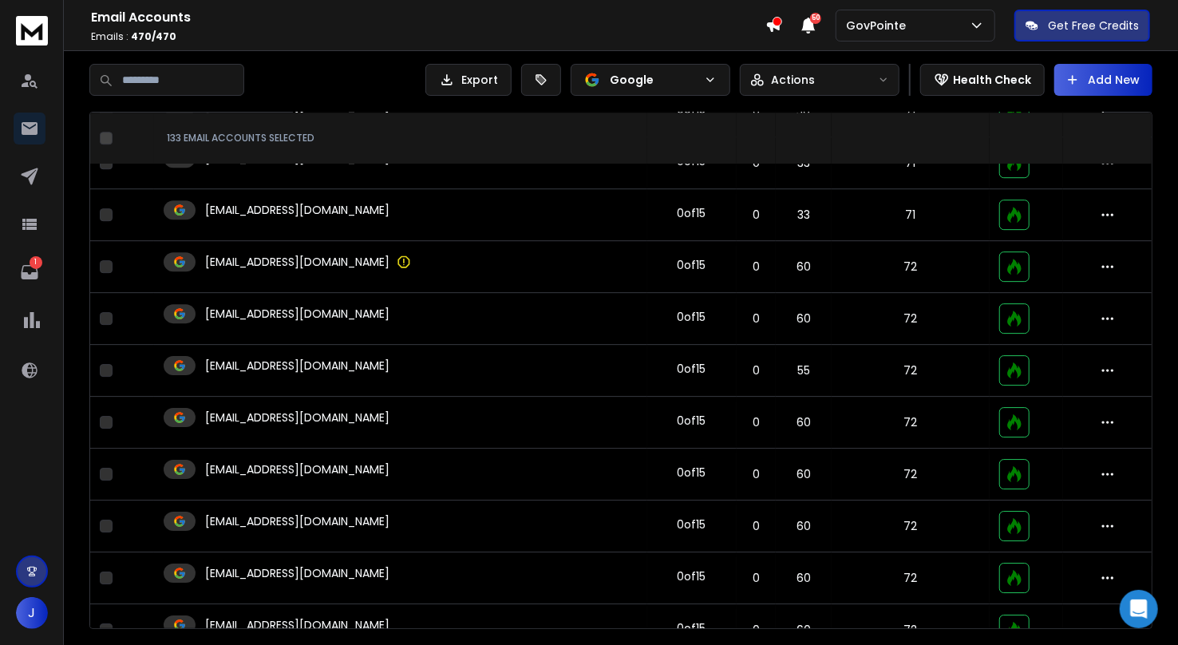
scroll to position [12319, 0]
click at [22, 161] on link at bounding box center [30, 176] width 32 height 32
click at [26, 171] on icon at bounding box center [29, 176] width 17 height 17
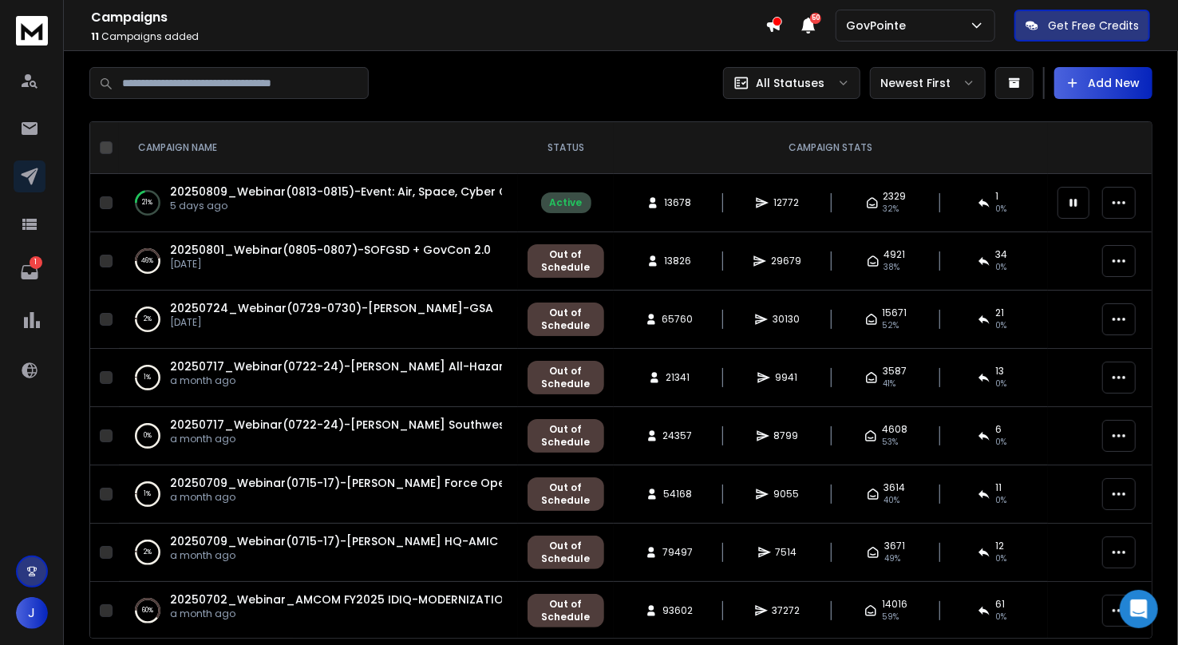
click at [381, 187] on span "20250809_Webinar(0813-0815)-Event: Air, Space, Cyber Con2025" at bounding box center [360, 192] width 381 height 16
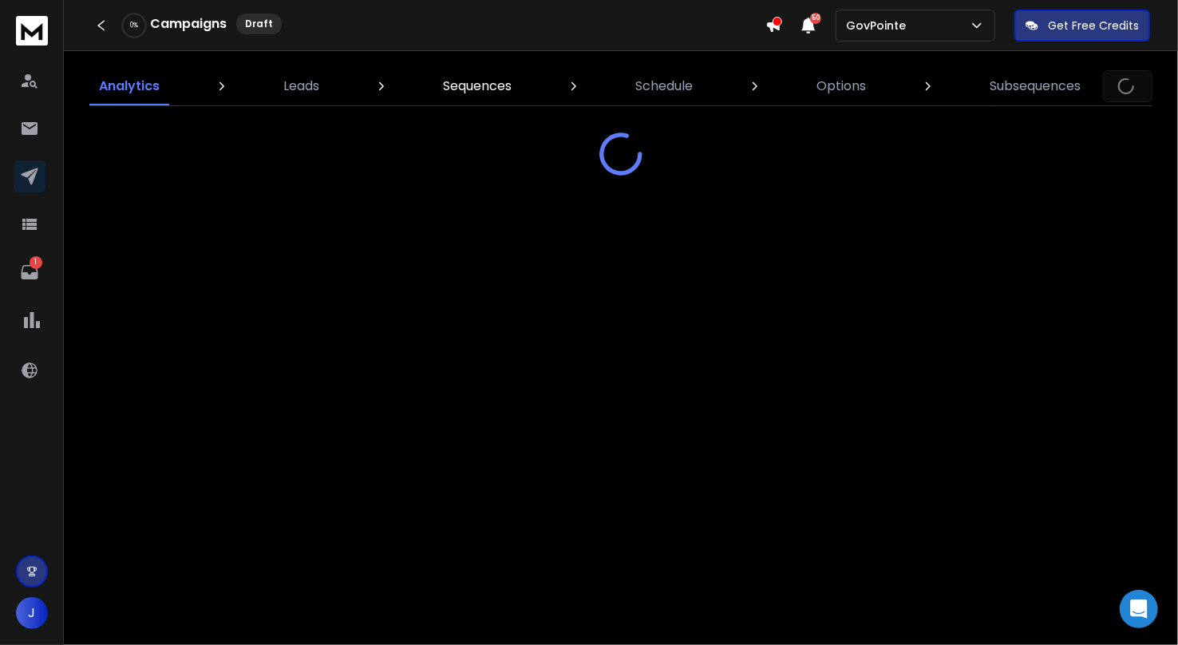
click at [457, 90] on p "Sequences" at bounding box center [477, 86] width 69 height 19
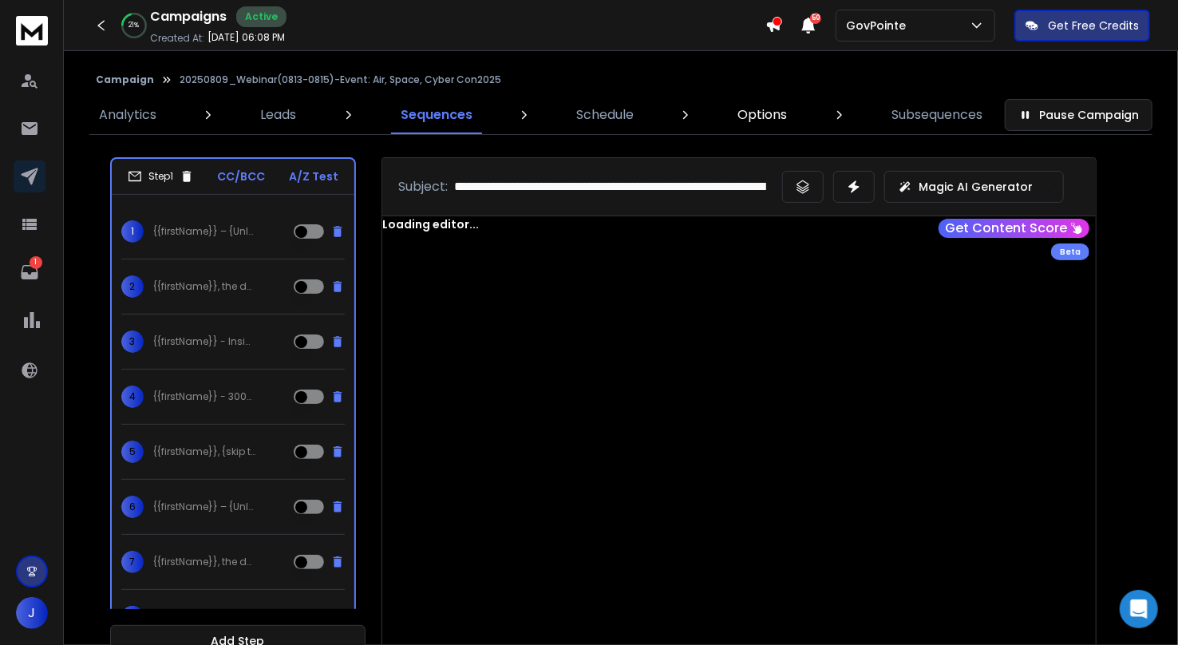
click at [729, 116] on link "Options" at bounding box center [762, 115] width 69 height 38
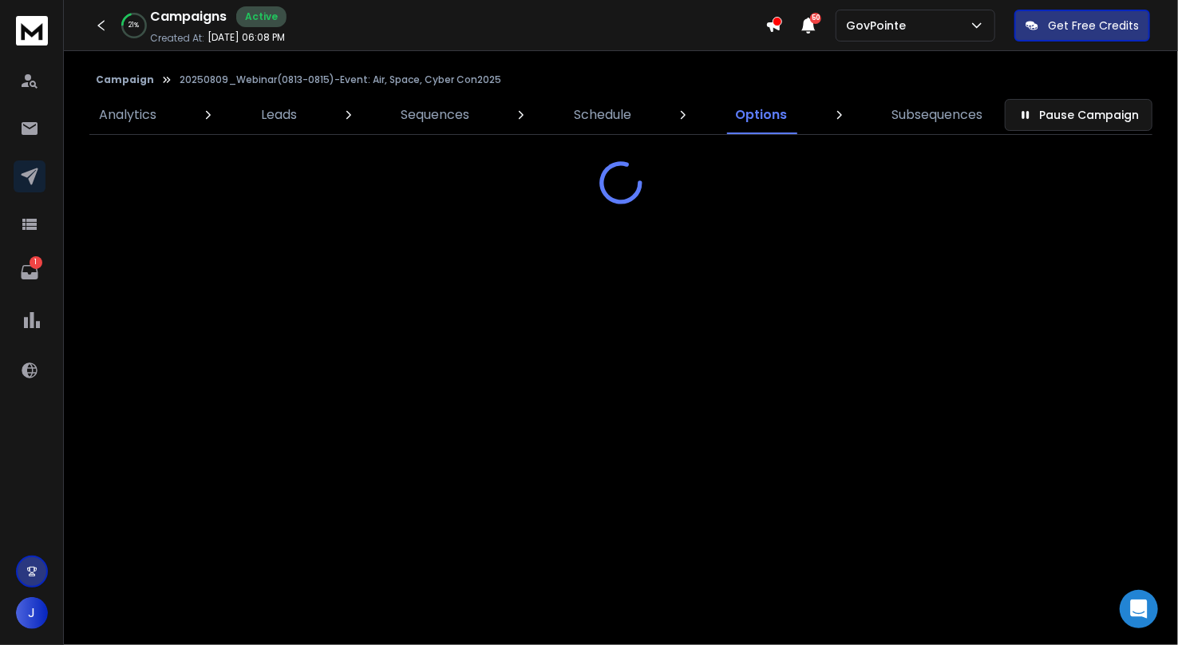
select select "**********"
